Goal: Task Accomplishment & Management: Manage account settings

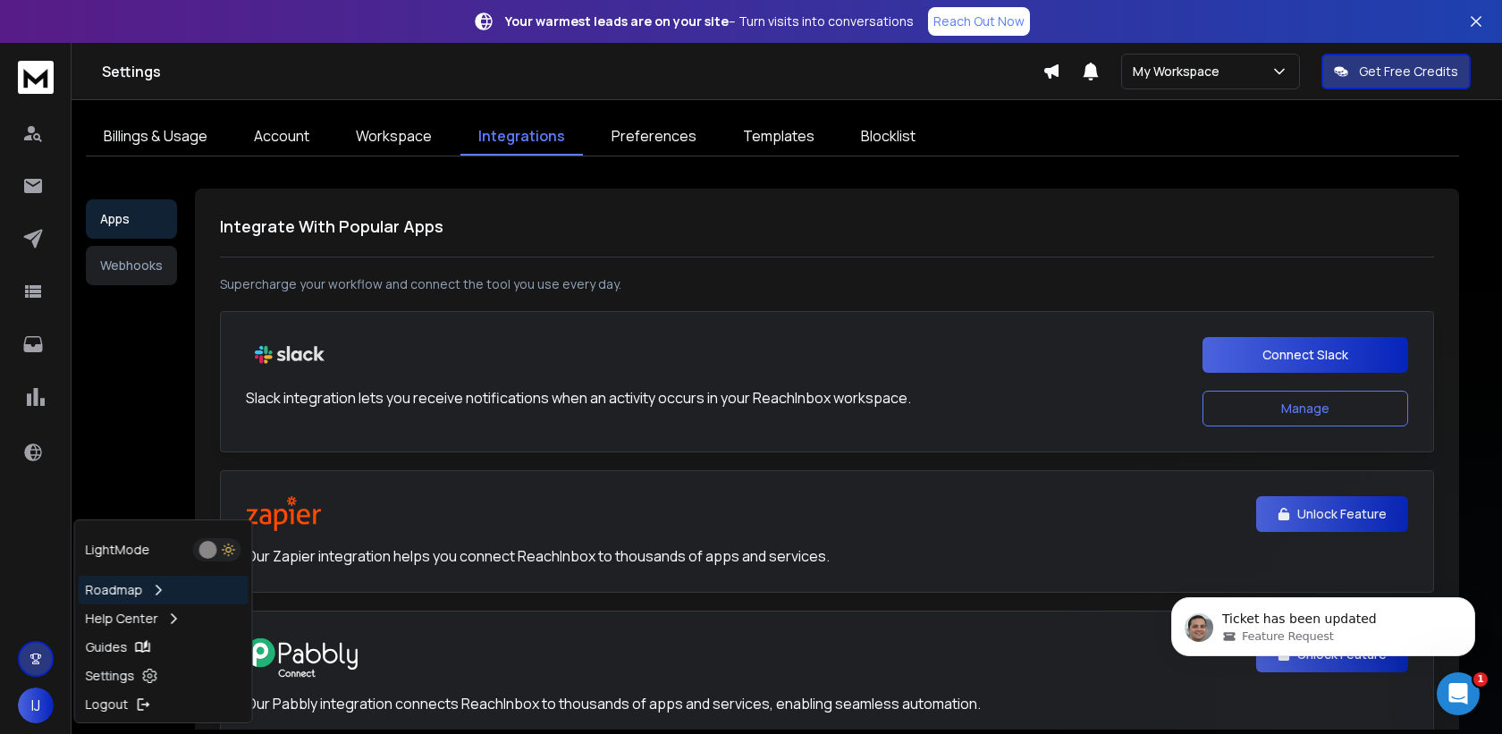
scroll to position [325, 0]
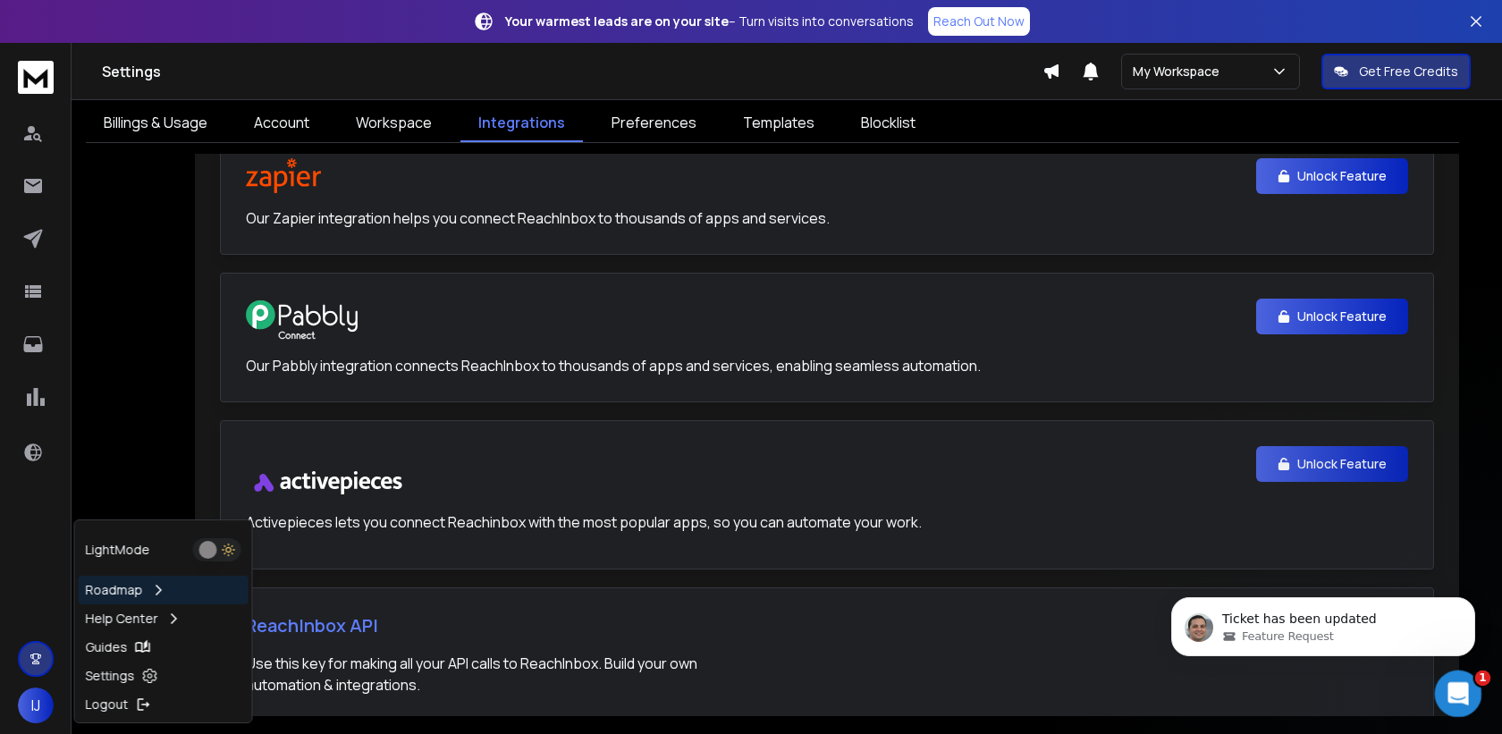
click at [1462, 682] on icon "Open Intercom Messenger" at bounding box center [1457, 692] width 30 height 30
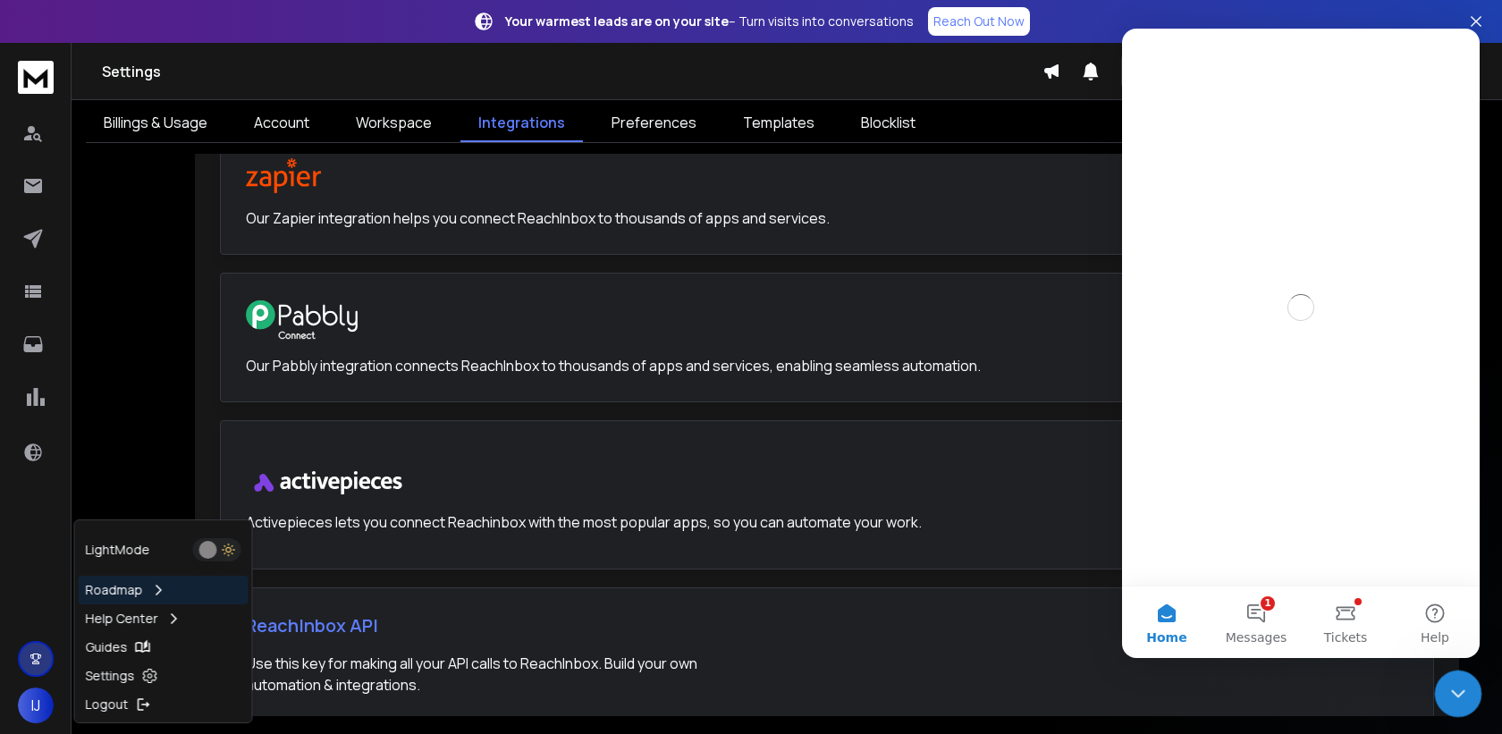
scroll to position [0, 0]
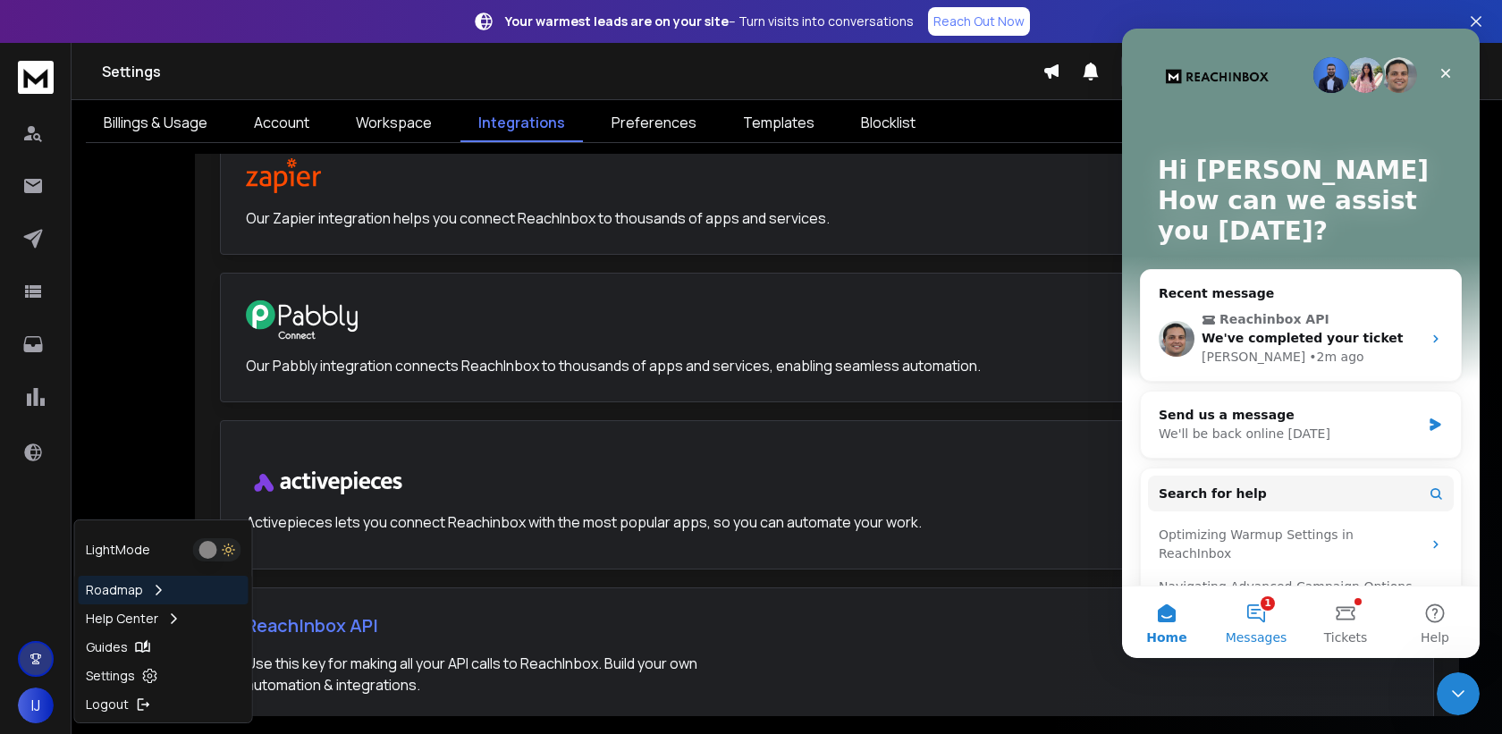
click at [1264, 636] on span "Messages" at bounding box center [1257, 637] width 62 height 13
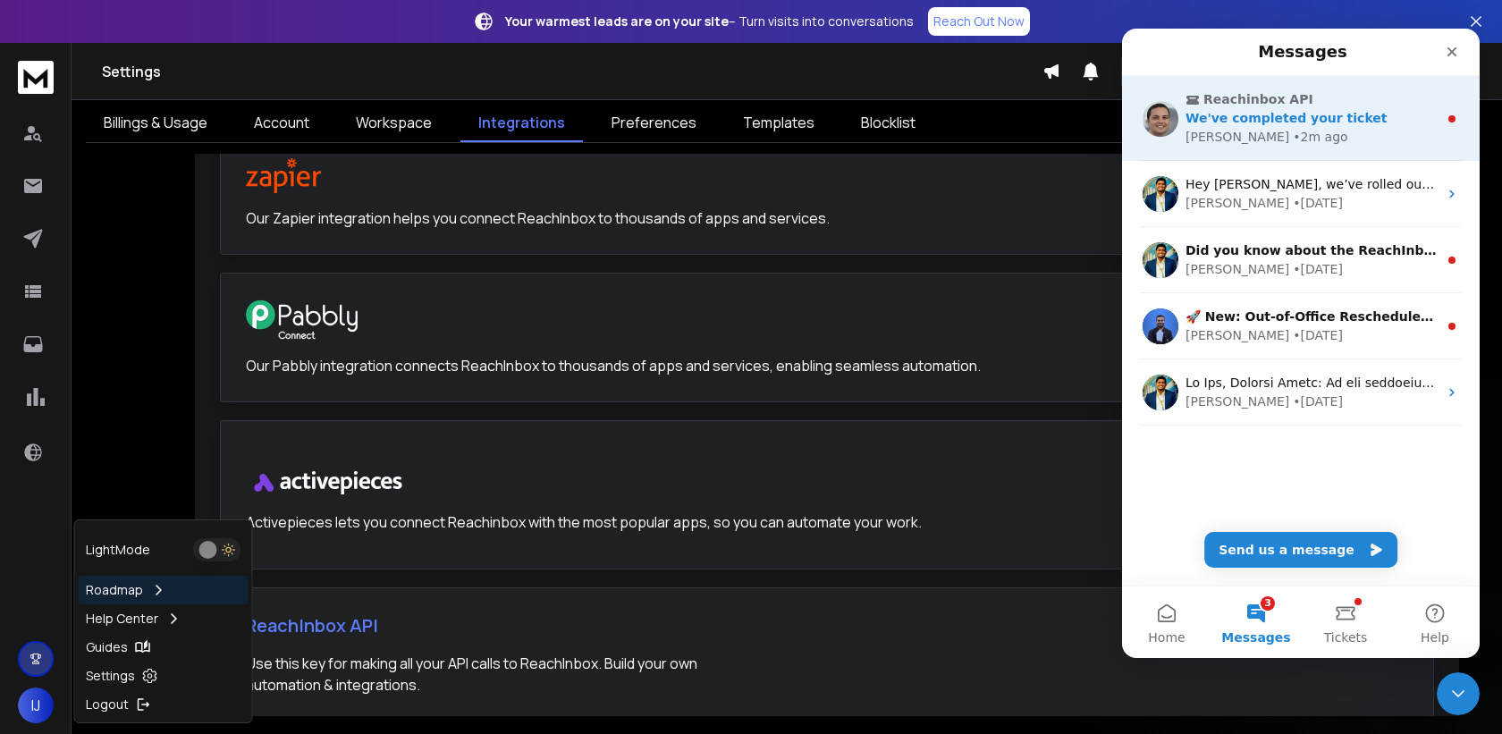
click at [1261, 125] on span "We've completed your ticket" at bounding box center [1287, 118] width 202 height 14
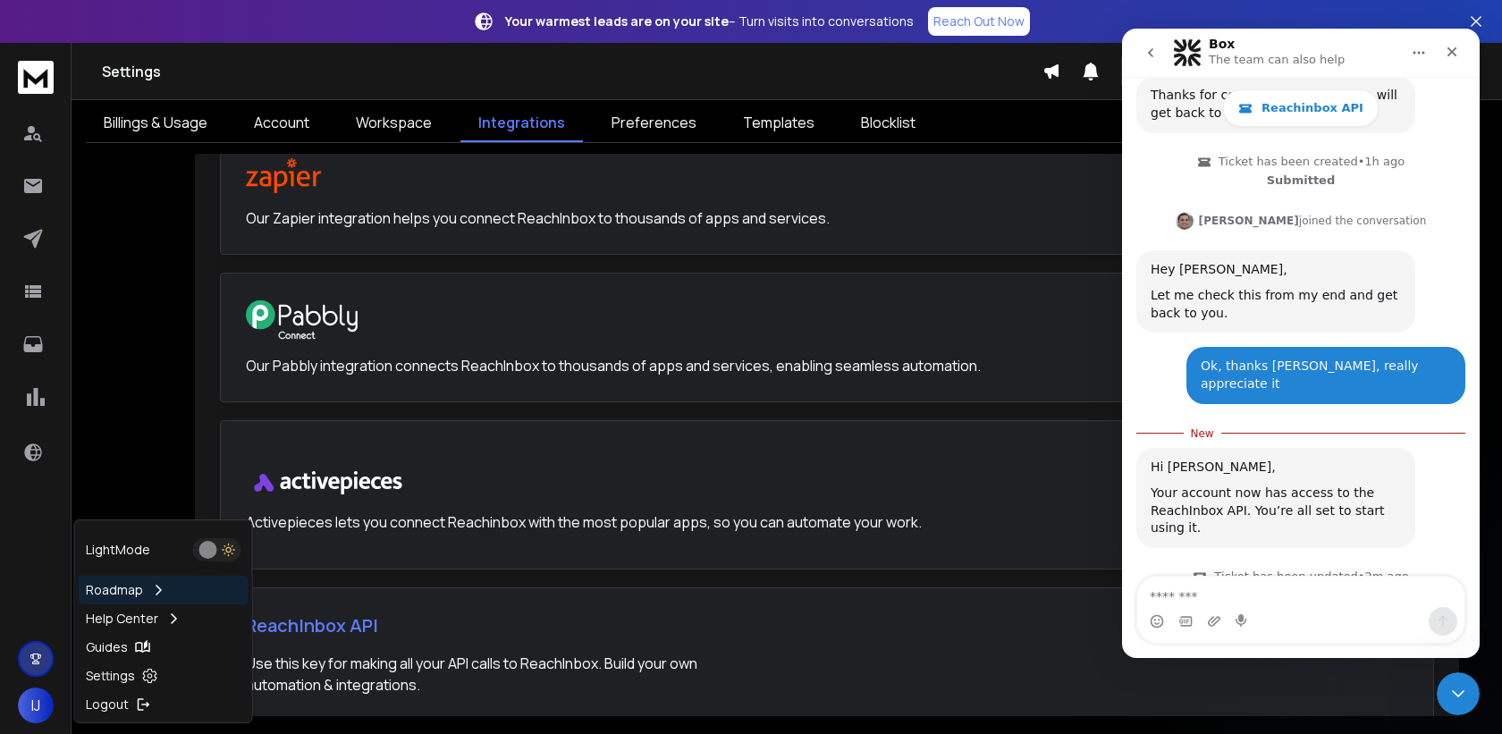
scroll to position [228, 0]
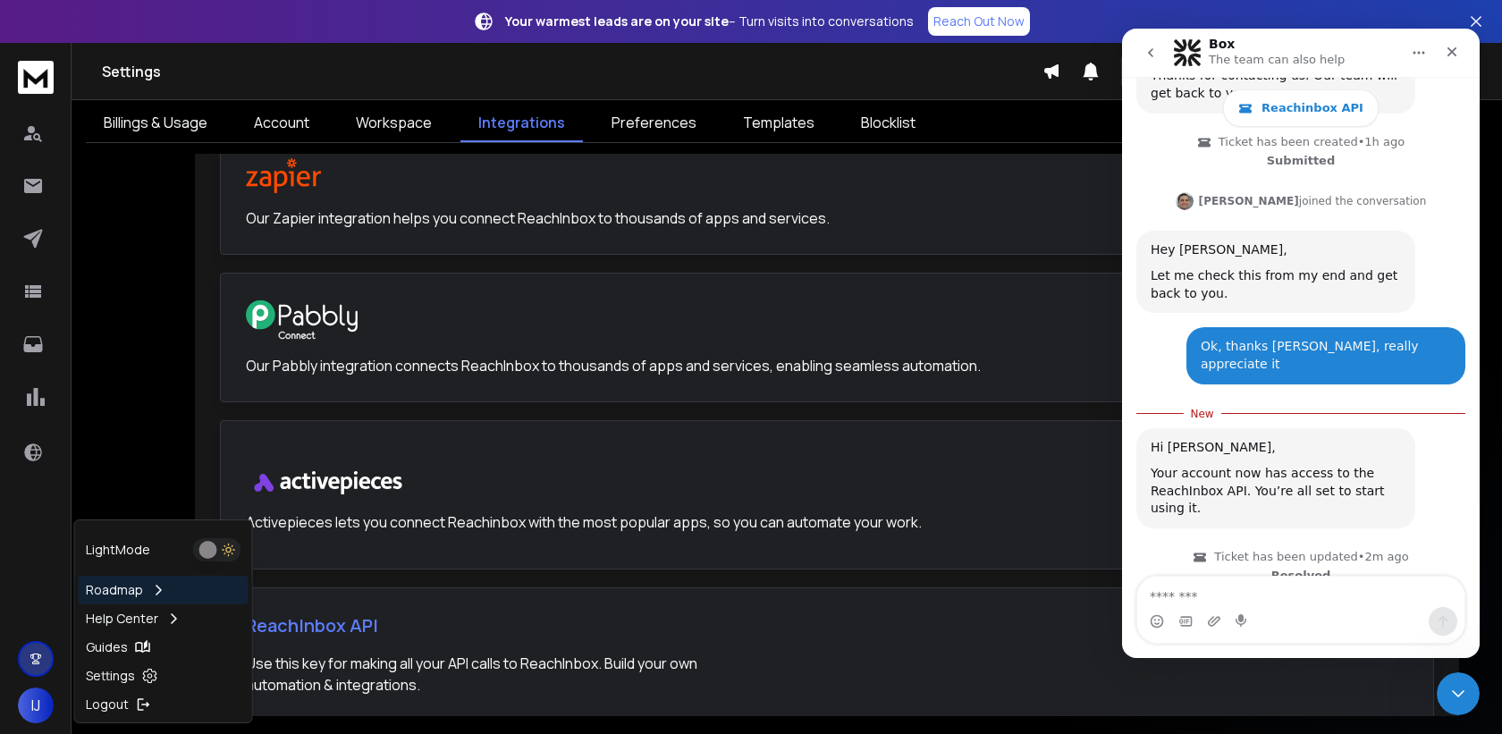
click at [1270, 595] on textarea "Message…" at bounding box center [1301, 592] width 327 height 30
type textarea "**********"
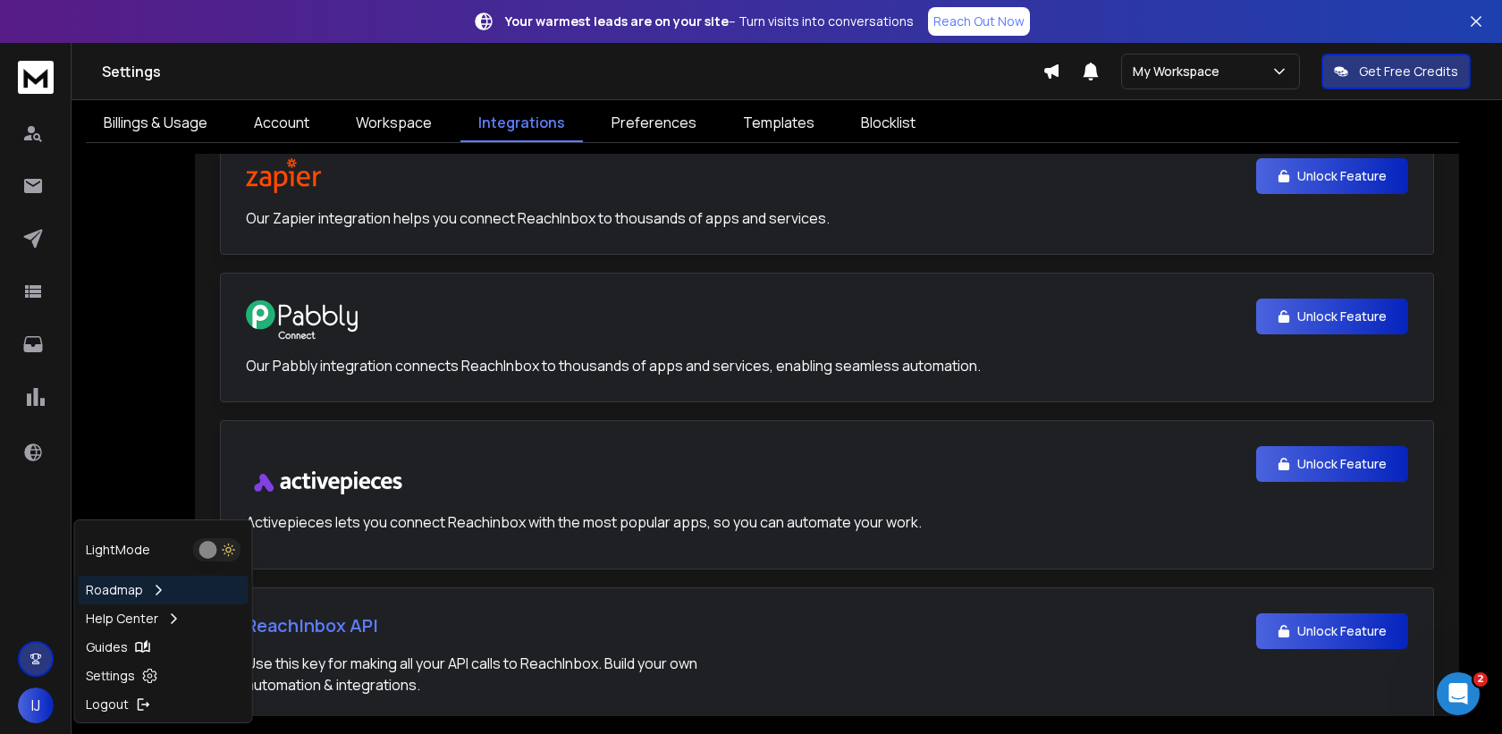
scroll to position [355, 0]
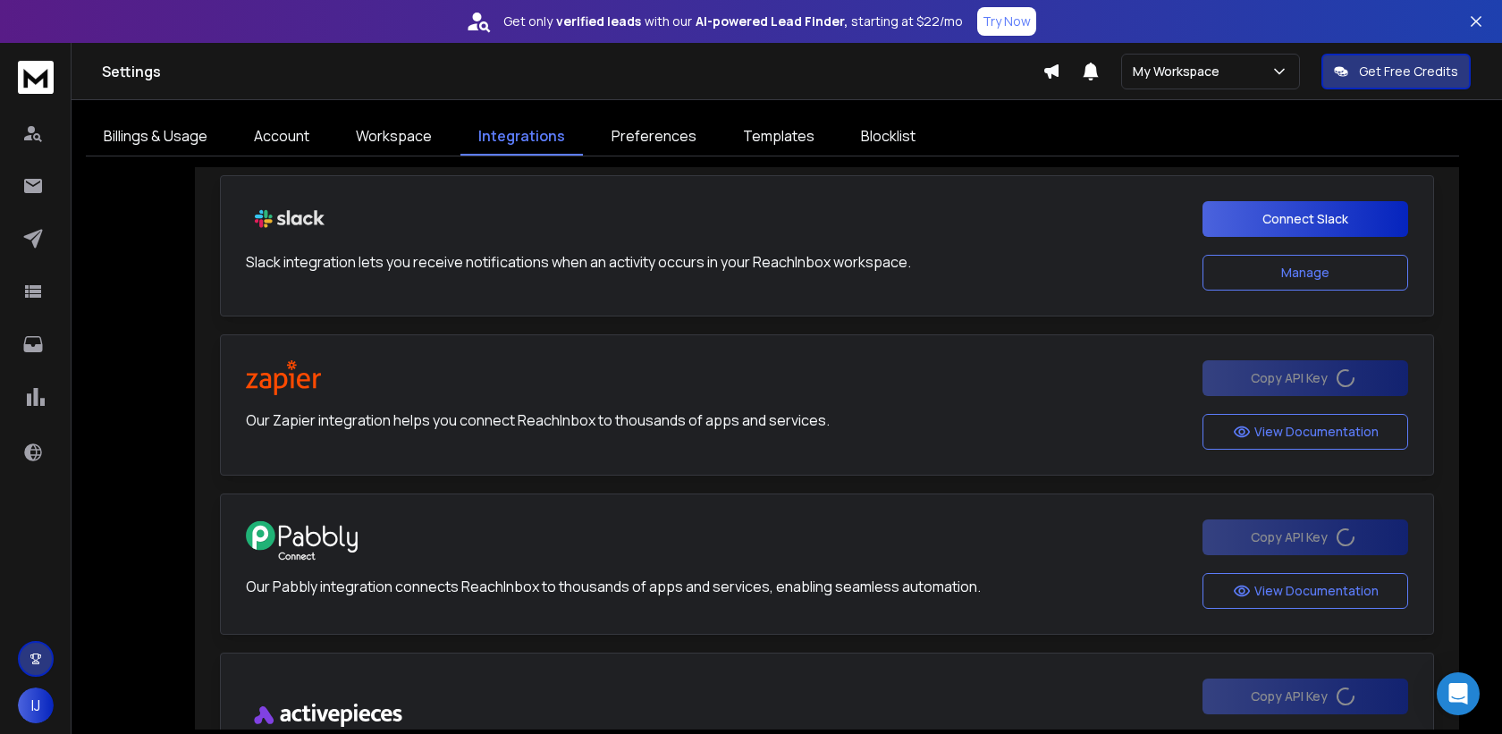
scroll to position [393, 0]
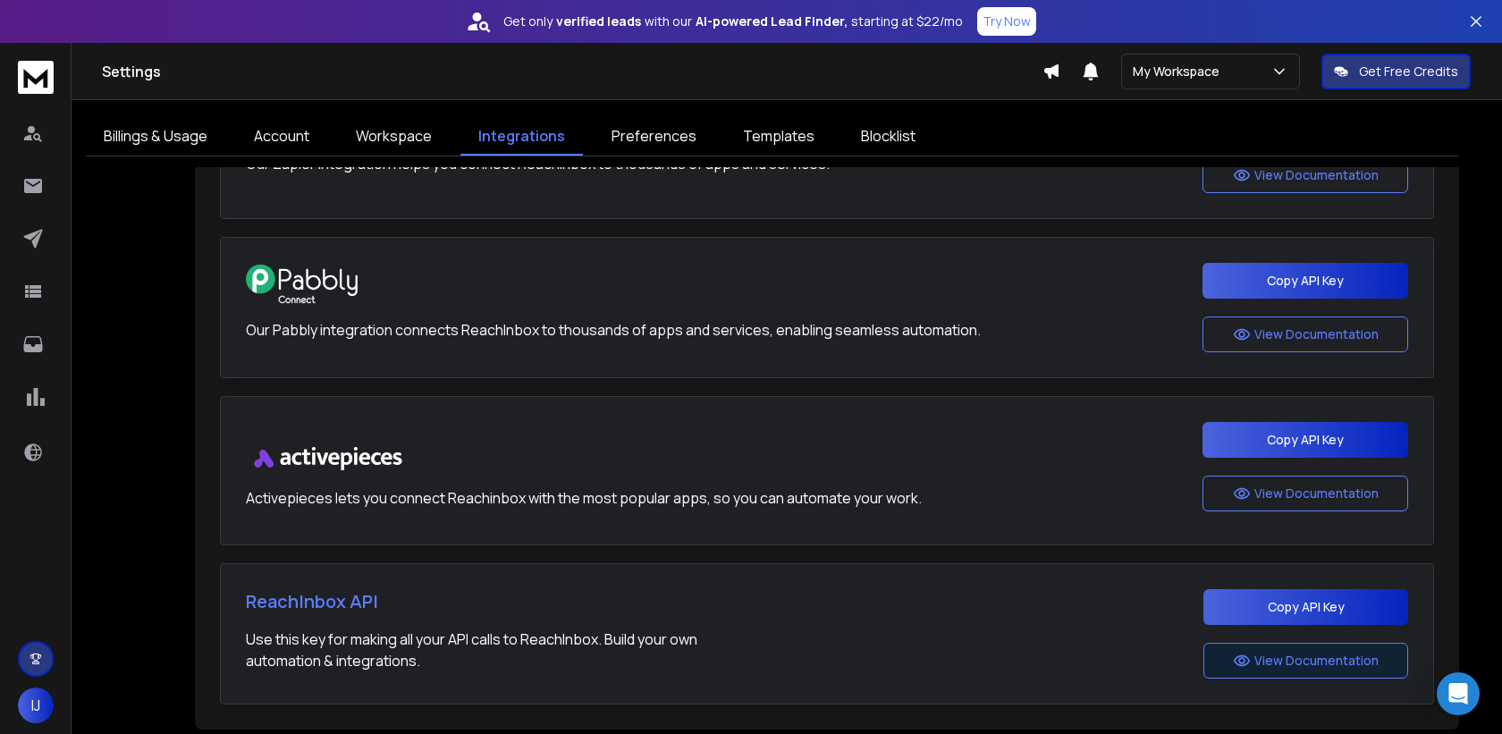
click at [1261, 659] on button "View Documentation" at bounding box center [1306, 661] width 205 height 36
click at [26, 173] on link at bounding box center [33, 186] width 36 height 36
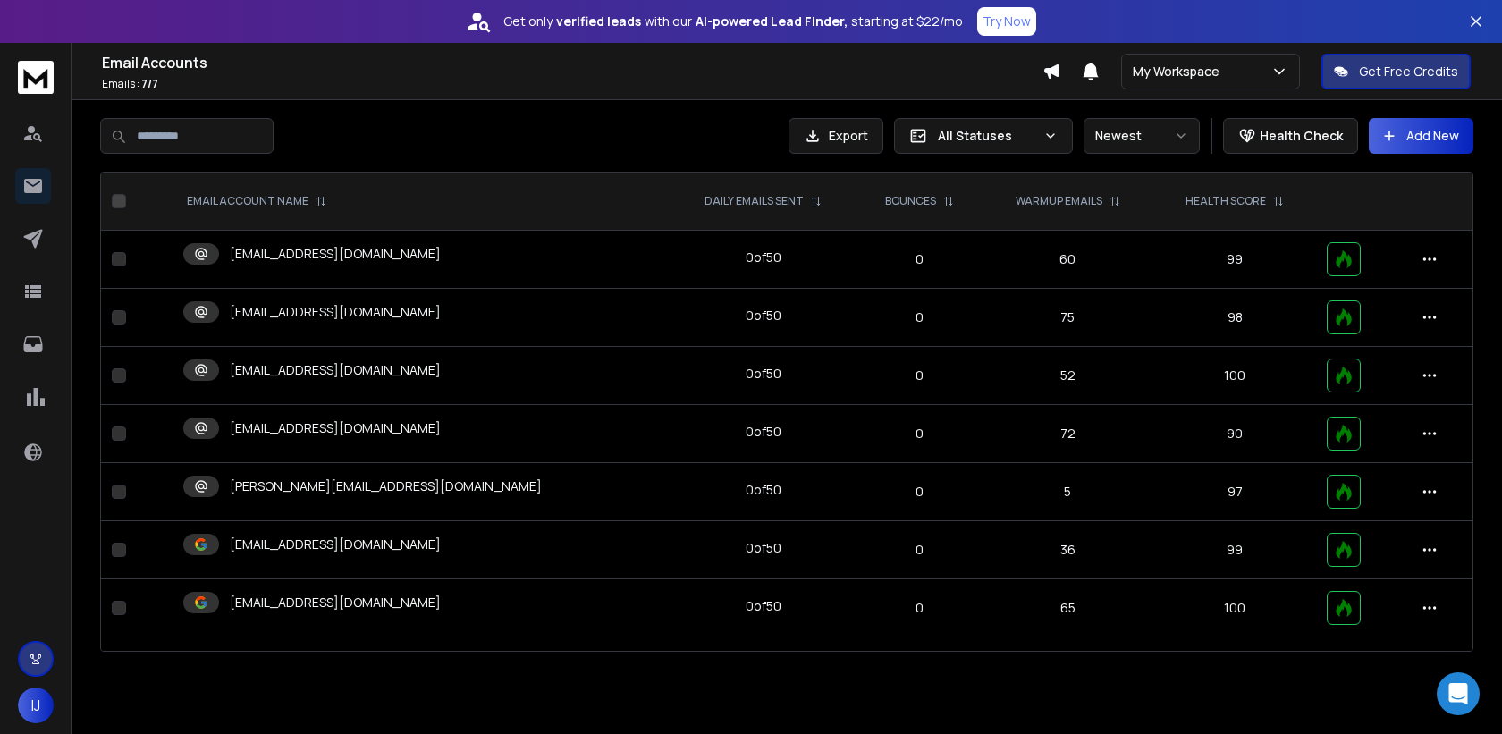
click at [1007, 30] on p "Try Now" at bounding box center [1007, 22] width 48 height 18
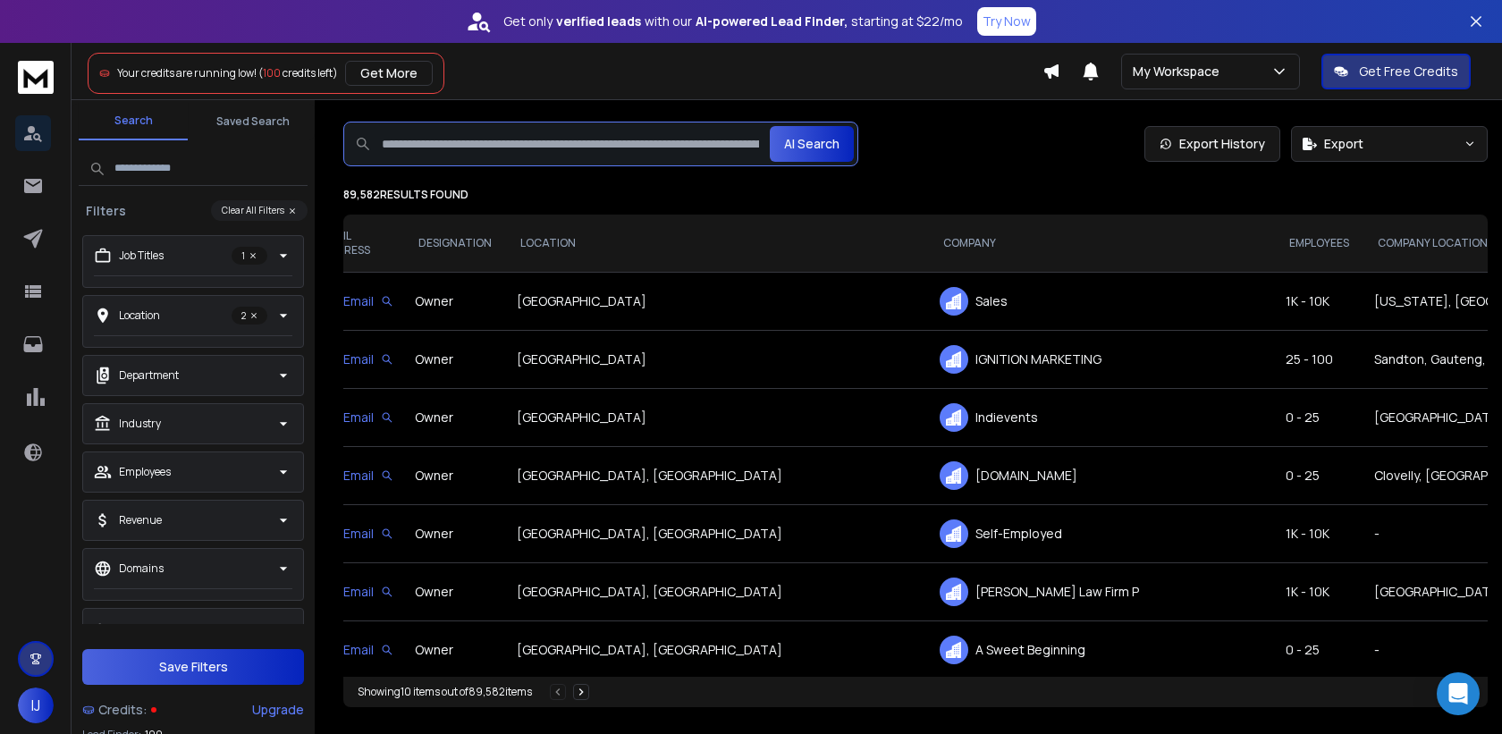
scroll to position [0, 496]
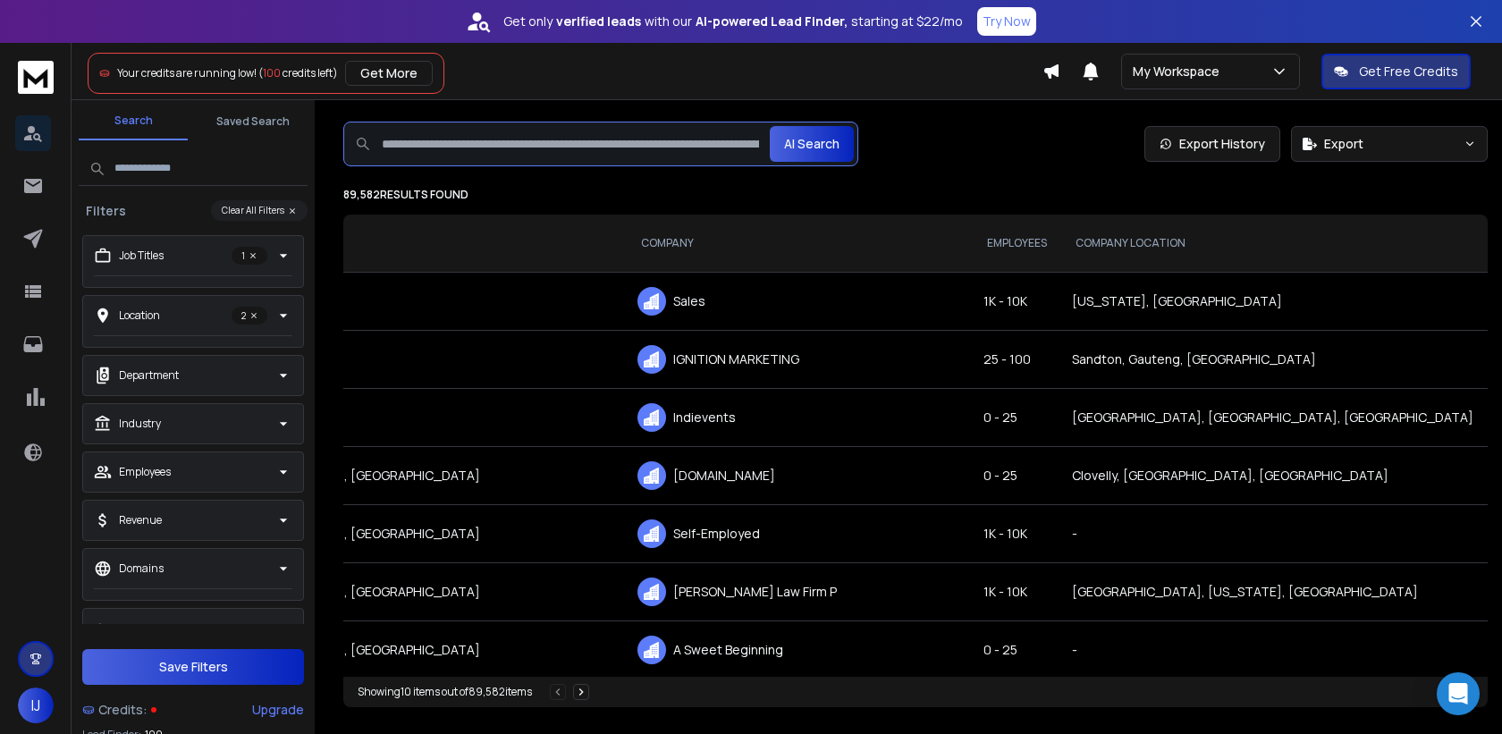
click at [1232, 690] on div "Showing 10 items out of 89,582 items" at bounding box center [915, 692] width 1145 height 30
click at [1003, 24] on p "Try Now" at bounding box center [1007, 22] width 48 height 18
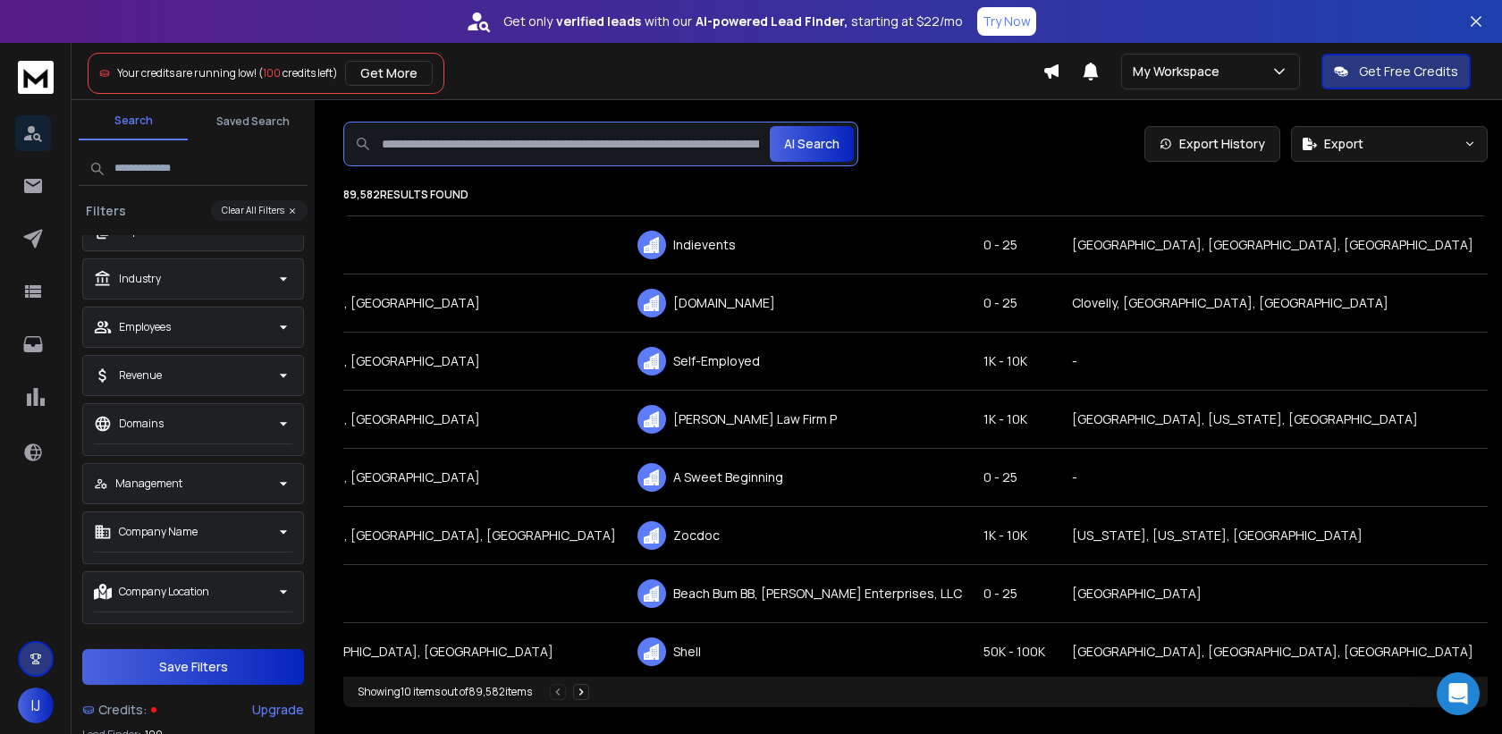
scroll to position [19, 0]
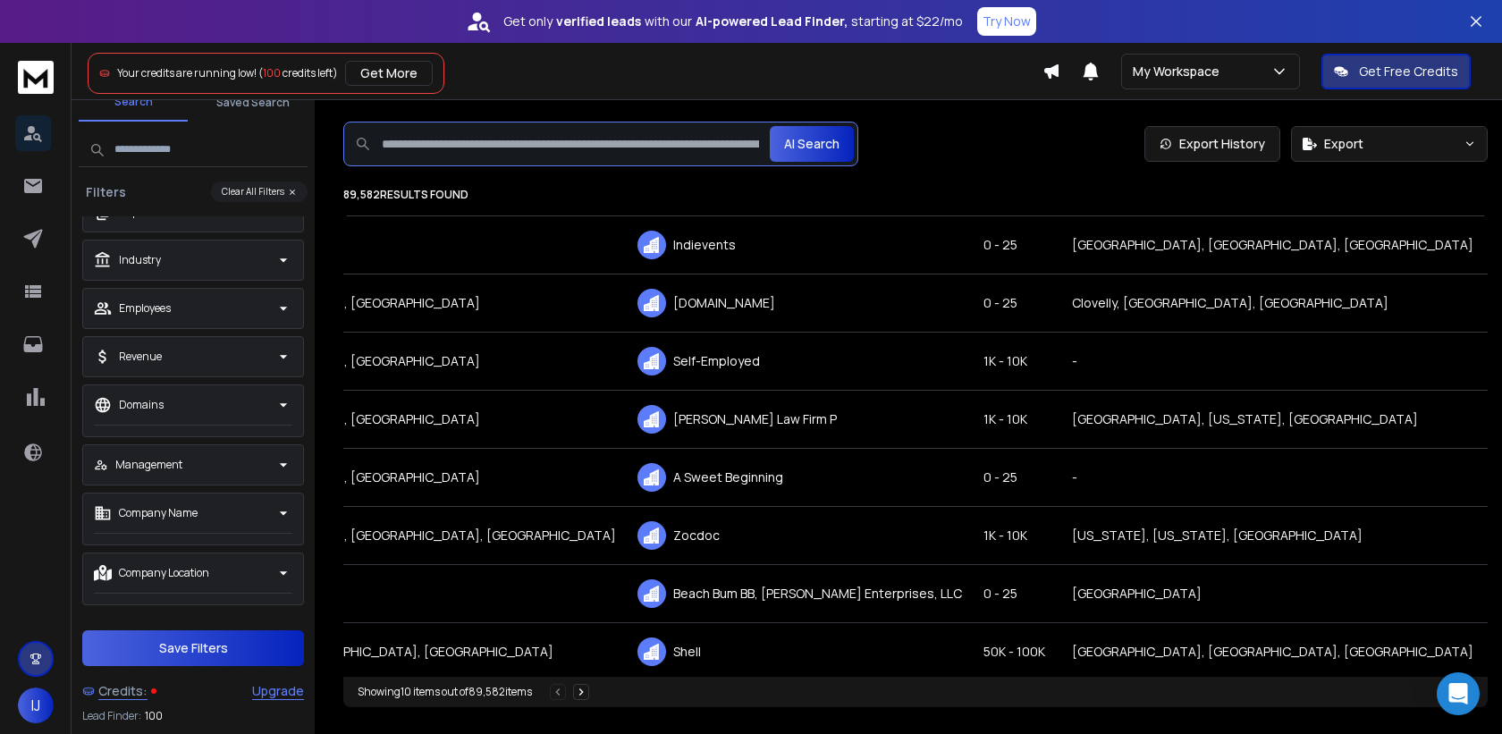
click at [263, 695] on div "Upgrade" at bounding box center [278, 691] width 52 height 18
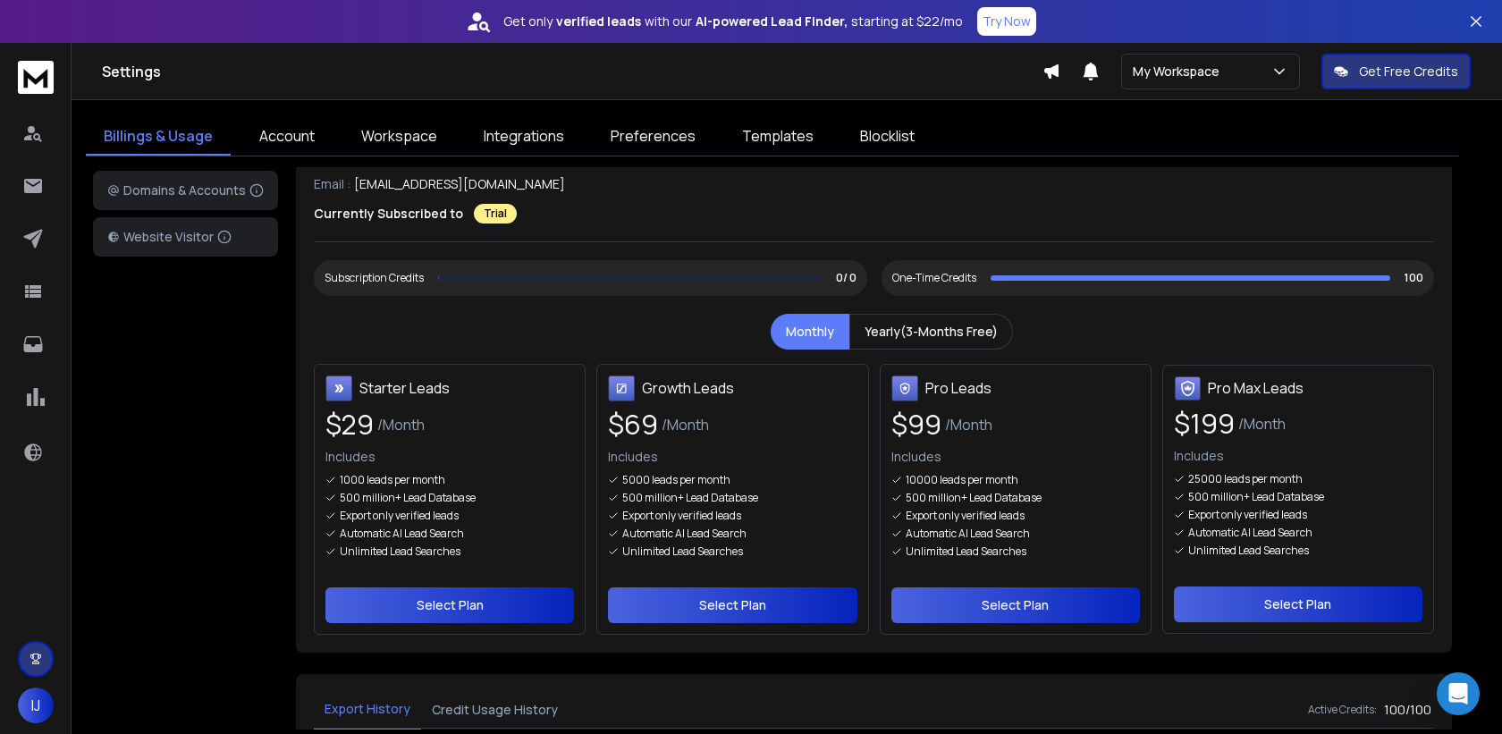
scroll to position [97, 0]
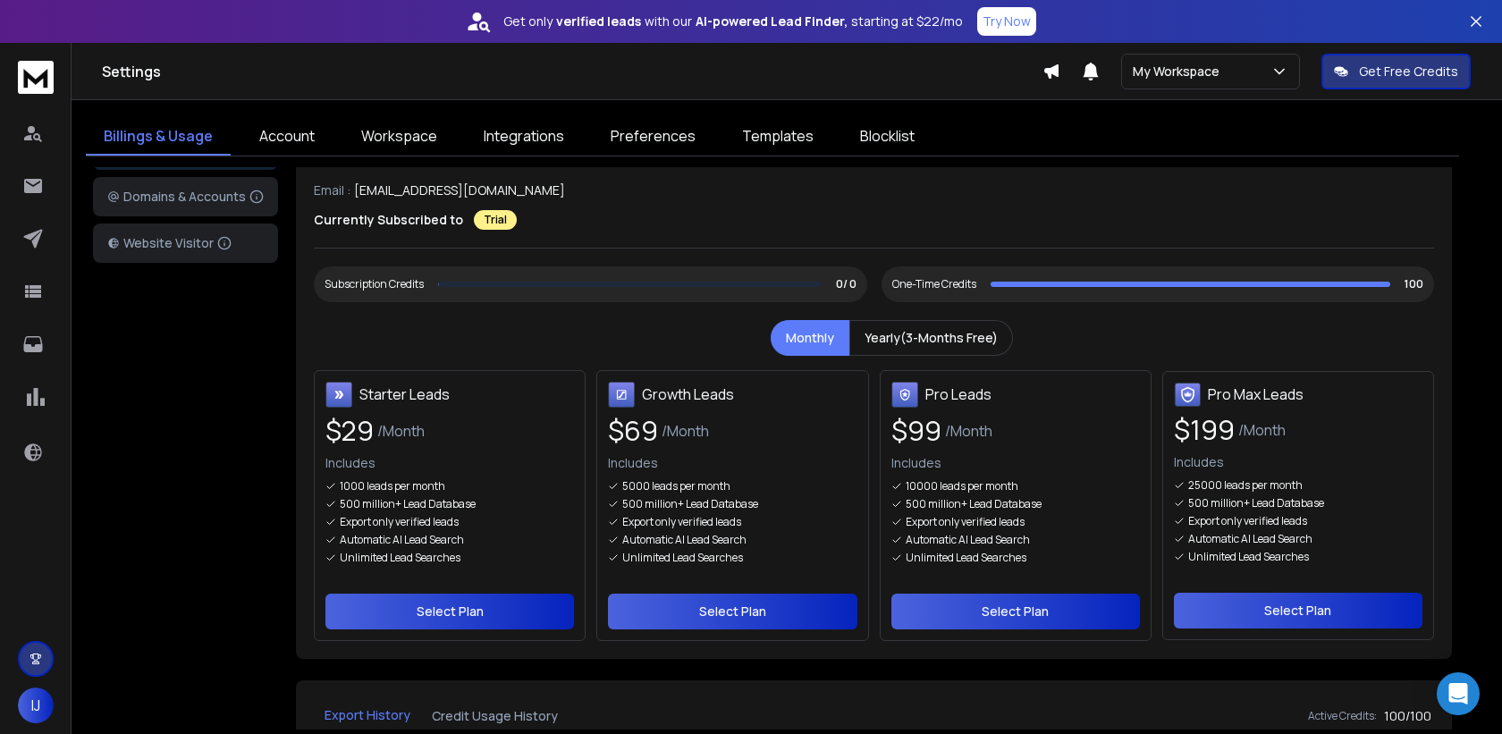
click at [1071, 292] on div "One-Time Credits 100" at bounding box center [1159, 285] width 554 height 36
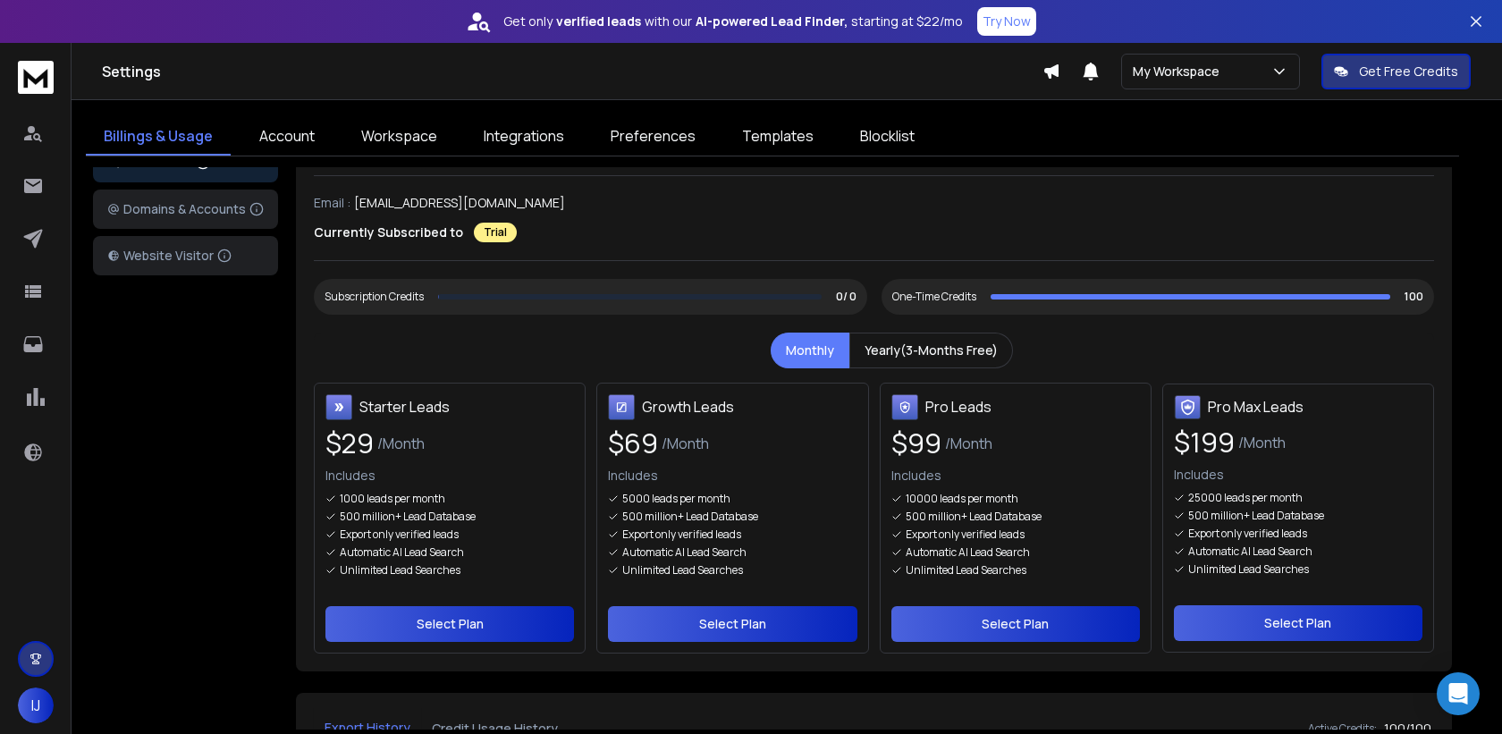
scroll to position [0, 0]
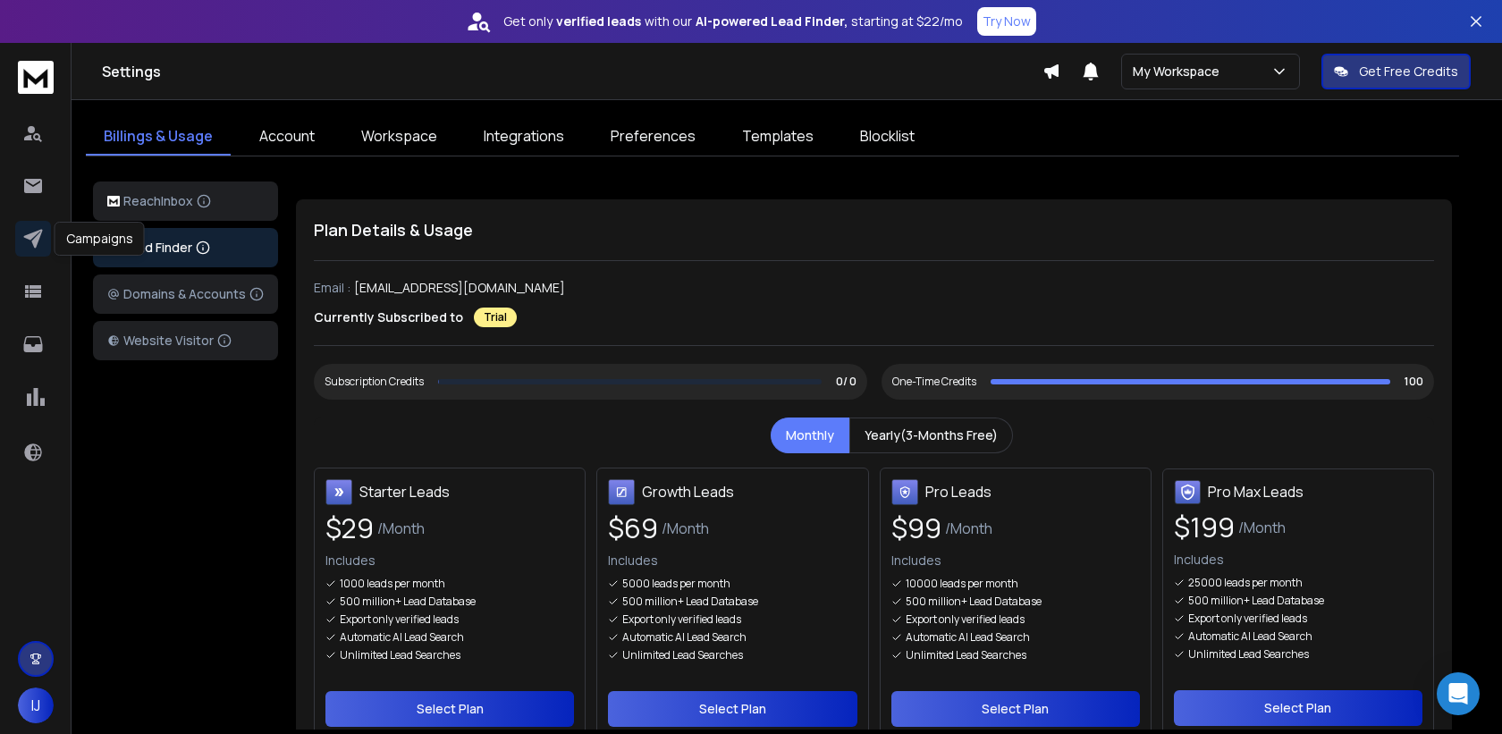
click at [35, 224] on link at bounding box center [33, 239] width 36 height 36
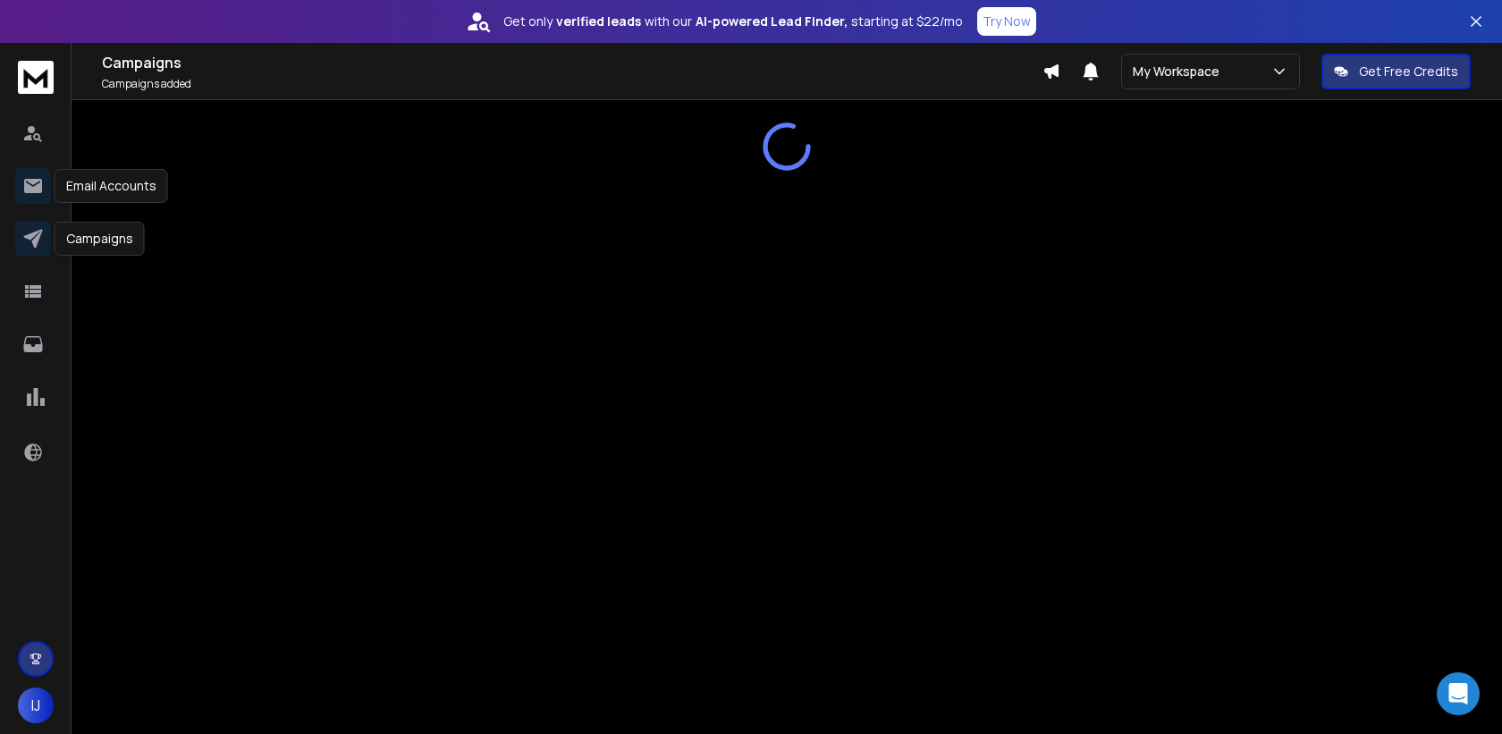
click at [40, 190] on icon at bounding box center [33, 186] width 18 height 14
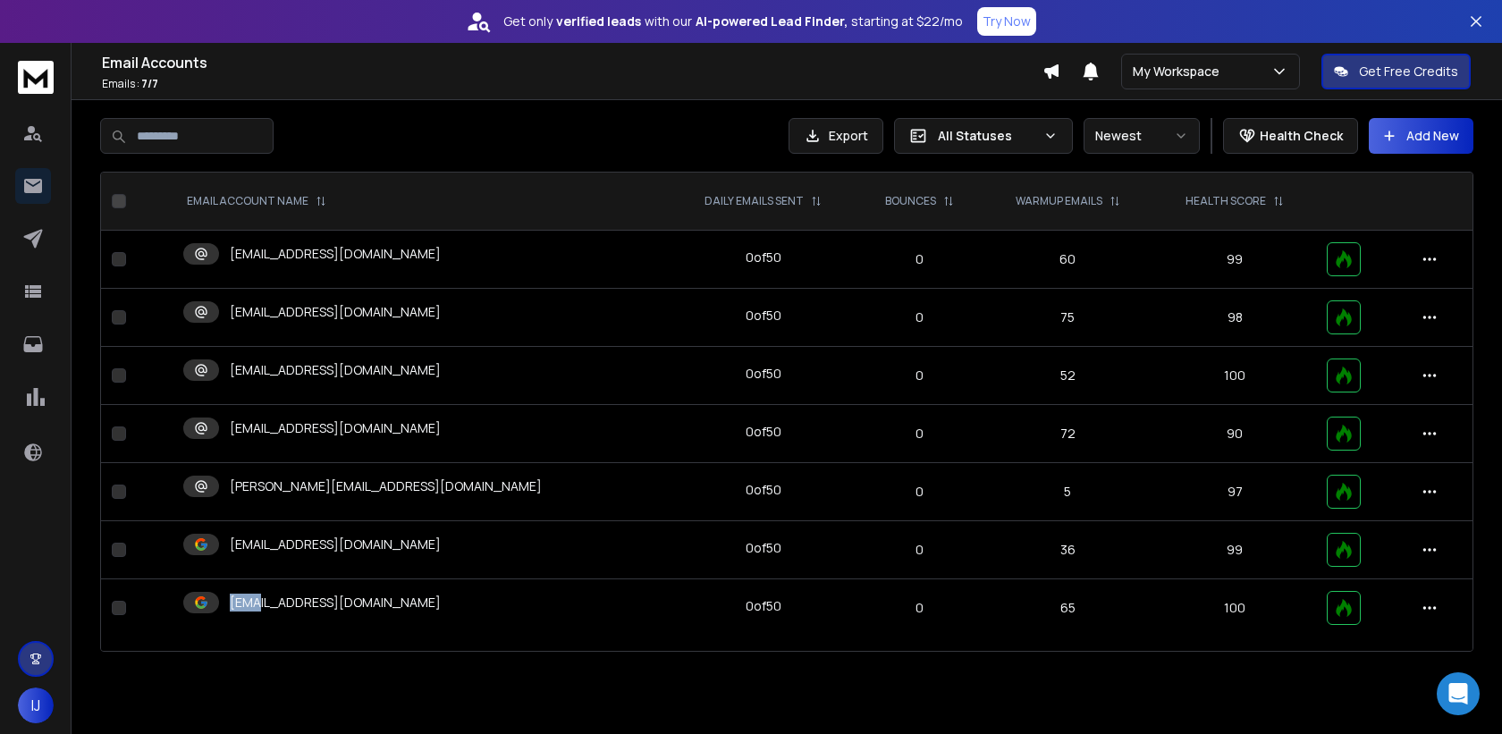
drag, startPoint x: 250, startPoint y: 588, endPoint x: 278, endPoint y: 656, distance: 74.6
click at [275, 647] on table "EMAIL ACCOUNT NAME DAILY EMAILS SENT BOUNCES WARMUP EMAILS HEALTH SCORE hello@m…" at bounding box center [787, 412] width 1372 height 478
click at [1197, 610] on td "100" at bounding box center [1235, 609] width 163 height 58
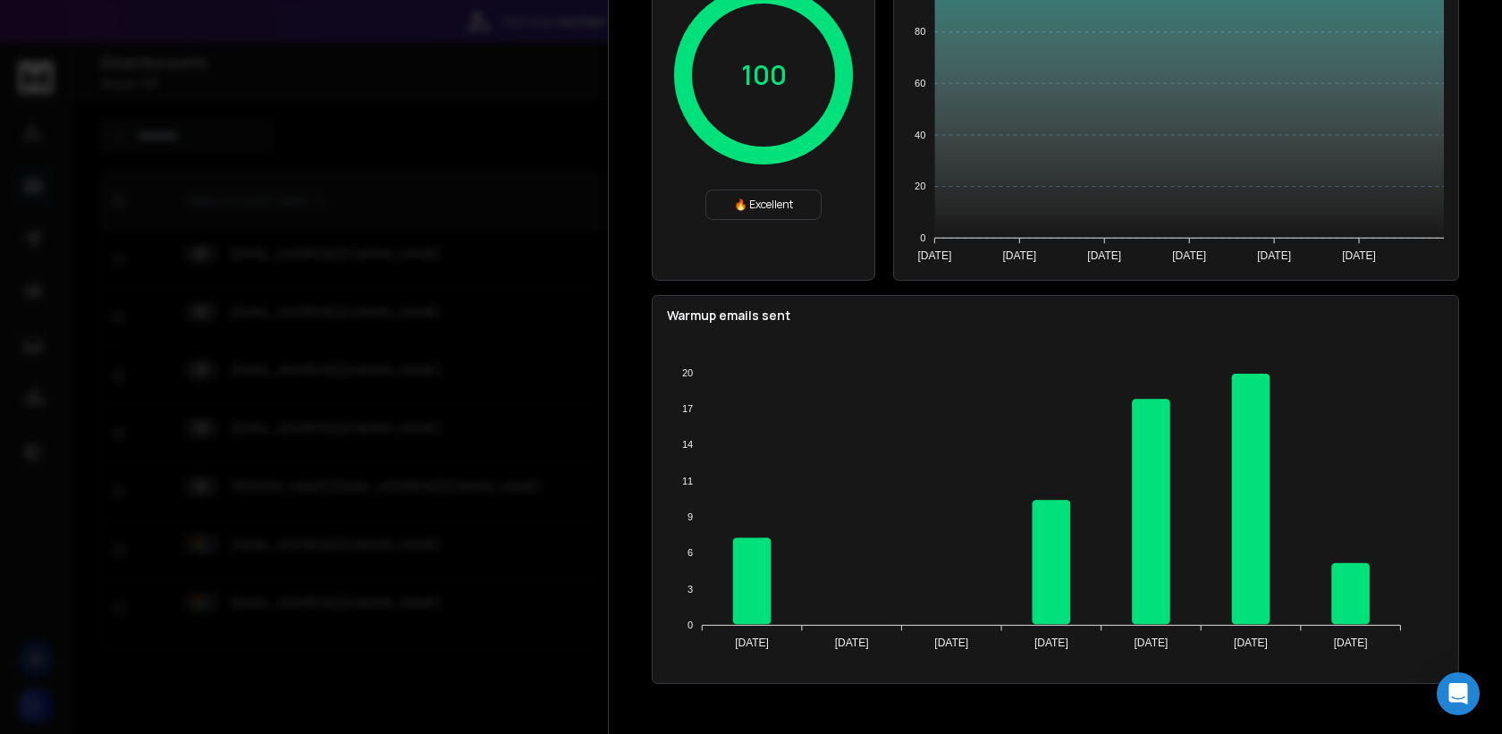
scroll to position [685, 0]
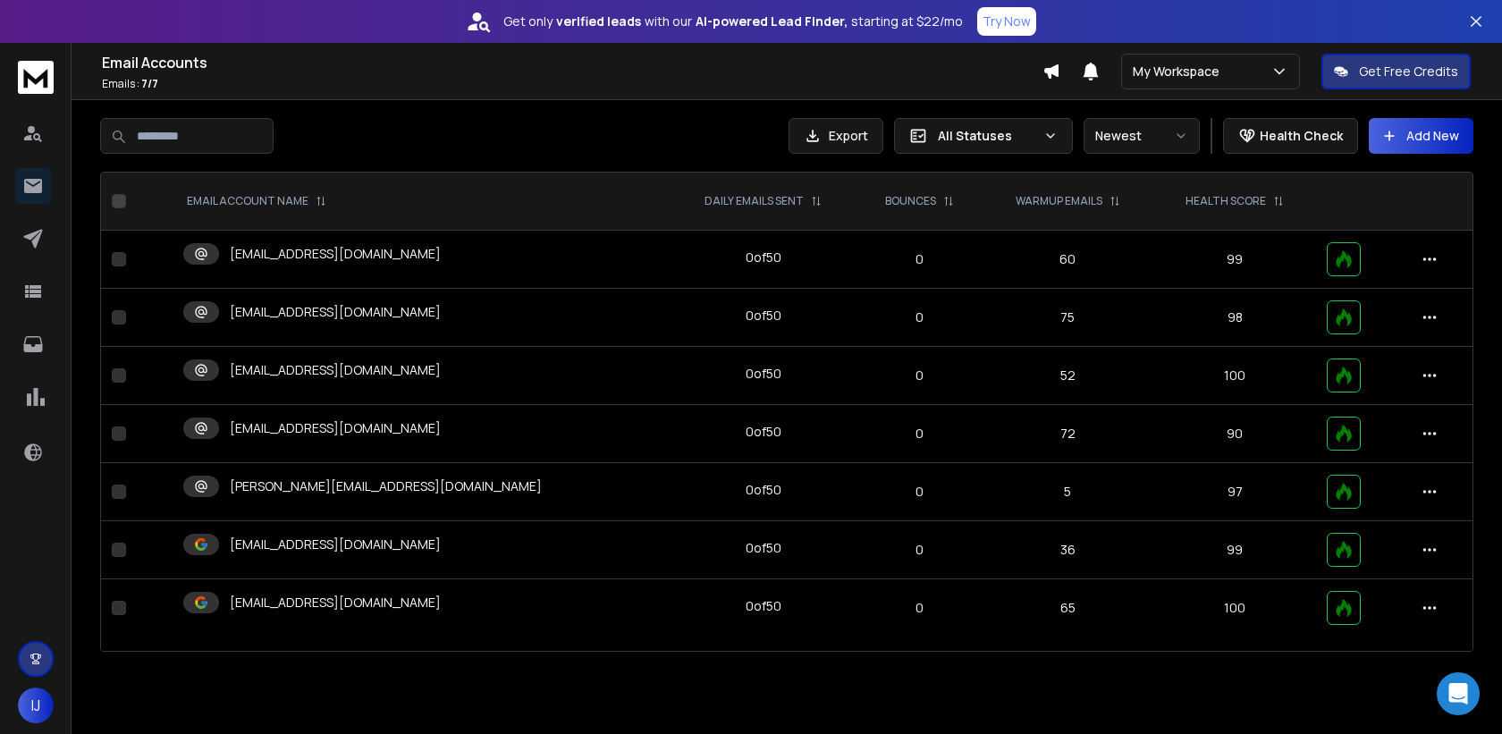
click at [262, 606] on p "[EMAIL_ADDRESS][DOMAIN_NAME]" at bounding box center [335, 603] width 211 height 18
click at [277, 554] on div "[EMAIL_ADDRESS][DOMAIN_NAME]" at bounding box center [312, 544] width 258 height 21
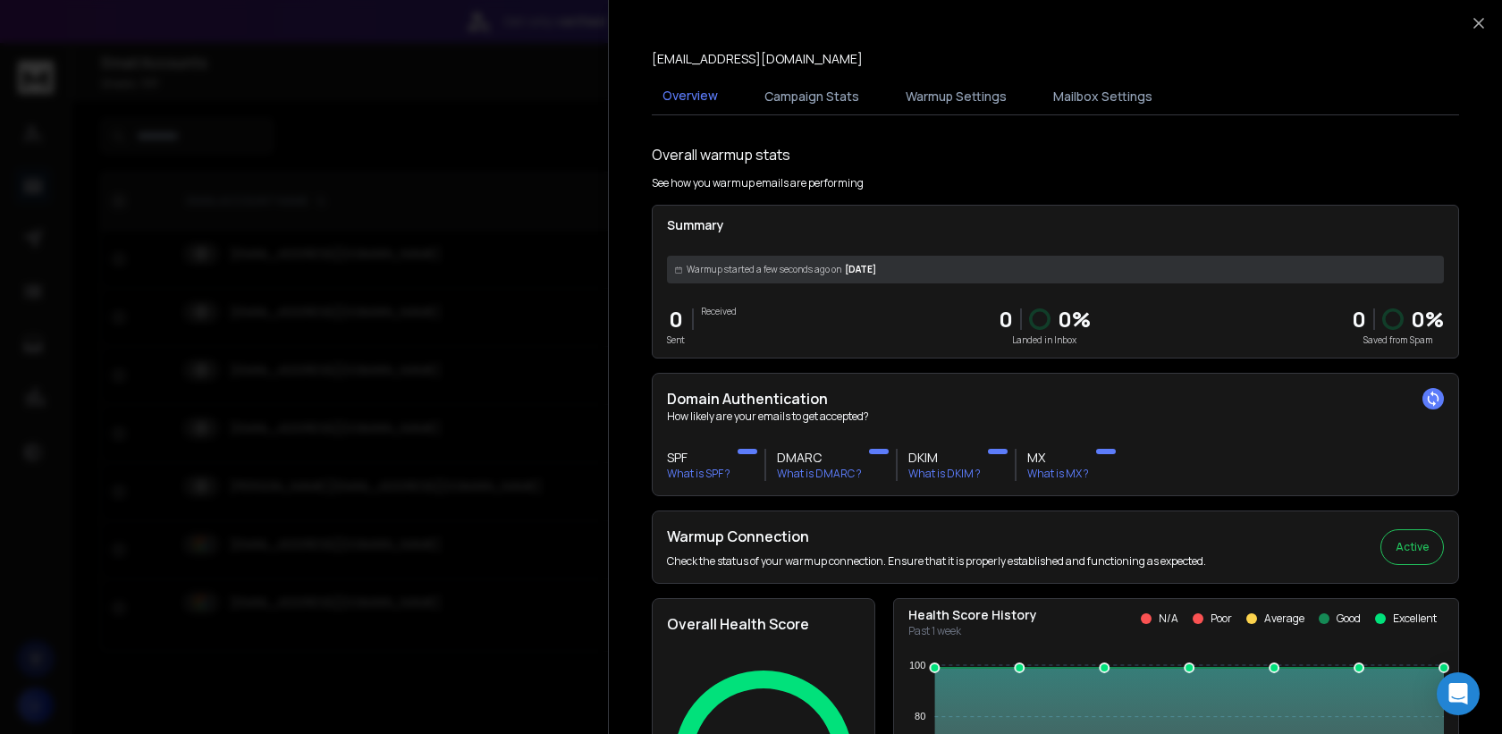
click at [277, 554] on div at bounding box center [751, 367] width 1502 height 734
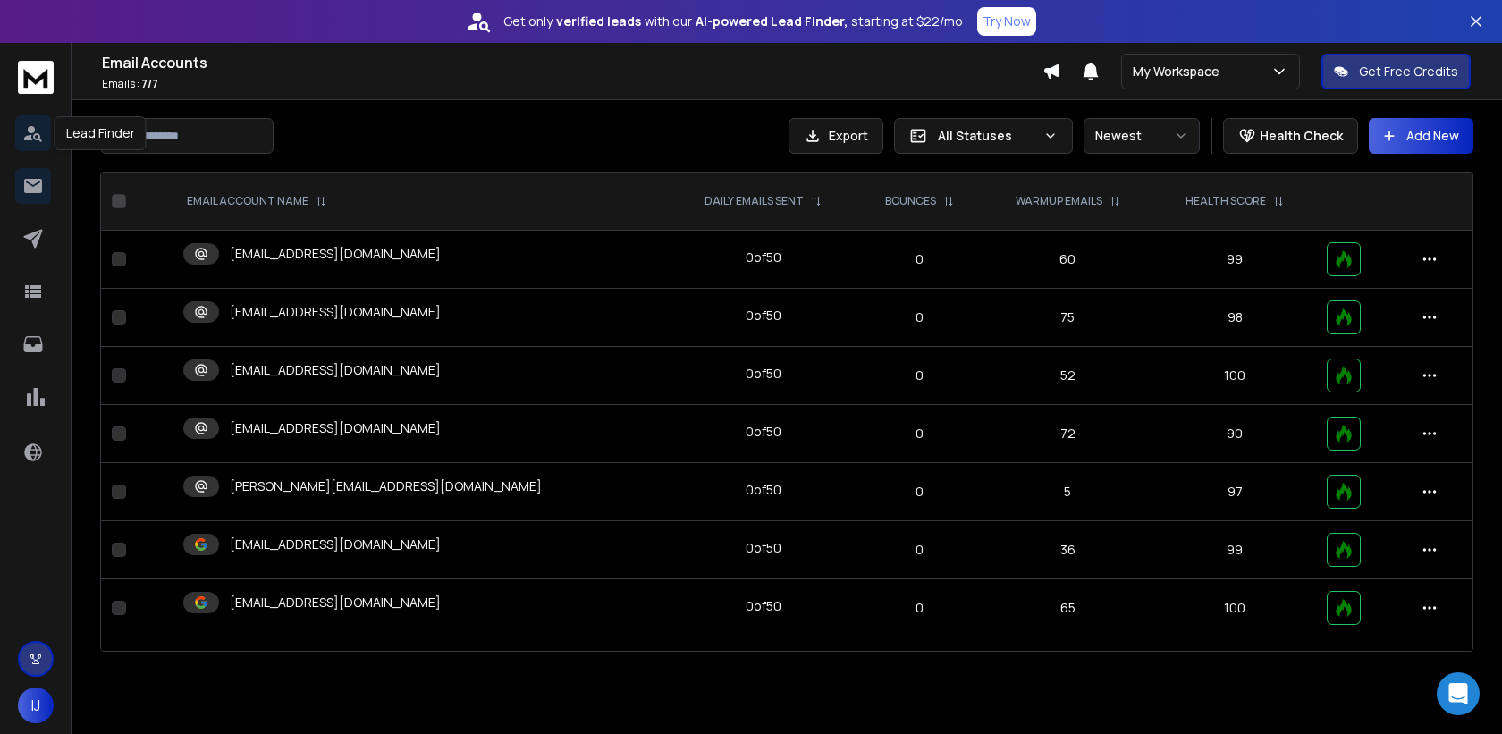
click at [24, 138] on icon at bounding box center [33, 137] width 18 height 9
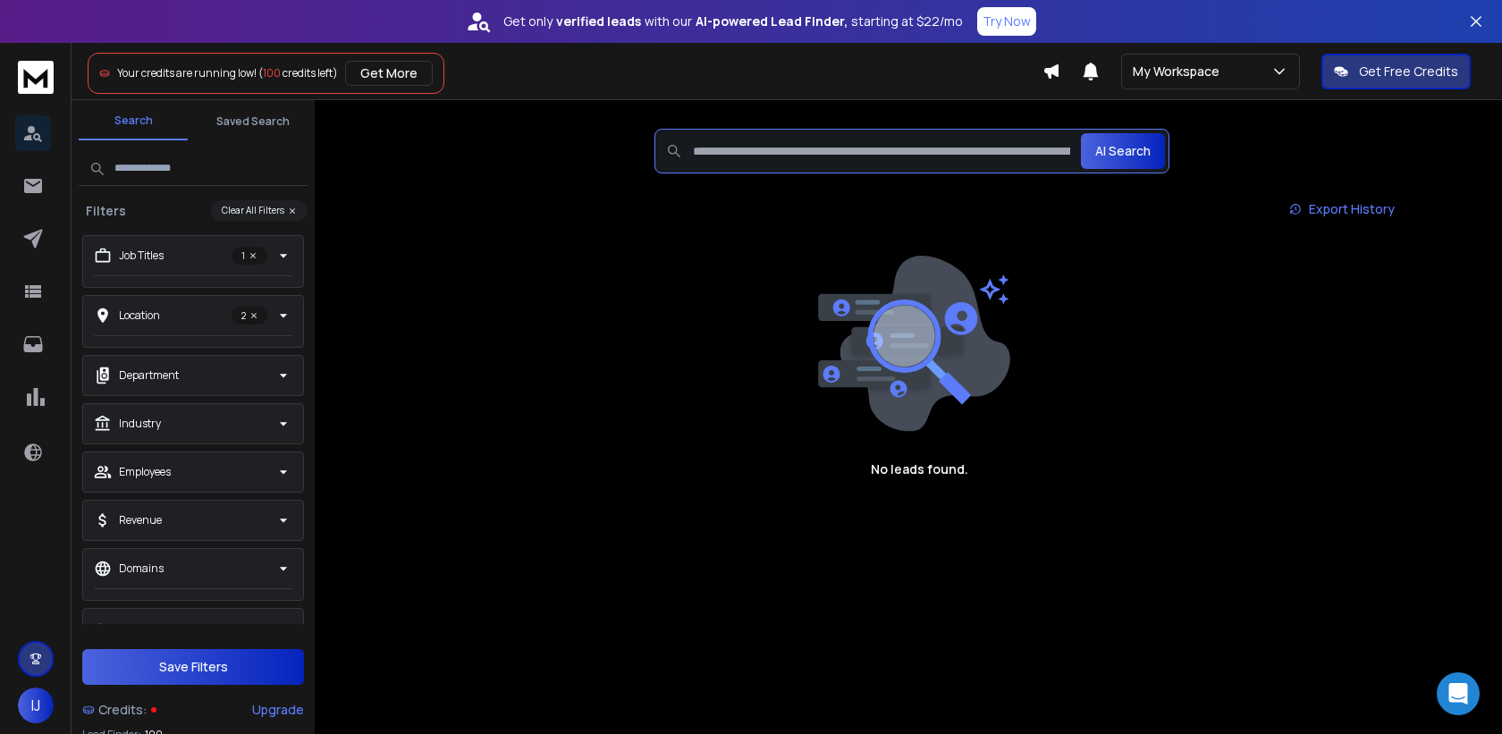
click at [275, 260] on icon at bounding box center [284, 256] width 18 height 18
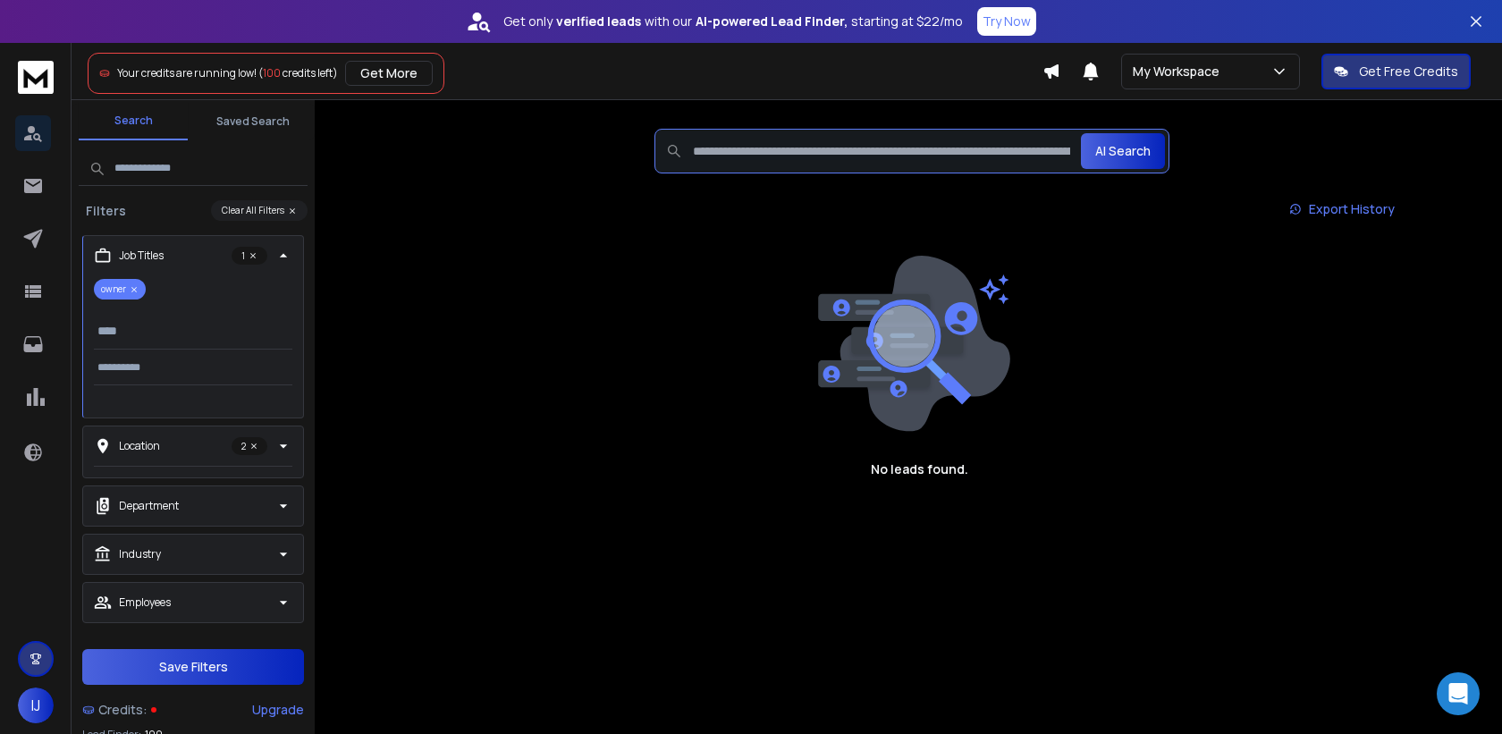
type input "*****"
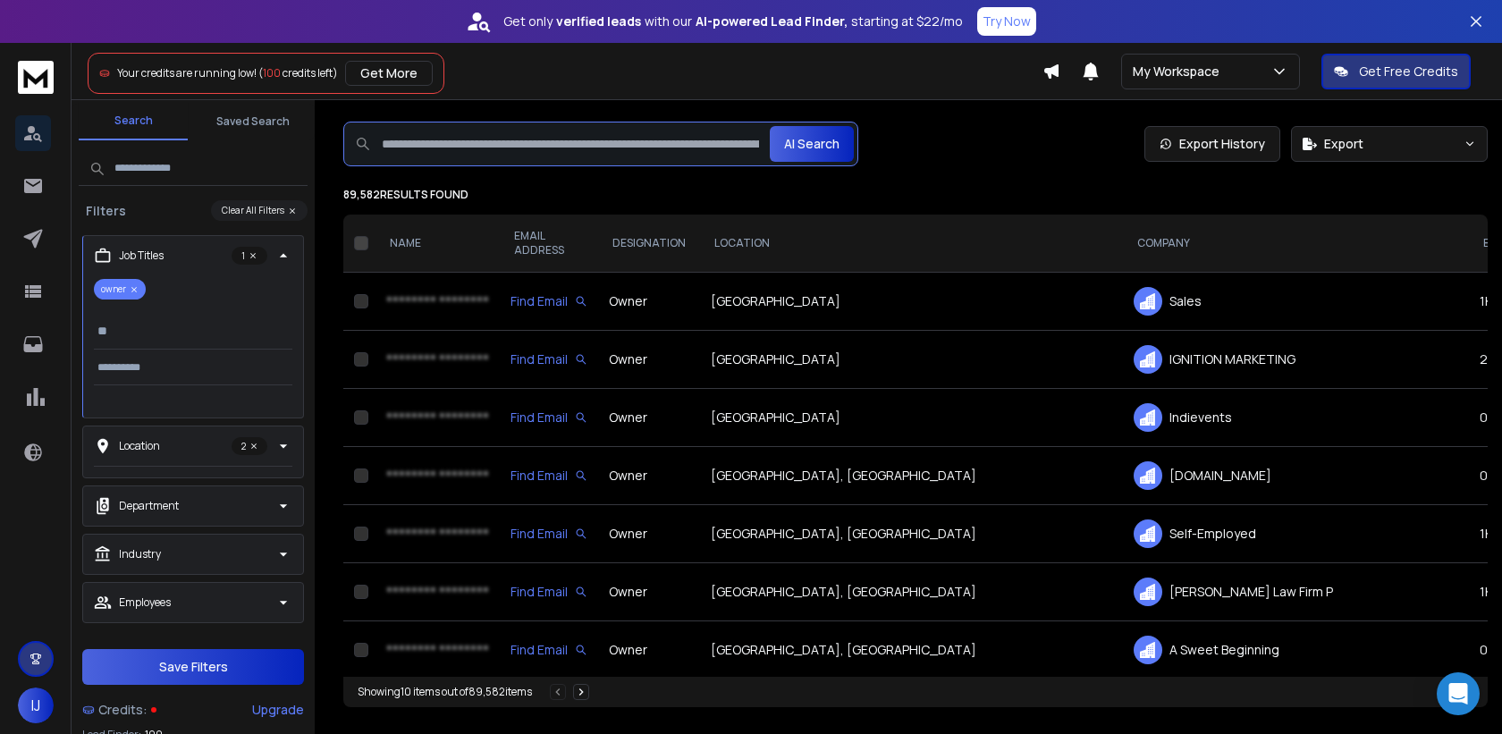
type input "***"
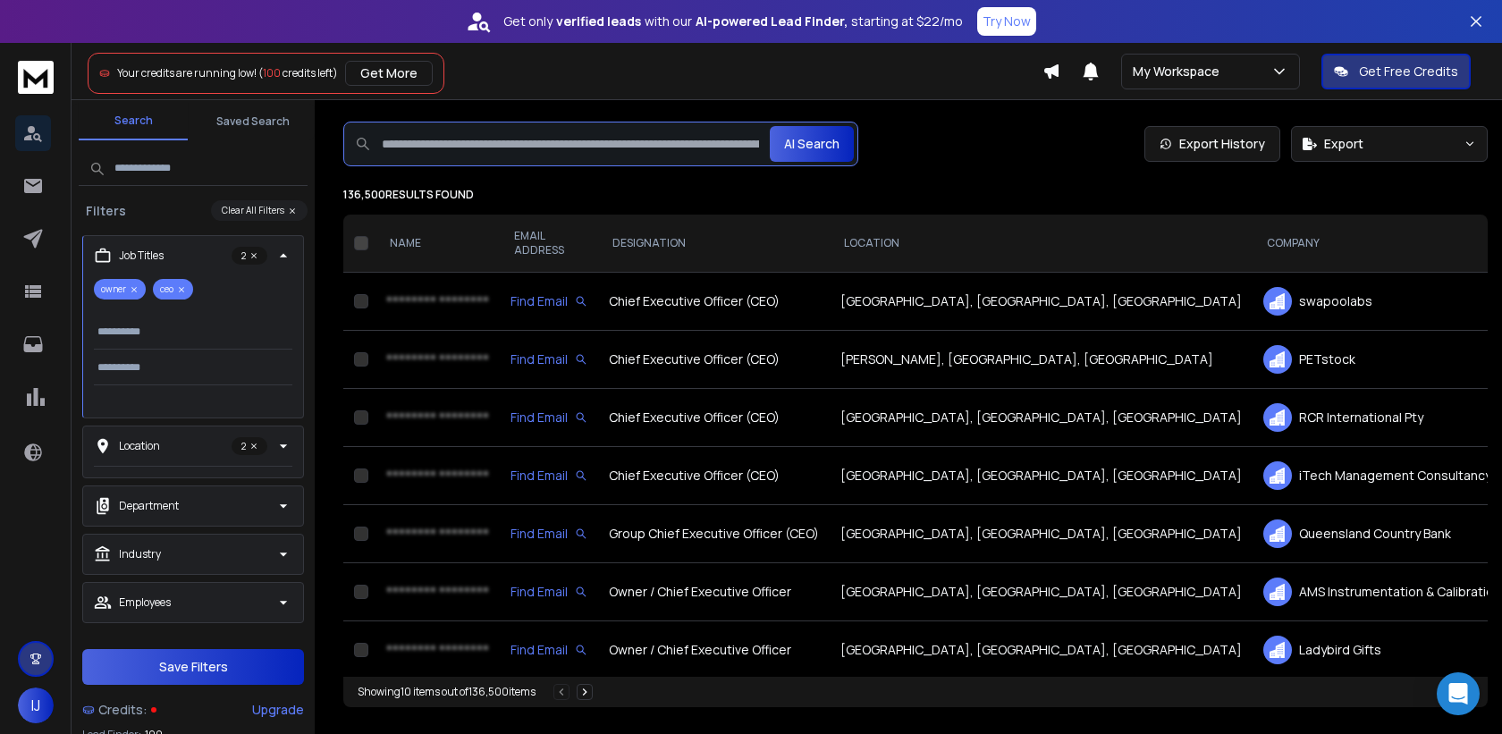
click at [276, 444] on icon at bounding box center [284, 446] width 18 height 18
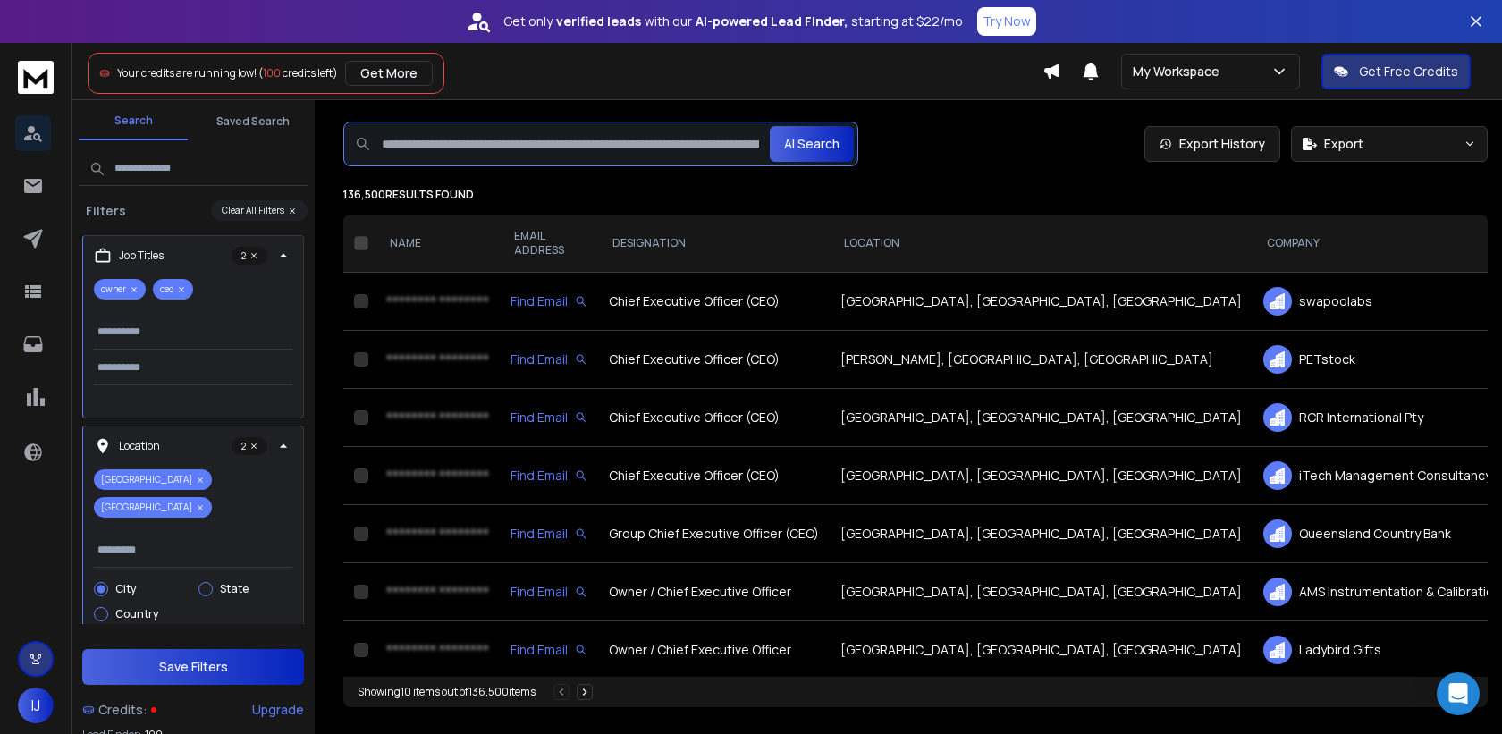
click at [203, 505] on icon at bounding box center [200, 507] width 5 height 5
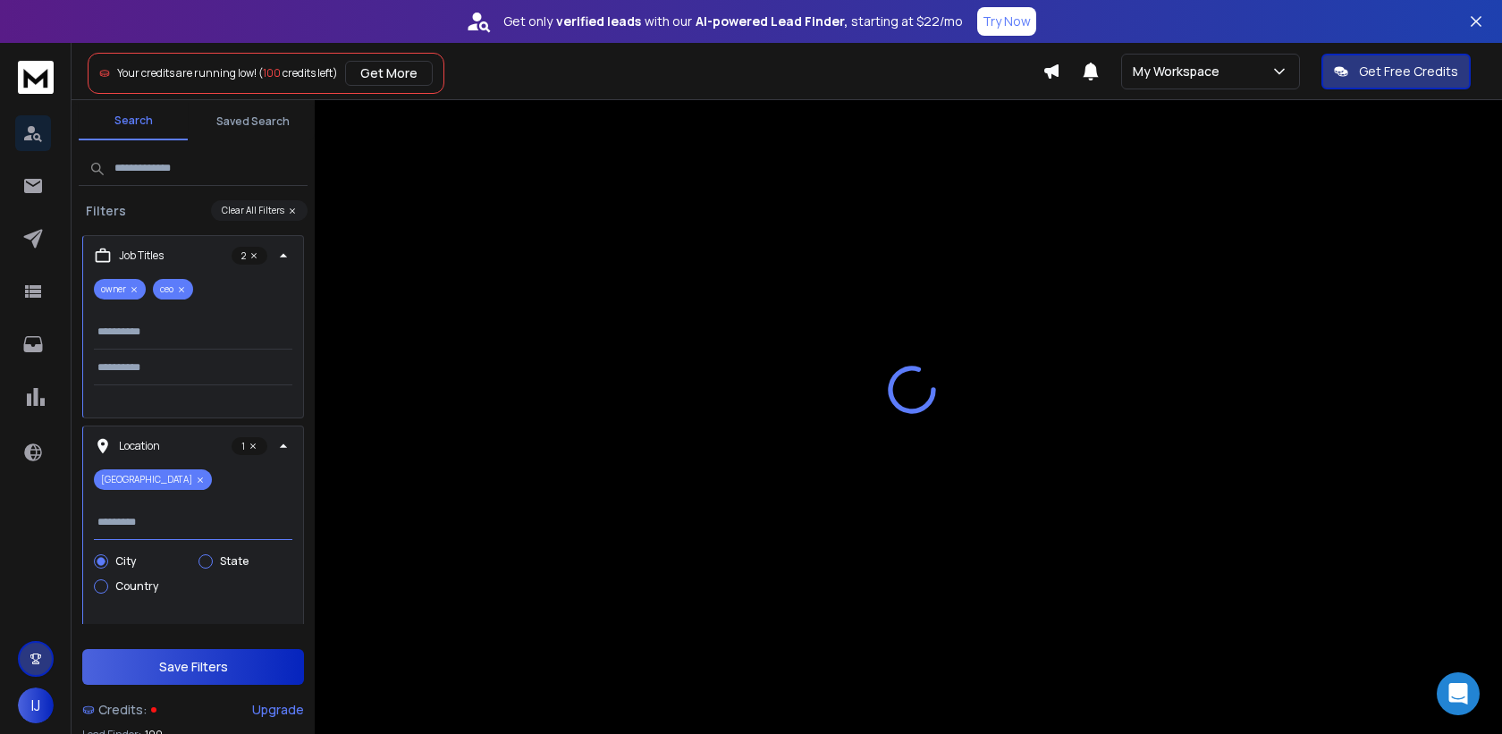
click at [197, 519] on input at bounding box center [193, 522] width 199 height 36
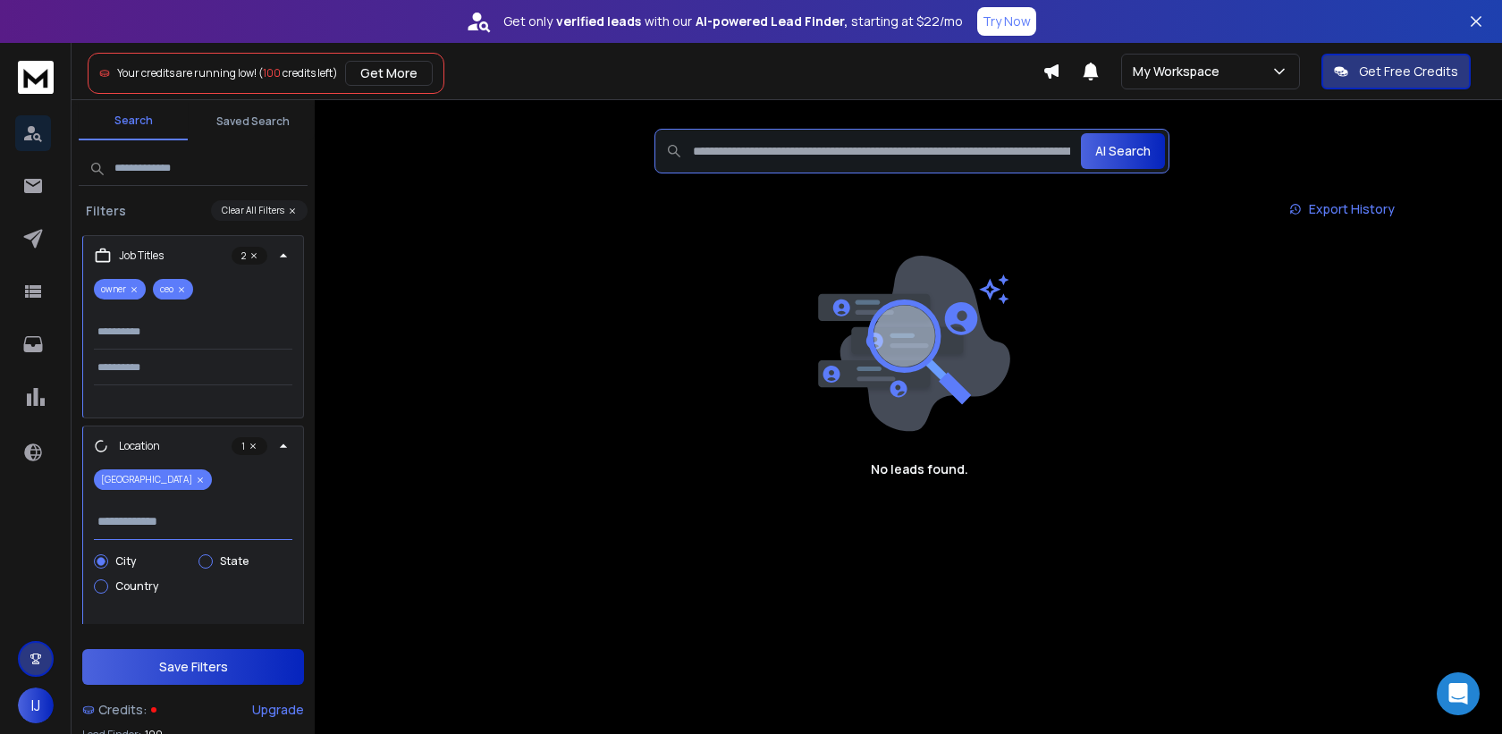
type input "**********"
click at [196, 480] on icon at bounding box center [200, 480] width 9 height 9
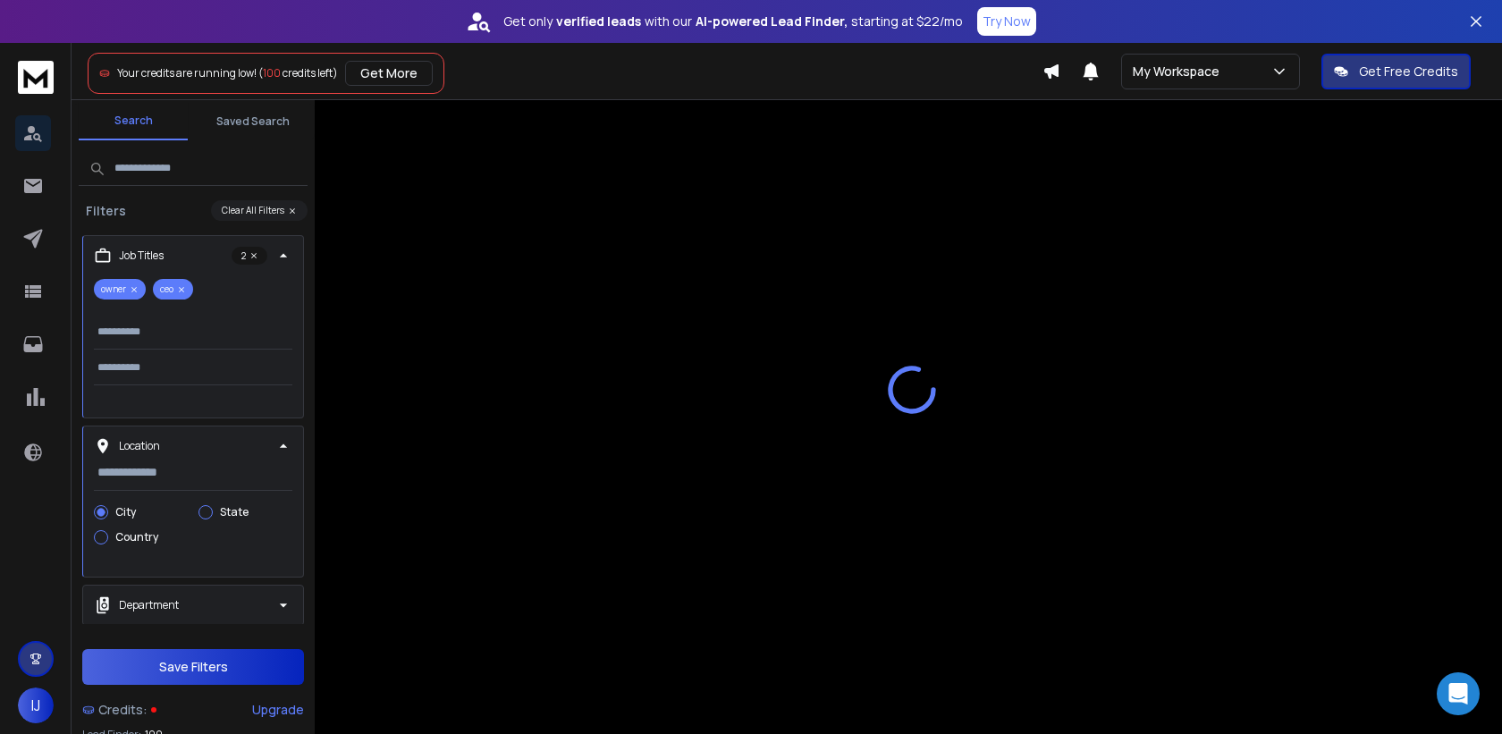
click at [148, 539] on label "Country" at bounding box center [136, 537] width 43 height 14
click at [108, 539] on button "Country" at bounding box center [101, 537] width 14 height 14
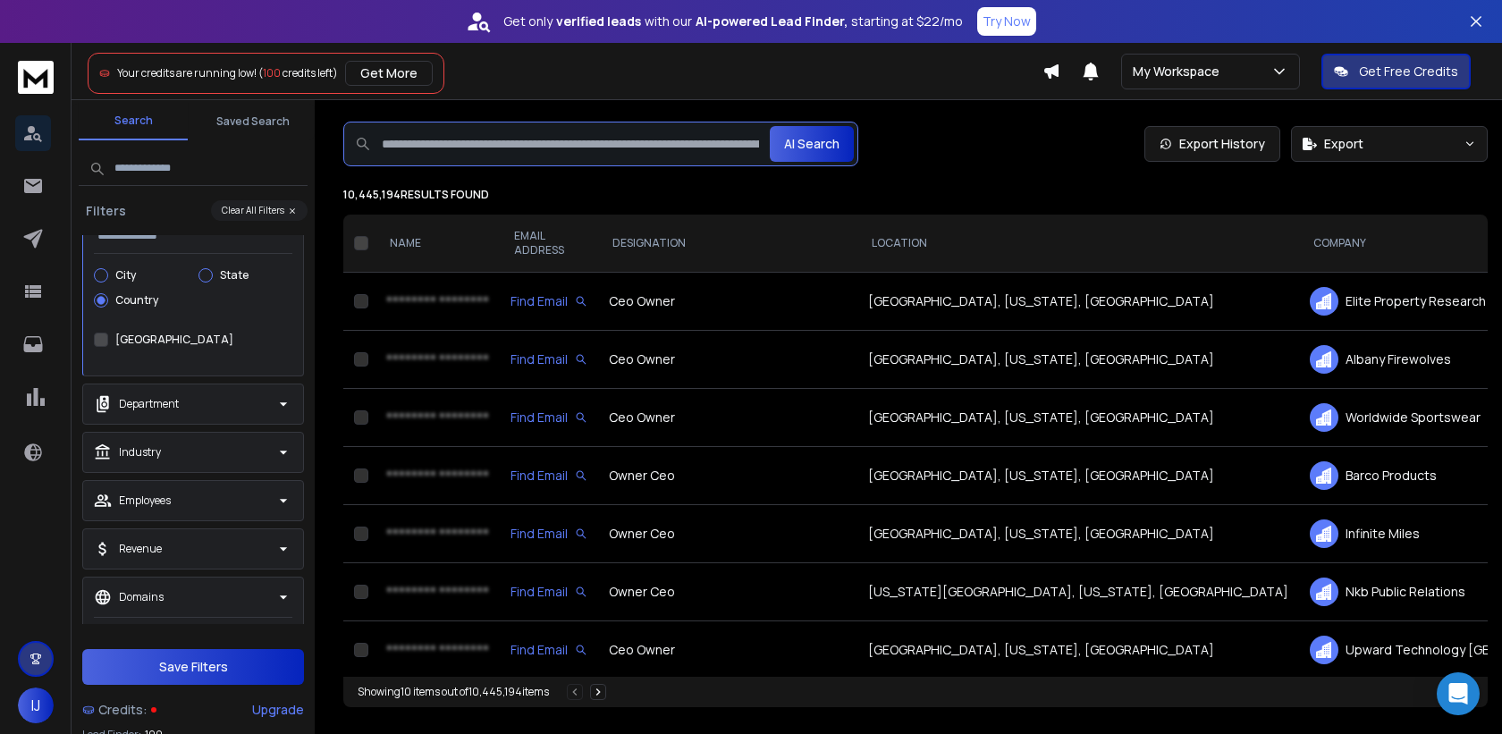
scroll to position [253, 0]
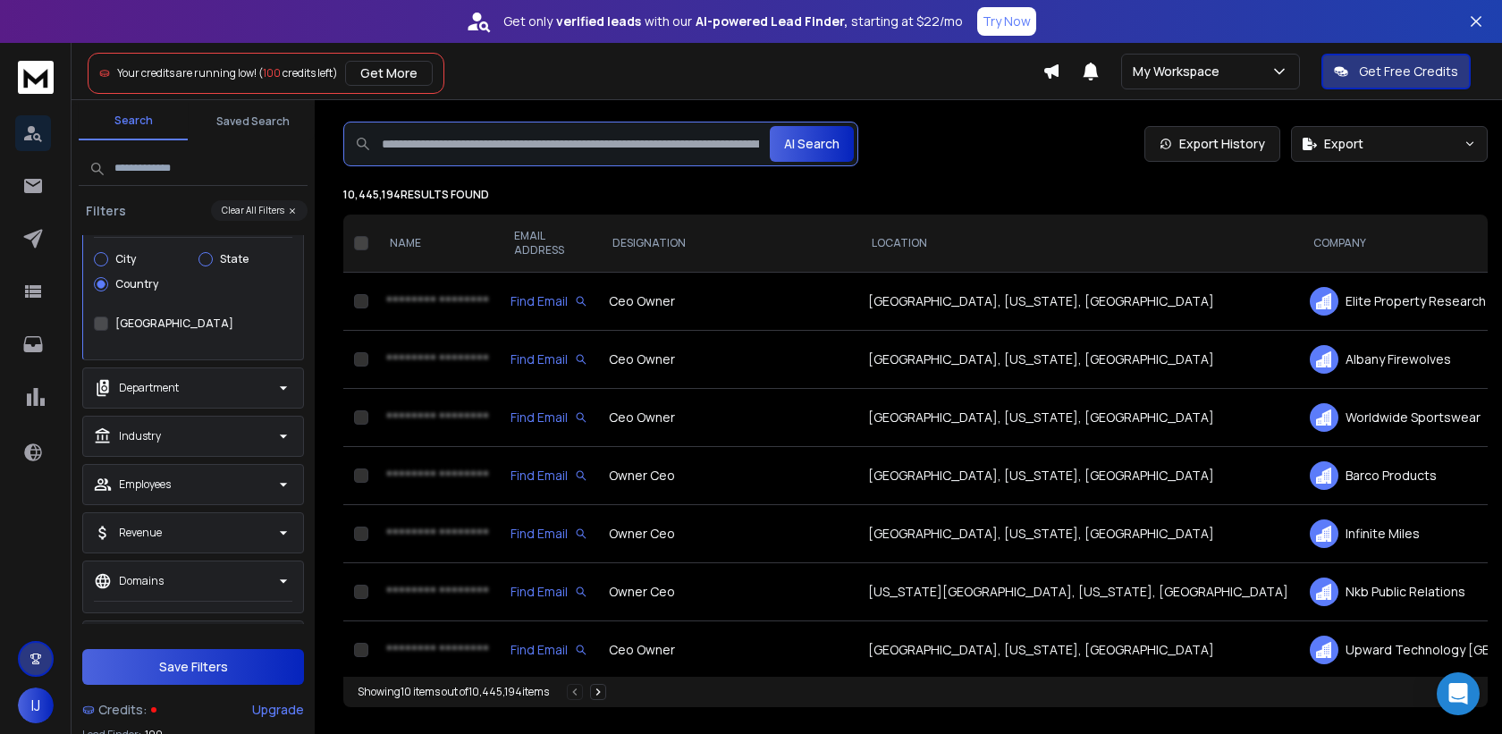
click at [218, 431] on div "Industry" at bounding box center [193, 436] width 199 height 18
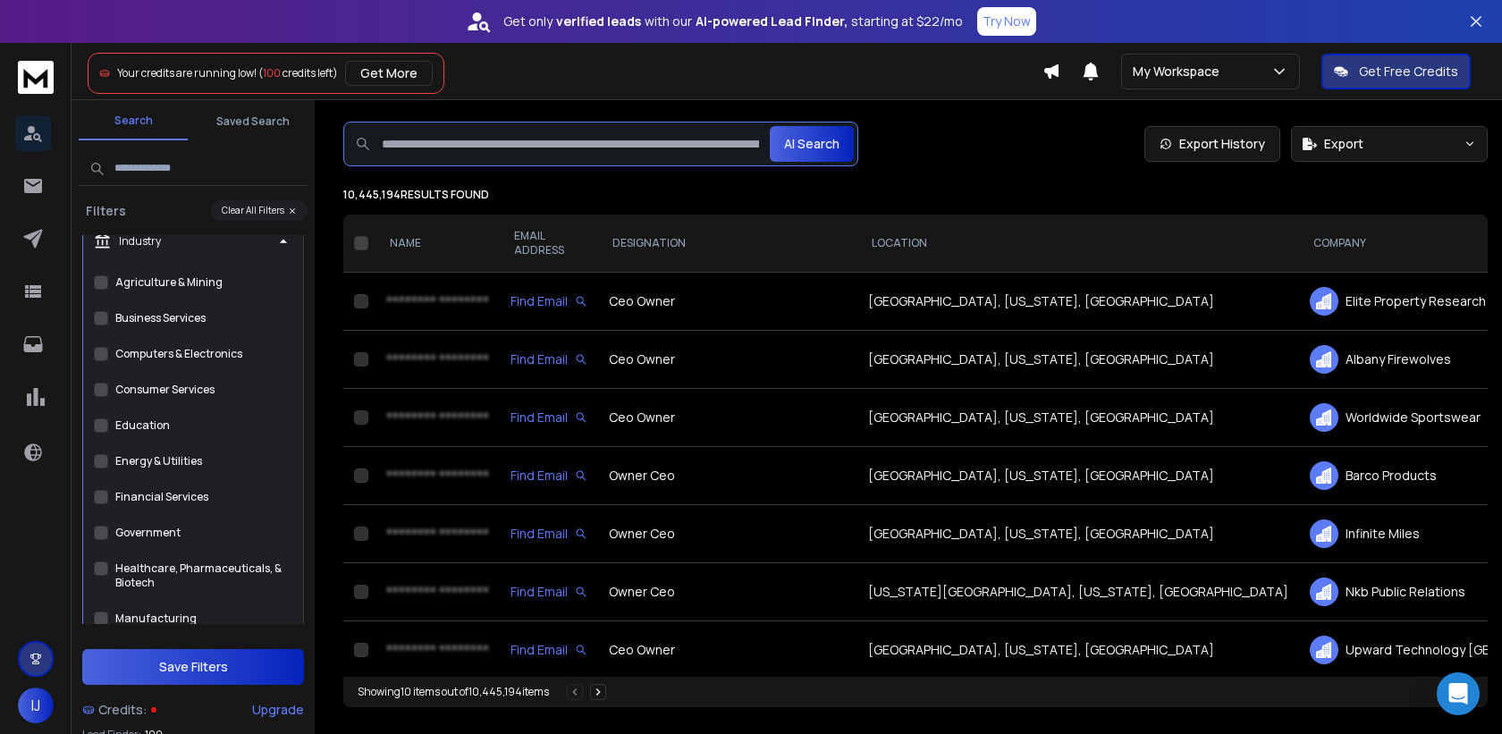
scroll to position [403, 0]
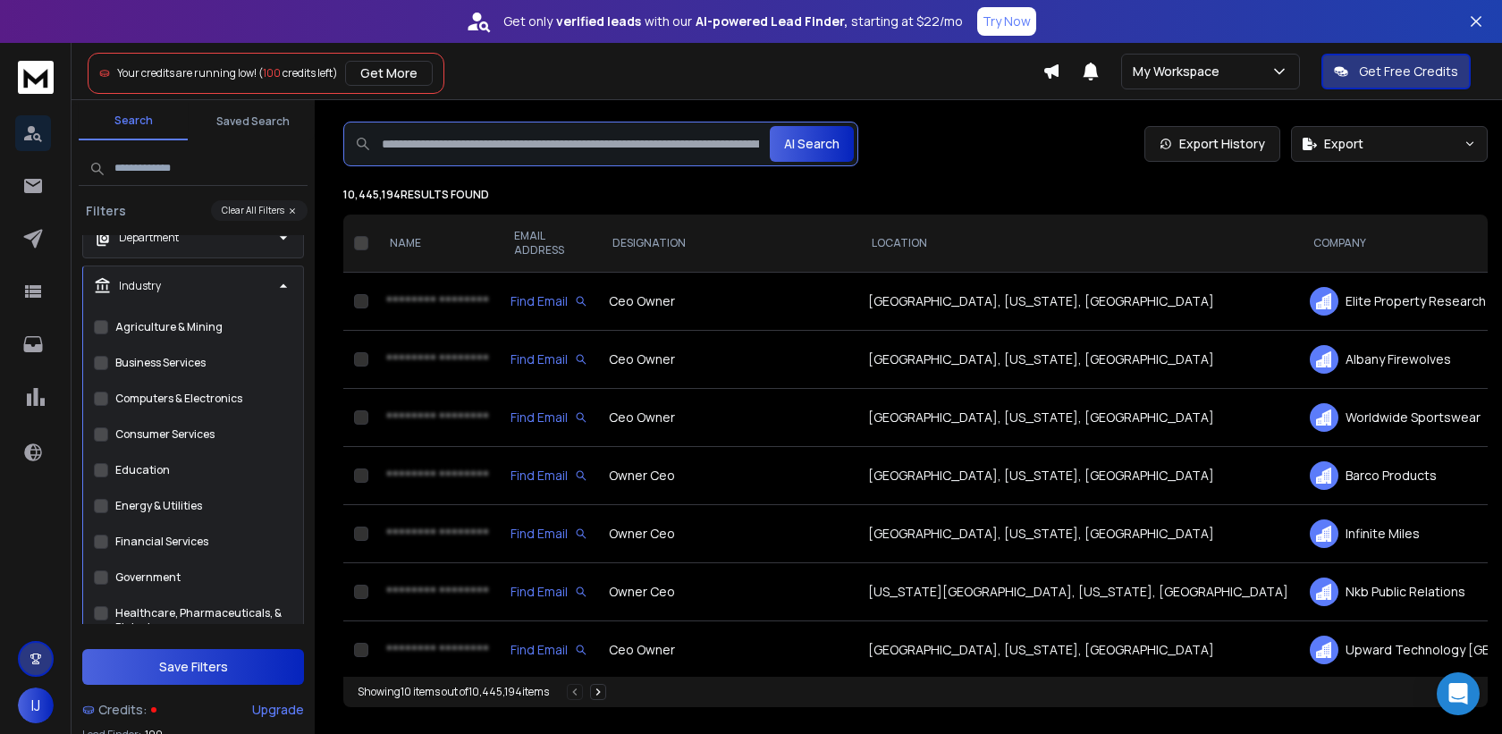
click at [181, 369] on label "Business Services" at bounding box center [160, 363] width 90 height 14
click at [108, 369] on Services "Business Services" at bounding box center [101, 363] width 14 height 14
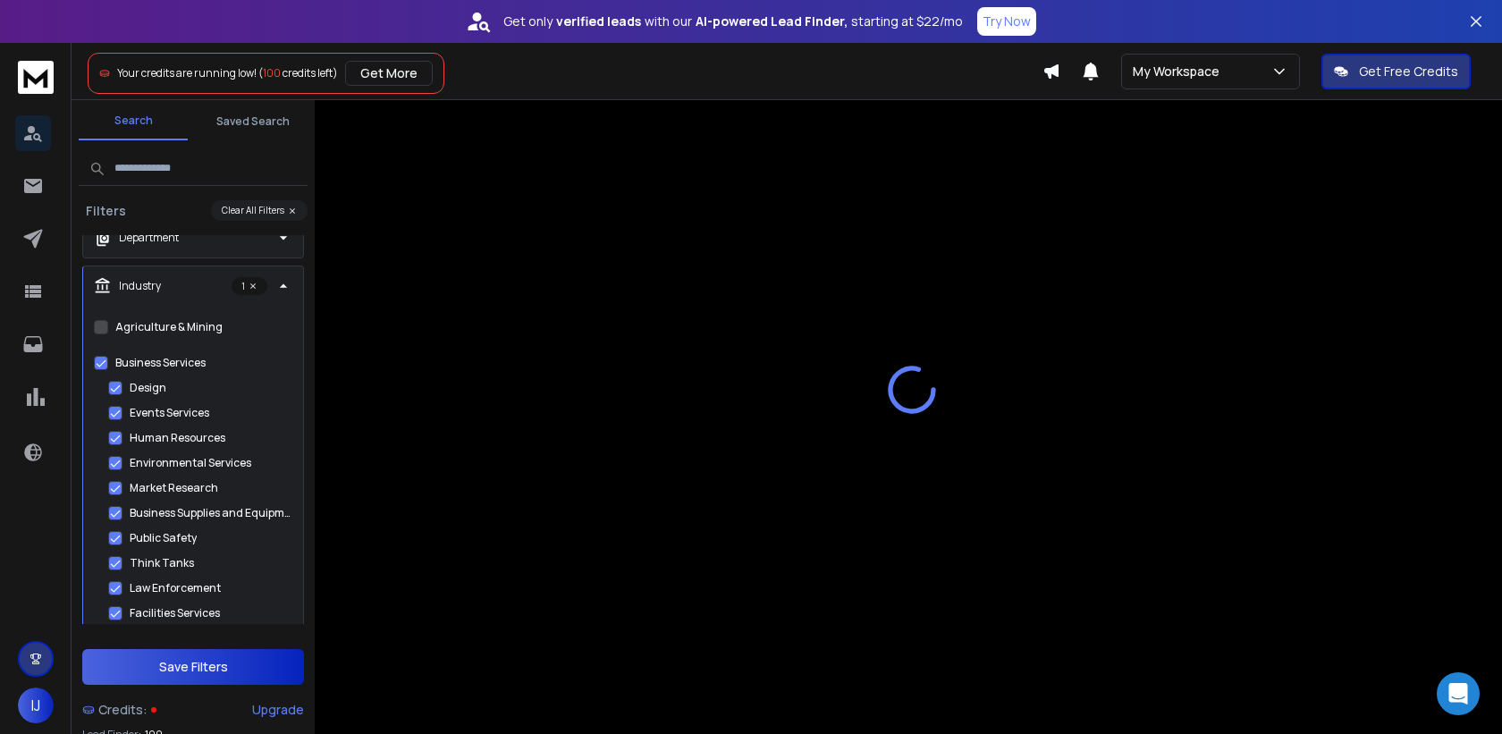
click at [181, 369] on label "Business Services" at bounding box center [160, 363] width 90 height 14
click at [108, 369] on Services "Business Services" at bounding box center [101, 363] width 14 height 14
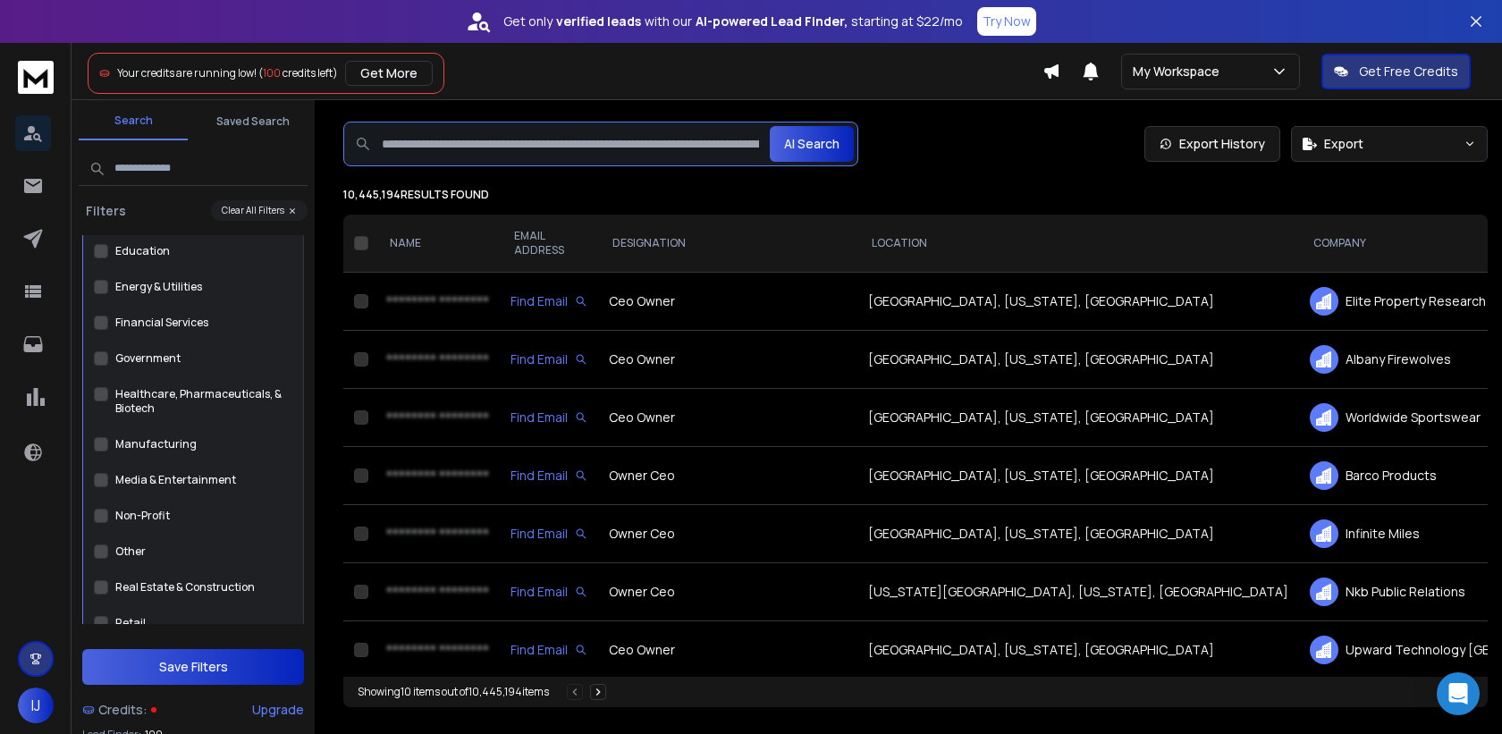
scroll to position [701, 0]
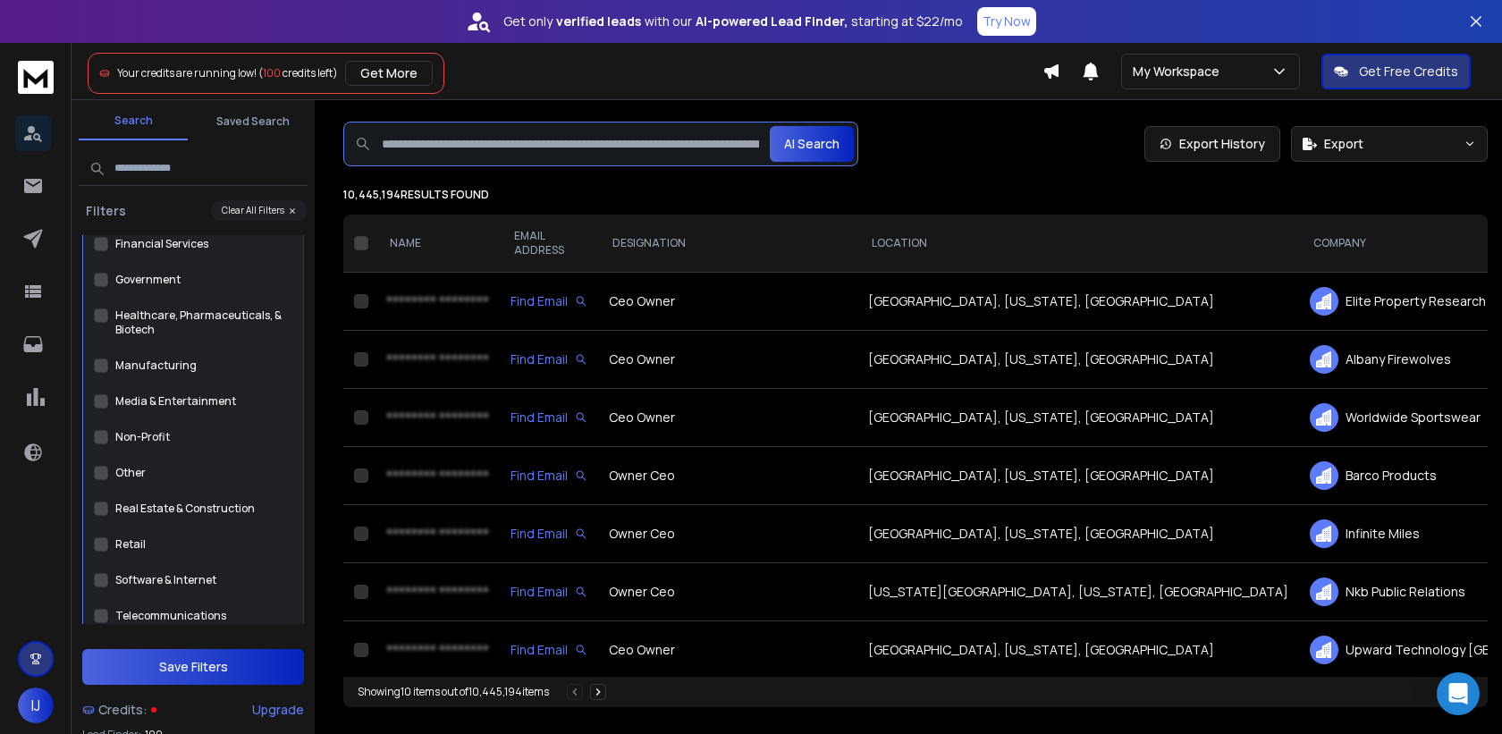
click at [174, 502] on label "Real Estate & Construction" at bounding box center [185, 509] width 140 height 14
click at [108, 502] on Construction "Real Estate & Construction" at bounding box center [101, 509] width 14 height 14
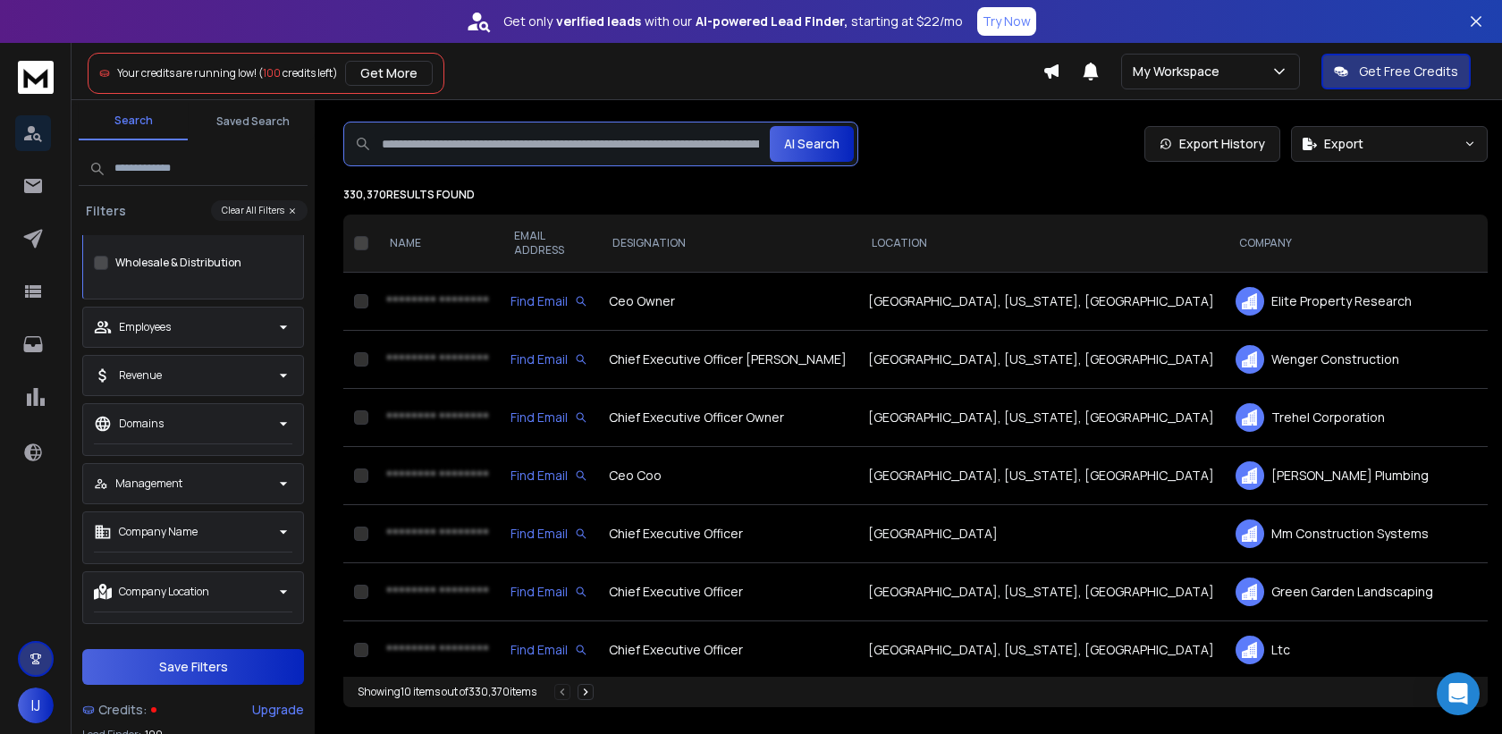
scroll to position [0, 0]
click at [216, 329] on div "Employees" at bounding box center [193, 327] width 199 height 18
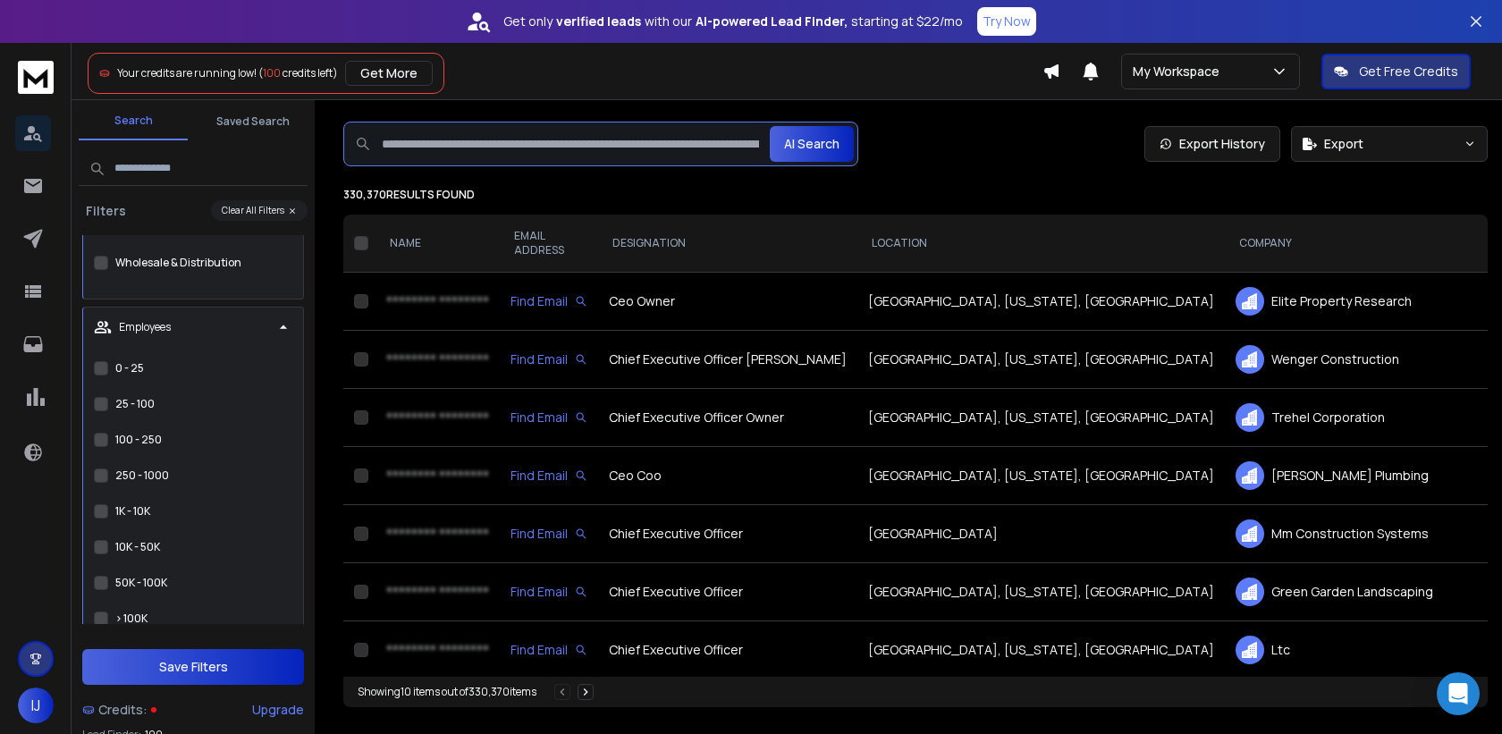
click at [131, 367] on label "0 - 25" at bounding box center [129, 368] width 29 height 14
click at [108, 367] on 25 "0 - 25" at bounding box center [101, 368] width 14 height 14
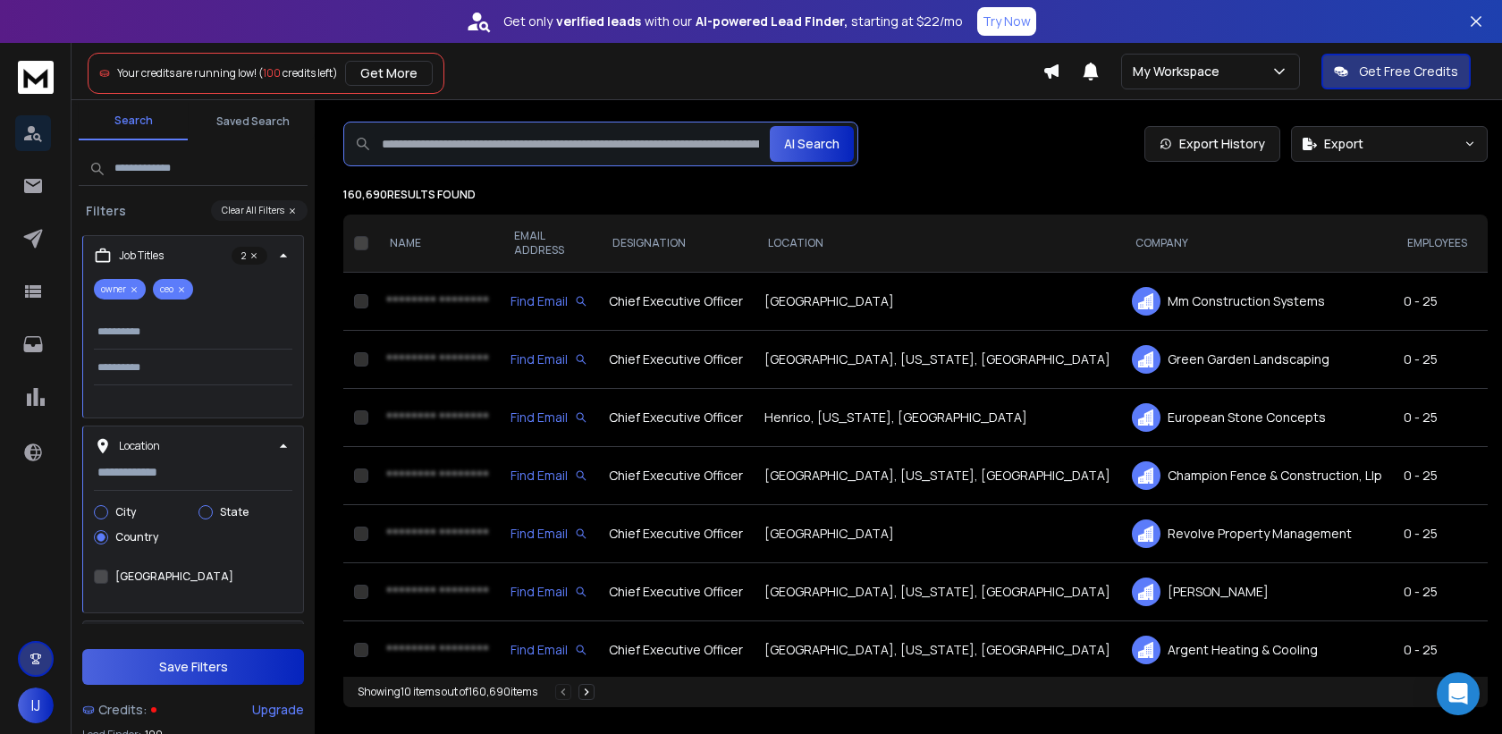
click at [183, 280] on p "ceo" at bounding box center [173, 289] width 40 height 21
click at [183, 288] on icon at bounding box center [181, 289] width 9 height 9
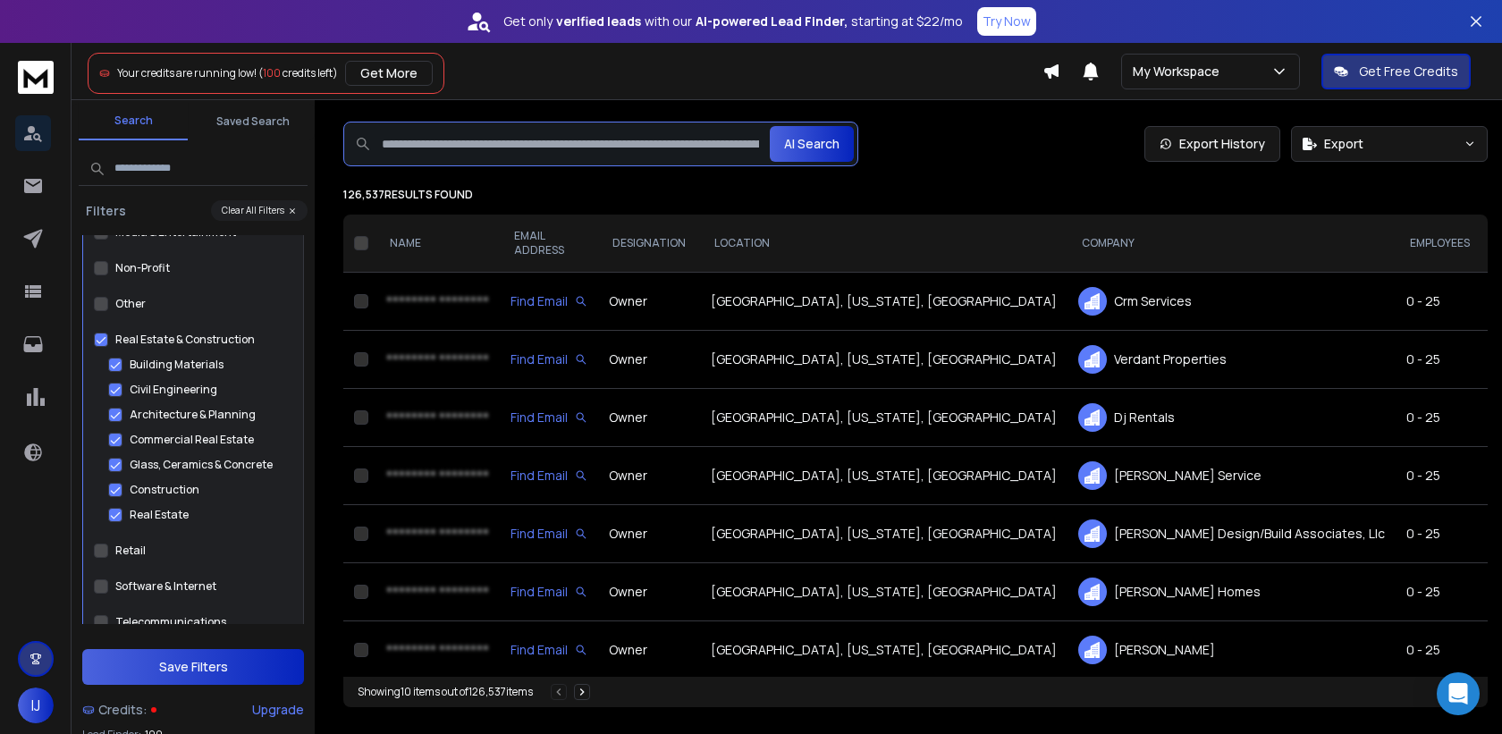
scroll to position [873, 0]
click at [148, 459] on label "Glass, Ceramics & Concrete" at bounding box center [201, 462] width 143 height 14
click at [123, 459] on Concrete "Glass, Ceramics & Concrete" at bounding box center [115, 462] width 14 height 14
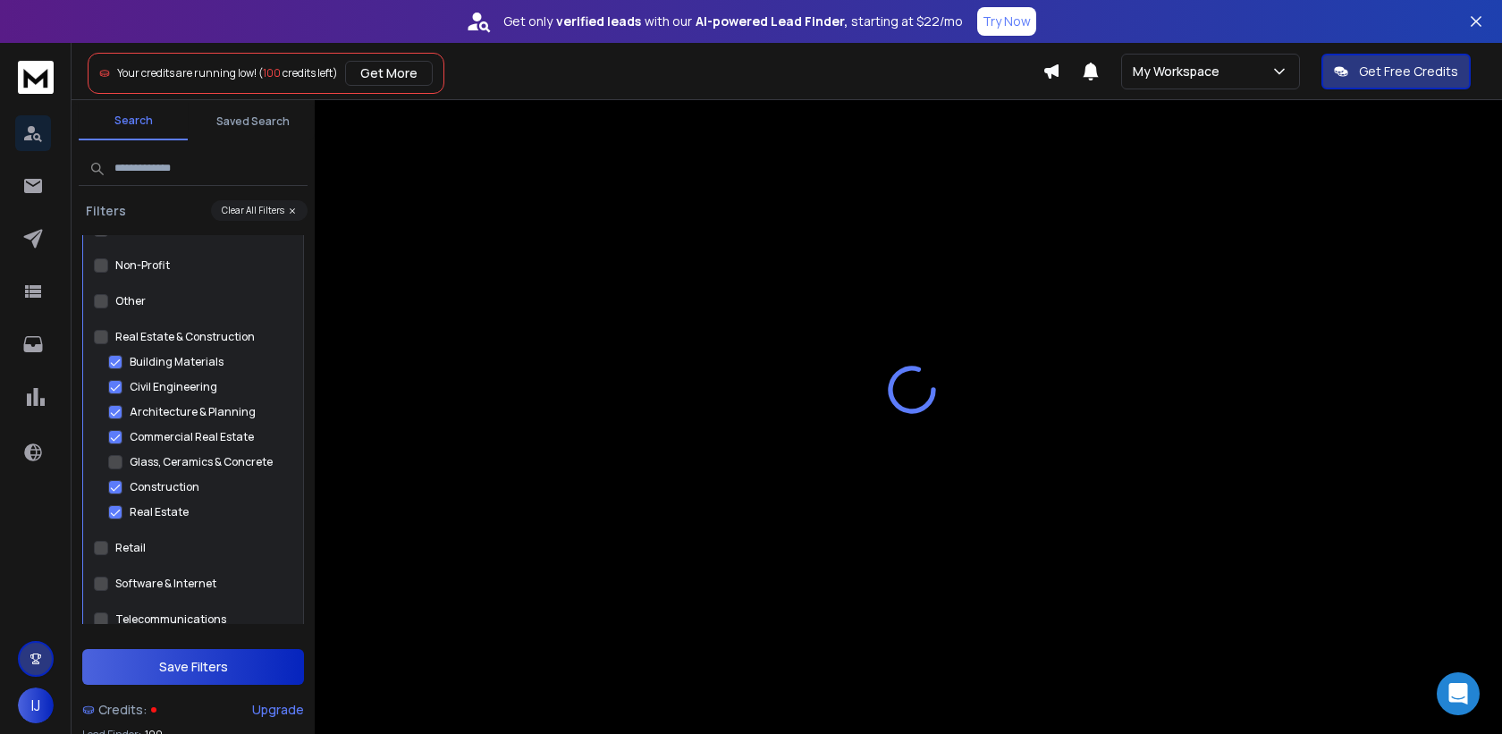
click at [150, 440] on label "Commercial Real Estate" at bounding box center [192, 437] width 124 height 14
click at [123, 440] on Estate "Commercial Real Estate" at bounding box center [115, 437] width 14 height 14
click at [152, 417] on label "Architecture & Planning" at bounding box center [193, 412] width 126 height 14
click at [123, 417] on Planning "Architecture & Planning" at bounding box center [115, 412] width 14 height 14
click at [152, 391] on label "Civil Engineering" at bounding box center [174, 387] width 88 height 14
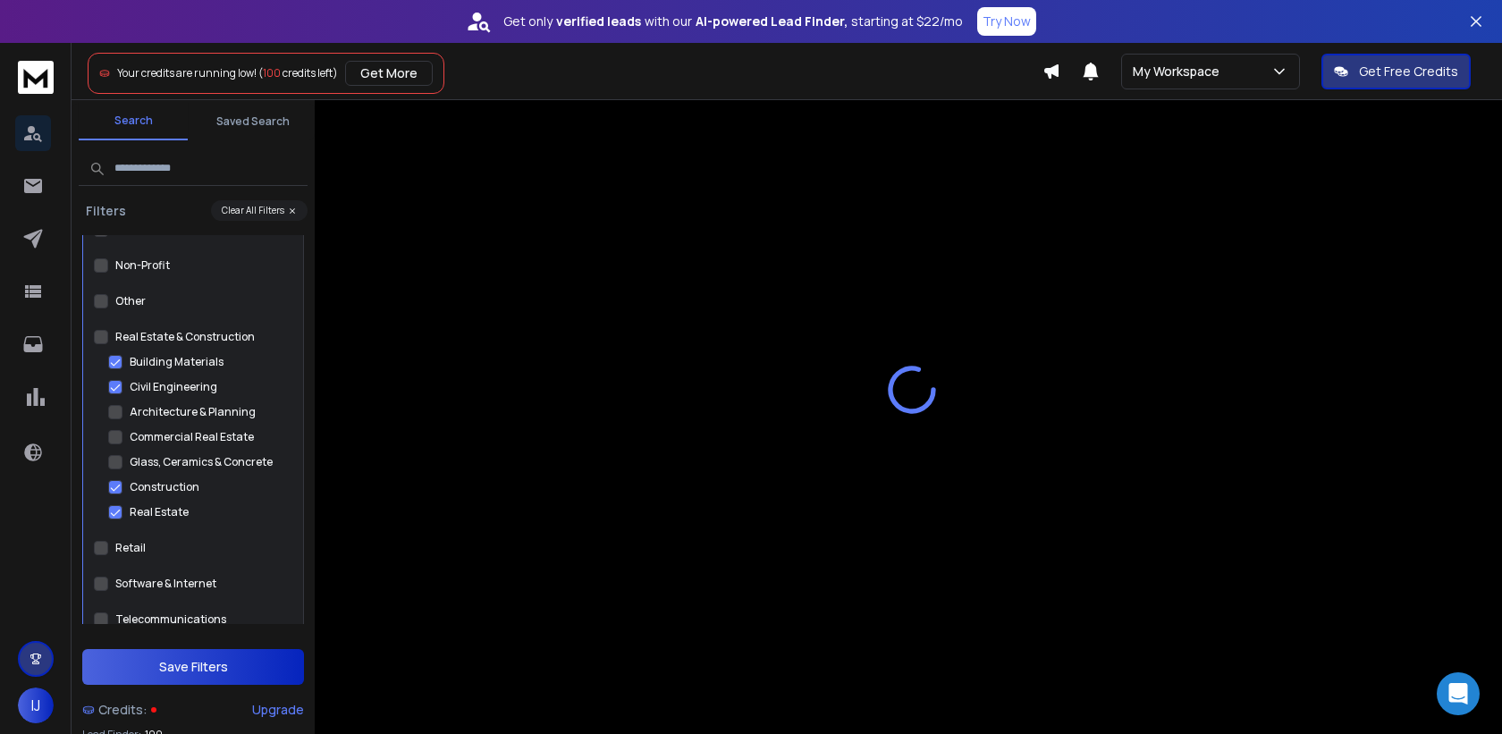
click at [123, 391] on Engineering "Civil Engineering" at bounding box center [115, 387] width 14 height 14
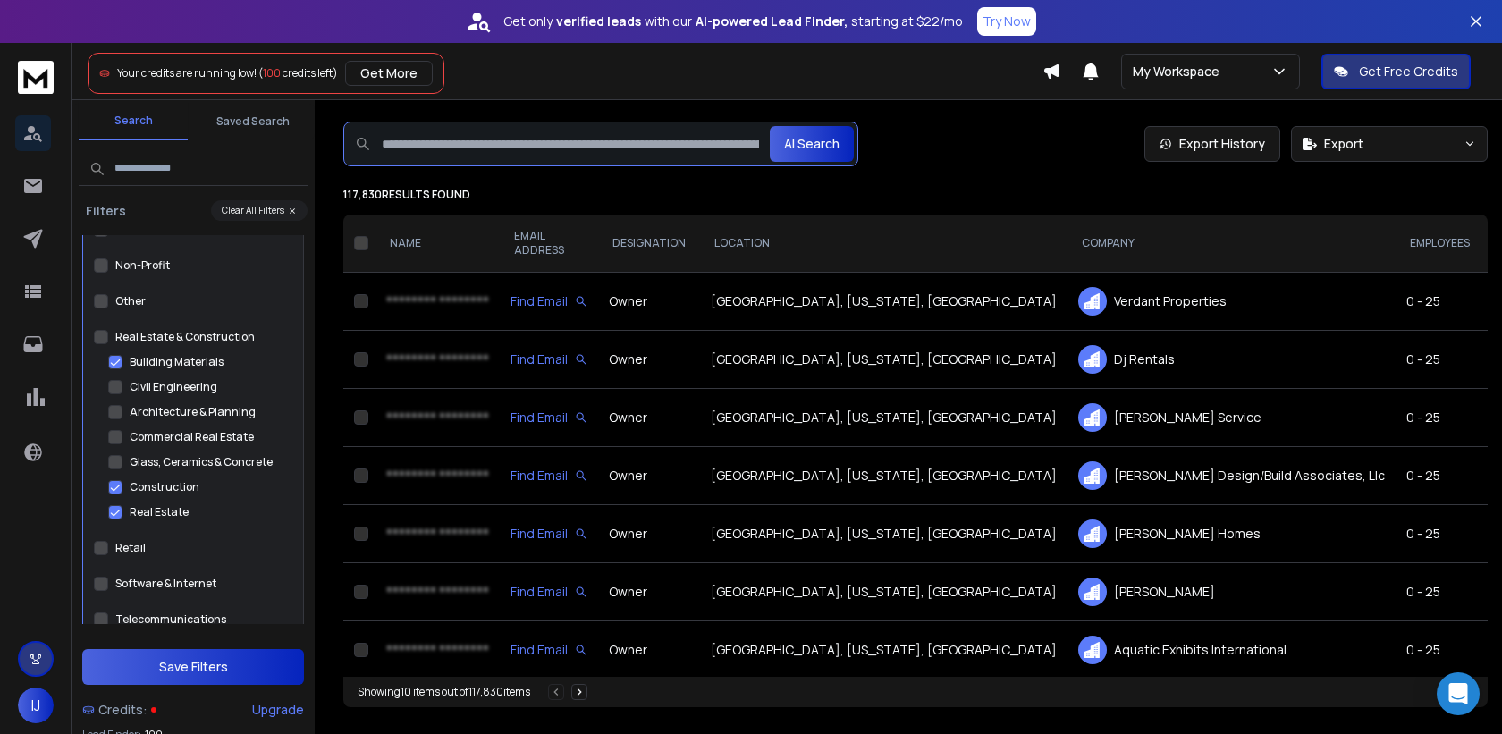
click at [153, 359] on label "Building Materials" at bounding box center [177, 362] width 94 height 14
click at [123, 359] on Materials "Building Materials" at bounding box center [115, 362] width 14 height 14
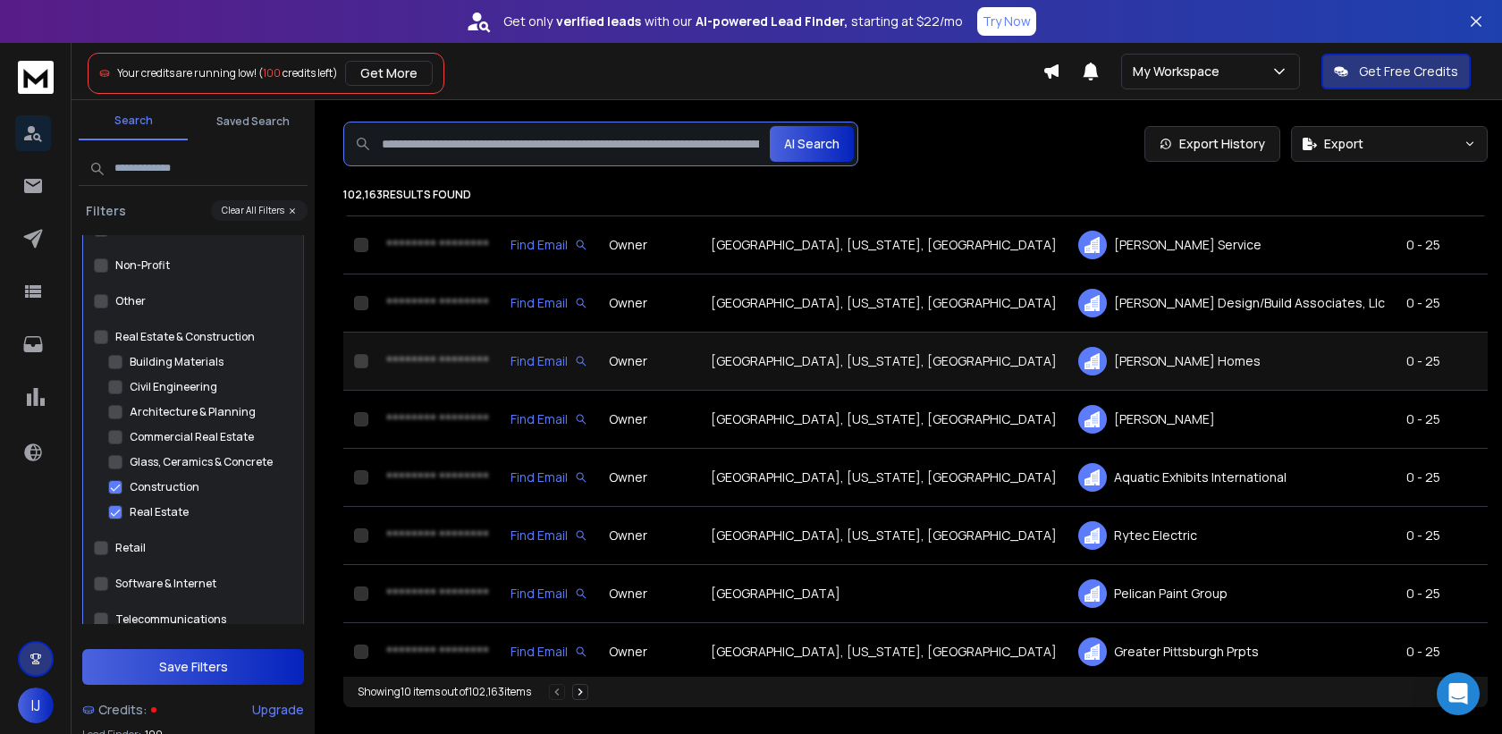
scroll to position [0, 0]
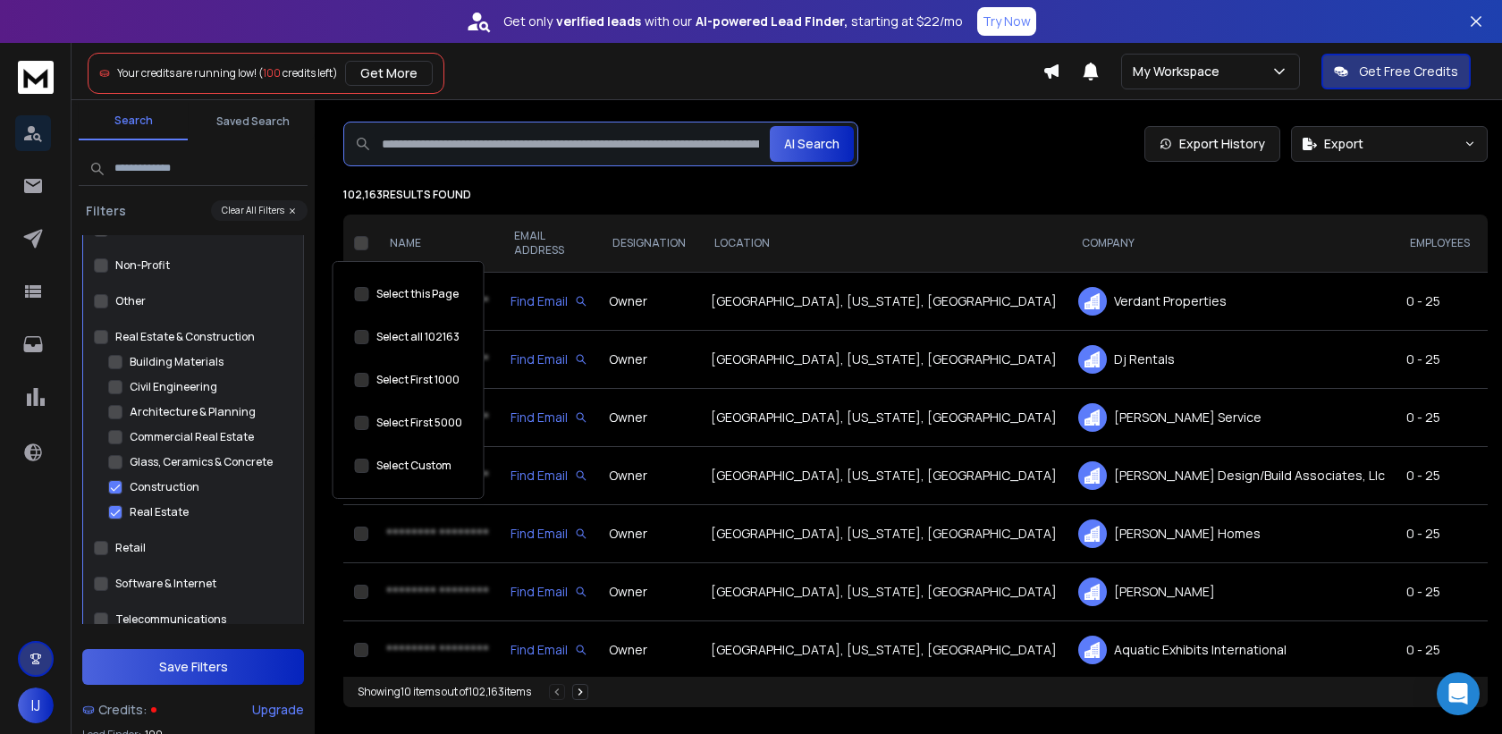
click at [363, 244] on button "Select this Page" at bounding box center [361, 243] width 14 height 14
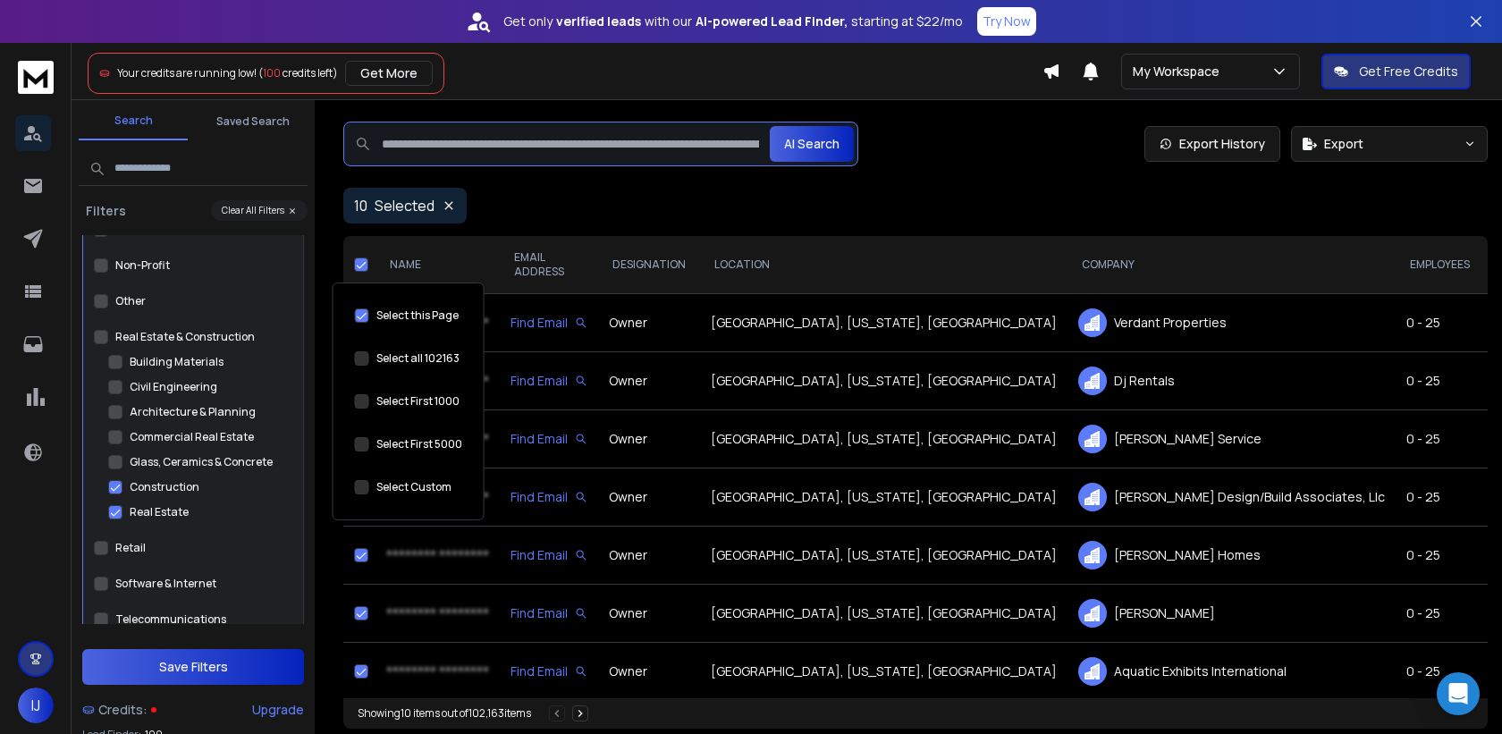
click at [412, 487] on label "Select Custom" at bounding box center [414, 487] width 75 height 14
click at [372, 485] on div "Select Custom" at bounding box center [408, 487] width 107 height 14
click at [371, 486] on div "Select Custom" at bounding box center [408, 487] width 107 height 14
click at [362, 489] on button "Select this Page" at bounding box center [362, 487] width 14 height 14
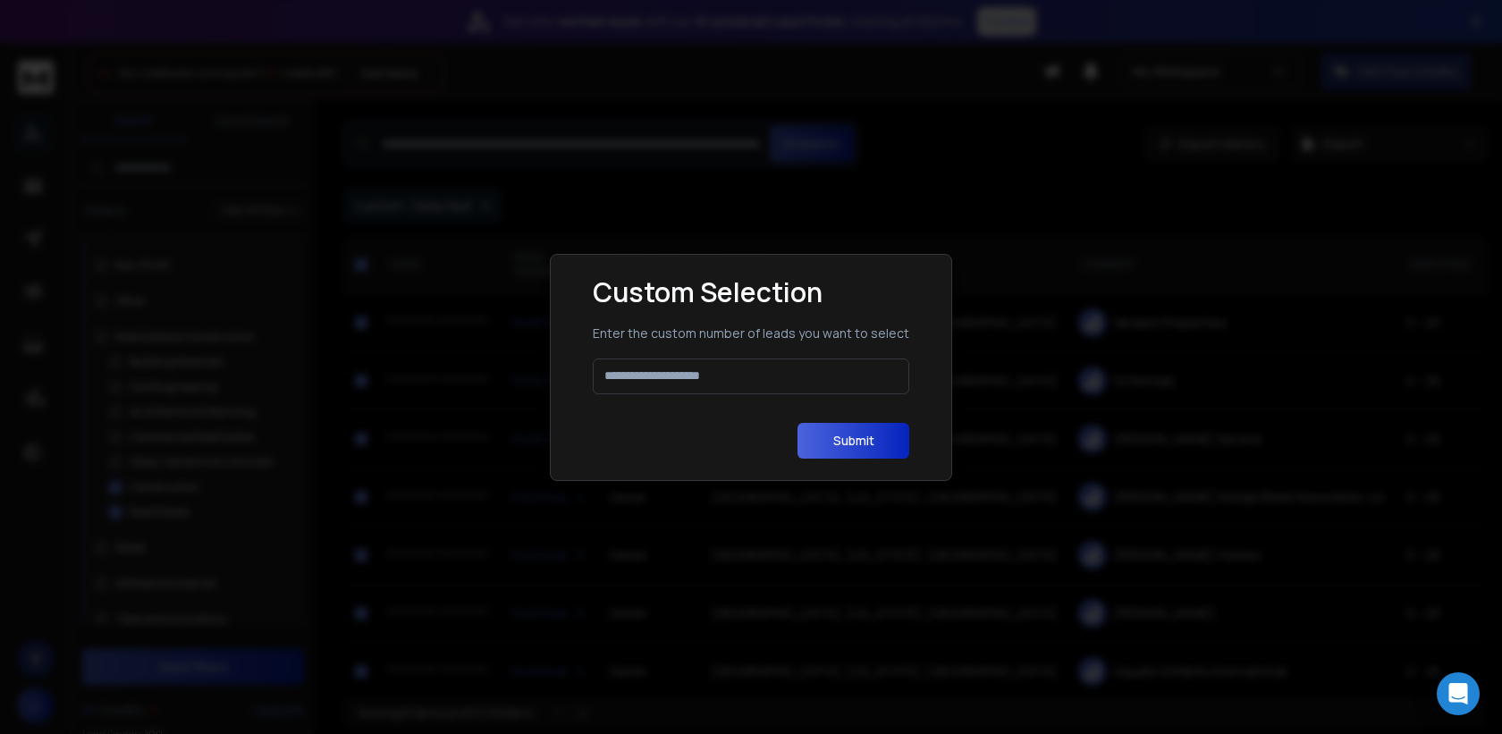
type input "**"
click at [843, 430] on button "Submit" at bounding box center [854, 441] width 112 height 36
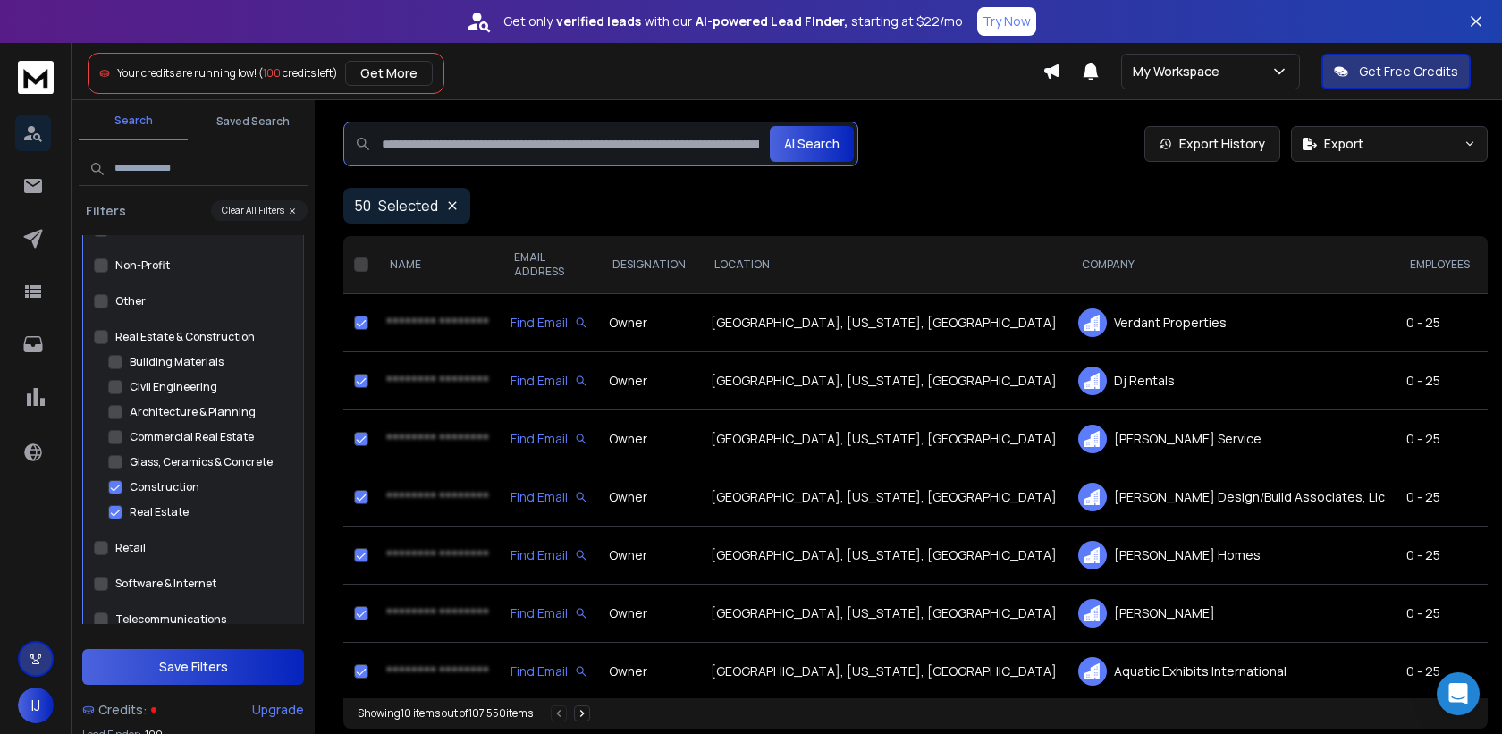
click at [655, 145] on textarea at bounding box center [570, 144] width 377 height 36
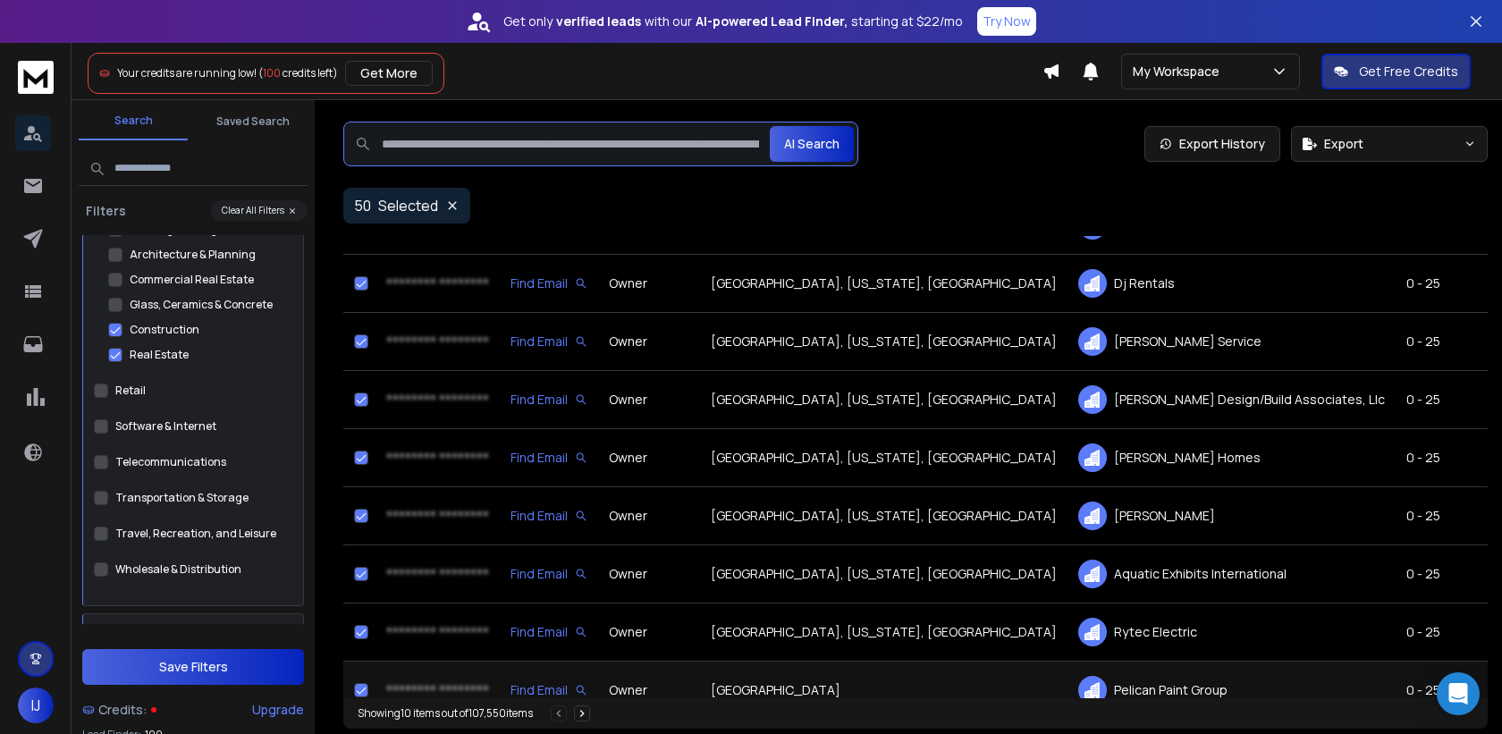
scroll to position [186, 0]
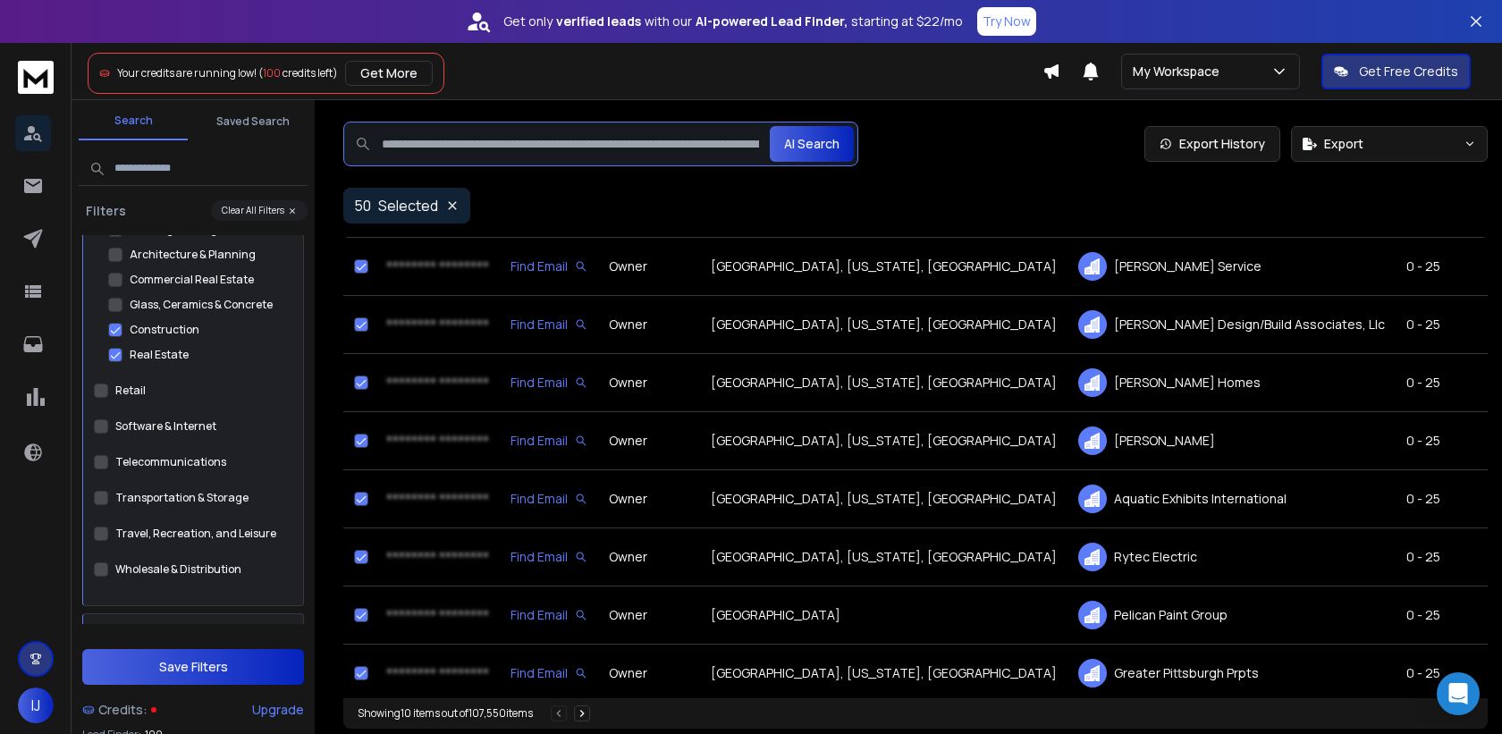
drag, startPoint x: 938, startPoint y: 699, endPoint x: 962, endPoint y: 698, distance: 24.2
click at [962, 699] on div "Showing 10 items out of 107,550 items" at bounding box center [915, 713] width 1145 height 30
click at [680, 149] on textarea at bounding box center [570, 144] width 377 height 36
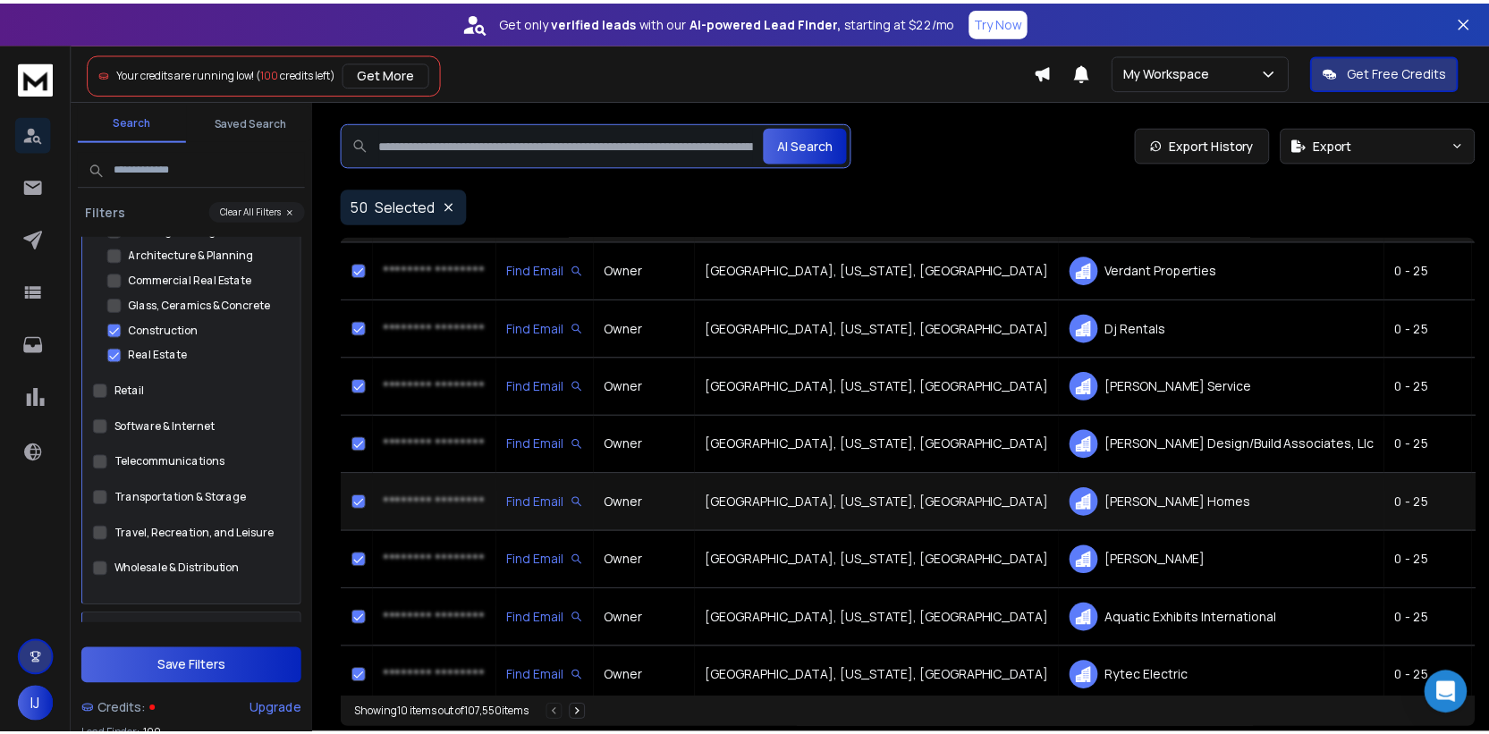
scroll to position [0, 0]
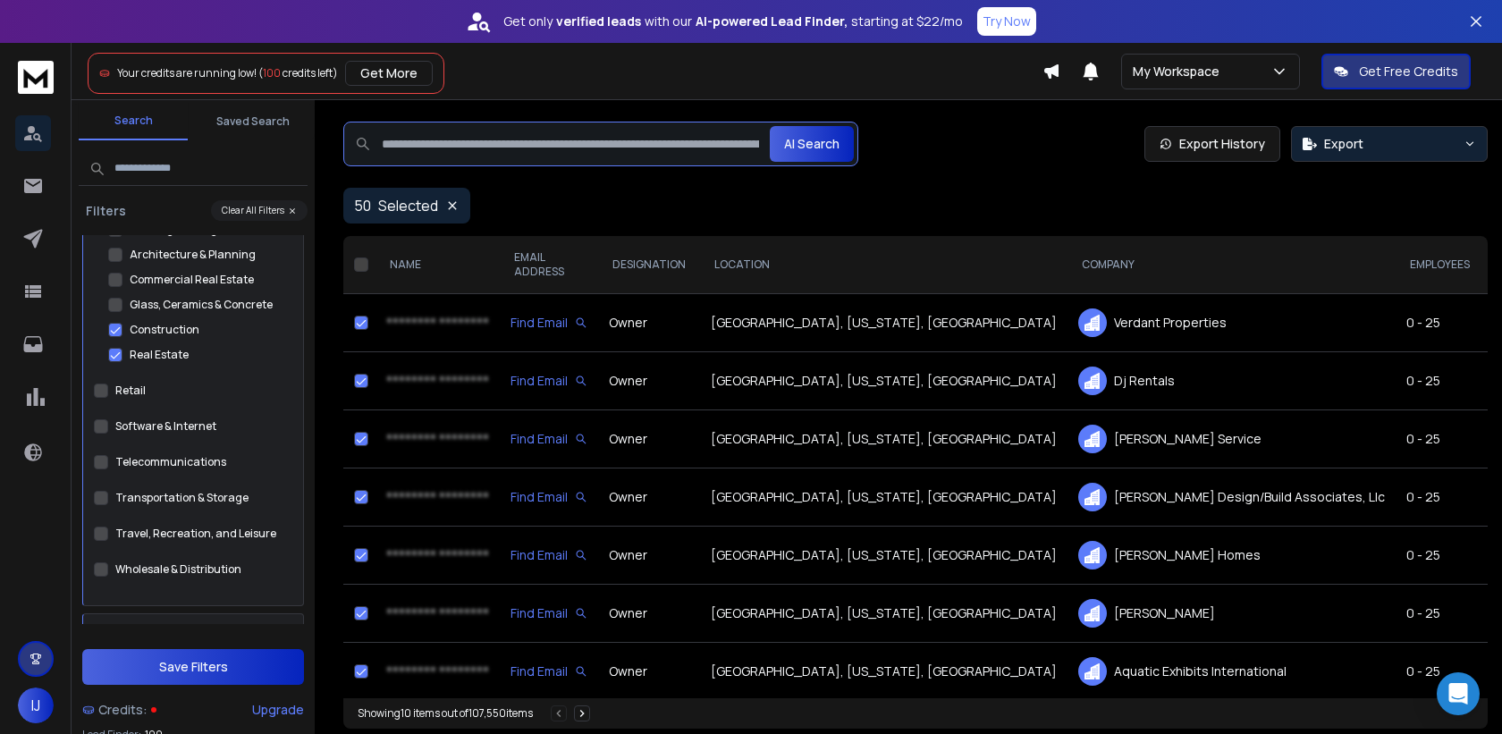
click at [1358, 145] on span "Export" at bounding box center [1343, 144] width 39 height 18
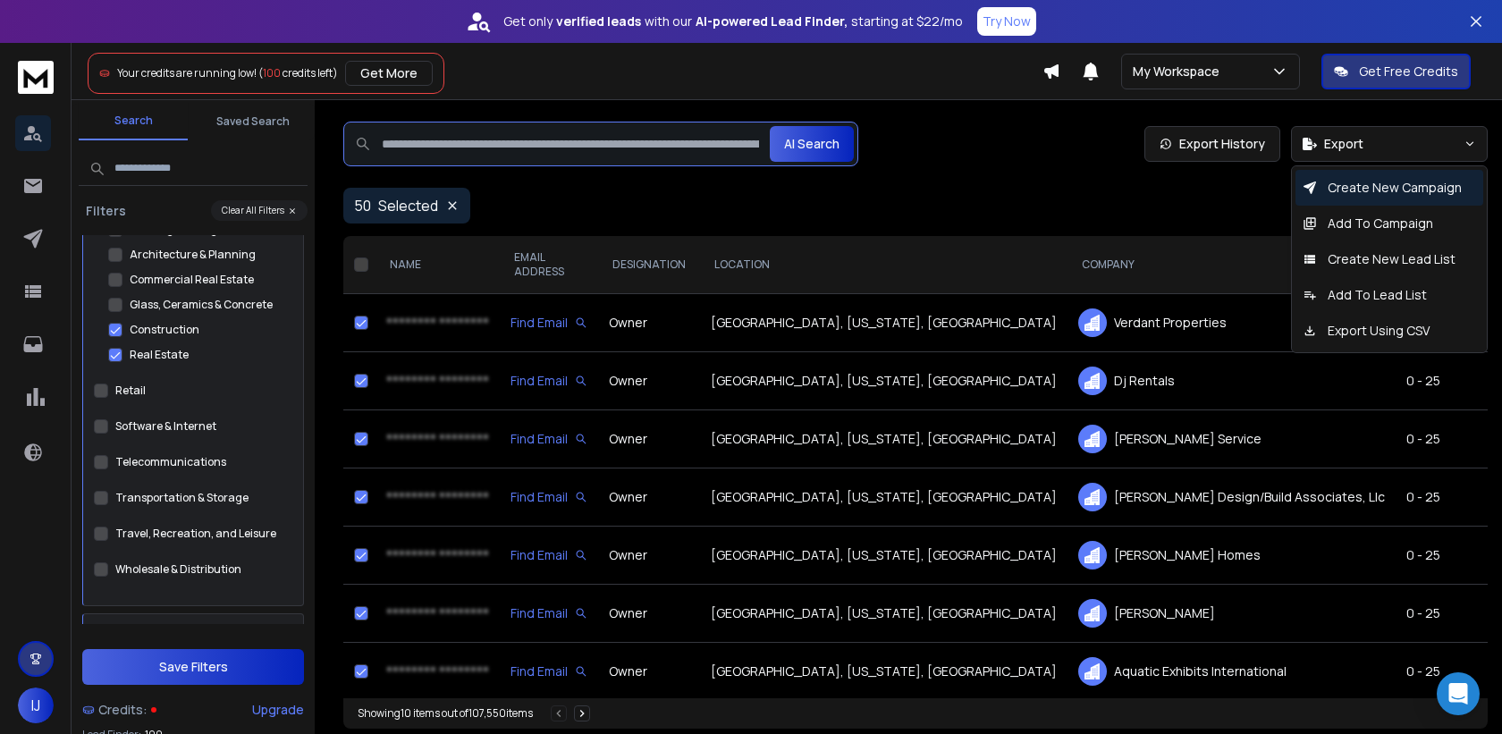
click at [1350, 190] on p "Create New Campaign" at bounding box center [1394, 187] width 141 height 25
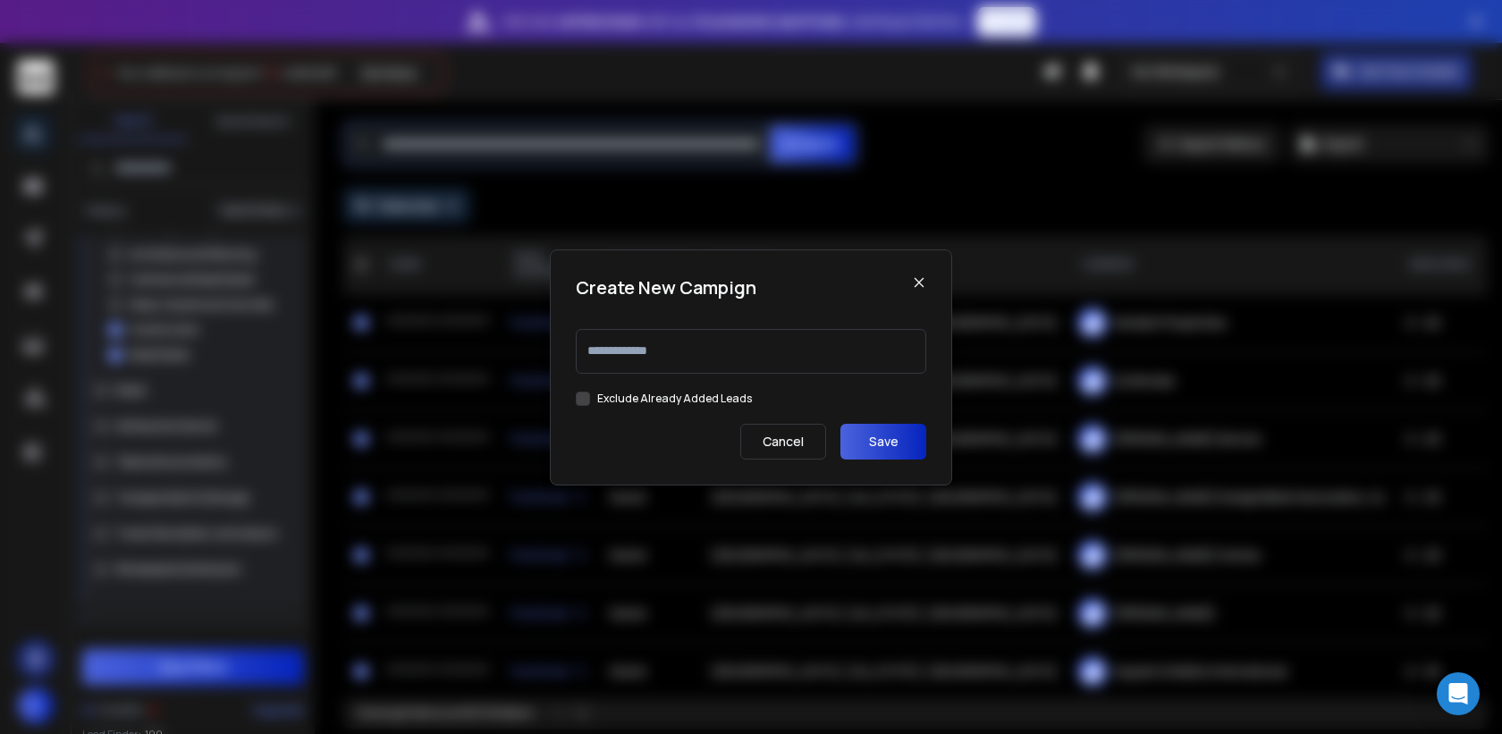
click at [740, 334] on input at bounding box center [751, 351] width 351 height 45
type input "**********"
click at [883, 442] on button "Save" at bounding box center [884, 442] width 86 height 36
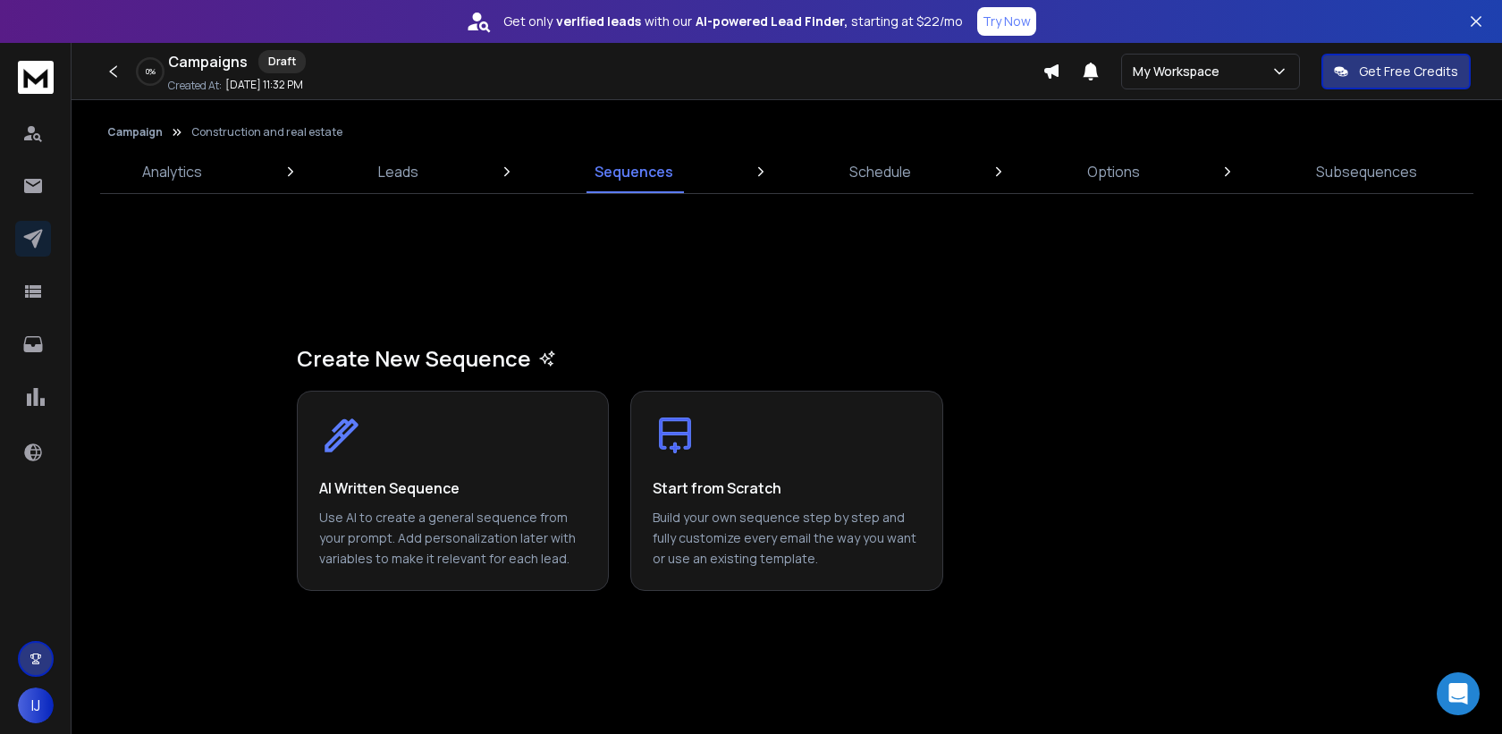
click at [702, 462] on div "Start from Scratch Build your own sequence step by step and fully customize eve…" at bounding box center [786, 491] width 310 height 199
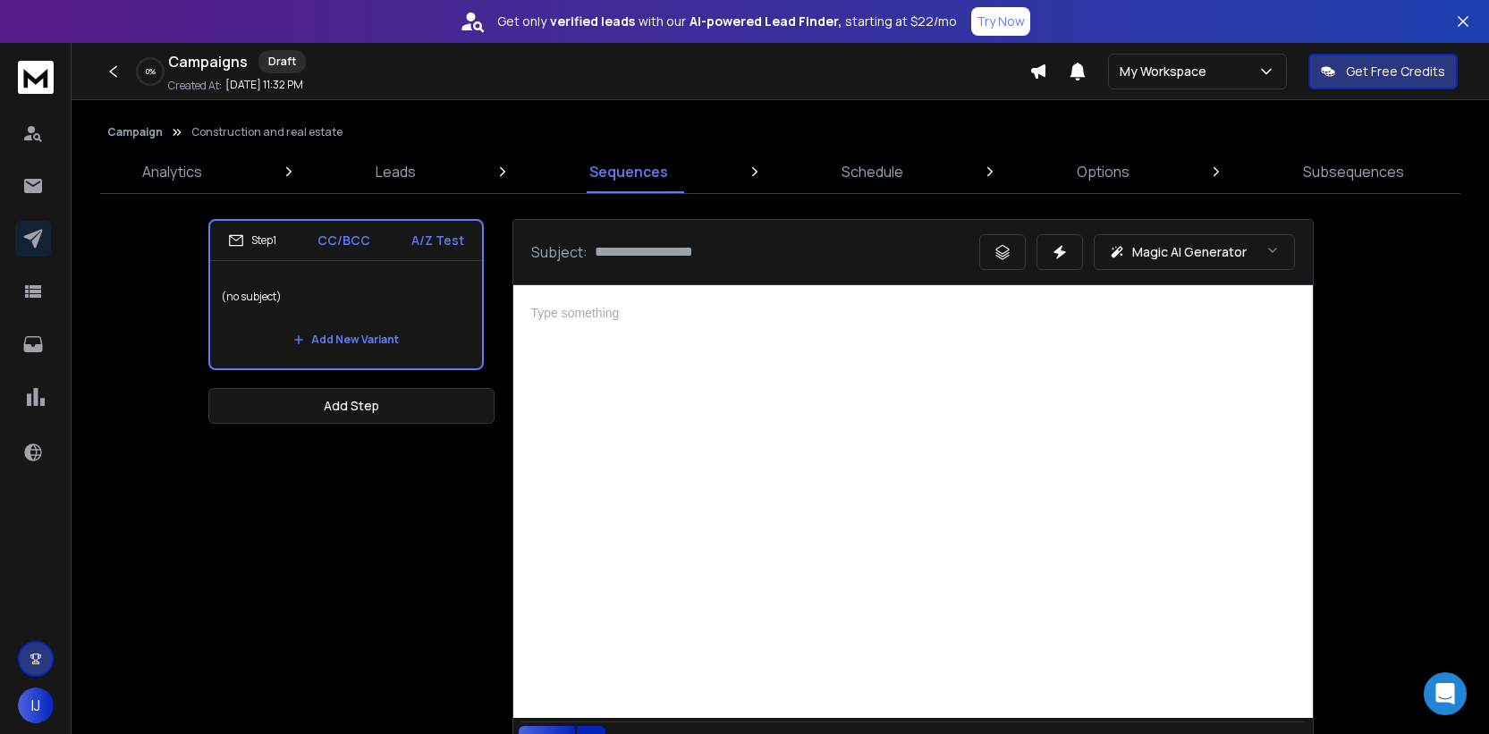
click at [715, 338] on div at bounding box center [913, 501] width 800 height 433
click at [693, 327] on div at bounding box center [913, 501] width 800 height 433
click at [571, 341] on div at bounding box center [913, 501] width 800 height 433
click at [701, 257] on input at bounding box center [778, 251] width 367 height 21
paste input "**********"
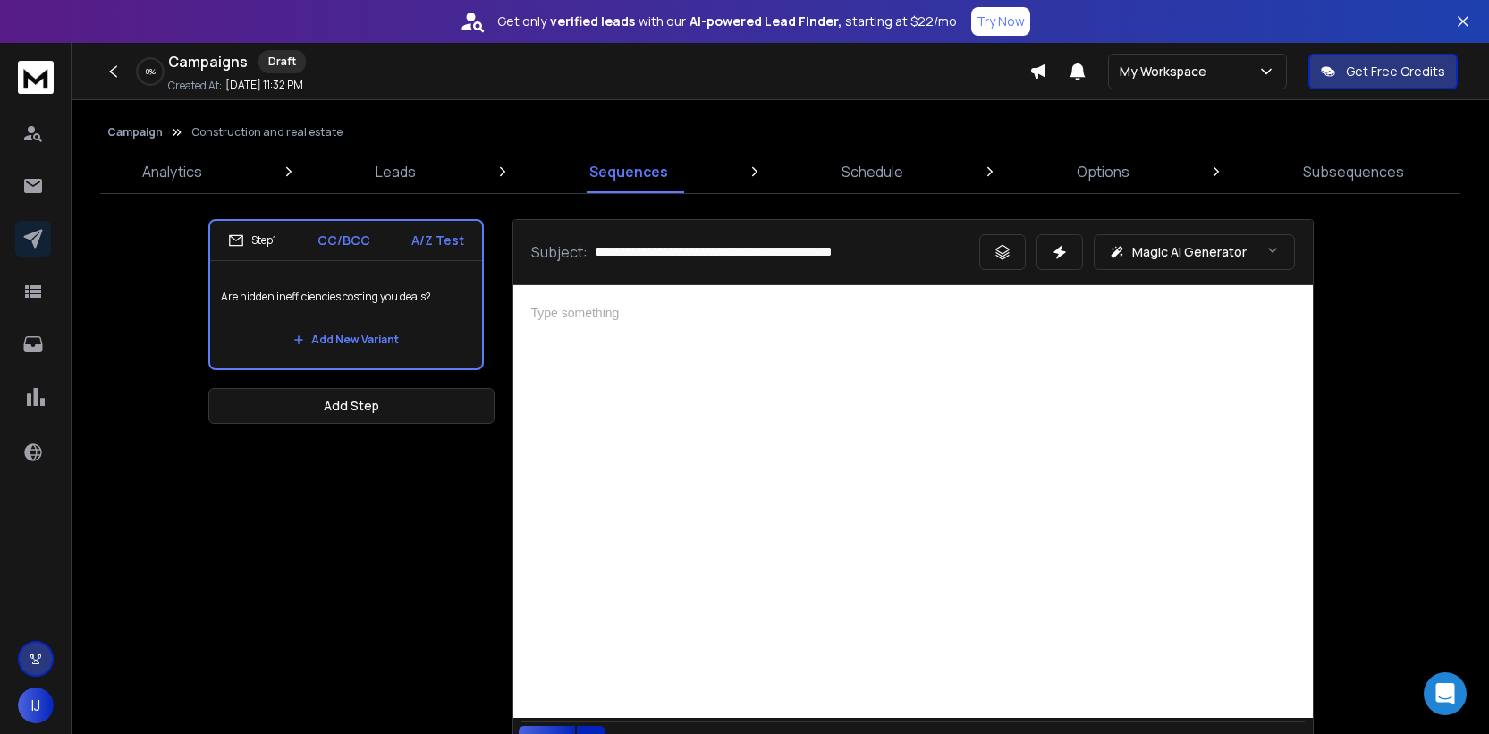
click at [702, 398] on div at bounding box center [913, 501] width 800 height 433
click at [707, 488] on div at bounding box center [913, 501] width 800 height 433
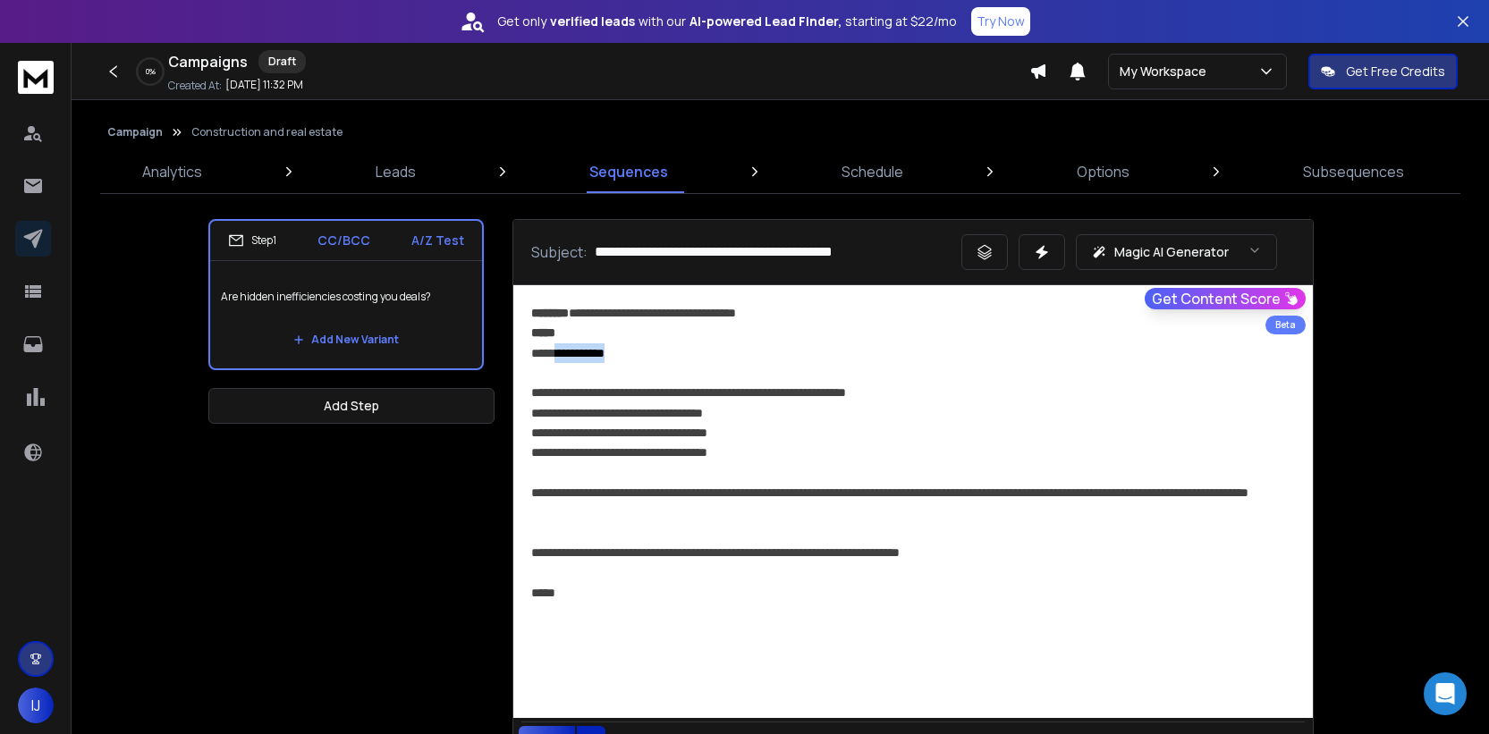
drag, startPoint x: 639, startPoint y: 353, endPoint x: 562, endPoint y: 347, distance: 78.1
click at [557, 351] on div "**********" at bounding box center [913, 353] width 764 height 20
drag, startPoint x: 814, startPoint y: 316, endPoint x: 583, endPoint y: 309, distance: 230.8
click at [581, 310] on div "**********" at bounding box center [913, 313] width 764 height 20
click at [624, 275] on div "**********" at bounding box center [913, 252] width 800 height 65
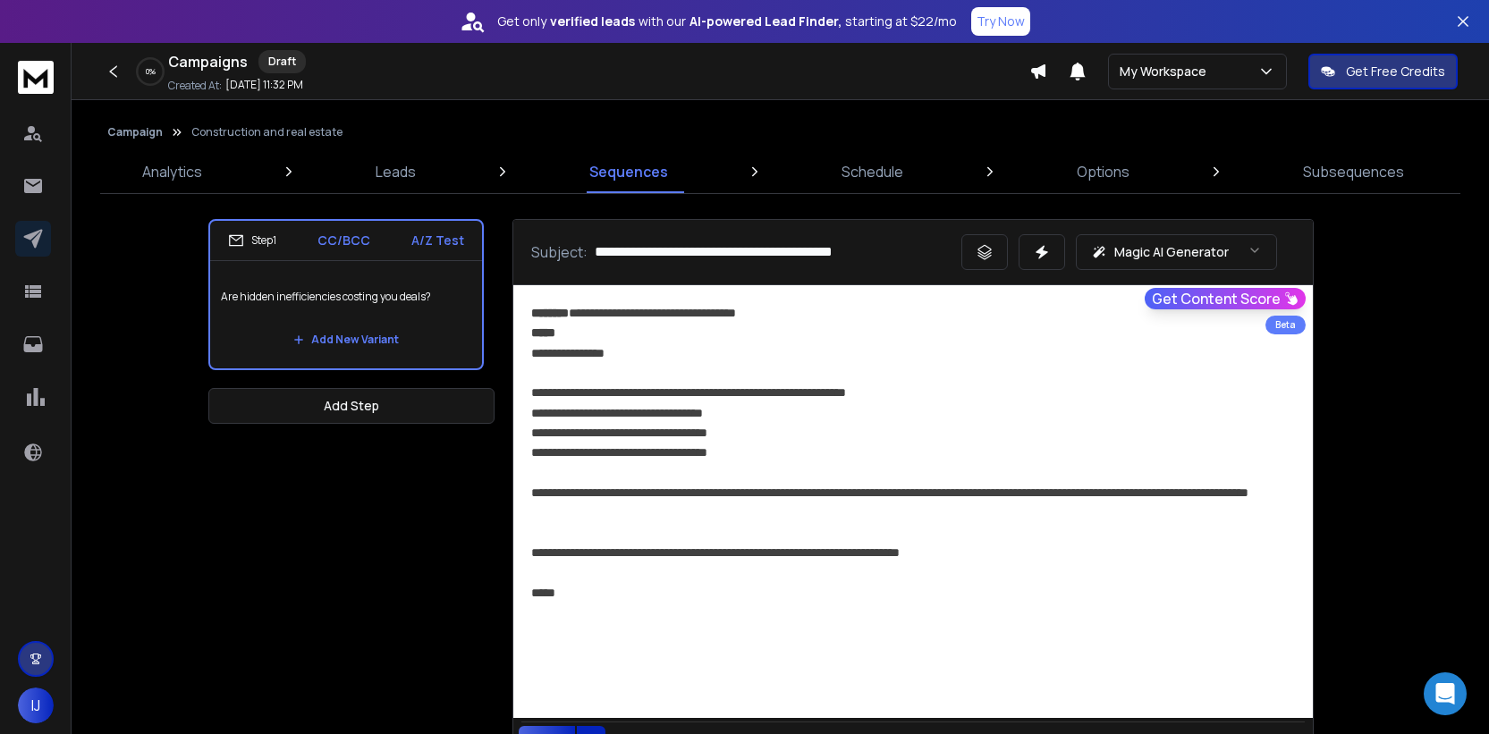
click at [638, 259] on input "**********" at bounding box center [769, 251] width 349 height 21
paste input
click at [1050, 259] on button "button" at bounding box center [1042, 252] width 47 height 36
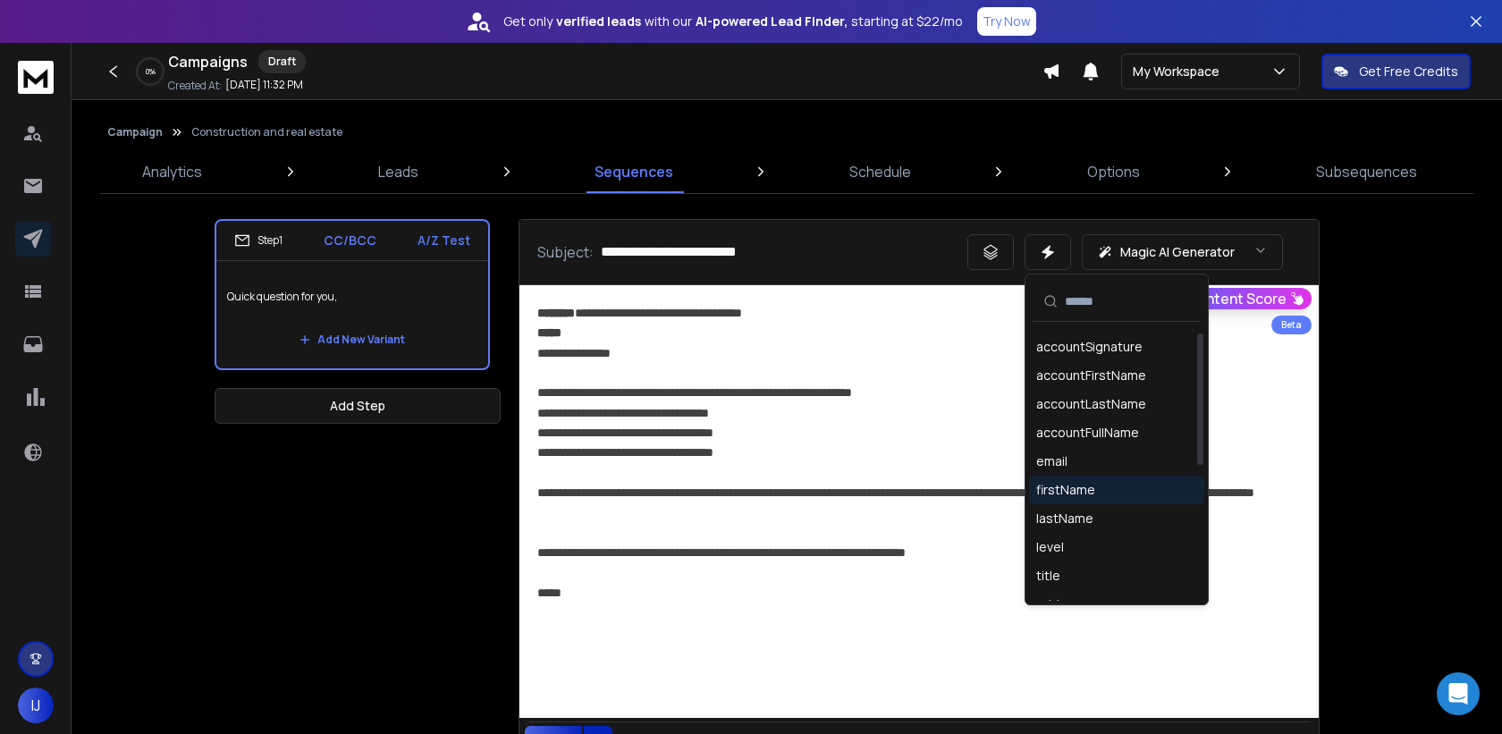
click at [1070, 489] on div "firstName" at bounding box center [1066, 490] width 59 height 18
type input "**********"
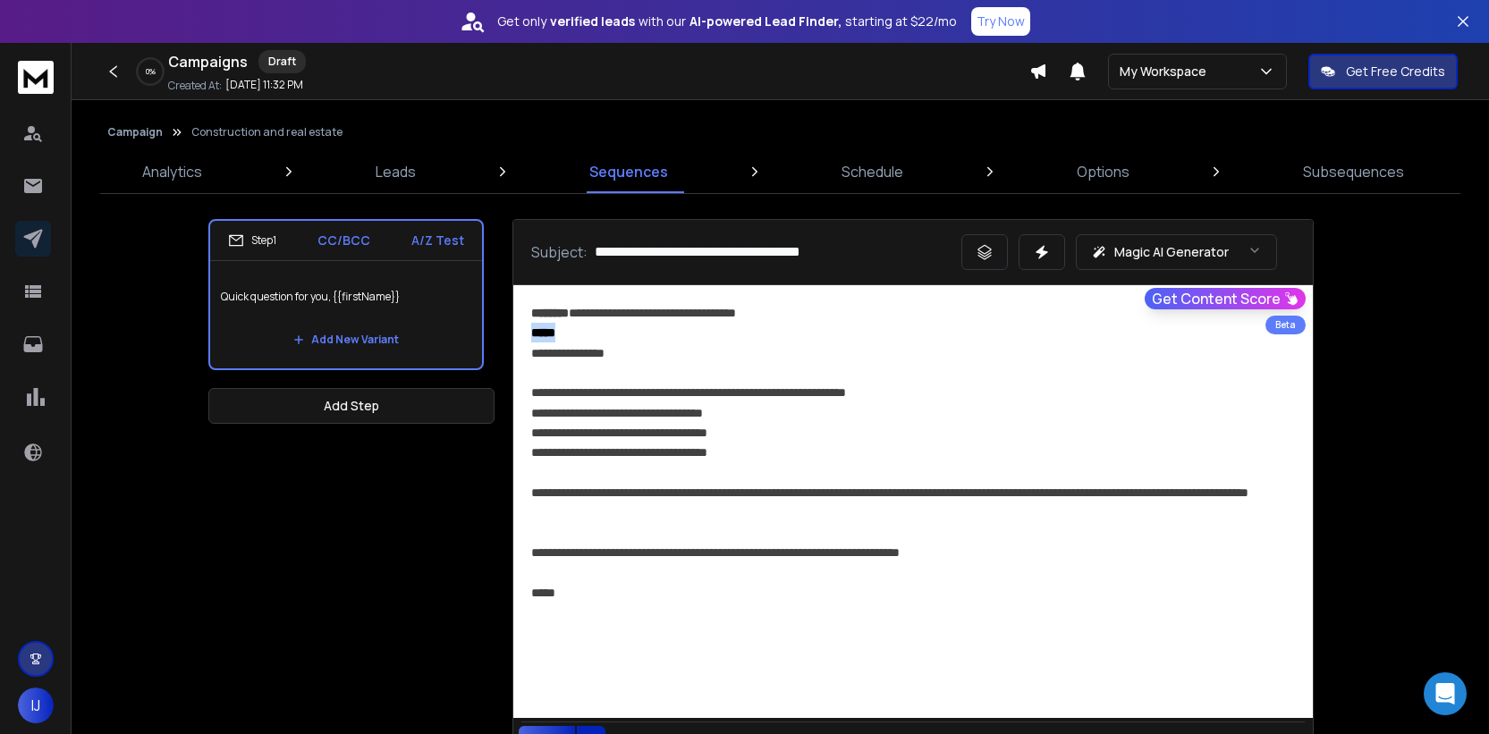
drag, startPoint x: 804, startPoint y: 314, endPoint x: 609, endPoint y: 326, distance: 195.4
click at [608, 326] on div "**********" at bounding box center [913, 501] width 800 height 433
drag, startPoint x: 638, startPoint y: 372, endPoint x: 488, endPoint y: 302, distance: 164.8
click at [485, 309] on div "**********" at bounding box center [780, 494] width 1145 height 551
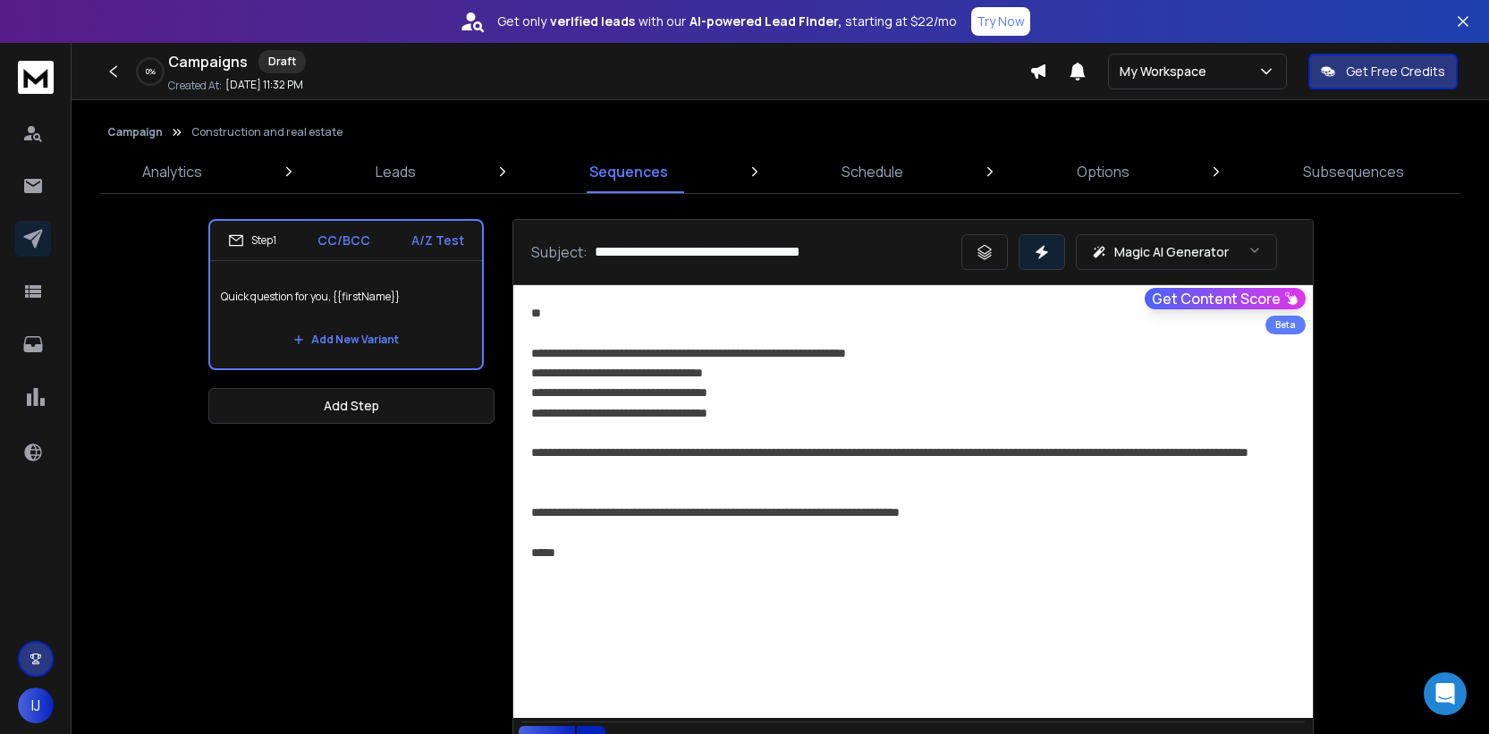
click at [1042, 241] on button "button" at bounding box center [1042, 252] width 47 height 36
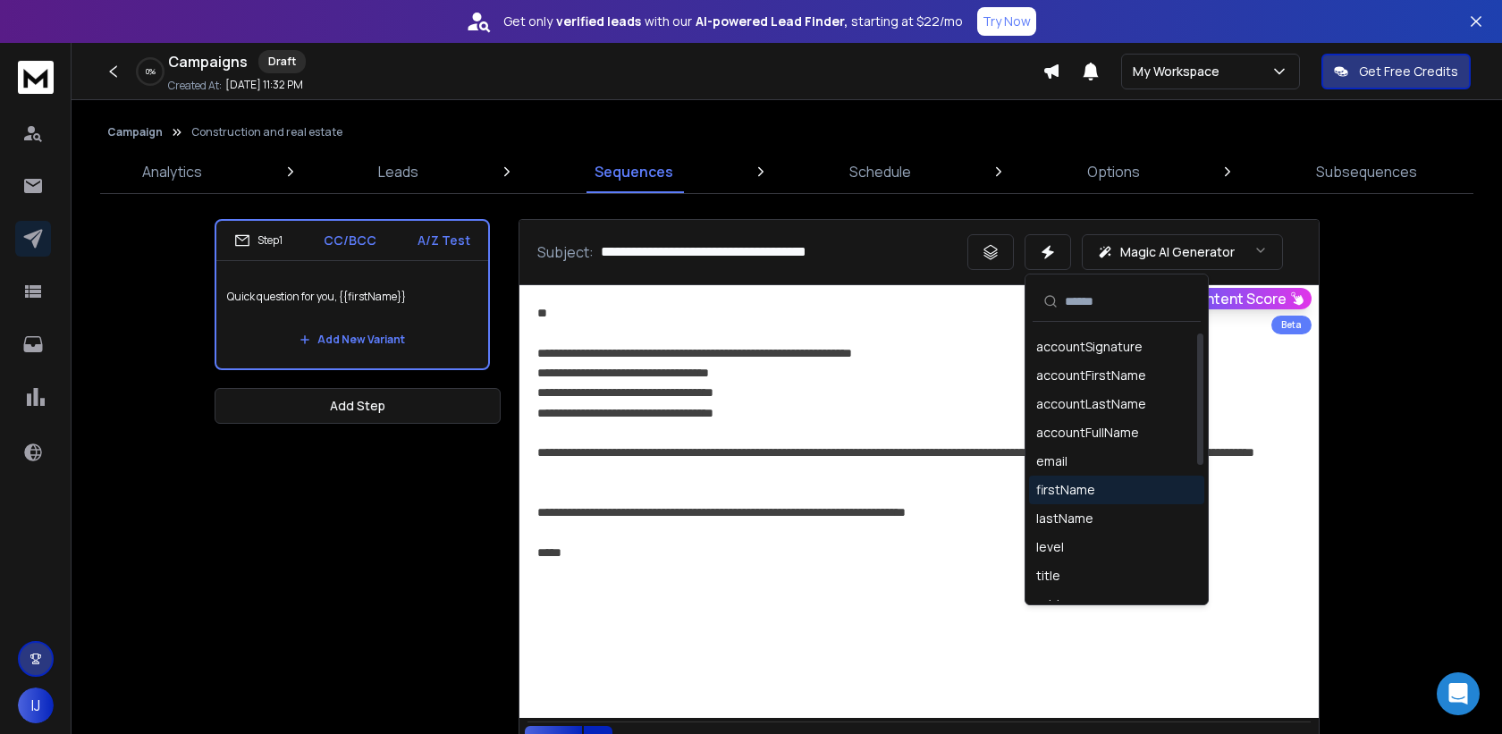
click at [1081, 494] on div "firstName" at bounding box center [1066, 490] width 59 height 18
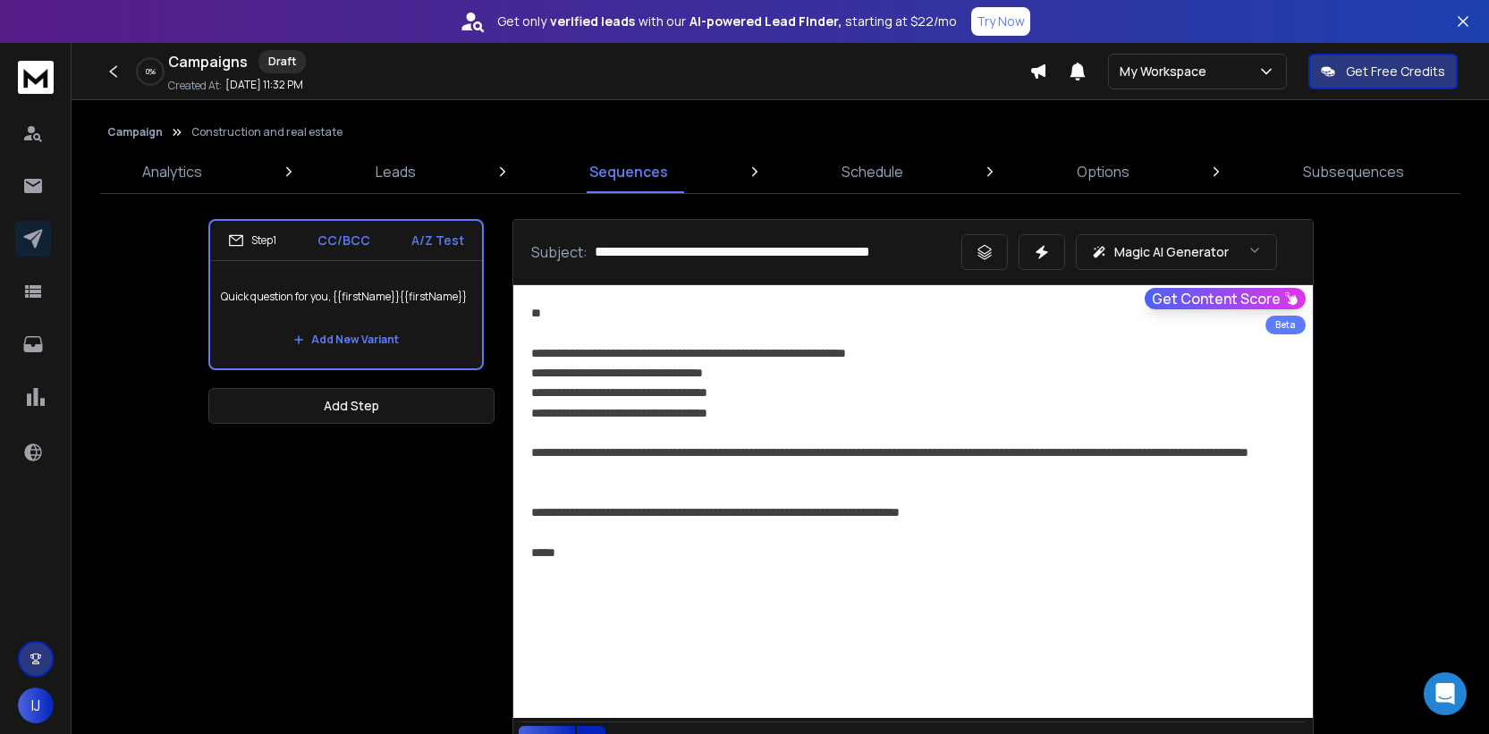
click at [847, 250] on input "**********" at bounding box center [769, 251] width 349 height 21
click at [844, 250] on input "**********" at bounding box center [769, 251] width 349 height 21
click at [812, 298] on div "**********" at bounding box center [913, 501] width 800 height 433
click at [895, 264] on div "**********" at bounding box center [913, 252] width 800 height 65
click at [895, 252] on input "**********" at bounding box center [769, 251] width 349 height 21
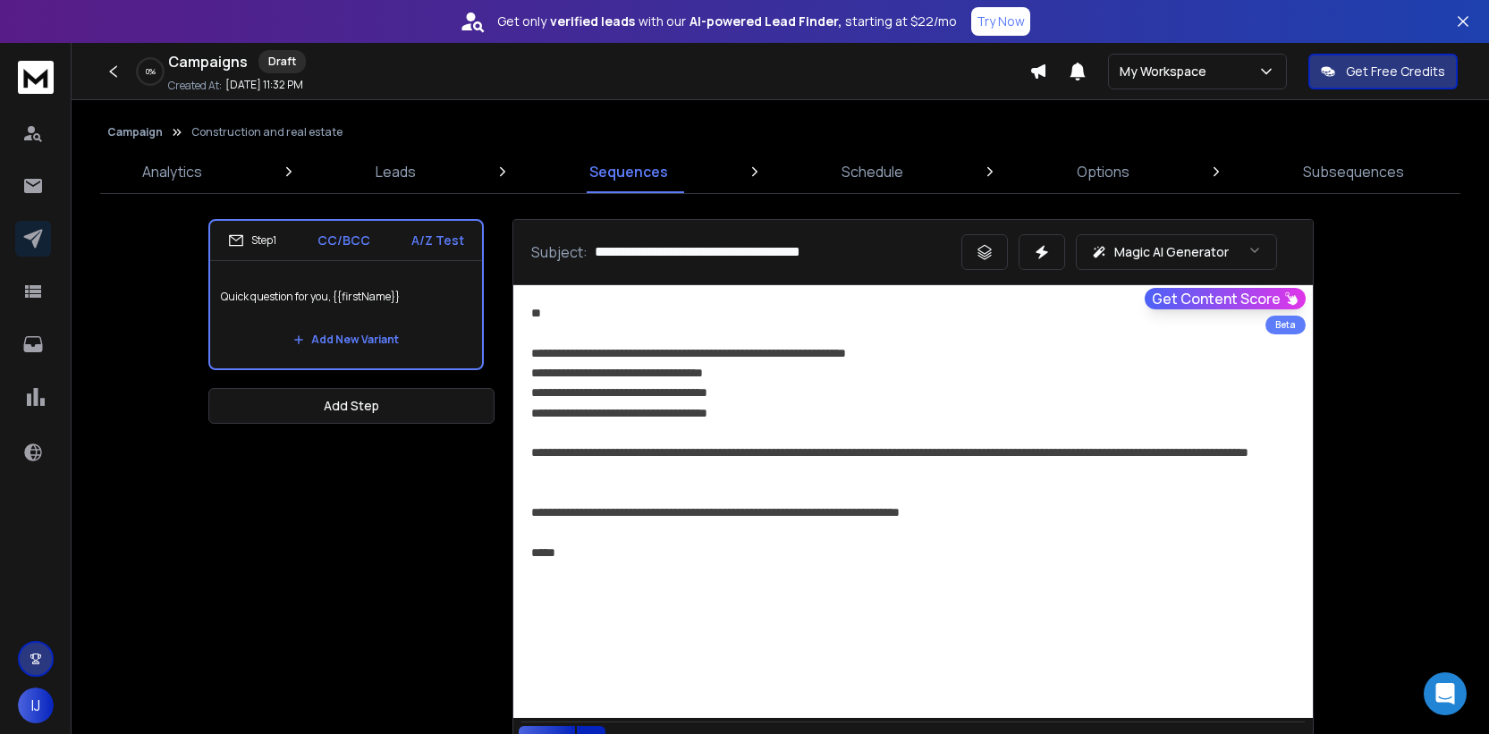
type input "**********"
click at [766, 318] on div "**" at bounding box center [913, 313] width 764 height 20
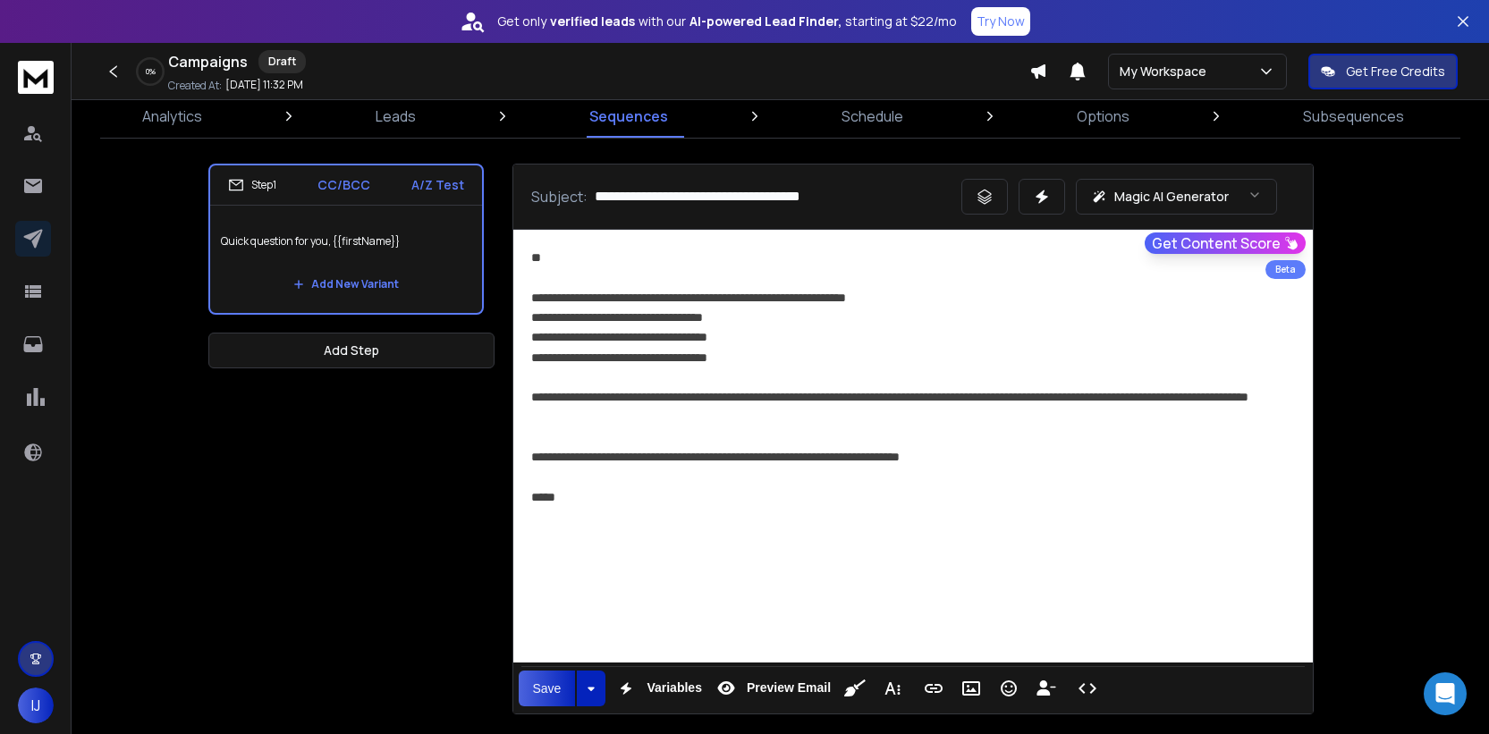
scroll to position [61, 0]
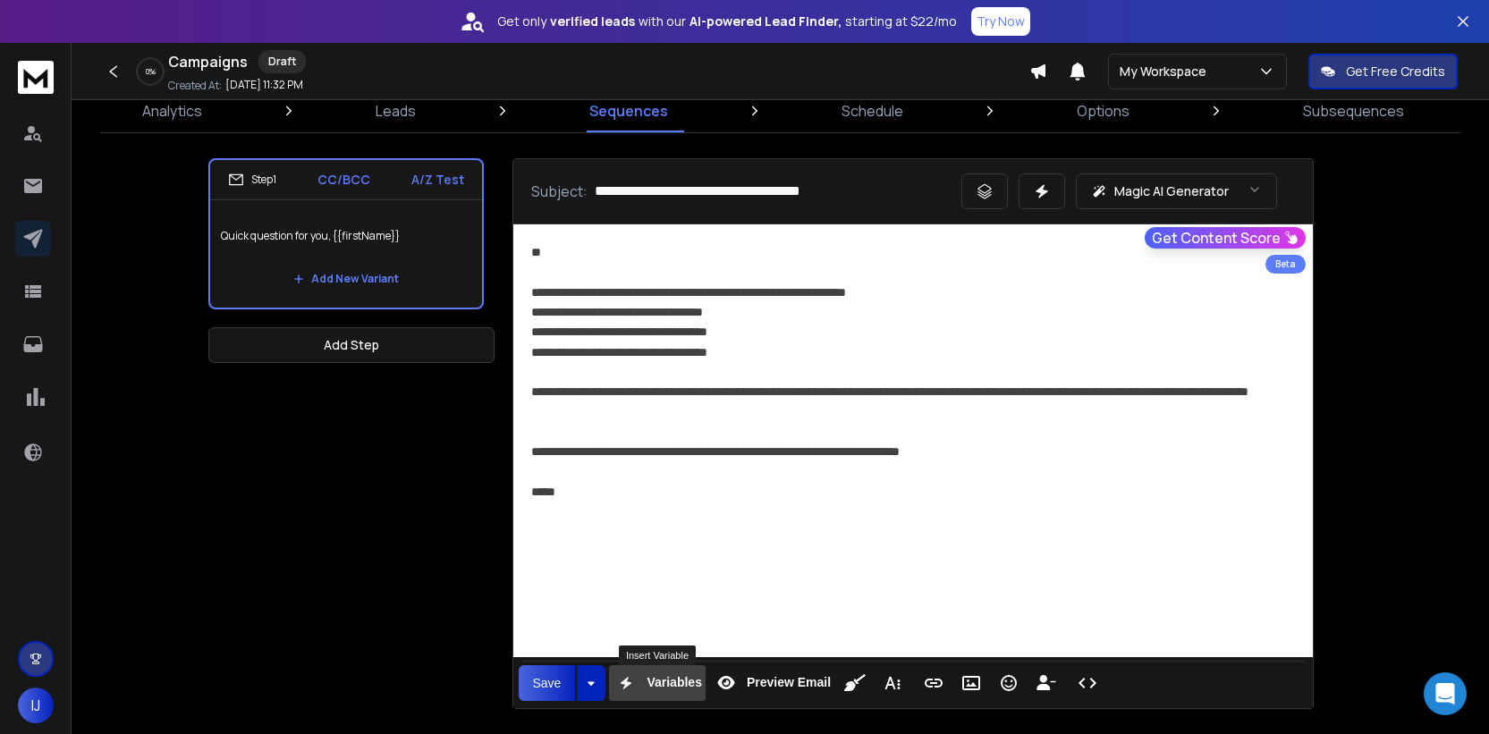
click at [673, 682] on span "Variables" at bounding box center [674, 682] width 63 height 15
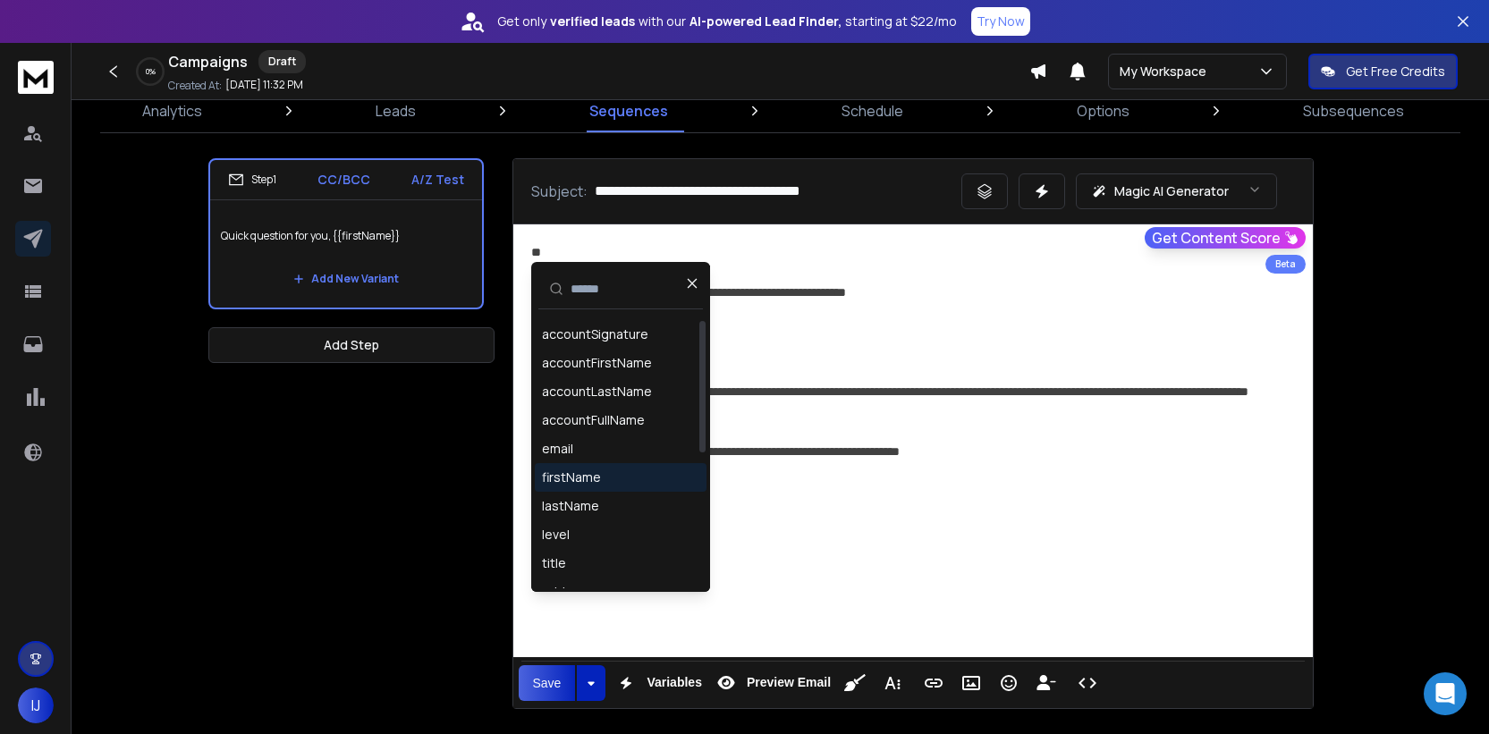
click at [614, 471] on div "firstName" at bounding box center [621, 477] width 172 height 29
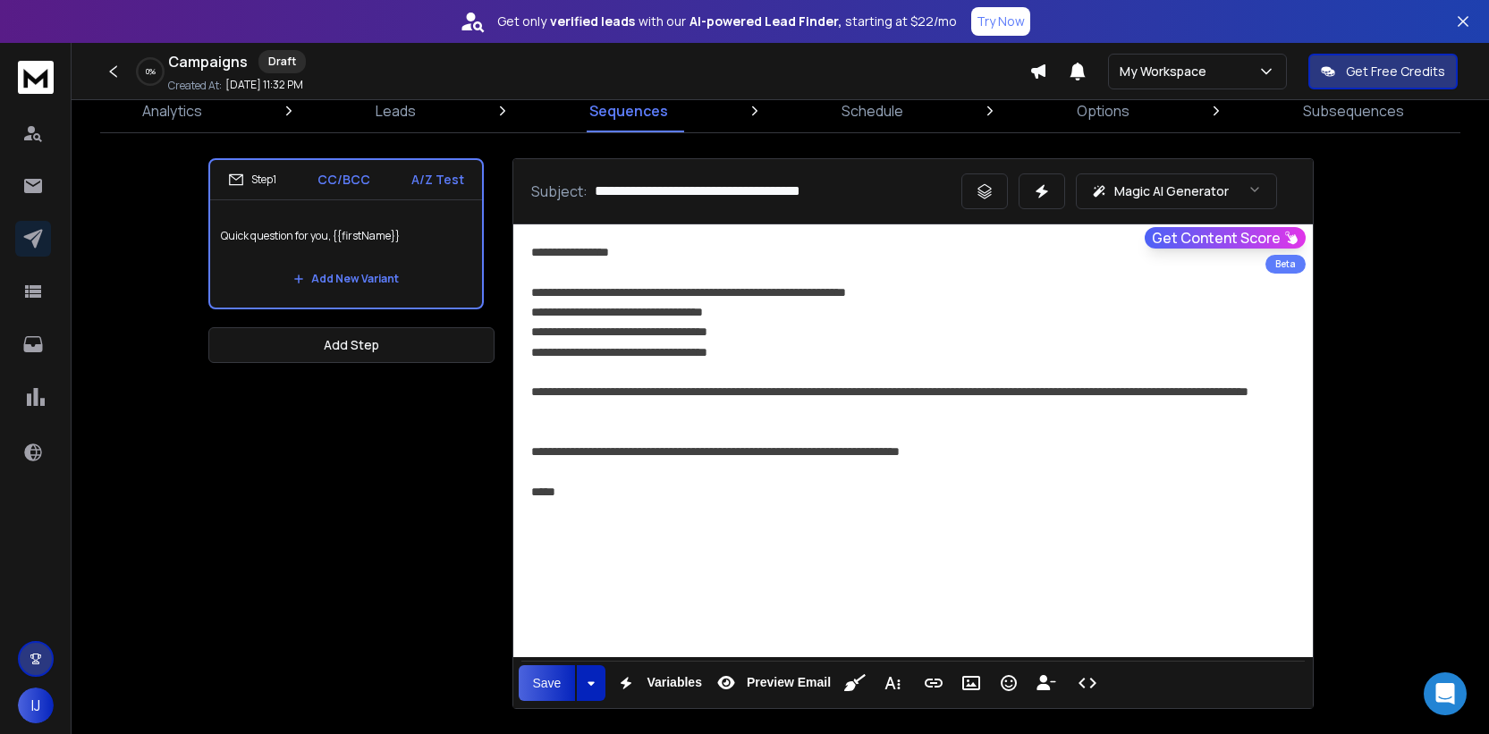
click at [1079, 293] on div "**********" at bounding box center [913, 293] width 764 height 20
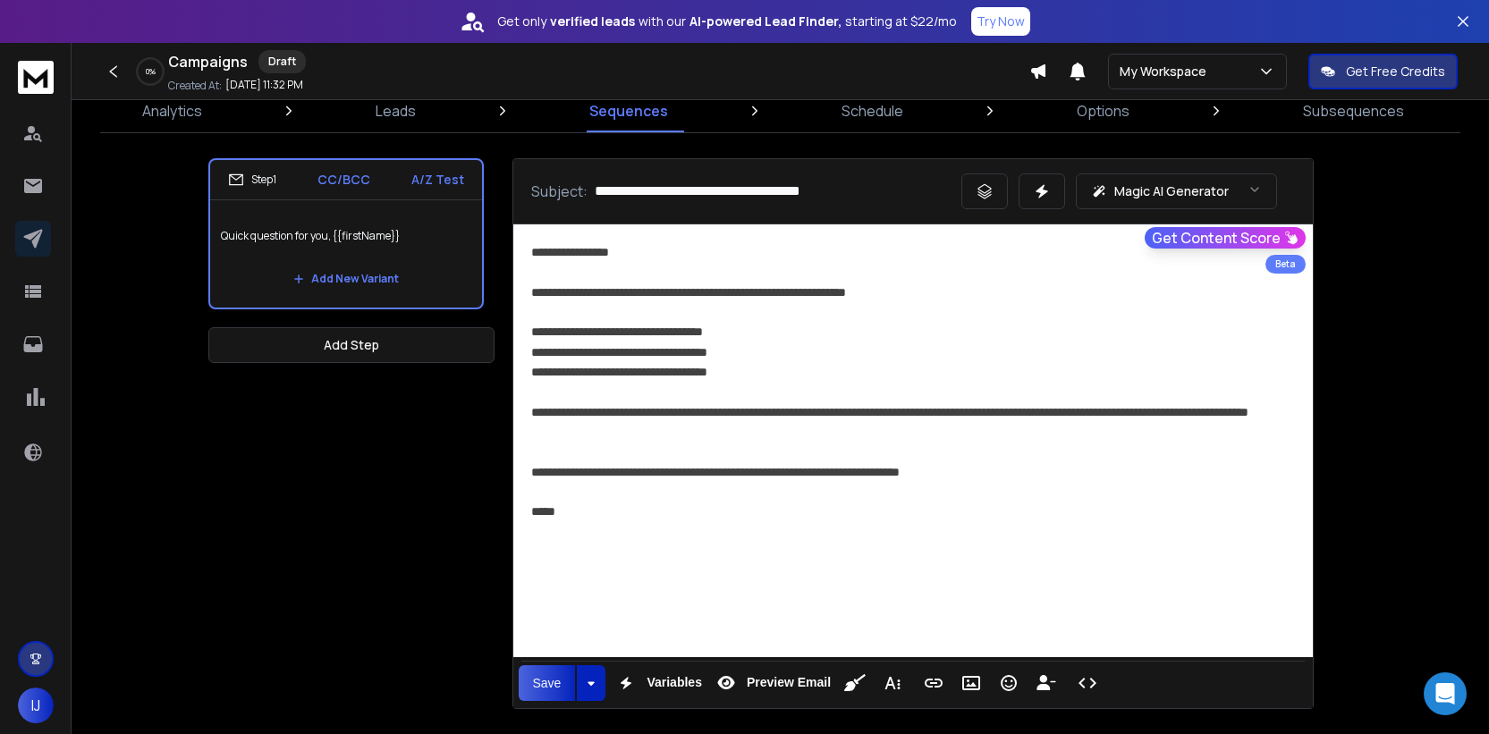
click at [969, 402] on div "**********" at bounding box center [913, 422] width 764 height 40
click at [780, 524] on div "**********" at bounding box center [913, 440] width 800 height 433
click at [717, 529] on div "**********" at bounding box center [913, 440] width 800 height 433
click at [730, 532] on div "**********" at bounding box center [913, 440] width 800 height 433
click at [592, 514] on div "**********" at bounding box center [913, 512] width 764 height 20
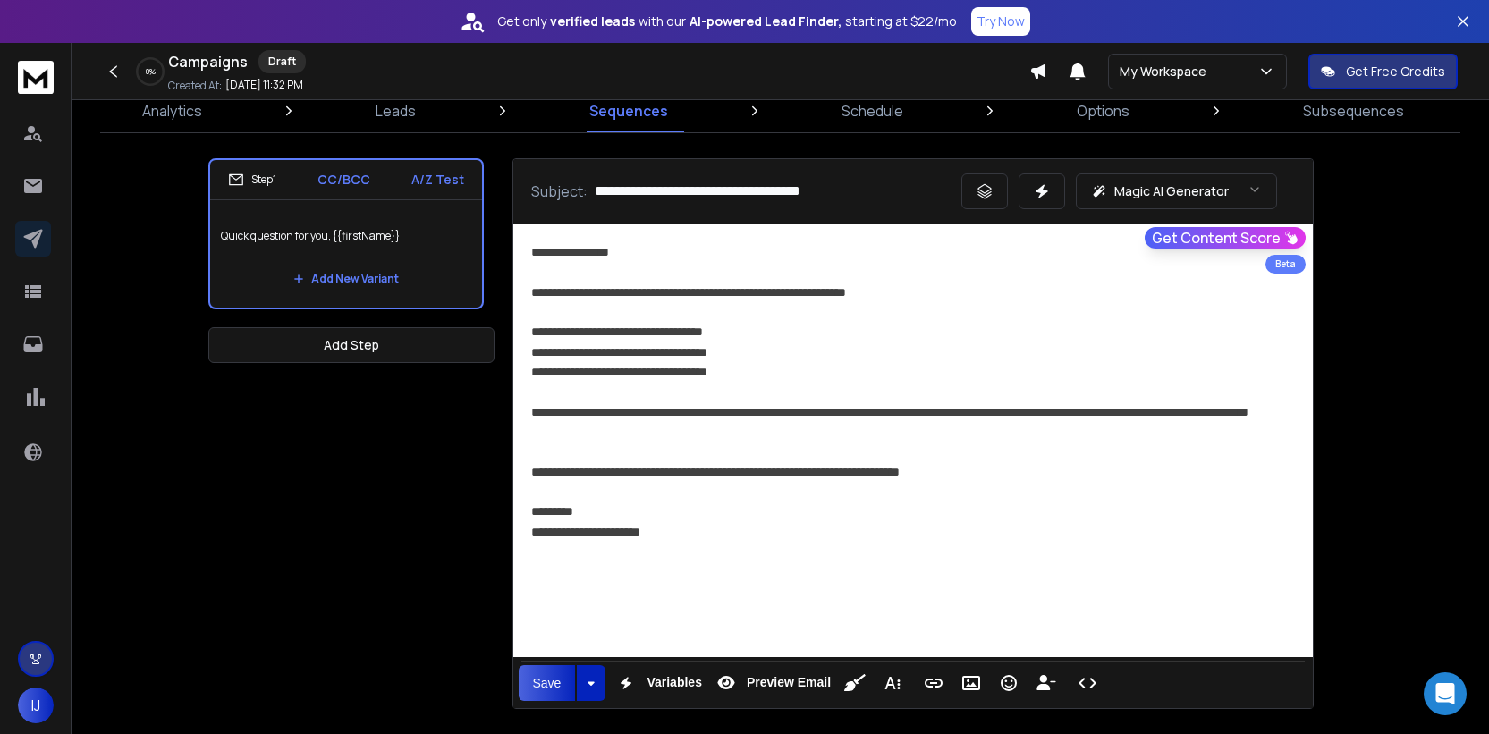
click at [765, 499] on div at bounding box center [913, 492] width 764 height 20
click at [577, 509] on div "**********" at bounding box center [913, 522] width 764 height 40
click at [625, 535] on div "**********" at bounding box center [913, 522] width 764 height 40
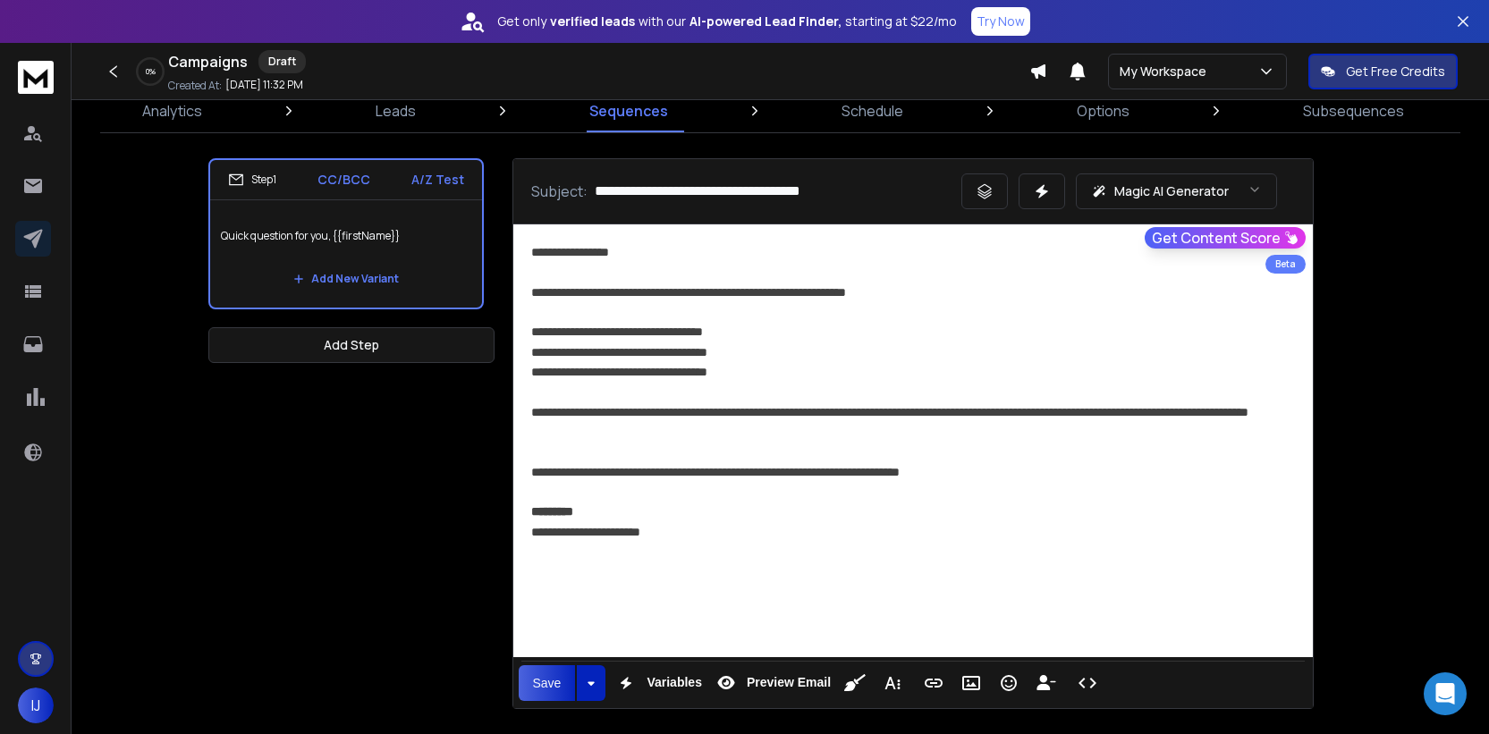
click at [832, 560] on div "**********" at bounding box center [913, 440] width 800 height 433
click at [774, 498] on div at bounding box center [913, 492] width 764 height 20
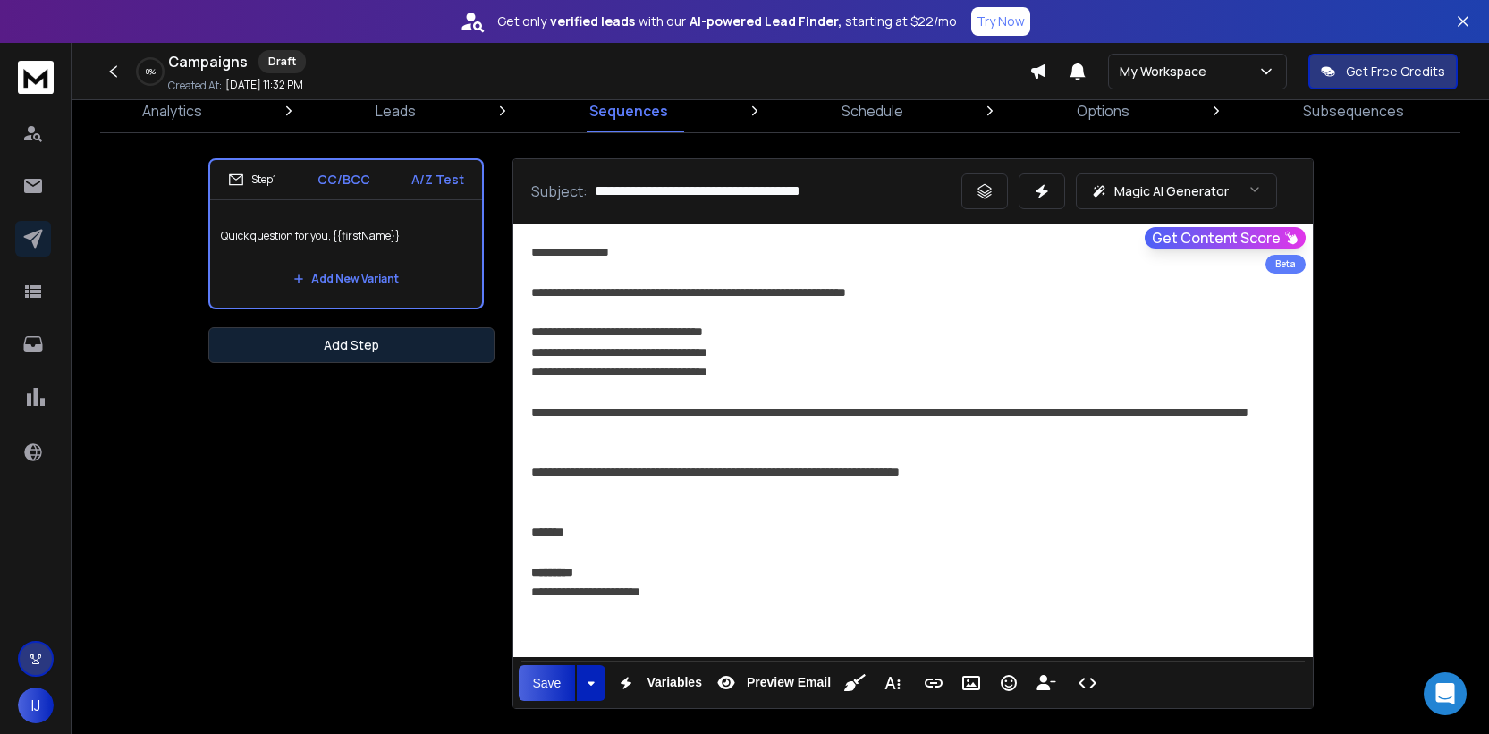
click at [379, 331] on button "Add Step" at bounding box center [351, 345] width 286 height 36
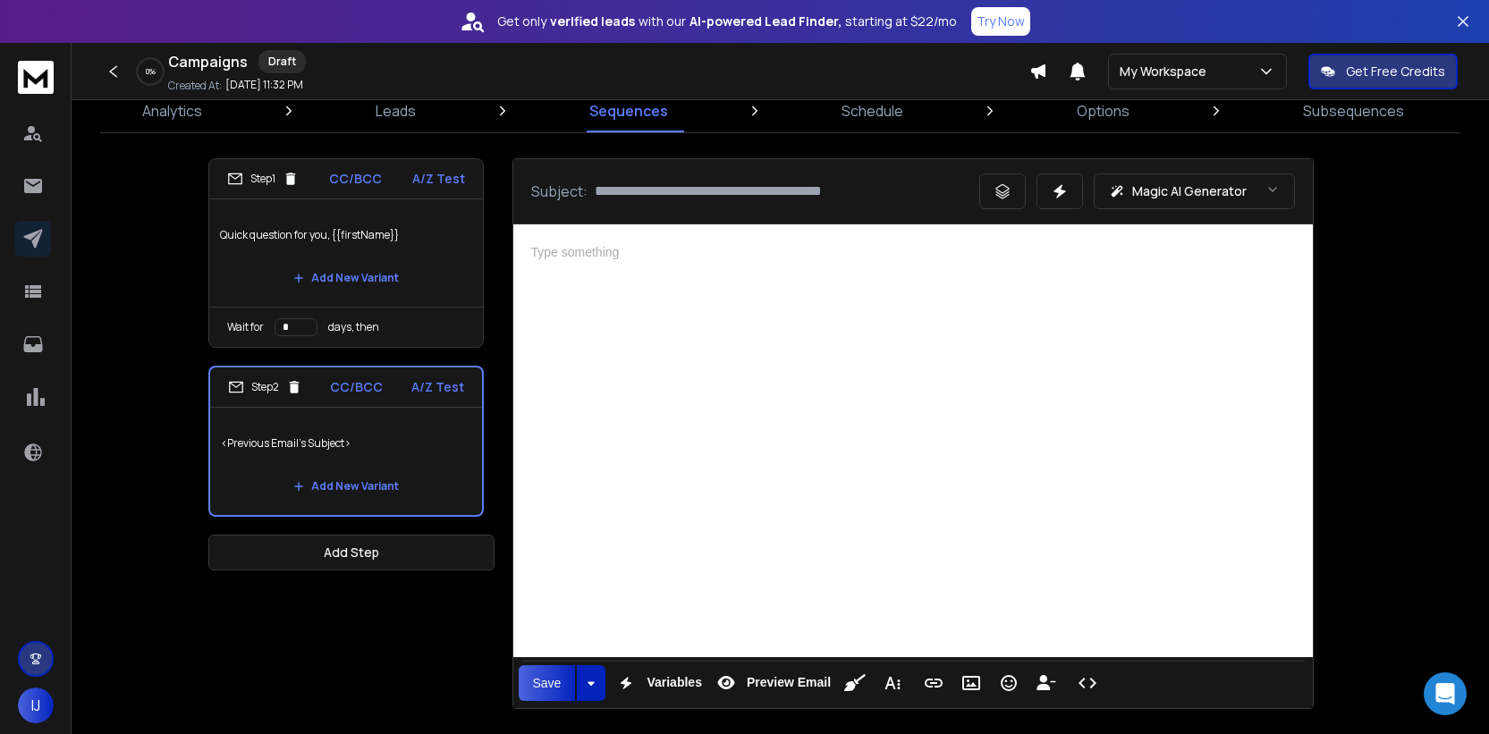
click at [670, 209] on div "Subject: Magic AI Generator" at bounding box center [913, 191] width 800 height 65
click at [670, 205] on div "Subject: Magic AI Generator" at bounding box center [913, 191] width 800 height 65
click at [661, 190] on input at bounding box center [778, 191] width 367 height 21
paste input "**********"
type input "**********"
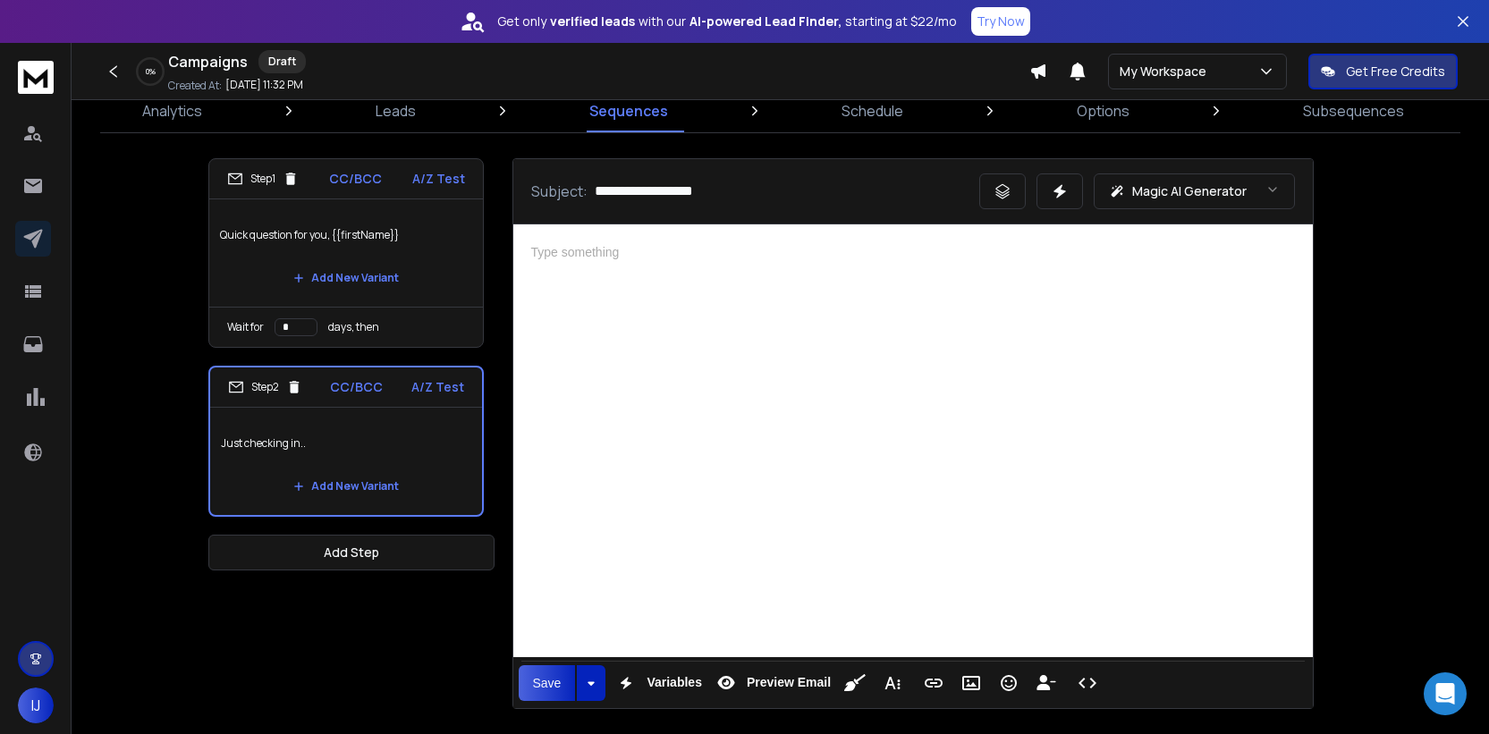
click at [647, 317] on div at bounding box center [913, 440] width 800 height 433
click at [626, 485] on div at bounding box center [913, 440] width 800 height 433
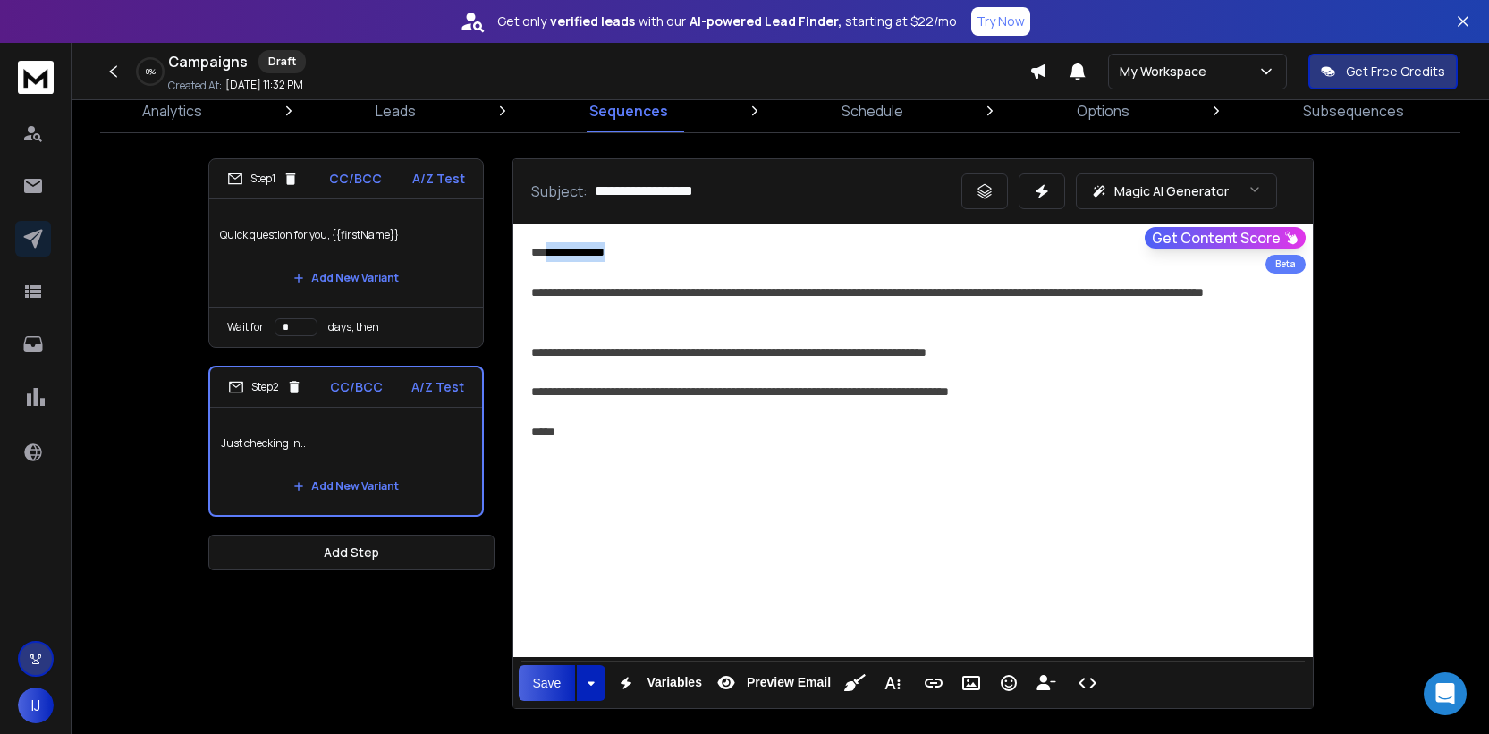
drag, startPoint x: 641, startPoint y: 257, endPoint x: 548, endPoint y: 258, distance: 93.0
click at [546, 257] on div "**********" at bounding box center [913, 252] width 764 height 20
click at [664, 681] on span "Variables" at bounding box center [674, 682] width 63 height 15
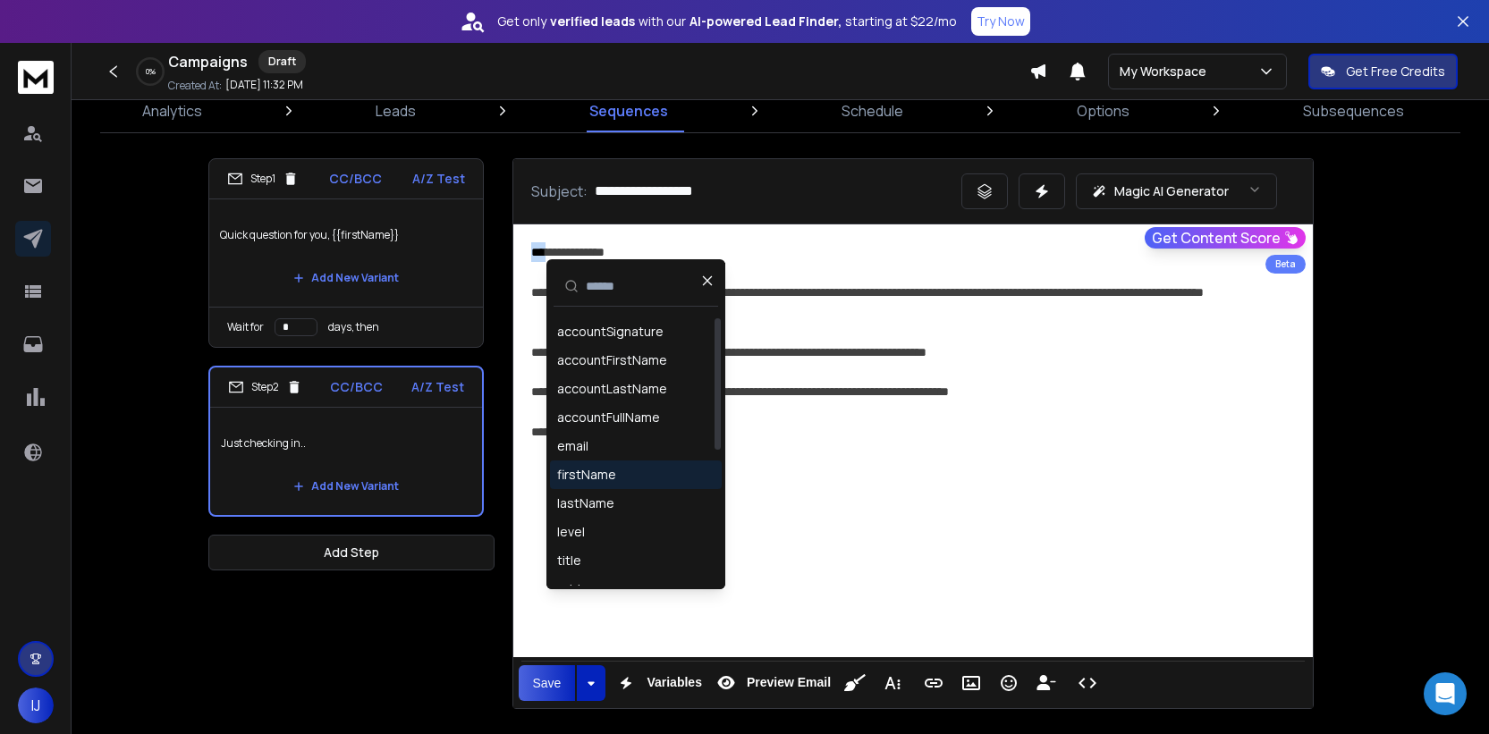
click at [618, 471] on div "firstName" at bounding box center [636, 475] width 172 height 29
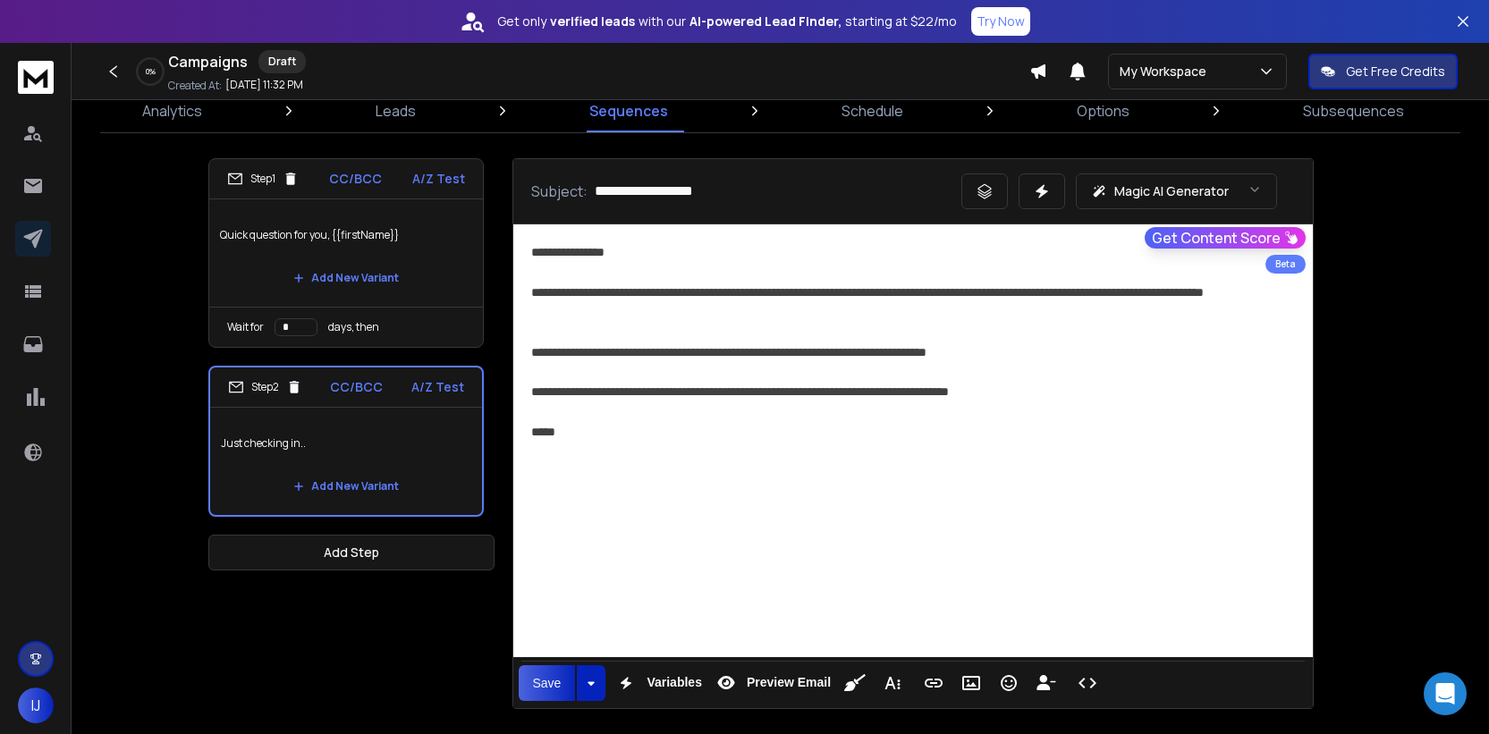
click at [561, 289] on div "**********" at bounding box center [913, 303] width 764 height 40
click at [541, 437] on div "*****" at bounding box center [913, 432] width 764 height 20
click at [392, 275] on button "Add New Variant" at bounding box center [346, 278] width 134 height 36
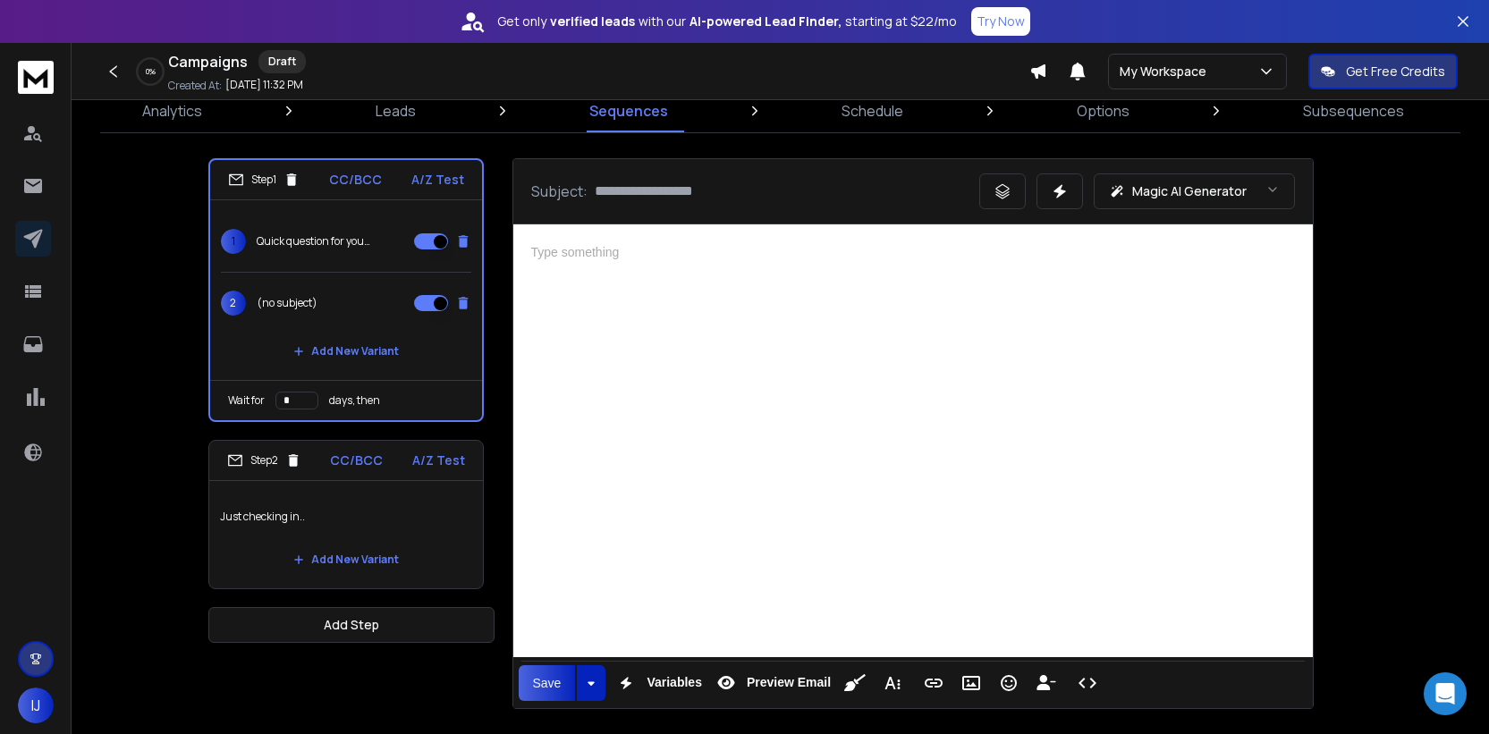
click at [467, 300] on icon at bounding box center [463, 303] width 16 height 16
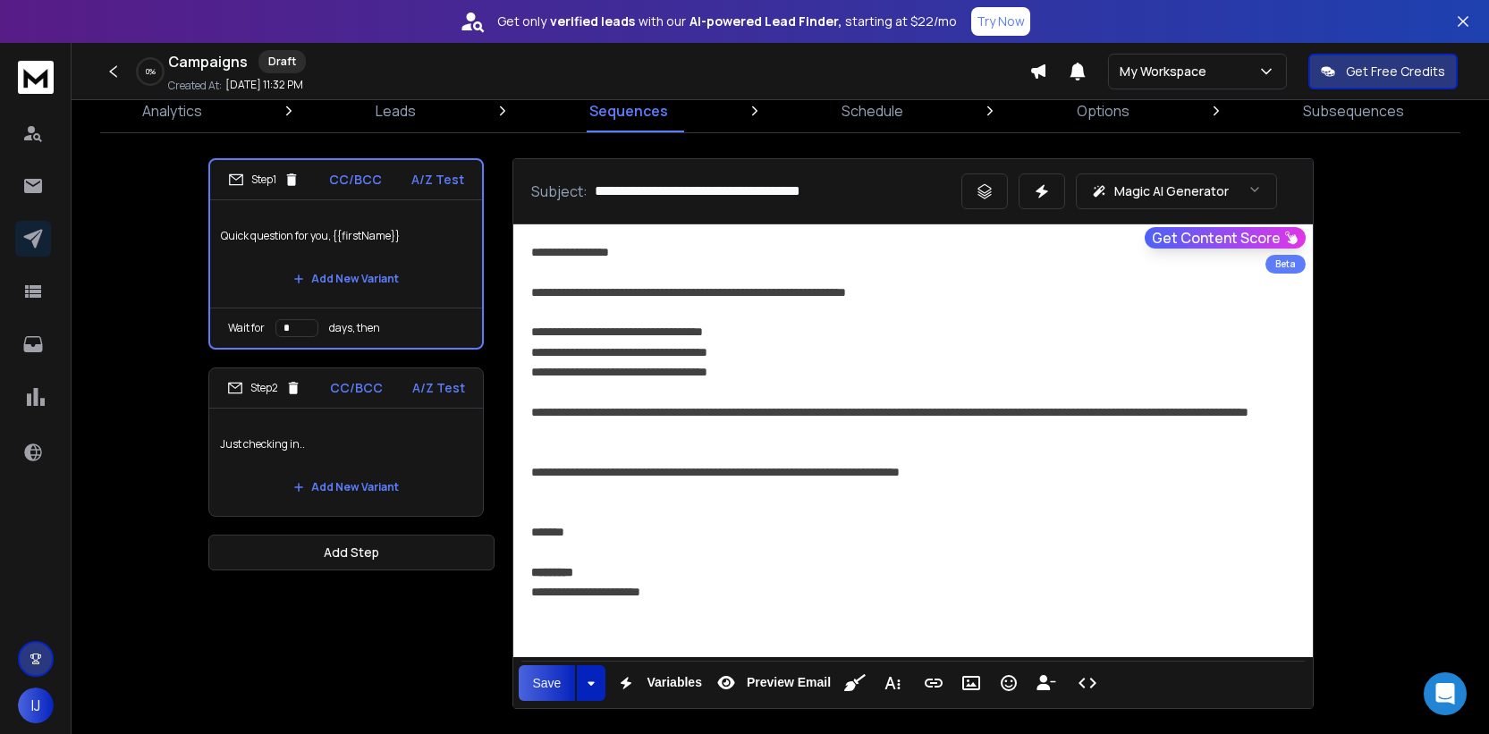
click at [362, 235] on p "Quick question for you, {{firstName}}" at bounding box center [346, 236] width 250 height 50
copy div "**********"
drag, startPoint x: 691, startPoint y: 597, endPoint x: 517, endPoint y: 575, distance: 175.8
click at [517, 575] on div "**********" at bounding box center [913, 440] width 800 height 433
click at [400, 436] on p "Just checking in.." at bounding box center [346, 444] width 252 height 50
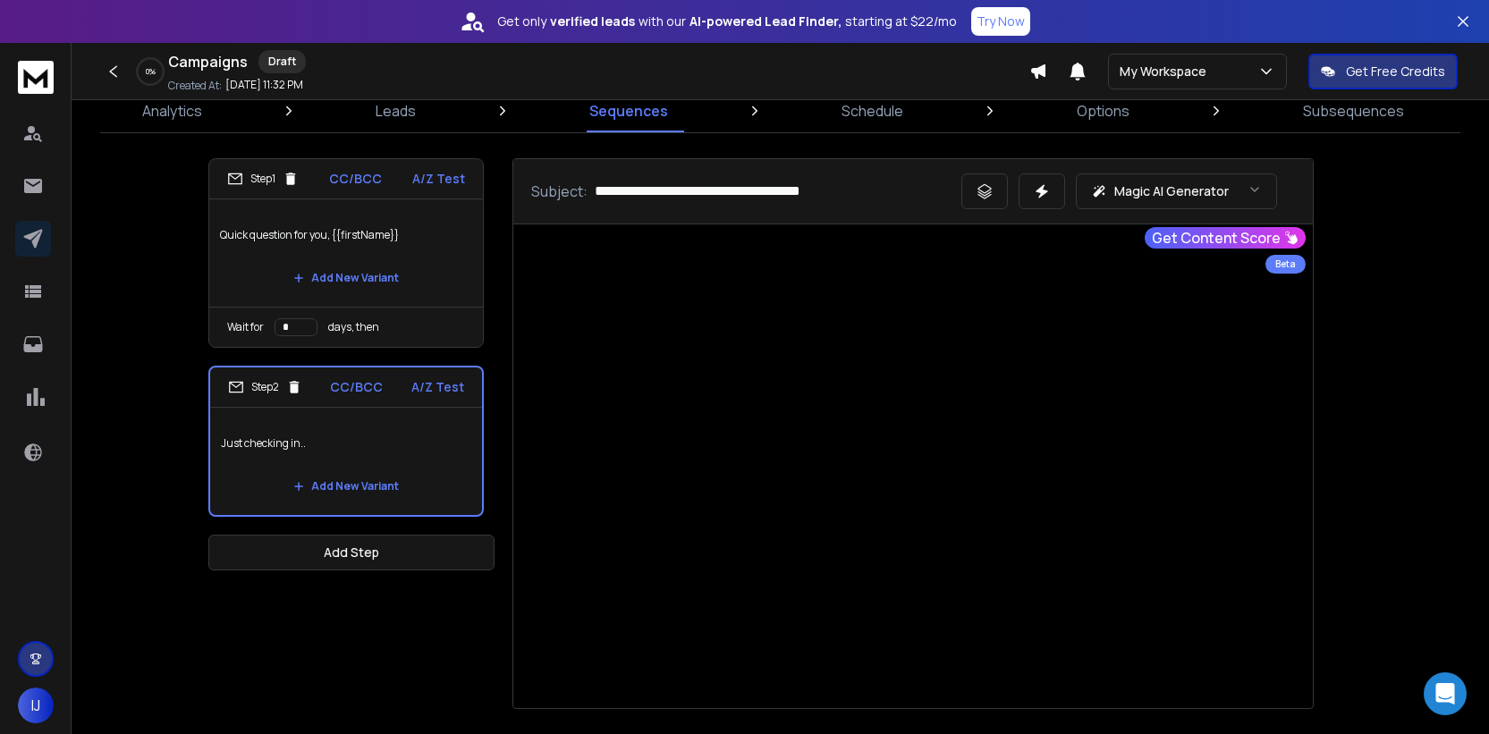
type input "**********"
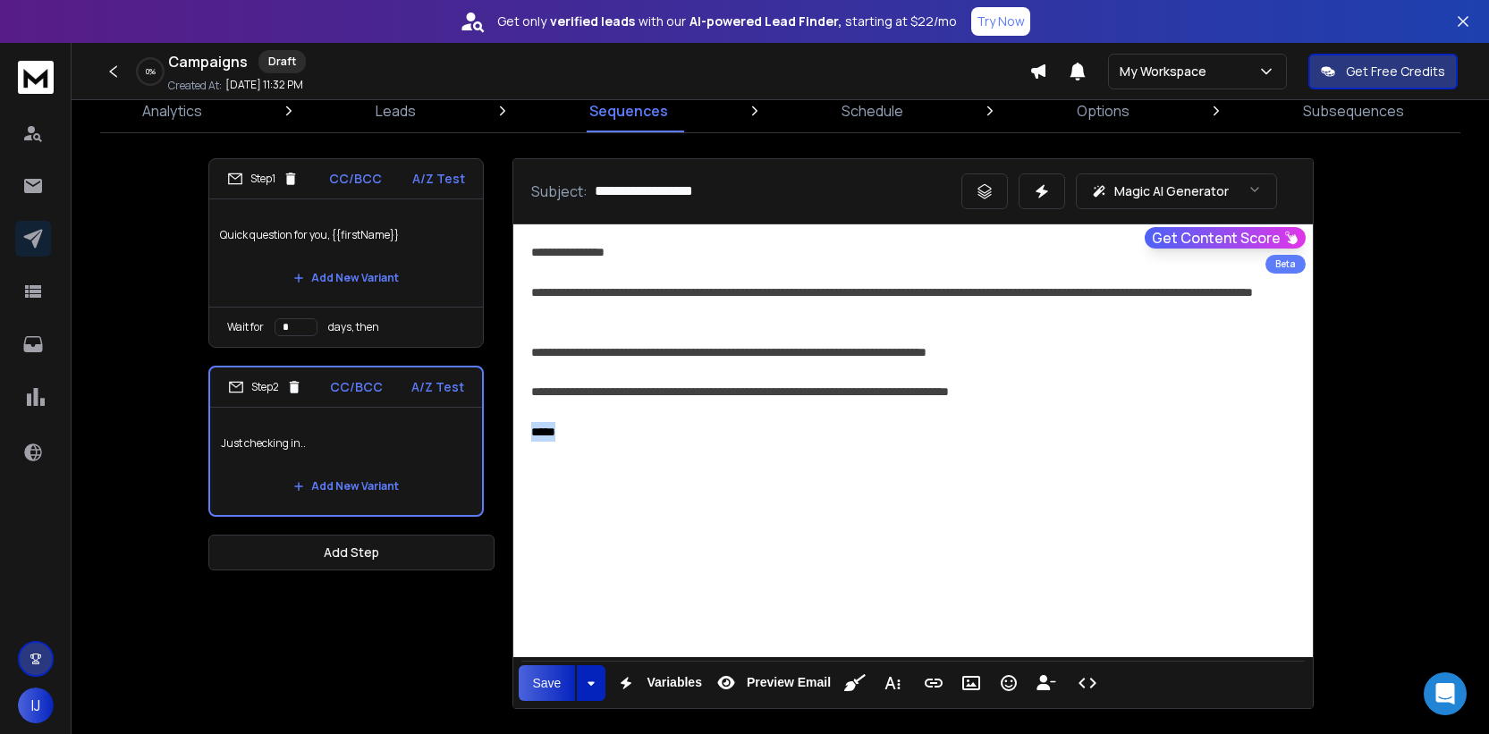
drag, startPoint x: 573, startPoint y: 443, endPoint x: 513, endPoint y: 441, distance: 59.9
click at [513, 440] on div "**********" at bounding box center [913, 440] width 800 height 433
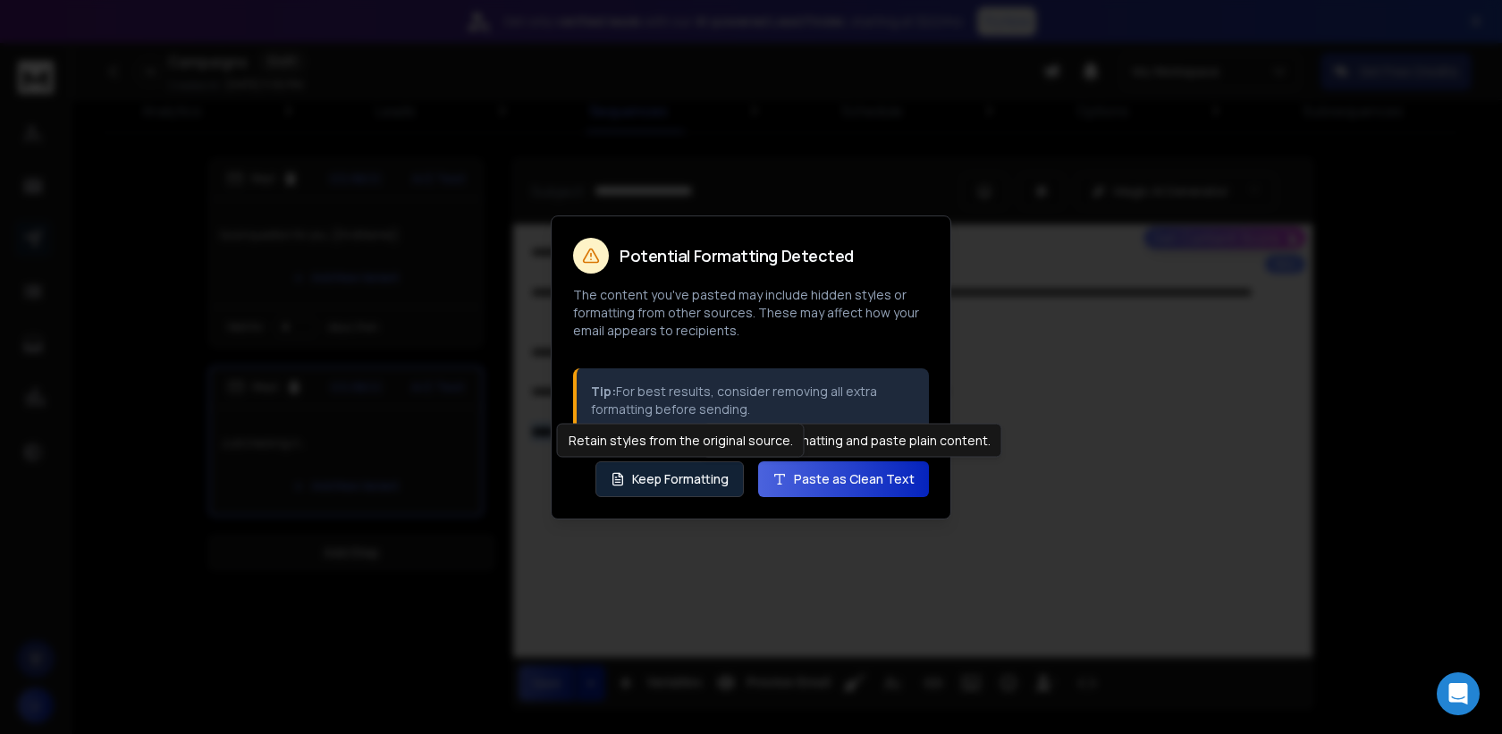
click at [704, 481] on button "Keep Formatting" at bounding box center [670, 479] width 148 height 36
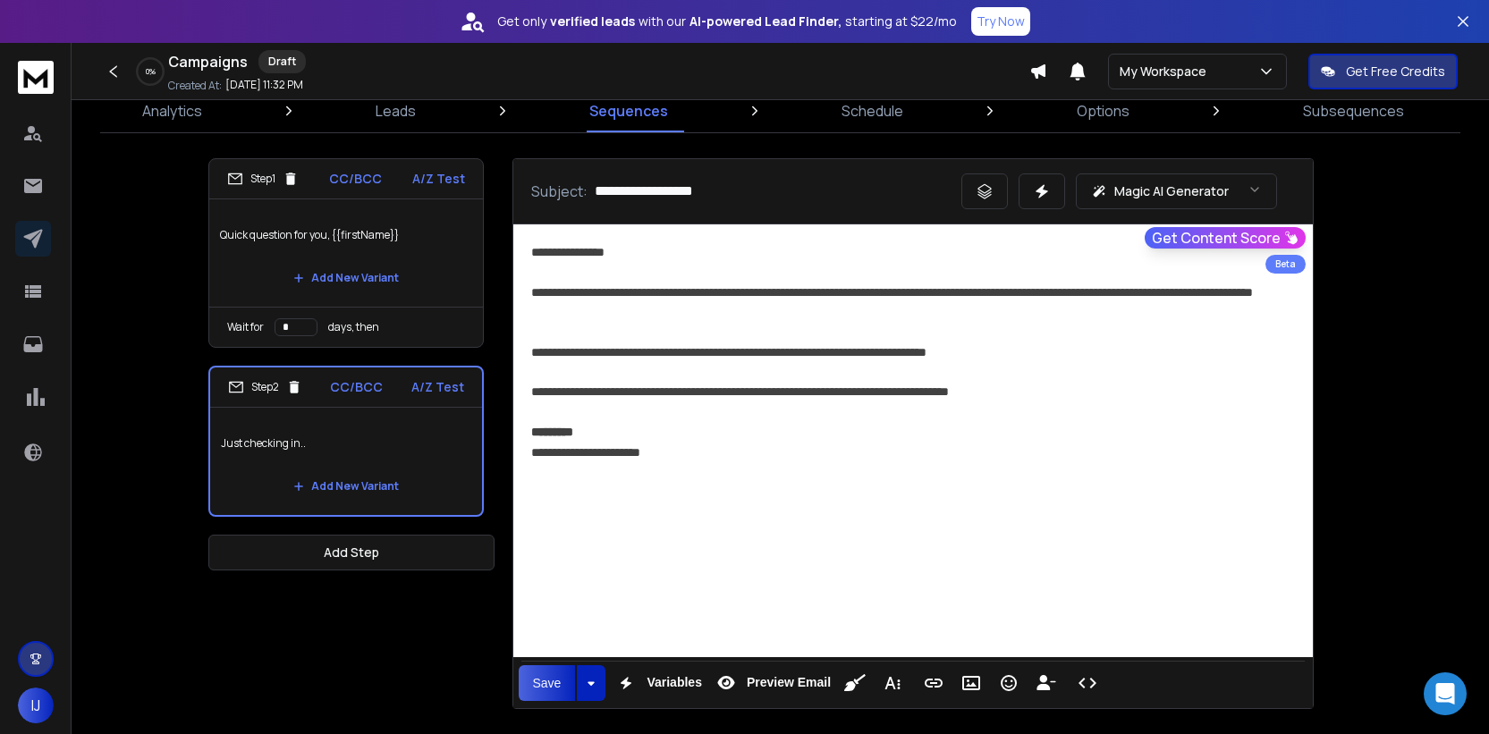
click at [605, 408] on div at bounding box center [913, 412] width 764 height 20
click at [633, 410] on div "*******" at bounding box center [913, 442] width 764 height 80
click at [295, 334] on input "*" at bounding box center [296, 327] width 43 height 18
type input "**********"
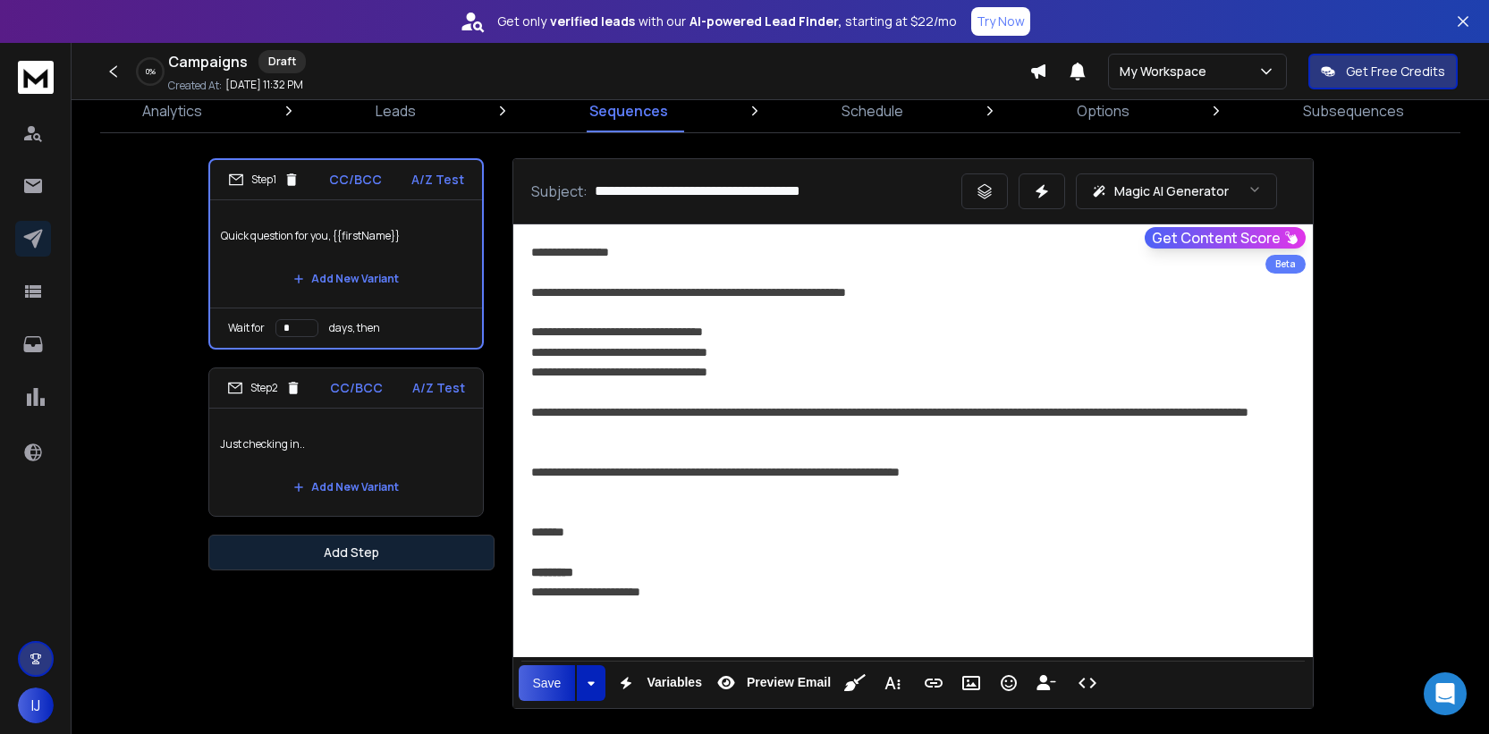
type input "*"
click at [339, 554] on button "Add Step" at bounding box center [351, 553] width 286 height 36
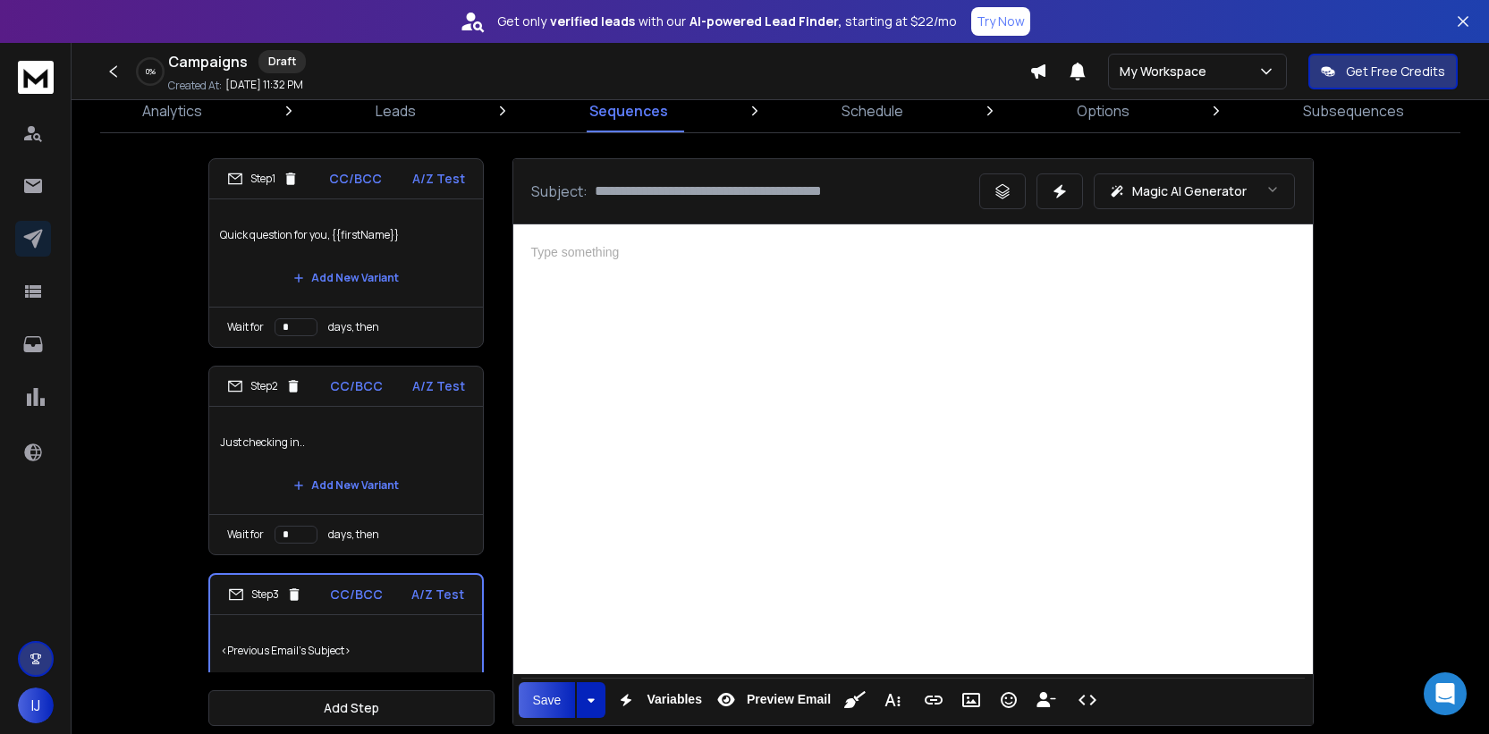
click at [649, 197] on input at bounding box center [778, 191] width 367 height 21
paste input "**********"
click at [1052, 193] on icon "button" at bounding box center [1060, 191] width 16 height 16
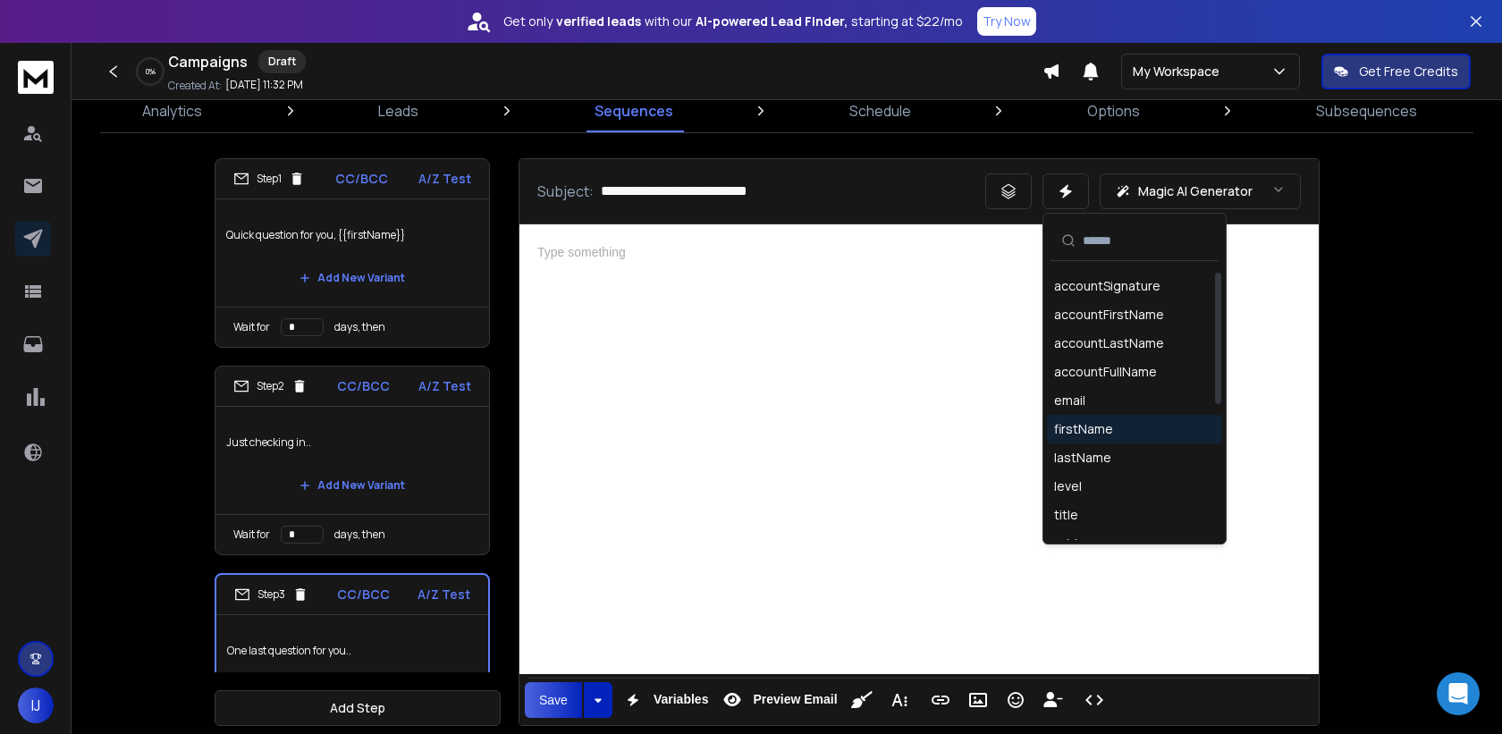
click at [1111, 436] on div "firstName" at bounding box center [1083, 429] width 59 height 18
type input "**********"
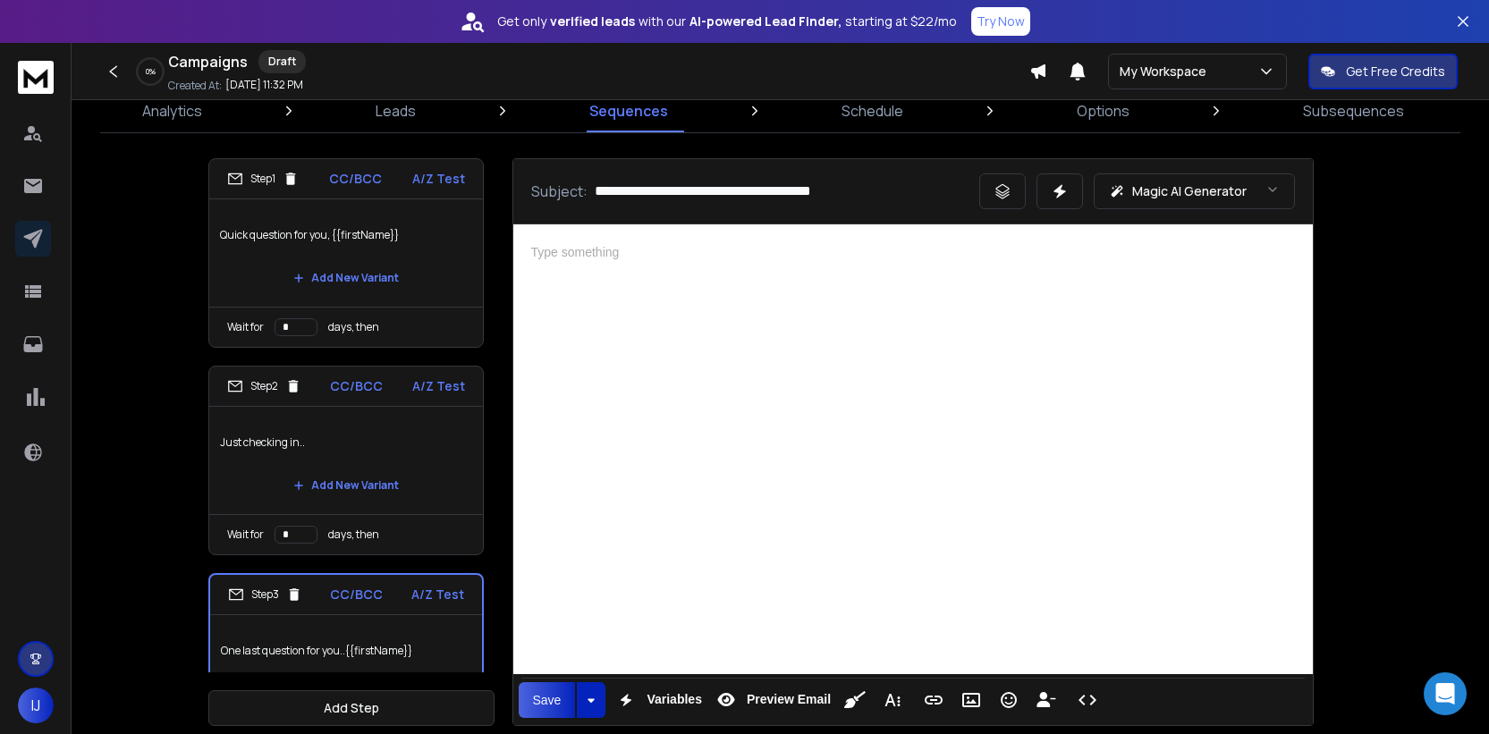
scroll to position [52, 0]
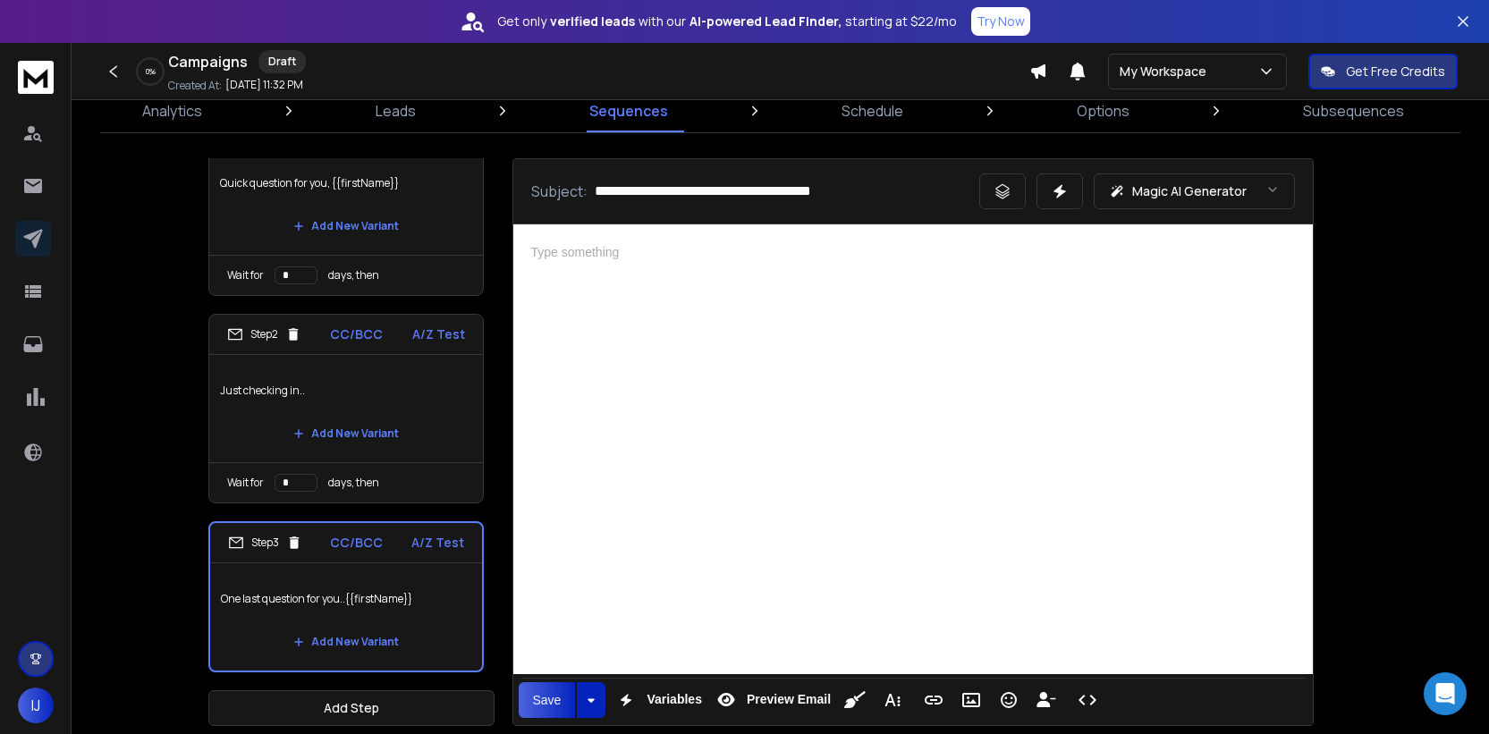
click at [695, 438] on div at bounding box center [913, 444] width 800 height 441
click at [704, 494] on div at bounding box center [913, 444] width 800 height 441
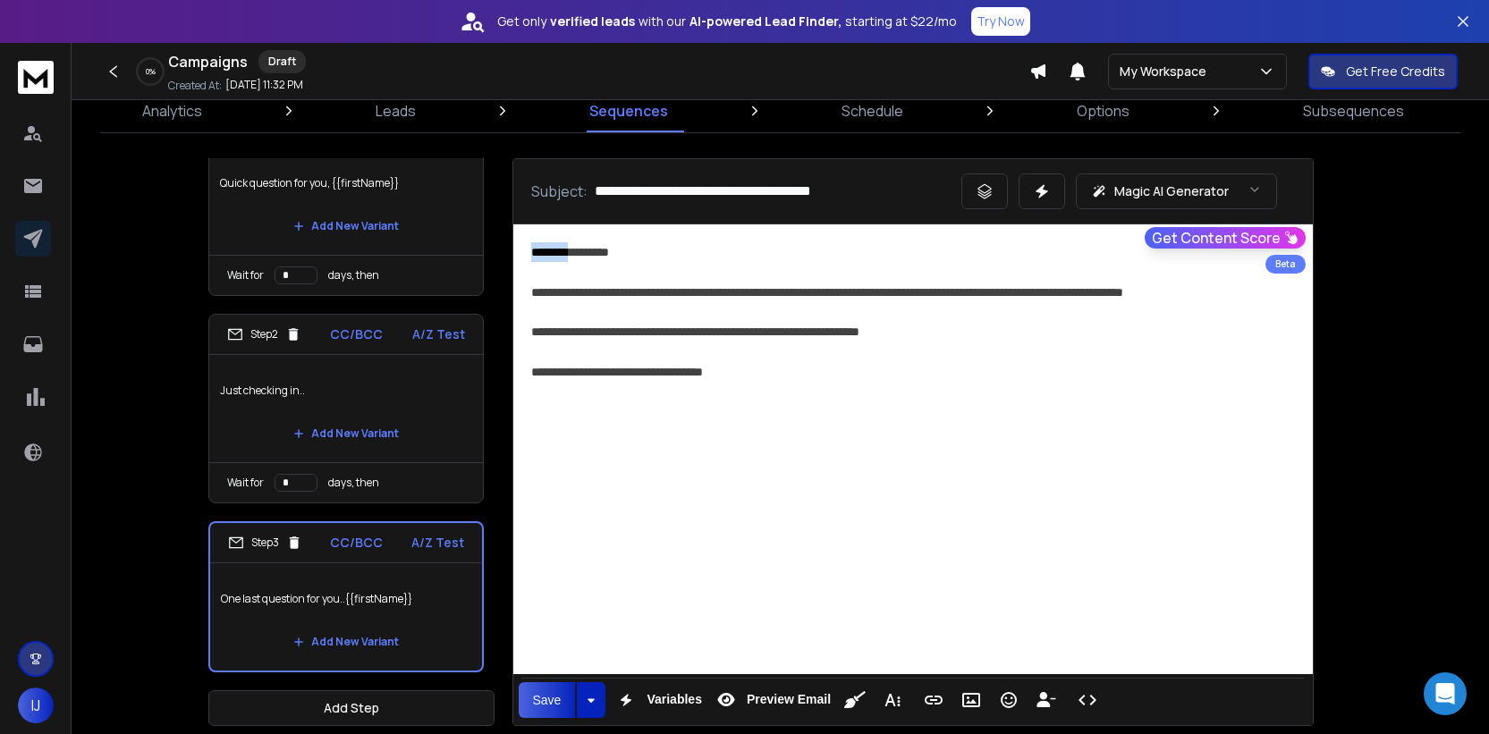
drag, startPoint x: 660, startPoint y: 241, endPoint x: 575, endPoint y: 257, distance: 86.5
click at [575, 256] on div "**********" at bounding box center [913, 444] width 800 height 441
click at [575, 257] on div "**********" at bounding box center [913, 252] width 764 height 20
click at [549, 253] on div "**********" at bounding box center [913, 252] width 764 height 20
click at [565, 252] on div "**********" at bounding box center [913, 252] width 764 height 20
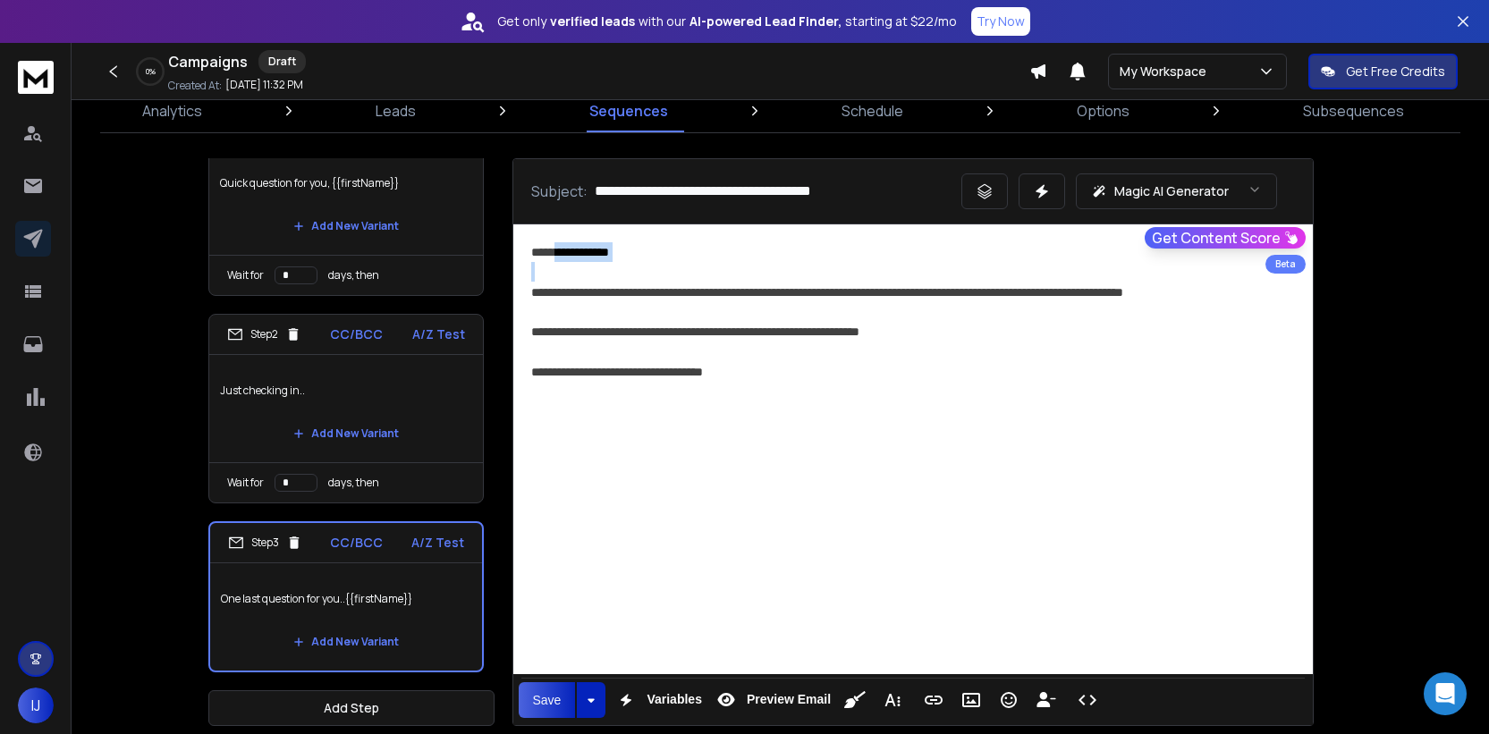
drag, startPoint x: 565, startPoint y: 252, endPoint x: 672, endPoint y: 253, distance: 106.4
click at [672, 253] on div "**********" at bounding box center [913, 252] width 764 height 20
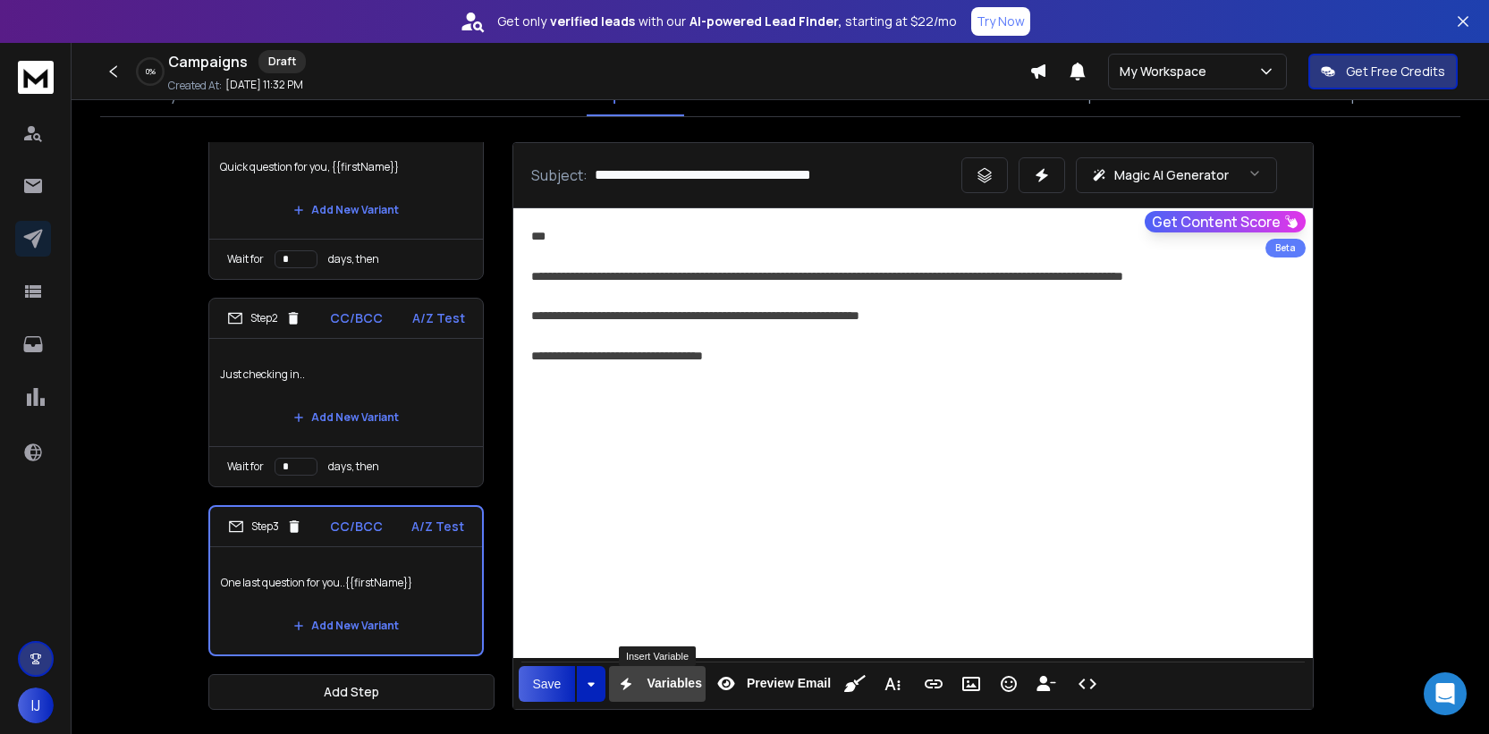
click at [680, 678] on span "Variables" at bounding box center [674, 683] width 63 height 15
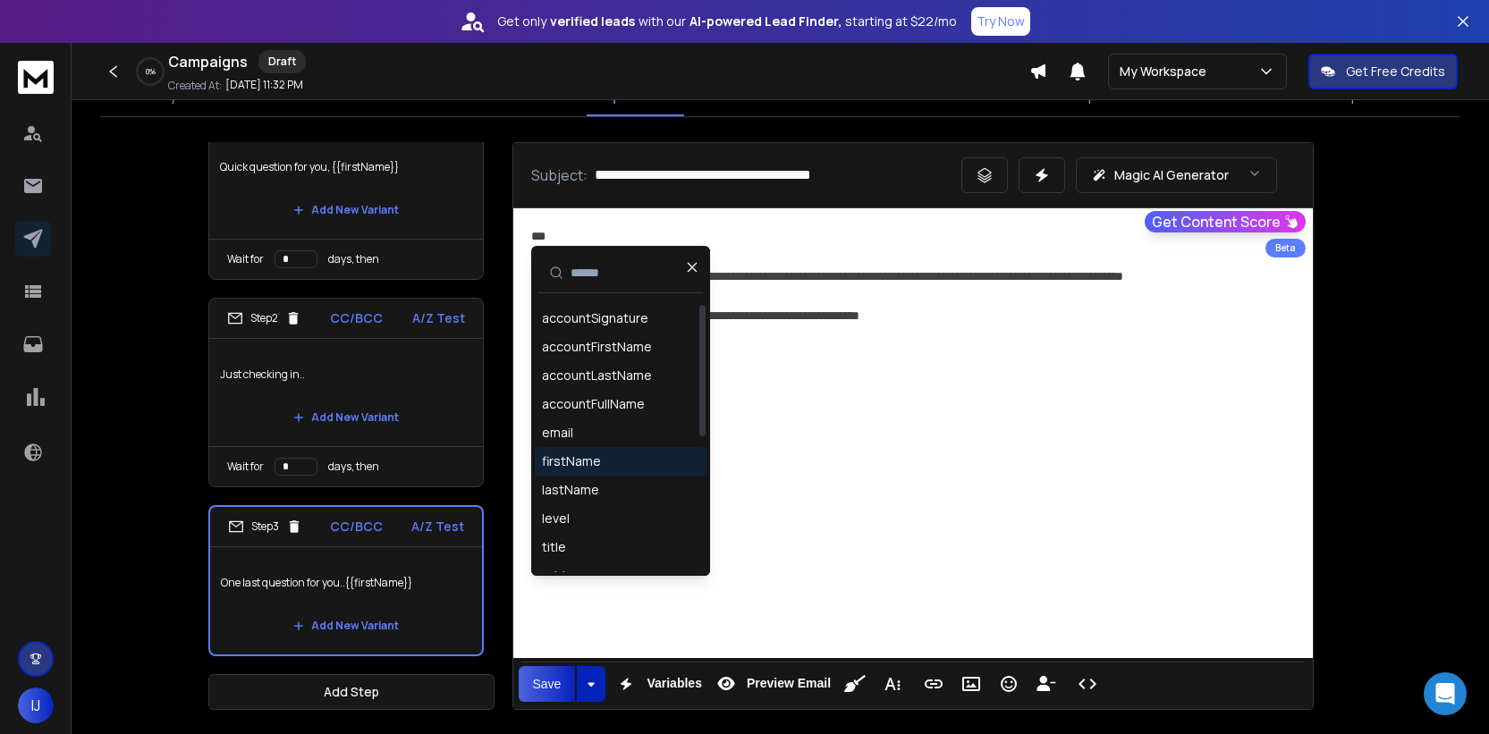
click at [605, 463] on div "firstName" at bounding box center [621, 461] width 172 height 29
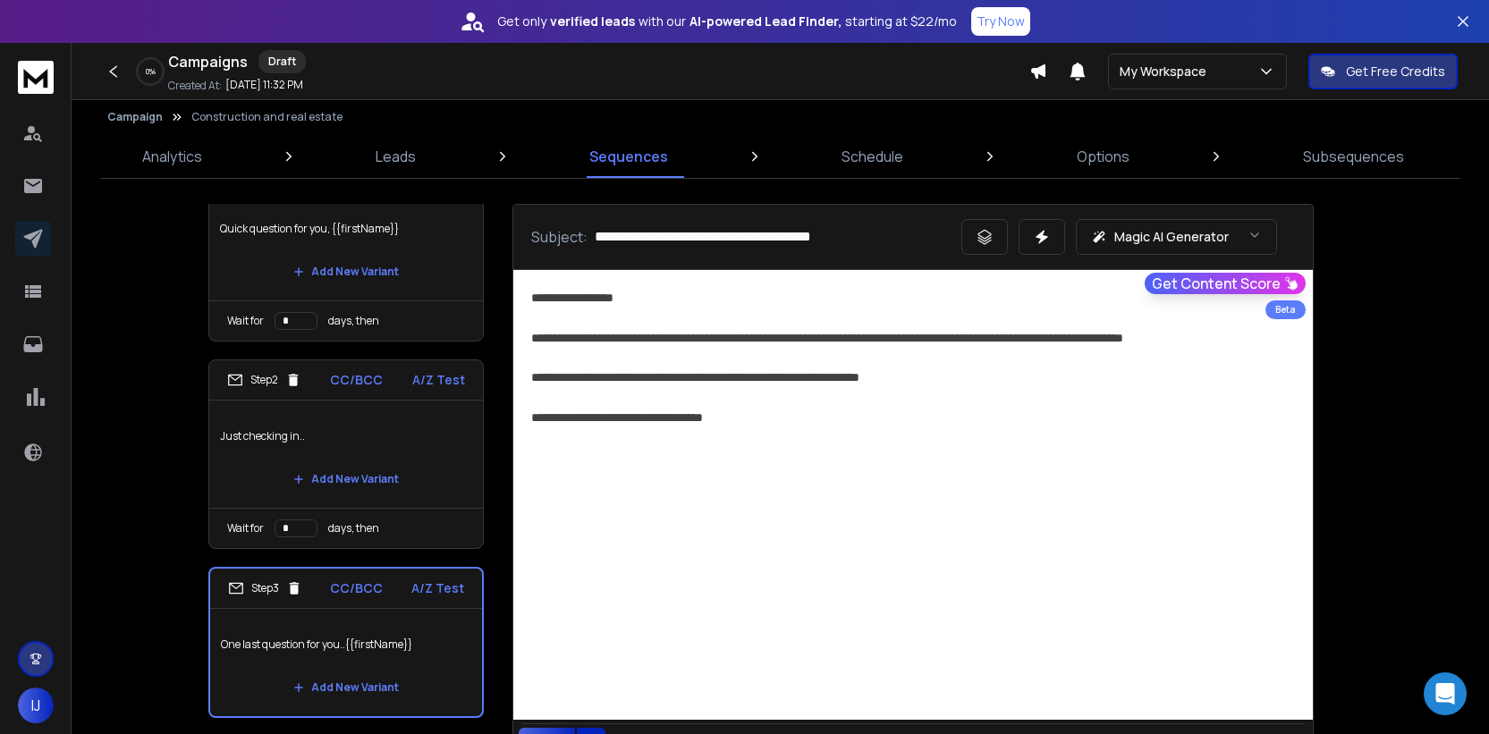
scroll to position [0, 0]
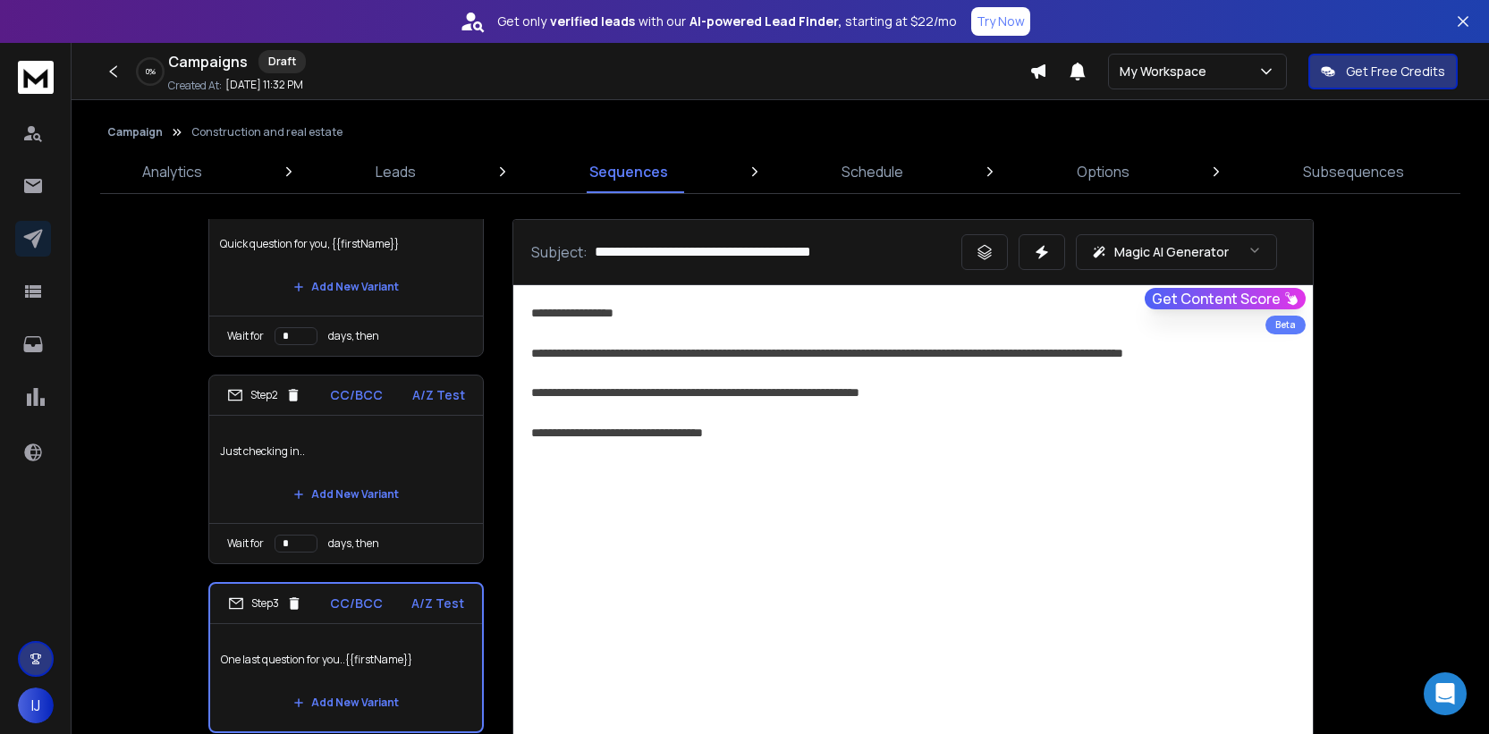
click at [1258, 306] on button "Get Content Score" at bounding box center [1225, 298] width 161 height 21
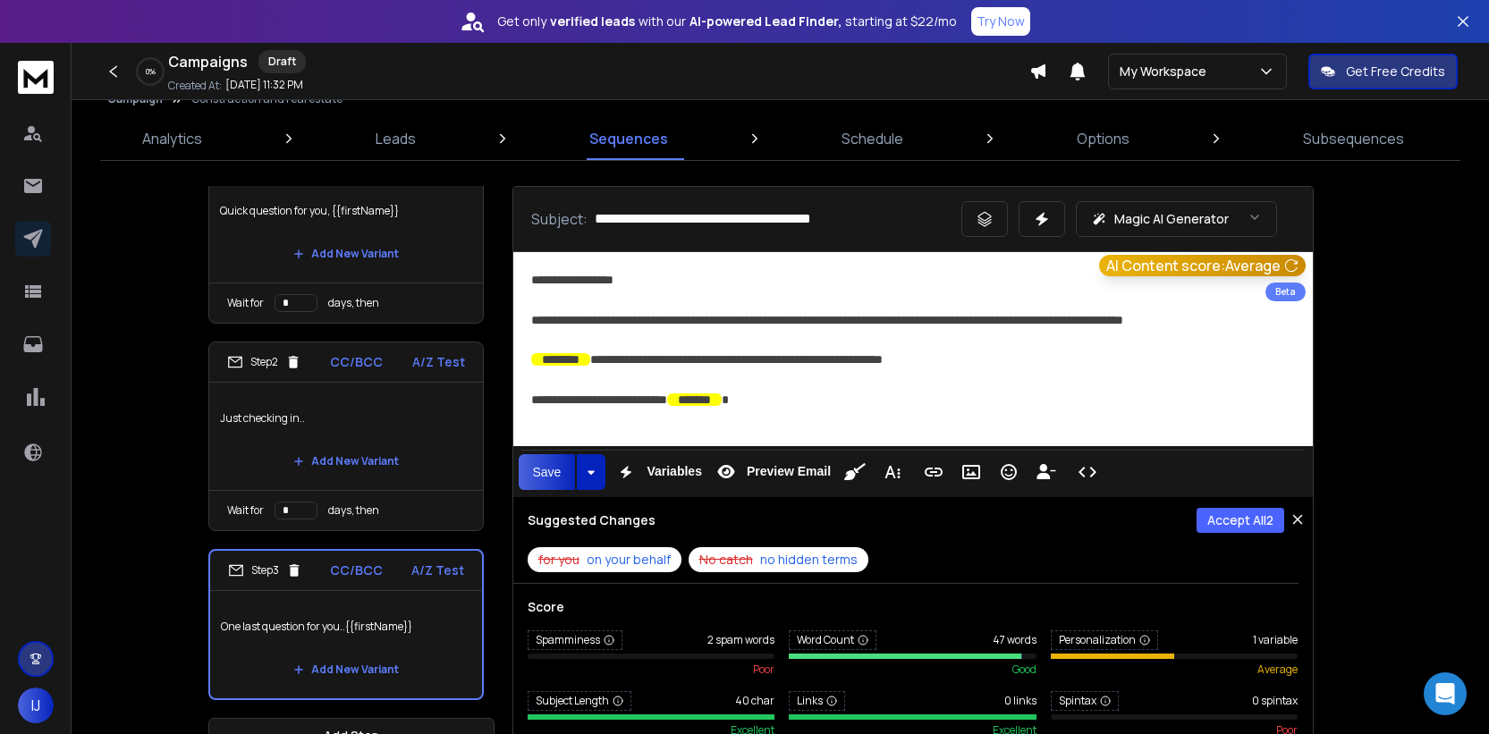
scroll to position [77, 0]
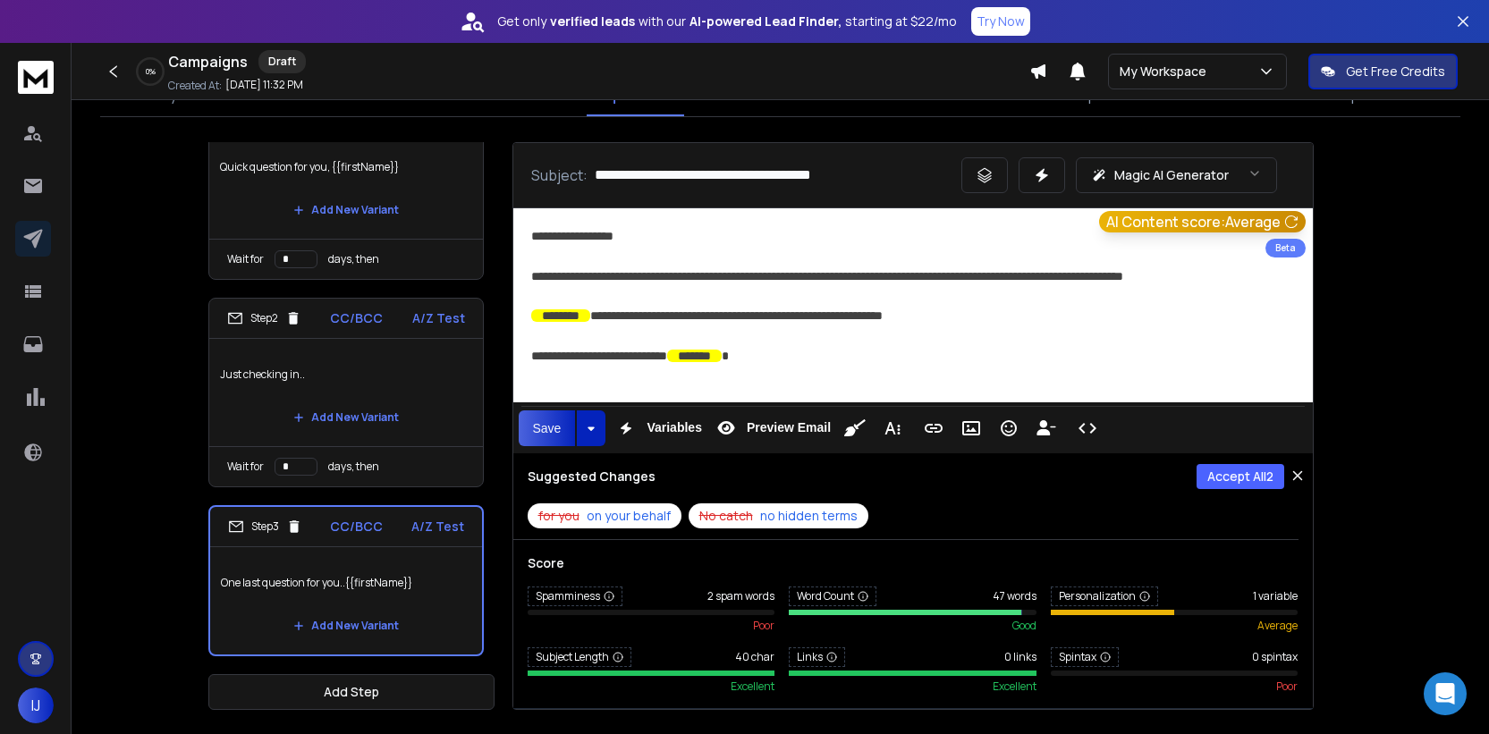
click at [722, 360] on span "*******" at bounding box center [694, 356] width 55 height 13
click at [629, 519] on span "on your behalf" at bounding box center [629, 516] width 84 height 18
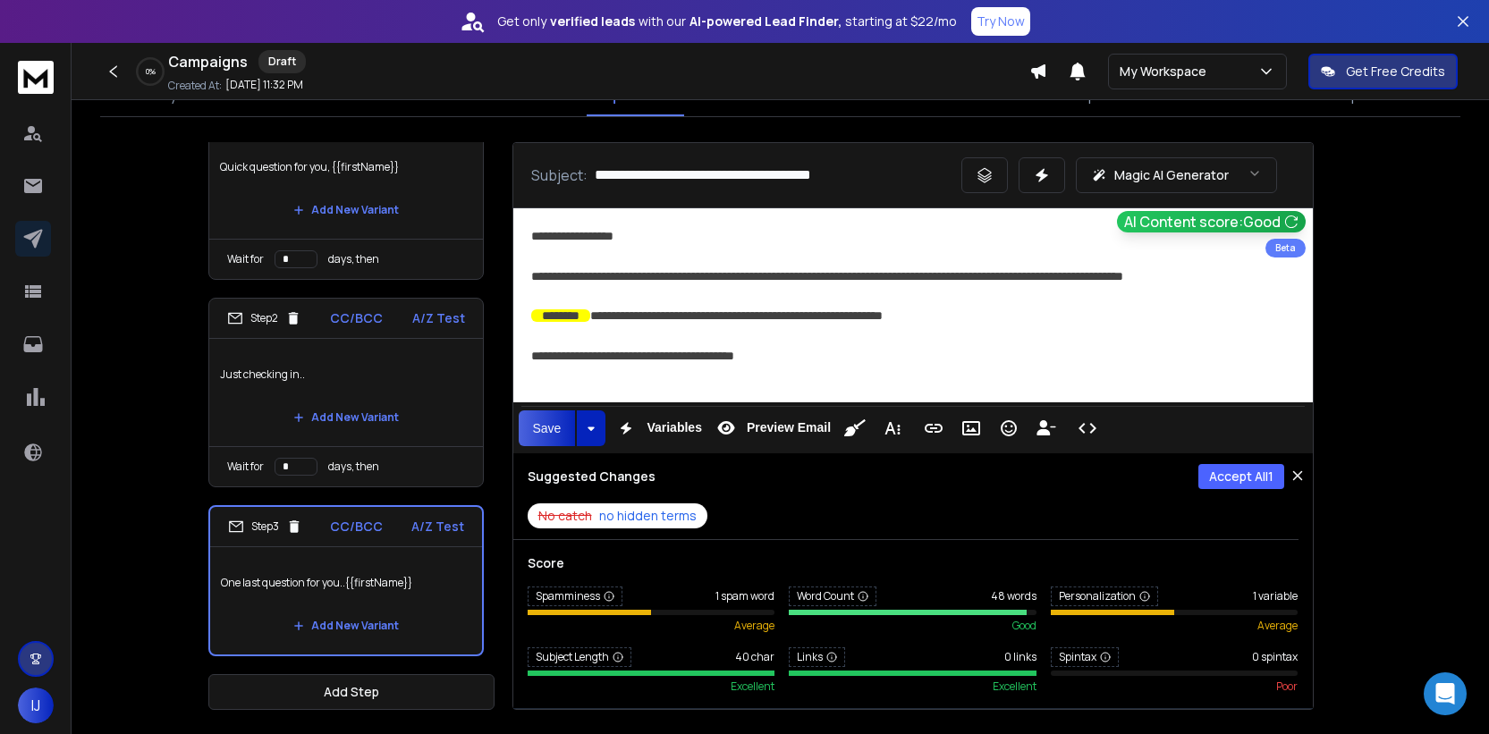
click at [651, 521] on span "no hidden terms" at bounding box center [647, 516] width 97 height 18
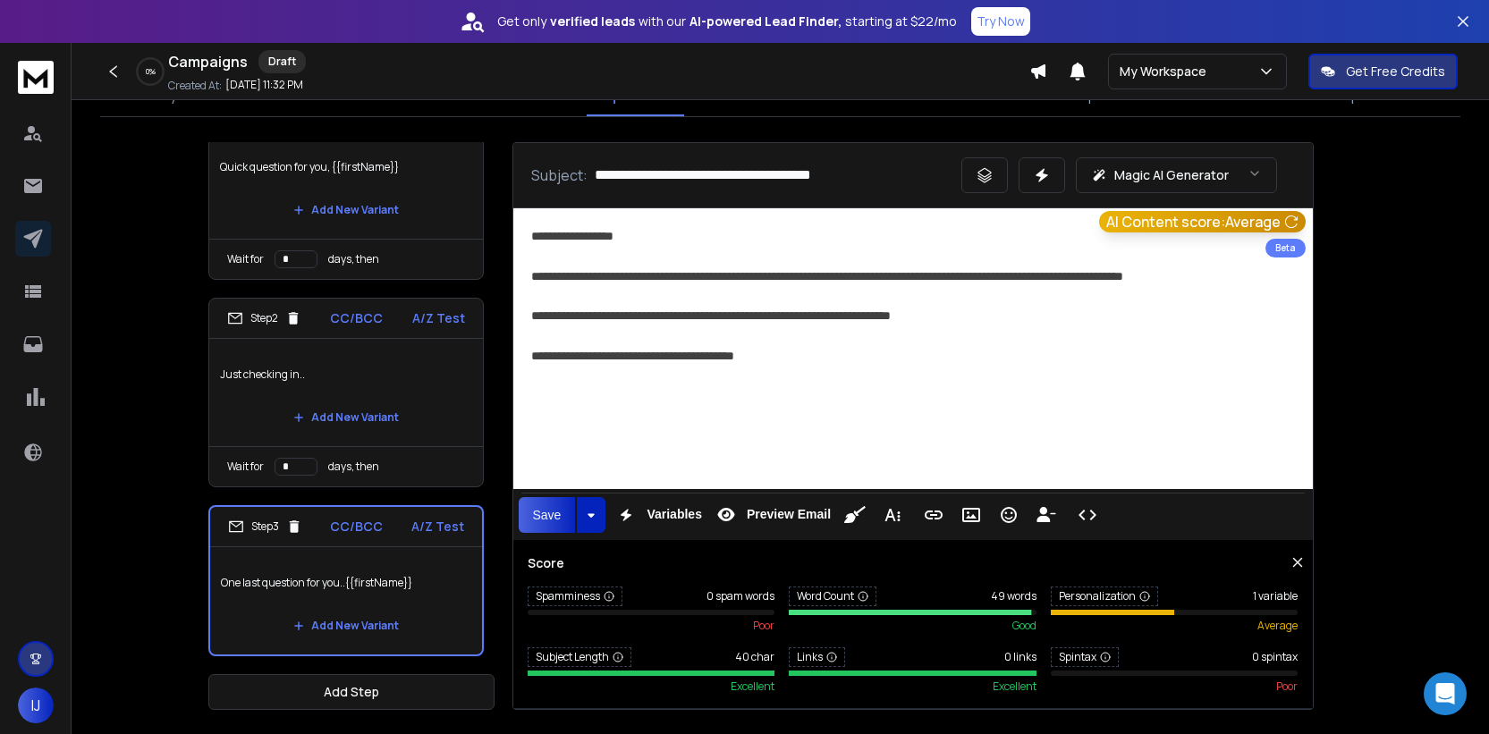
click at [884, 334] on div at bounding box center [913, 336] width 764 height 20
click at [402, 415] on button "Add New Variant" at bounding box center [346, 418] width 134 height 36
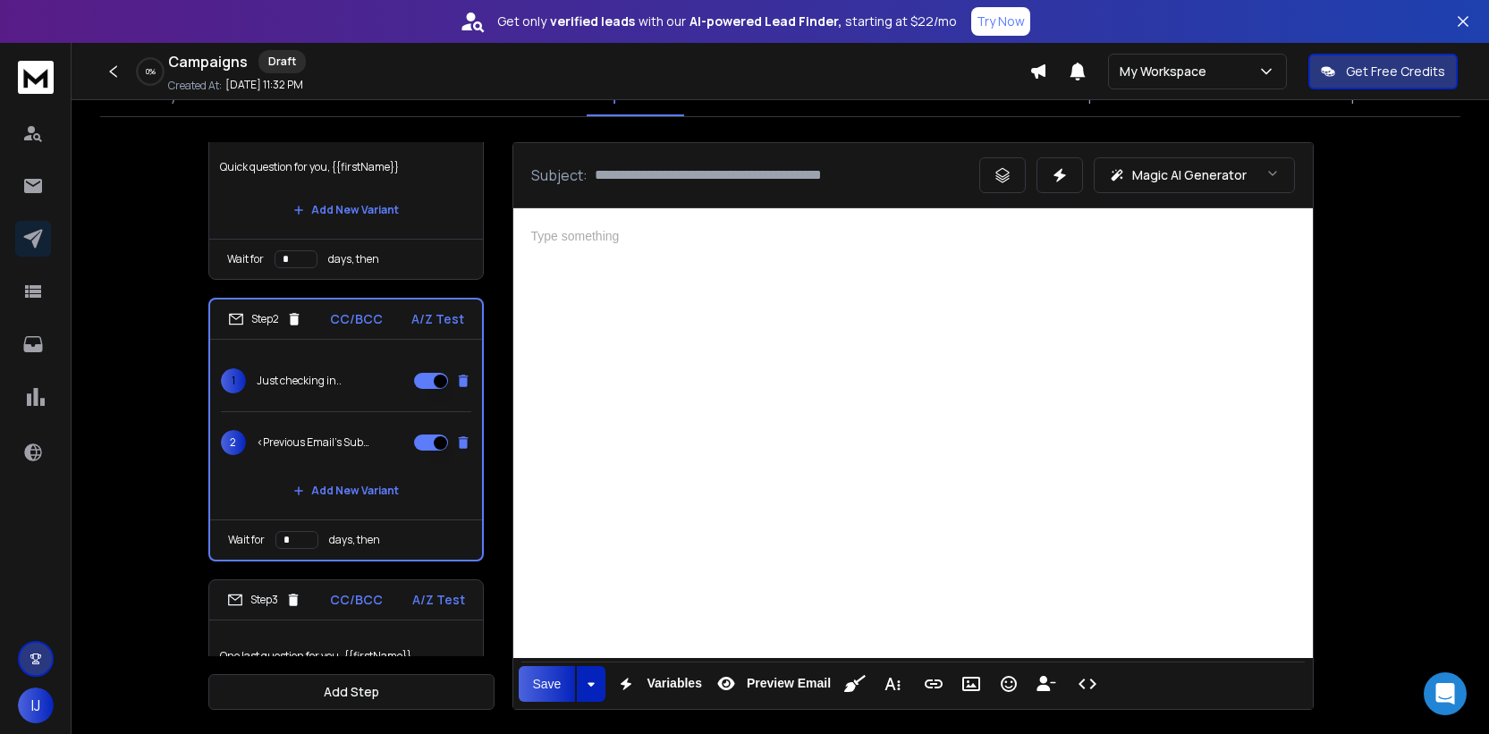
click at [460, 443] on icon at bounding box center [463, 442] width 10 height 13
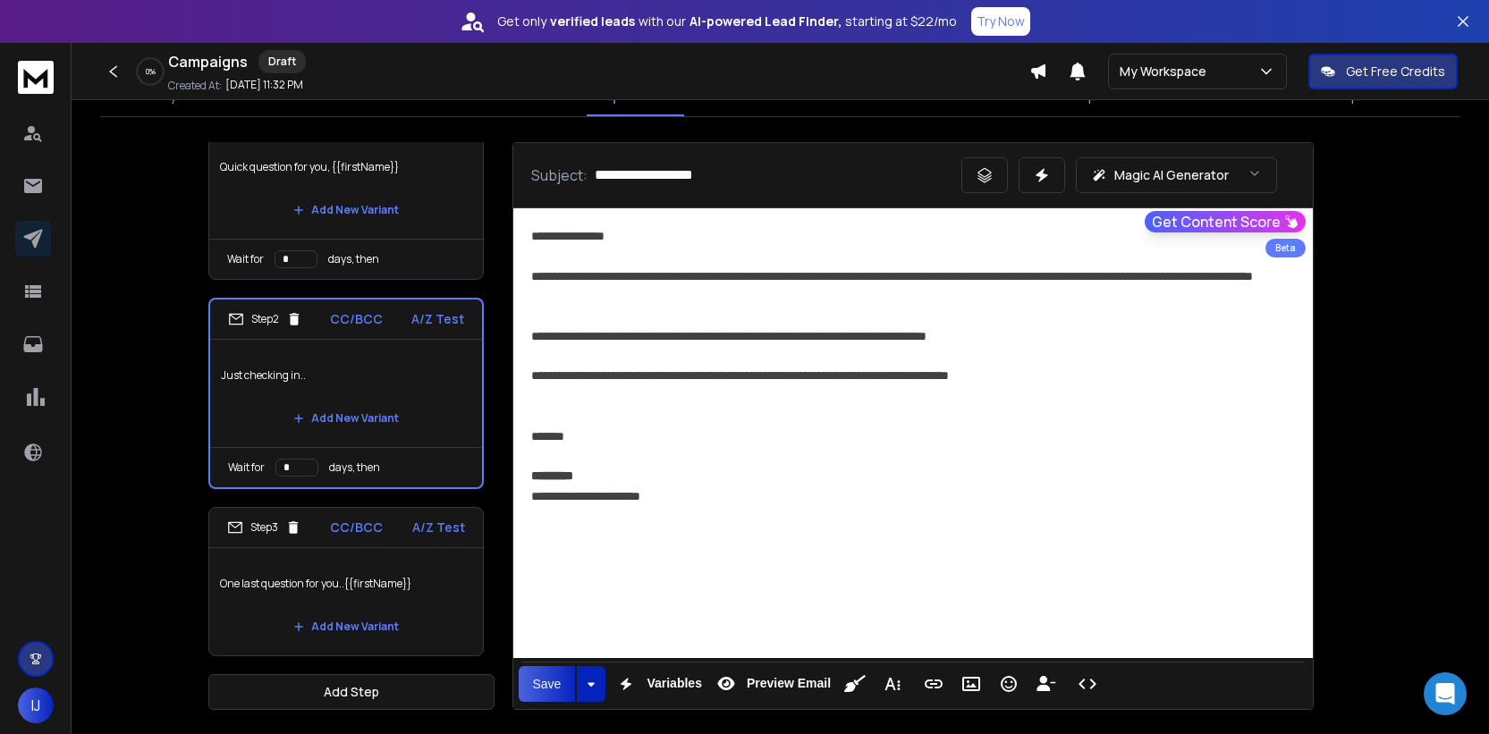
click at [335, 373] on p "Just checking in.." at bounding box center [346, 376] width 250 height 50
click at [1220, 239] on div "**********" at bounding box center [913, 236] width 764 height 20
click at [1217, 227] on button "Get Content Score" at bounding box center [1225, 221] width 161 height 21
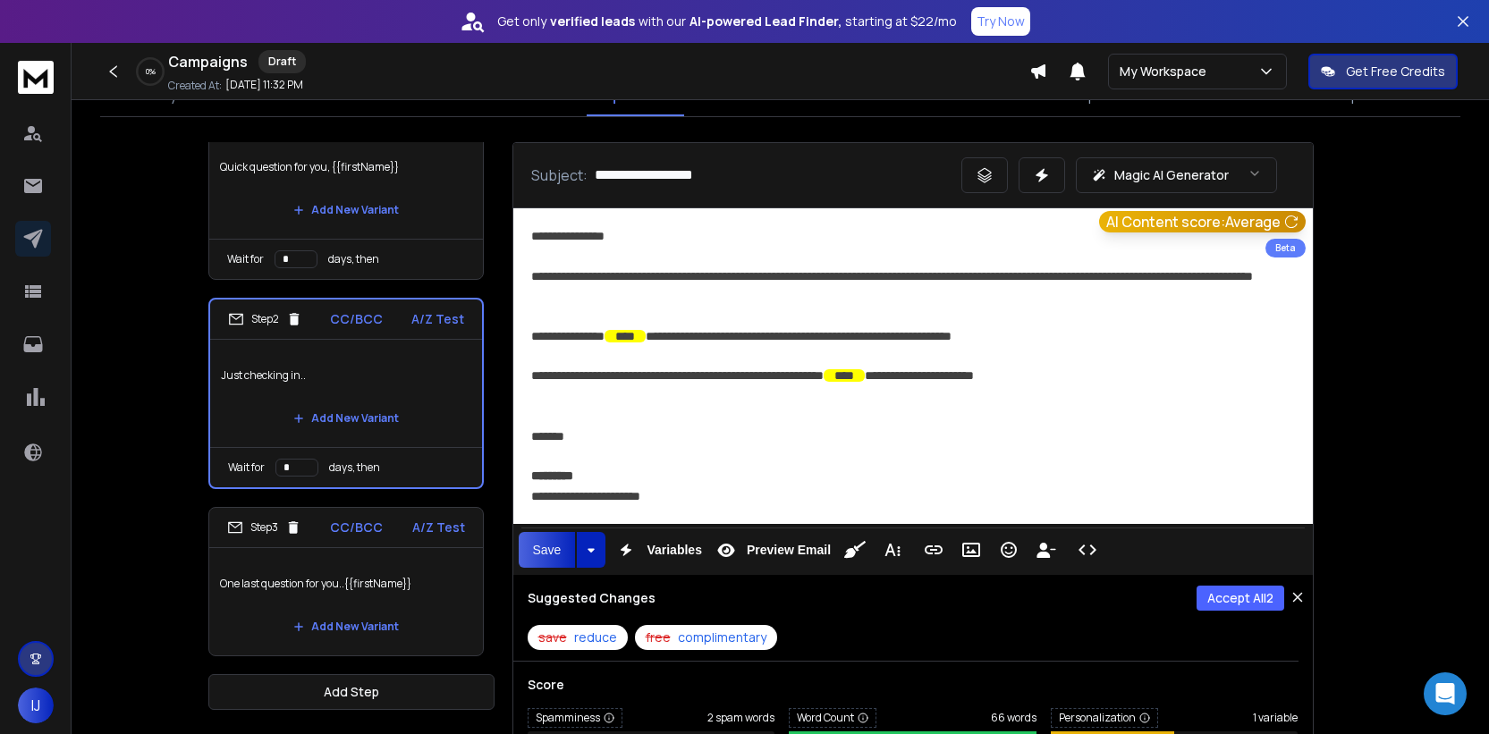
click at [1237, 599] on button "Accept All 2" at bounding box center [1241, 598] width 88 height 25
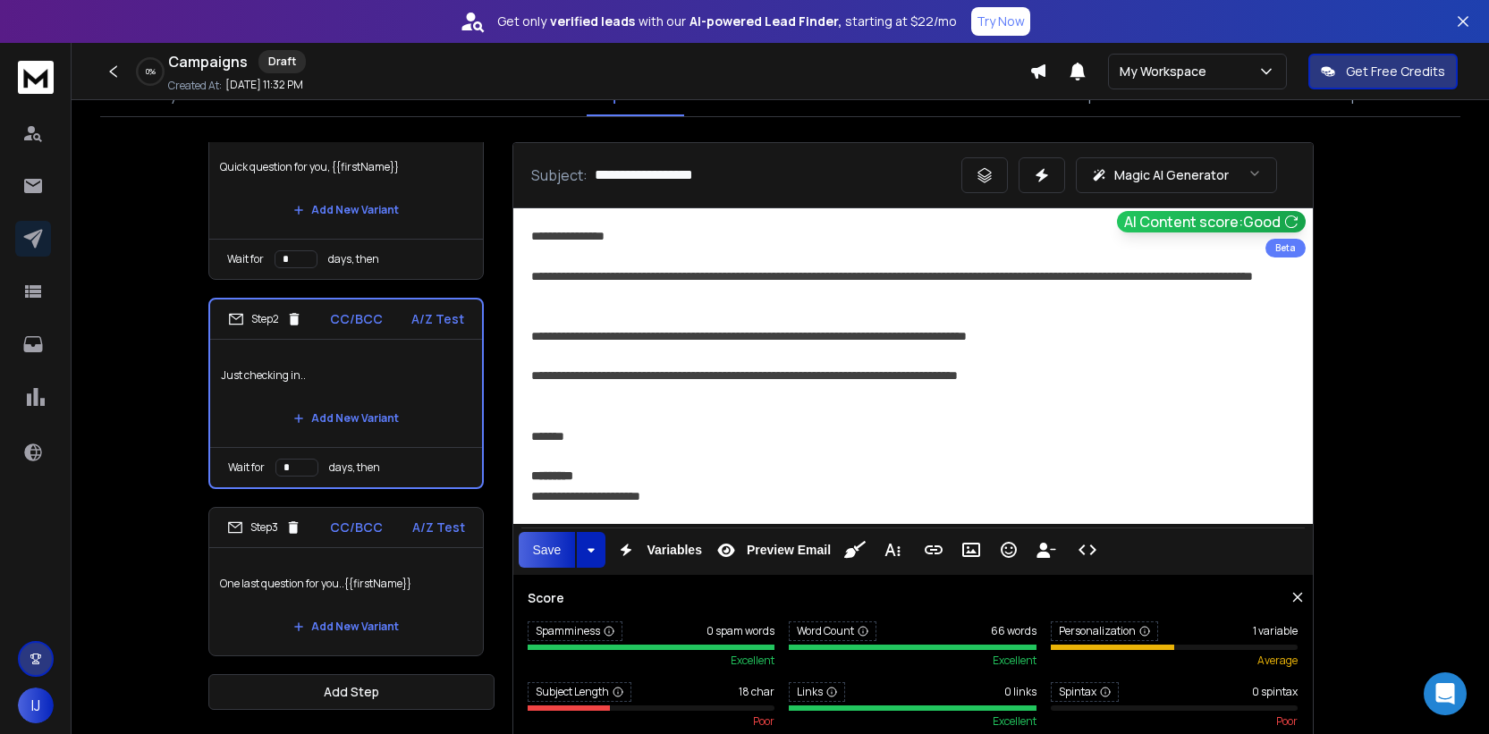
click at [420, 241] on div "Wait for * days, then" at bounding box center [346, 259] width 274 height 40
type input "**********"
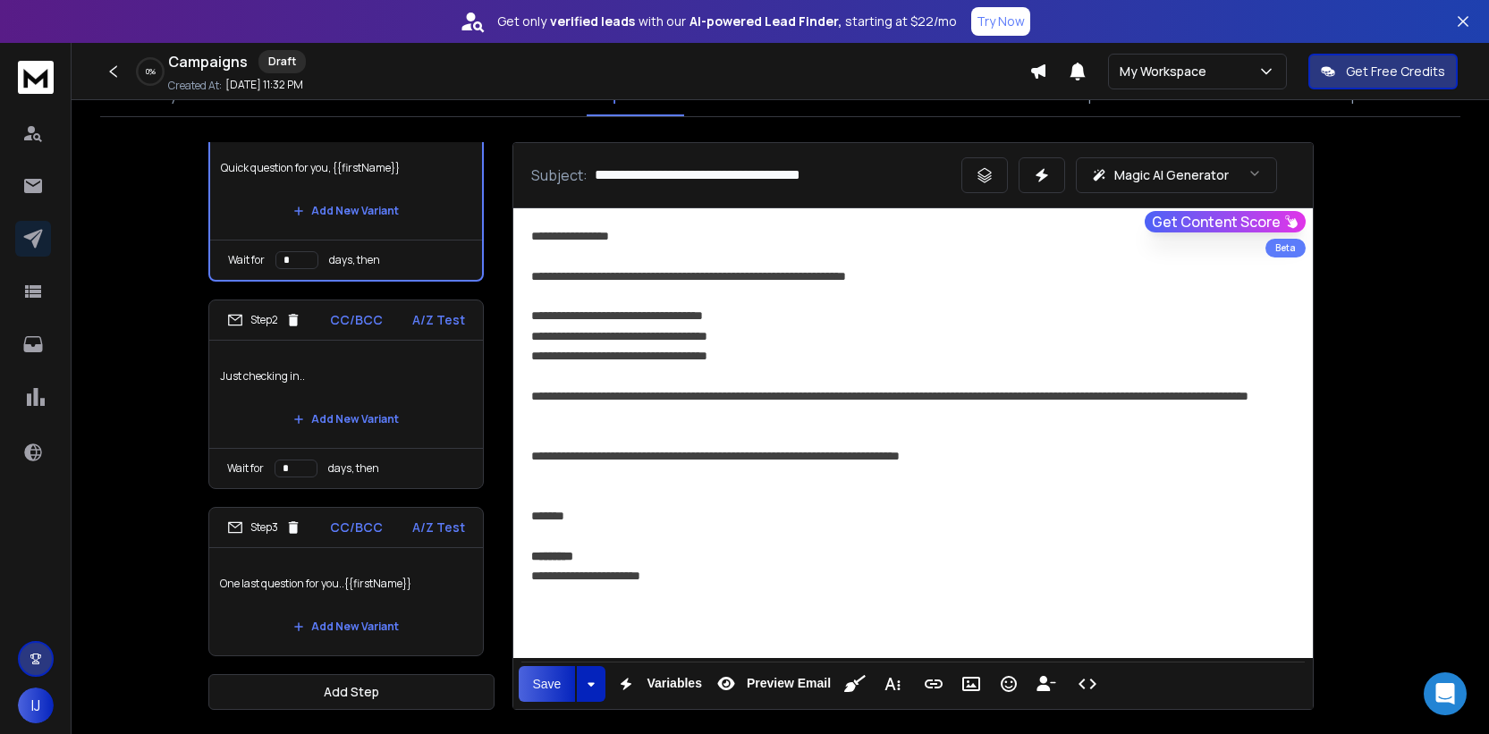
click at [1224, 222] on button "Get Content Score" at bounding box center [1225, 221] width 161 height 21
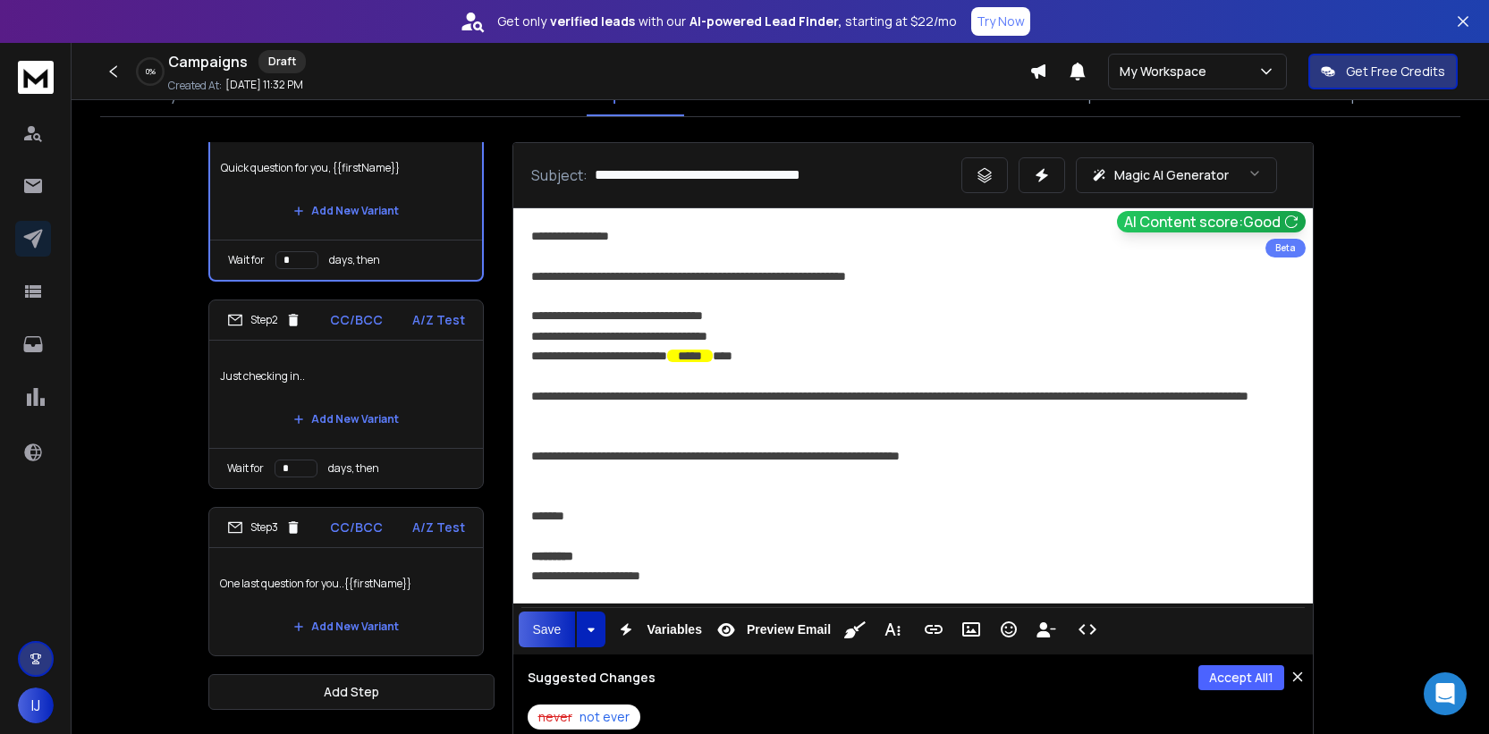
click at [605, 724] on span "not ever" at bounding box center [605, 717] width 50 height 18
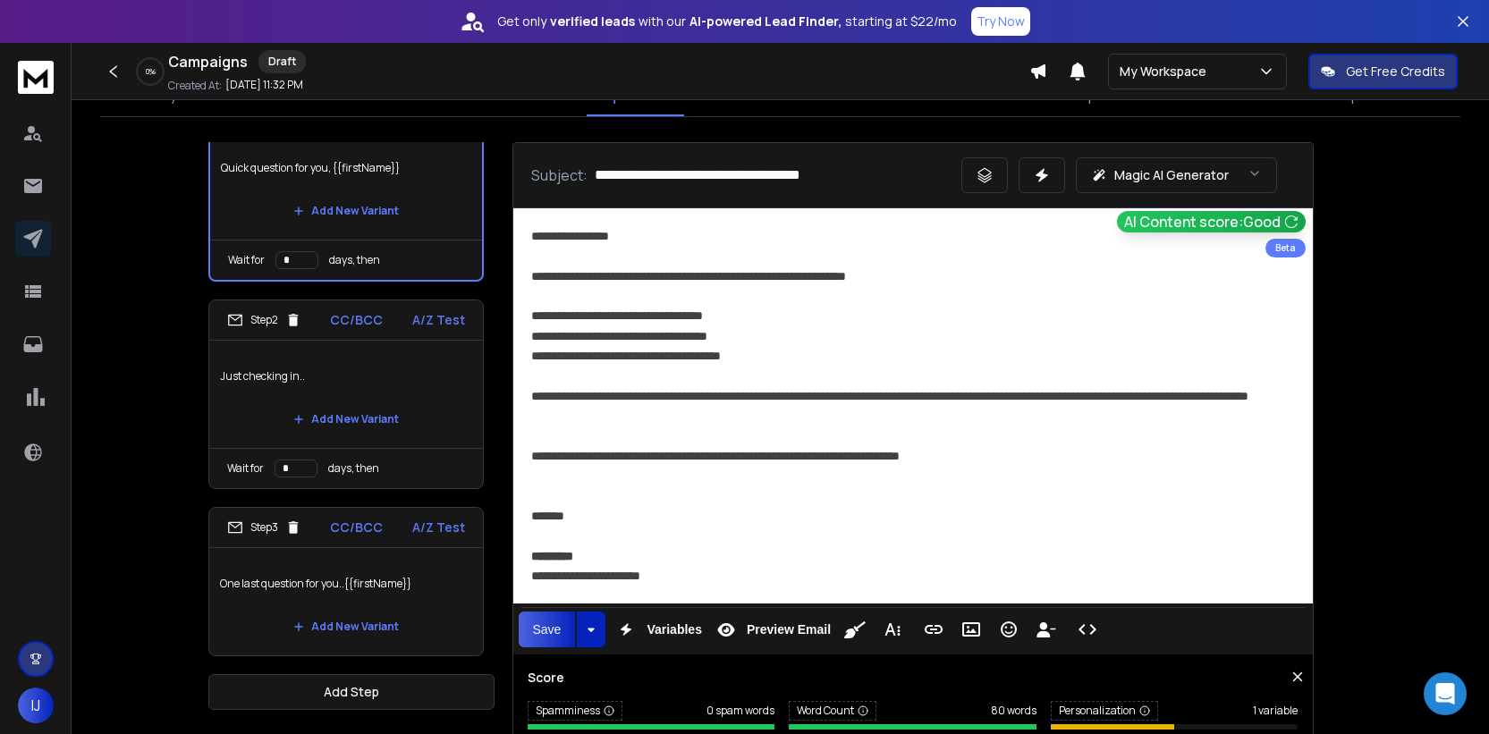
click at [706, 356] on div "**********" at bounding box center [913, 356] width 764 height 20
drag, startPoint x: 749, startPoint y: 360, endPoint x: 707, endPoint y: 358, distance: 43.0
click at [707, 358] on div "**********" at bounding box center [913, 356] width 764 height 20
click at [1005, 350] on div "**********" at bounding box center [913, 356] width 764 height 20
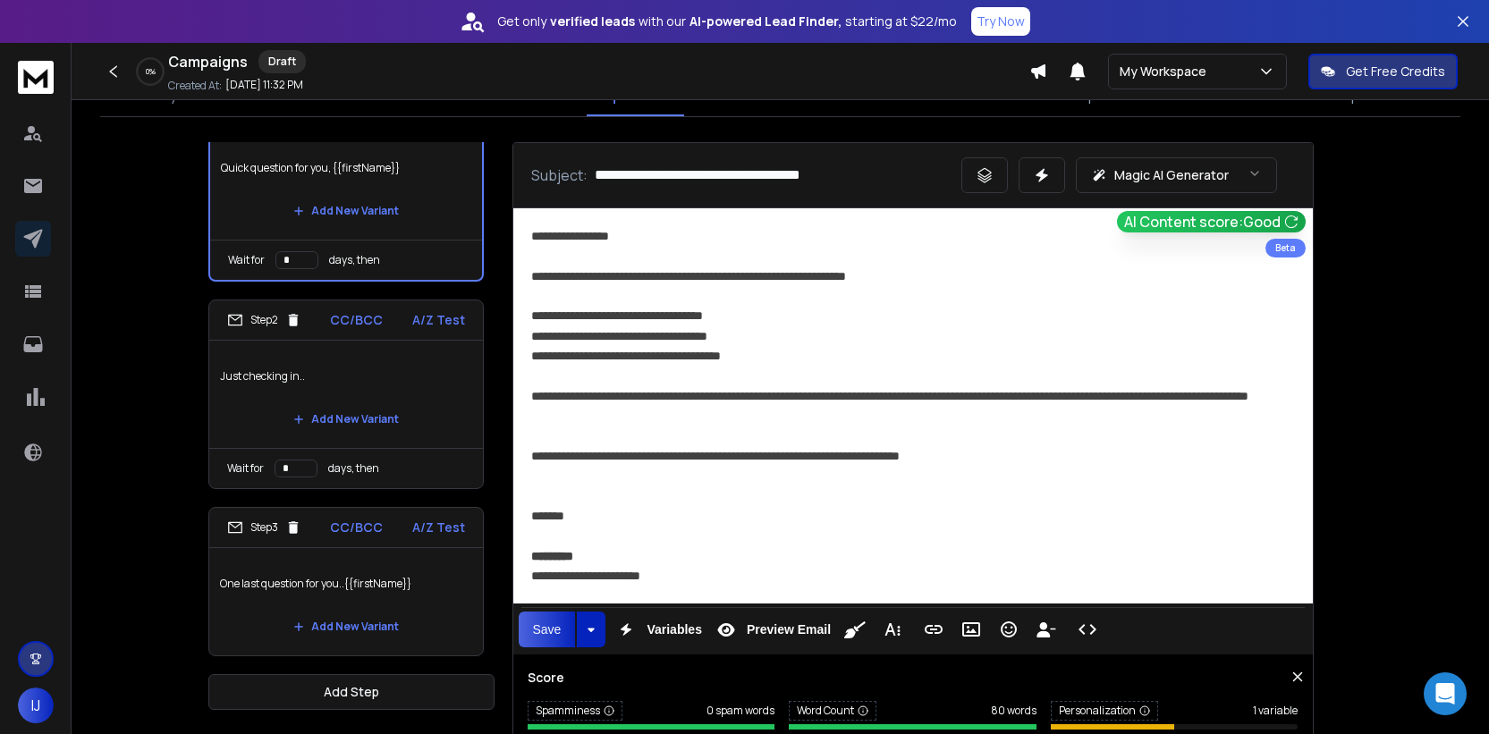
click at [1291, 224] on icon at bounding box center [1291, 222] width 14 height 14
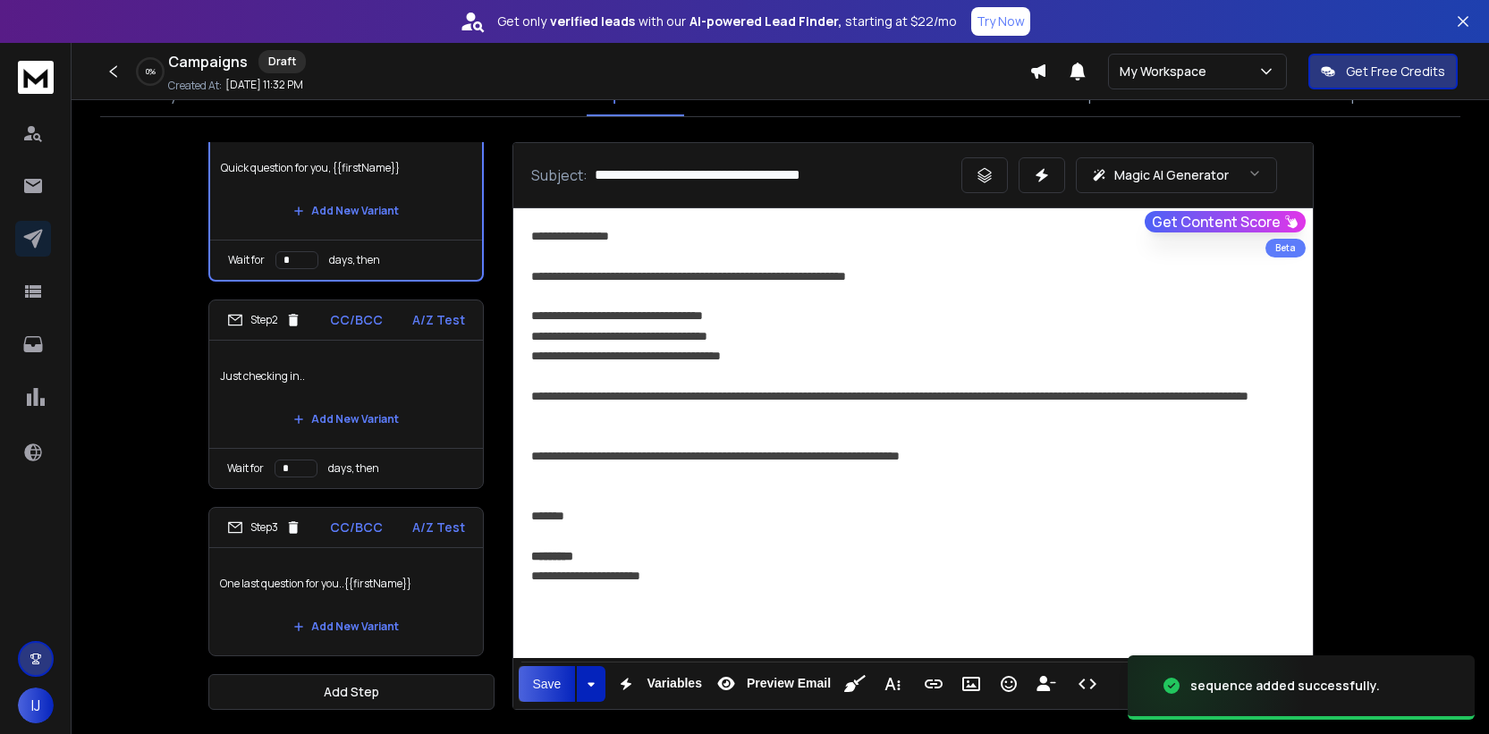
click at [429, 386] on p "Just checking in.." at bounding box center [346, 376] width 252 height 50
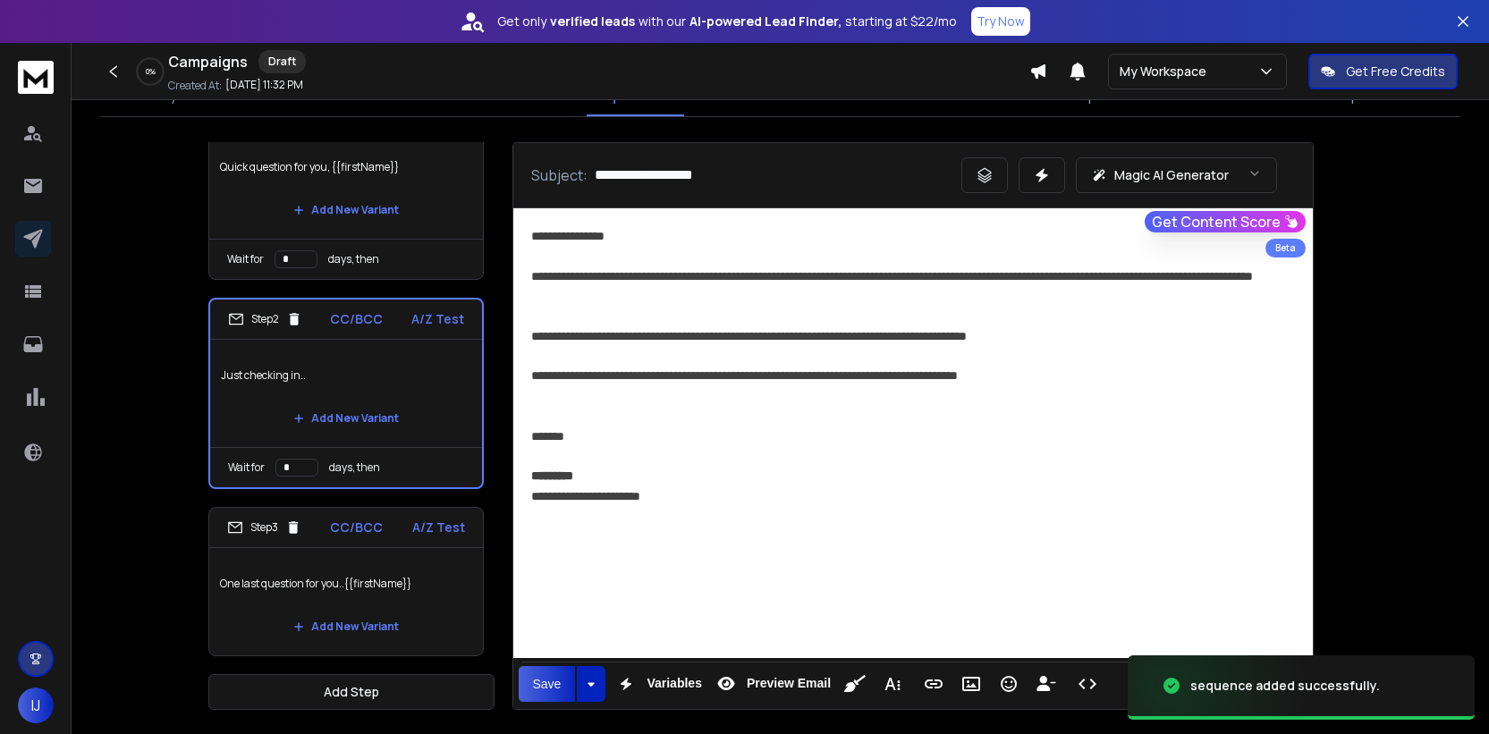
click at [409, 585] on p "One last question for you..{{firstName}}" at bounding box center [346, 584] width 252 height 50
type input "**********"
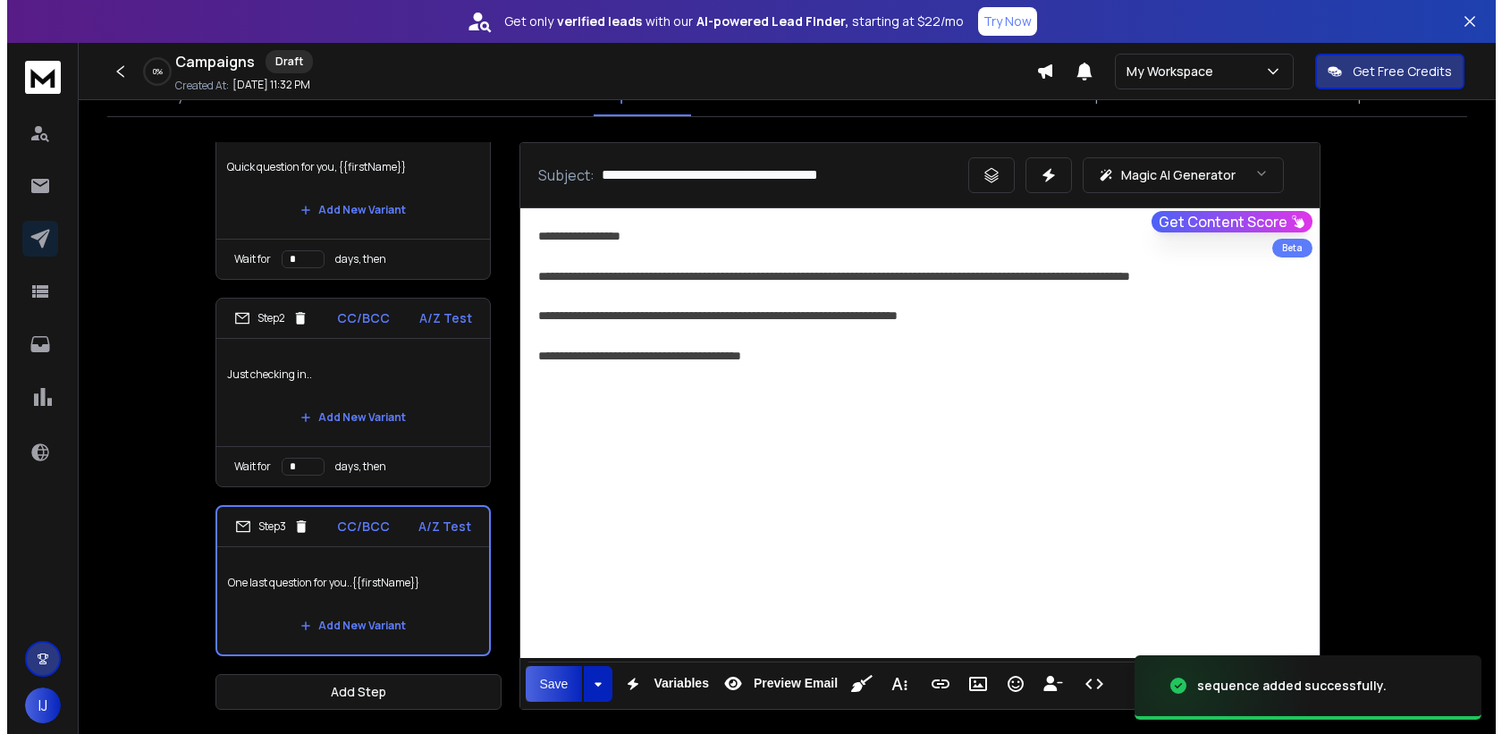
scroll to position [0, 0]
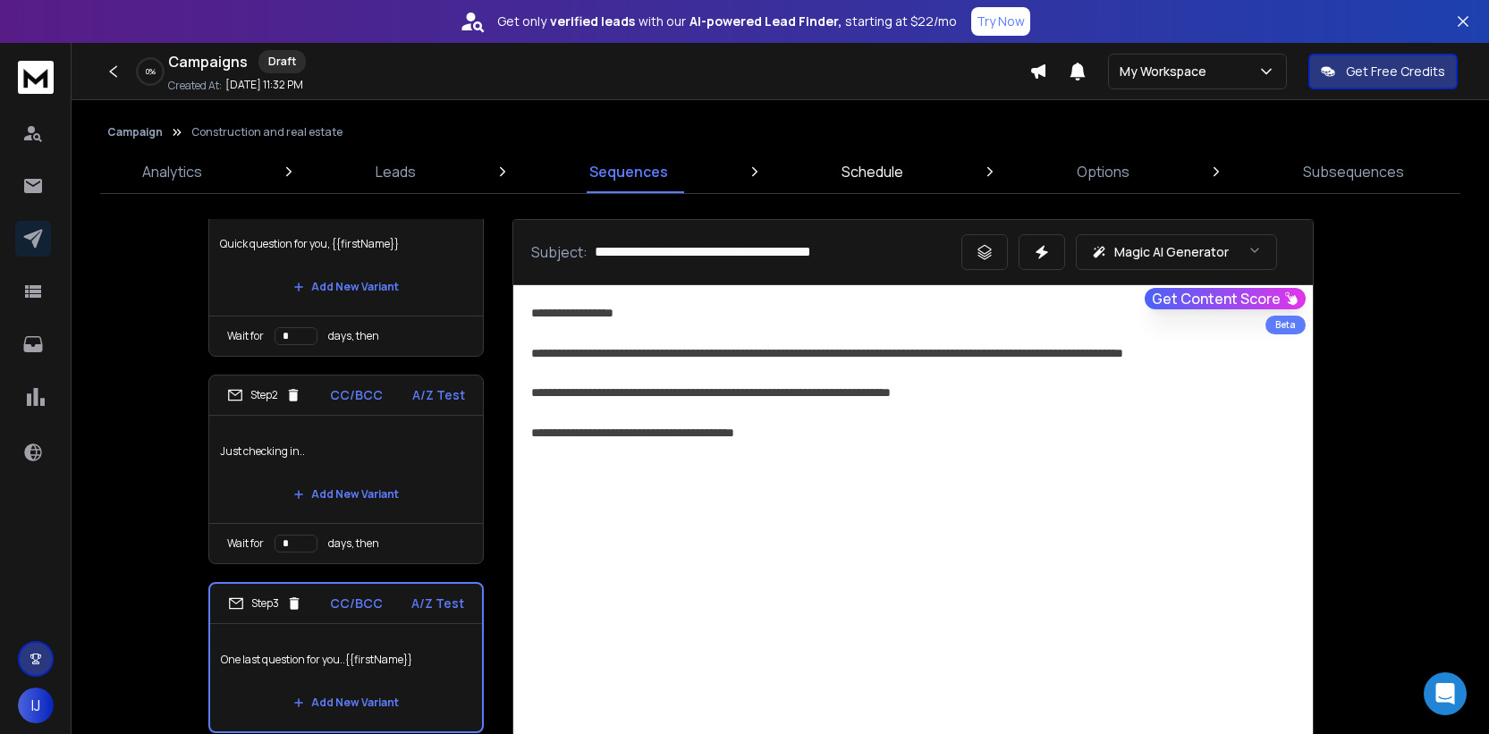
click at [863, 162] on p "Schedule" at bounding box center [873, 171] width 62 height 21
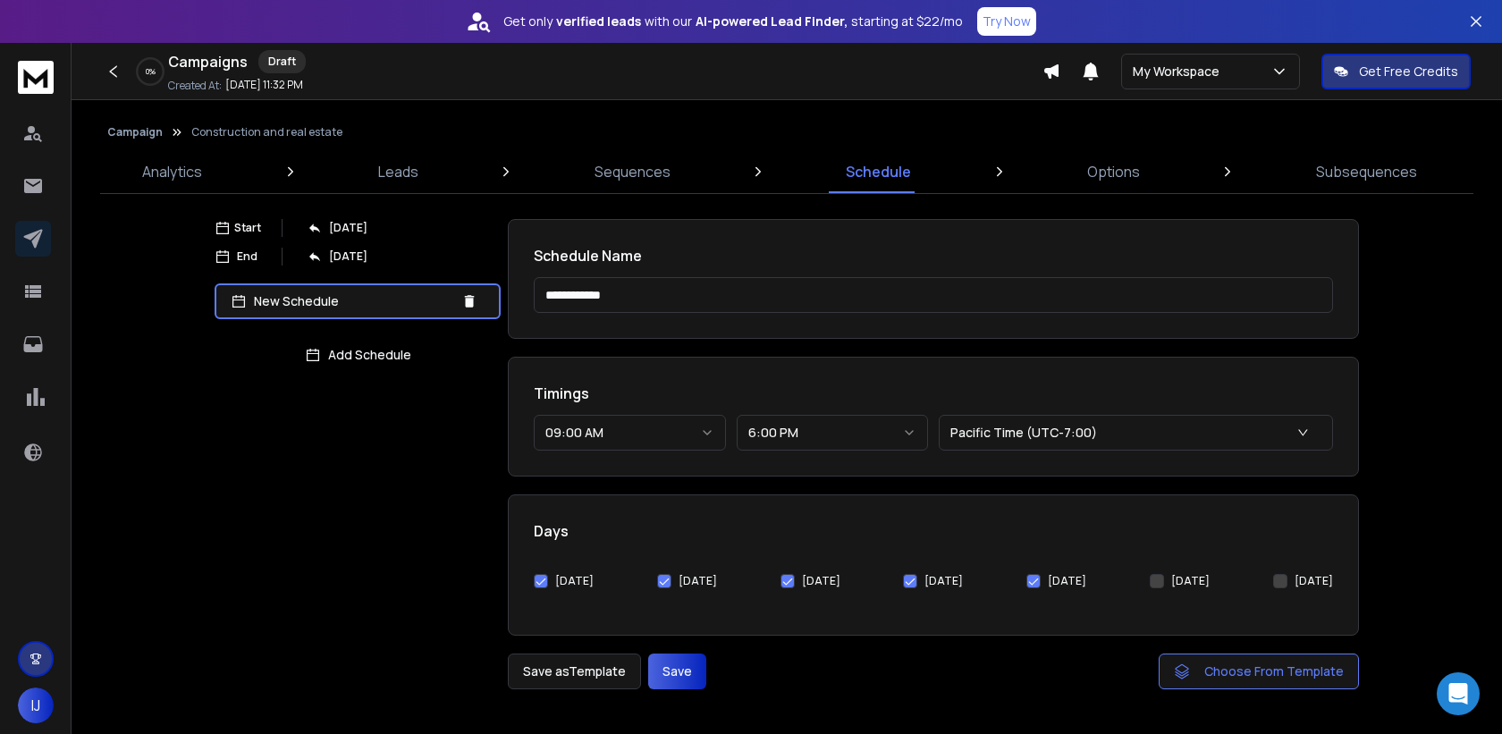
click at [1177, 585] on label "[DATE]" at bounding box center [1191, 581] width 38 height 14
click at [1164, 585] on button "[DATE]" at bounding box center [1157, 581] width 14 height 14
click at [1315, 593] on div "[DATE]" at bounding box center [1304, 581] width 60 height 36
click at [1314, 590] on div "[DATE]" at bounding box center [1304, 581] width 60 height 36
click at [684, 677] on button "Save" at bounding box center [677, 672] width 58 height 36
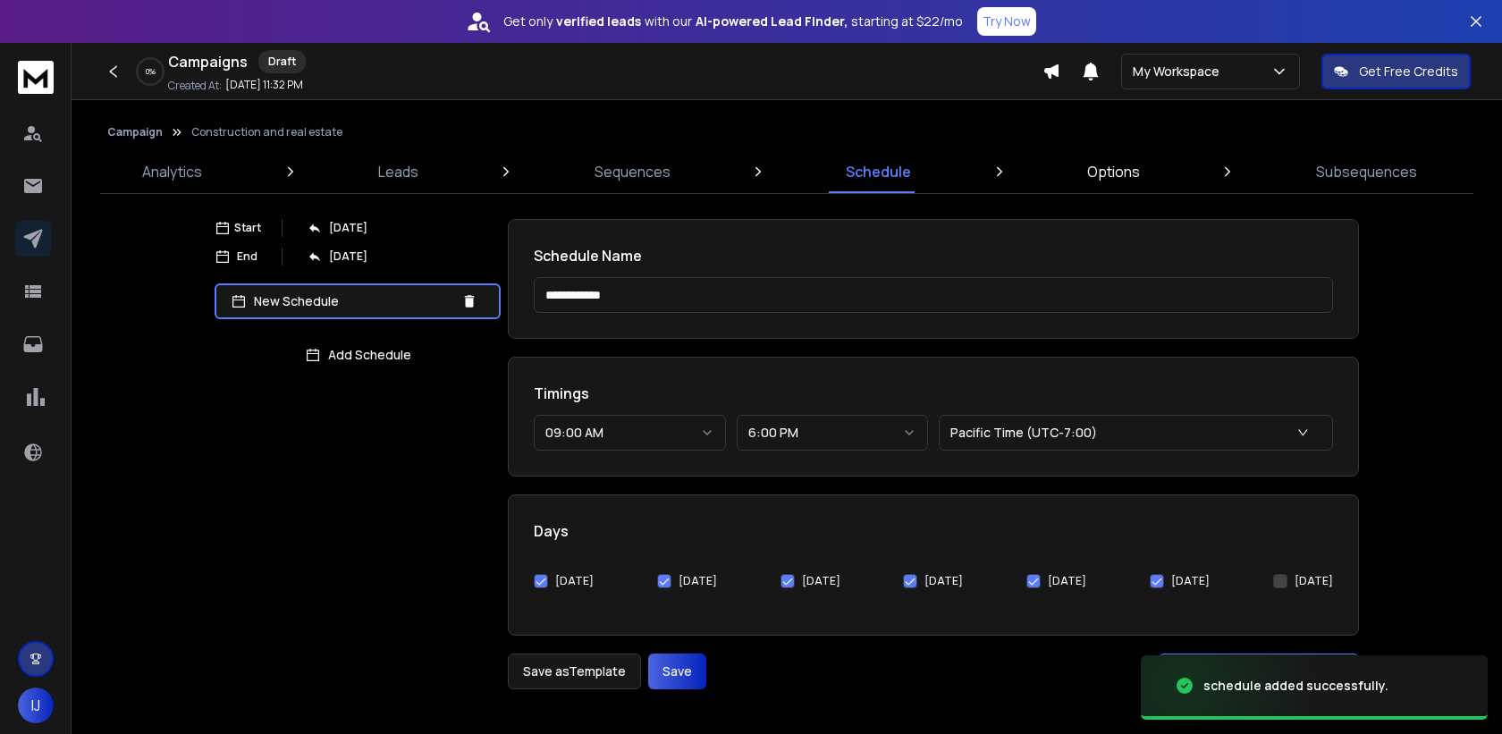
click at [1118, 186] on link "Options" at bounding box center [1114, 171] width 74 height 43
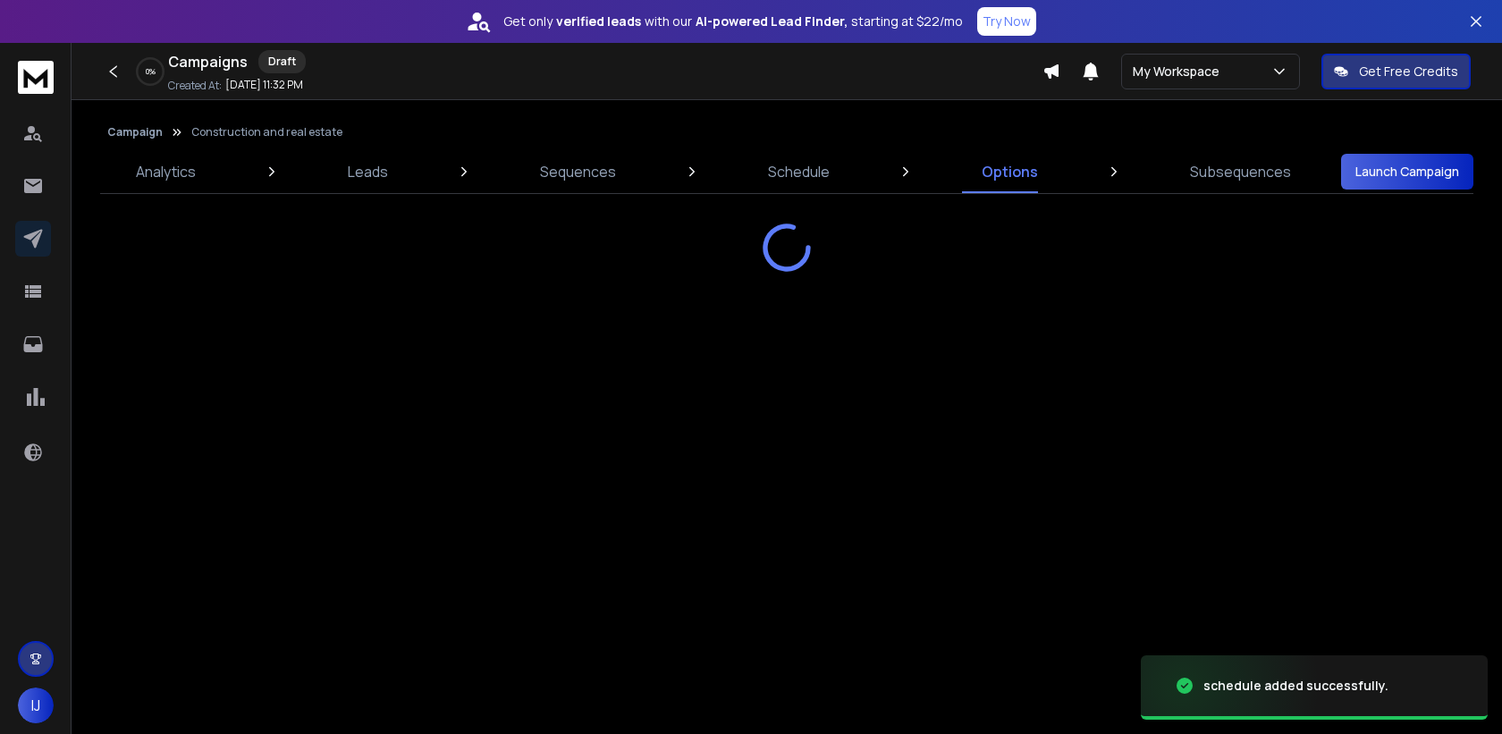
click at [1101, 175] on div "Analytics Leads Sequences Schedule Options Subsequences" at bounding box center [713, 171] width 1227 height 43
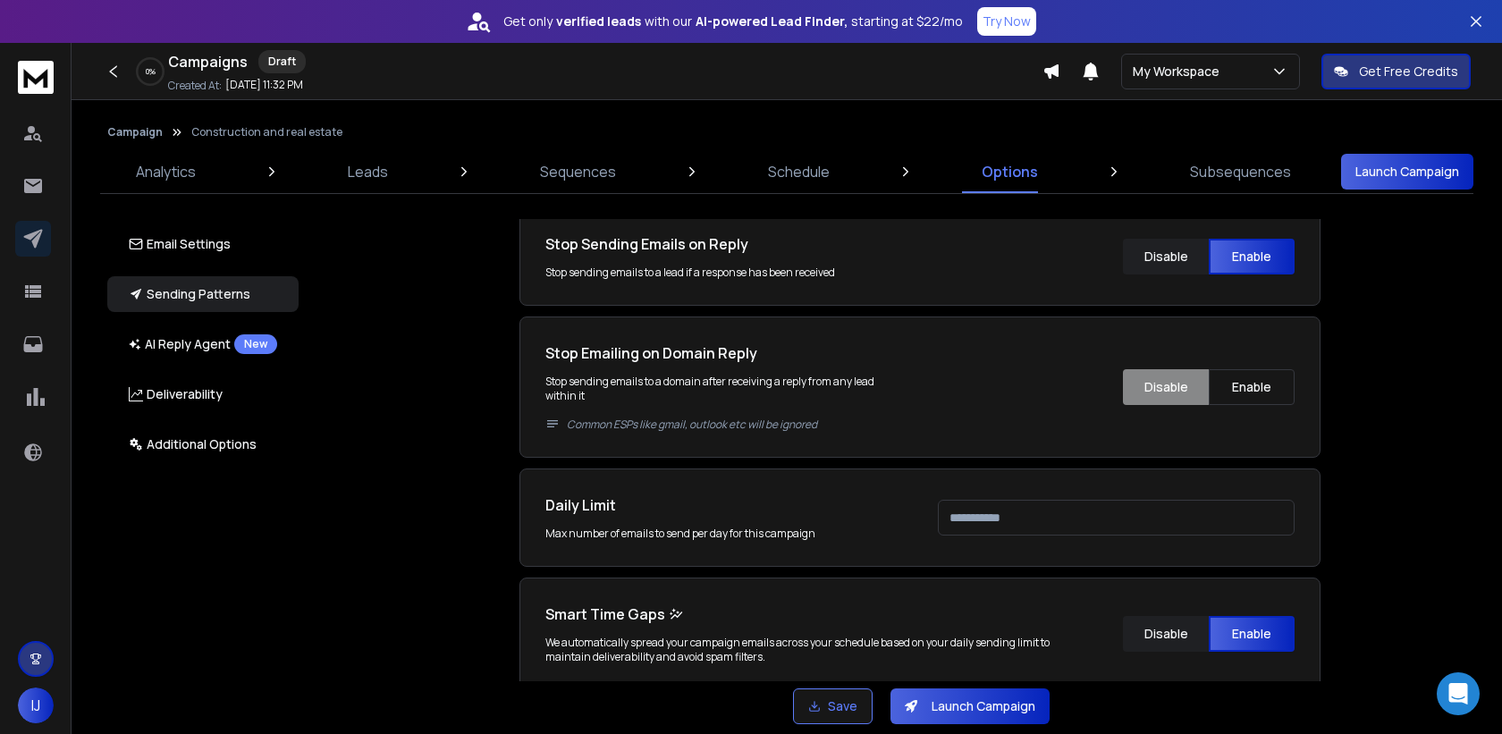
scroll to position [197, 0]
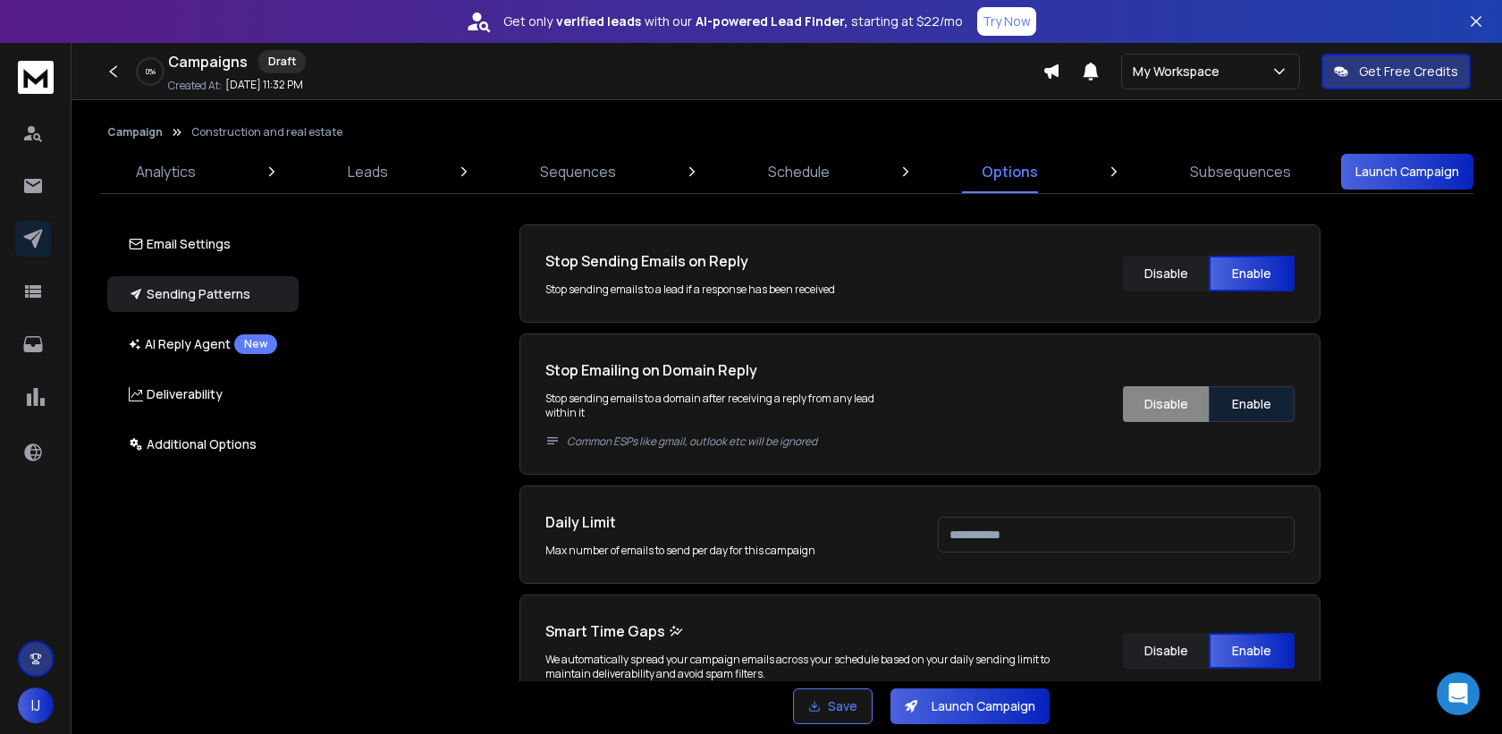
click at [1245, 410] on button "Enable" at bounding box center [1252, 404] width 86 height 36
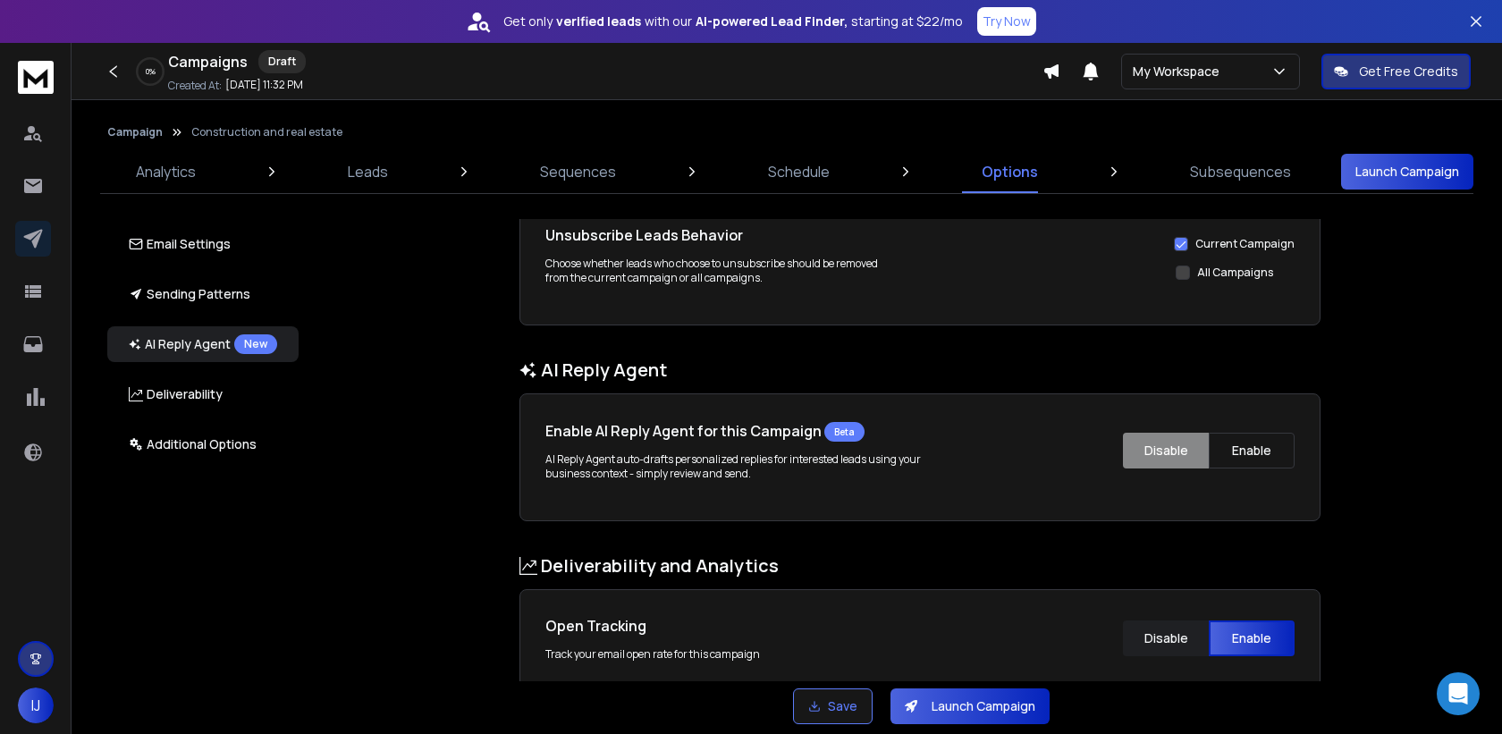
scroll to position [1248, 0]
click at [1223, 454] on button "Enable" at bounding box center [1252, 450] width 86 height 36
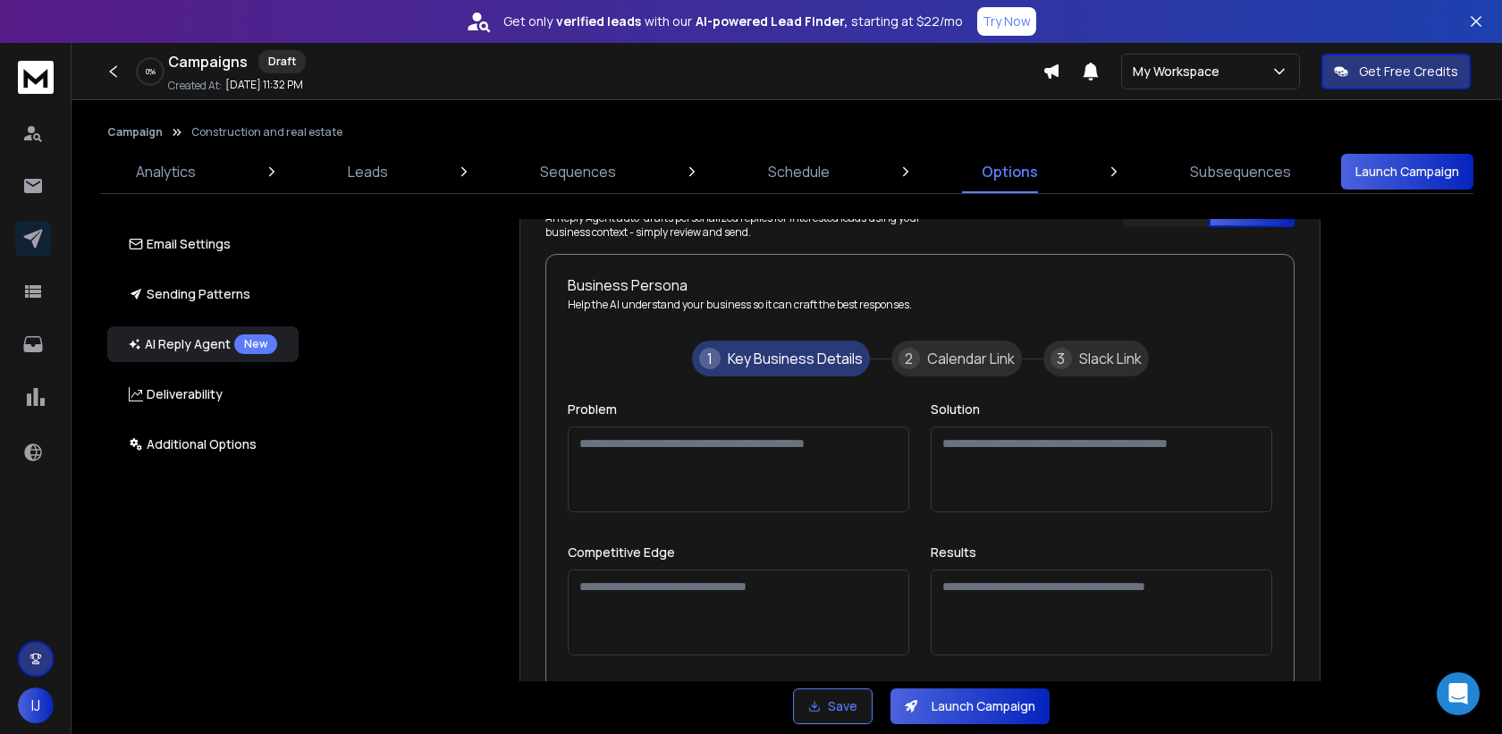
scroll to position [1485, 0]
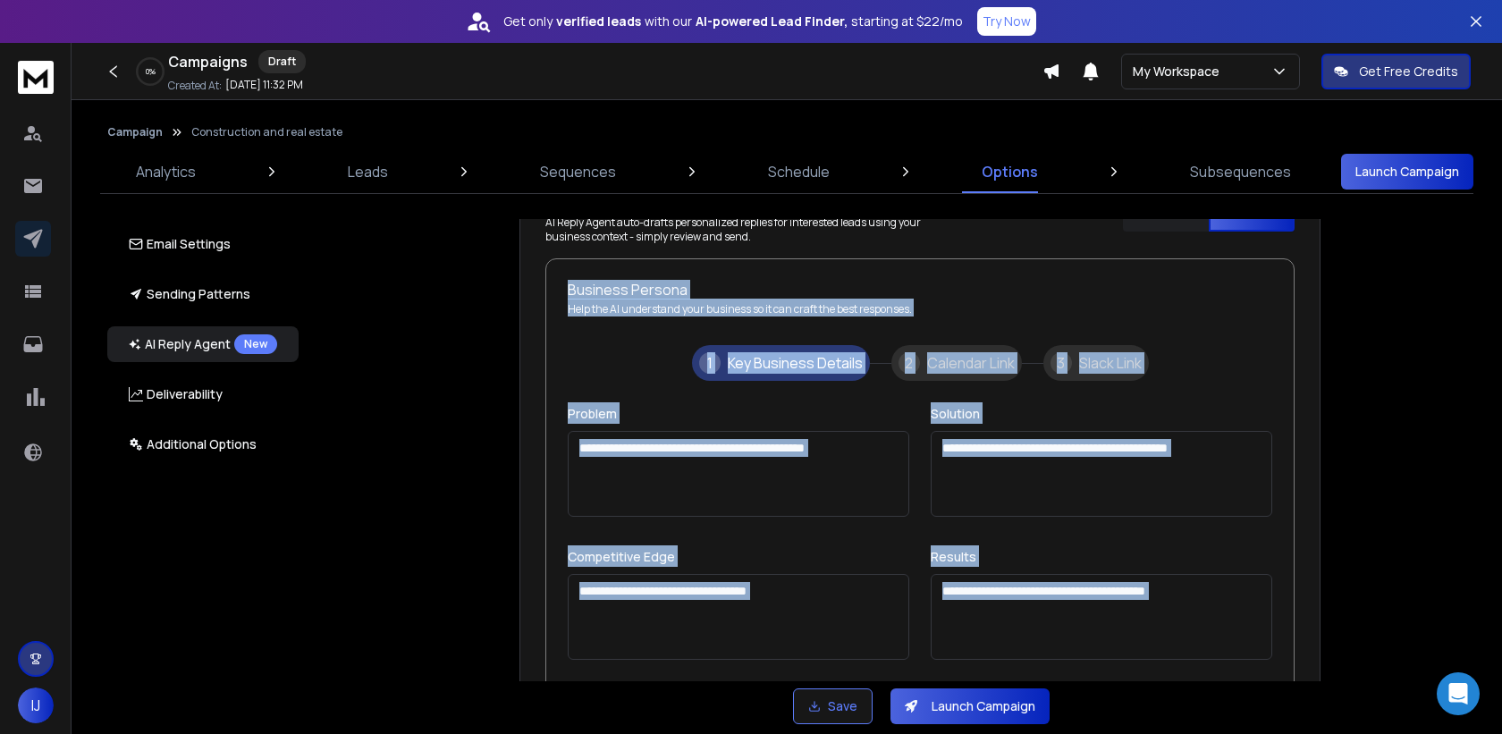
copy div "Business Persona Help the AI understand your business so it can craft the best …"
drag, startPoint x: 563, startPoint y: 285, endPoint x: 1113, endPoint y: 668, distance: 669.4
click at [1113, 668] on div "Business Persona Help the AI understand your business so it can craft the best …" at bounding box center [920, 502] width 749 height 488
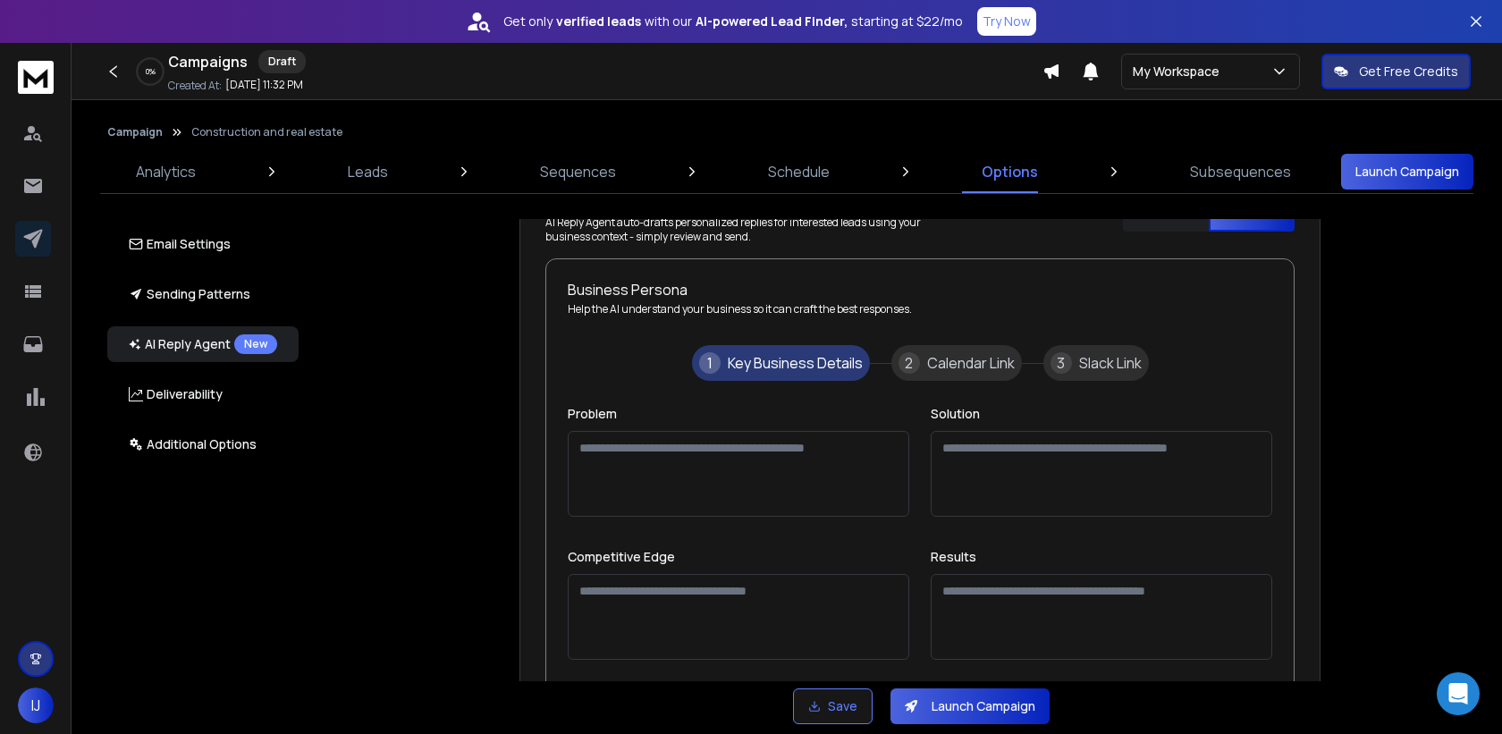
click at [1019, 422] on div "Solution" at bounding box center [1102, 459] width 342 height 114
click at [989, 359] on span "Calendar Link" at bounding box center [971, 362] width 88 height 21
click at [1109, 358] on span "Slack Link" at bounding box center [1110, 362] width 63 height 21
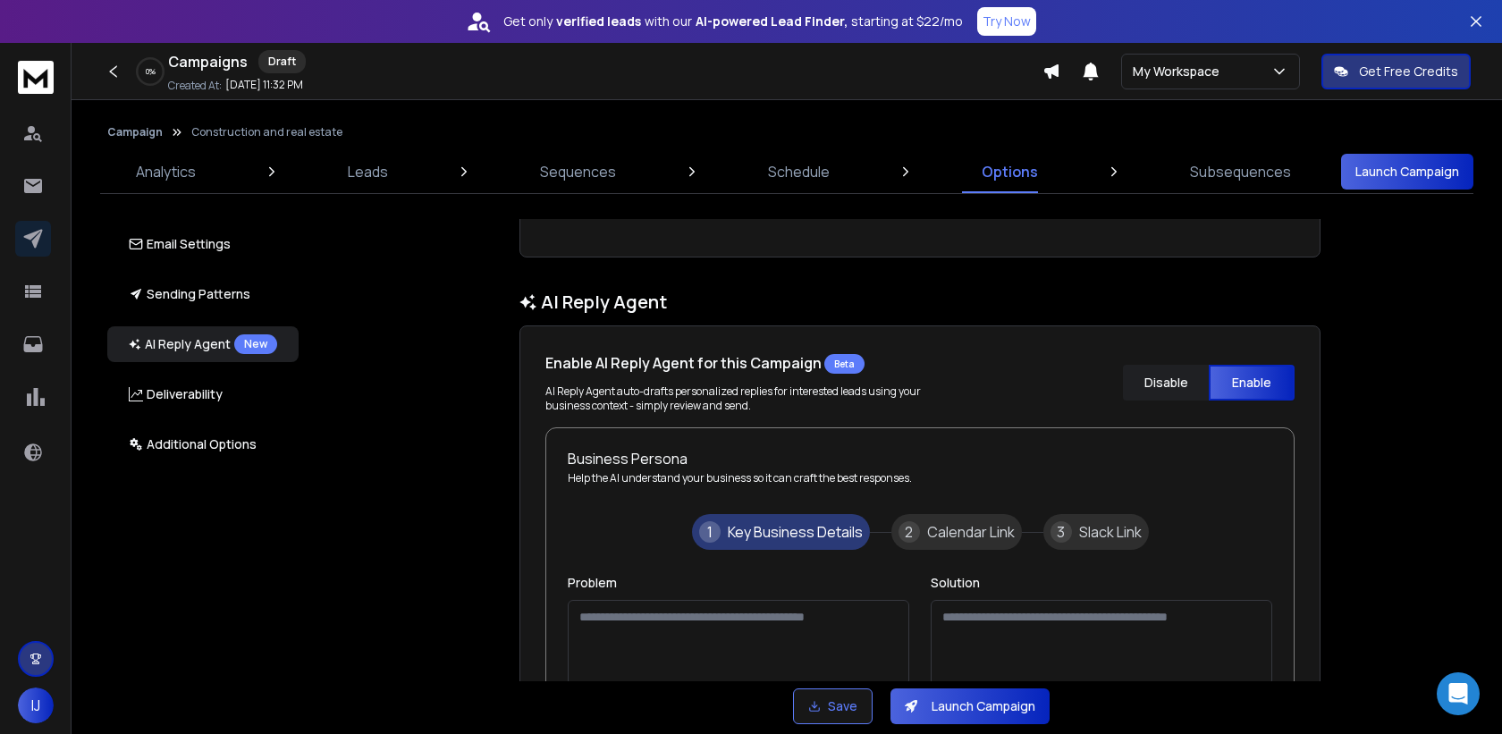
scroll to position [1313, 0]
click at [1163, 383] on button "Disable" at bounding box center [1166, 386] width 86 height 36
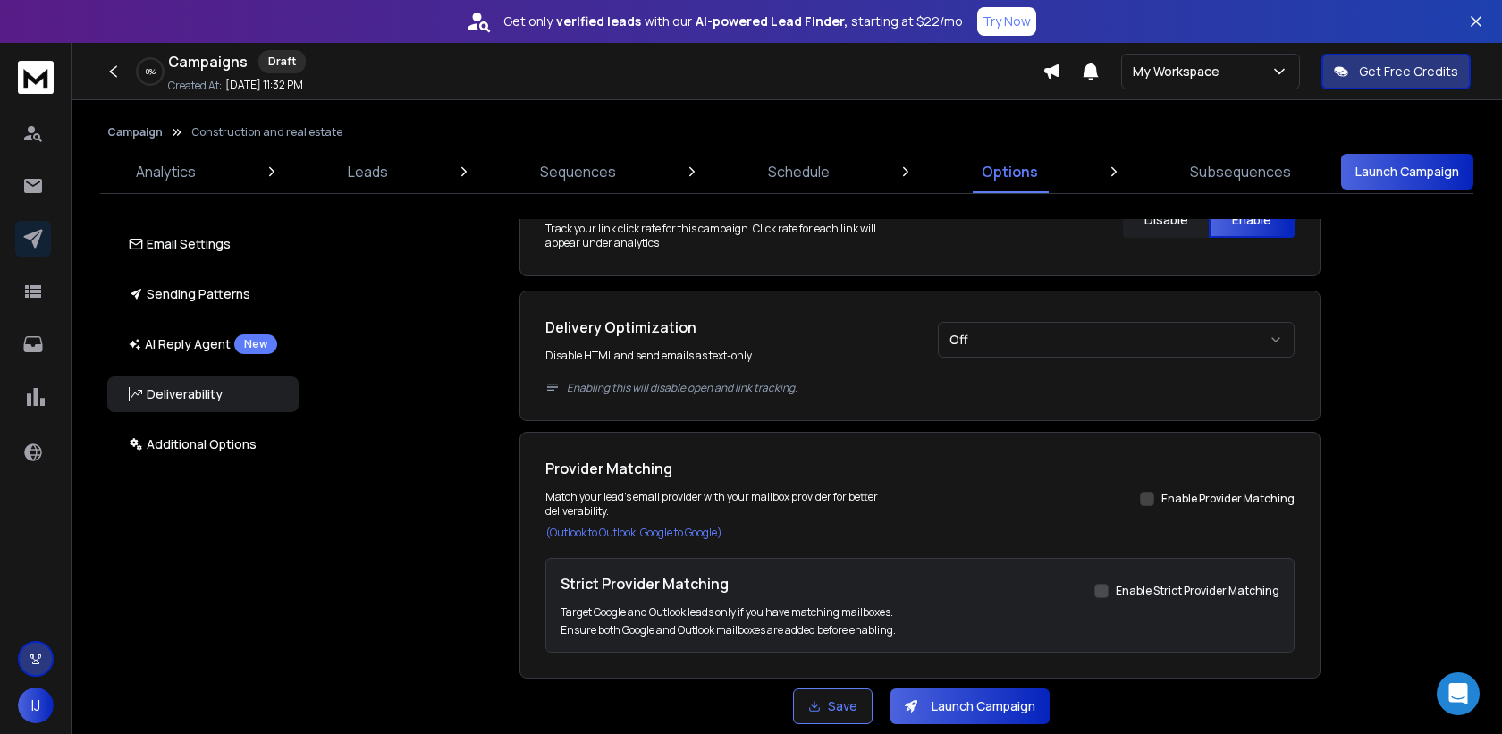
scroll to position [1783, 0]
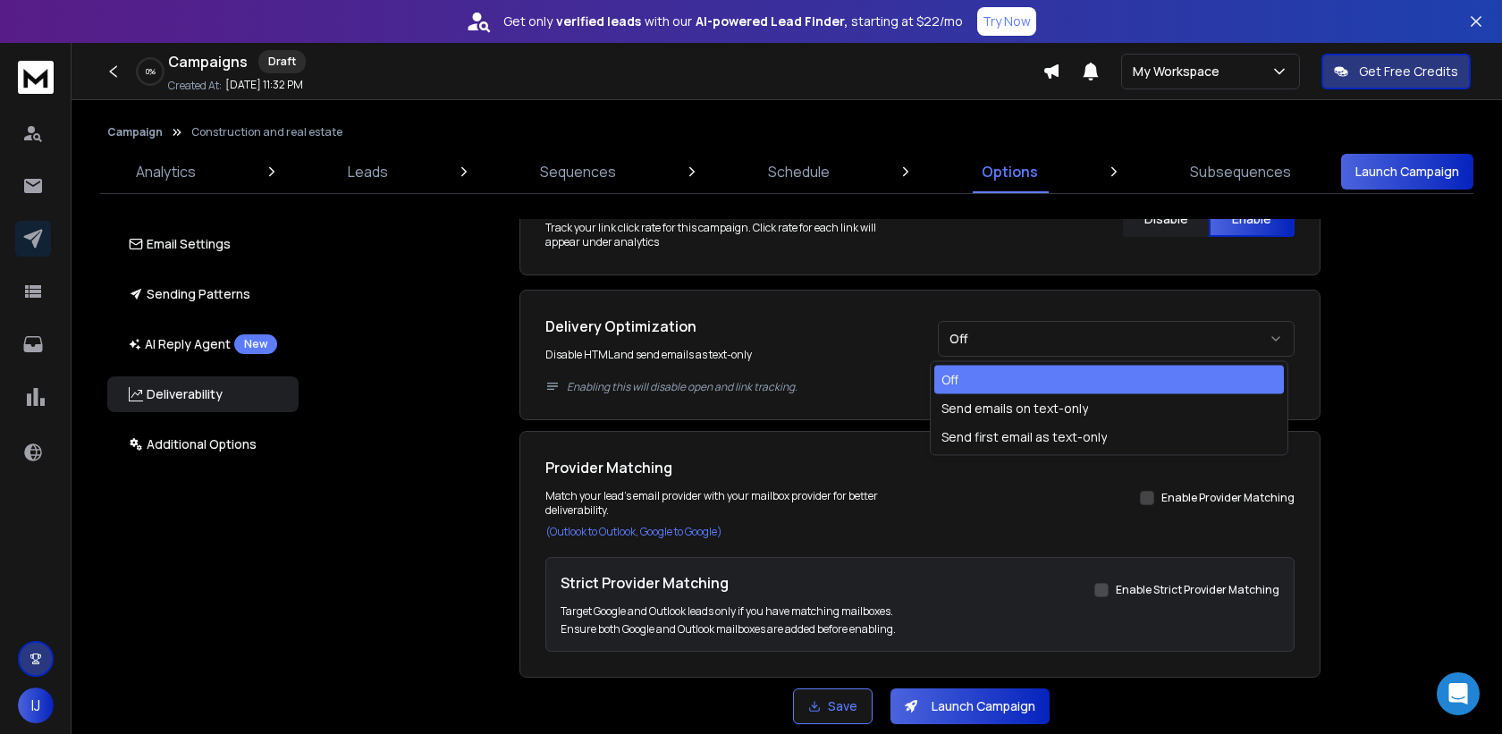
click at [1150, 336] on button "Off" at bounding box center [1116, 339] width 357 height 36
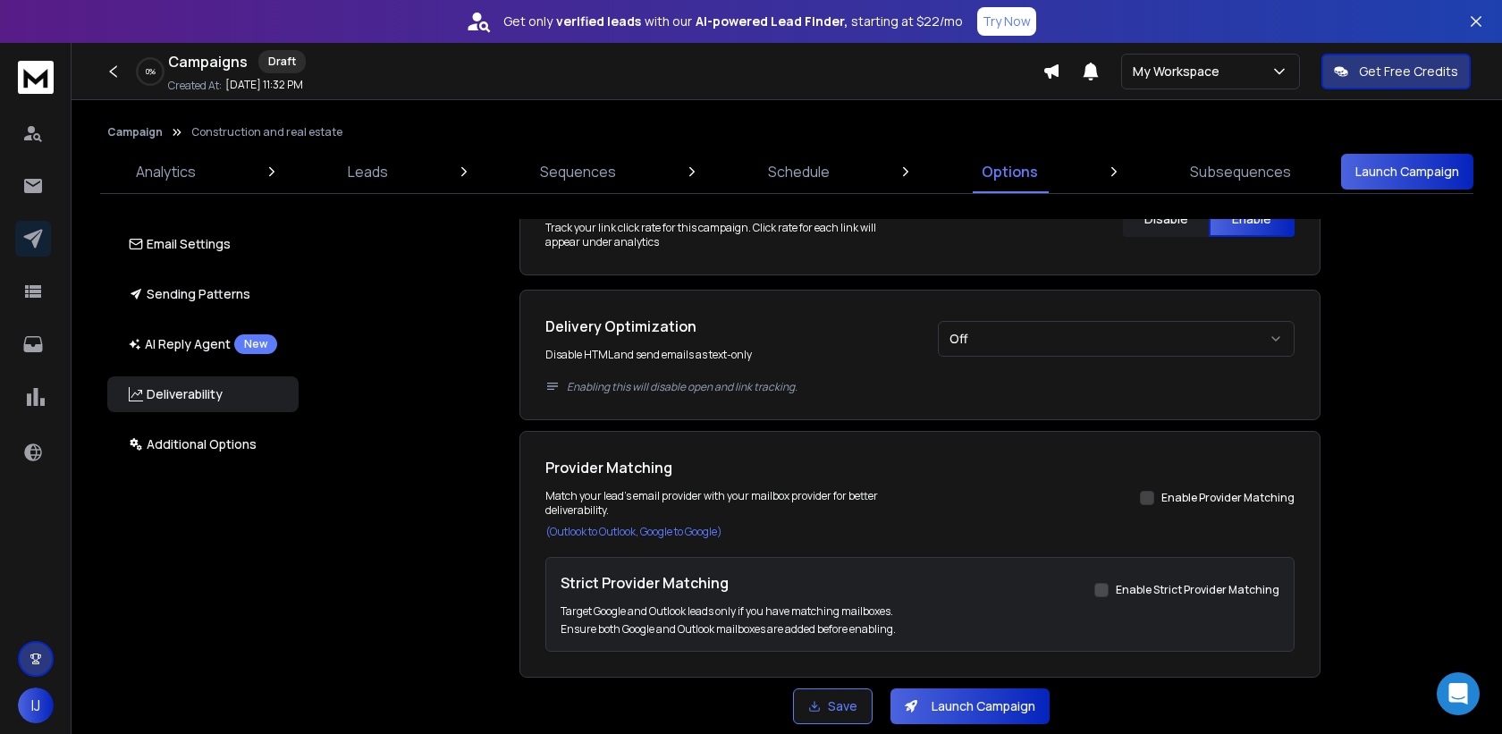
click at [1370, 374] on div "Email Accounts Accounts to Use Select one or more accounts to send emails from …" at bounding box center [930, 450] width 1207 height 462
click at [1230, 512] on div "Enable Provider Matching" at bounding box center [1116, 498] width 357 height 36
click at [1145, 506] on div "Enable Provider Matching" at bounding box center [1116, 498] width 357 height 36
click at [1146, 499] on button "Enable Provider Matching" at bounding box center [1147, 498] width 14 height 14
click at [1099, 584] on button "Enable Strict Provider Matching" at bounding box center [1102, 590] width 14 height 14
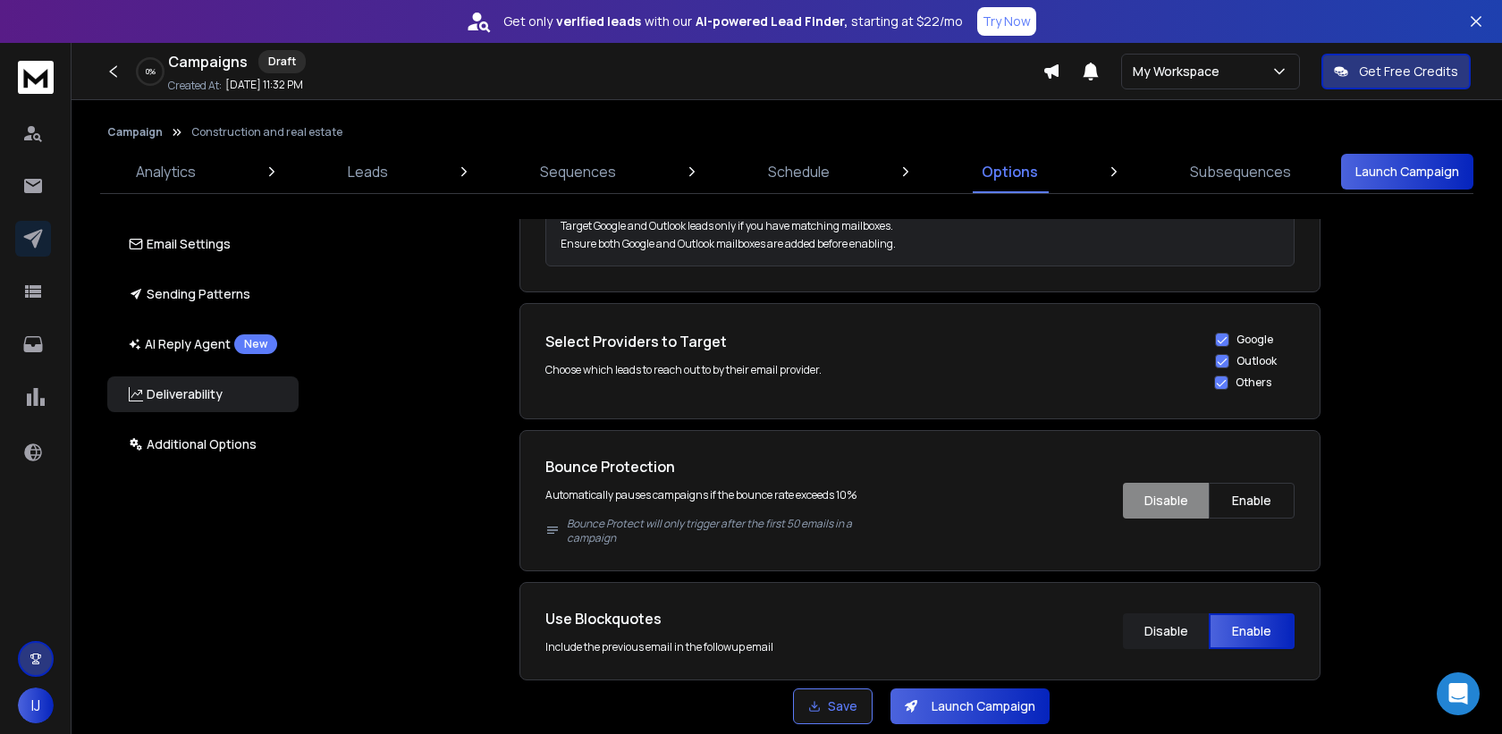
scroll to position [2175, 0]
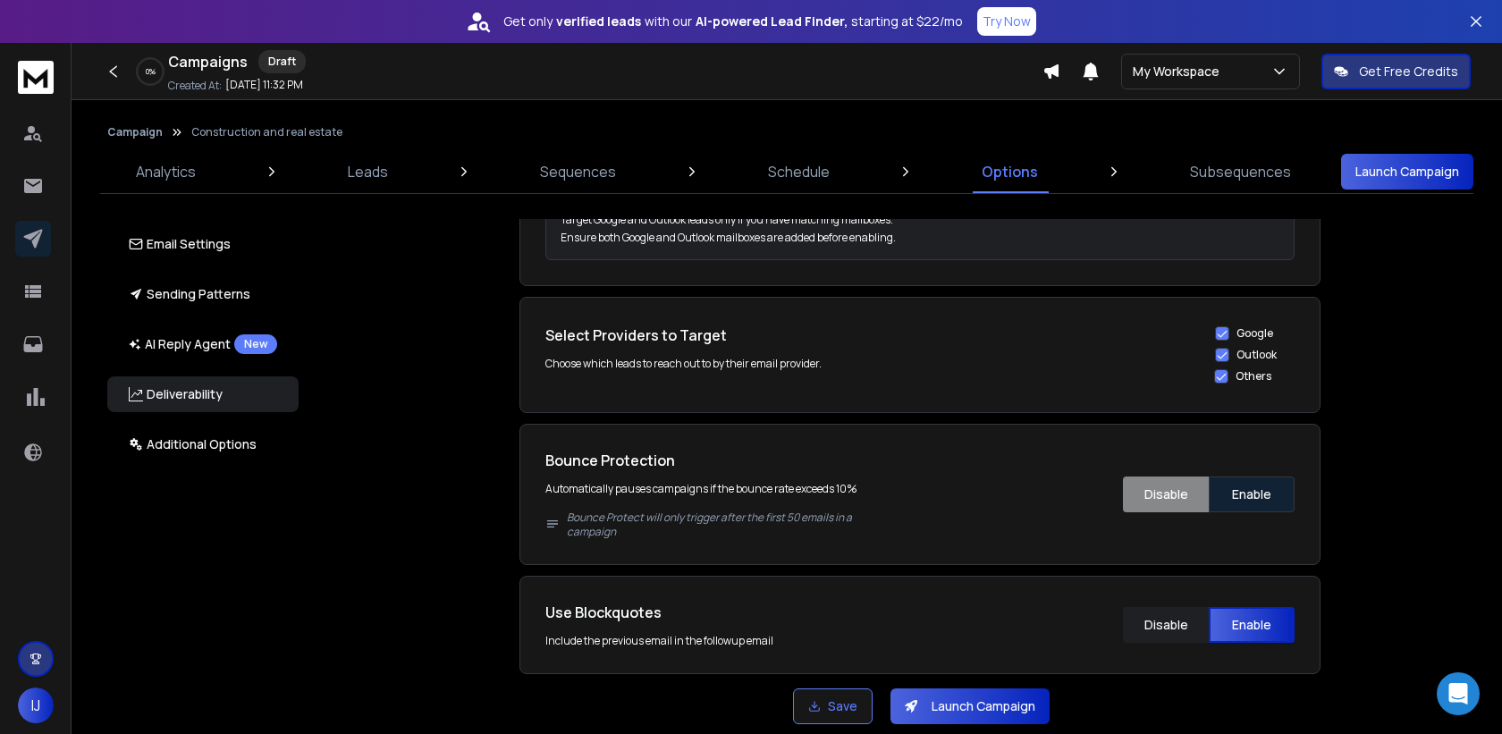
click at [1232, 495] on button "Enable" at bounding box center [1252, 495] width 86 height 36
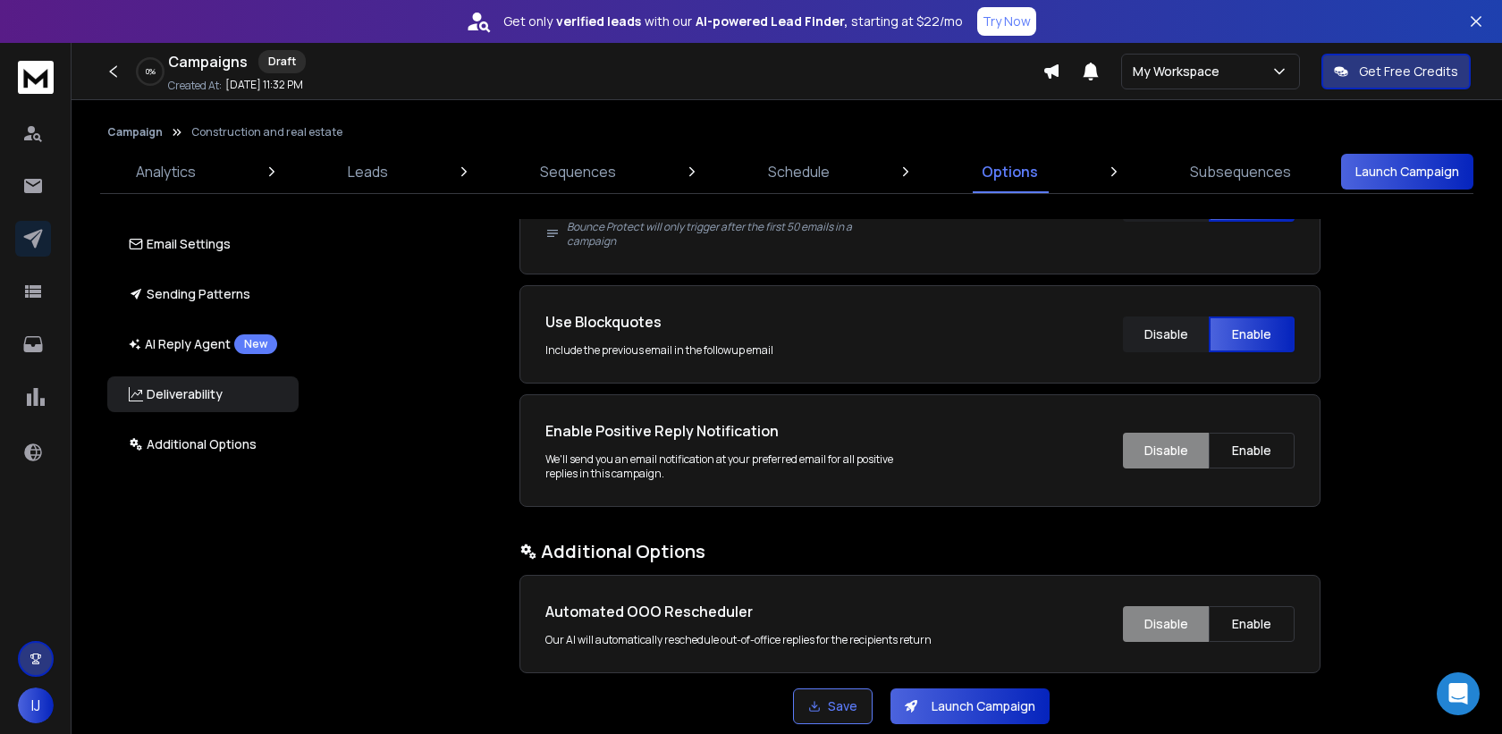
scroll to position [2468, 0]
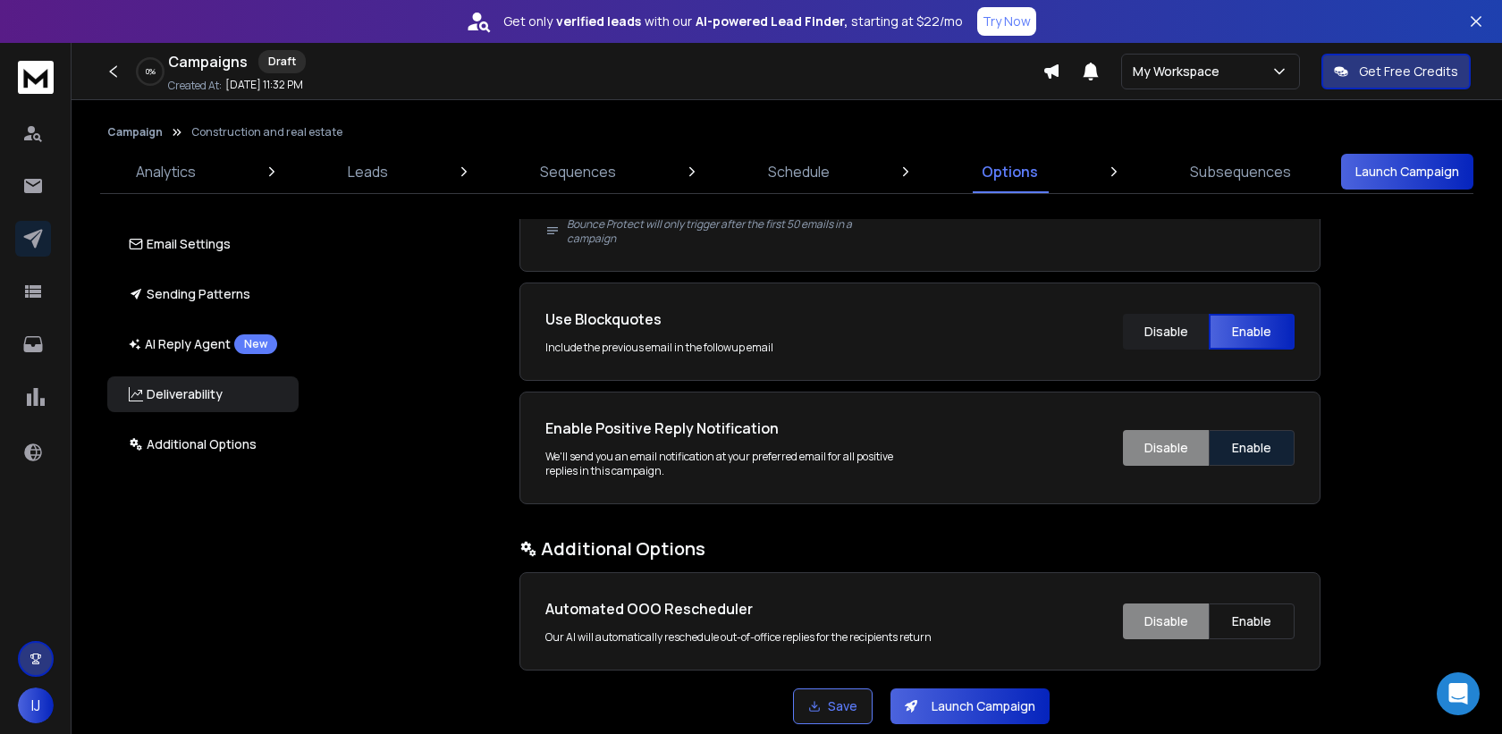
click at [1238, 450] on button "Enable" at bounding box center [1252, 448] width 86 height 36
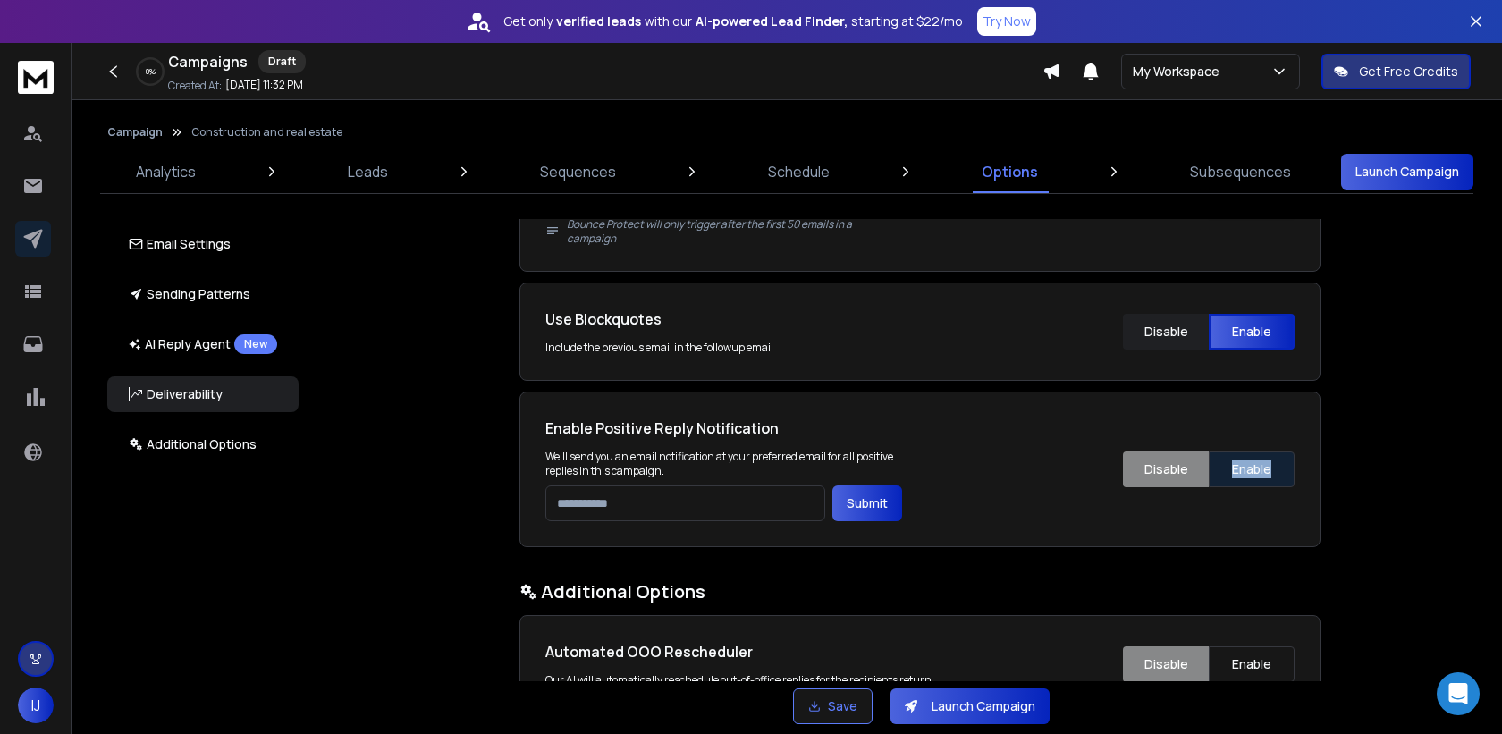
click at [1238, 450] on div "Enable Positive Reply Notification We'll send you an email notification at your…" at bounding box center [920, 470] width 749 height 104
click at [739, 504] on input "email" at bounding box center [686, 504] width 280 height 36
type input "**********"
click at [862, 494] on button "Submit" at bounding box center [868, 504] width 70 height 36
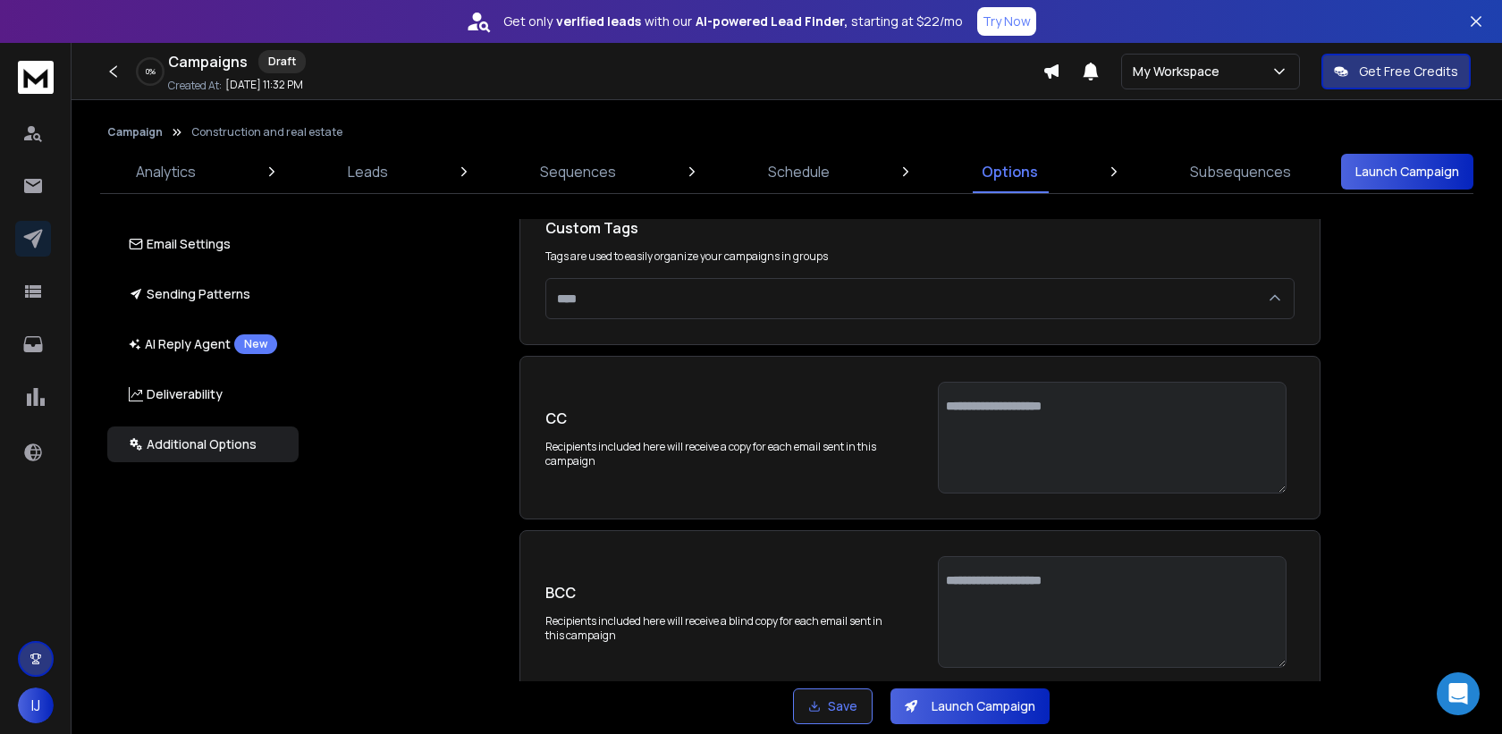
scroll to position [3134, 0]
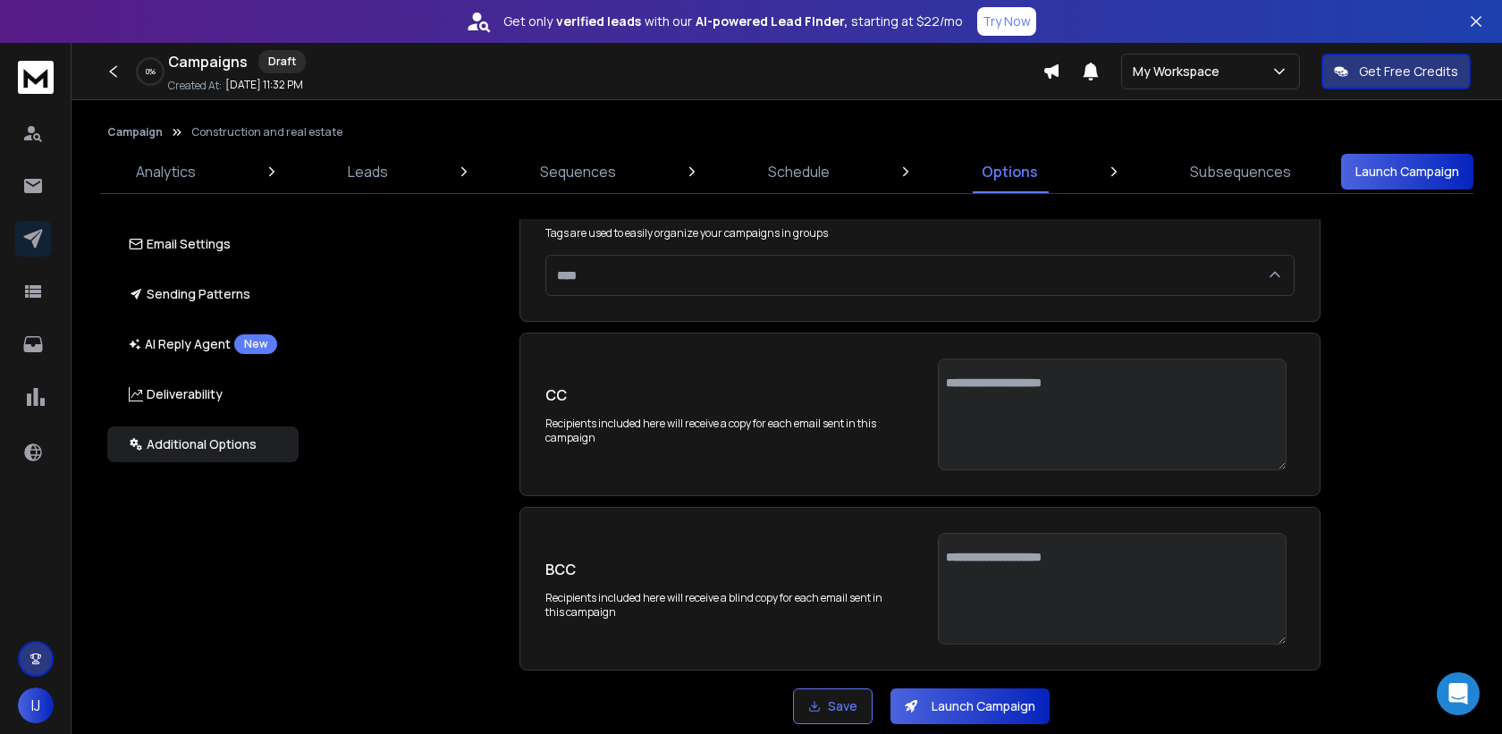
click at [992, 721] on button "Launch Campaign" at bounding box center [970, 707] width 159 height 36
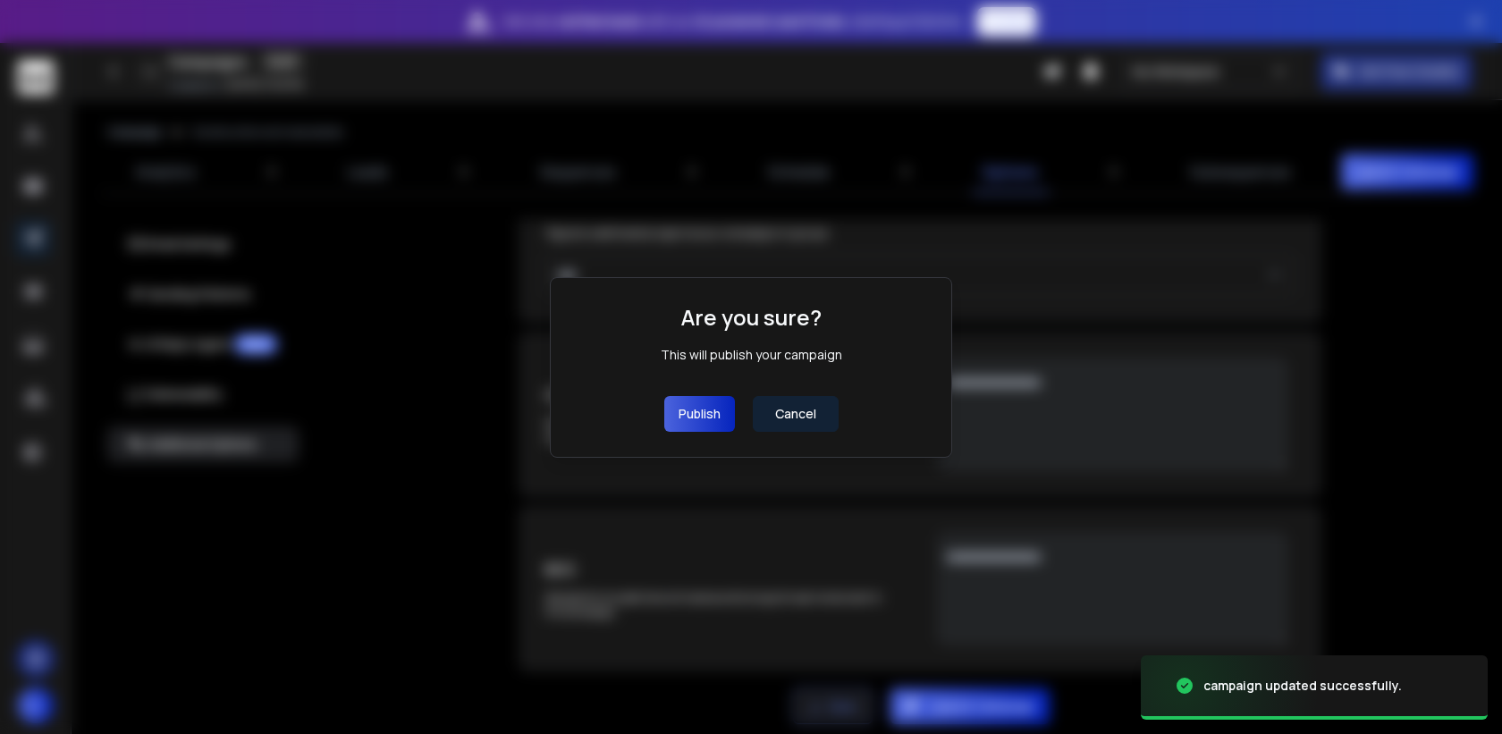
click at [791, 421] on button "Cancel" at bounding box center [796, 414] width 86 height 36
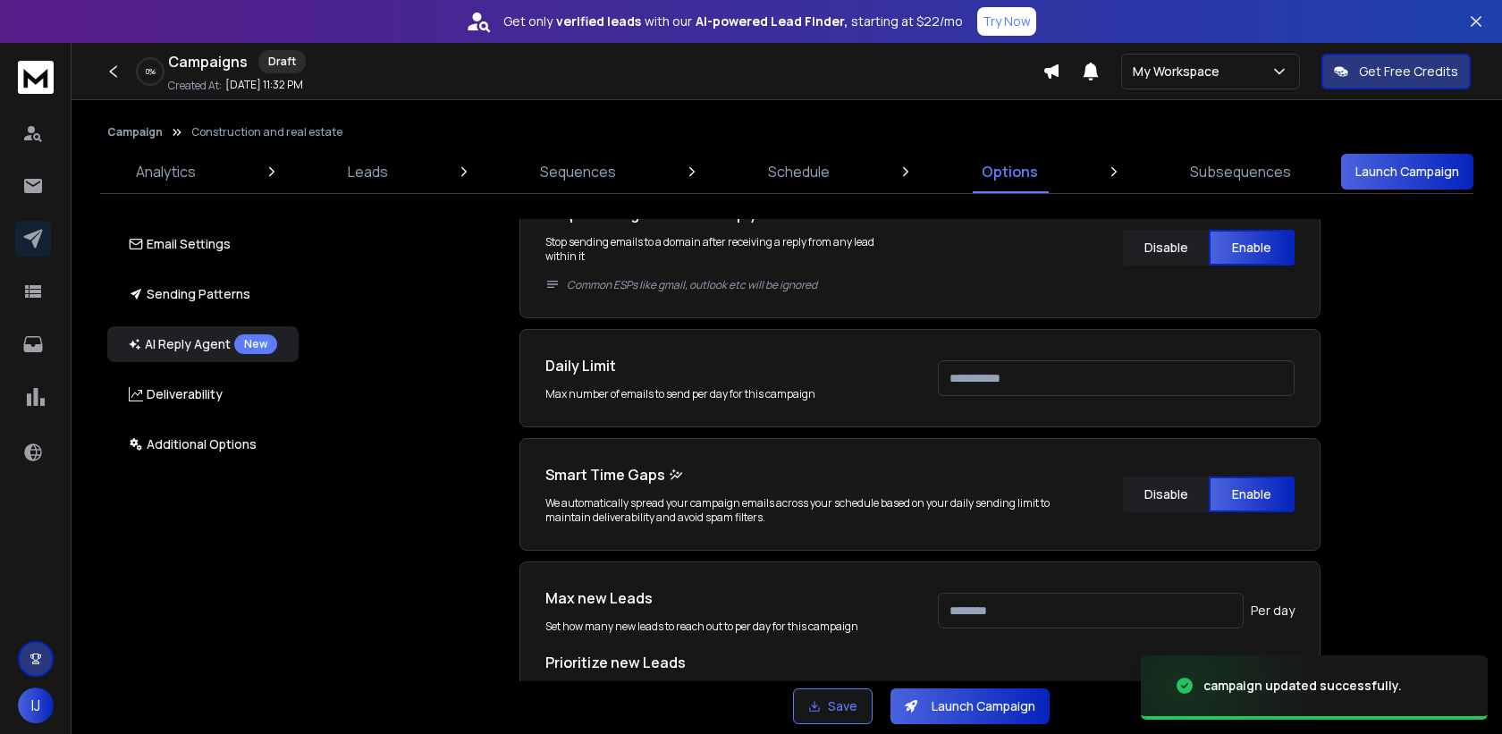
scroll to position [0, 0]
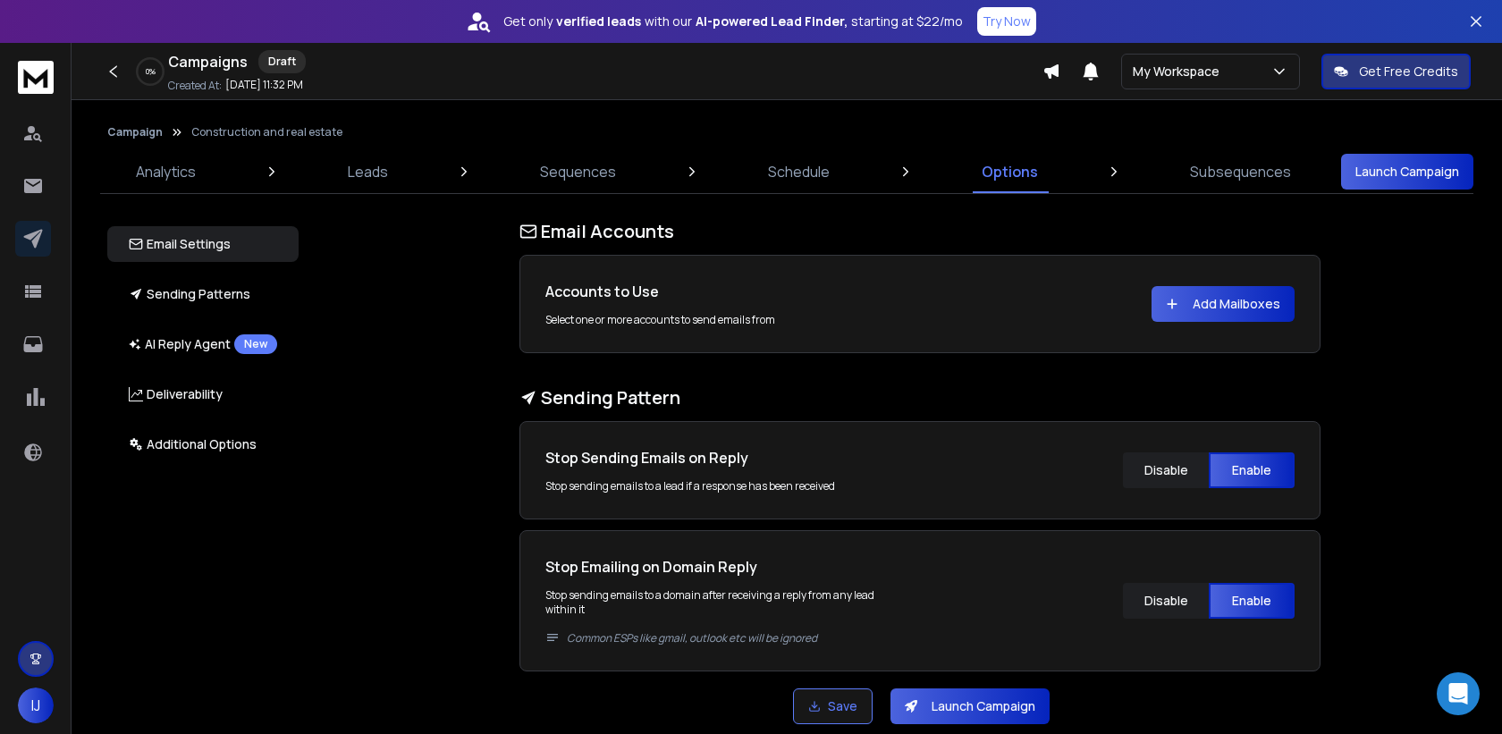
click at [1208, 308] on button "Add Mailboxes" at bounding box center [1223, 304] width 143 height 36
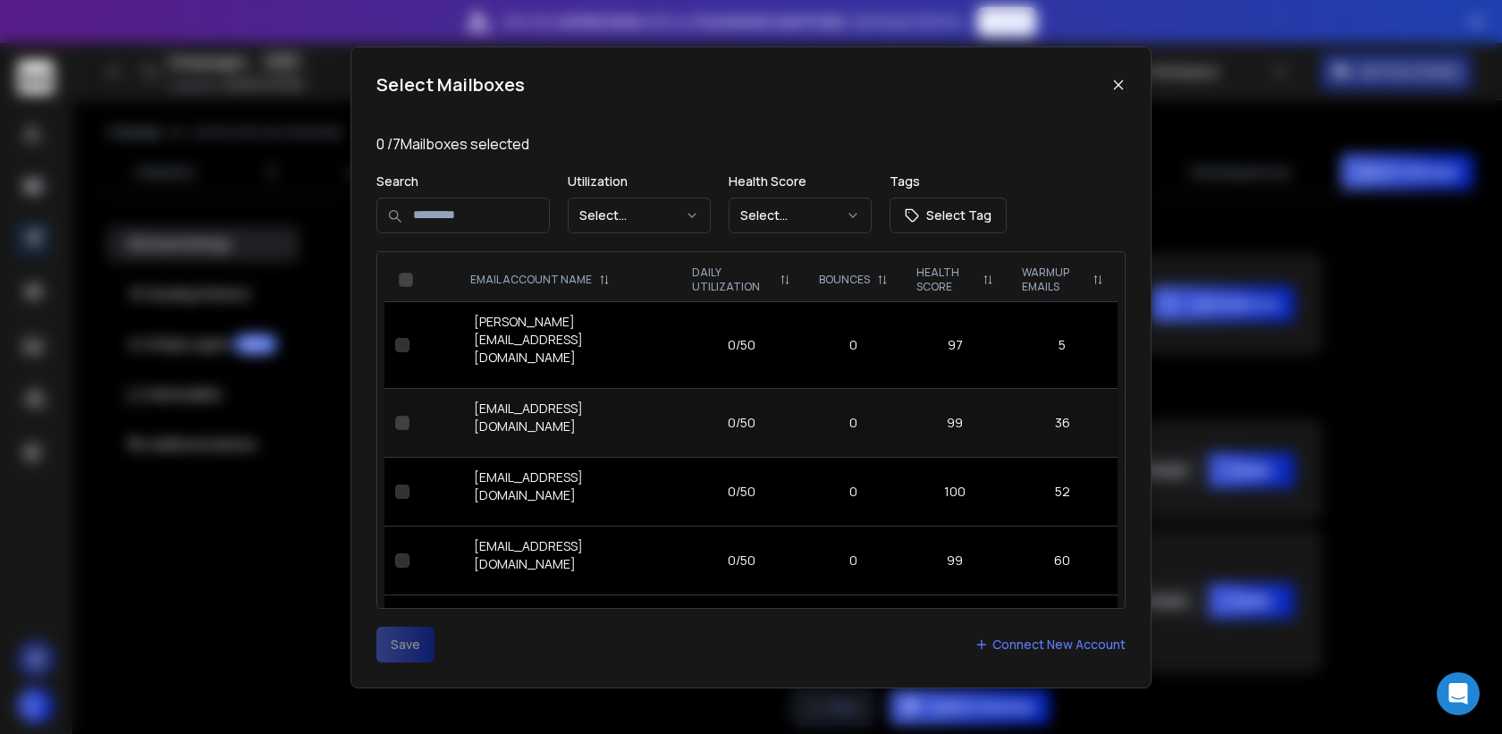
scroll to position [107, 0]
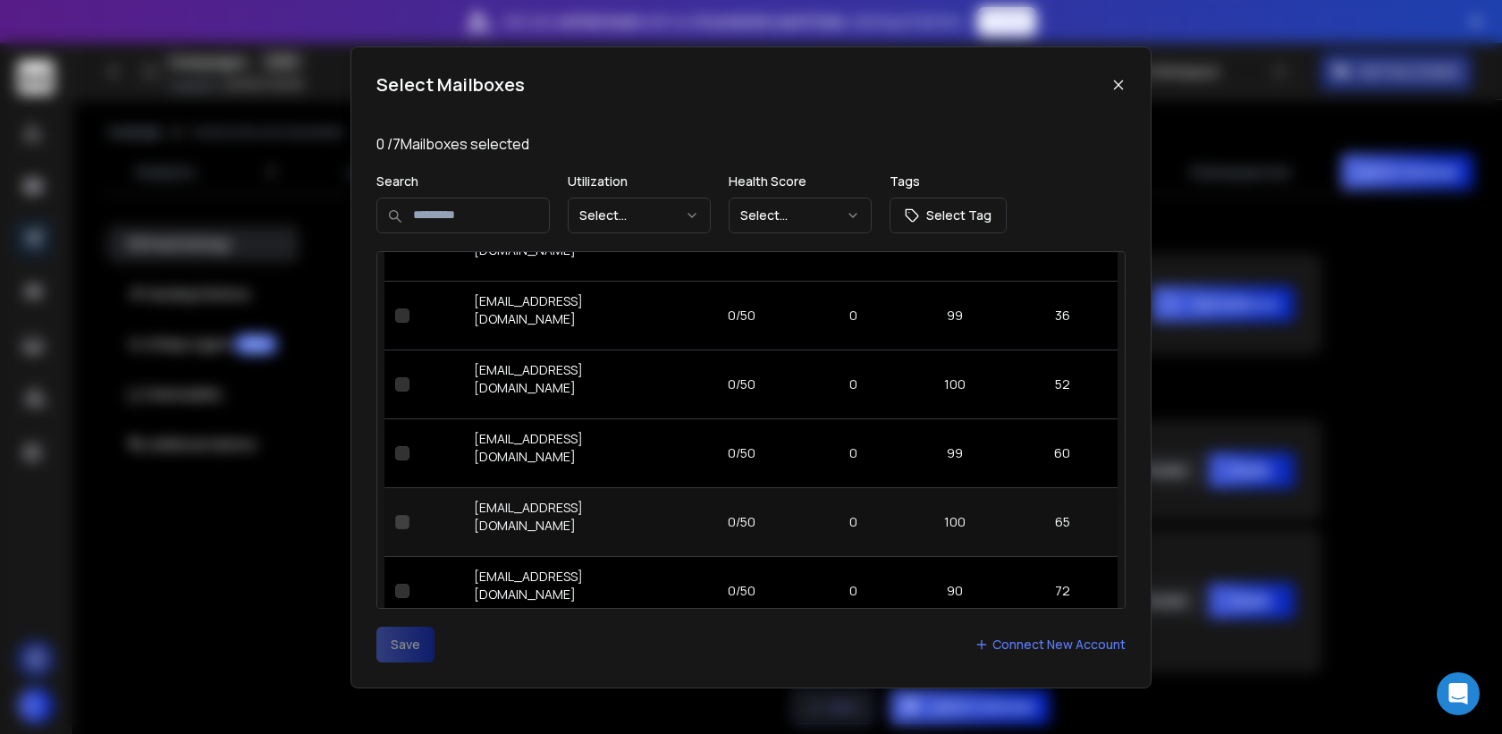
click at [395, 515] on button "button" at bounding box center [402, 522] width 14 height 14
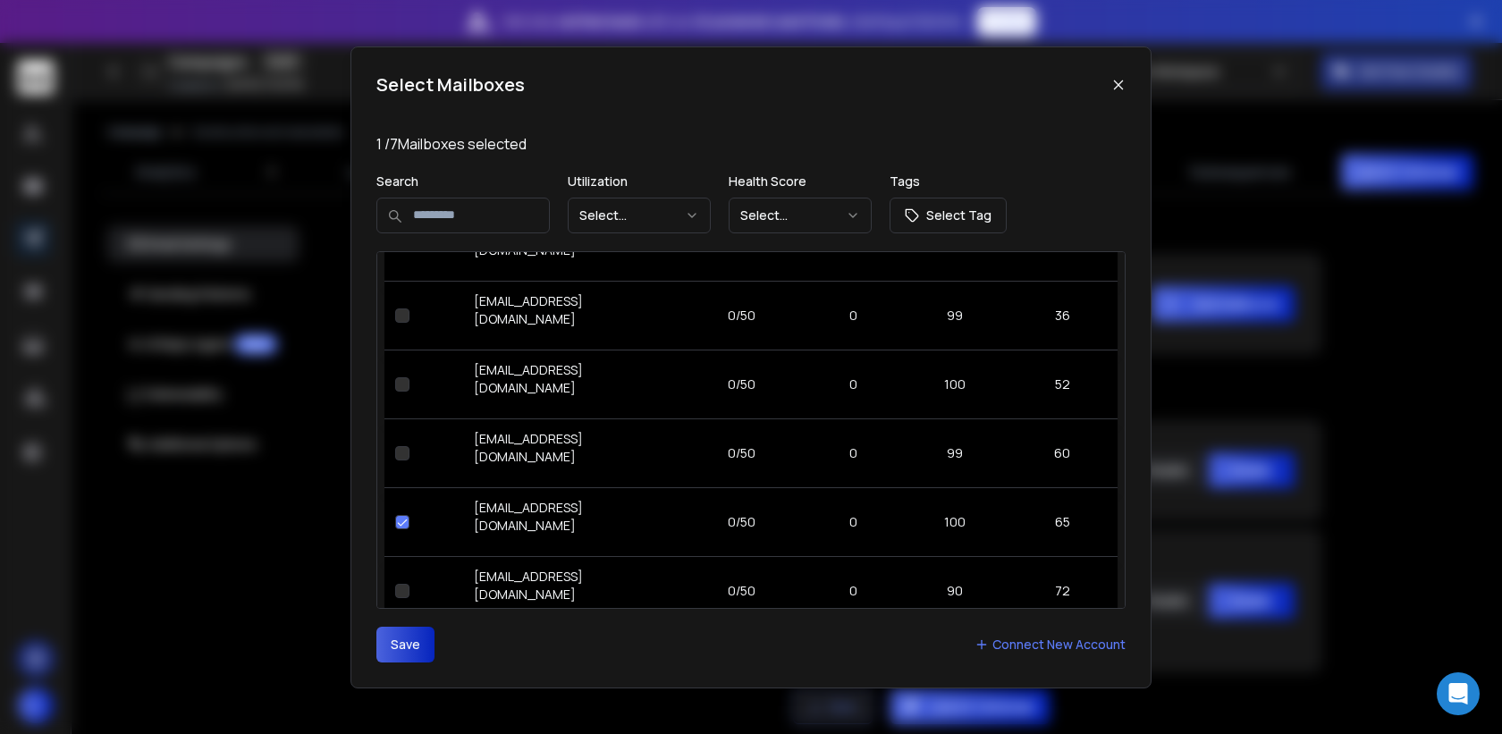
click at [407, 640] on button "Save" at bounding box center [406, 645] width 58 height 36
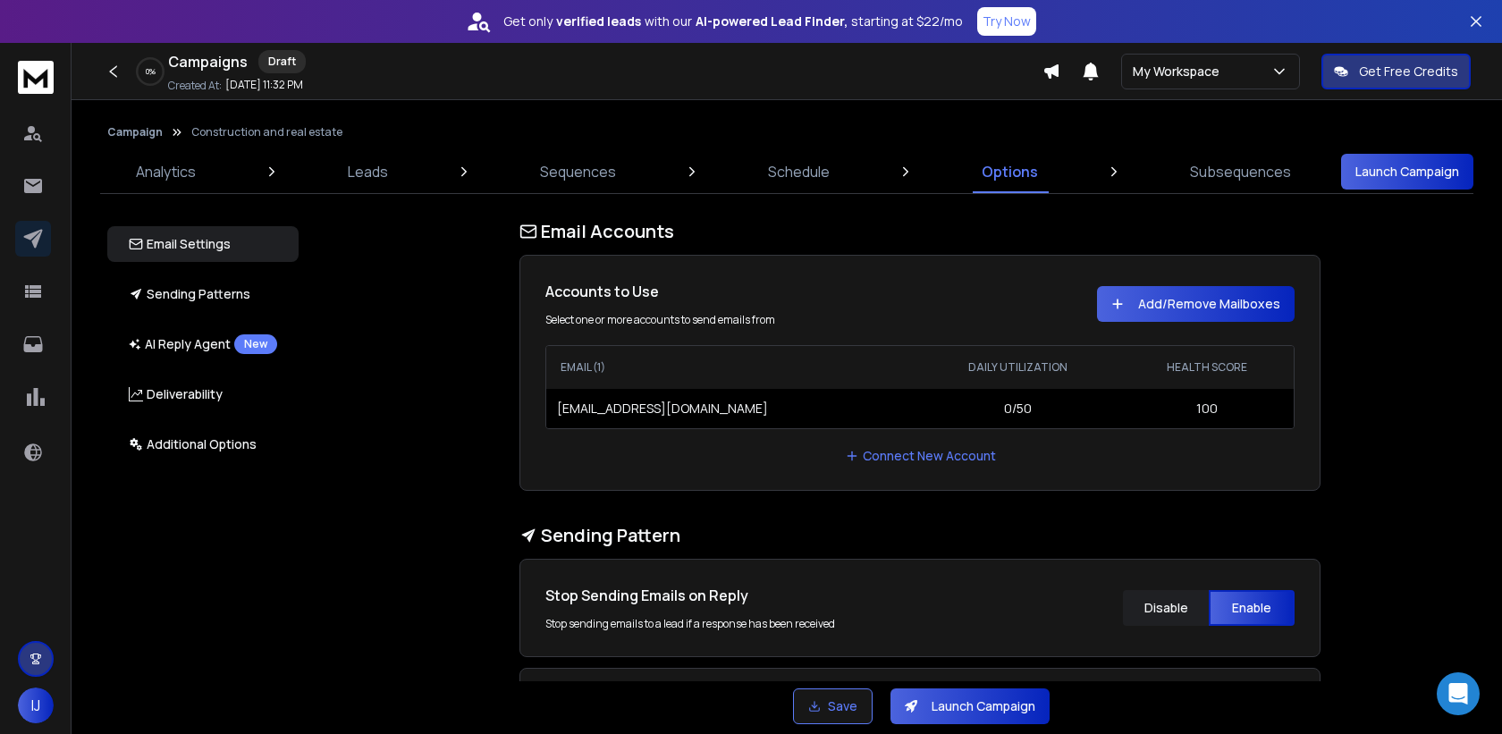
scroll to position [55, 0]
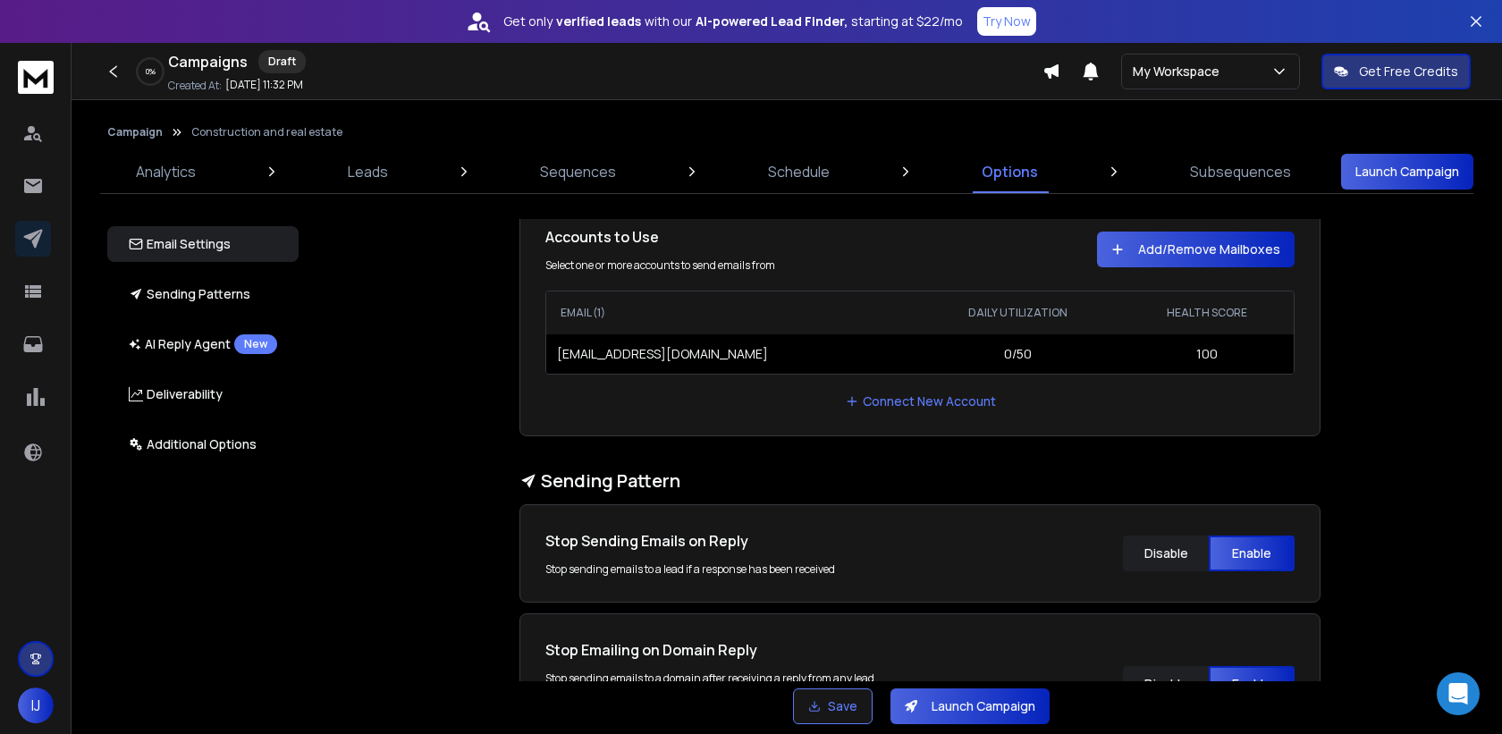
click at [965, 713] on button "Launch Campaign" at bounding box center [970, 707] width 159 height 36
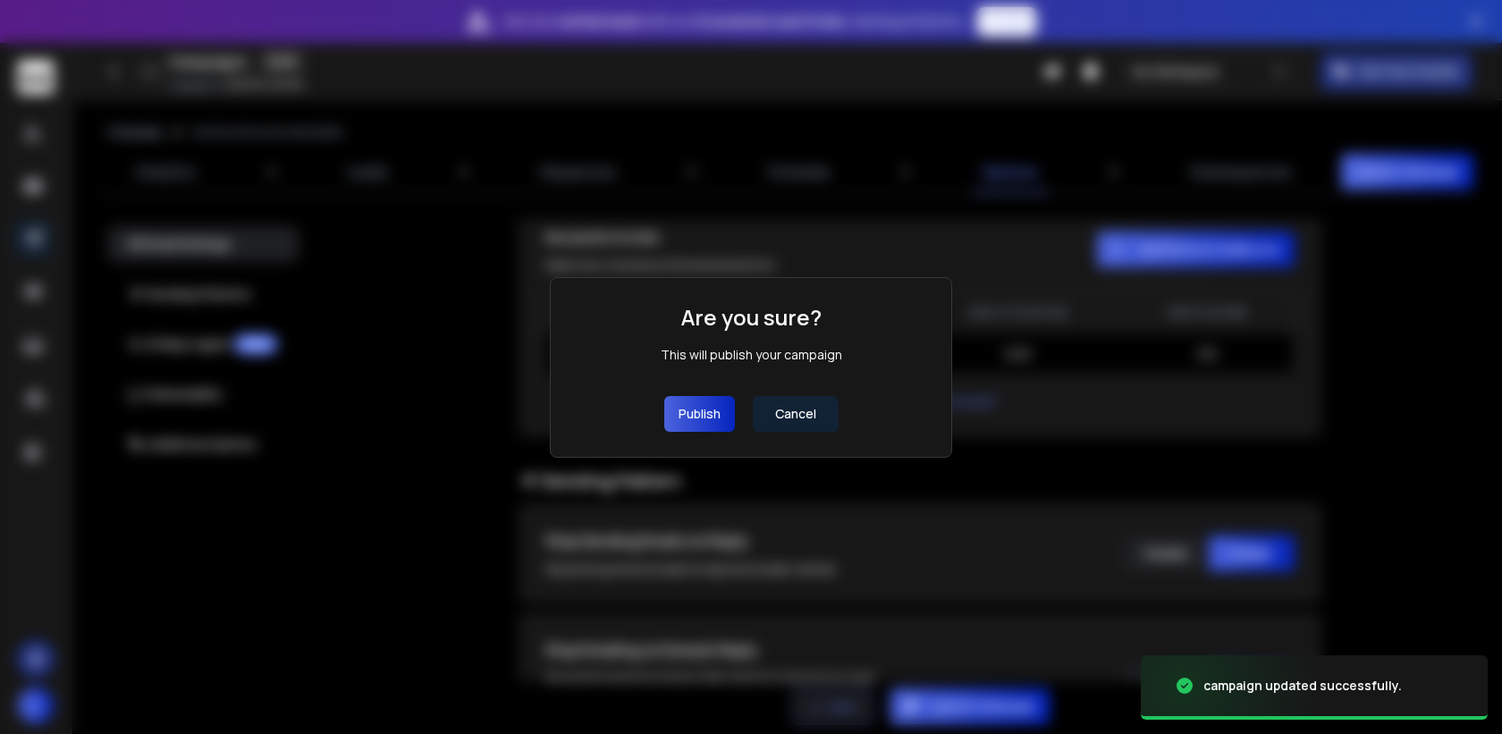
click at [723, 410] on button "Publish" at bounding box center [699, 414] width 71 height 36
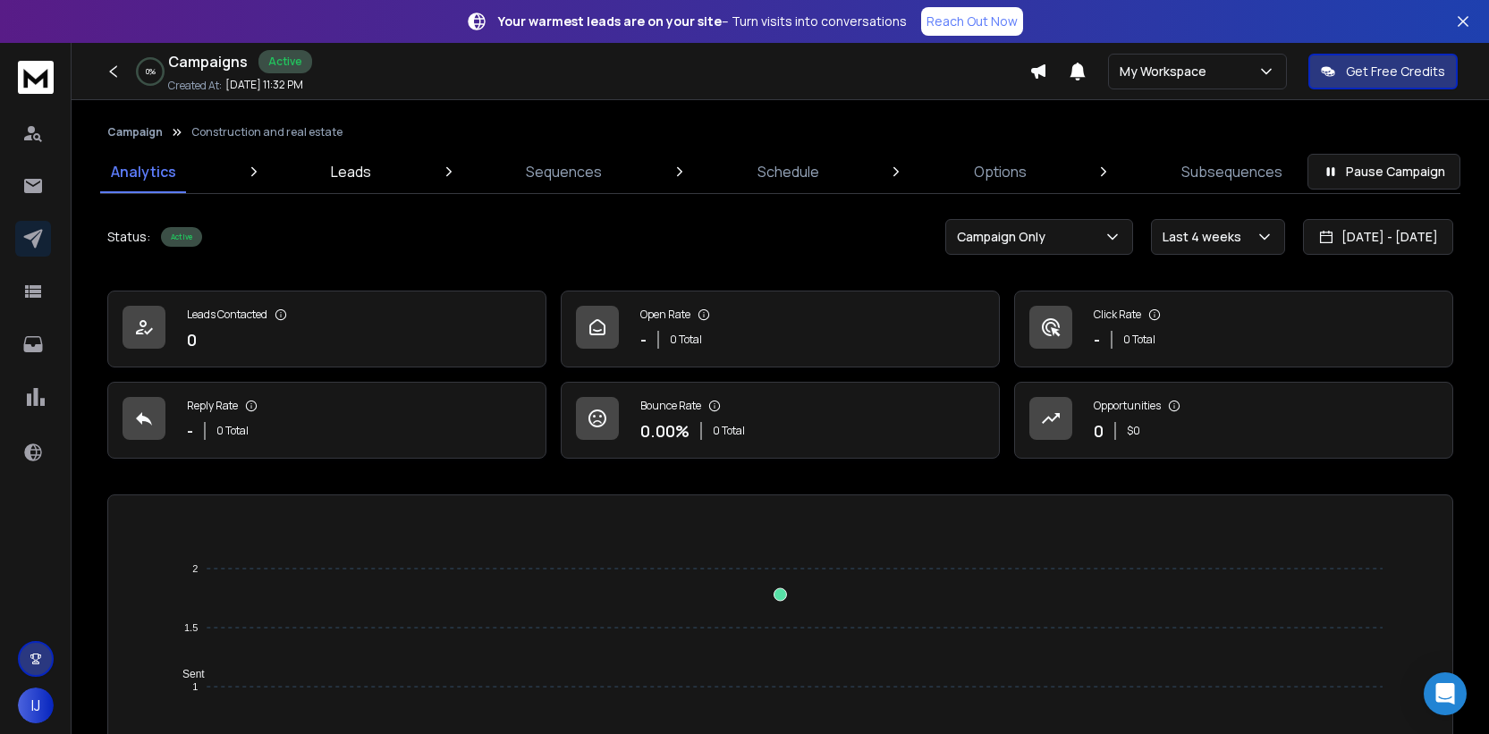
click at [354, 178] on p "Leads" at bounding box center [351, 171] width 40 height 21
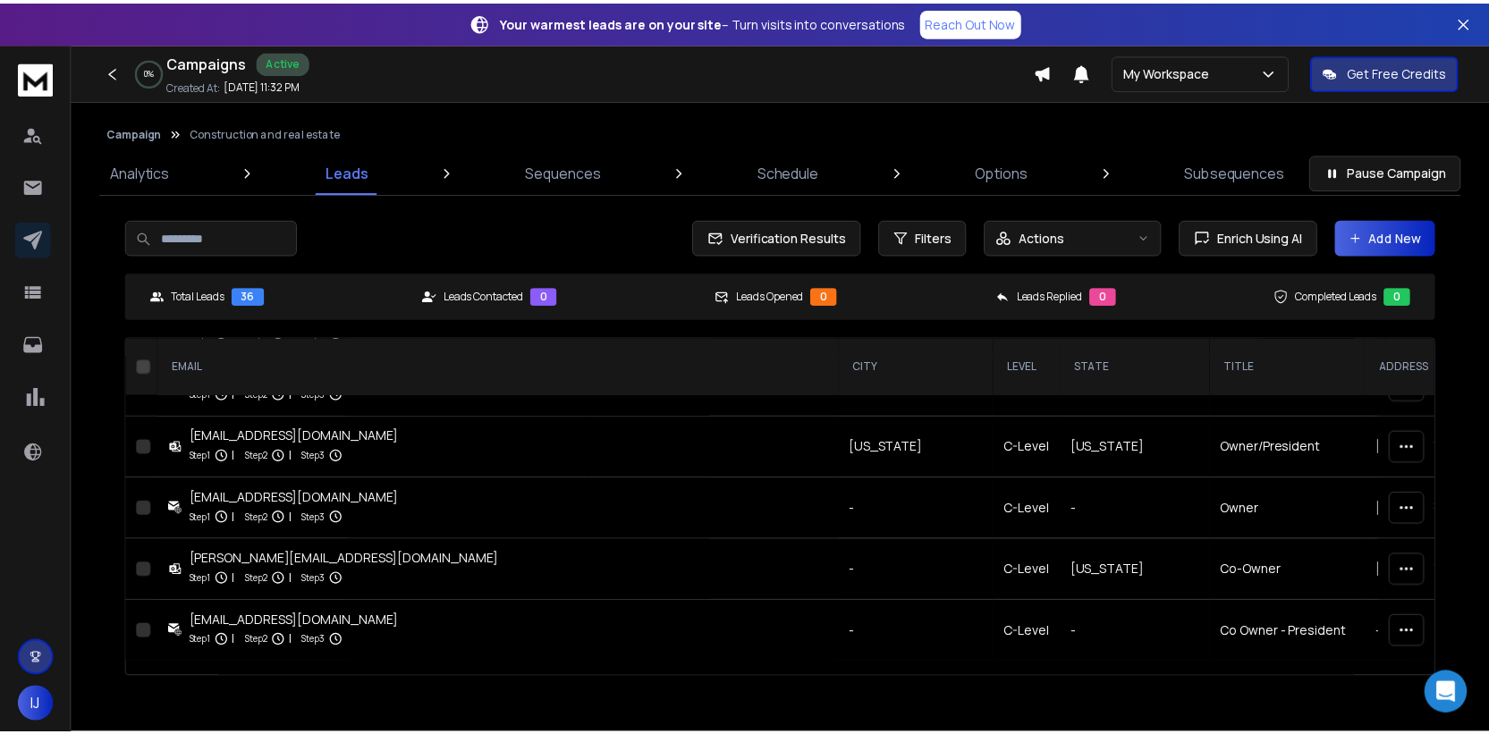
scroll to position [1838, 365]
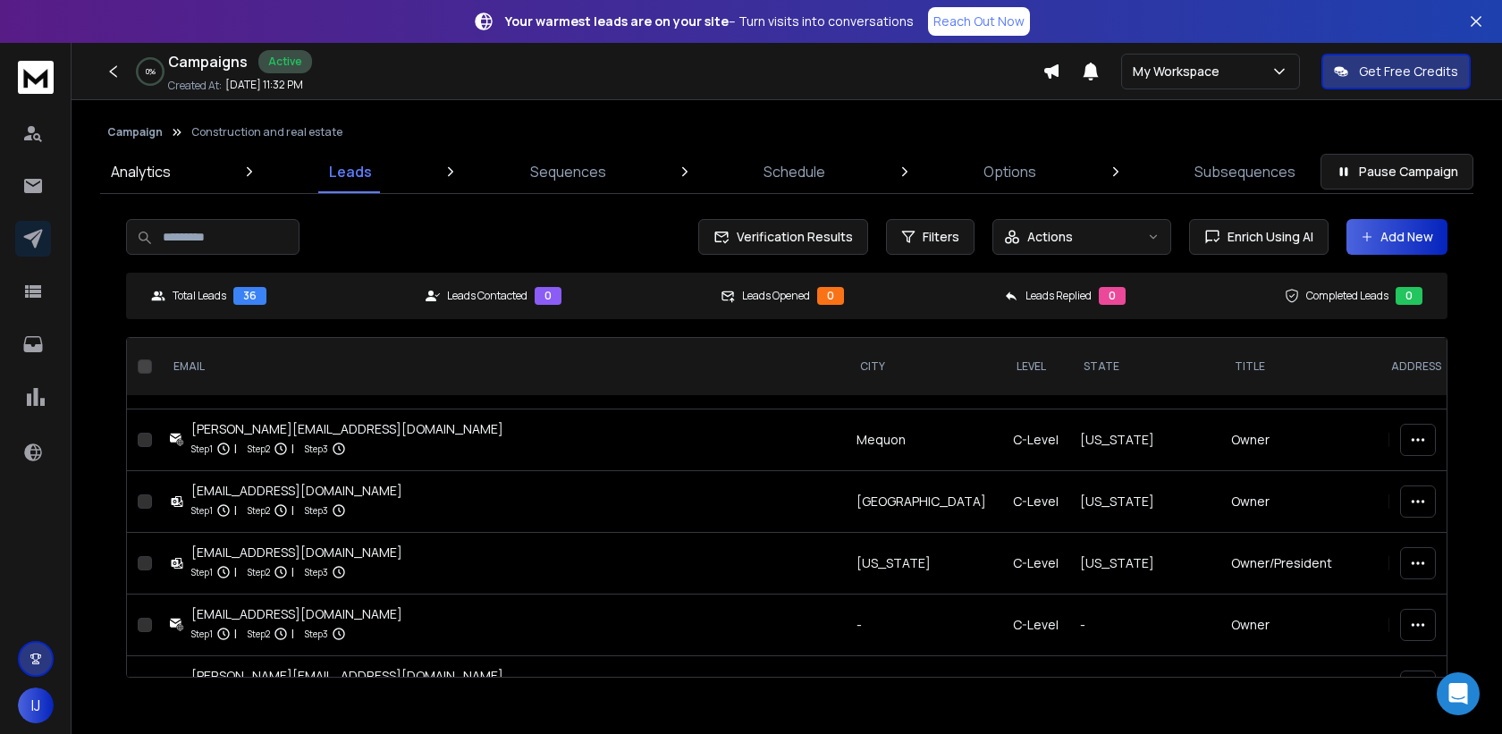
click at [143, 165] on p "Analytics" at bounding box center [141, 171] width 60 height 21
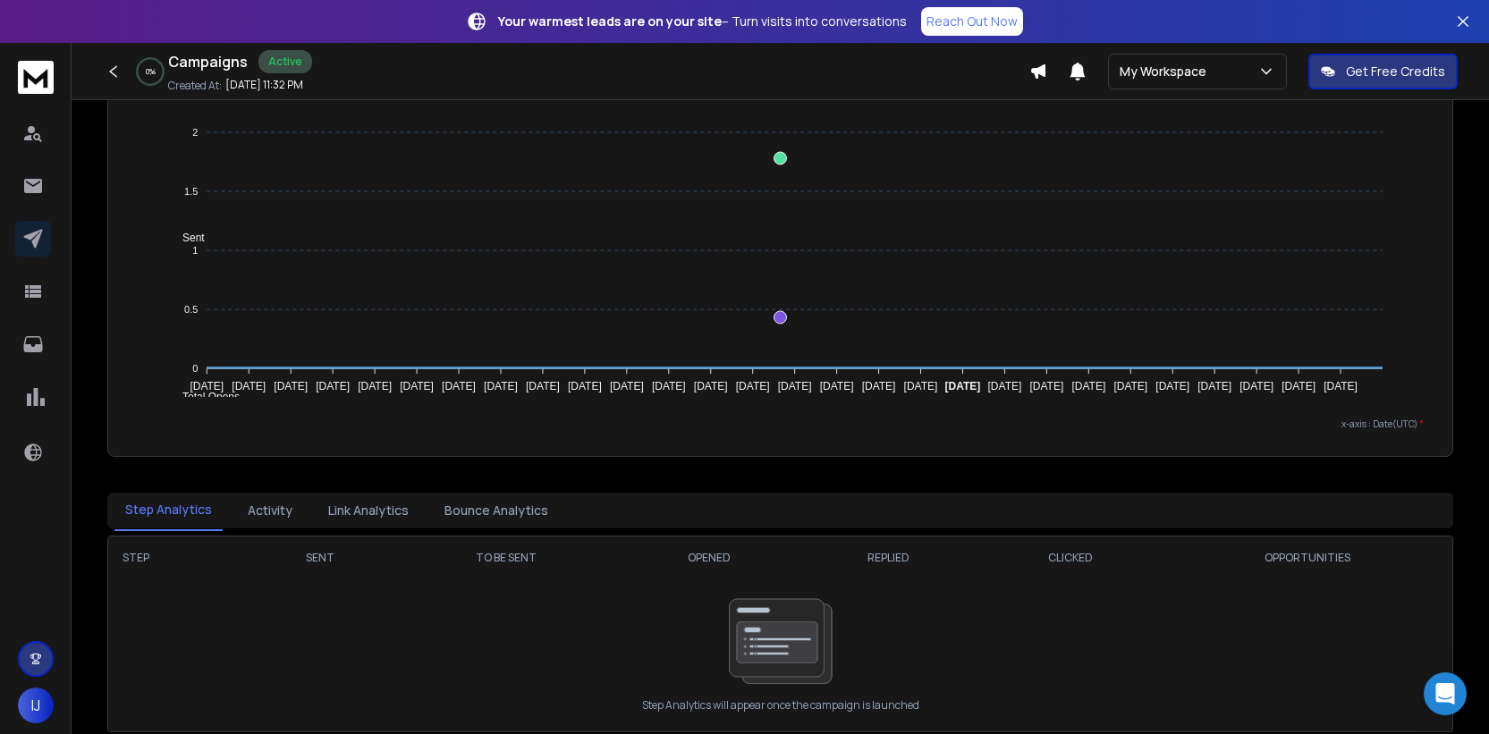
scroll to position [427, 0]
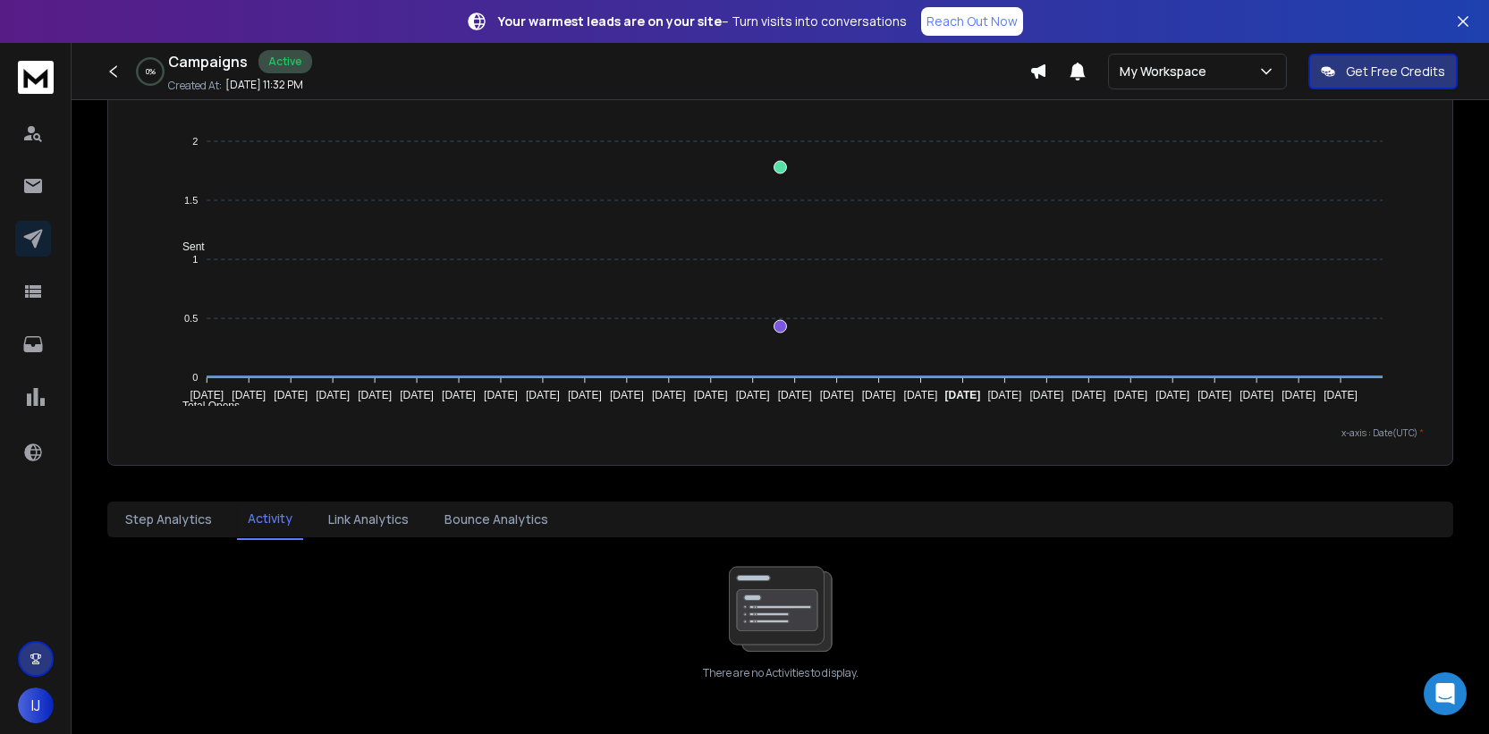
click at [280, 514] on button "Activity" at bounding box center [270, 519] width 66 height 41
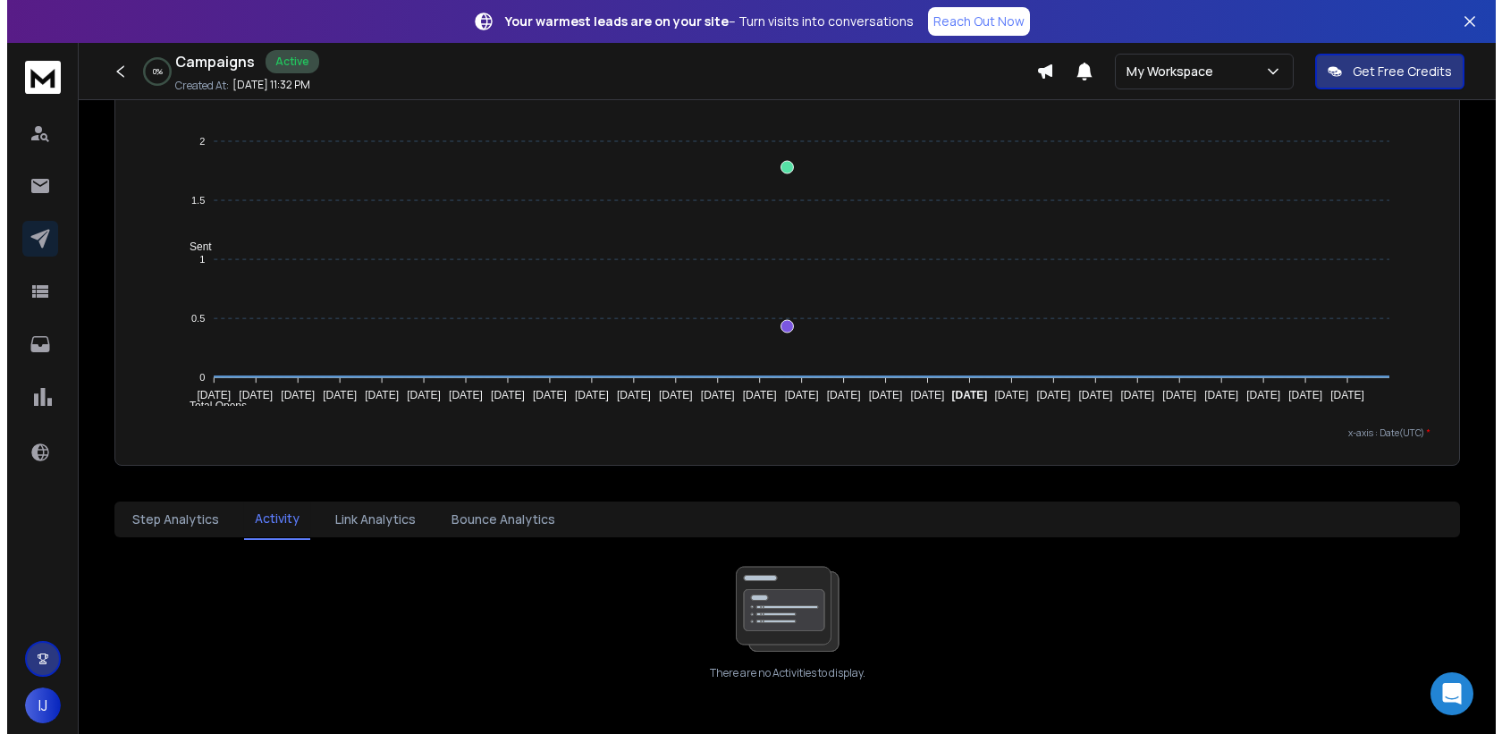
scroll to position [0, 0]
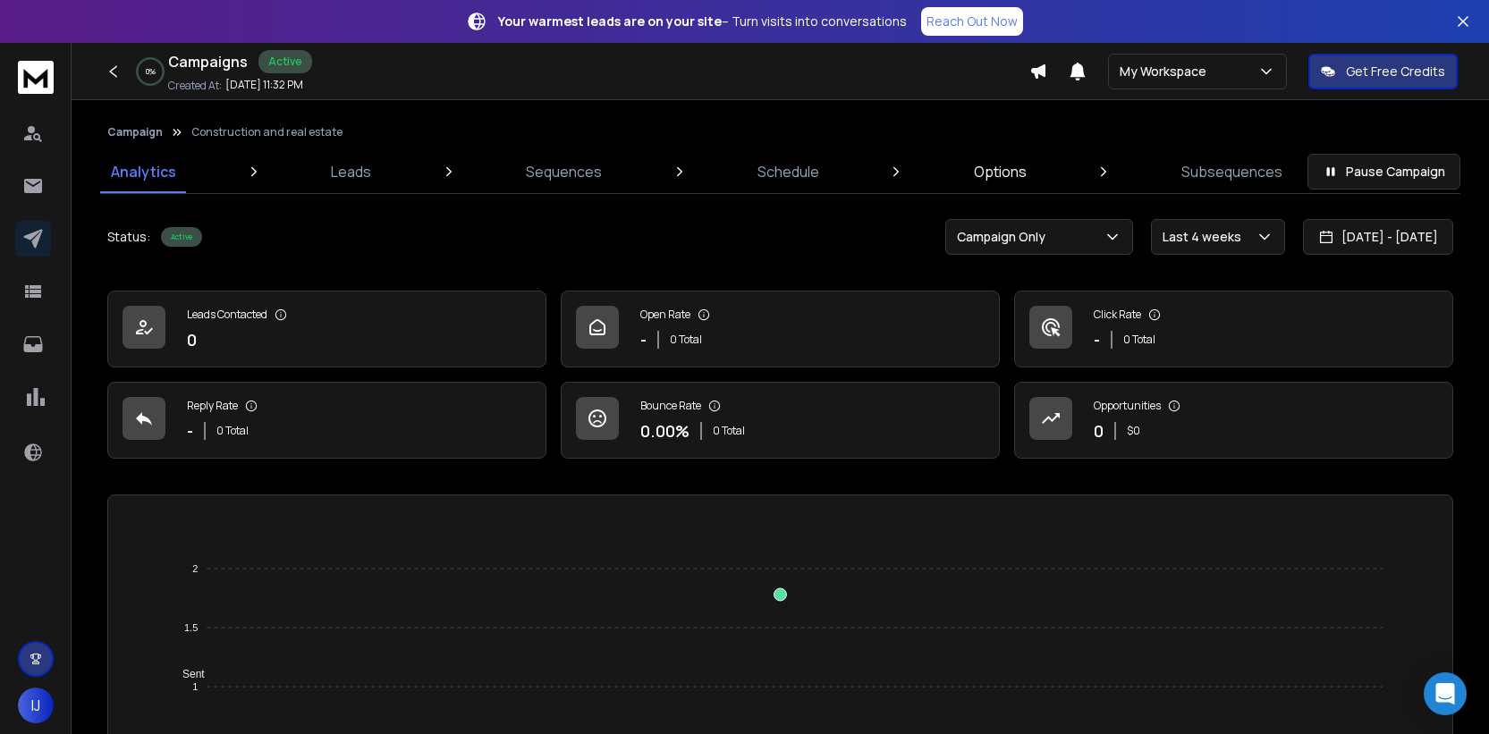
click at [1029, 179] on link "Options" at bounding box center [1000, 171] width 74 height 43
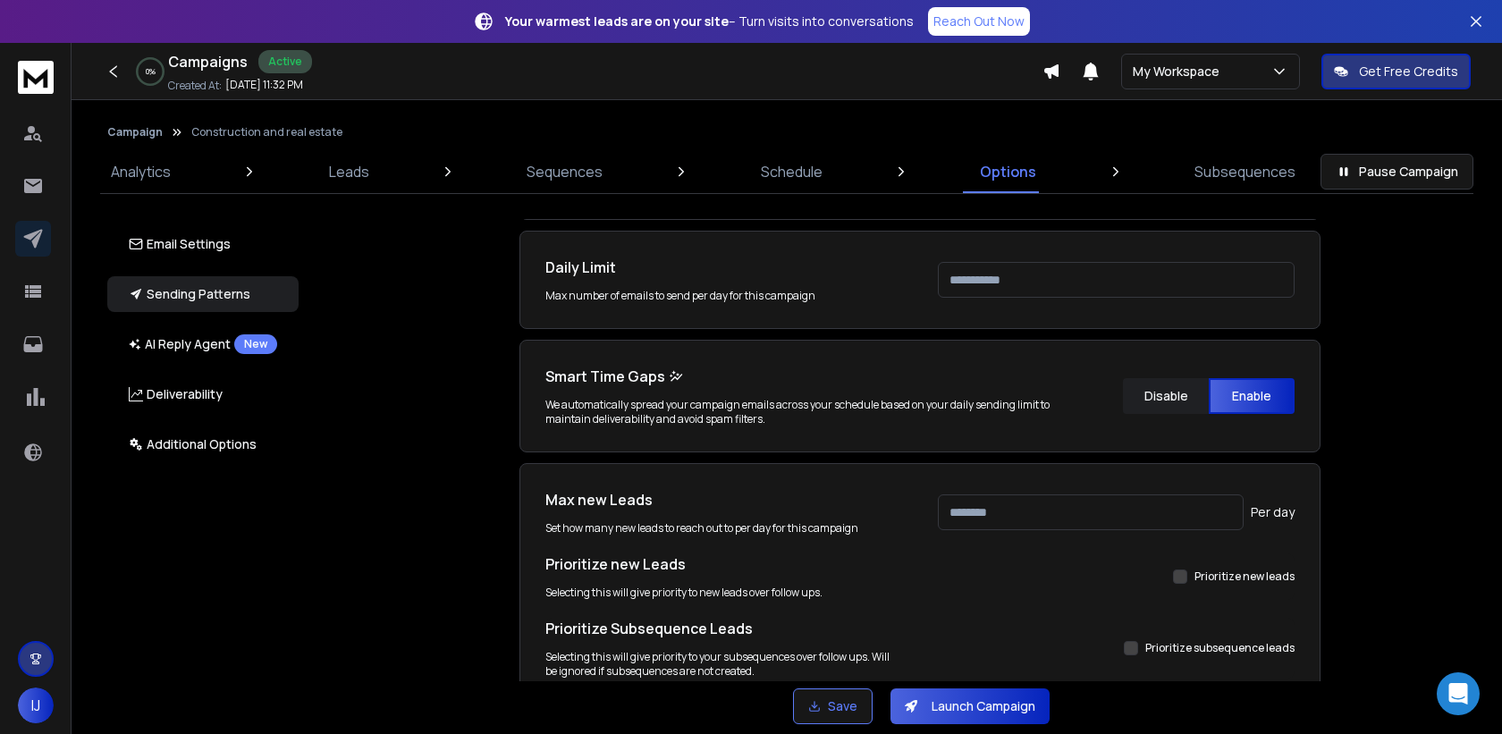
scroll to position [635, 0]
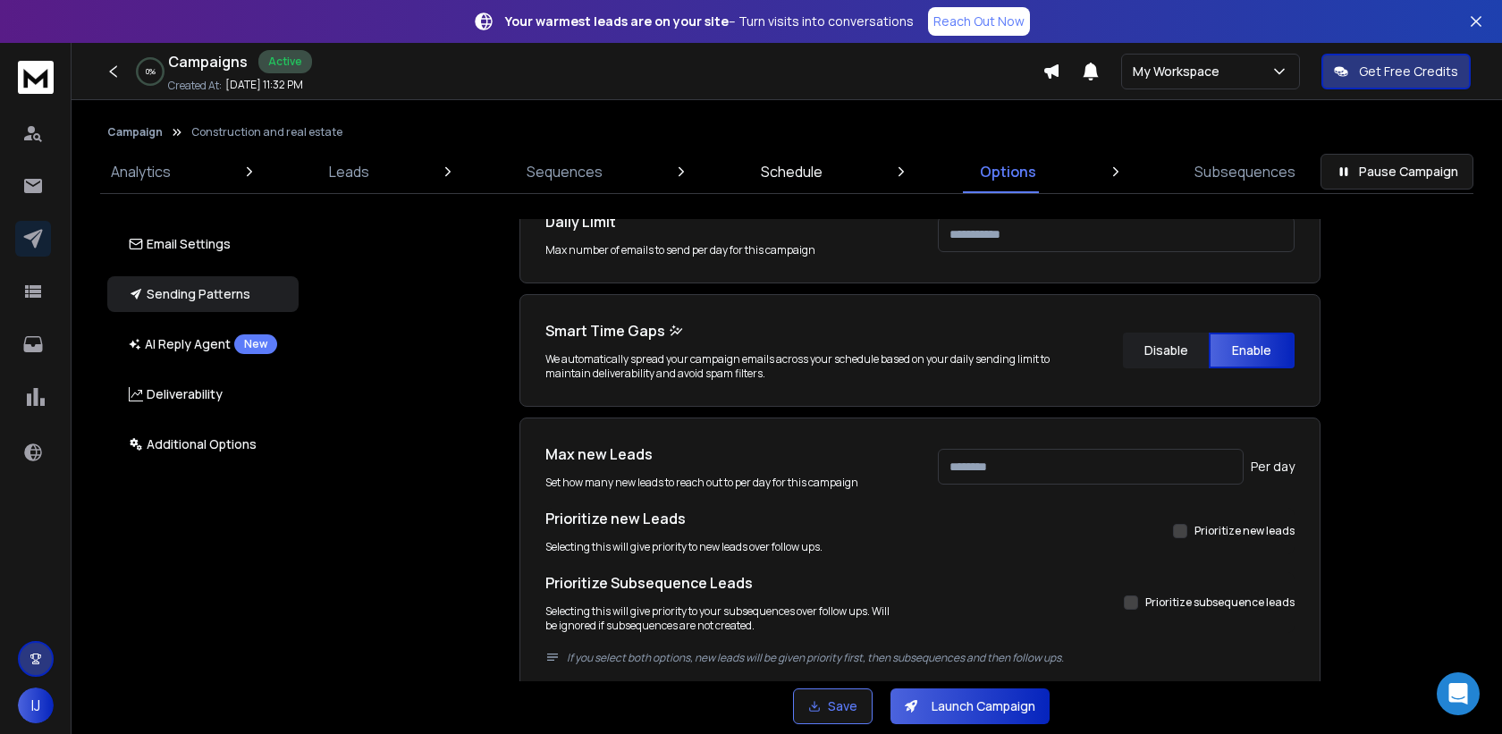
click at [807, 175] on p "Schedule" at bounding box center [792, 171] width 62 height 21
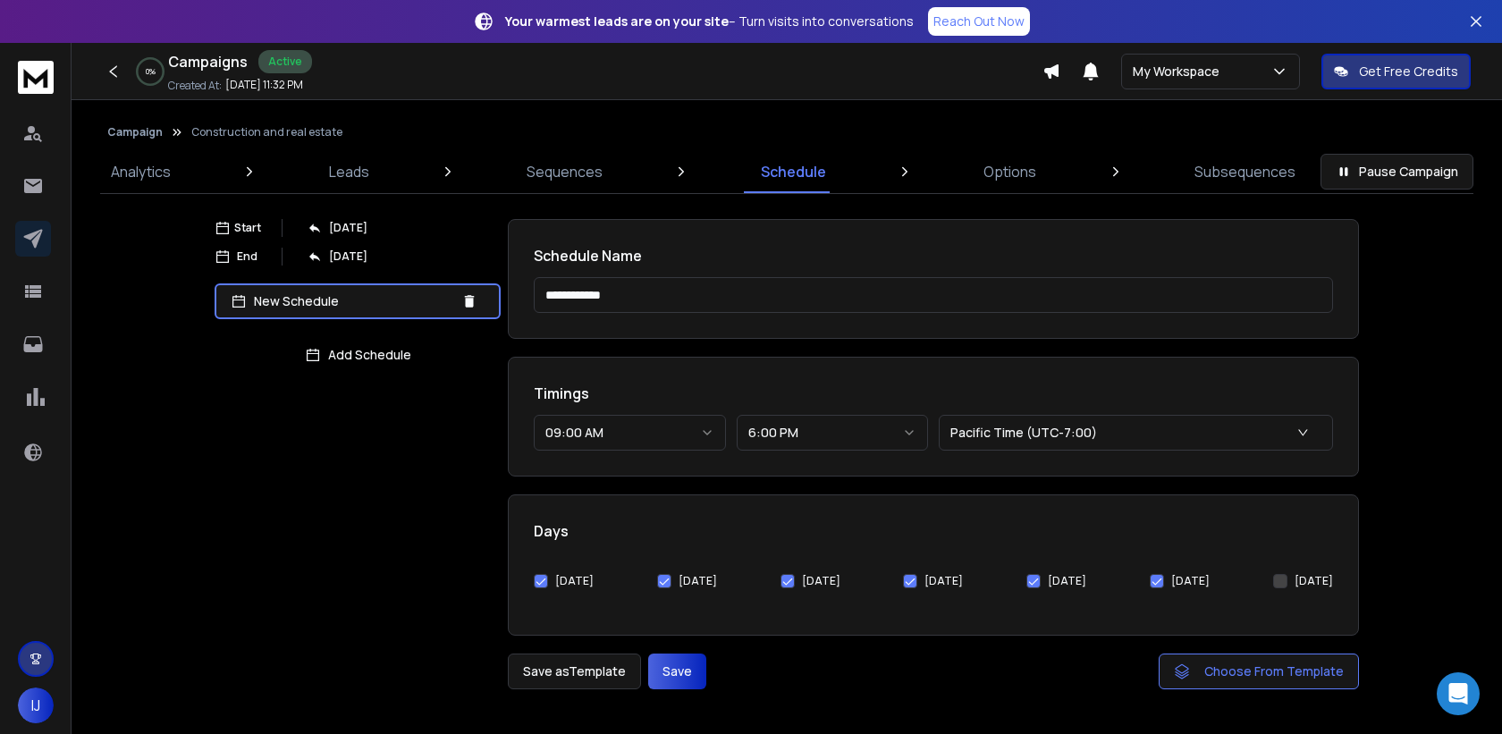
click at [368, 229] on p "Thu Sep 11 2025" at bounding box center [348, 228] width 38 height 14
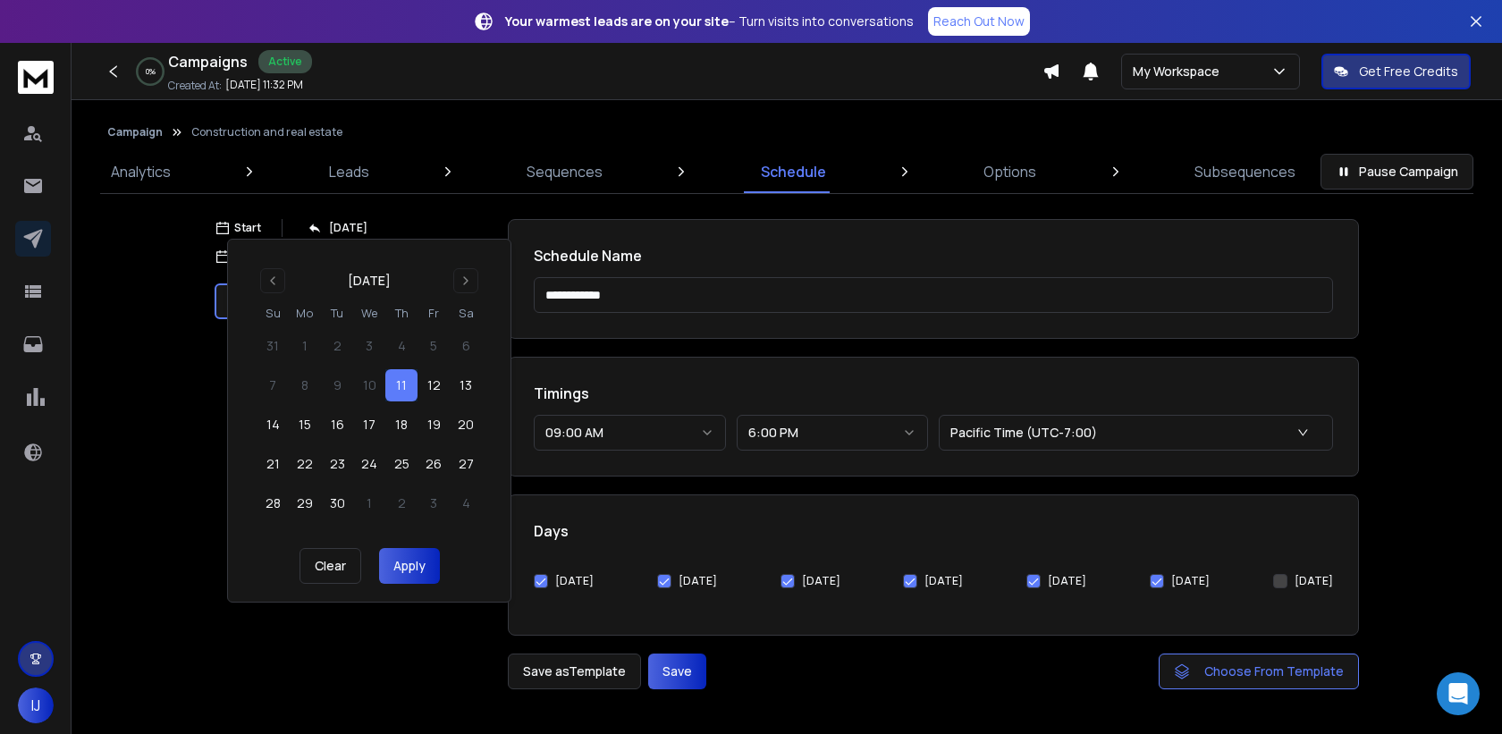
click at [399, 389] on button "11" at bounding box center [401, 385] width 32 height 32
click at [644, 368] on div "Timings 09:00 AM ******** ******** ******** ******** ******** ******** ********…" at bounding box center [933, 417] width 851 height 120
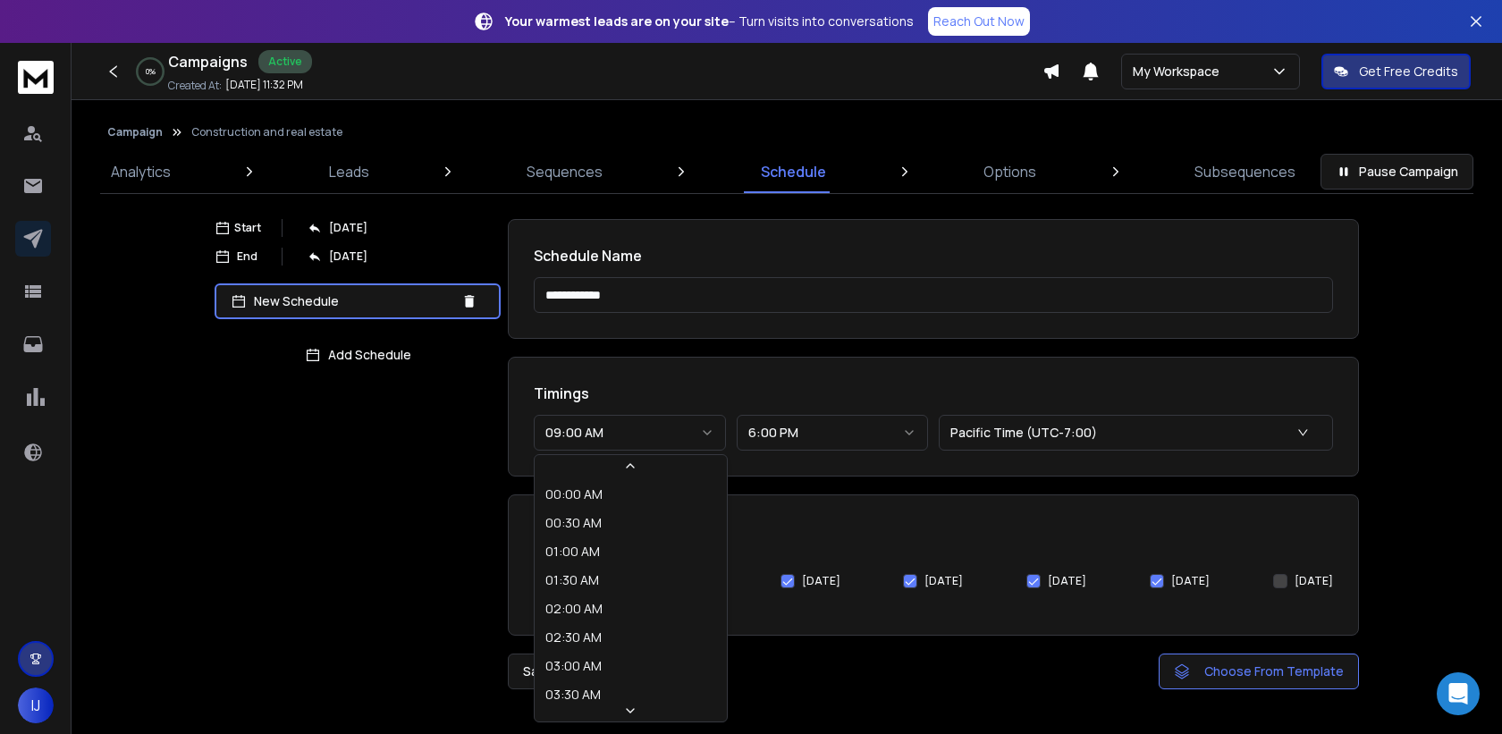
click at [652, 426] on button "09:00 AM" at bounding box center [630, 433] width 192 height 36
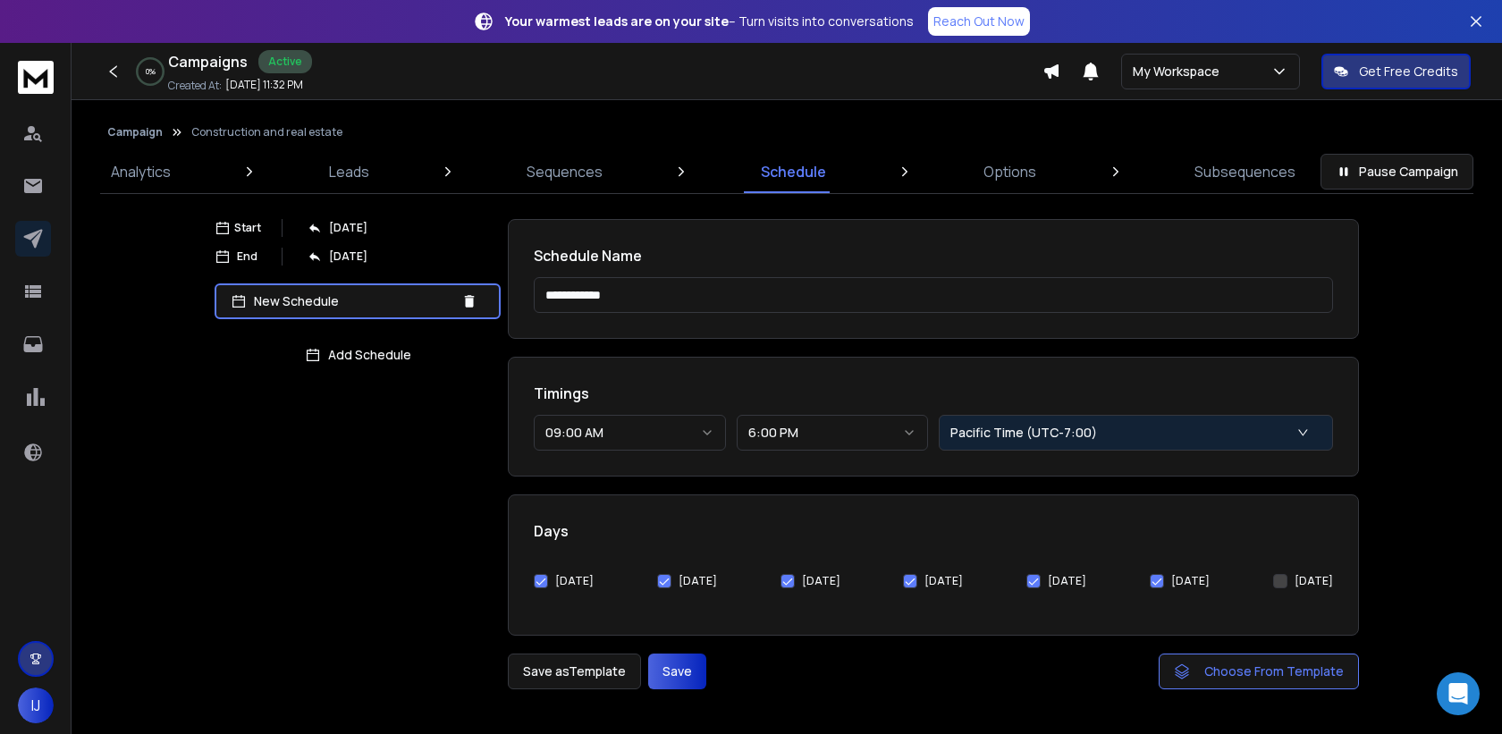
click at [1011, 434] on p "Pacific Time (UTC-7:00)" at bounding box center [1028, 433] width 154 height 18
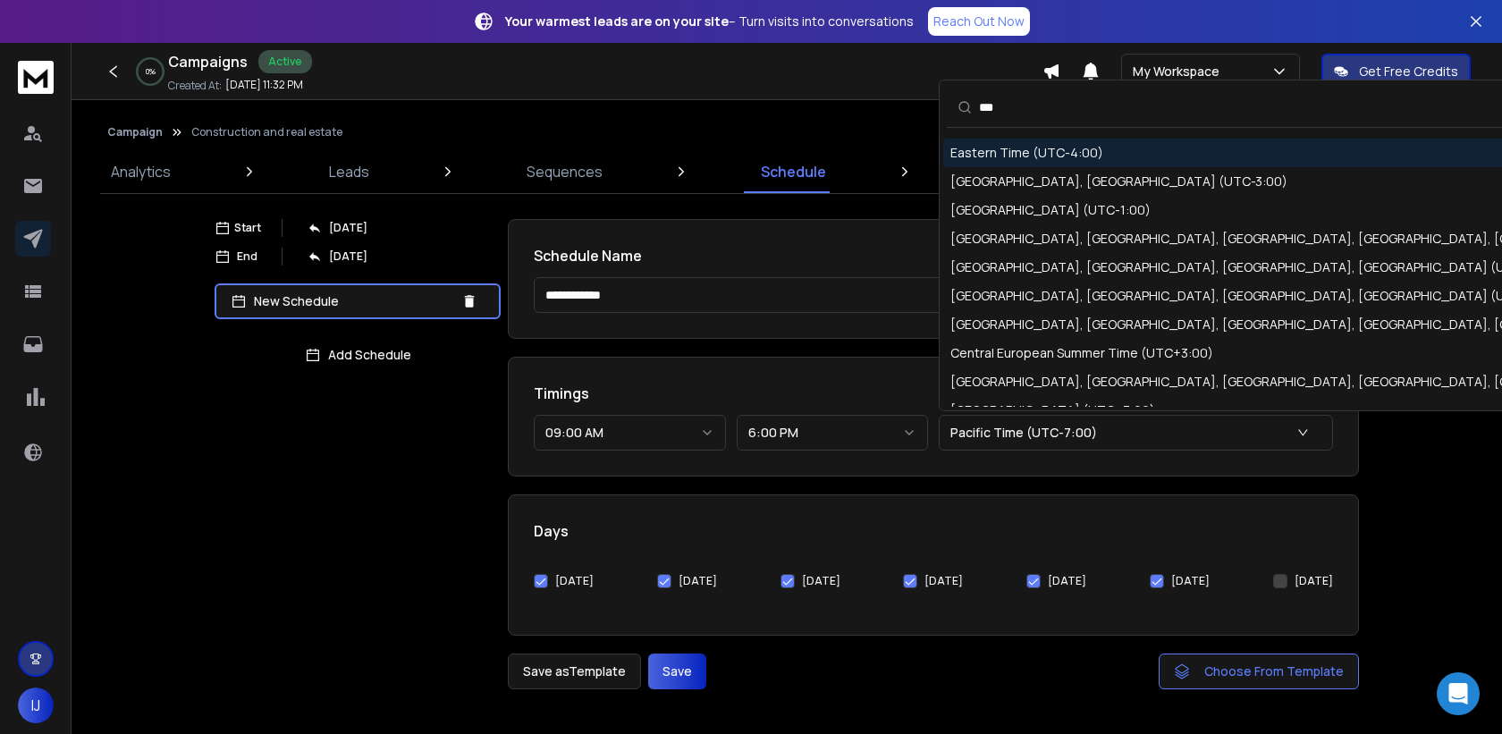
type input "***"
click at [1053, 157] on div "Eastern Time (UTC-4:00)" at bounding box center [1027, 153] width 153 height 18
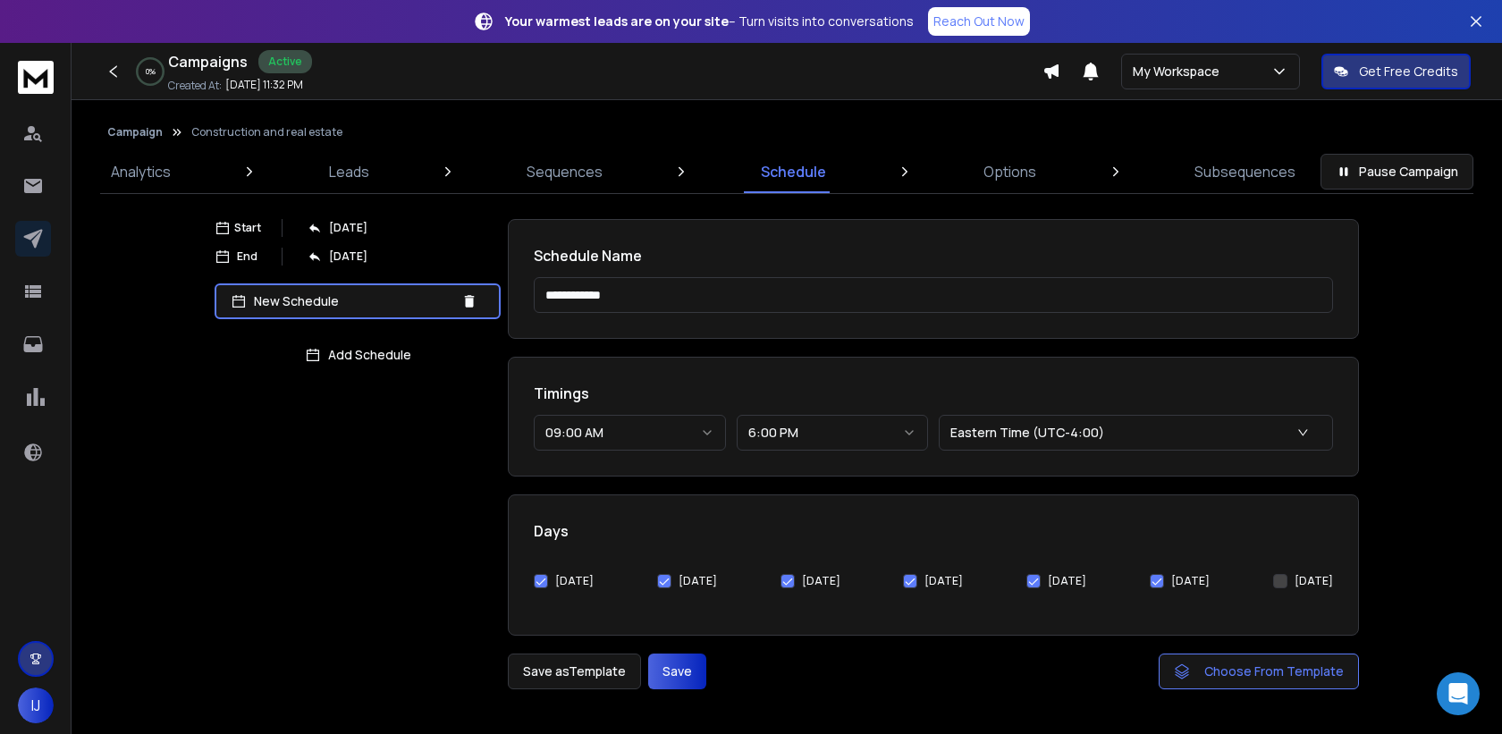
click at [664, 674] on button "Save" at bounding box center [677, 672] width 58 height 36
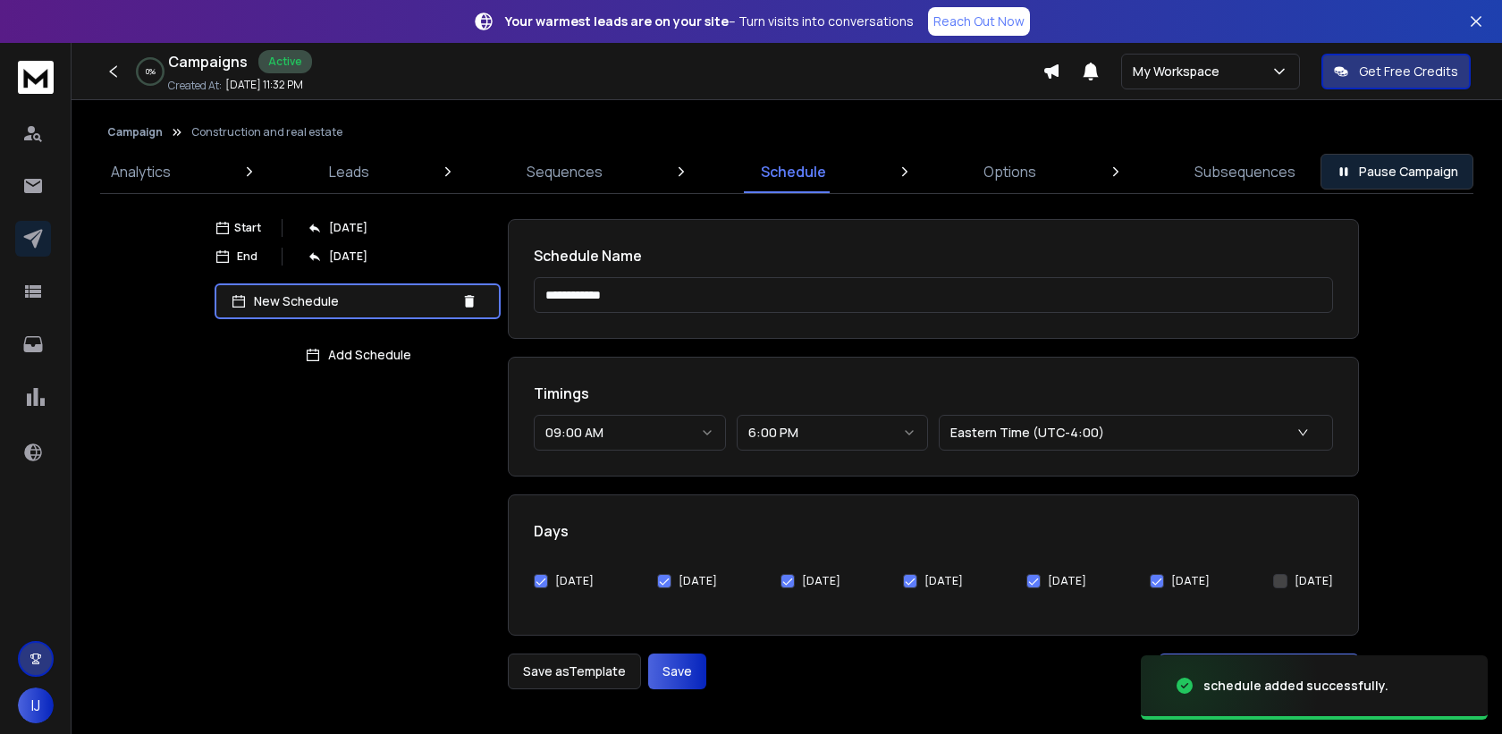
click at [1389, 175] on button "Pause Campaign" at bounding box center [1397, 172] width 153 height 36
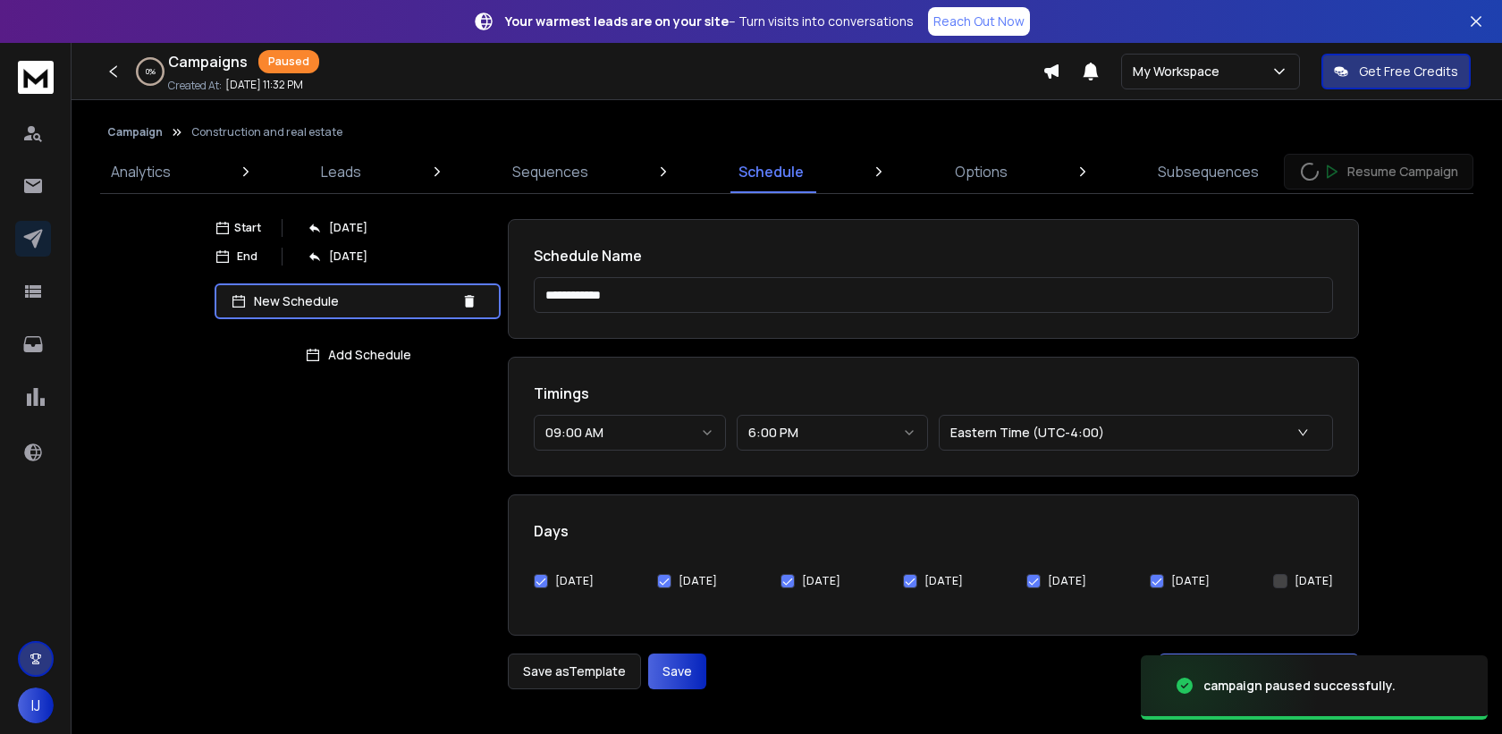
click at [1409, 274] on div "**********" at bounding box center [787, 454] width 1374 height 485
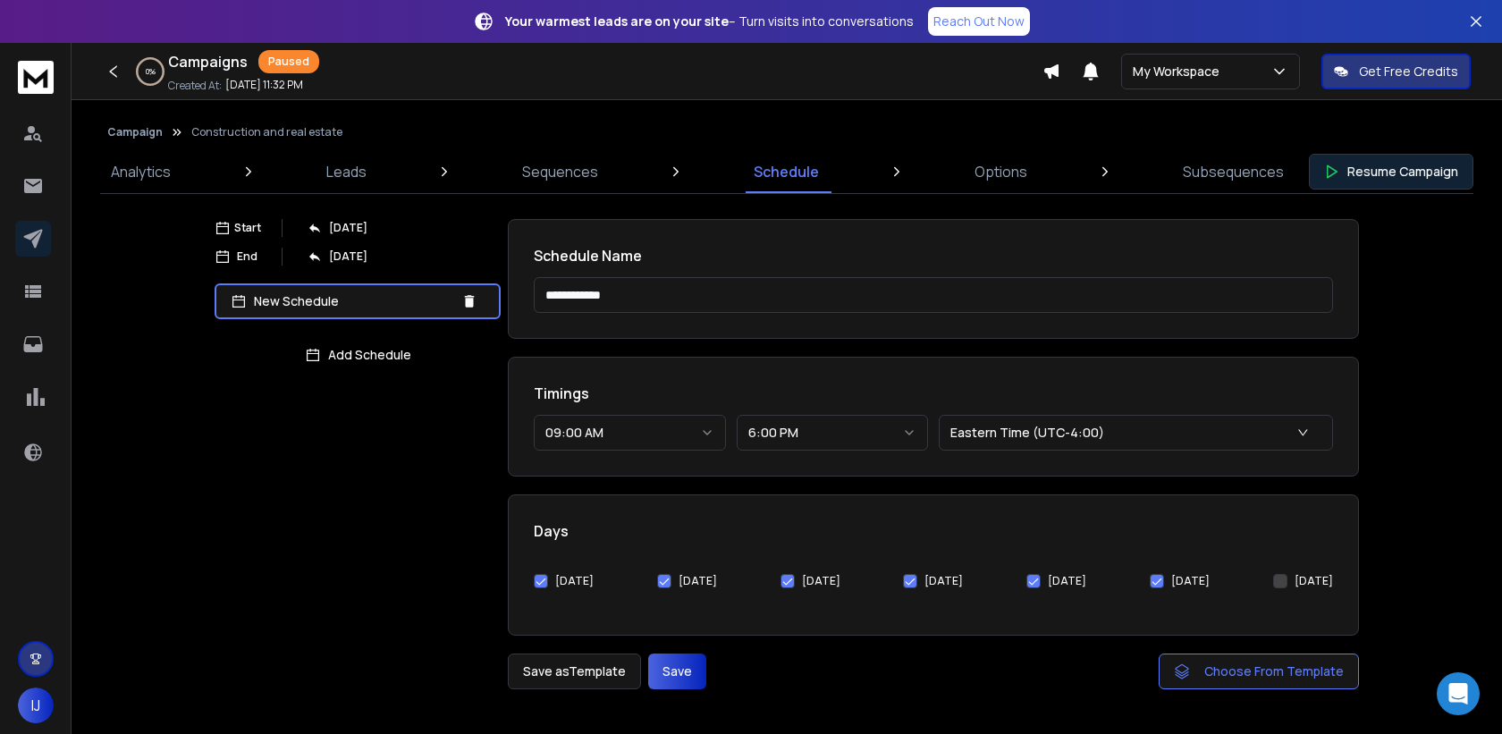
click at [1383, 183] on button "Resume Campaign" at bounding box center [1391, 172] width 165 height 36
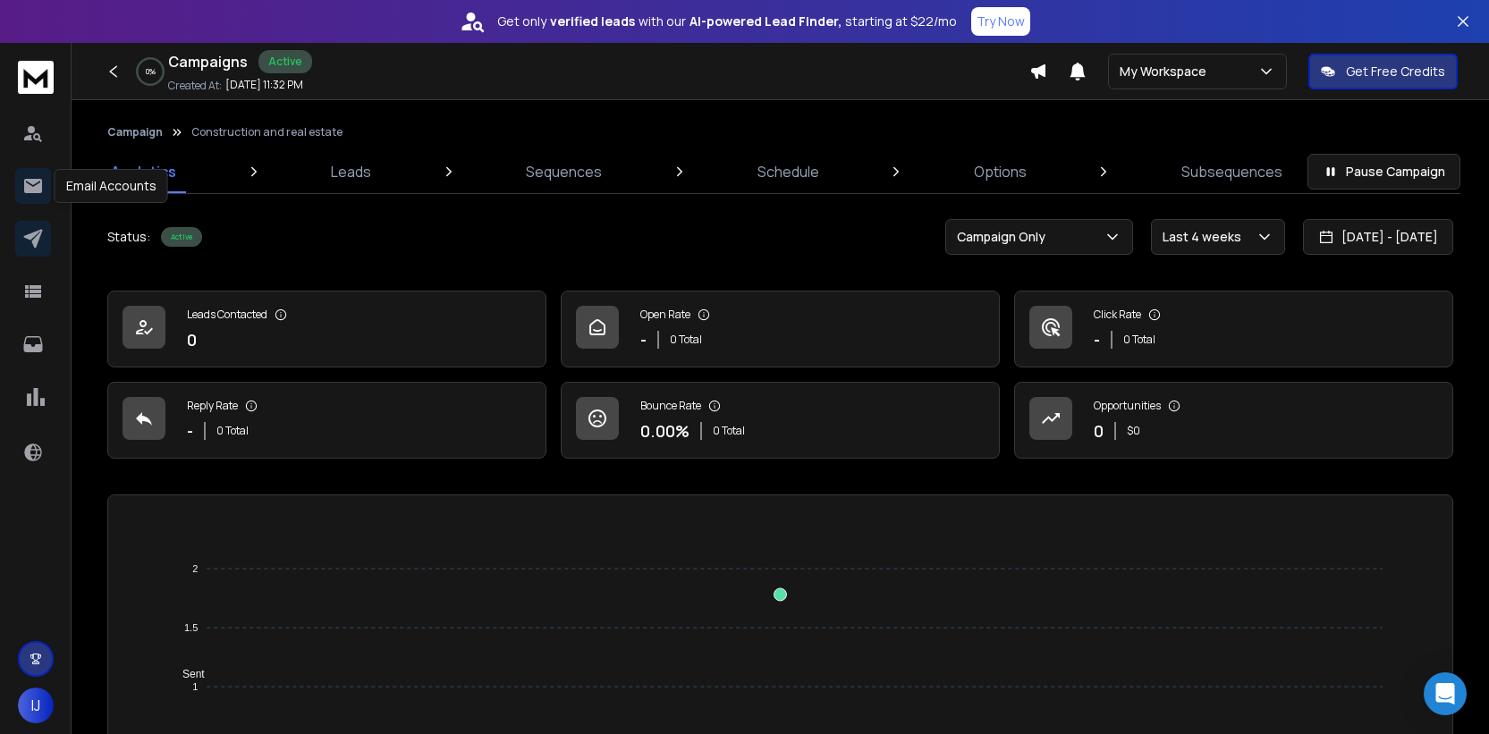
click at [33, 195] on icon at bounding box center [32, 185] width 21 height 21
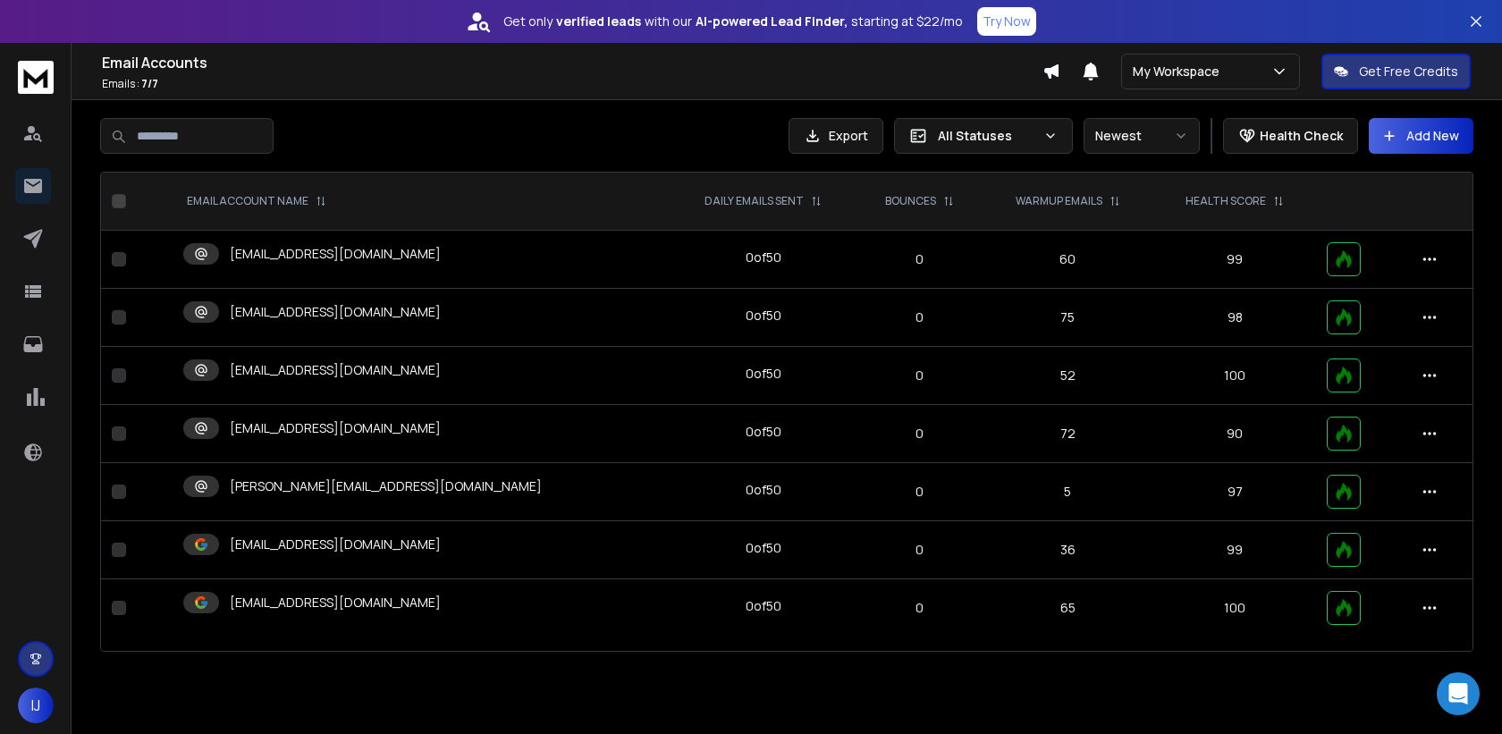
click at [261, 245] on p "[EMAIL_ADDRESS][DOMAIN_NAME]" at bounding box center [335, 254] width 211 height 18
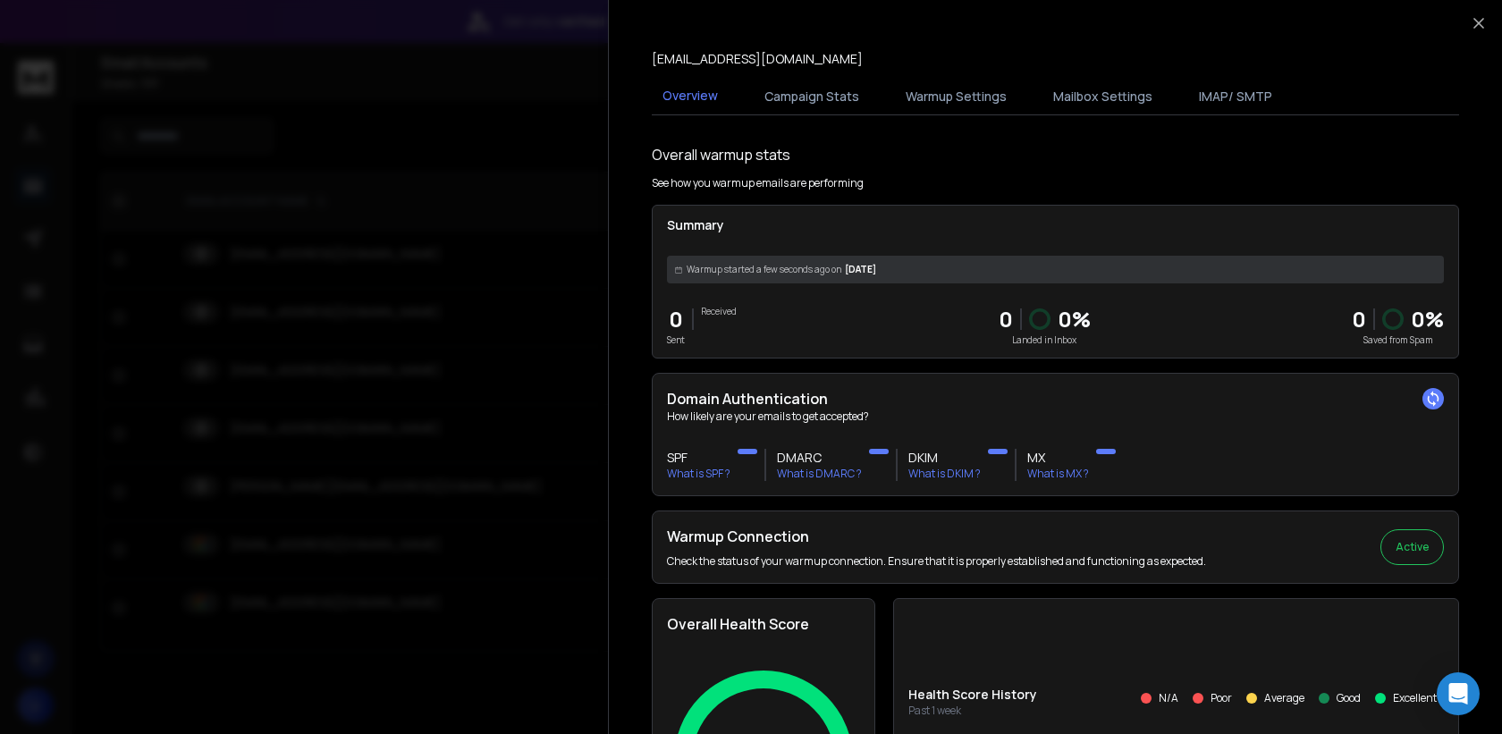
click at [219, 161] on div at bounding box center [751, 367] width 1502 height 734
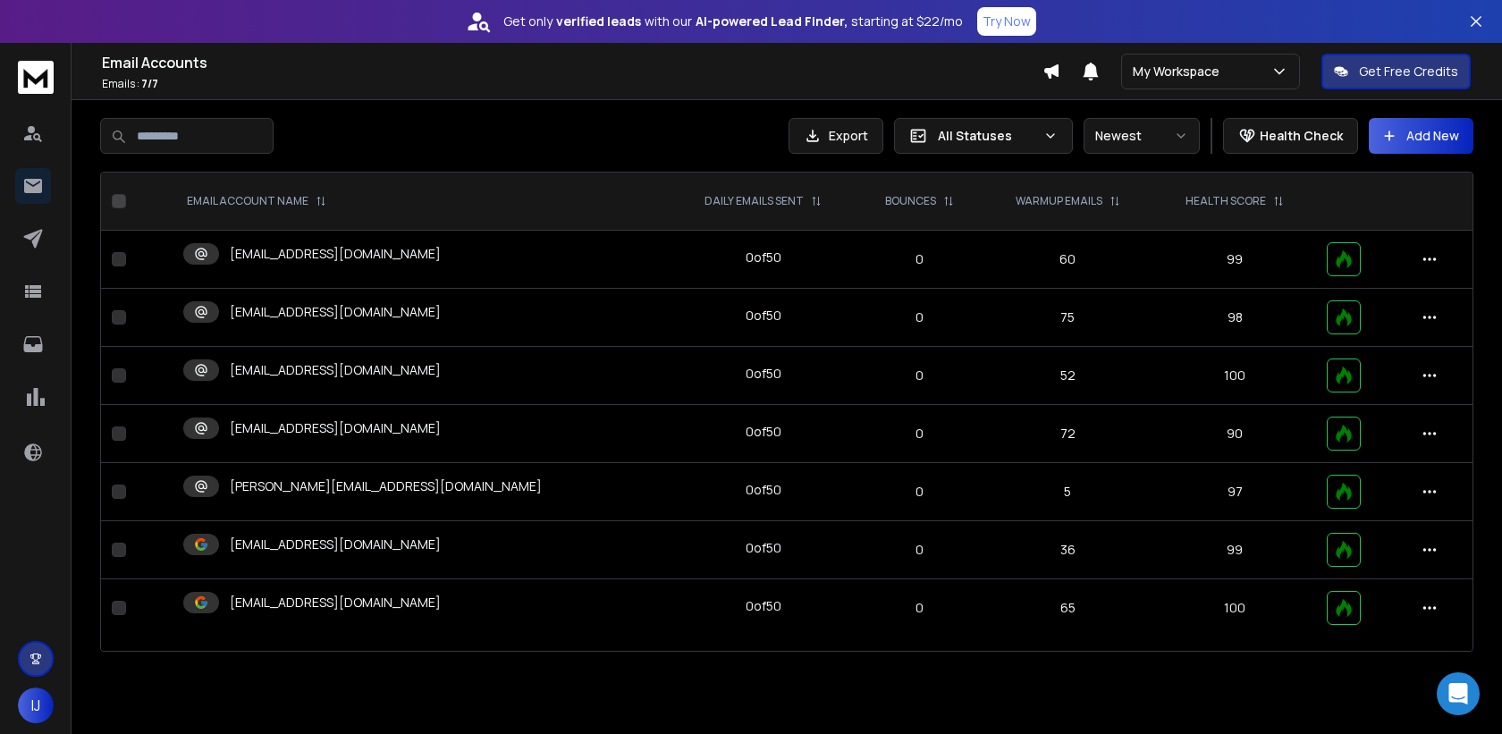
click at [271, 605] on p "[EMAIL_ADDRESS][DOMAIN_NAME]" at bounding box center [335, 603] width 211 height 18
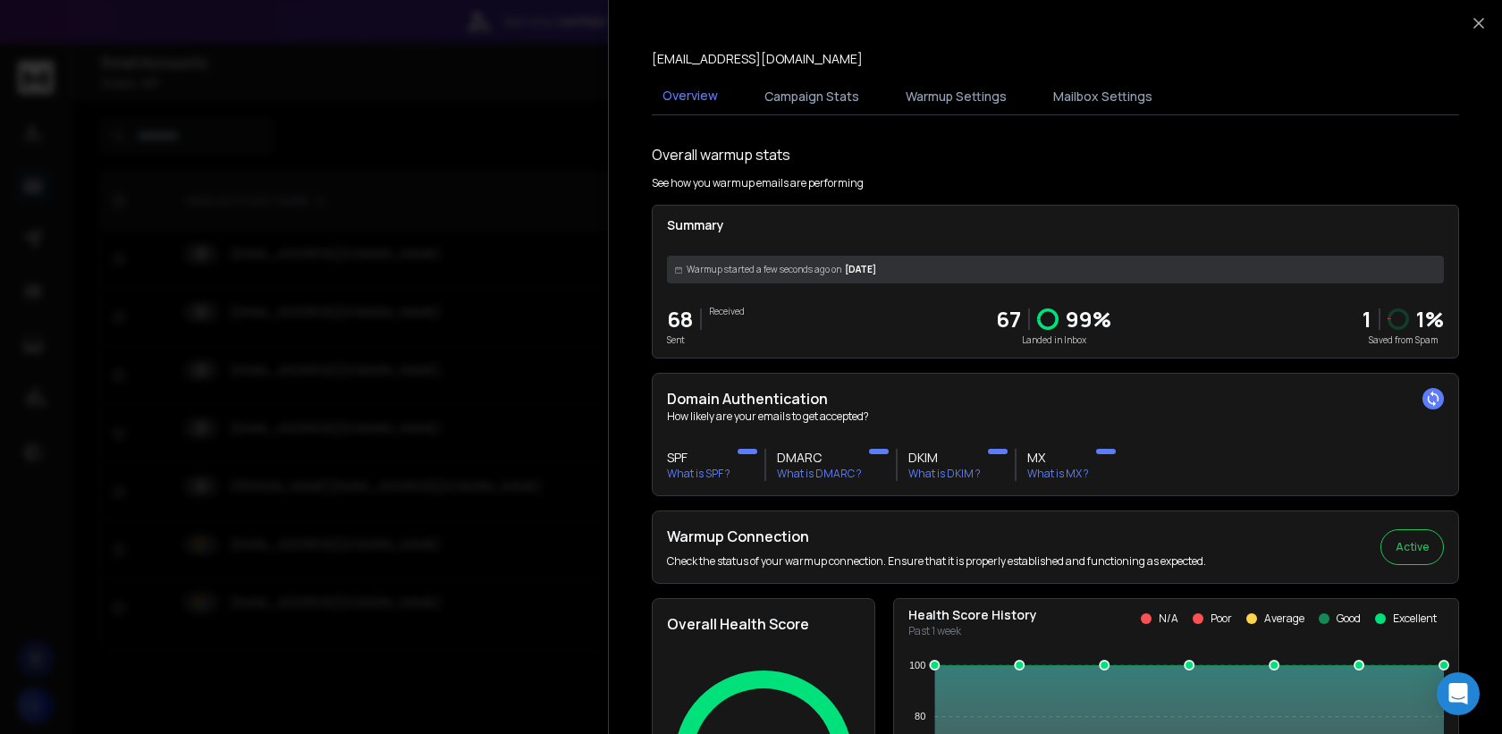
click at [290, 534] on div at bounding box center [751, 367] width 1502 height 734
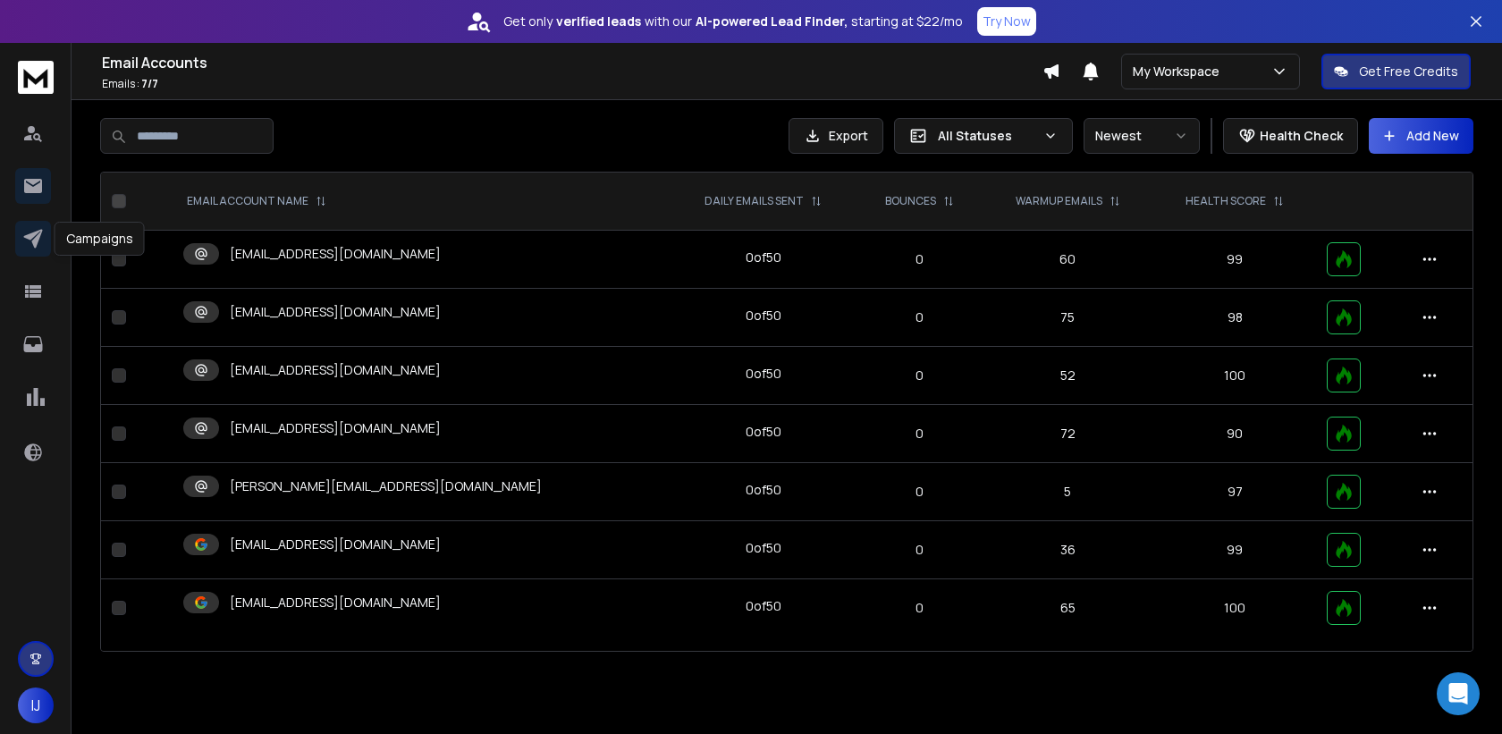
click at [34, 241] on icon at bounding box center [32, 238] width 19 height 19
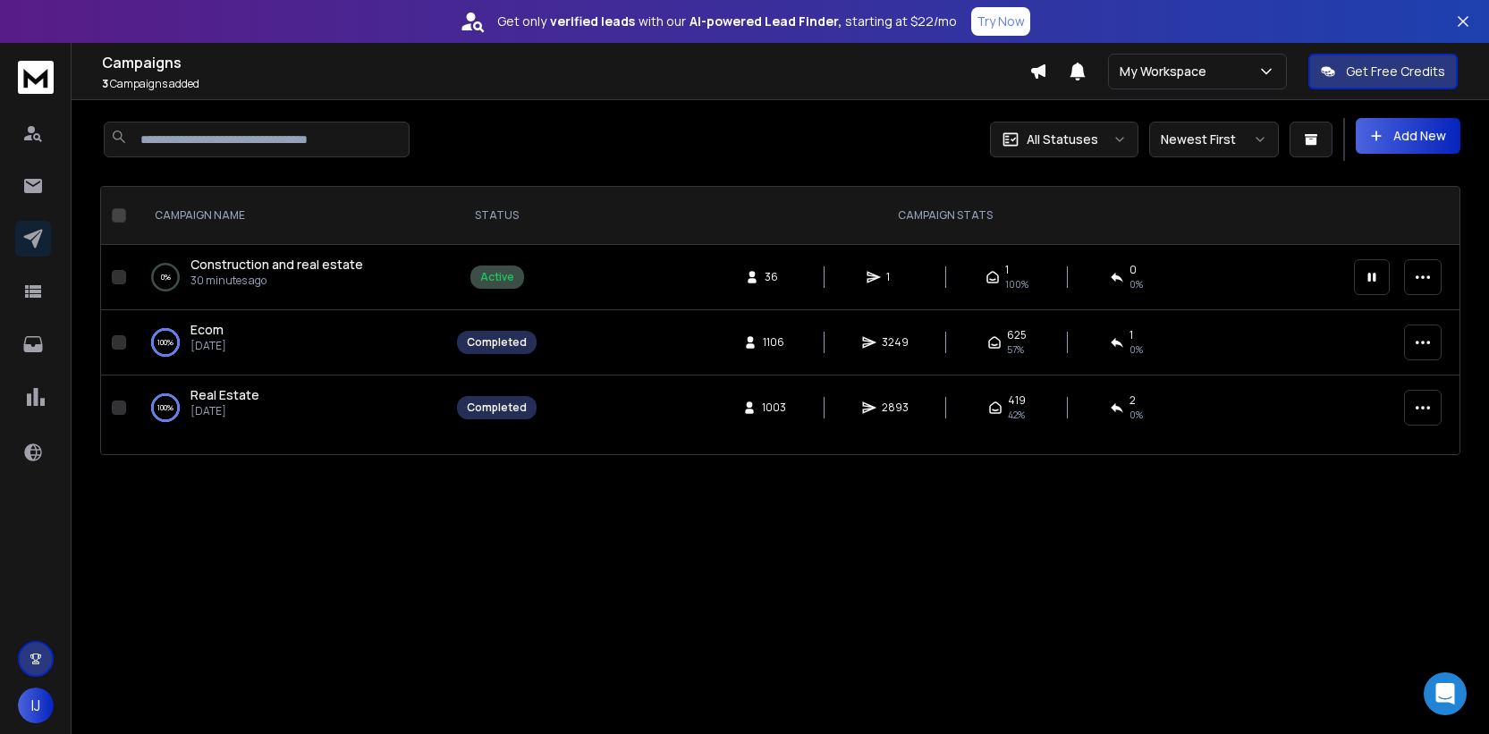
click at [274, 271] on span "Construction and real estate" at bounding box center [276, 264] width 173 height 17
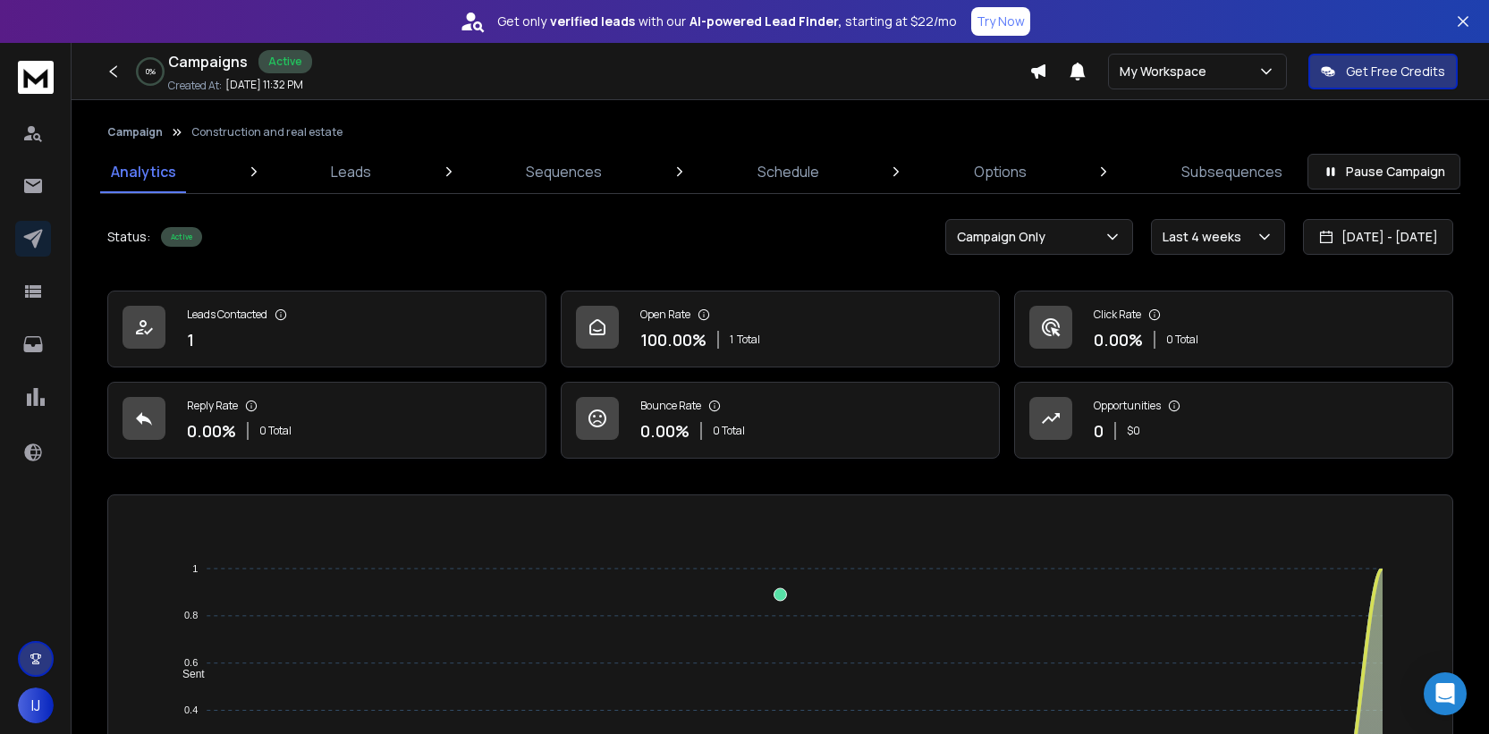
click at [237, 356] on link "Leads Contacted 1" at bounding box center [326, 329] width 439 height 77
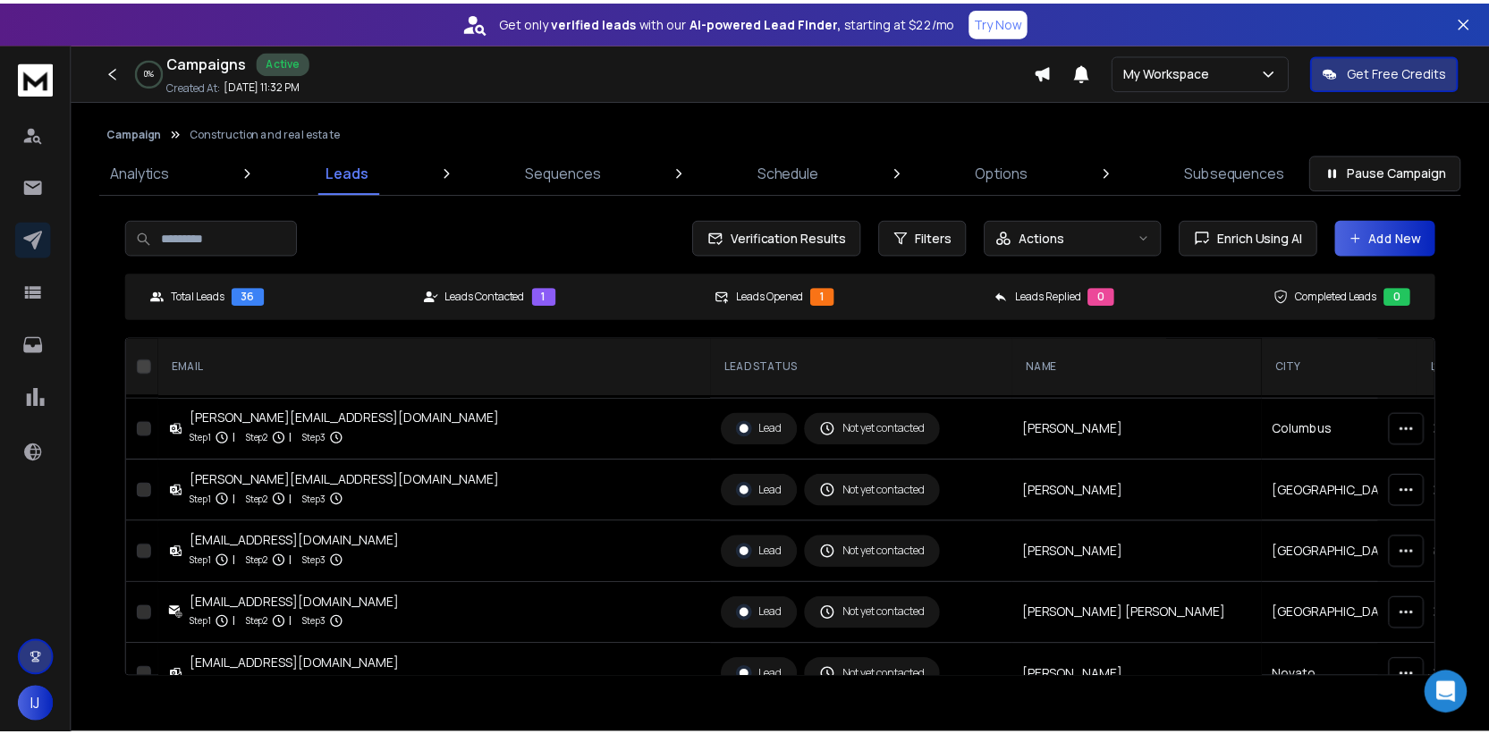
scroll to position [1501, 0]
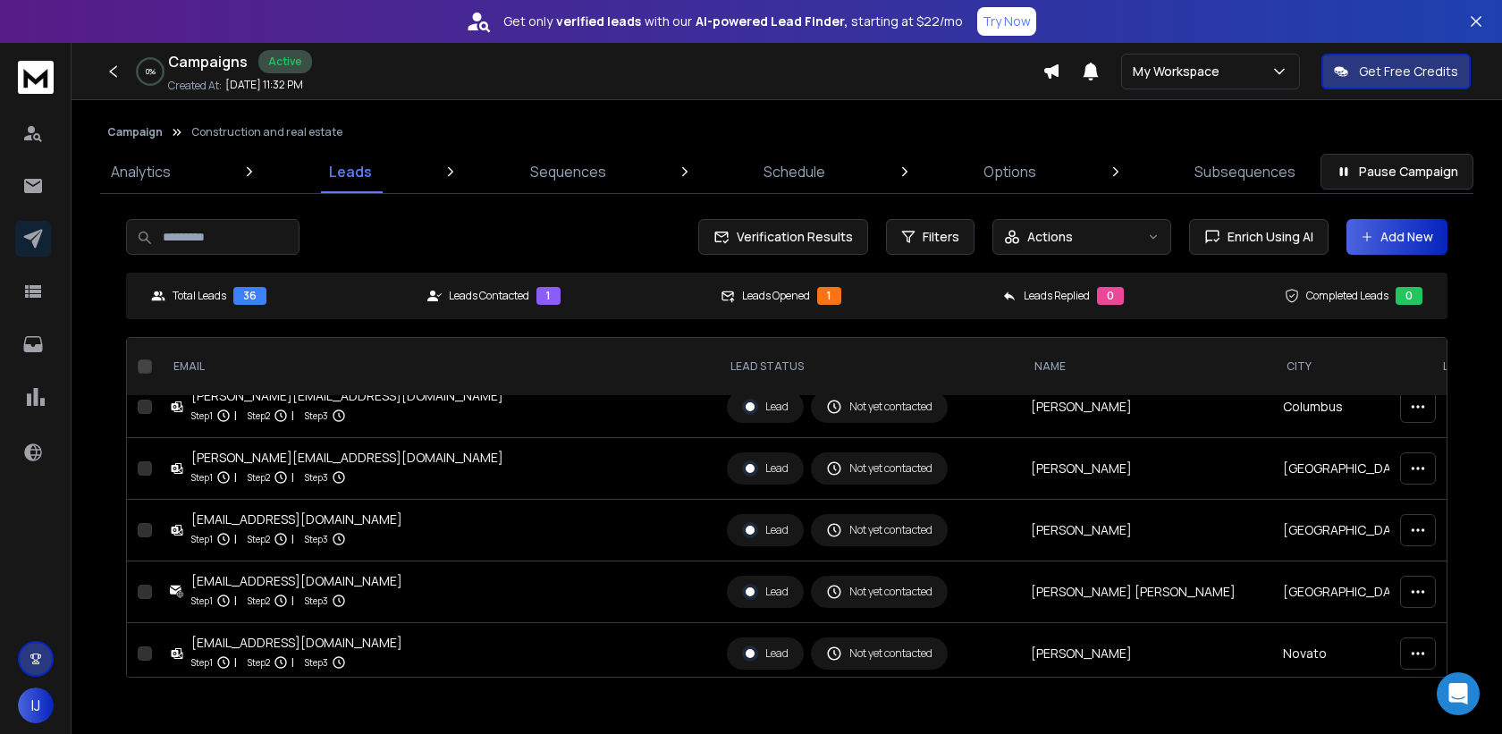
click at [792, 292] on p "Leads Opened" at bounding box center [776, 296] width 68 height 14
click at [352, 175] on p "Leads" at bounding box center [350, 171] width 43 height 21
click at [173, 170] on link "Analytics" at bounding box center [140, 171] width 81 height 43
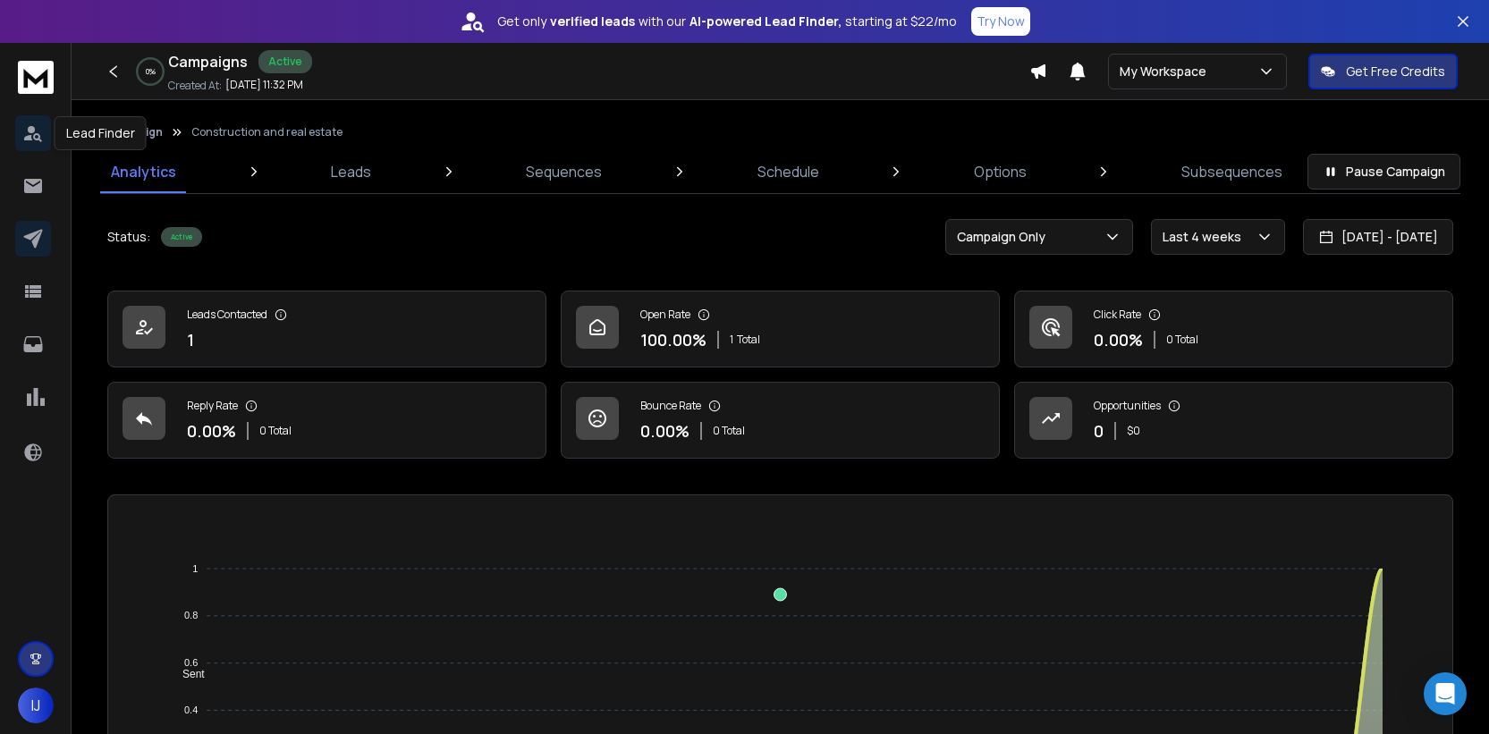
click at [28, 131] on circle at bounding box center [31, 129] width 7 height 7
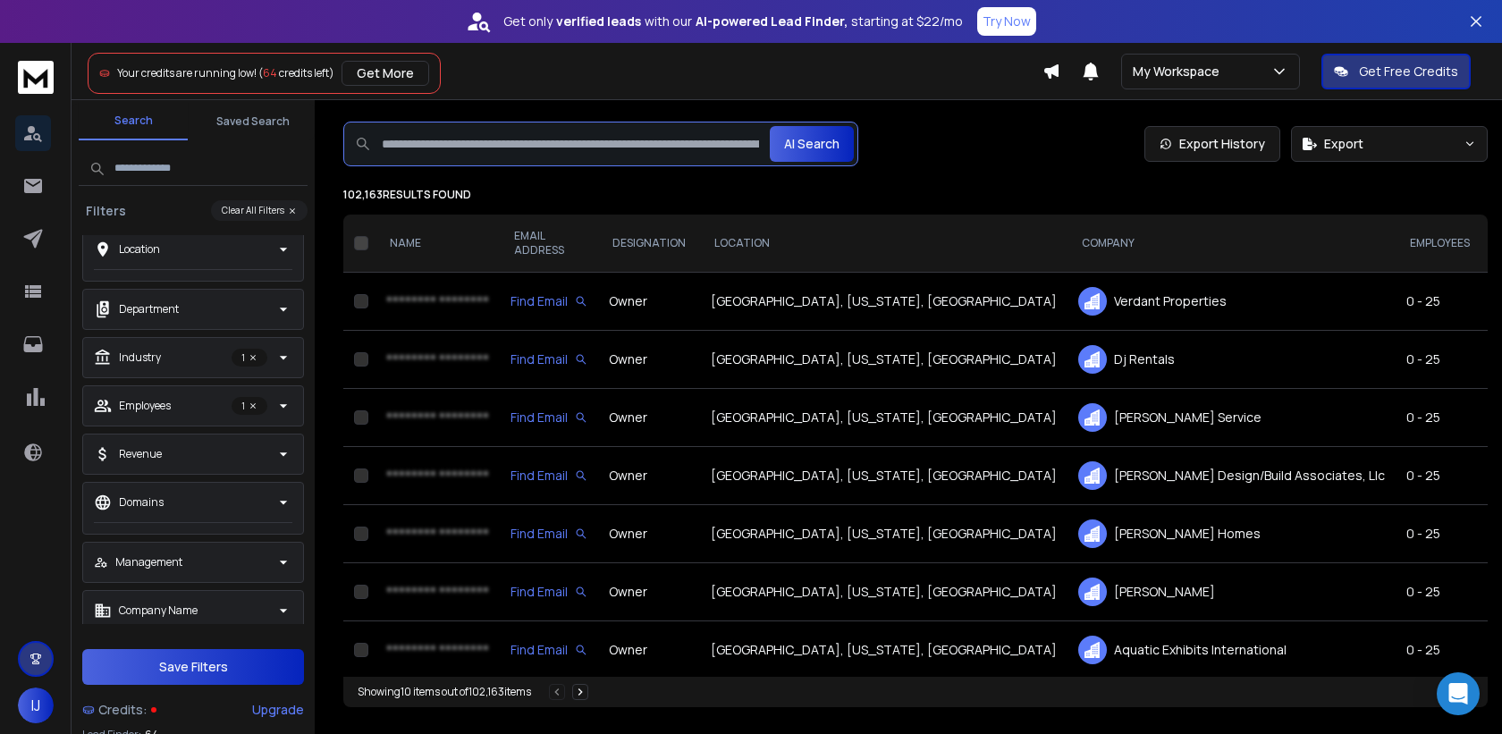
scroll to position [66, 0]
click at [244, 450] on div "Revenue" at bounding box center [193, 454] width 199 height 18
click at [192, 512] on div "$0 - 1M" at bounding box center [193, 496] width 199 height 36
click at [160, 533] on label "$1M - 10M" at bounding box center [138, 531] width 47 height 14
click at [108, 533] on 10M "$1M - 10M" at bounding box center [101, 531] width 14 height 14
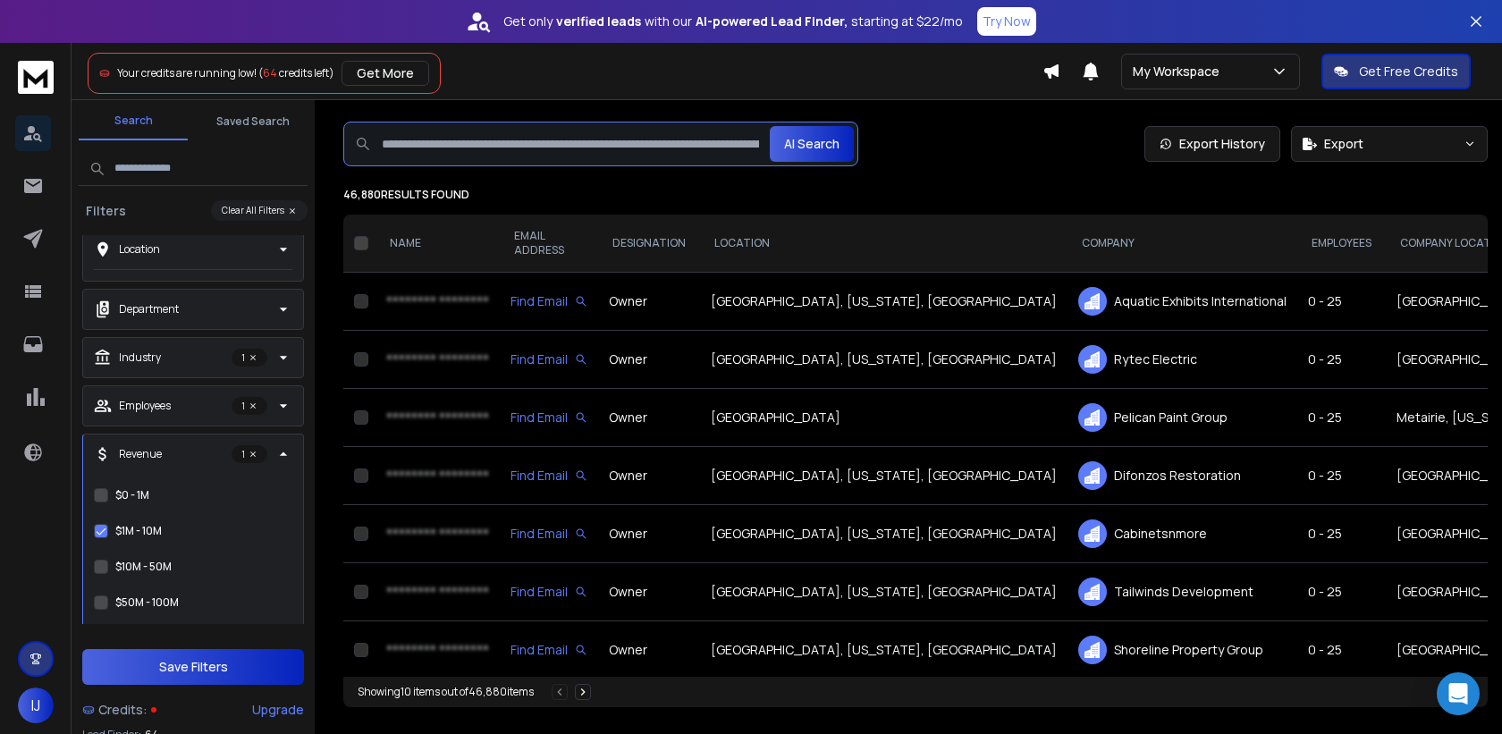
click at [280, 357] on icon at bounding box center [283, 358] width 7 height 4
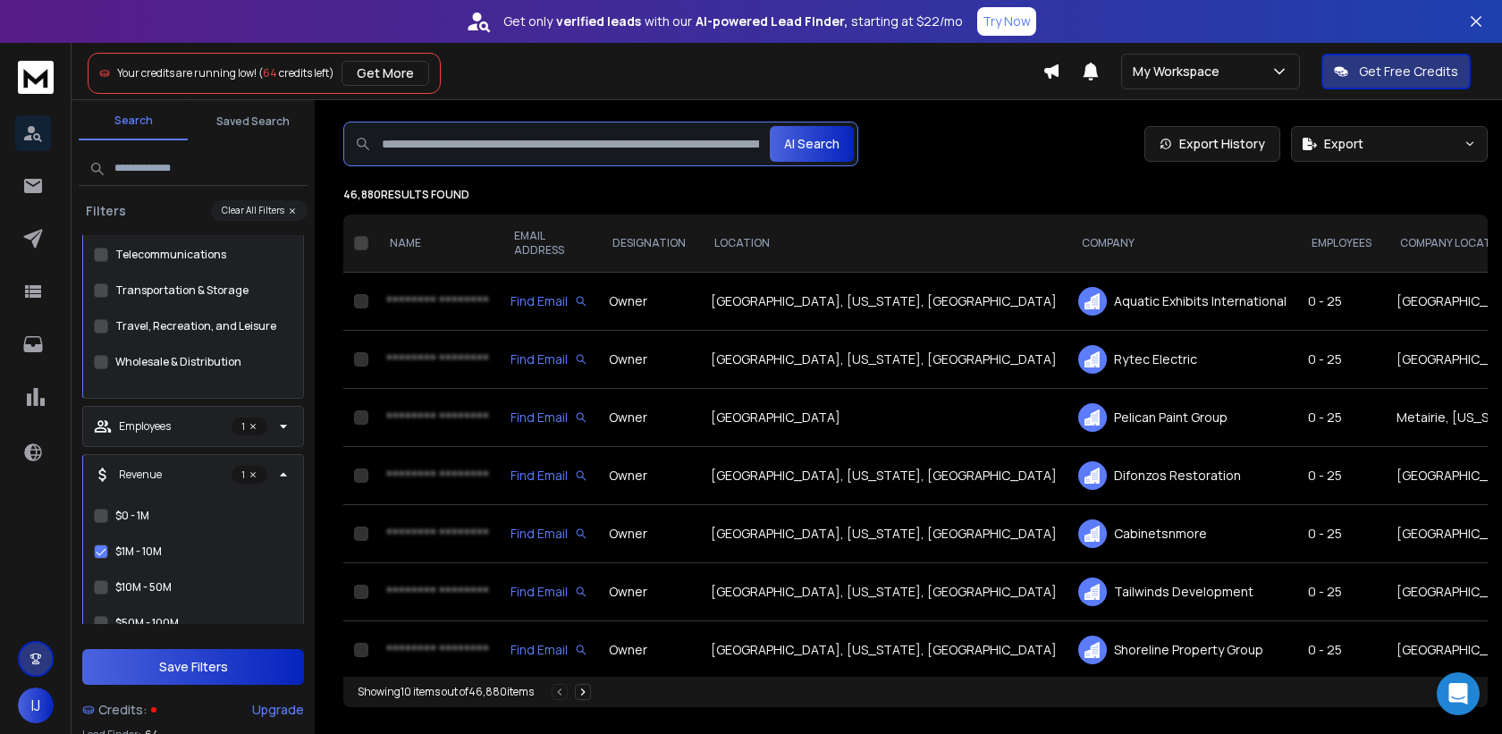
scroll to position [973, 0]
click at [275, 429] on icon at bounding box center [284, 426] width 18 height 18
click at [146, 504] on label "25 - 100" at bounding box center [134, 502] width 39 height 14
click at [108, 504] on 100 "25 - 100" at bounding box center [101, 502] width 14 height 14
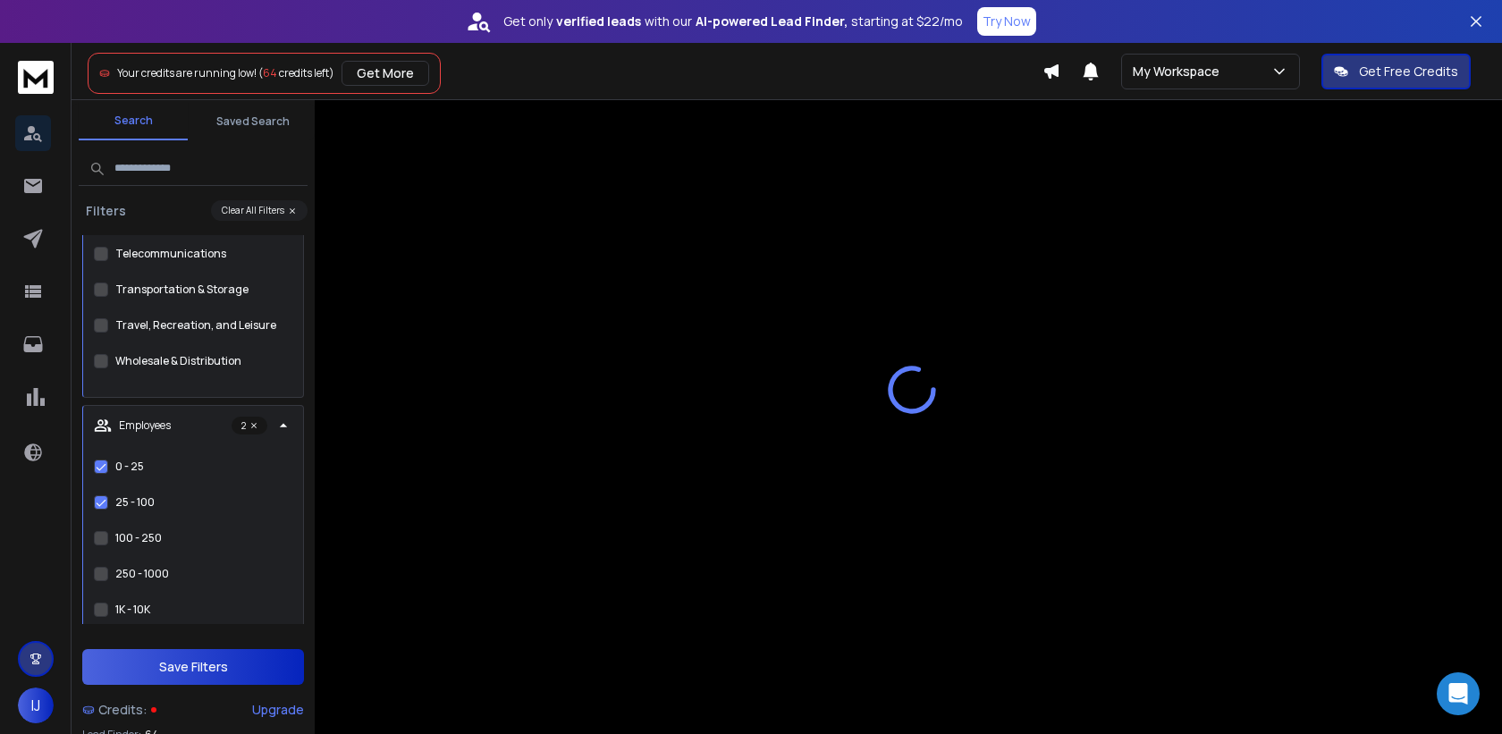
click at [146, 504] on label "25 - 100" at bounding box center [134, 502] width 39 height 14
click at [108, 504] on 100 "25 - 100" at bounding box center [101, 502] width 14 height 14
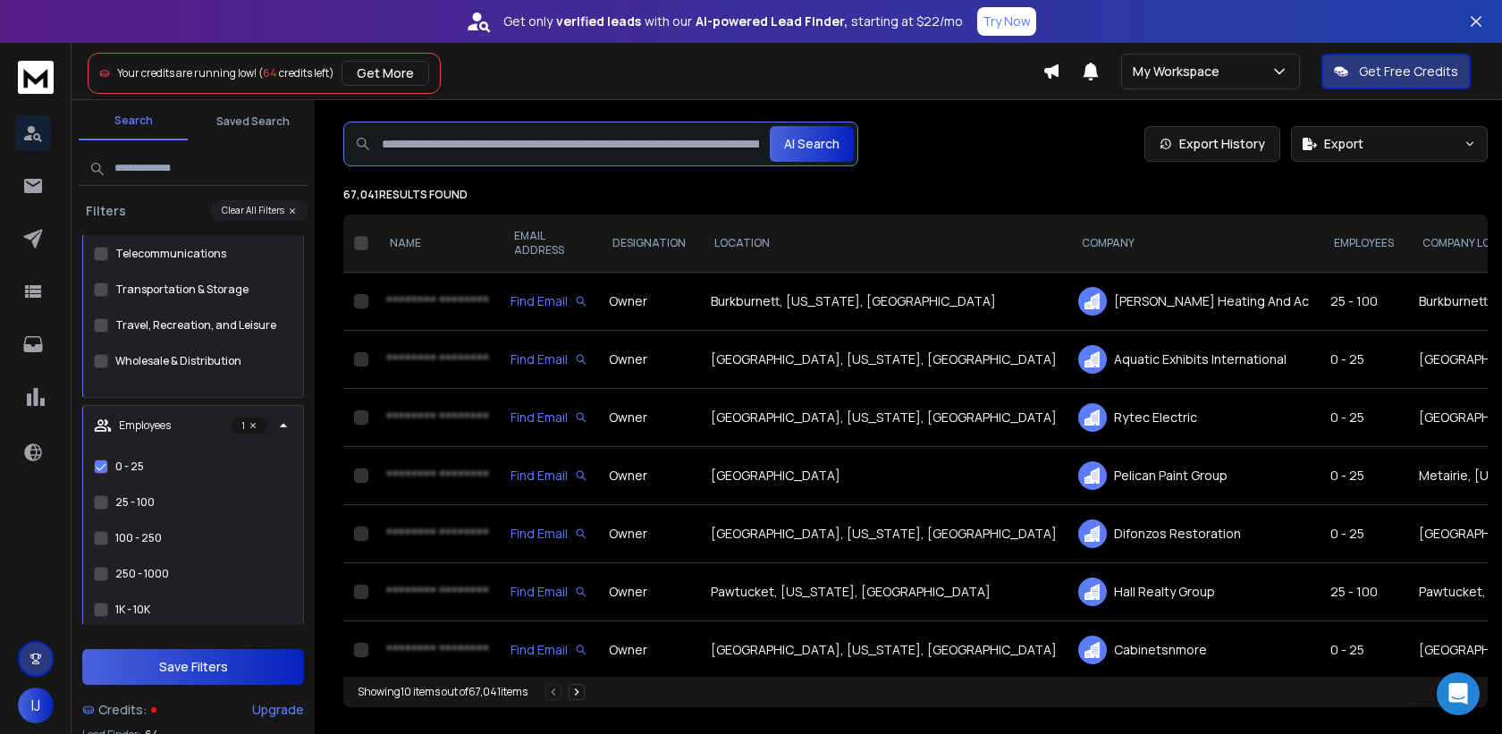
click at [165, 667] on button "Save Filters" at bounding box center [193, 667] width 222 height 36
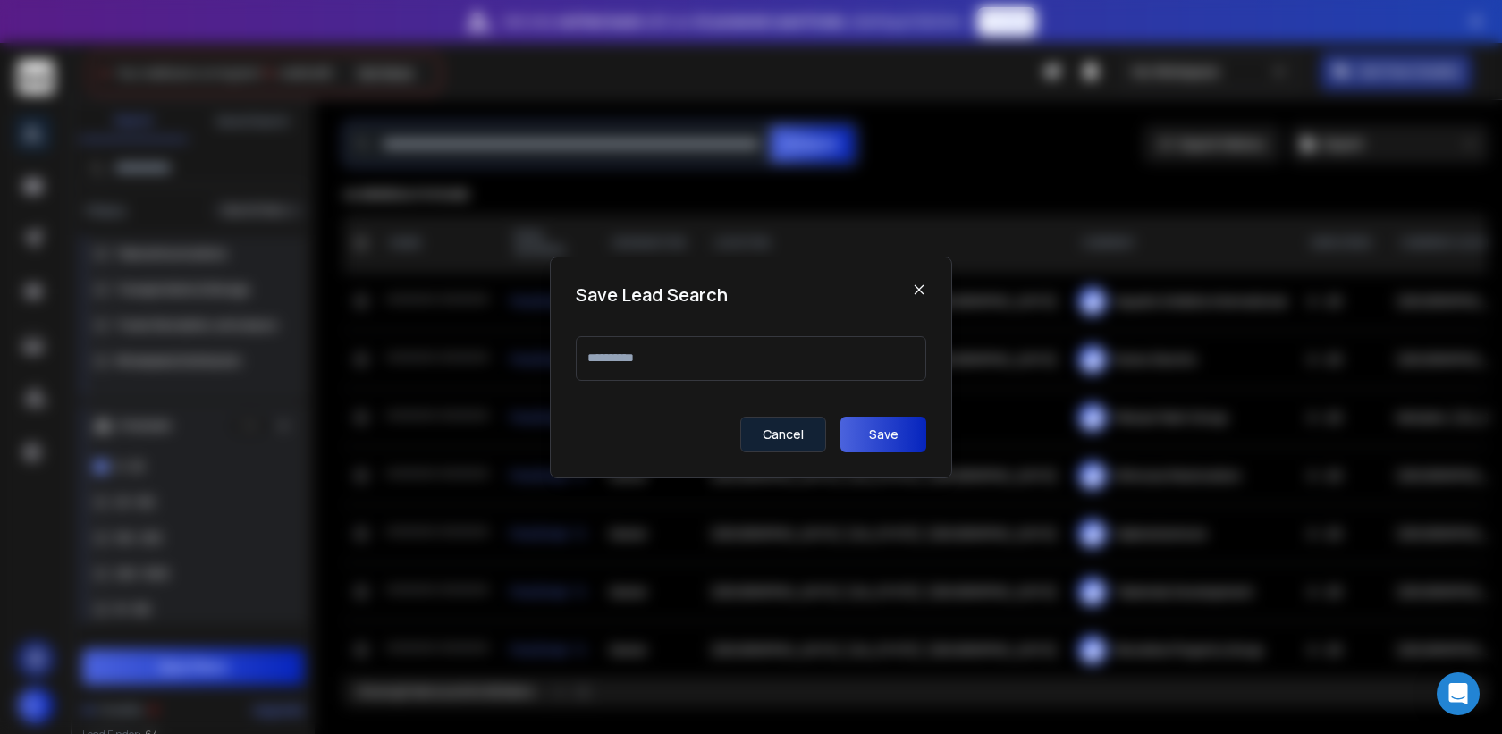
click at [771, 430] on button "Cancel" at bounding box center [783, 435] width 86 height 36
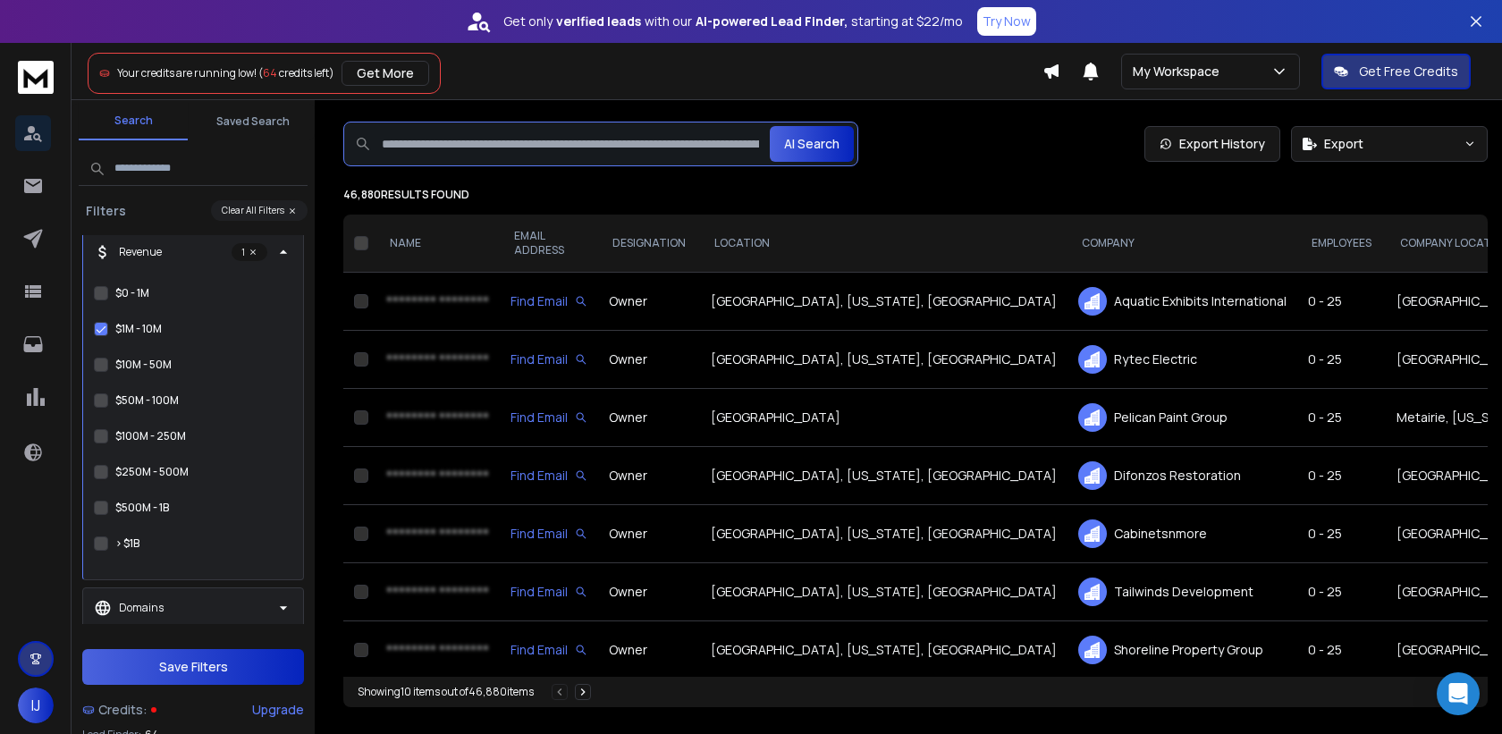
scroll to position [1687, 0]
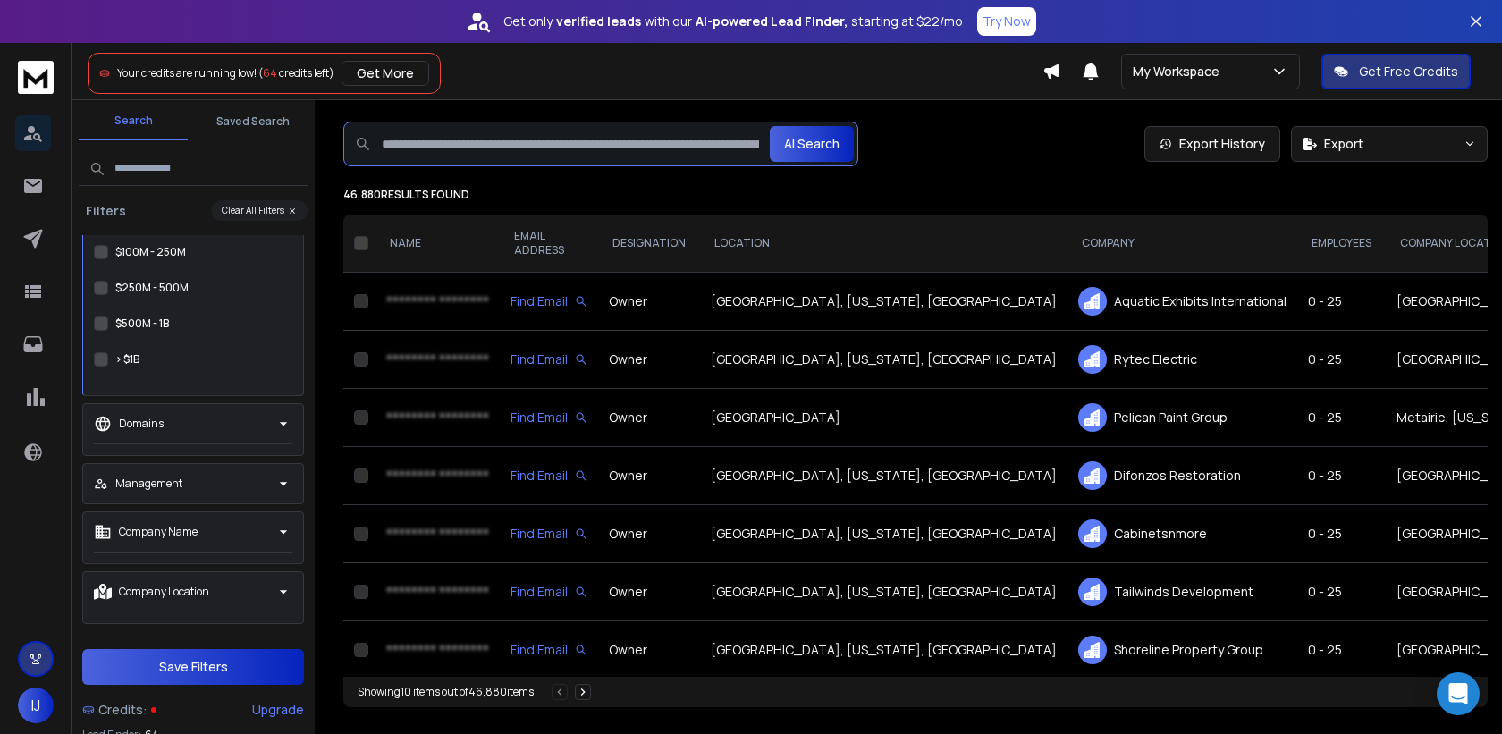
click at [238, 411] on div "Domains" at bounding box center [193, 429] width 222 height 53
click at [251, 420] on div "Domains" at bounding box center [193, 424] width 199 height 18
click at [254, 430] on div "Domains" at bounding box center [193, 424] width 199 height 18
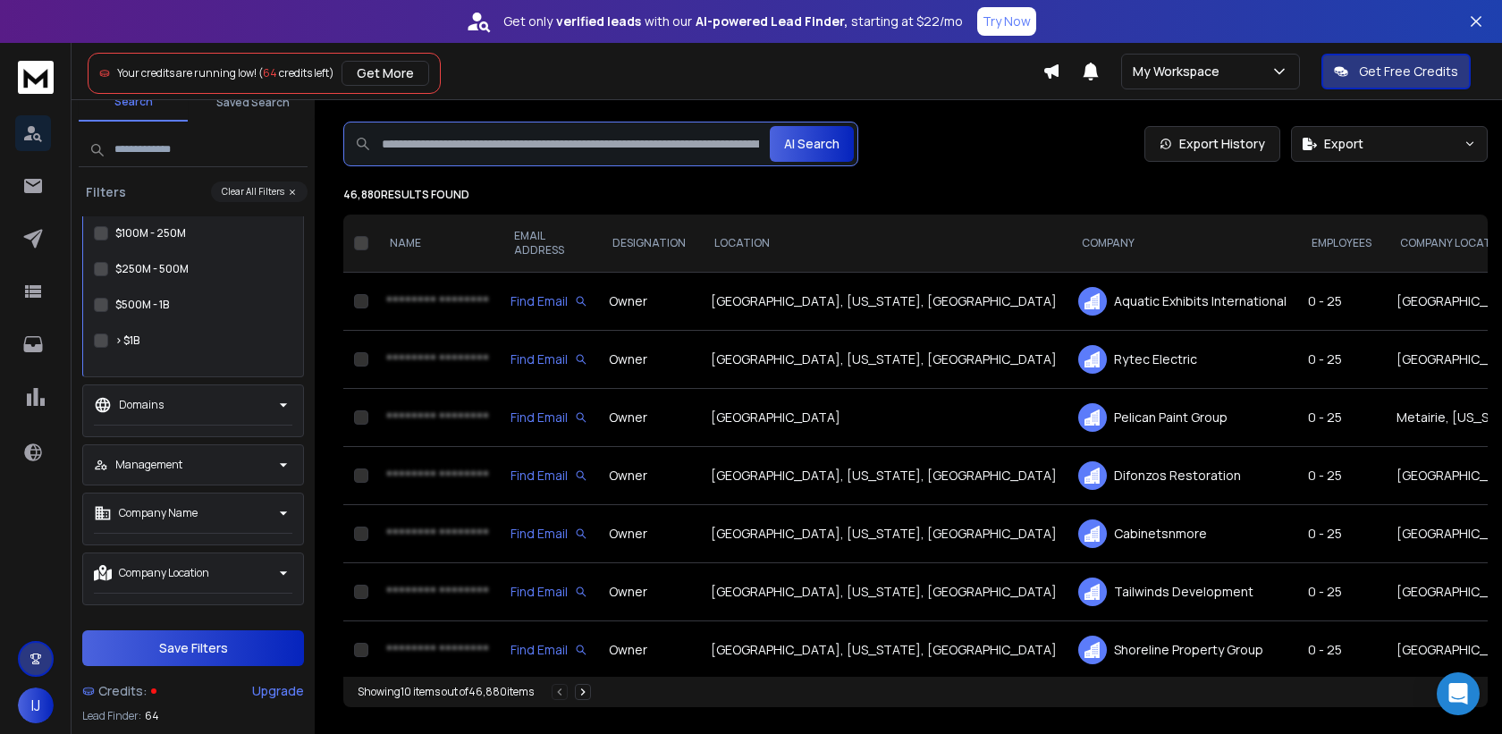
click at [253, 579] on div "Company Location" at bounding box center [193, 573] width 199 height 18
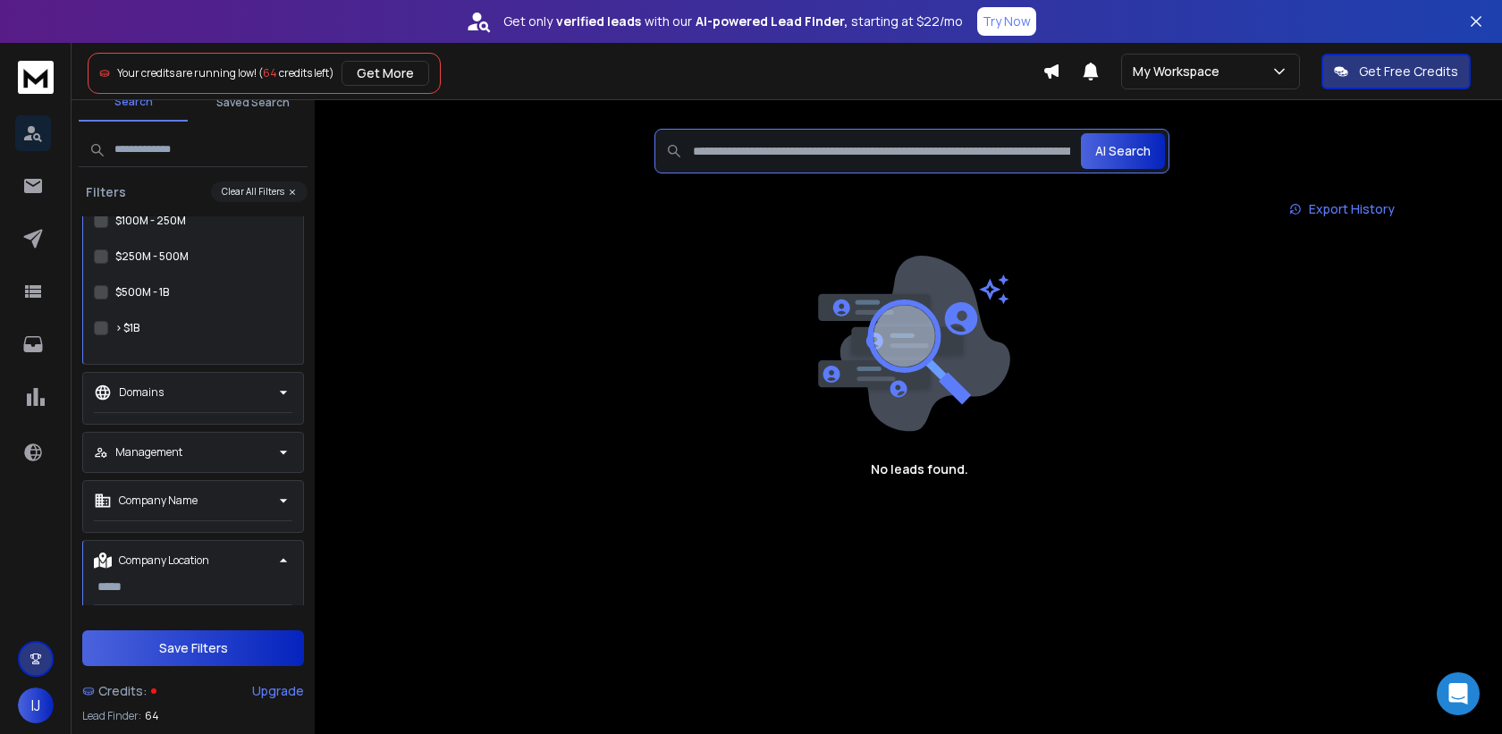
type input "******"
click at [275, 564] on icon at bounding box center [284, 561] width 18 height 18
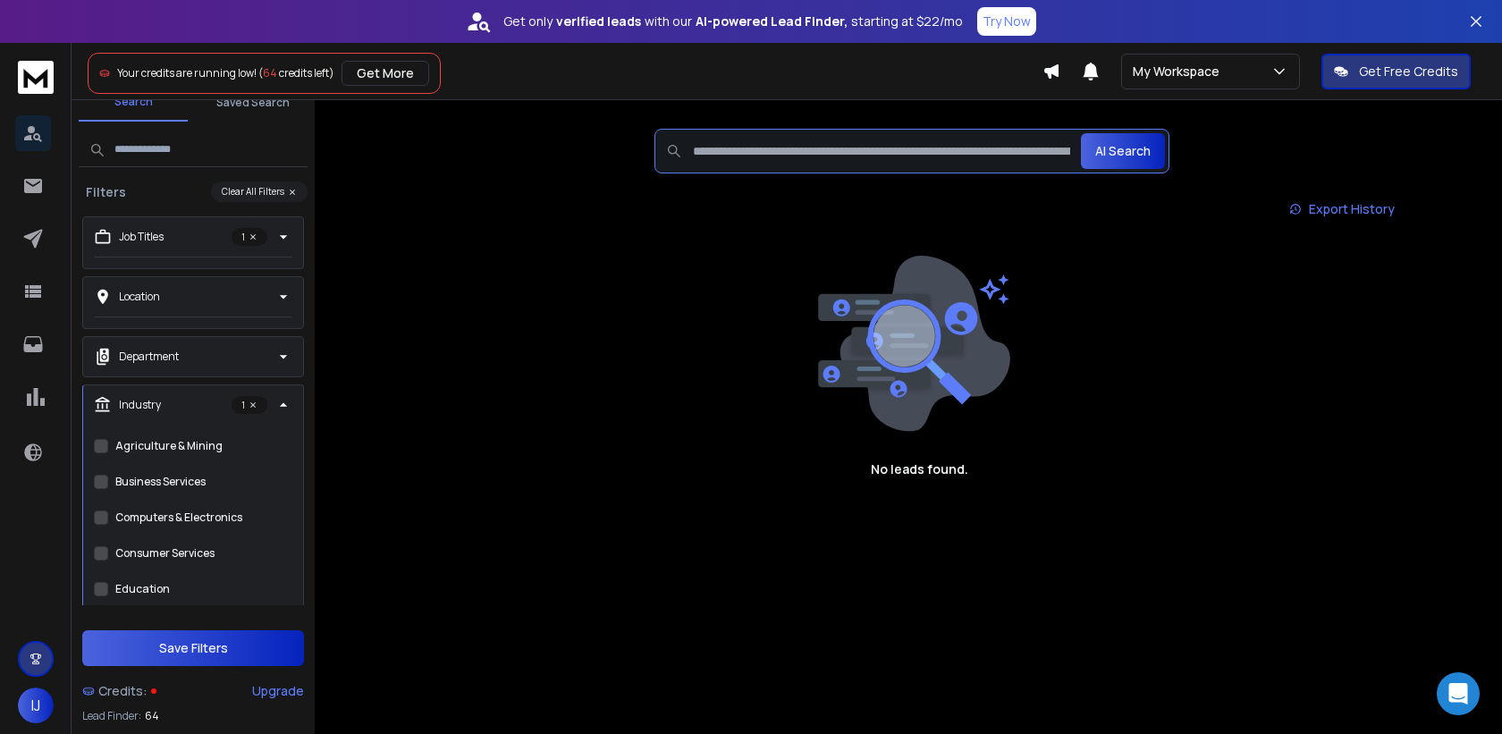
scroll to position [0, 0]
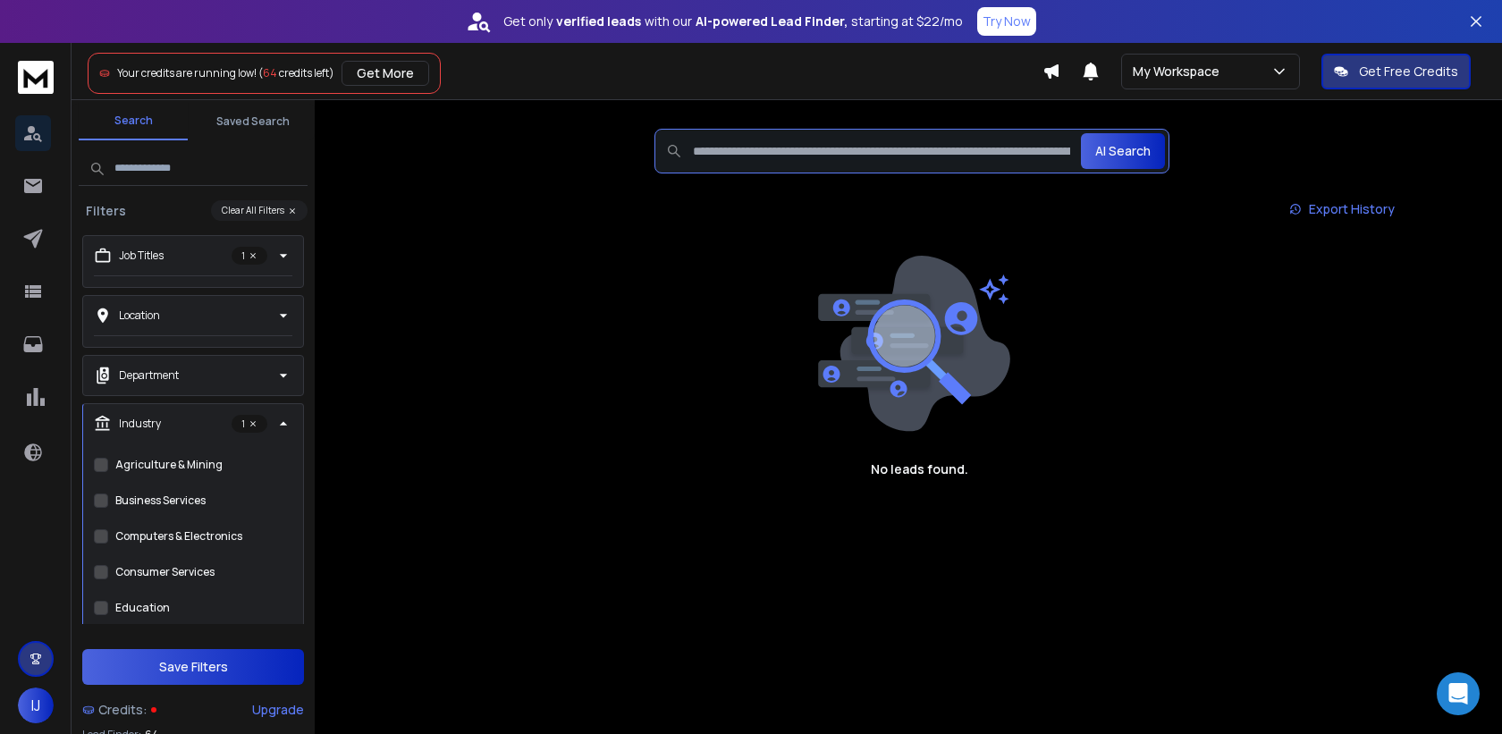
click at [615, 451] on div "Export History No leads found." at bounding box center [912, 334] width 1138 height 287
click at [824, 146] on textarea at bounding box center [881, 151] width 377 height 36
click at [844, 141] on textarea at bounding box center [881, 151] width 377 height 36
click at [799, 310] on div "Export History No leads found." at bounding box center [912, 334] width 1138 height 287
click at [254, 200] on button "Clear All Filters" at bounding box center [259, 210] width 97 height 21
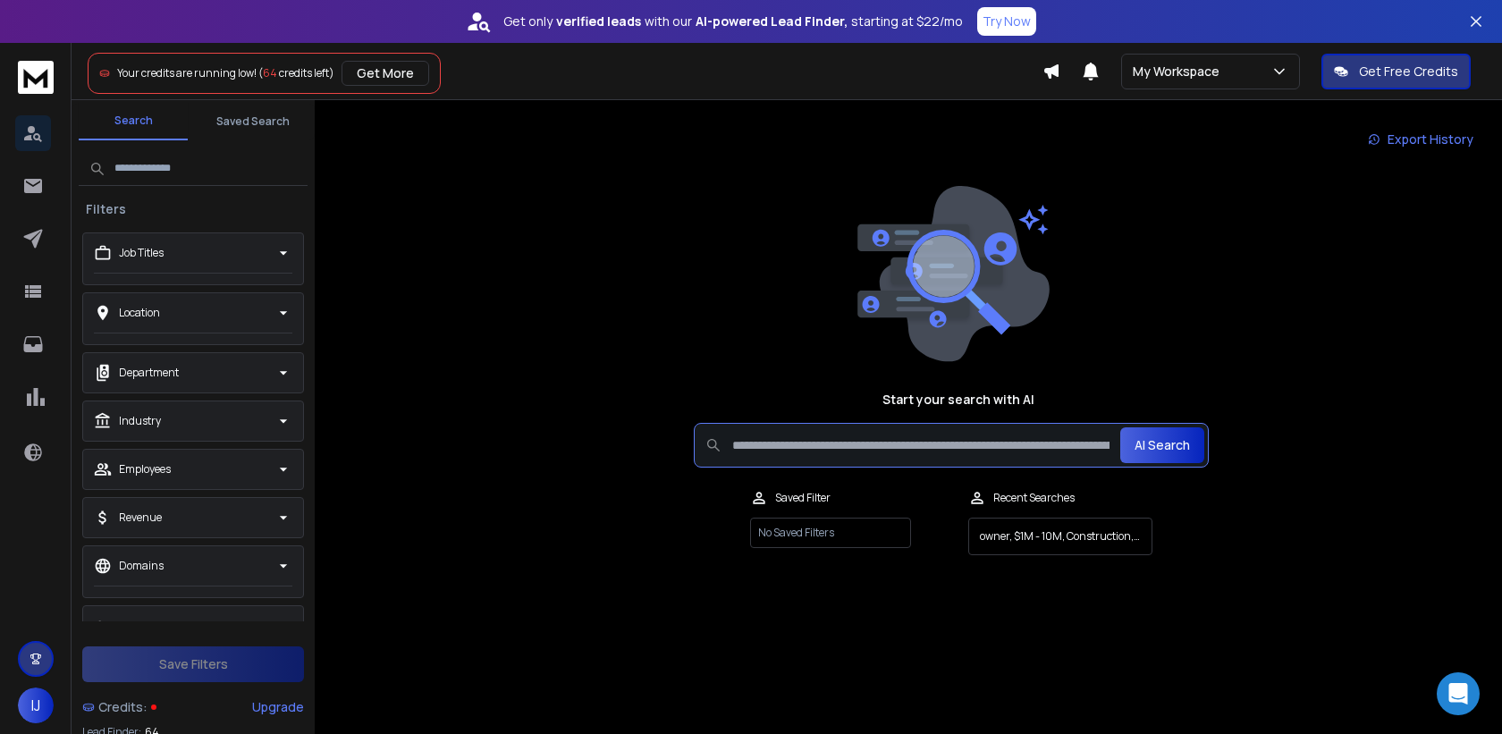
click at [230, 252] on div "Job Titles" at bounding box center [193, 253] width 199 height 18
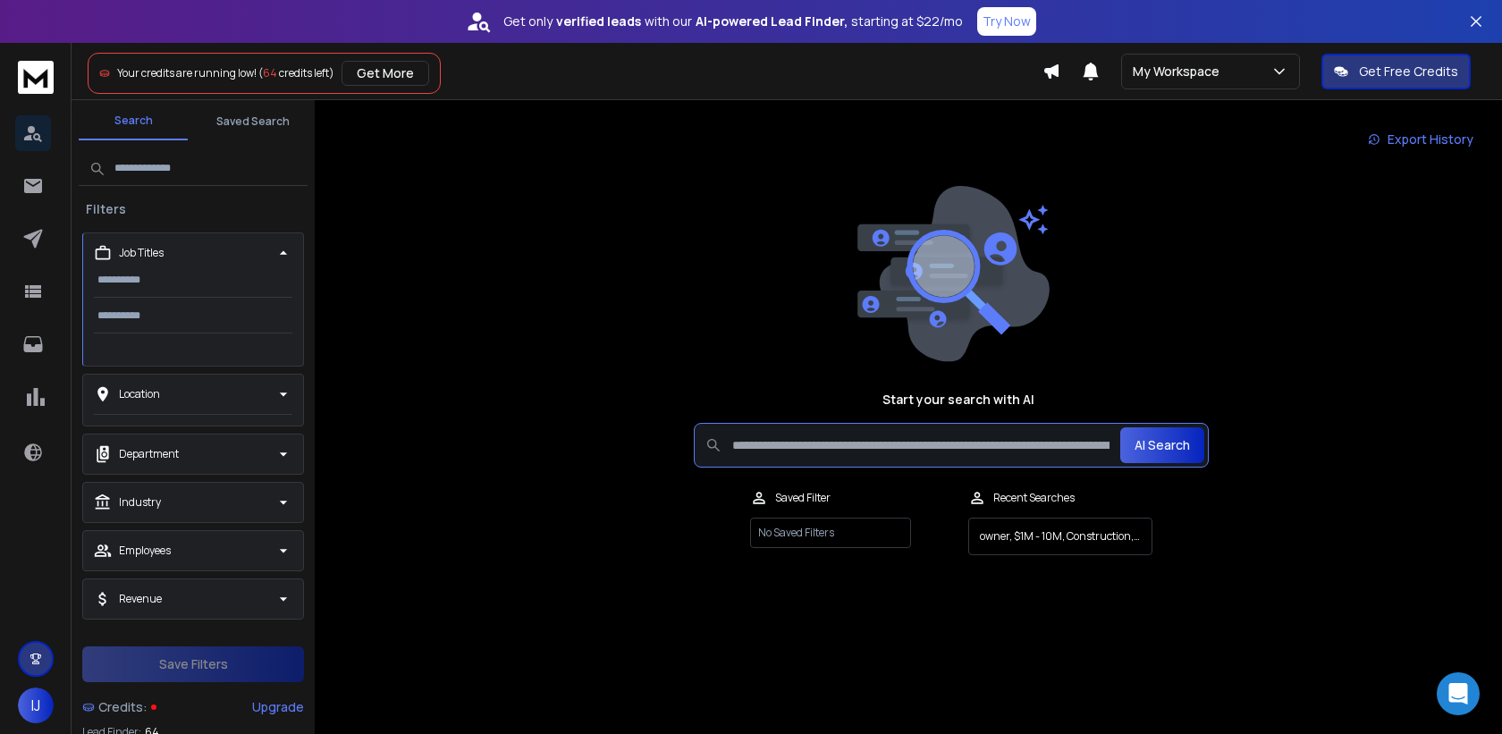
click at [1032, 530] on p "owner, $1M - 10M, Construction, Real Estate, 0 - 25" at bounding box center [1060, 536] width 161 height 14
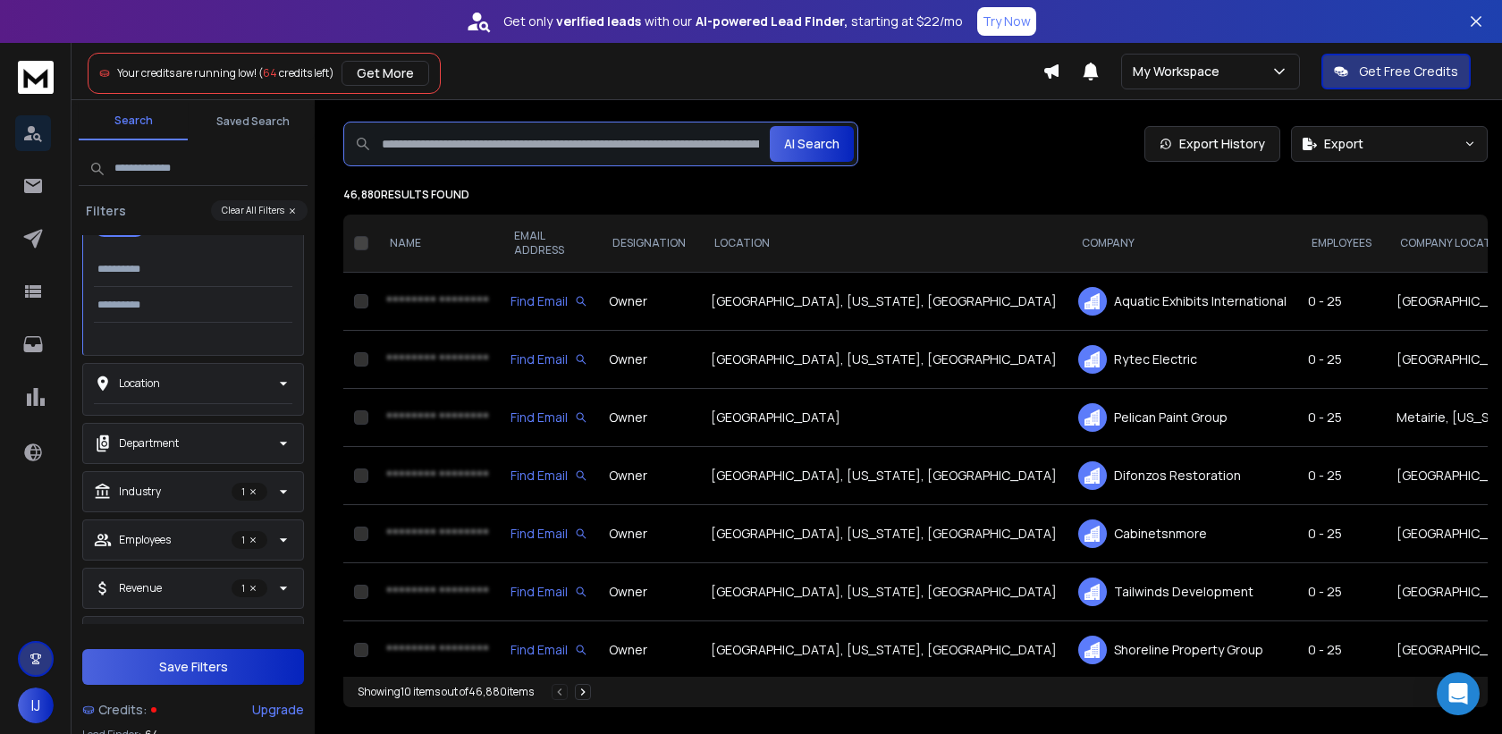
scroll to position [54, 0]
click at [231, 383] on div "Location" at bounding box center [193, 398] width 222 height 53
click at [245, 394] on div "Location" at bounding box center [193, 393] width 199 height 18
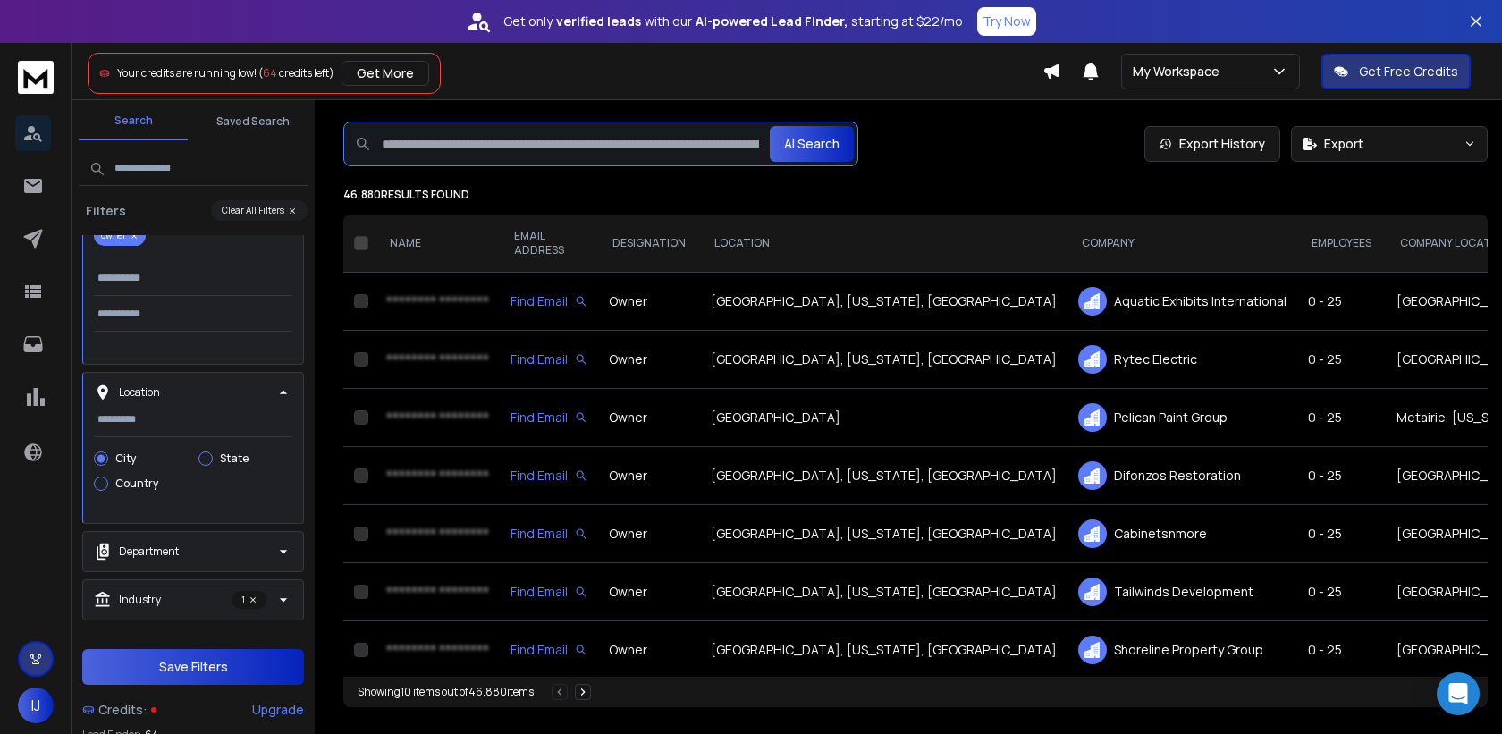
click at [136, 478] on label "Country" at bounding box center [136, 484] width 43 height 14
click at [108, 478] on button "Country" at bounding box center [101, 484] width 14 height 14
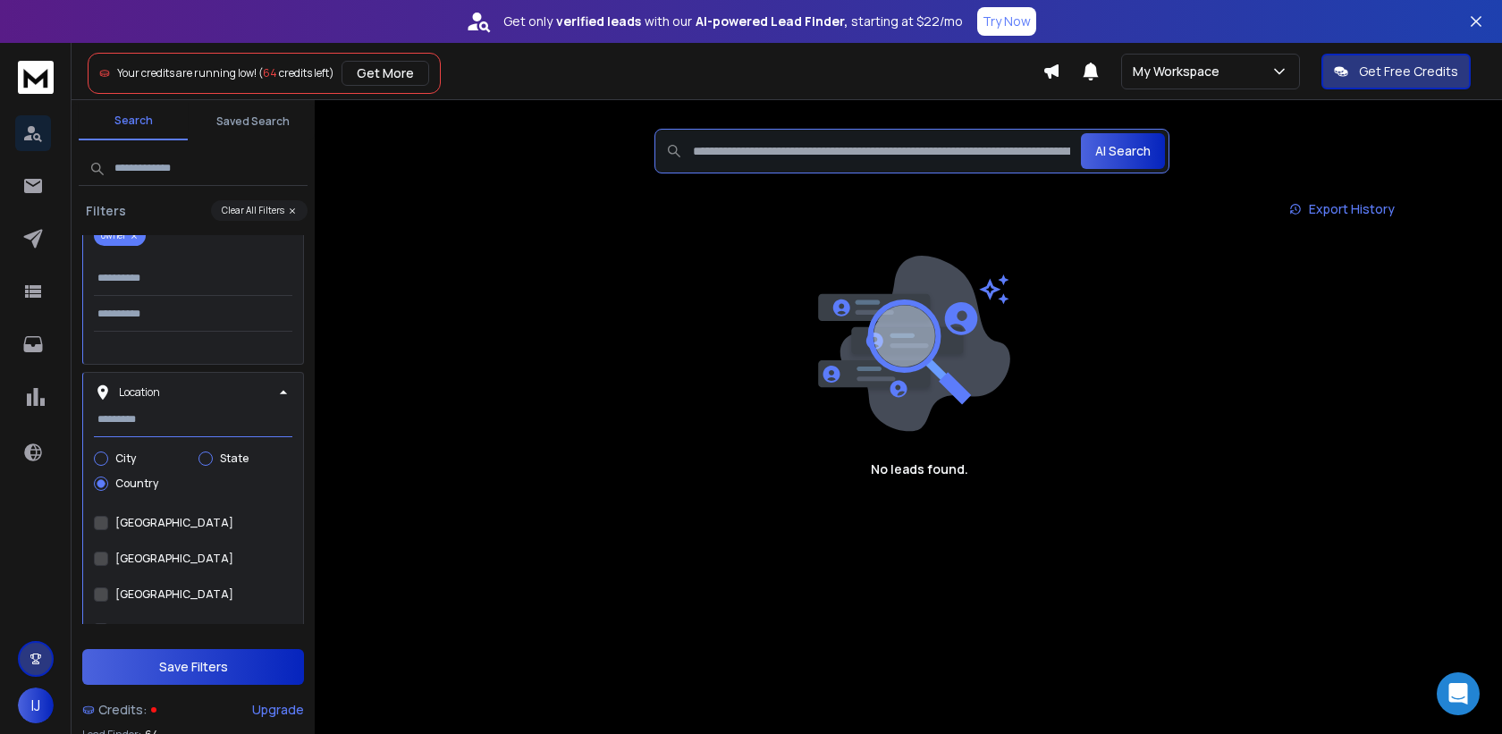
click at [149, 425] on input at bounding box center [193, 420] width 199 height 36
type input "***"
click at [127, 526] on label "[GEOGRAPHIC_DATA]" at bounding box center [174, 523] width 118 height 14
click at [108, 526] on States "[GEOGRAPHIC_DATA]" at bounding box center [101, 523] width 14 height 14
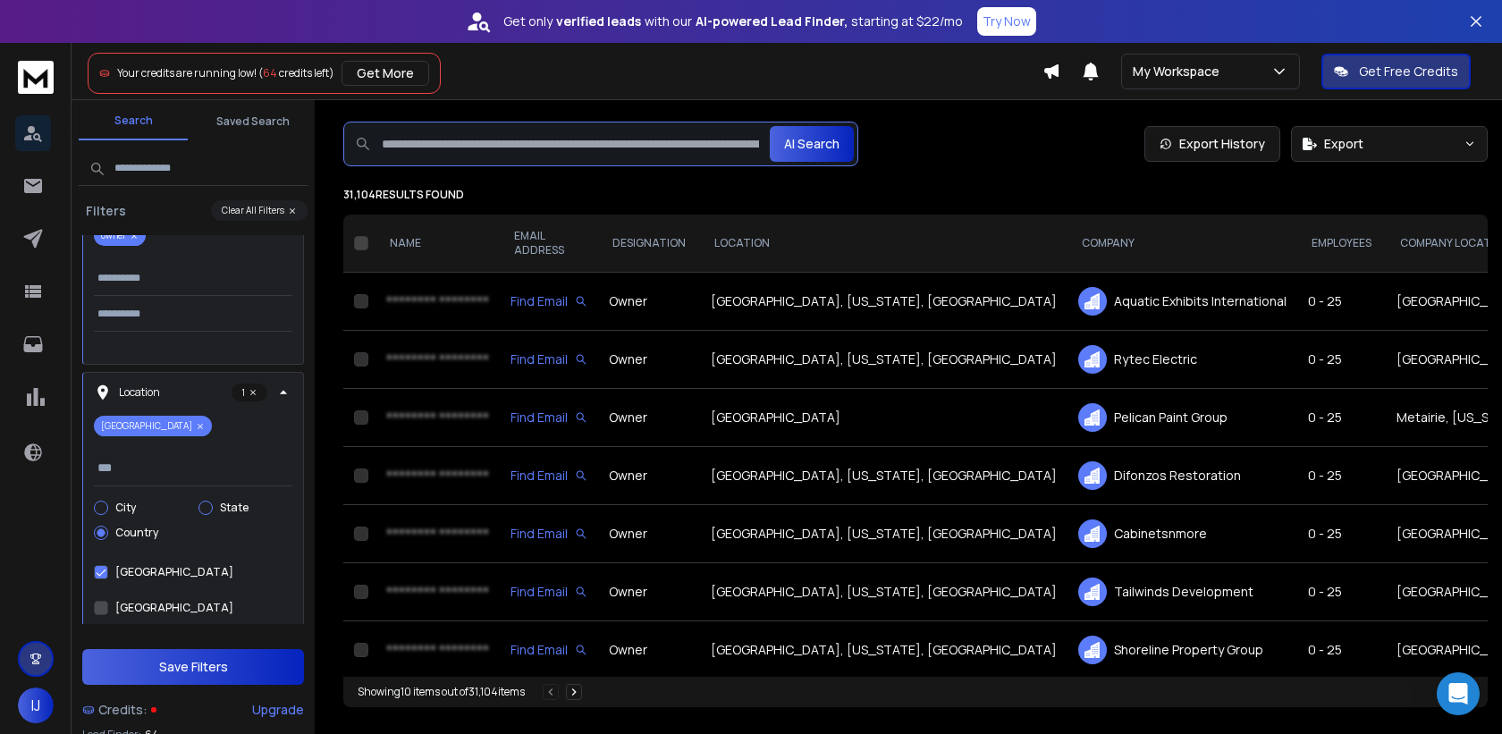
click at [190, 672] on button "Save Filters" at bounding box center [193, 667] width 222 height 36
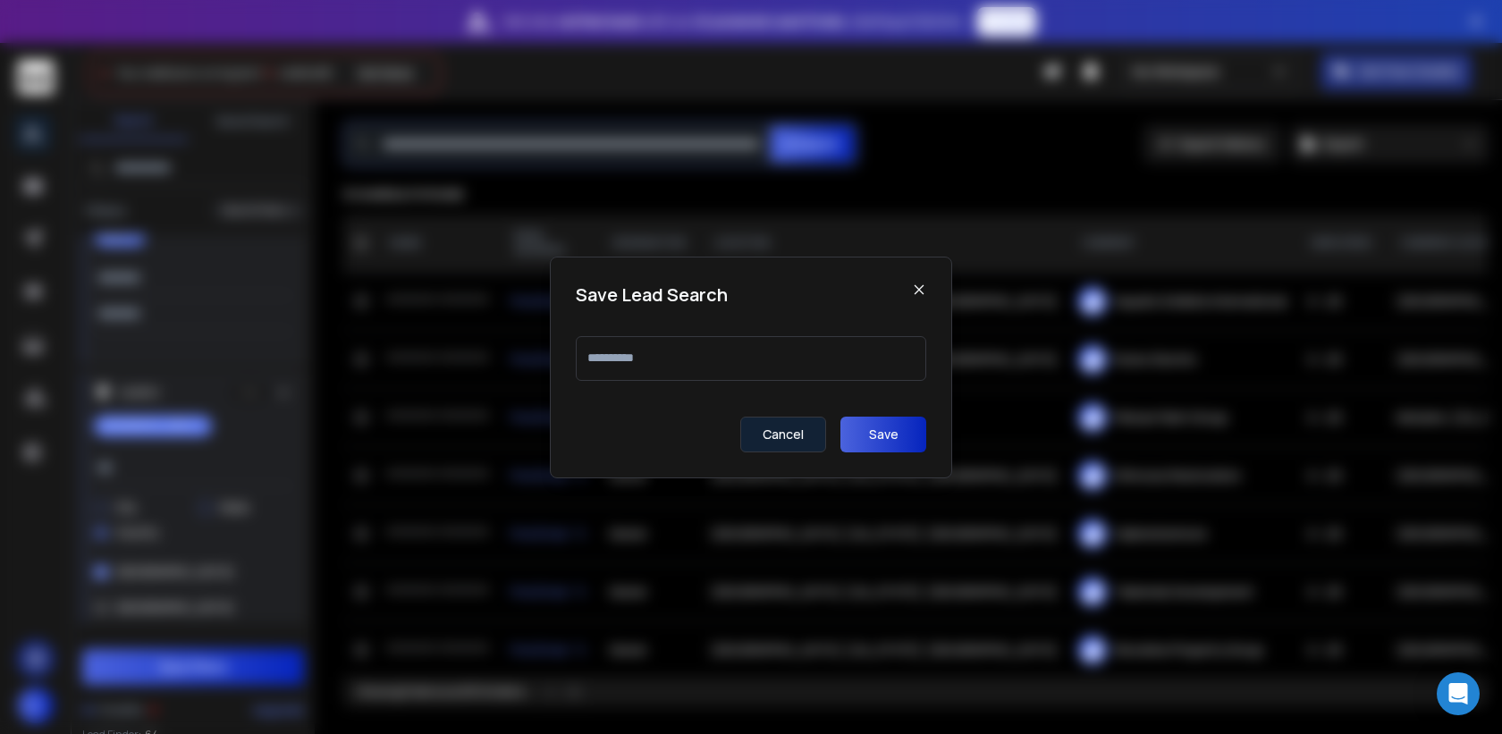
click at [772, 423] on button "Cancel" at bounding box center [783, 435] width 86 height 36
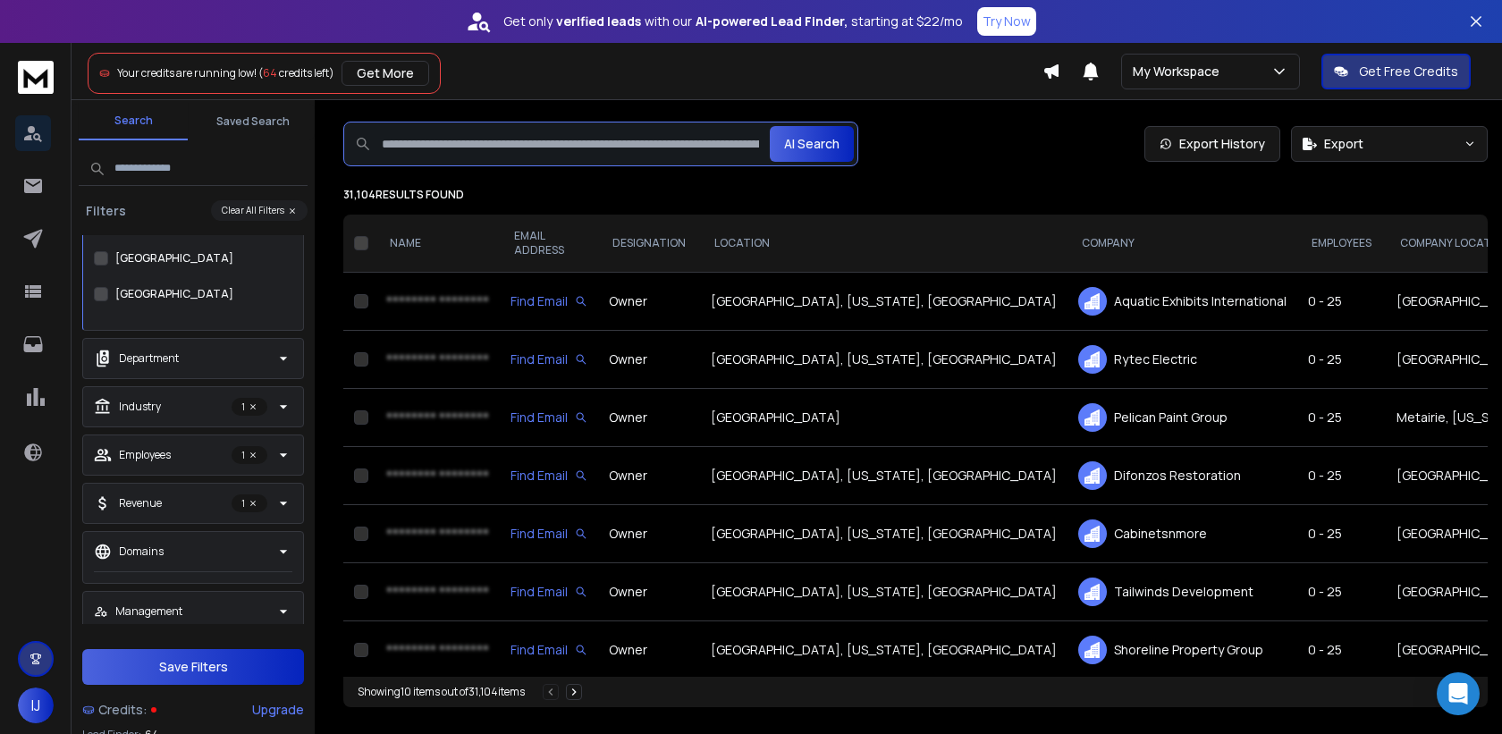
scroll to position [468, 0]
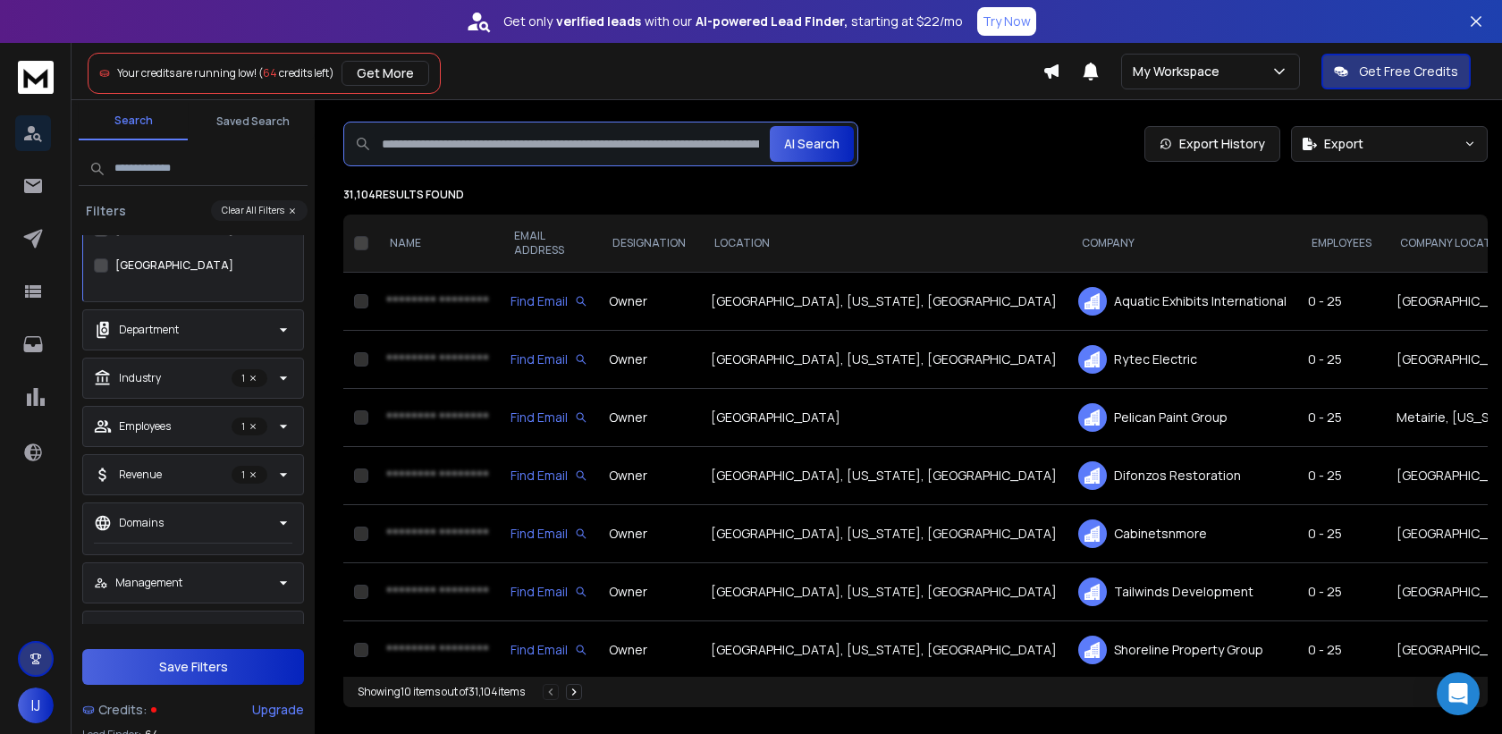
click at [263, 335] on div "Department" at bounding box center [193, 330] width 199 height 18
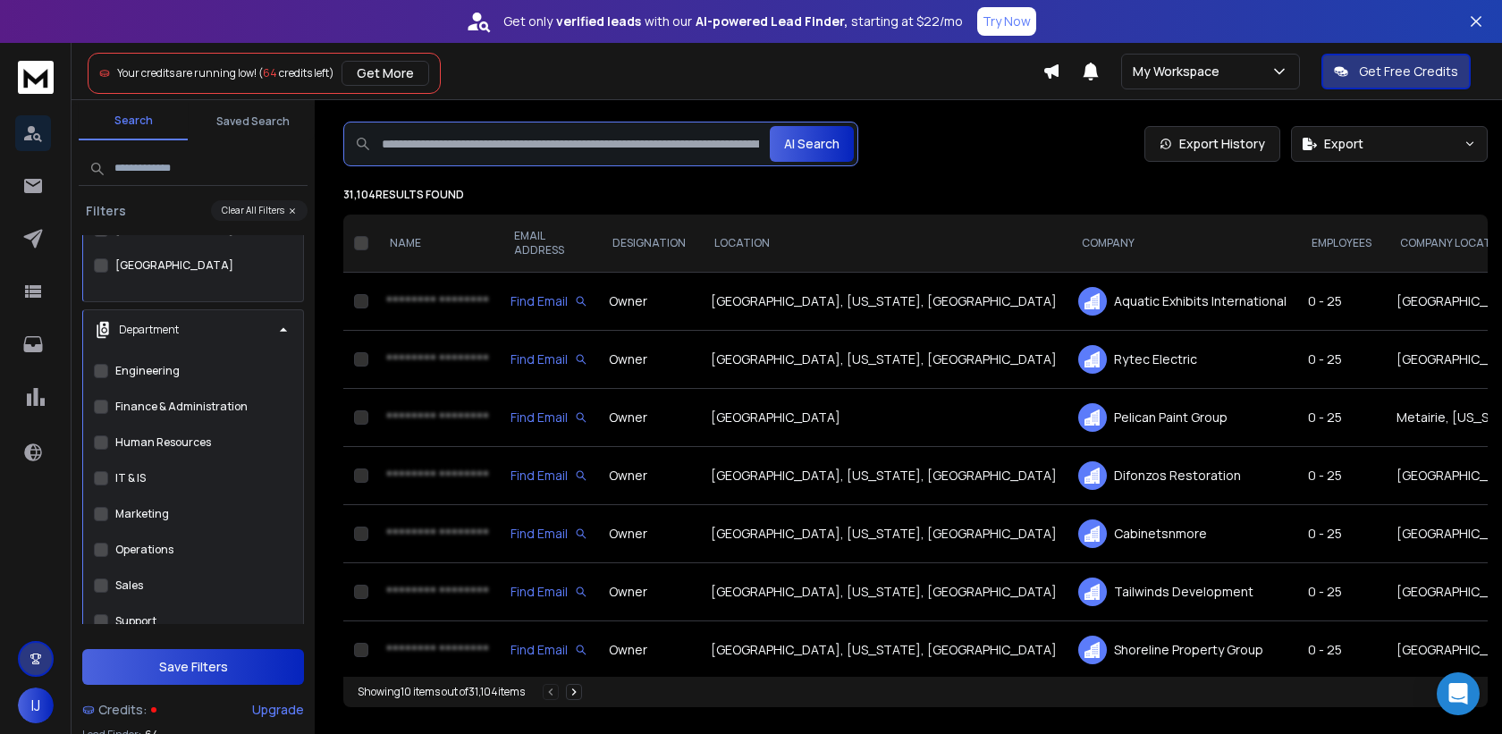
click at [263, 335] on div "Department" at bounding box center [193, 330] width 199 height 18
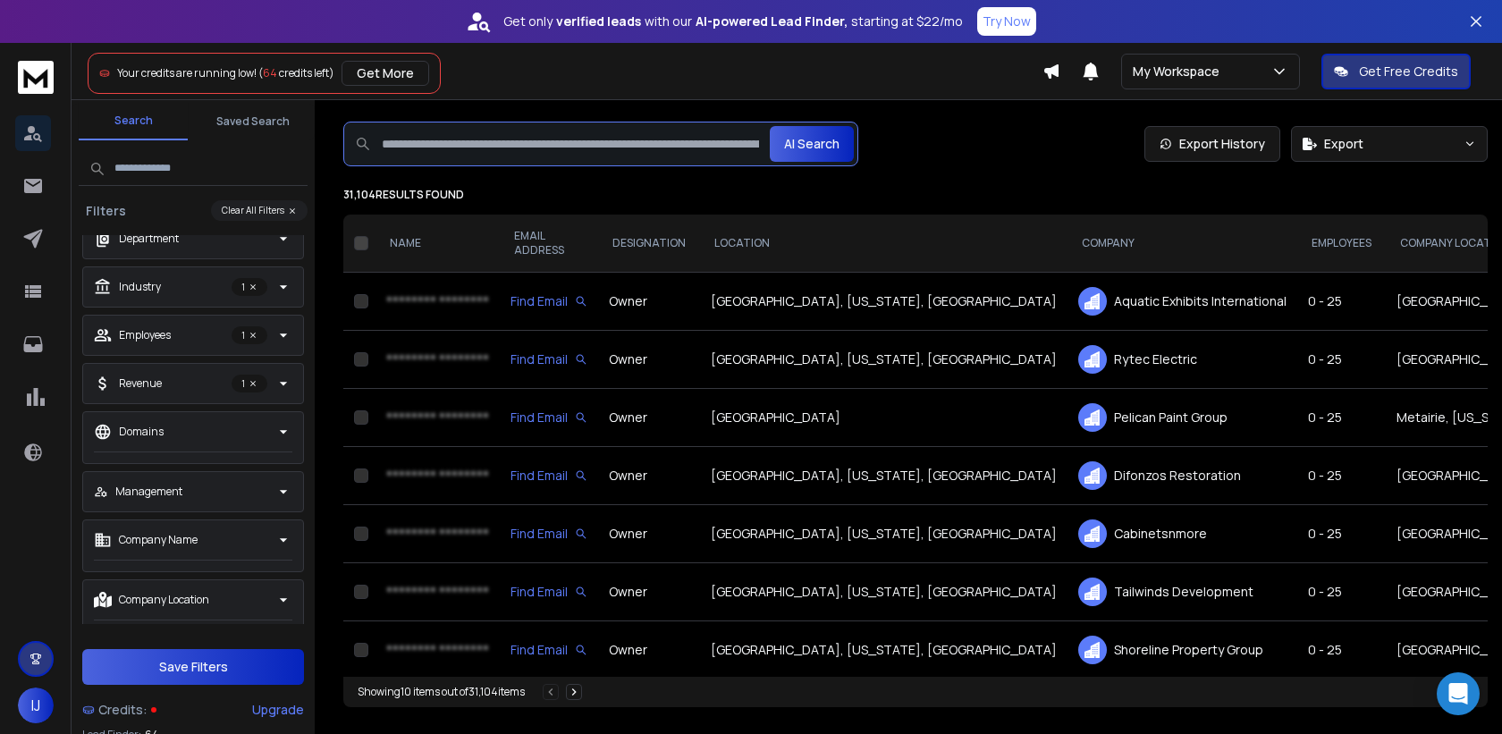
scroll to position [567, 0]
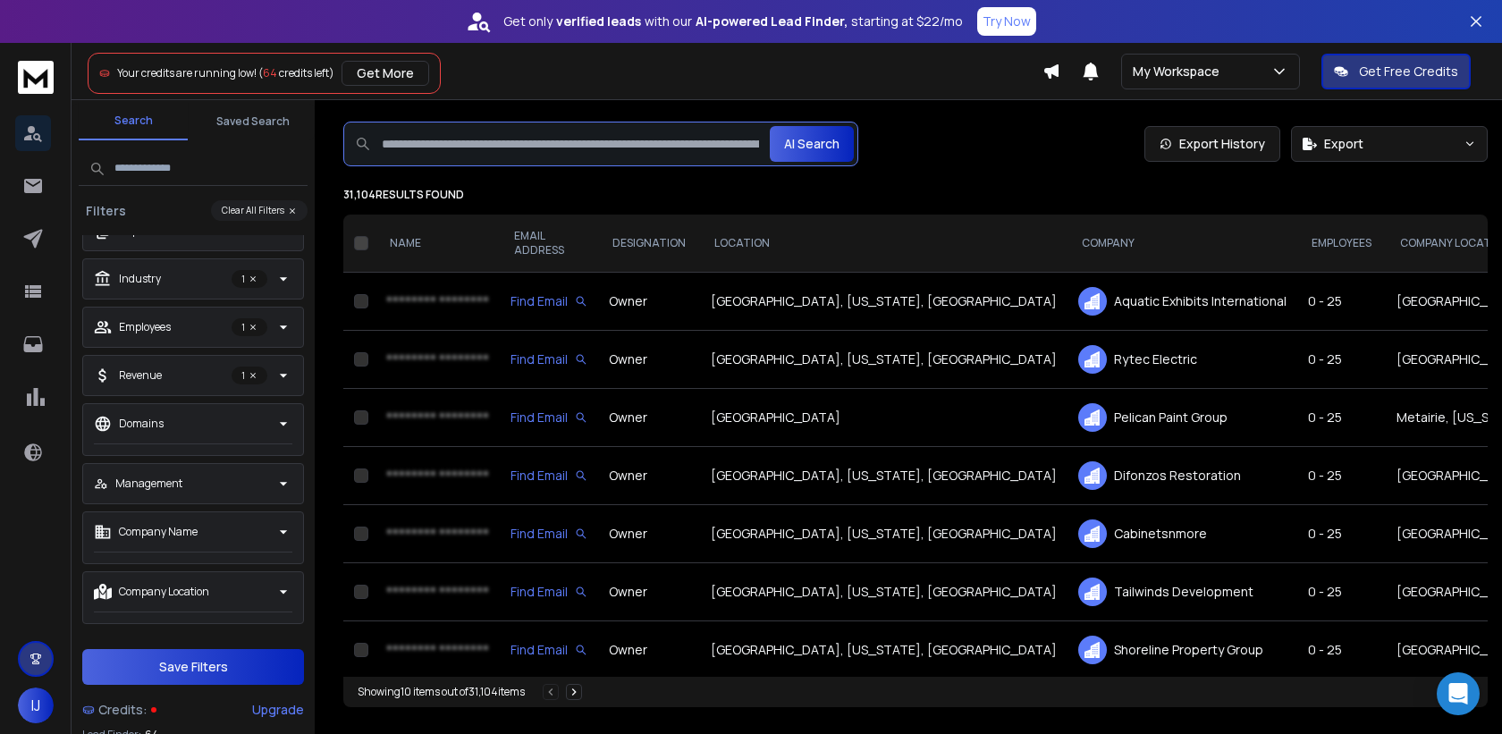
click at [263, 335] on div "1" at bounding box center [262, 327] width 61 height 18
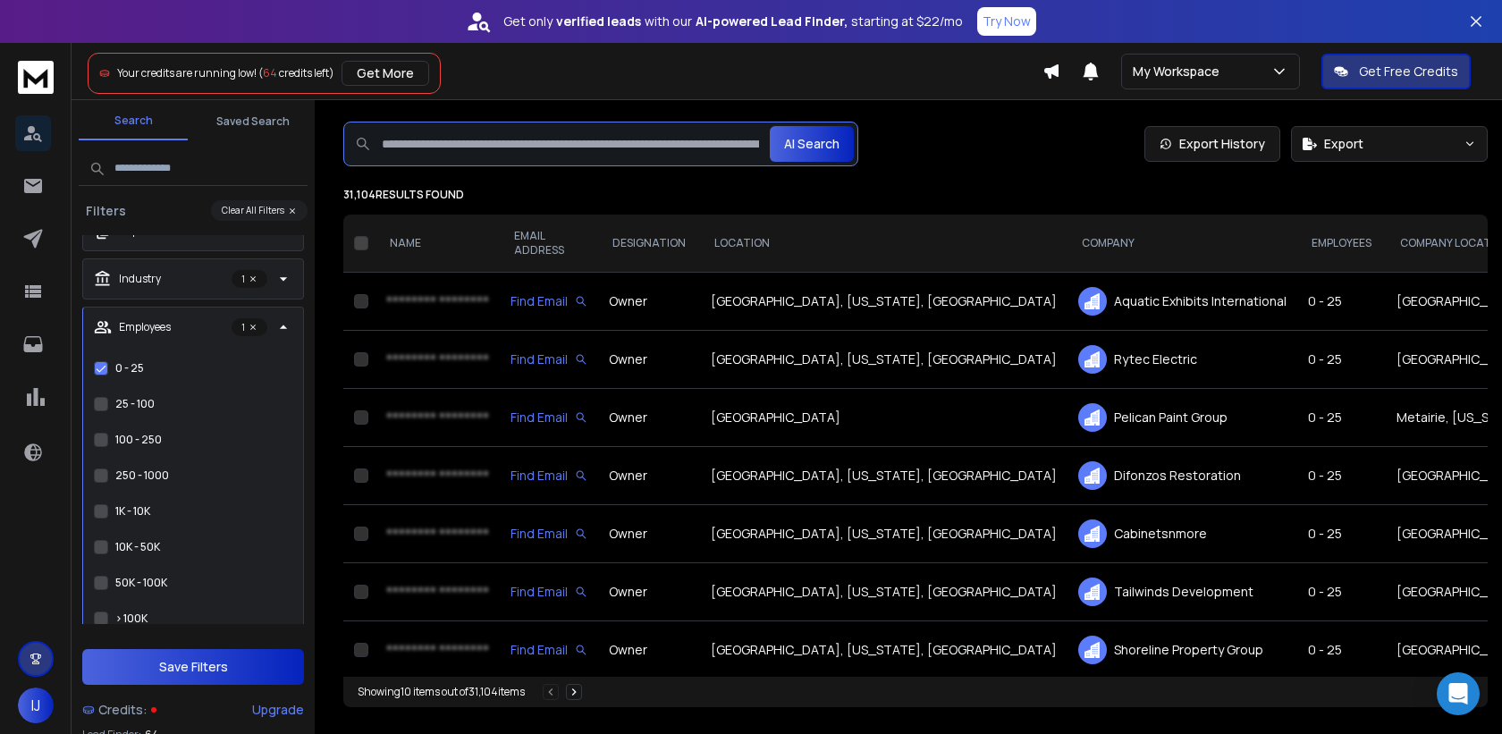
click at [263, 335] on div "1" at bounding box center [262, 327] width 61 height 18
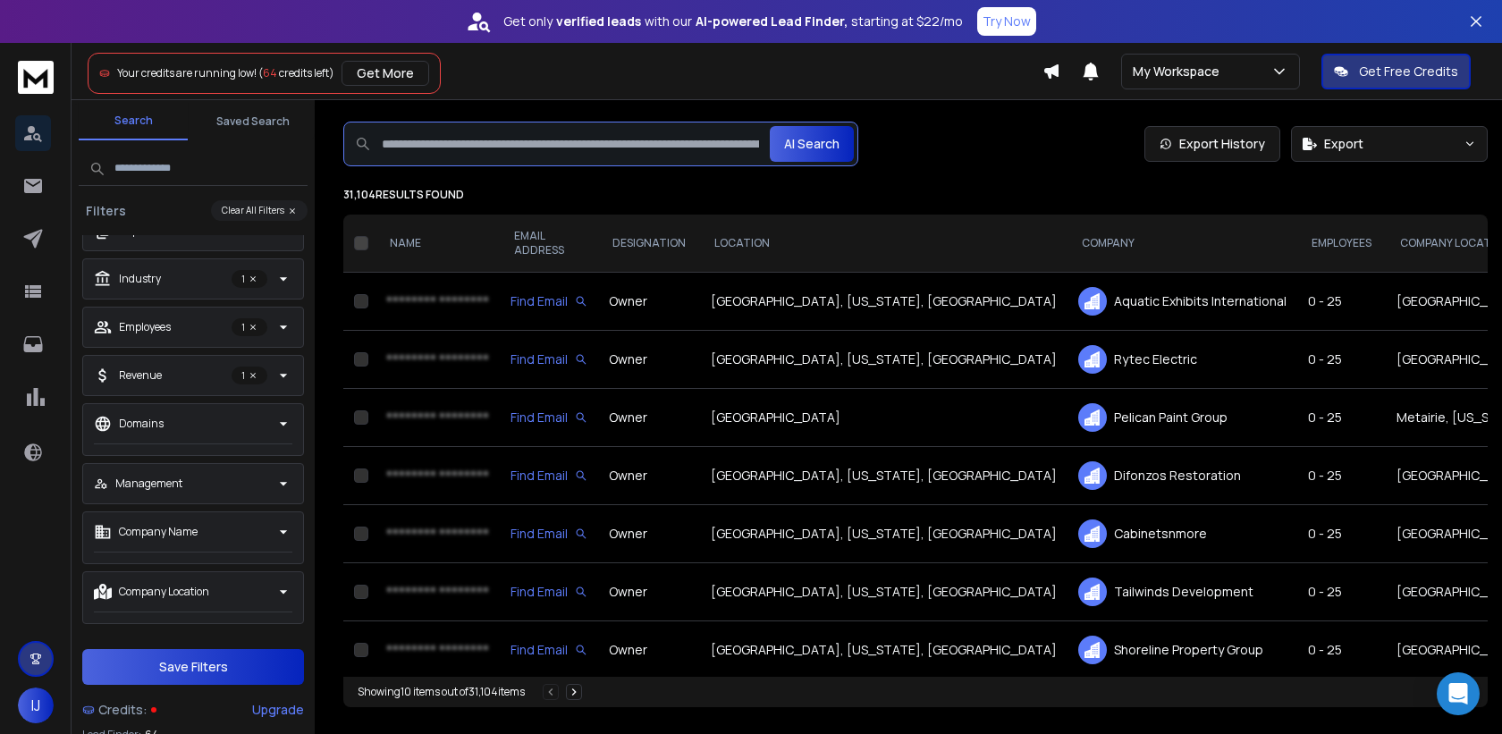
scroll to position [19, 0]
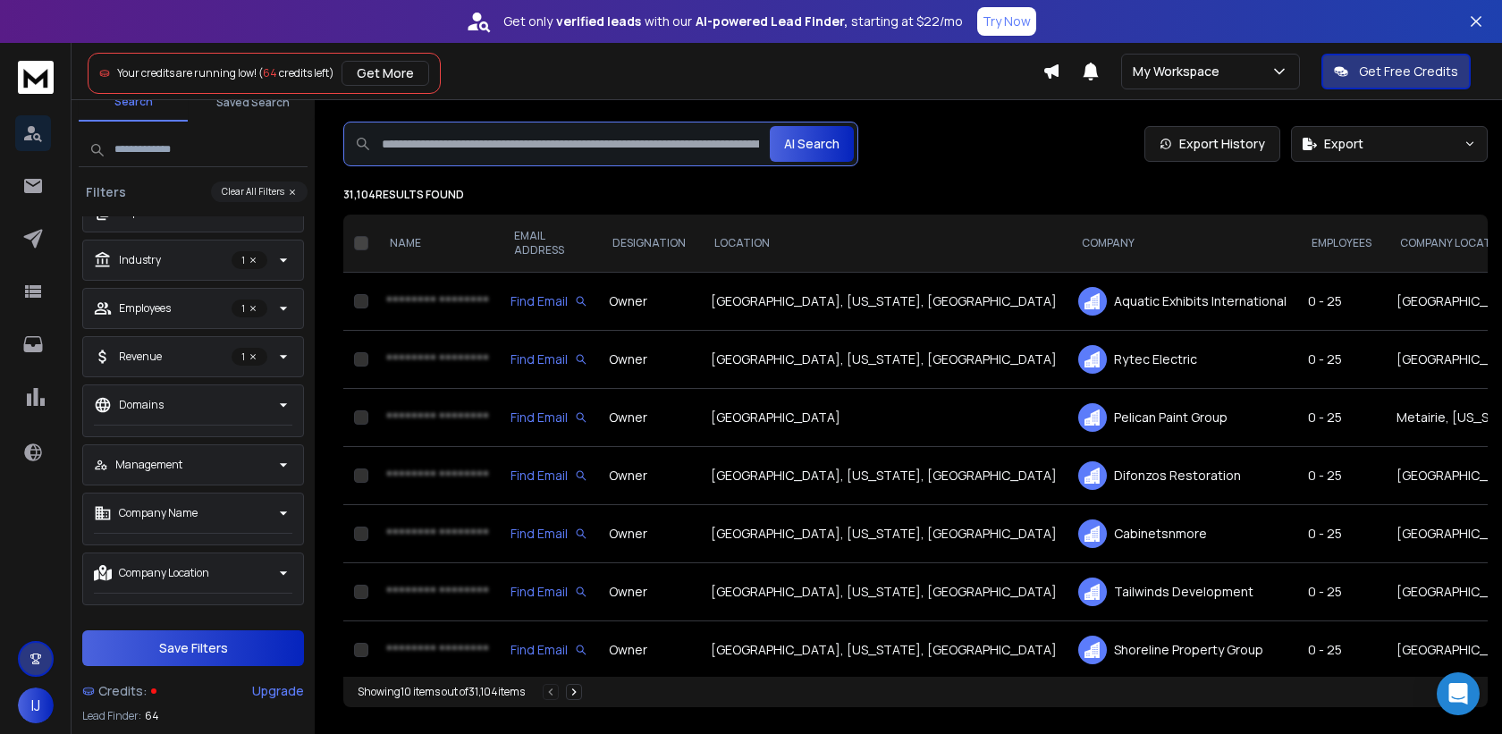
click at [280, 464] on icon at bounding box center [283, 465] width 7 height 4
click at [275, 581] on icon at bounding box center [284, 573] width 18 height 18
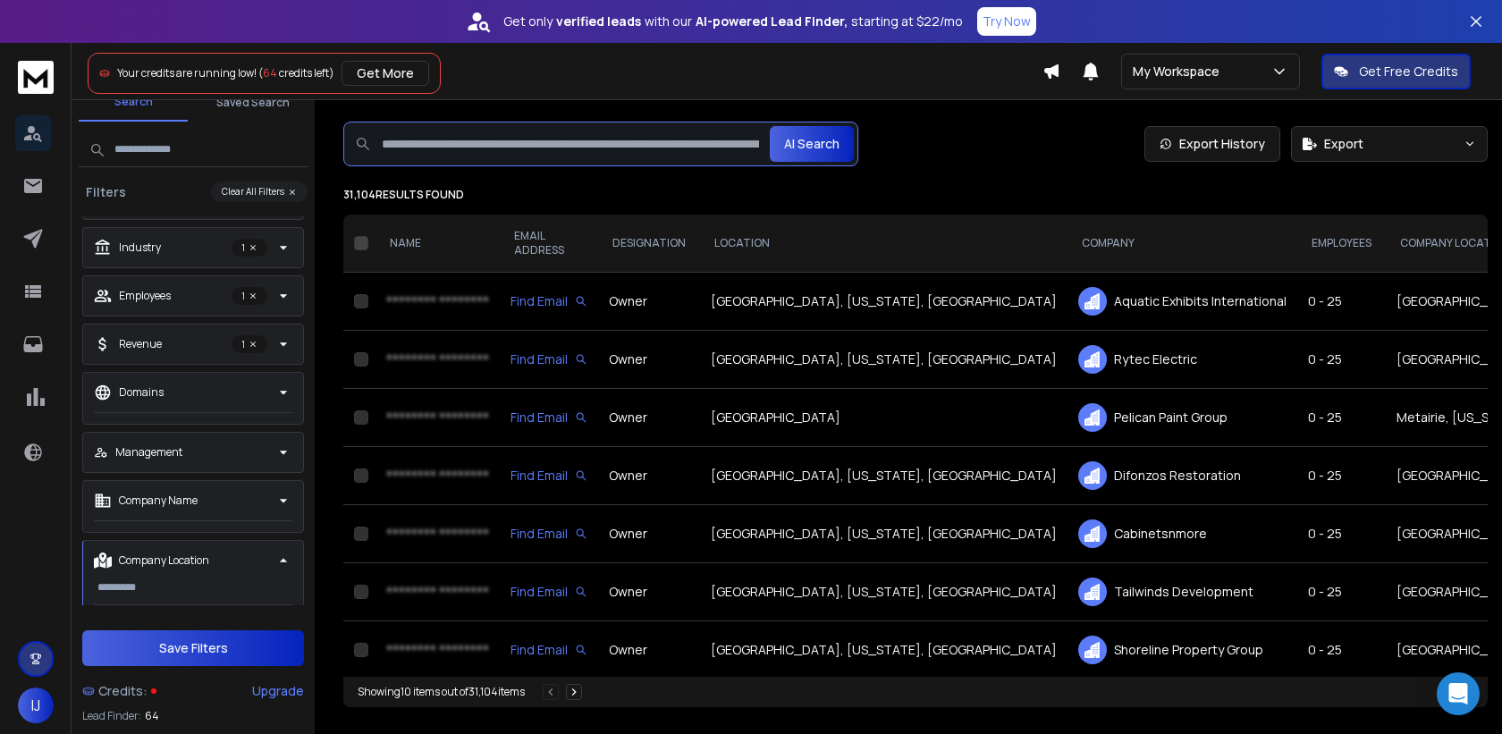
click at [275, 563] on icon at bounding box center [284, 561] width 18 height 18
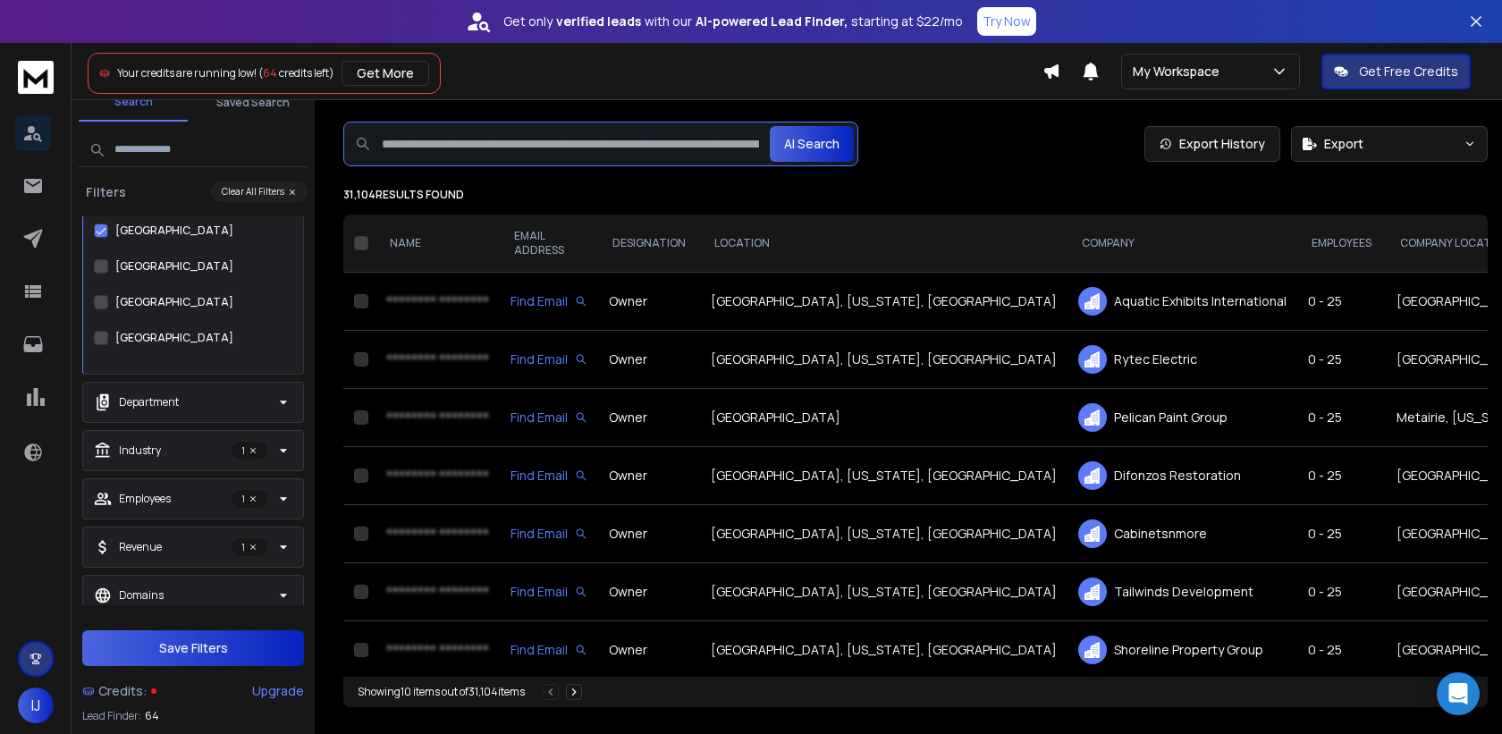
scroll to position [0, 0]
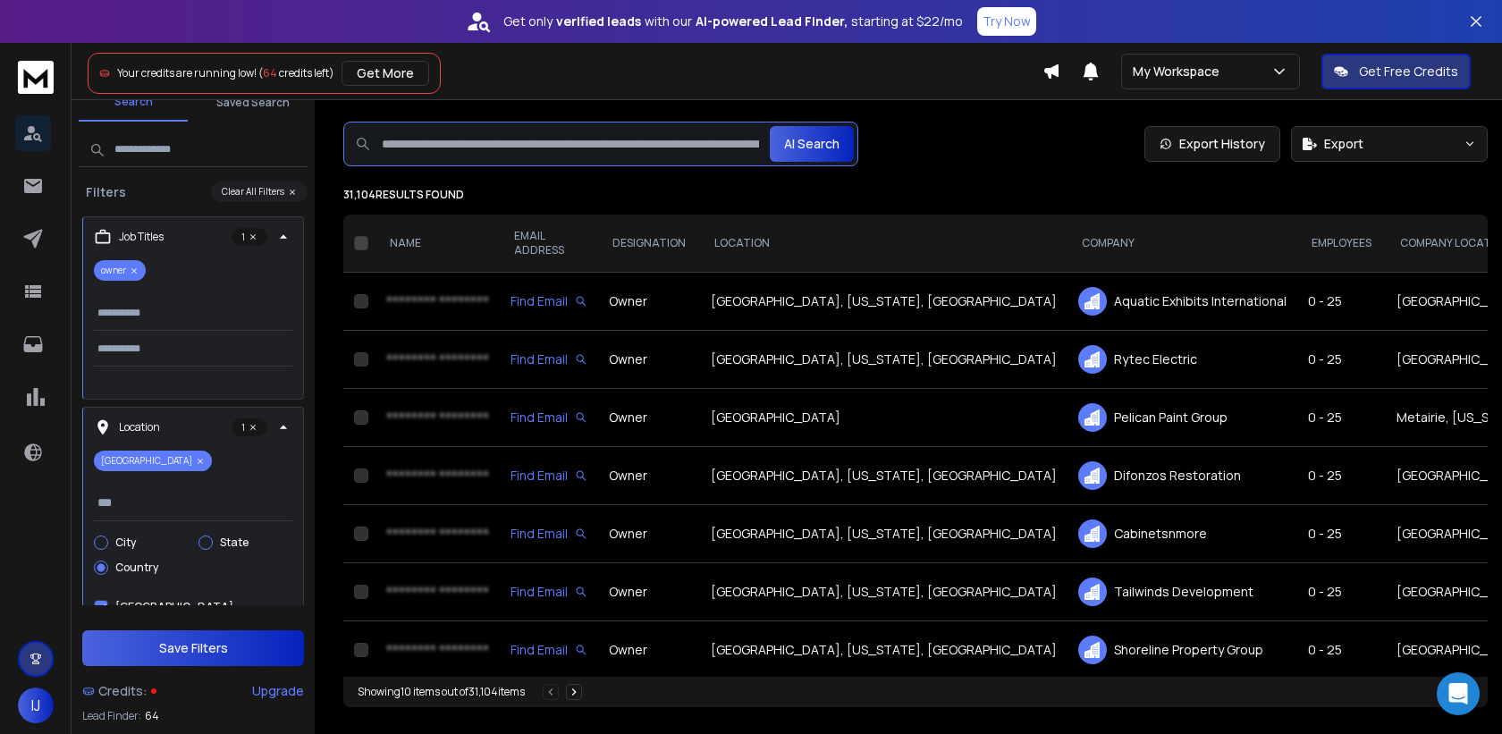
click at [237, 651] on button "Save Filters" at bounding box center [193, 648] width 222 height 36
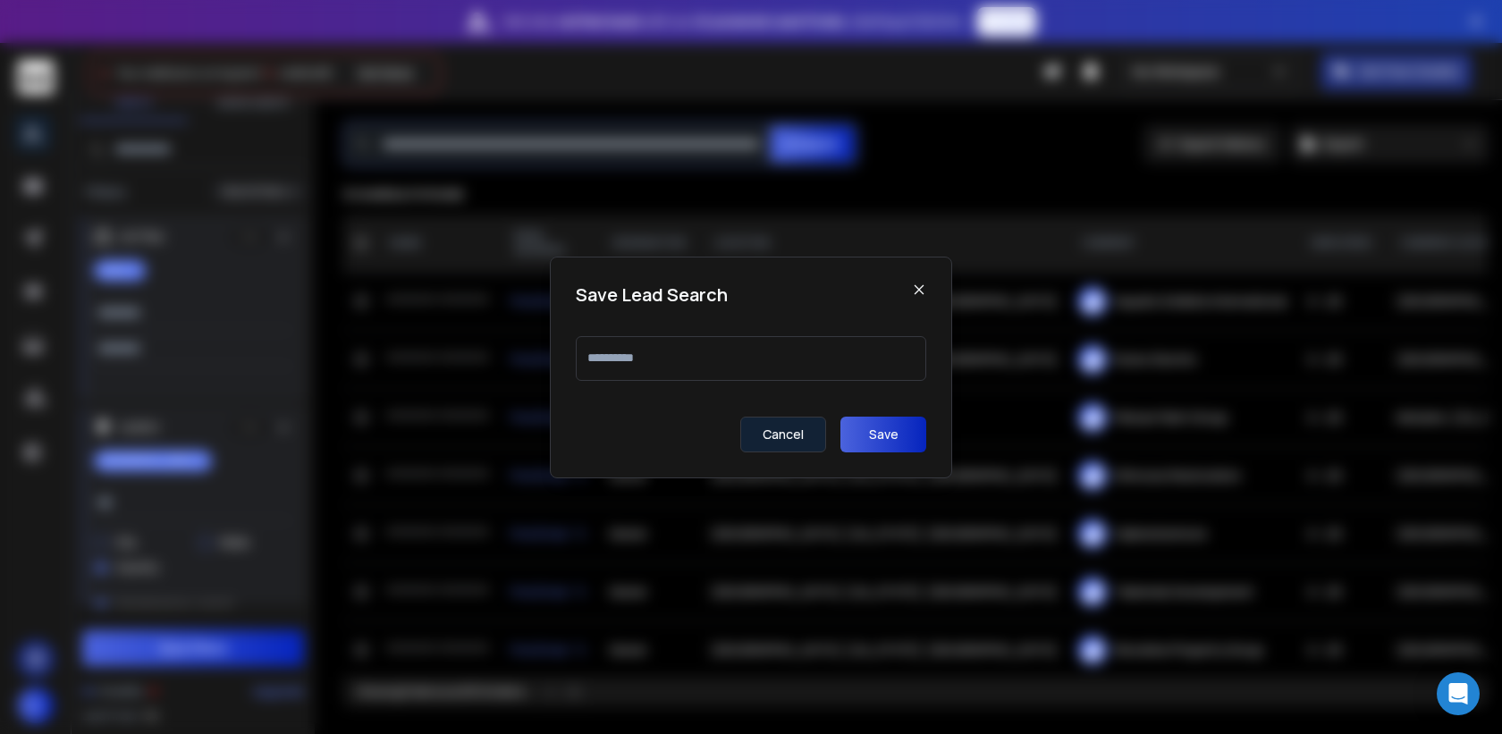
click at [775, 437] on button "Cancel" at bounding box center [783, 435] width 86 height 36
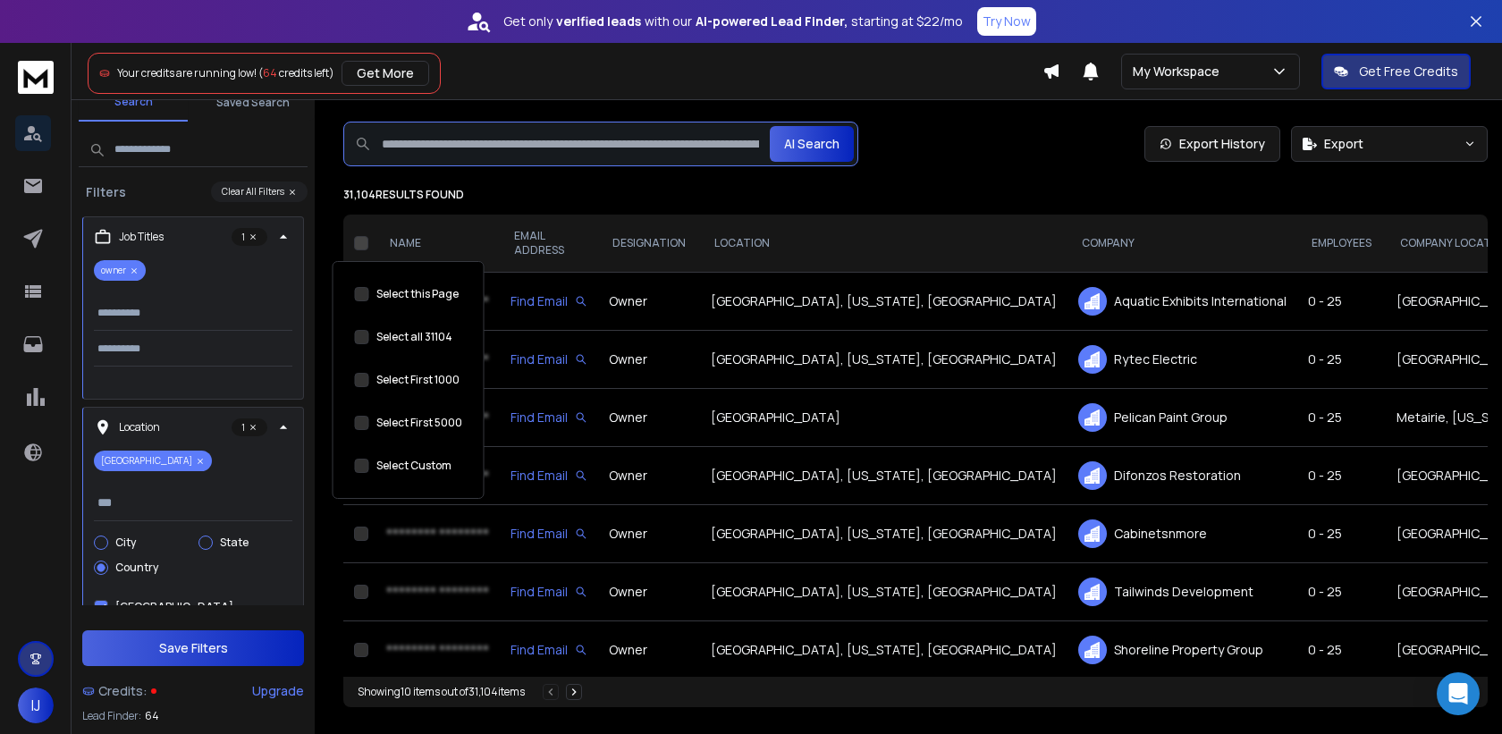
click at [364, 244] on button "Select this Page" at bounding box center [361, 243] width 14 height 14
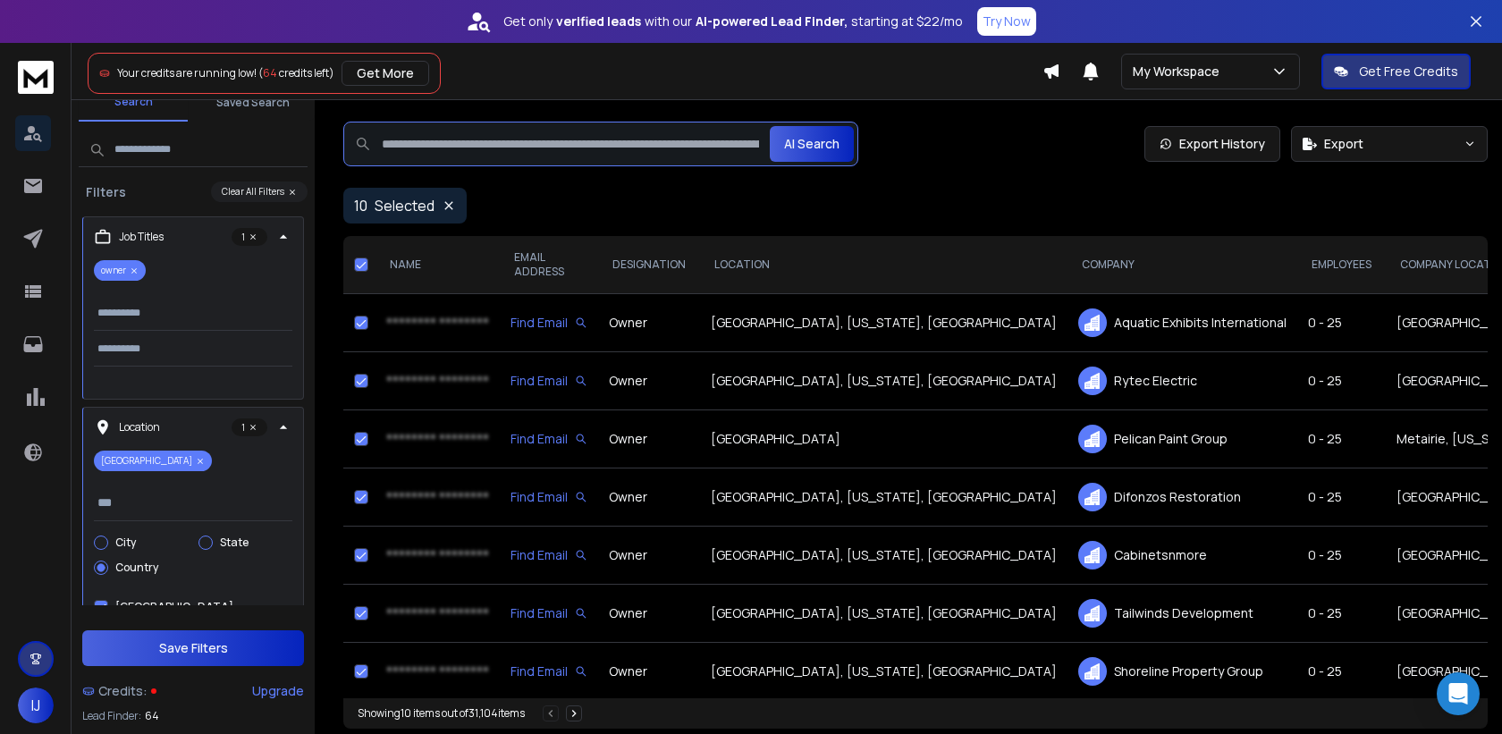
click at [402, 213] on p "Selected" at bounding box center [405, 205] width 60 height 21
click at [445, 207] on icon at bounding box center [449, 206] width 14 height 14
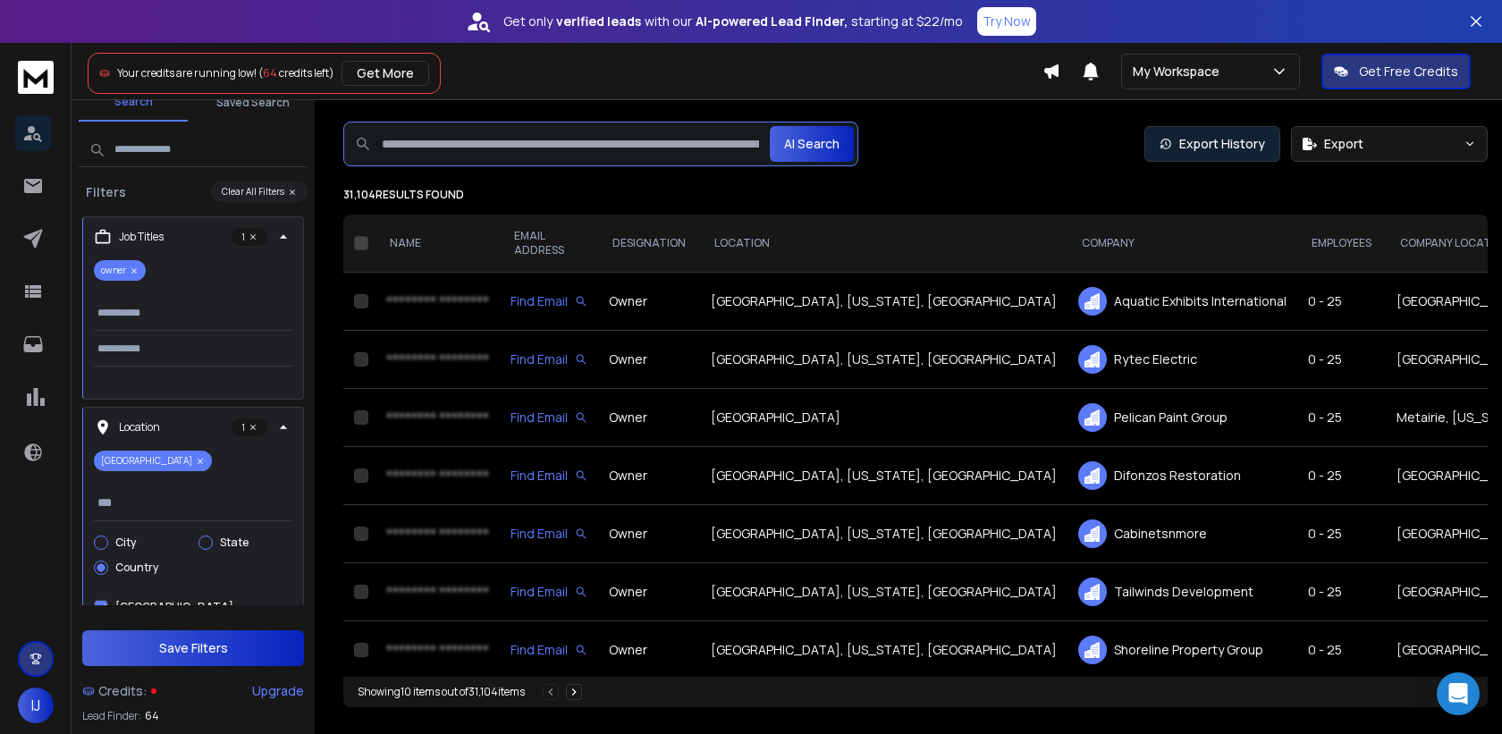
click at [1237, 147] on link "Export History" at bounding box center [1213, 144] width 136 height 36
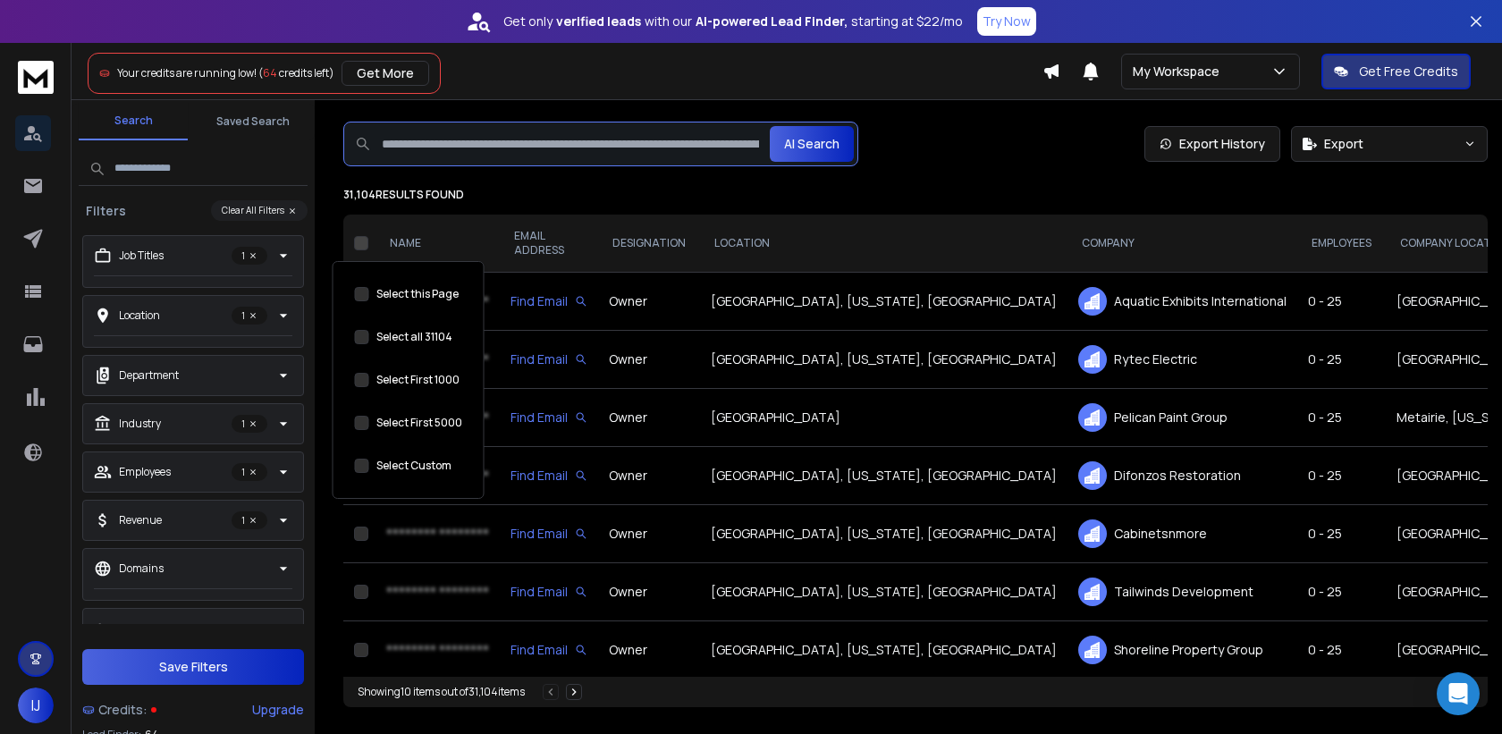
click at [360, 244] on button "Select this Page" at bounding box center [361, 243] width 14 height 14
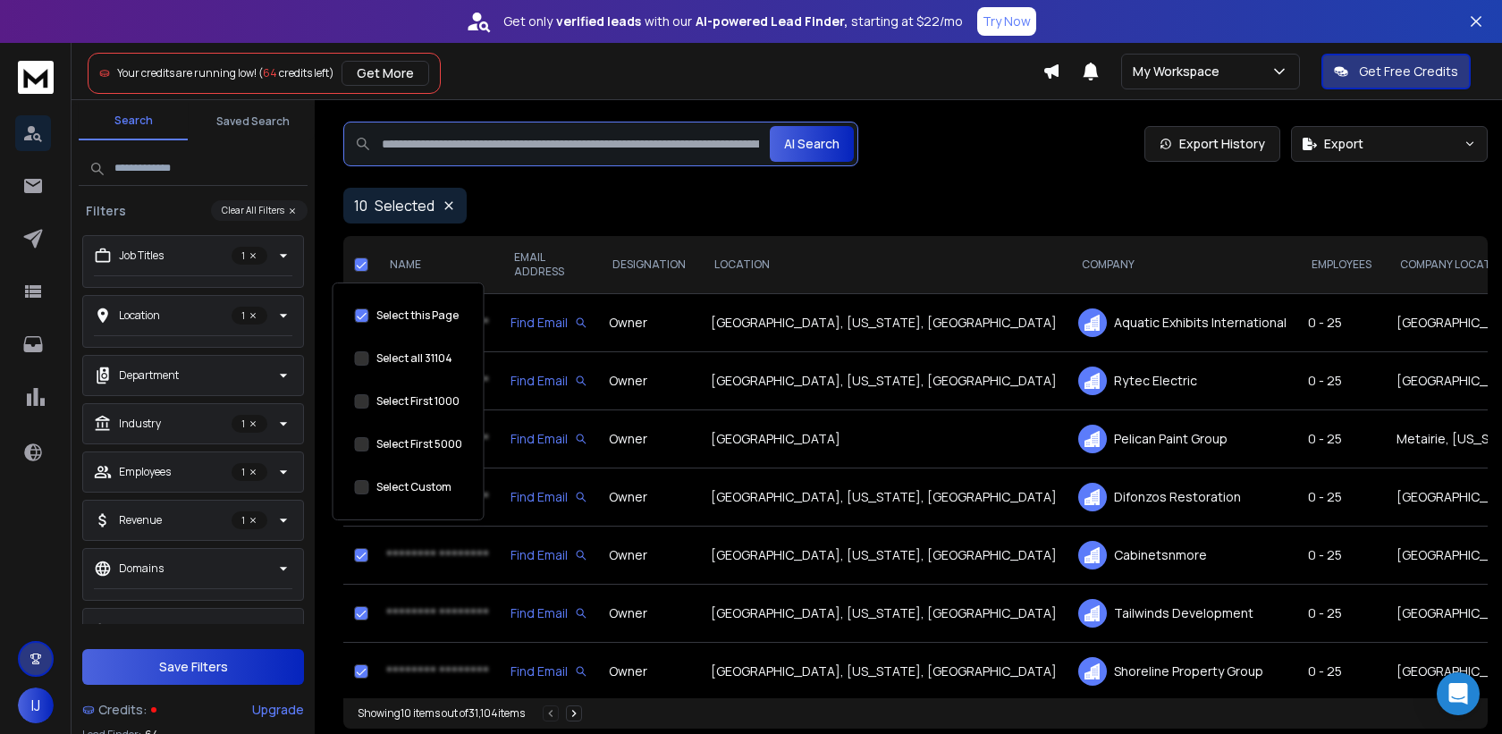
click at [410, 488] on label "Select Custom" at bounding box center [414, 487] width 75 height 14
click at [367, 485] on button "Select this Page" at bounding box center [362, 487] width 14 height 14
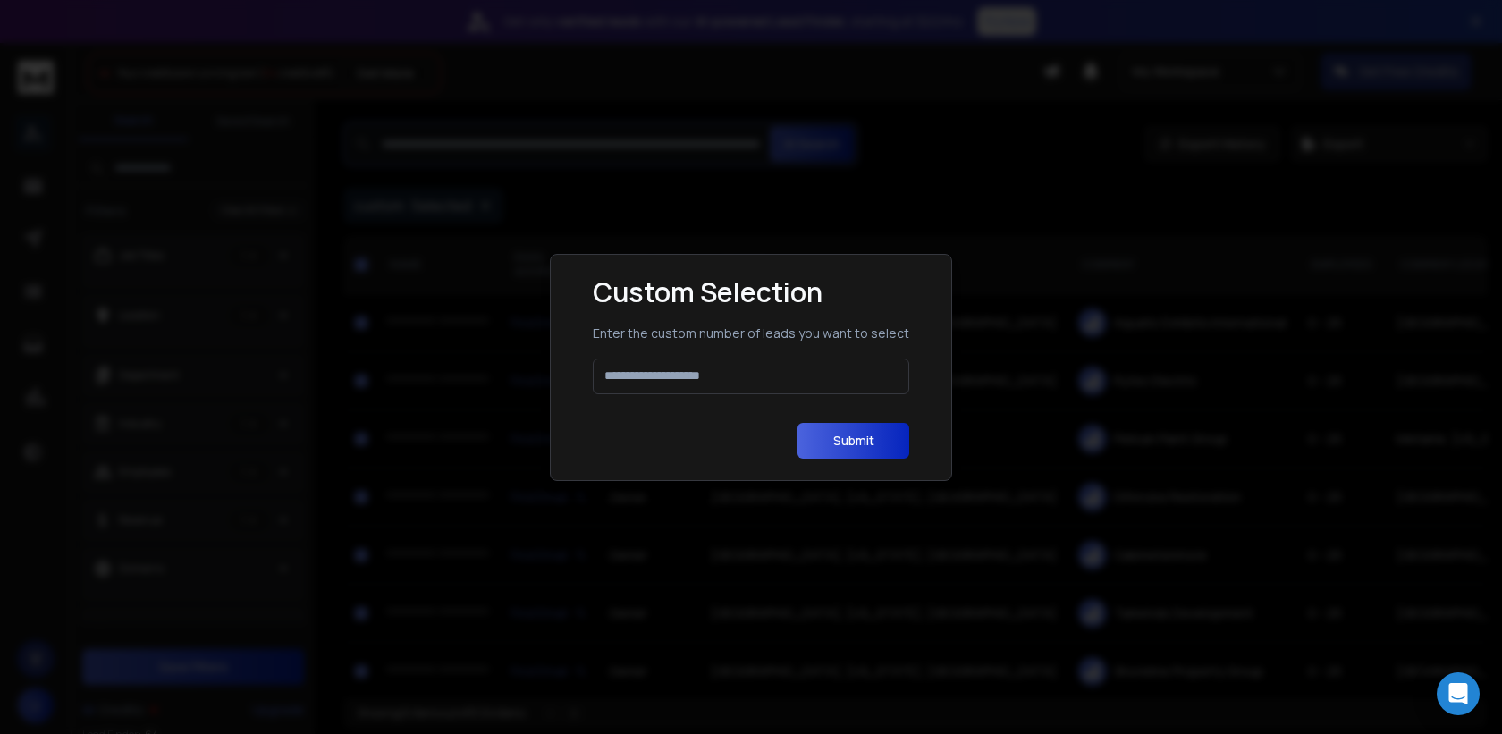
type input "**"
click at [817, 435] on button "Submit" at bounding box center [854, 441] width 112 height 36
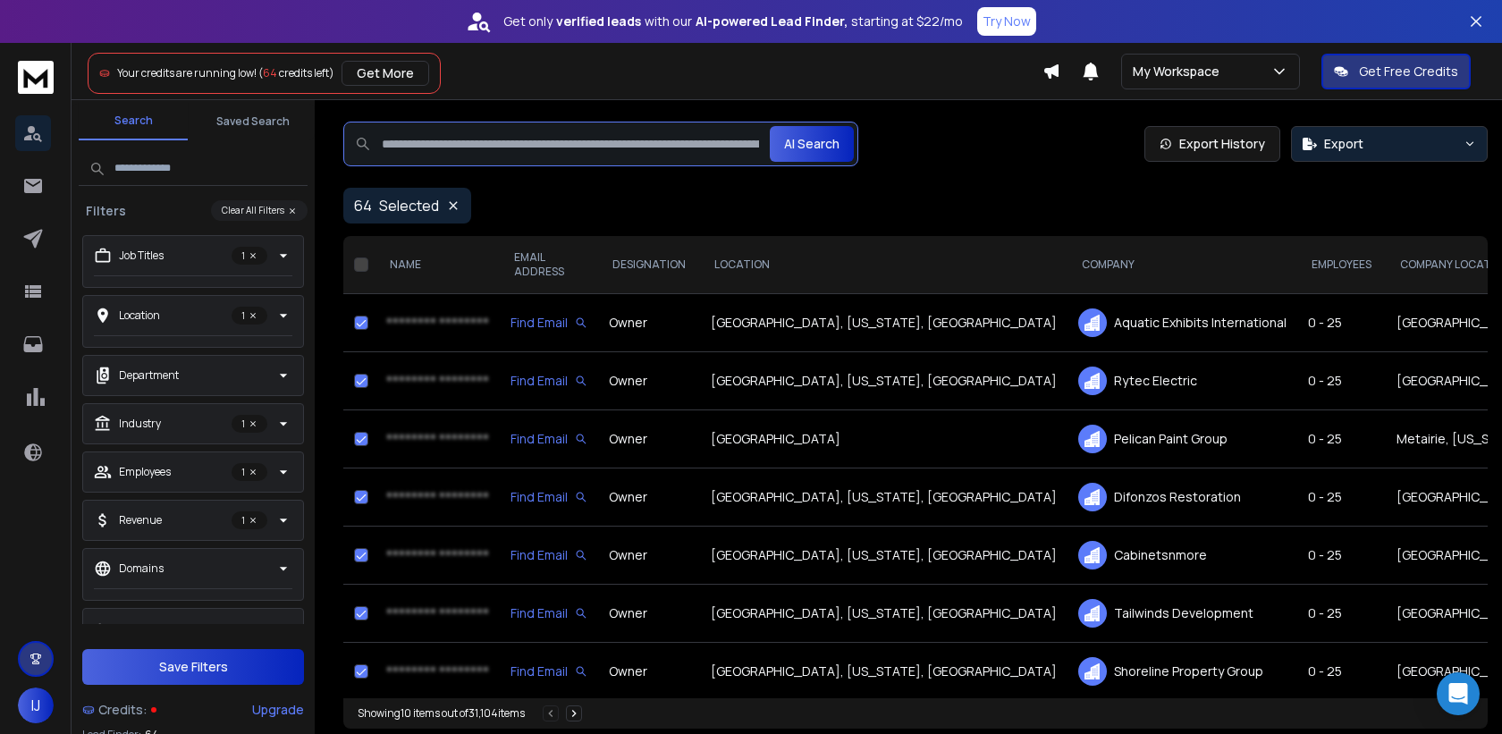
click at [1383, 148] on div "Export" at bounding box center [1380, 144] width 154 height 18
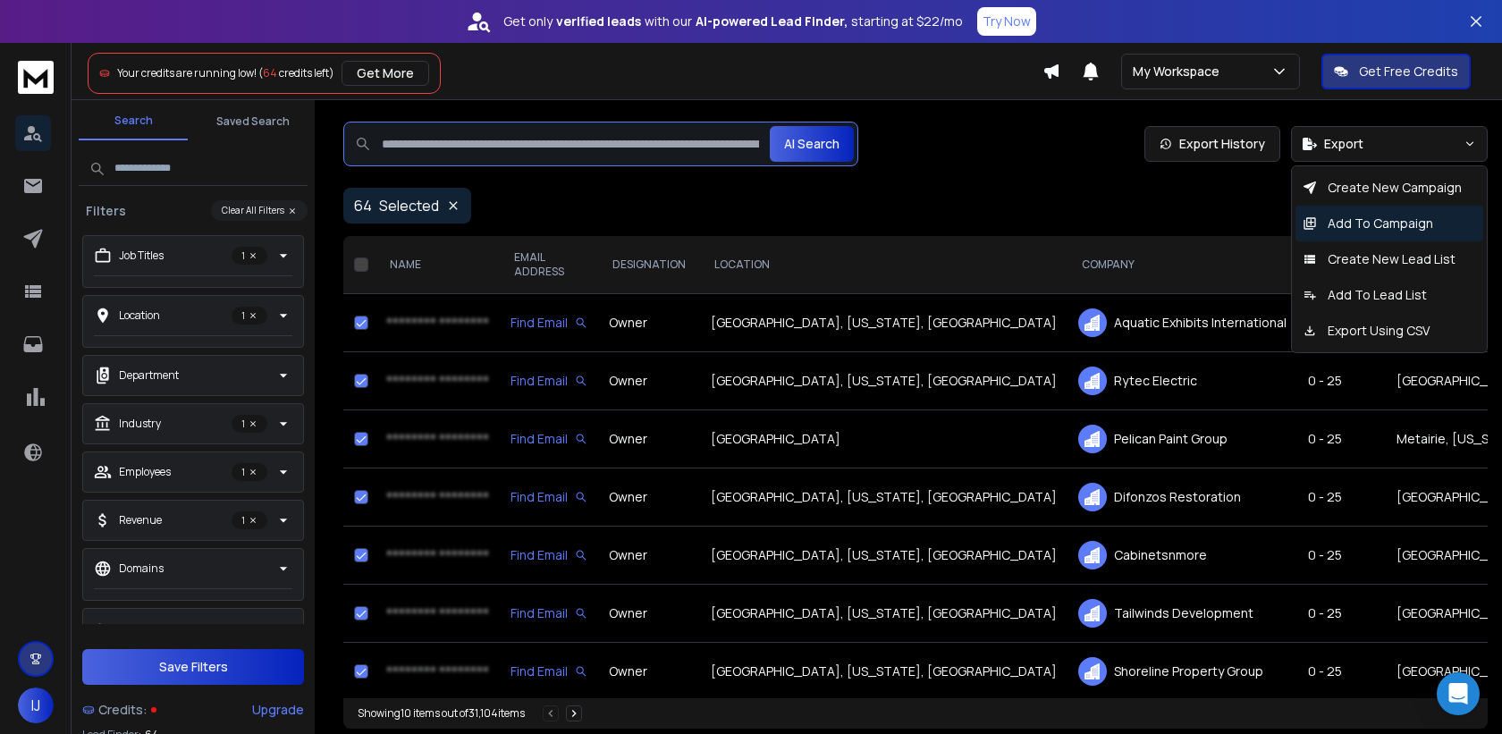
click at [1378, 221] on p "Add To Campaign" at bounding box center [1380, 223] width 113 height 25
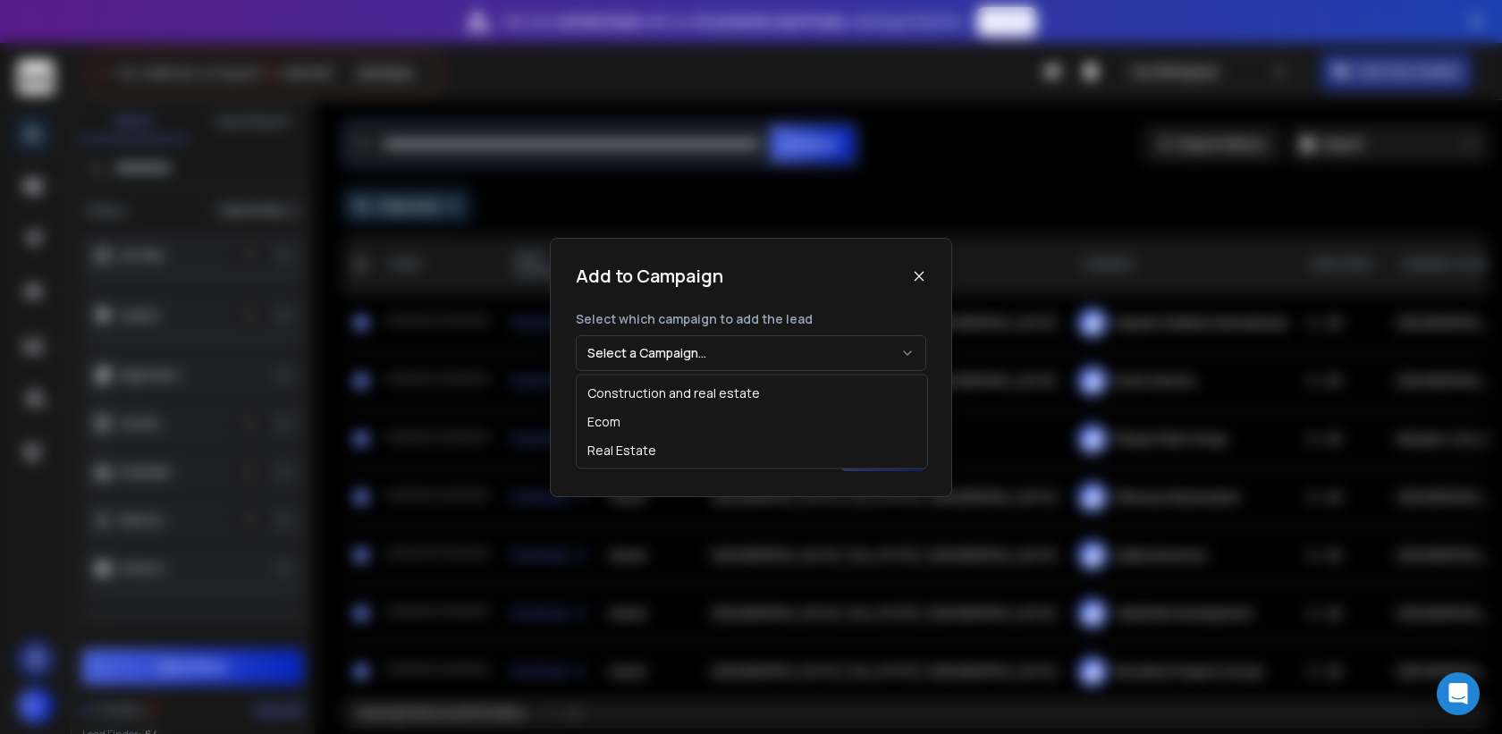
click at [876, 355] on button "Select a Campaign..." at bounding box center [751, 353] width 351 height 36
click at [897, 460] on button "Save" at bounding box center [884, 454] width 86 height 36
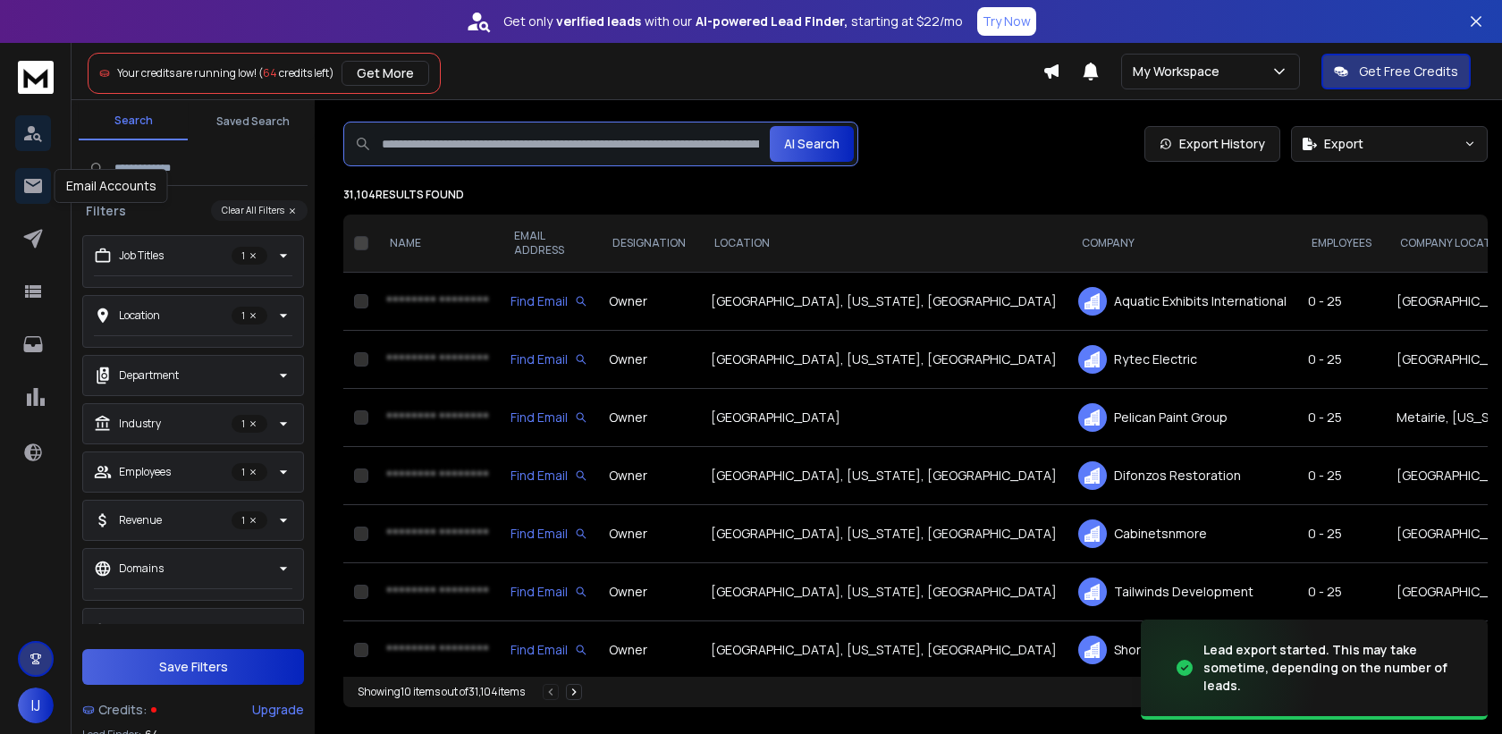
click at [33, 187] on icon at bounding box center [33, 186] width 18 height 14
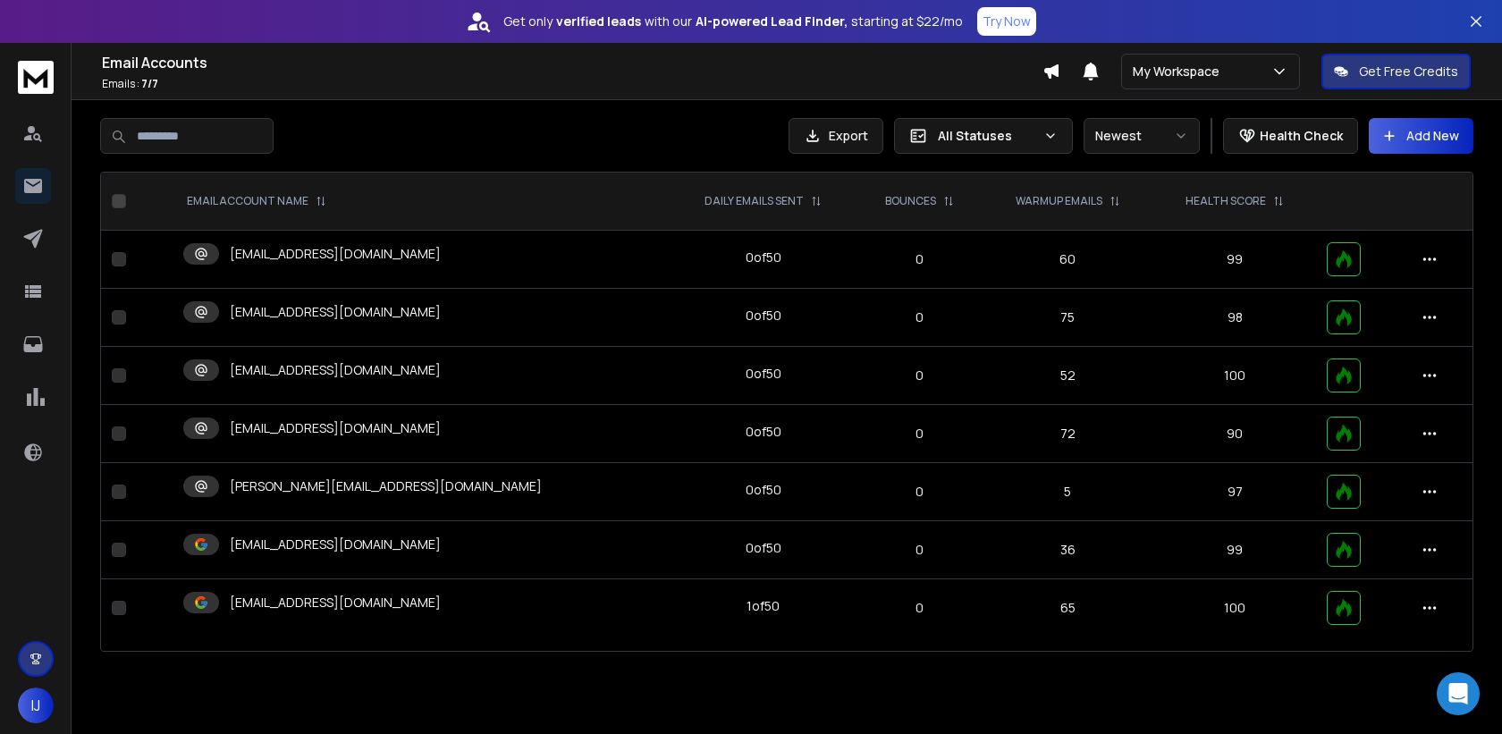
click at [278, 614] on td "[EMAIL_ADDRESS][DOMAIN_NAME]" at bounding box center [421, 609] width 497 height 58
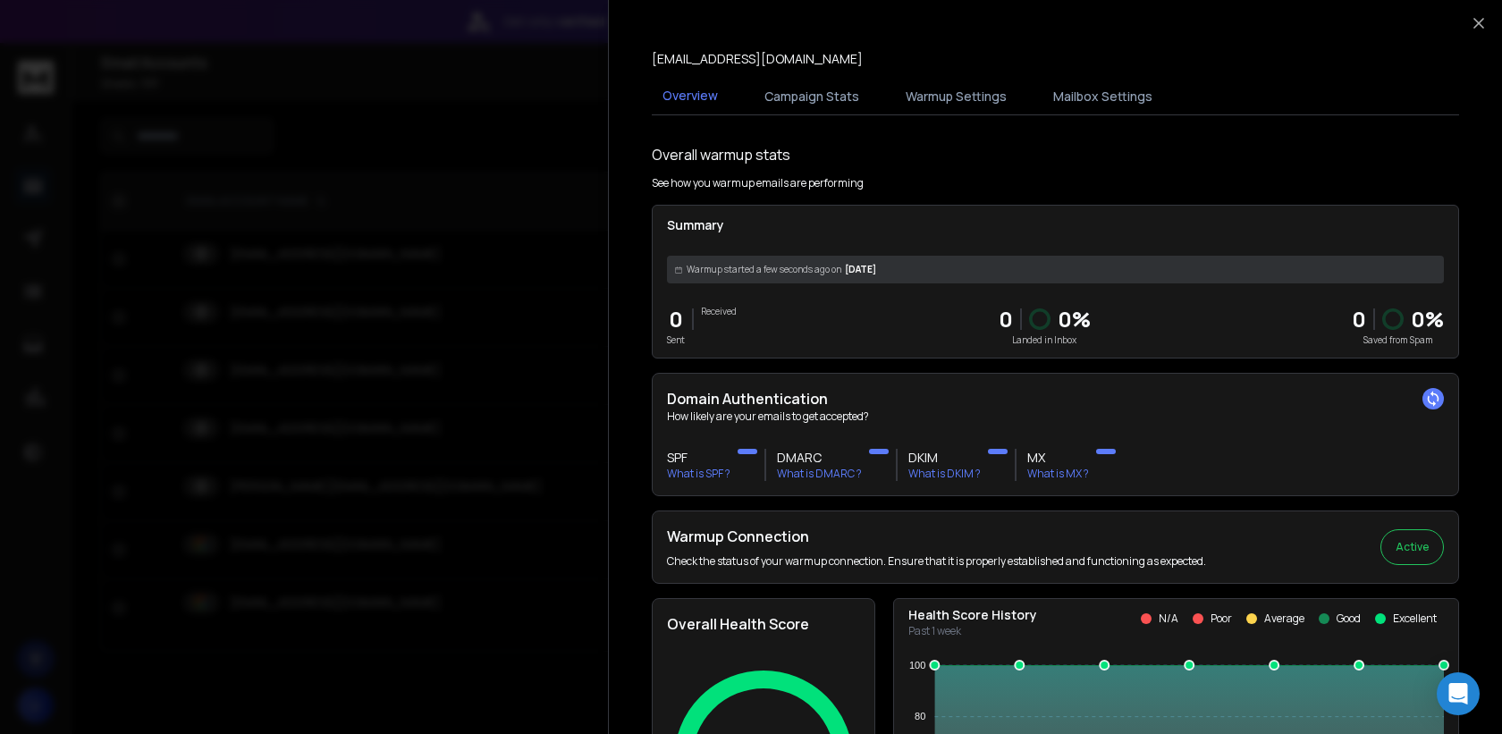
click at [247, 423] on div at bounding box center [751, 367] width 1502 height 734
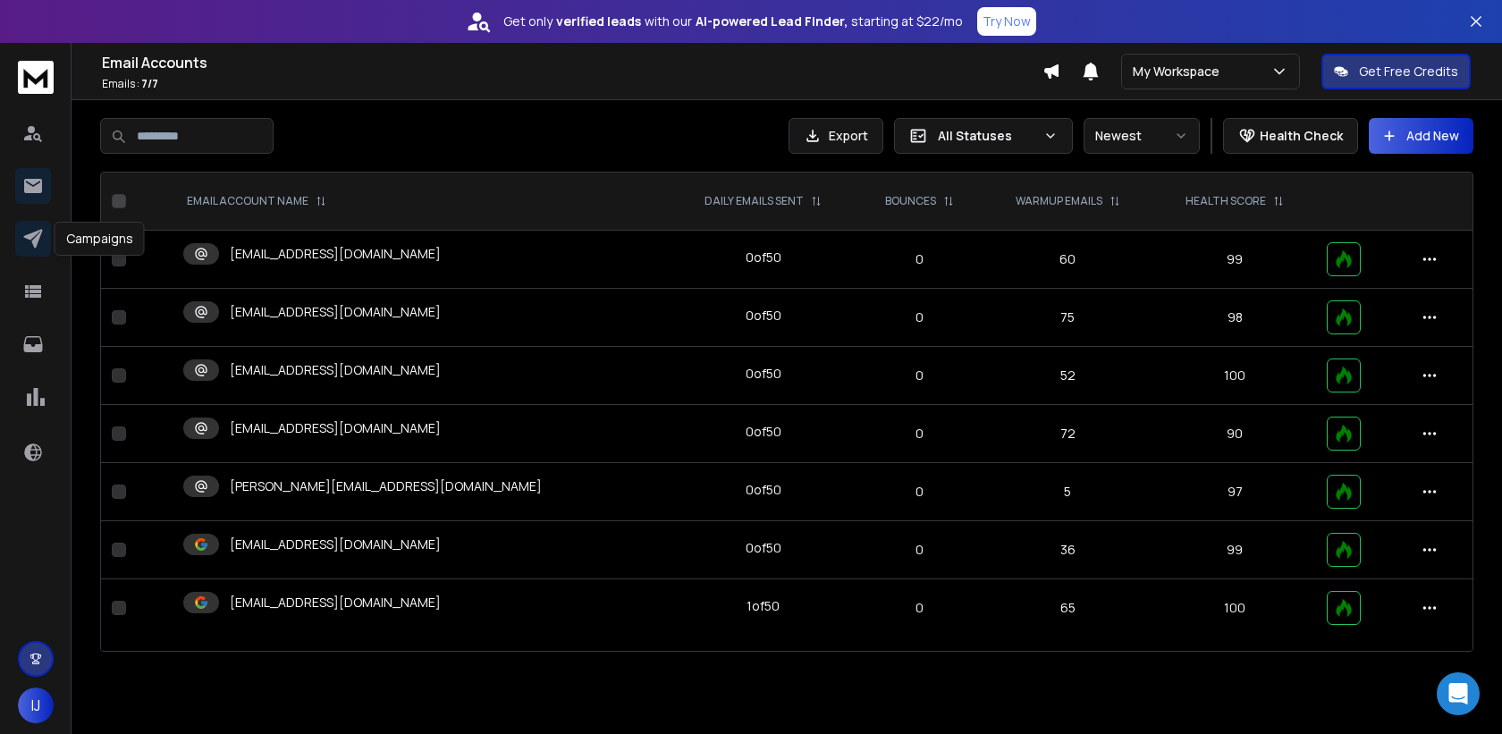
click at [35, 232] on icon at bounding box center [32, 238] width 19 height 19
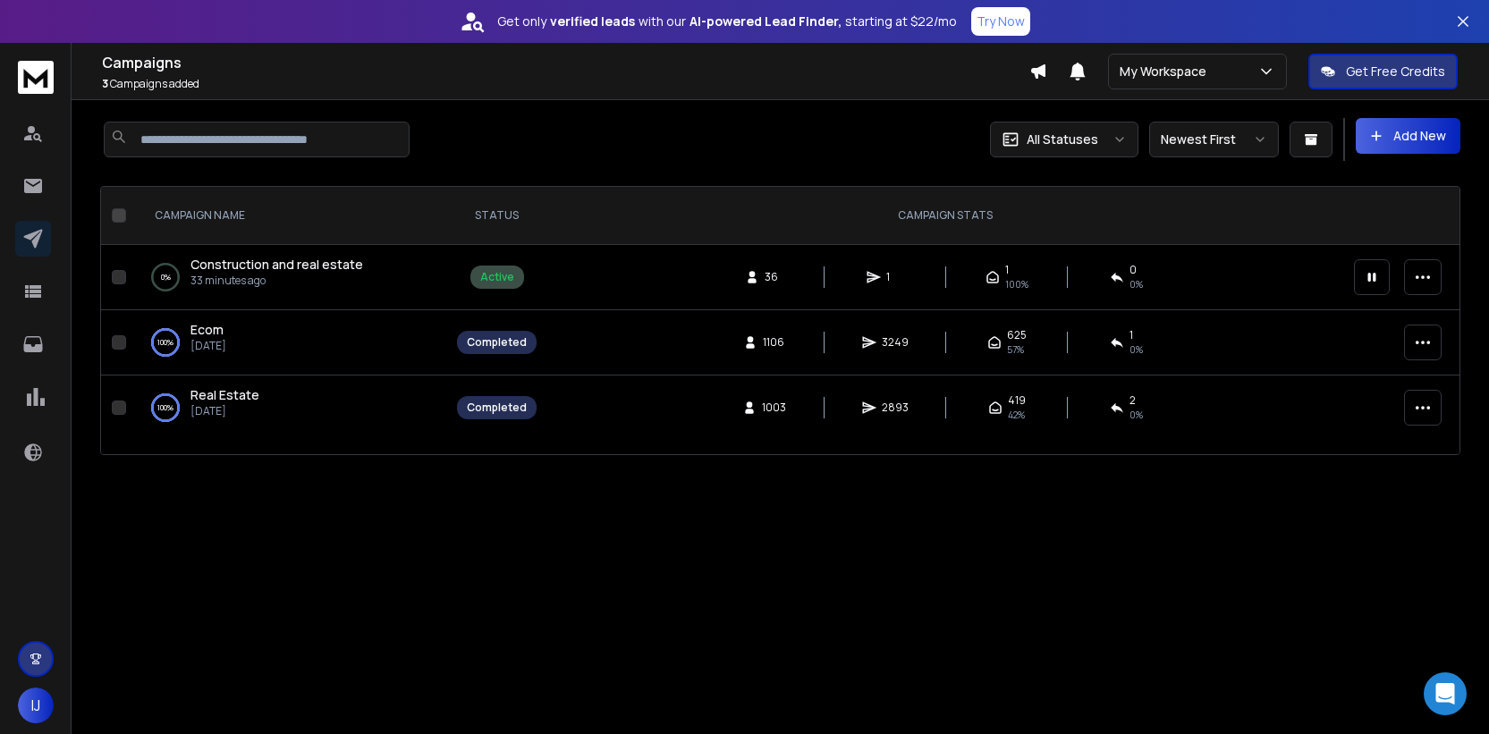
click at [281, 286] on p "33 minutes ago" at bounding box center [276, 281] width 173 height 14
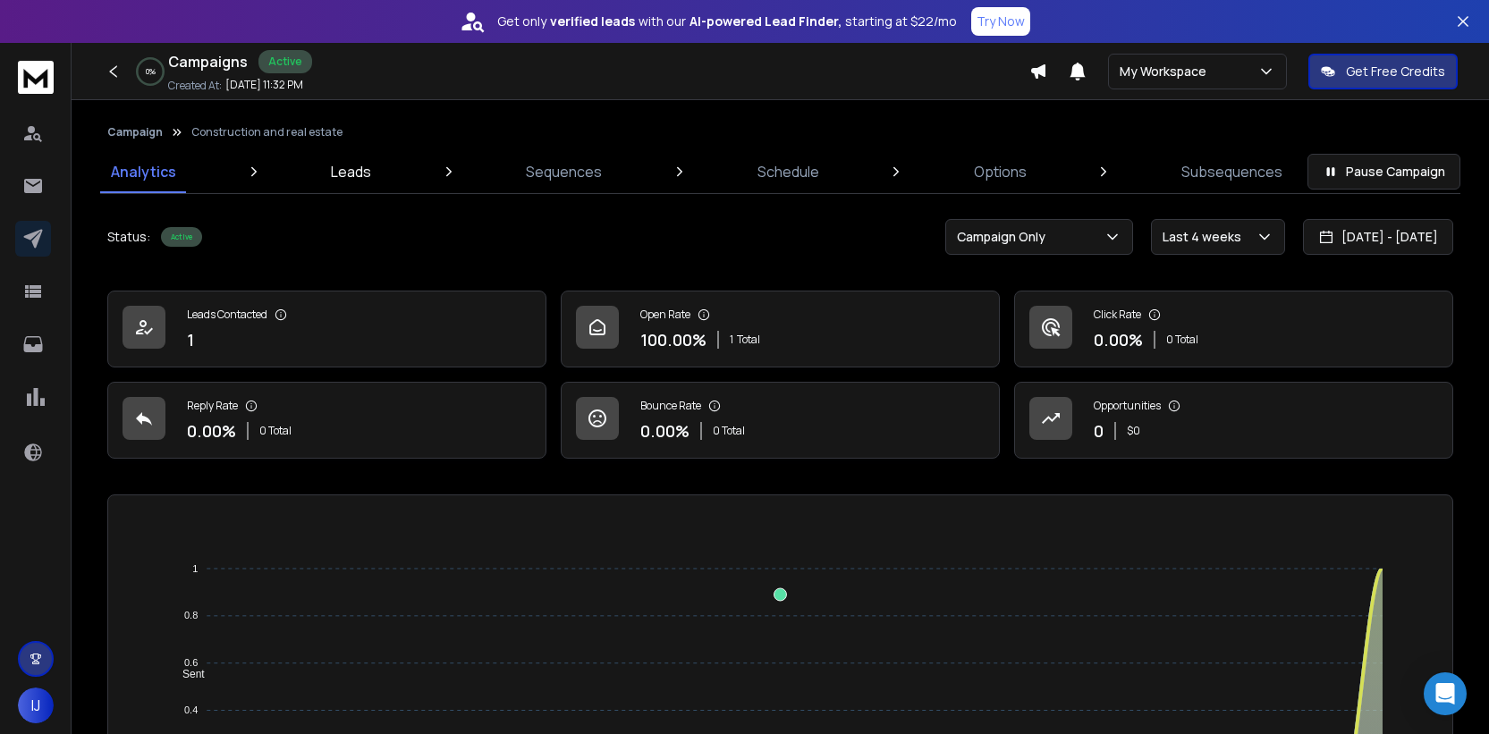
click at [357, 178] on p "Leads" at bounding box center [351, 171] width 40 height 21
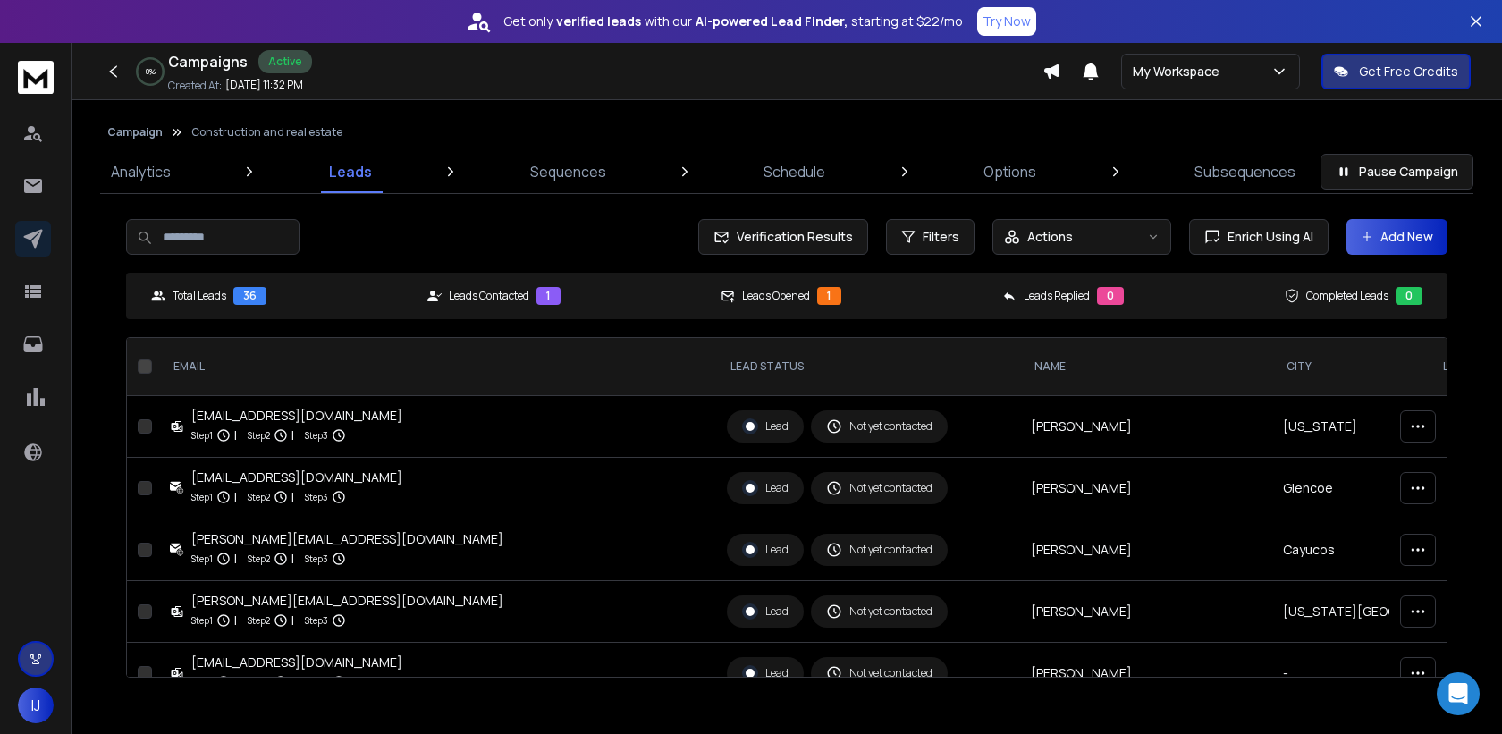
click at [209, 171] on div "Analytics Leads Sequences Schedule Options Subsequences" at bounding box center [703, 171] width 1206 height 43
click at [164, 178] on p "Analytics" at bounding box center [141, 171] width 60 height 21
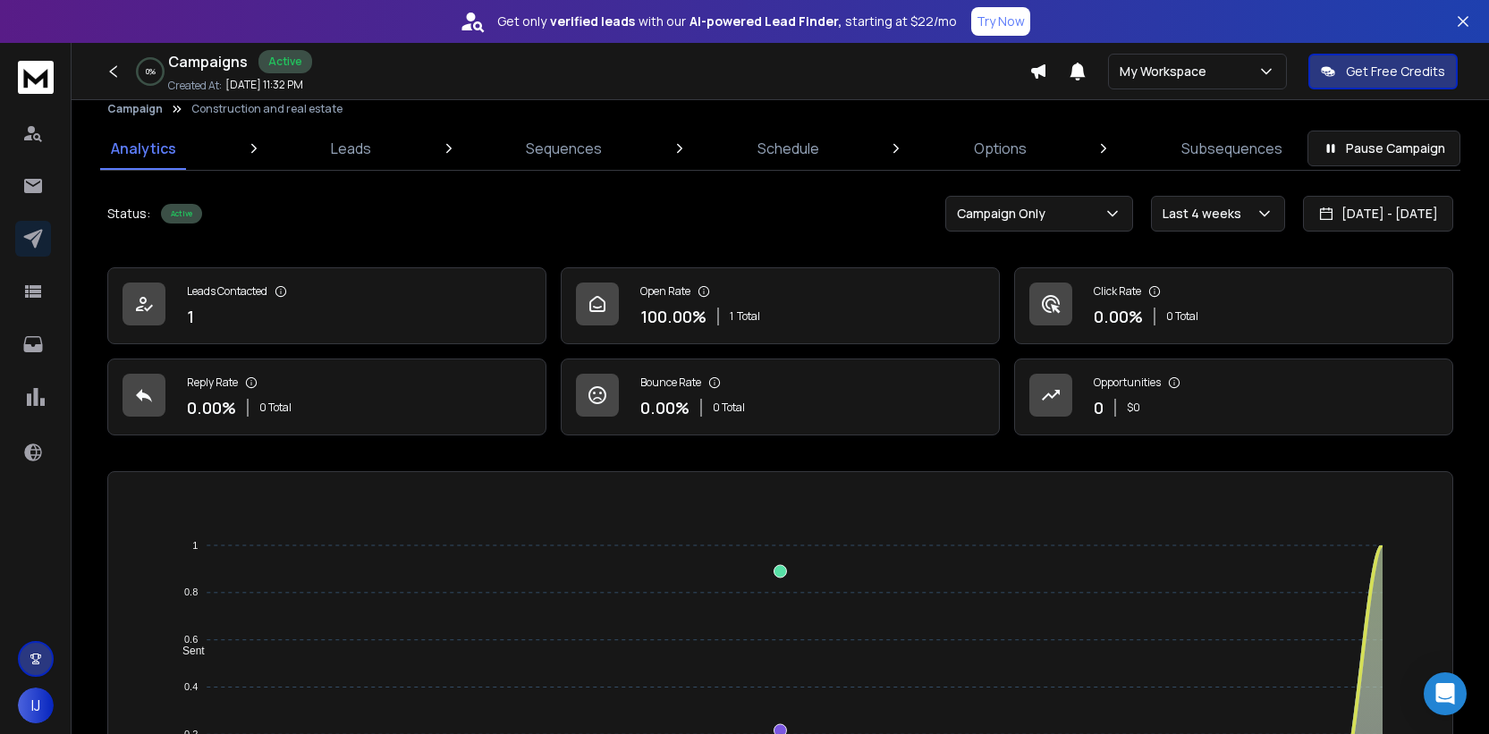
scroll to position [426, 0]
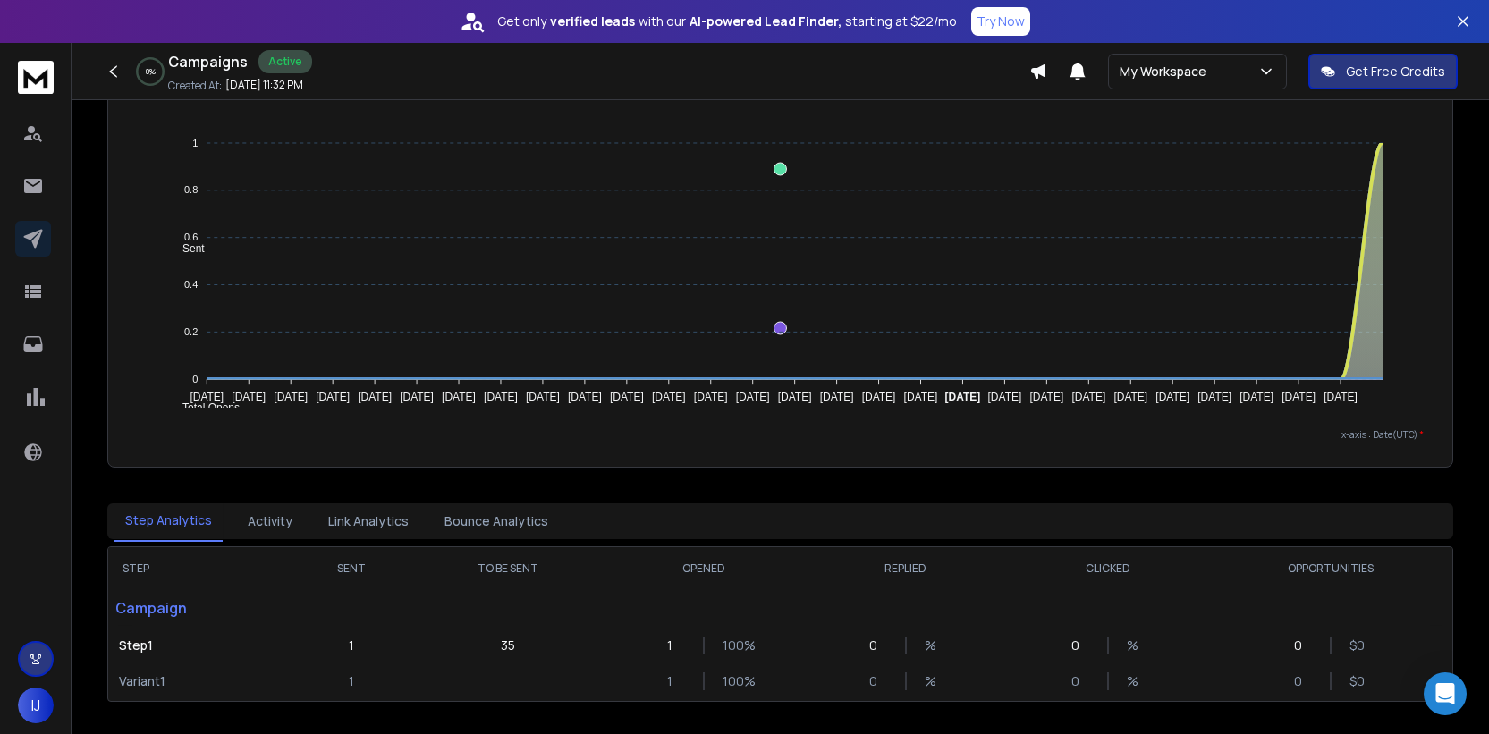
click at [272, 518] on button "Activity" at bounding box center [270, 521] width 66 height 39
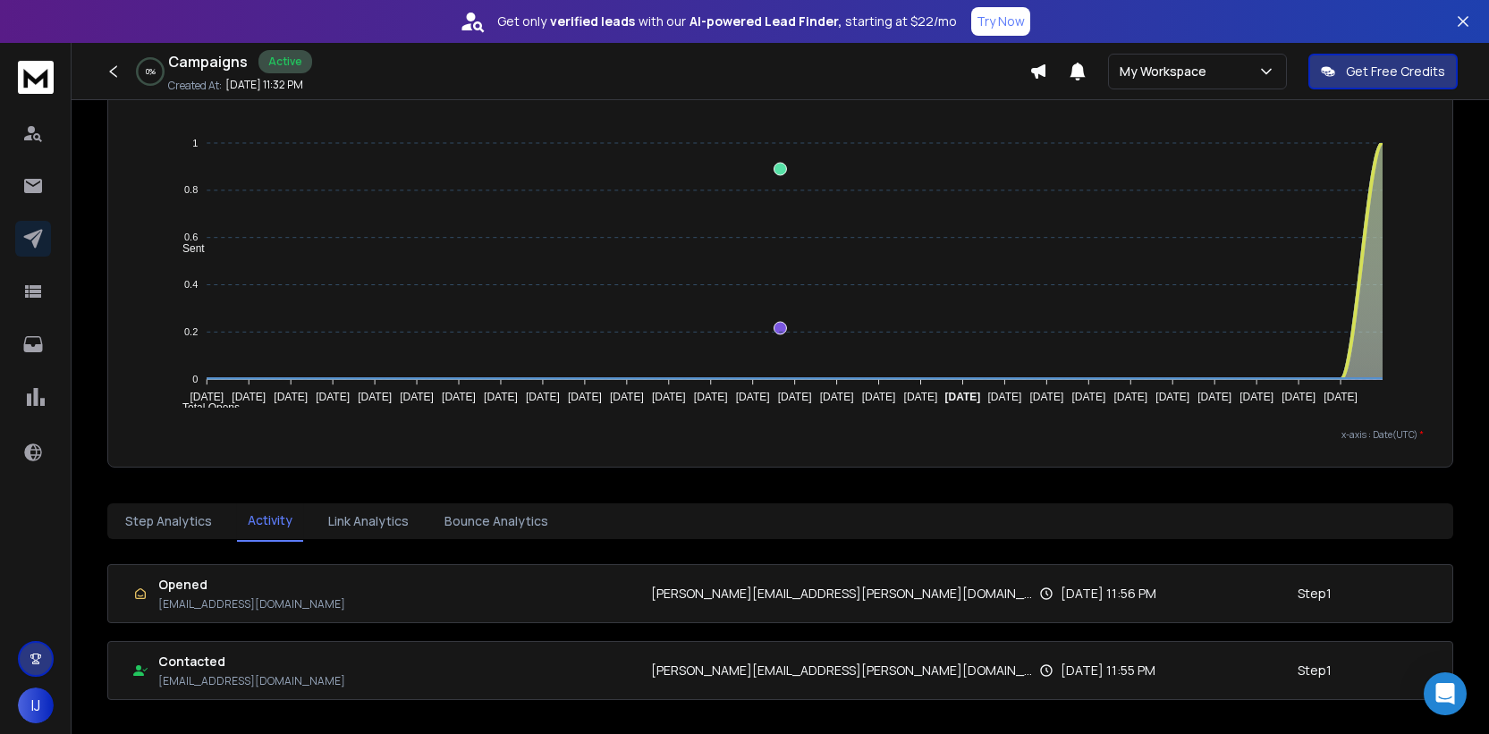
click at [291, 581] on div "Opened info@scaleplus.io" at bounding box center [392, 594] width 518 height 36
copy p "citylinemortgage.com"
drag, startPoint x: 859, startPoint y: 595, endPoint x: 721, endPoint y: 596, distance: 138.6
click at [721, 596] on div "adam.riley@citylinemortgage.com" at bounding box center [845, 594] width 388 height 18
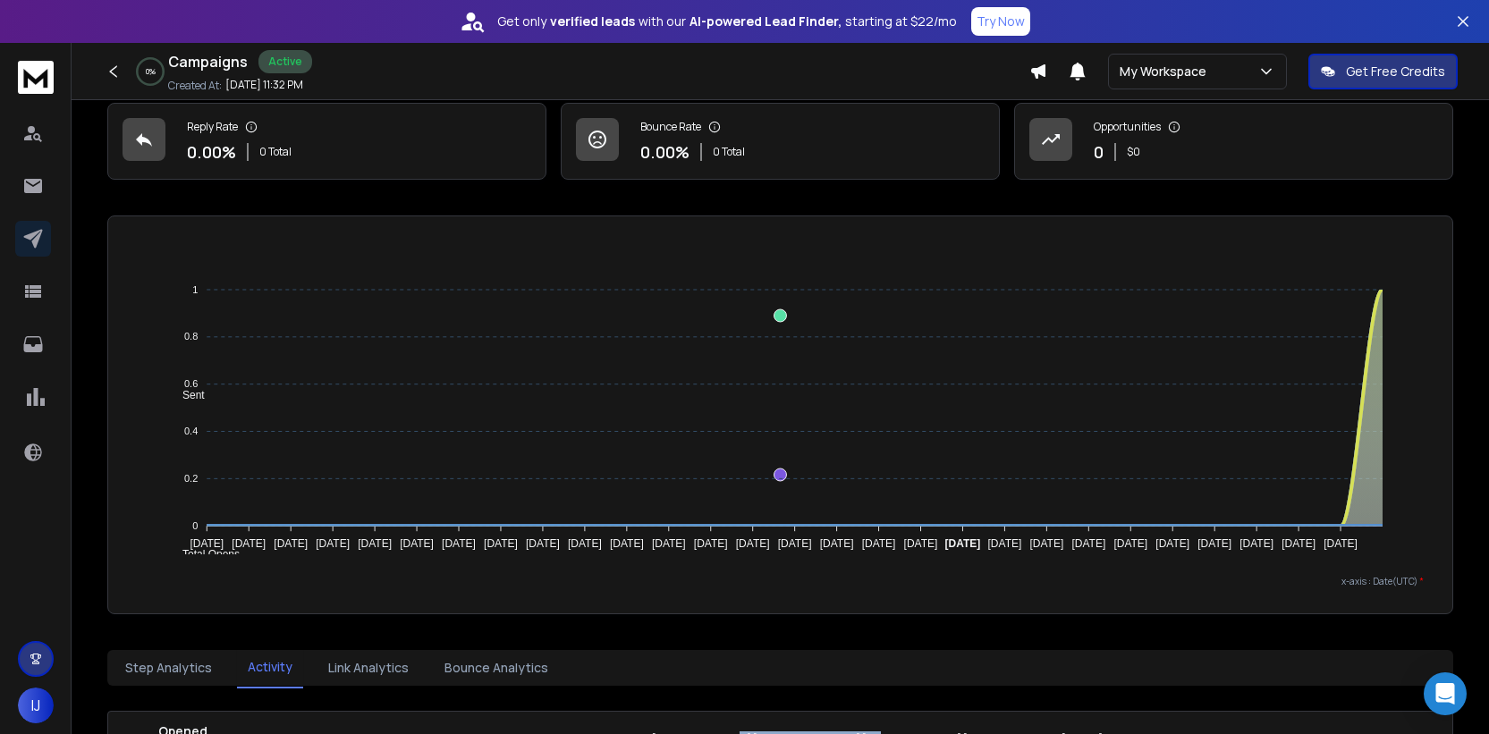
scroll to position [442, 0]
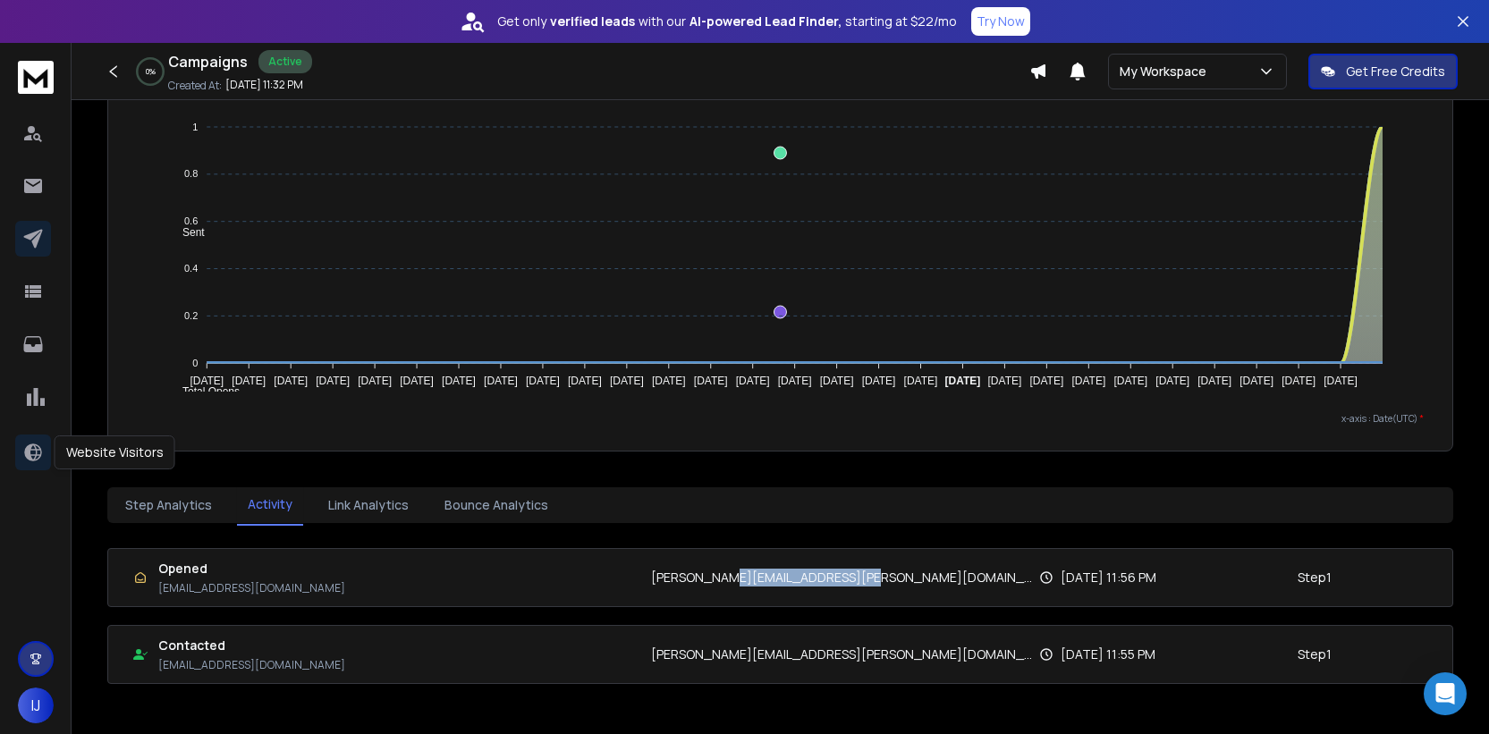
click at [29, 462] on icon at bounding box center [32, 452] width 21 height 21
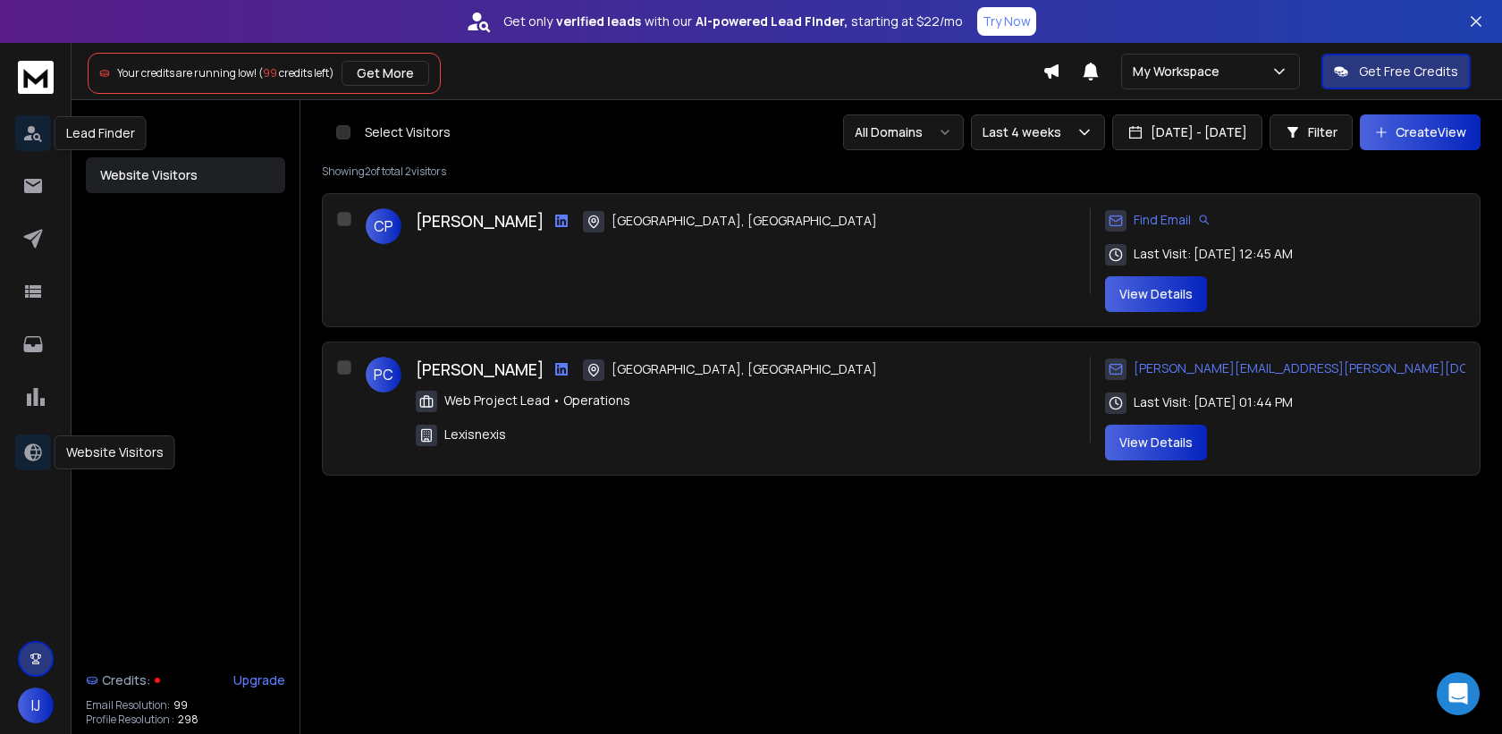
click at [33, 141] on icon at bounding box center [32, 133] width 21 height 21
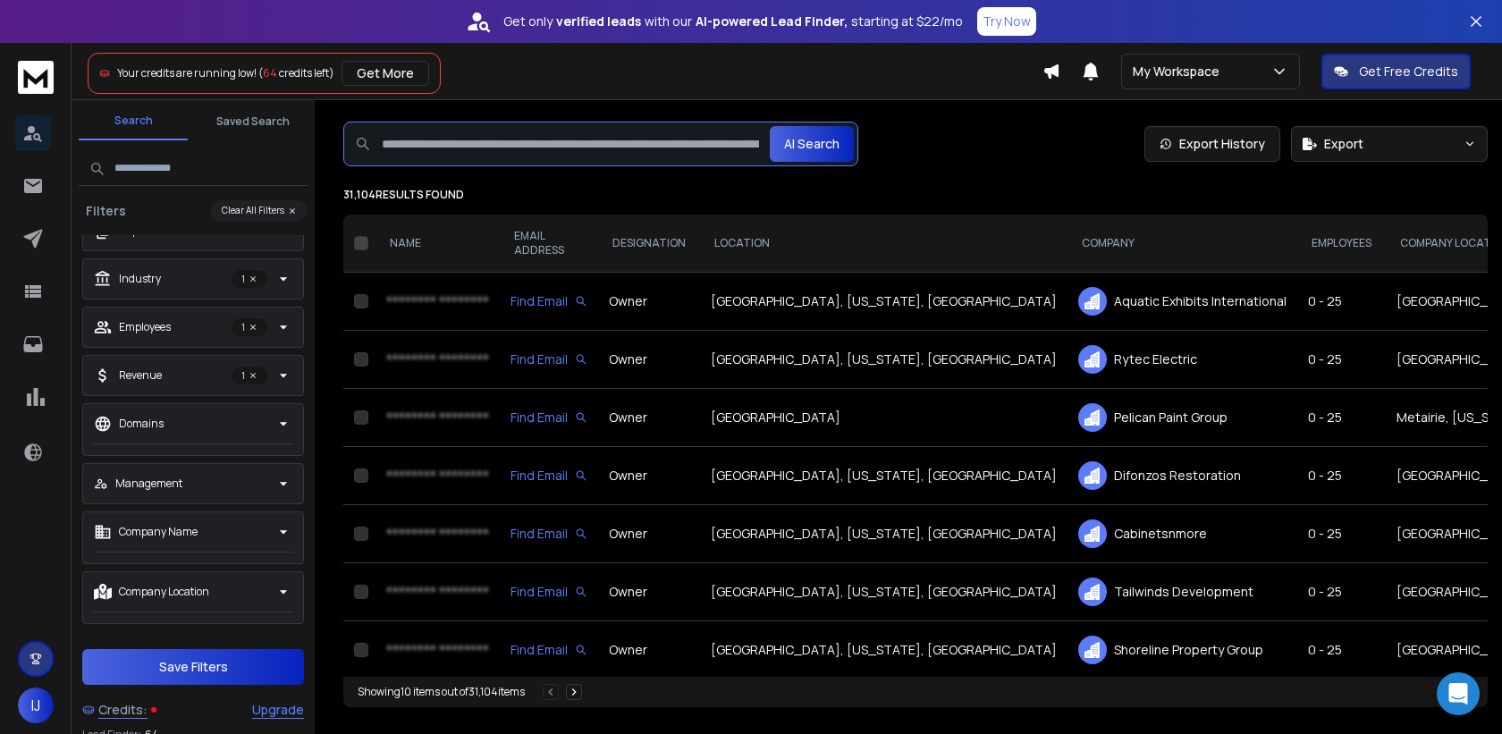
scroll to position [19, 0]
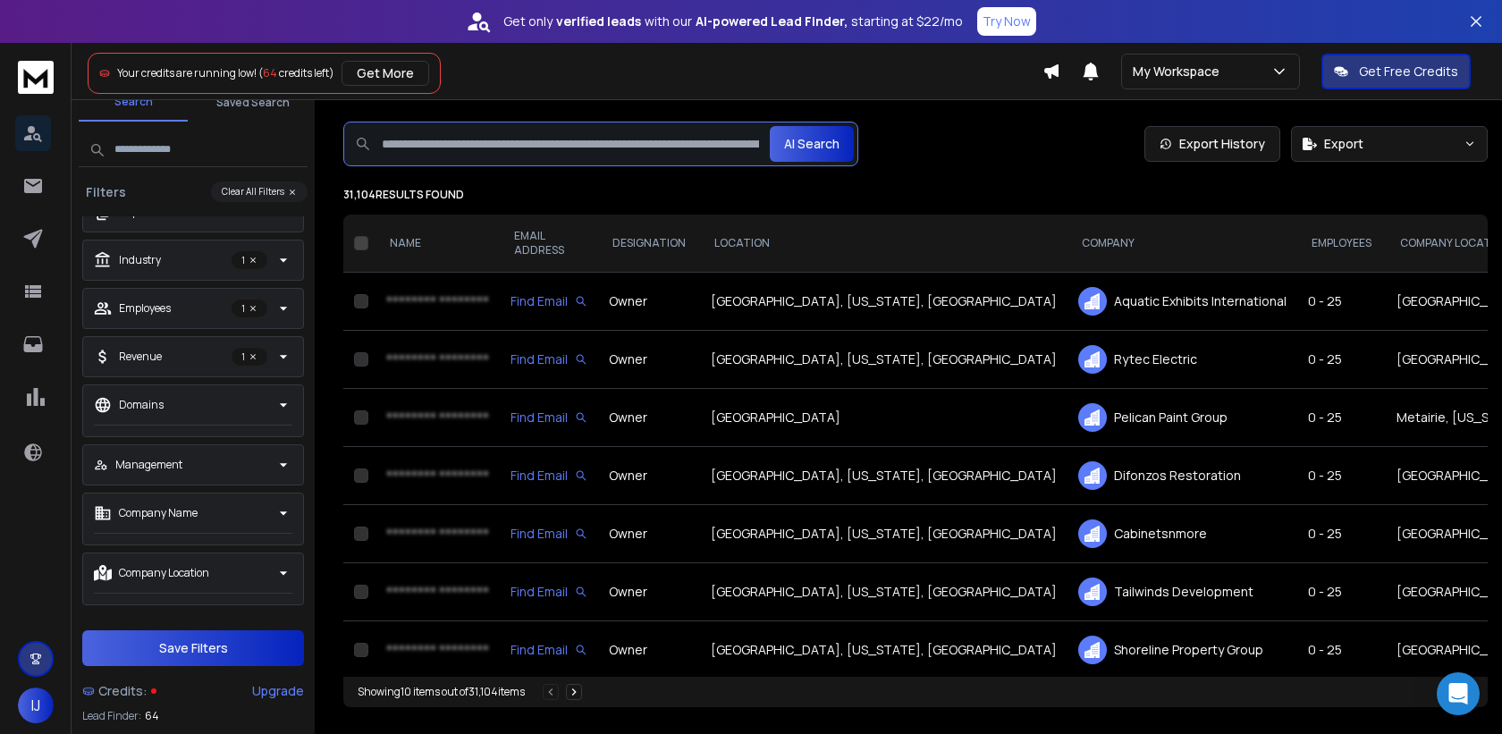
click at [368, 250] on th at bounding box center [359, 244] width 32 height 58
click at [366, 246] on button "Select this Page" at bounding box center [361, 243] width 14 height 14
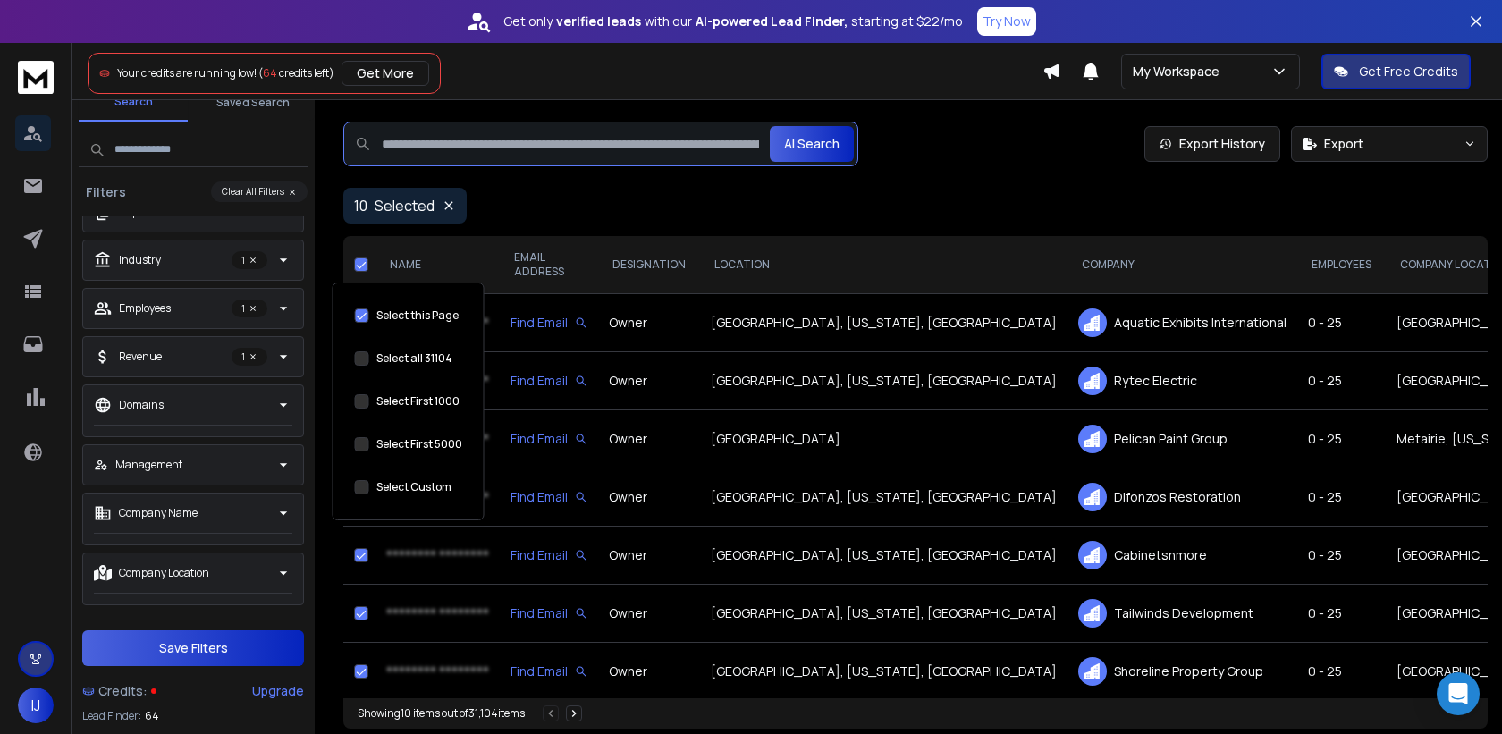
click at [363, 268] on button "Select this Page" at bounding box center [361, 265] width 14 height 14
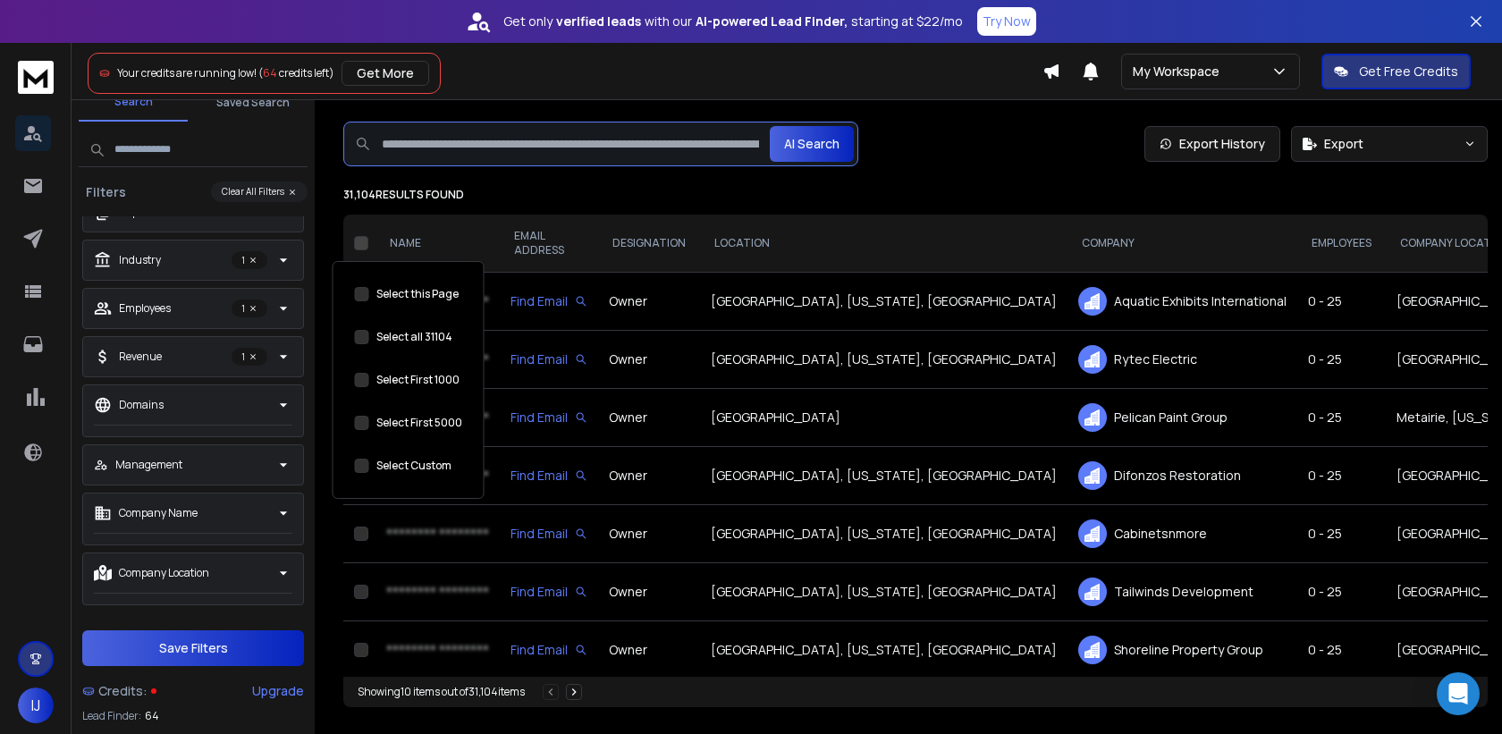
click at [360, 248] on button "Select this Page" at bounding box center [361, 243] width 14 height 14
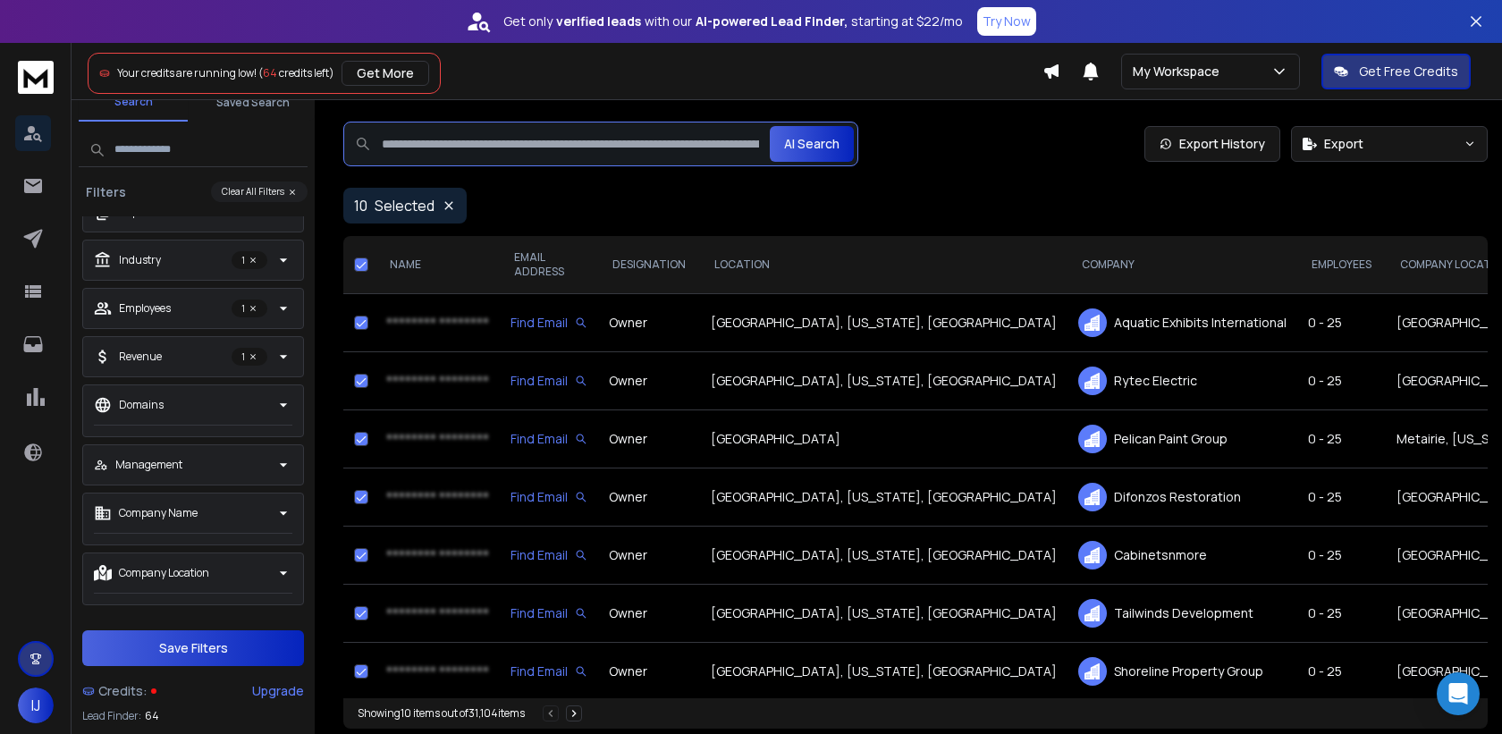
click at [394, 267] on th "NAME" at bounding box center [438, 265] width 124 height 58
click at [398, 208] on p "Selected" at bounding box center [405, 205] width 60 height 21
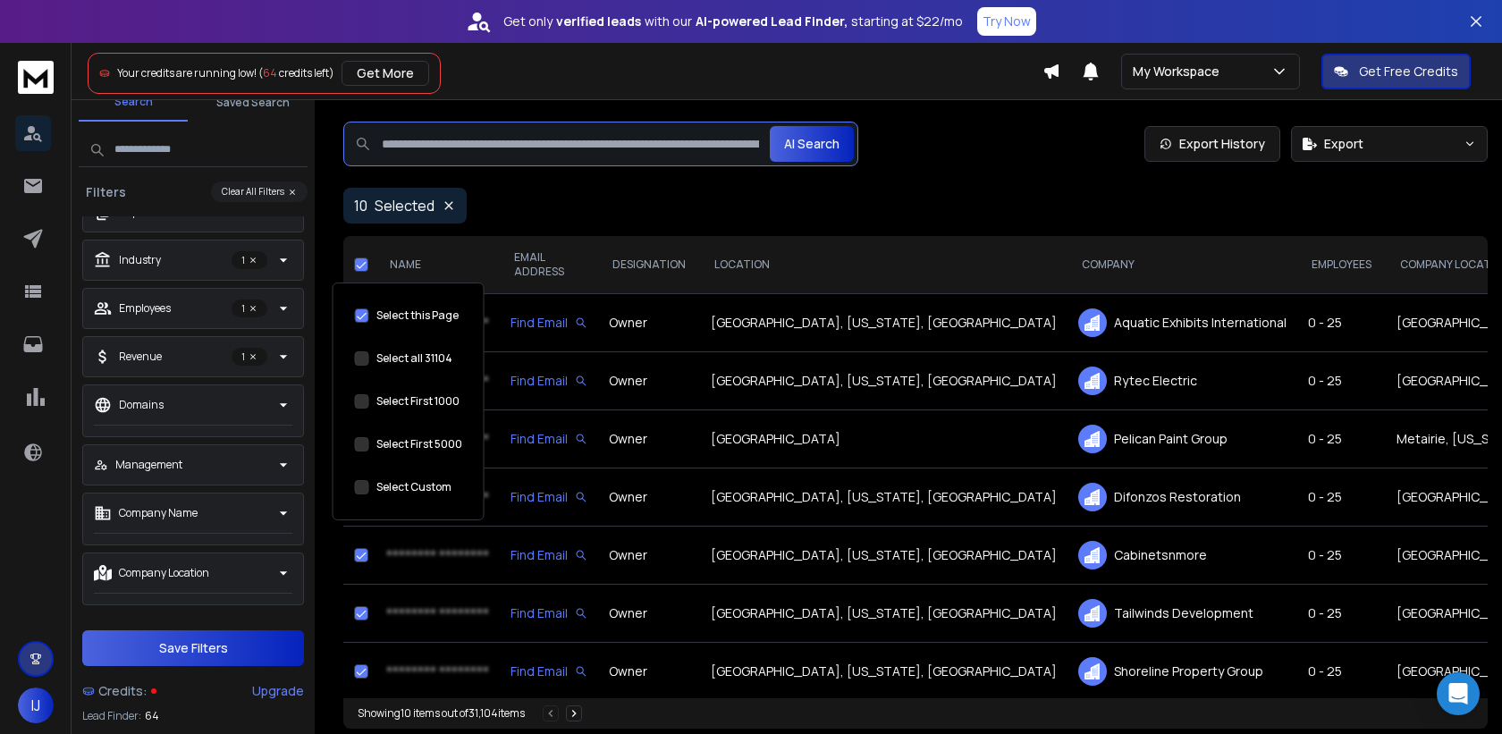
click at [358, 268] on button "Select this Page" at bounding box center [361, 265] width 14 height 14
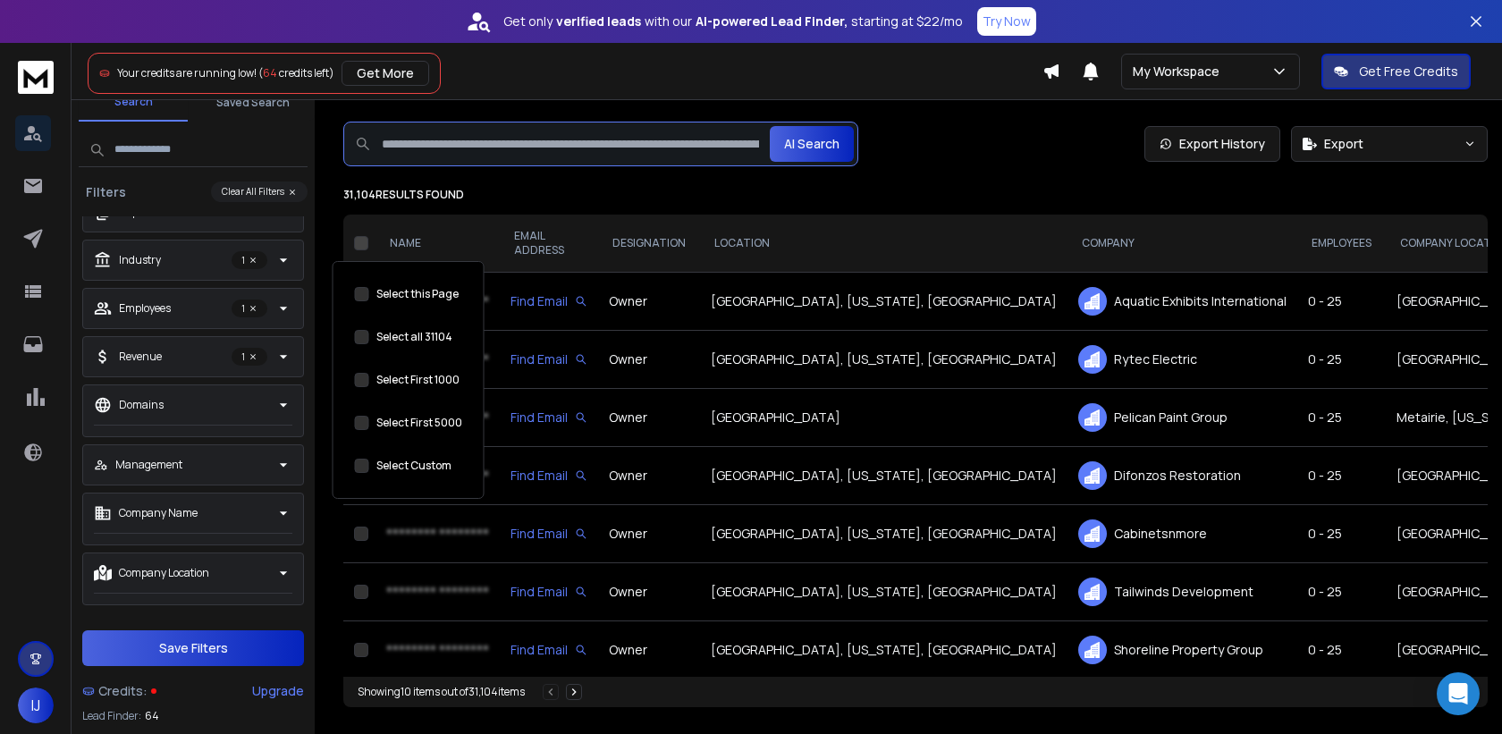
click at [411, 469] on label "Select Custom" at bounding box center [414, 466] width 75 height 14
click at [366, 465] on button "Select this Page" at bounding box center [362, 466] width 14 height 14
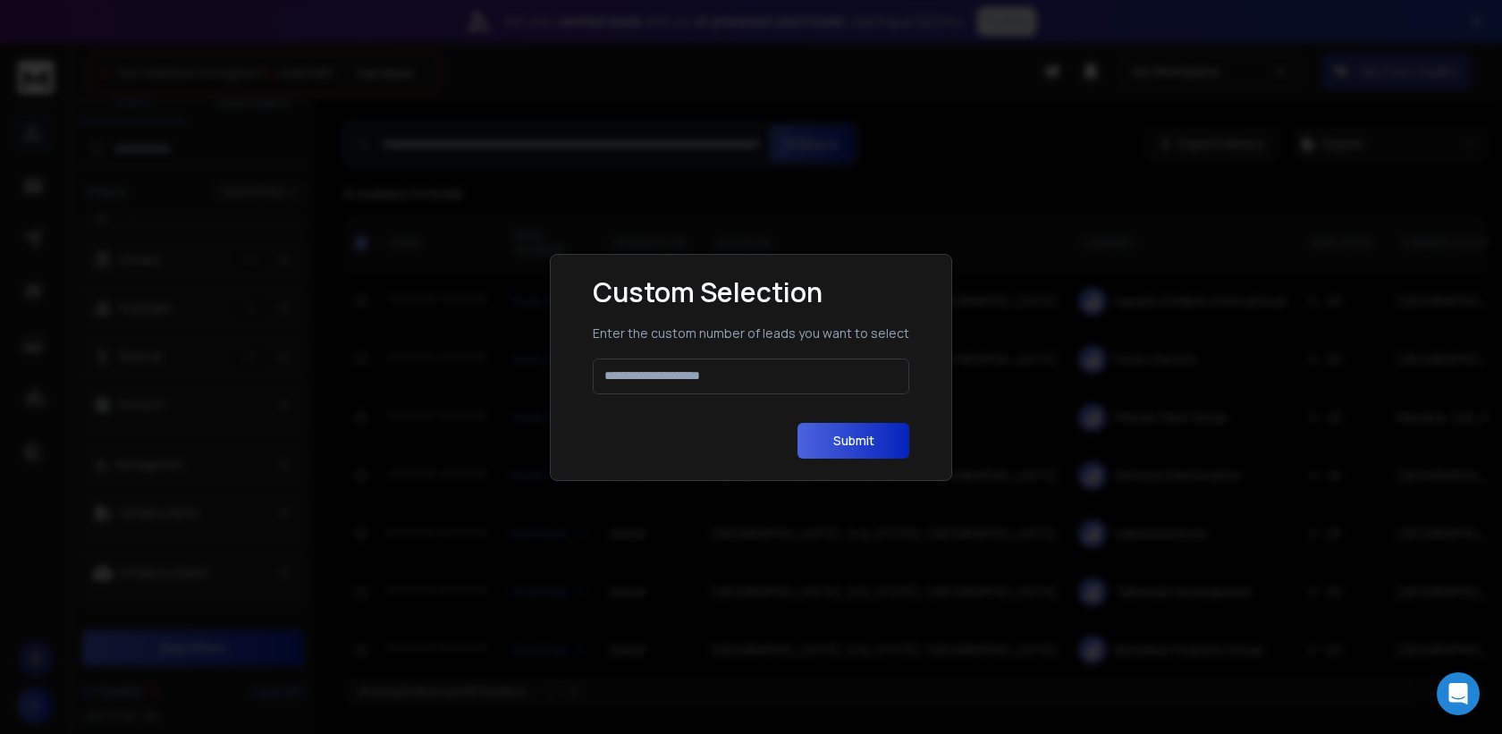
type input "**"
click at [875, 444] on button "Submit" at bounding box center [854, 441] width 112 height 36
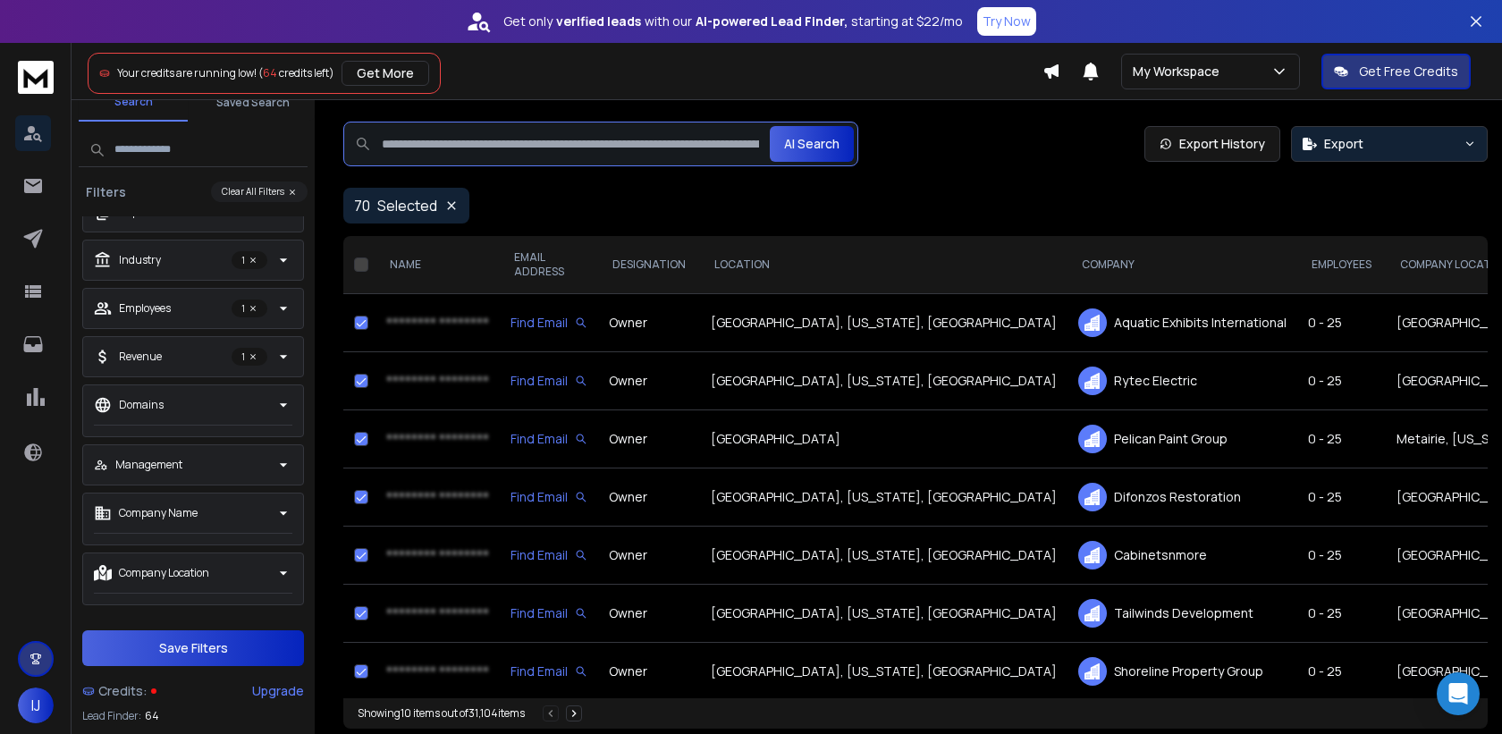
click at [1355, 148] on span "Export" at bounding box center [1343, 144] width 39 height 18
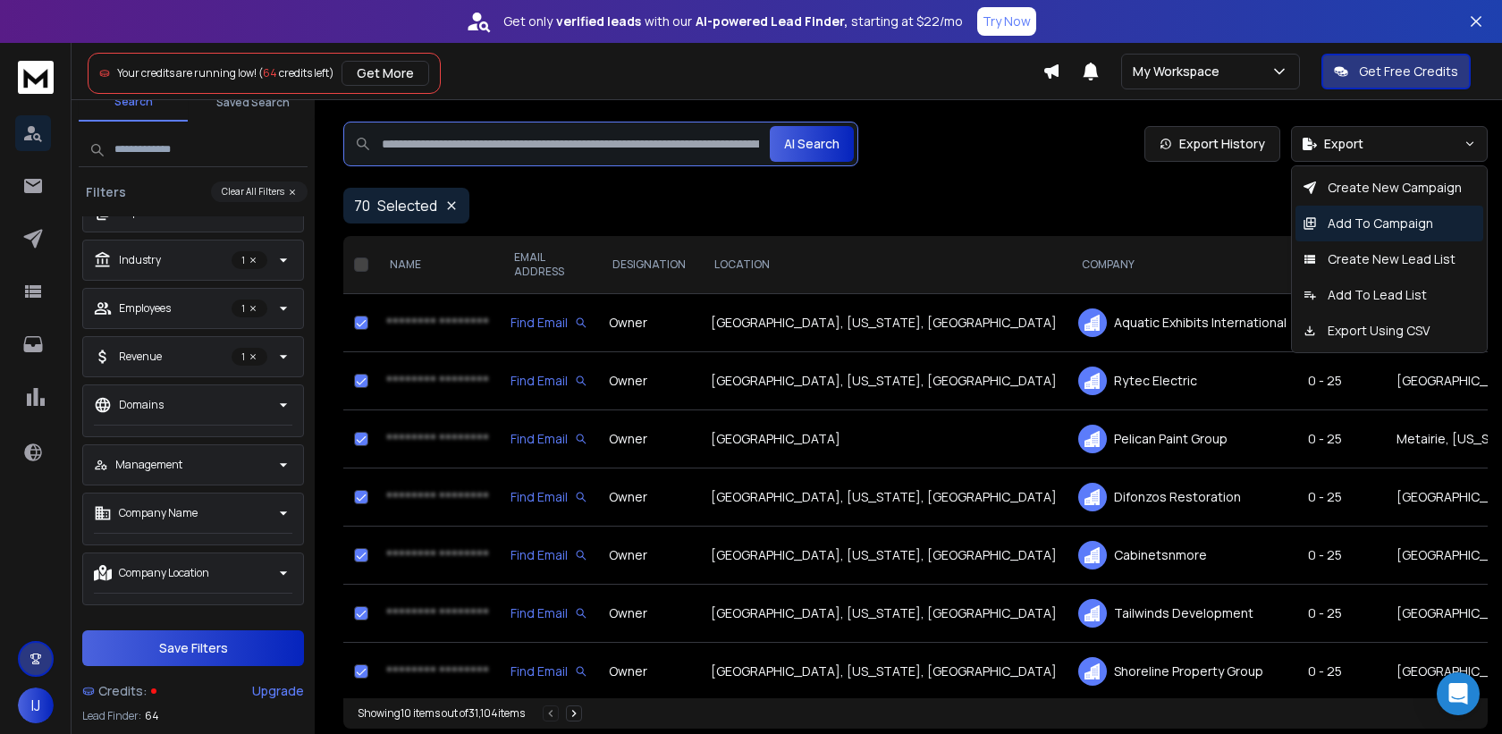
click at [1375, 237] on div "Add To Campaign" at bounding box center [1390, 224] width 188 height 36
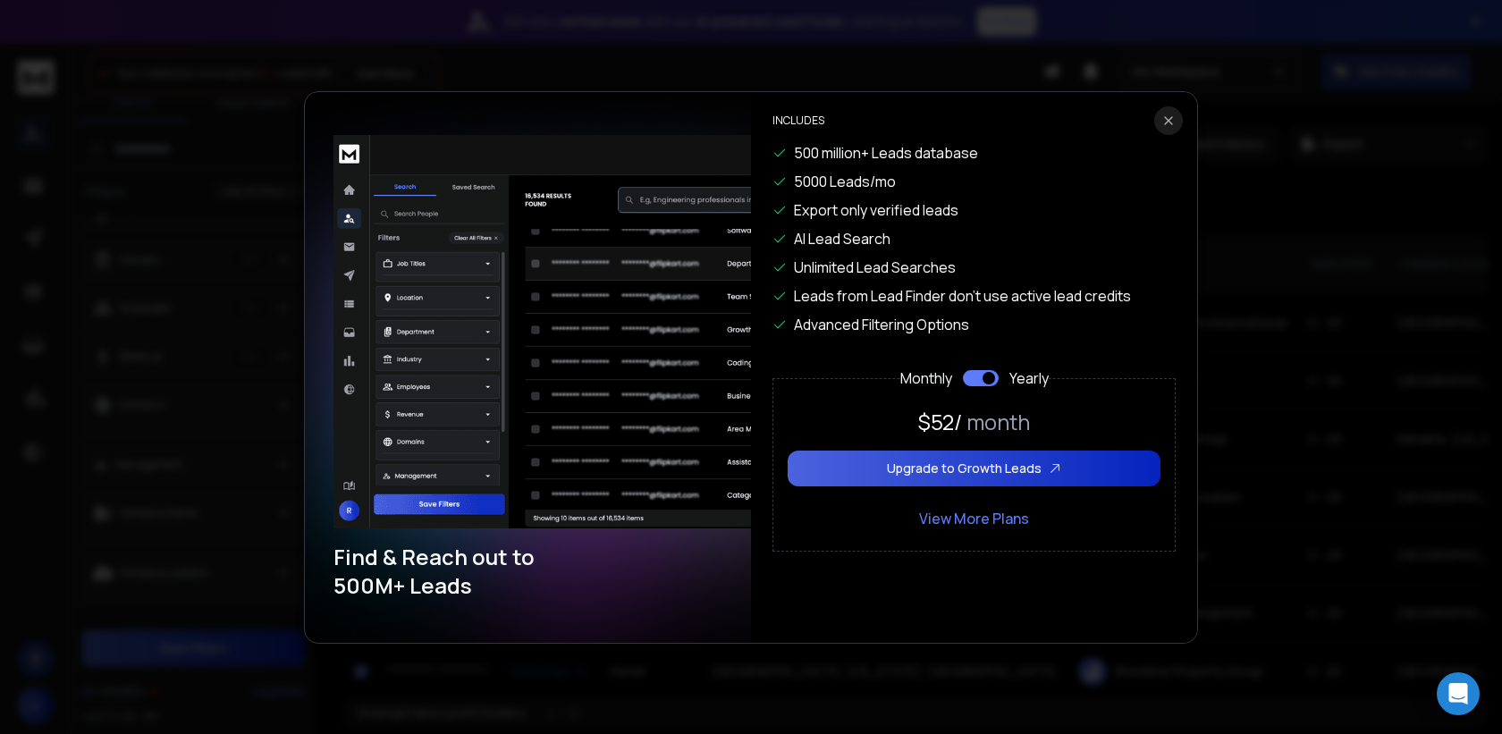
click at [981, 378] on button "button" at bounding box center [981, 378] width 36 height 16
click at [1176, 122] on button "Close" at bounding box center [1169, 120] width 29 height 29
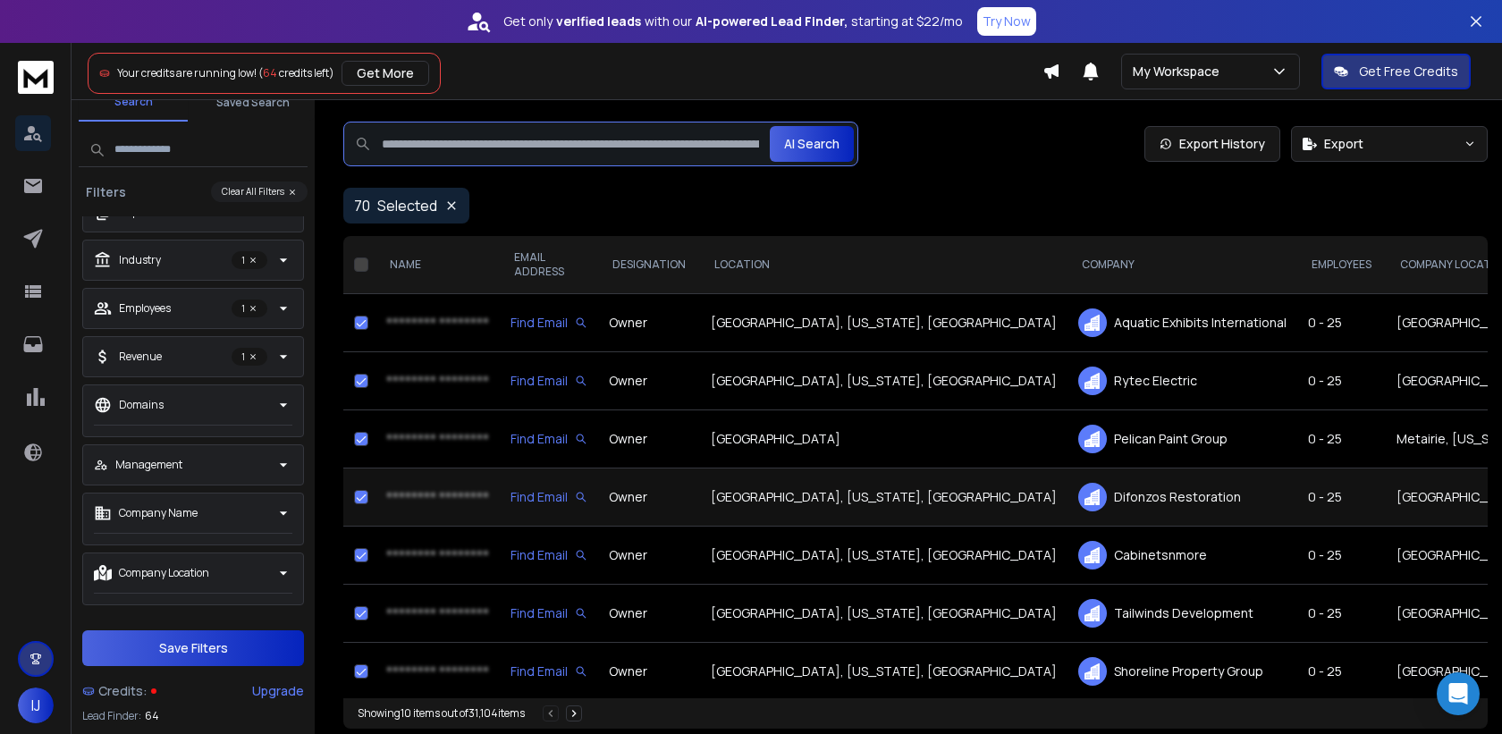
scroll to position [186, 0]
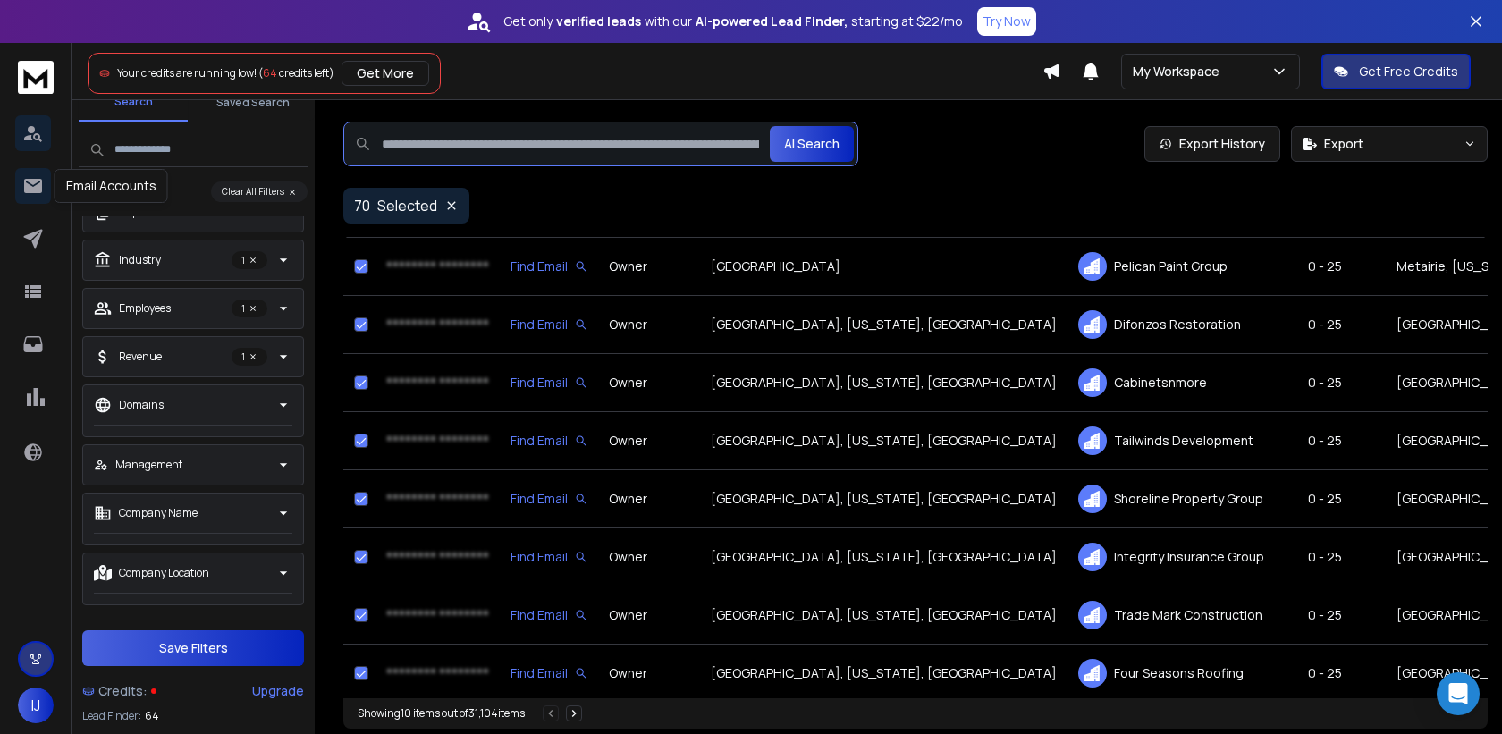
click at [32, 187] on icon at bounding box center [33, 186] width 18 height 14
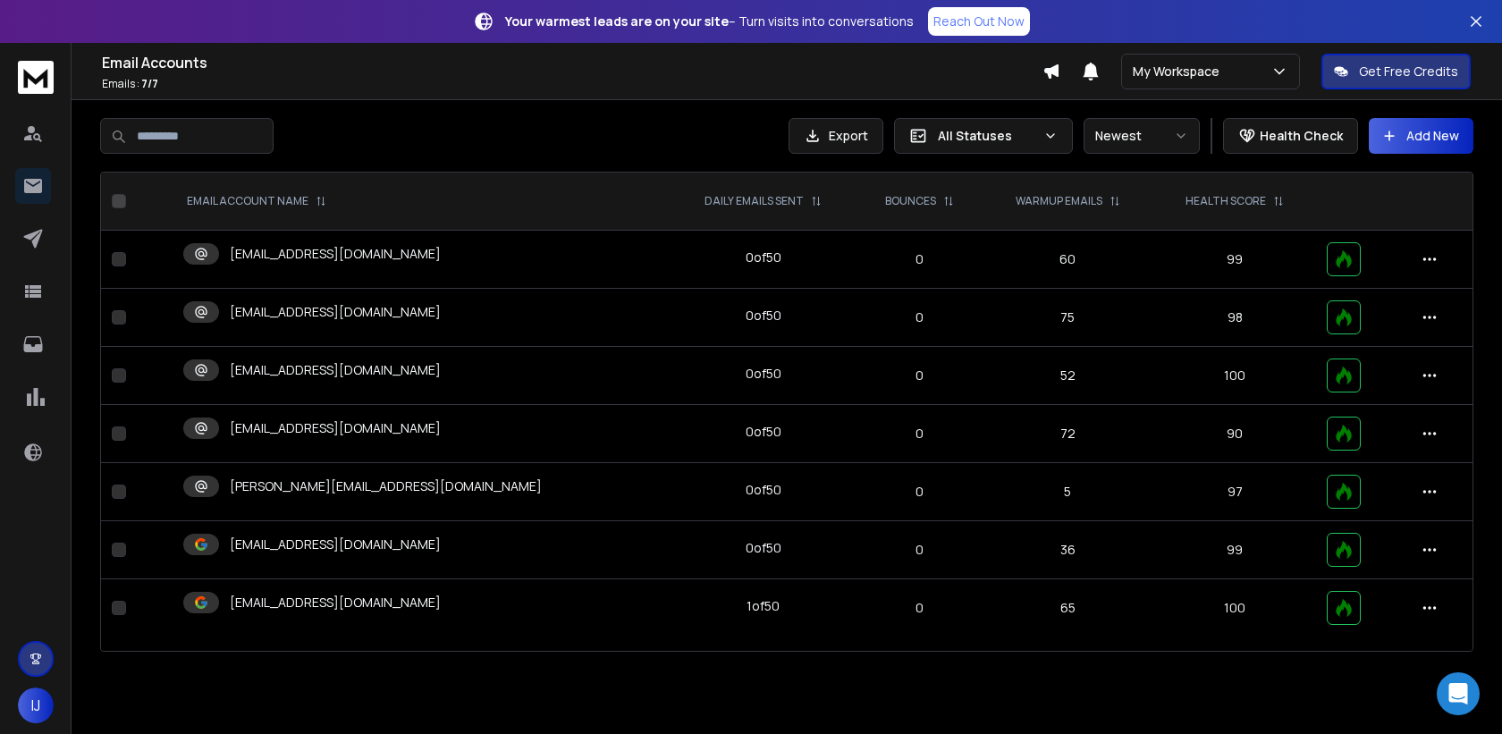
drag, startPoint x: 306, startPoint y: 601, endPoint x: 243, endPoint y: 318, distance: 289.5
click at [243, 318] on tbody "[EMAIL_ADDRESS][DOMAIN_NAME] 0 of 50 0 60 99 [EMAIL_ADDRESS][DOMAIN_NAME] 0 of …" at bounding box center [787, 434] width 1372 height 407
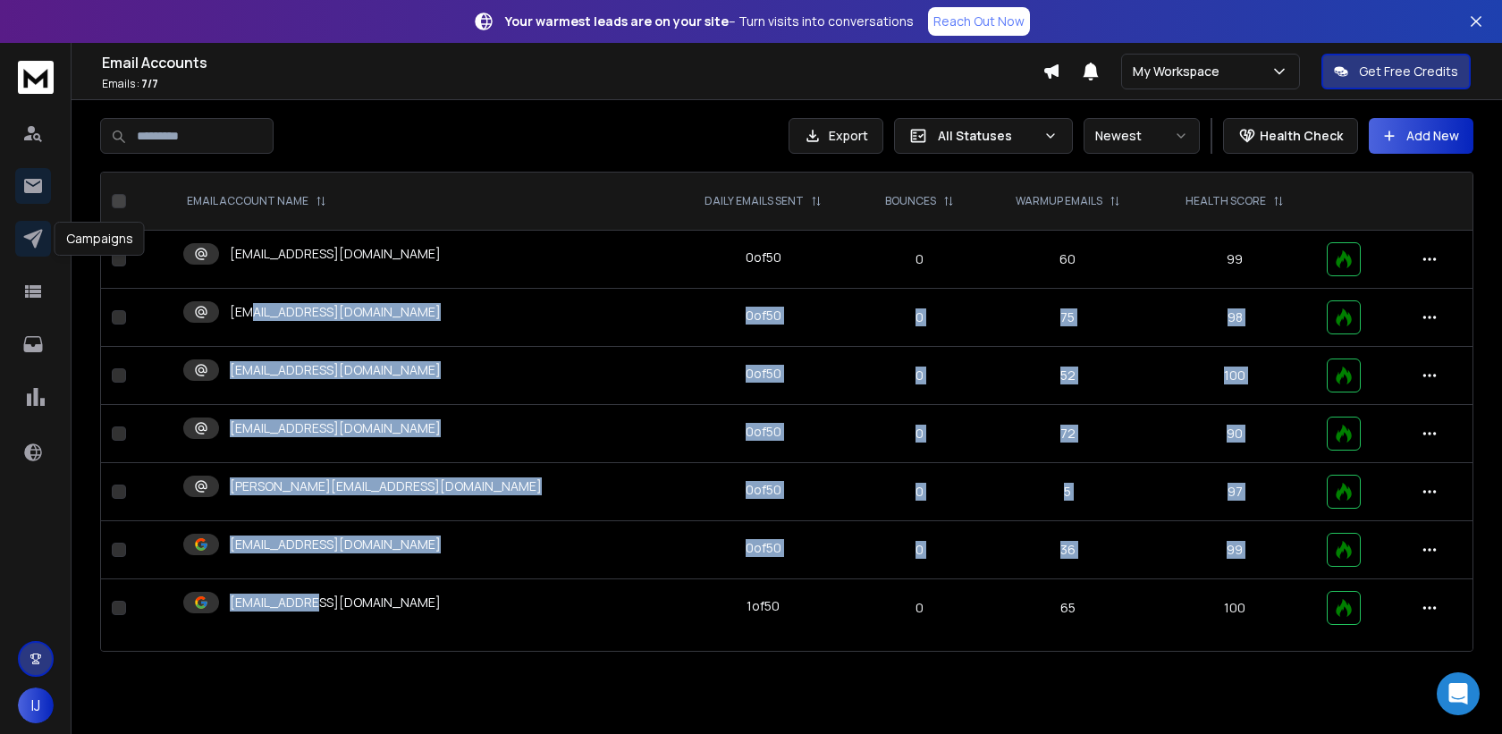
click at [39, 236] on icon at bounding box center [32, 238] width 21 height 21
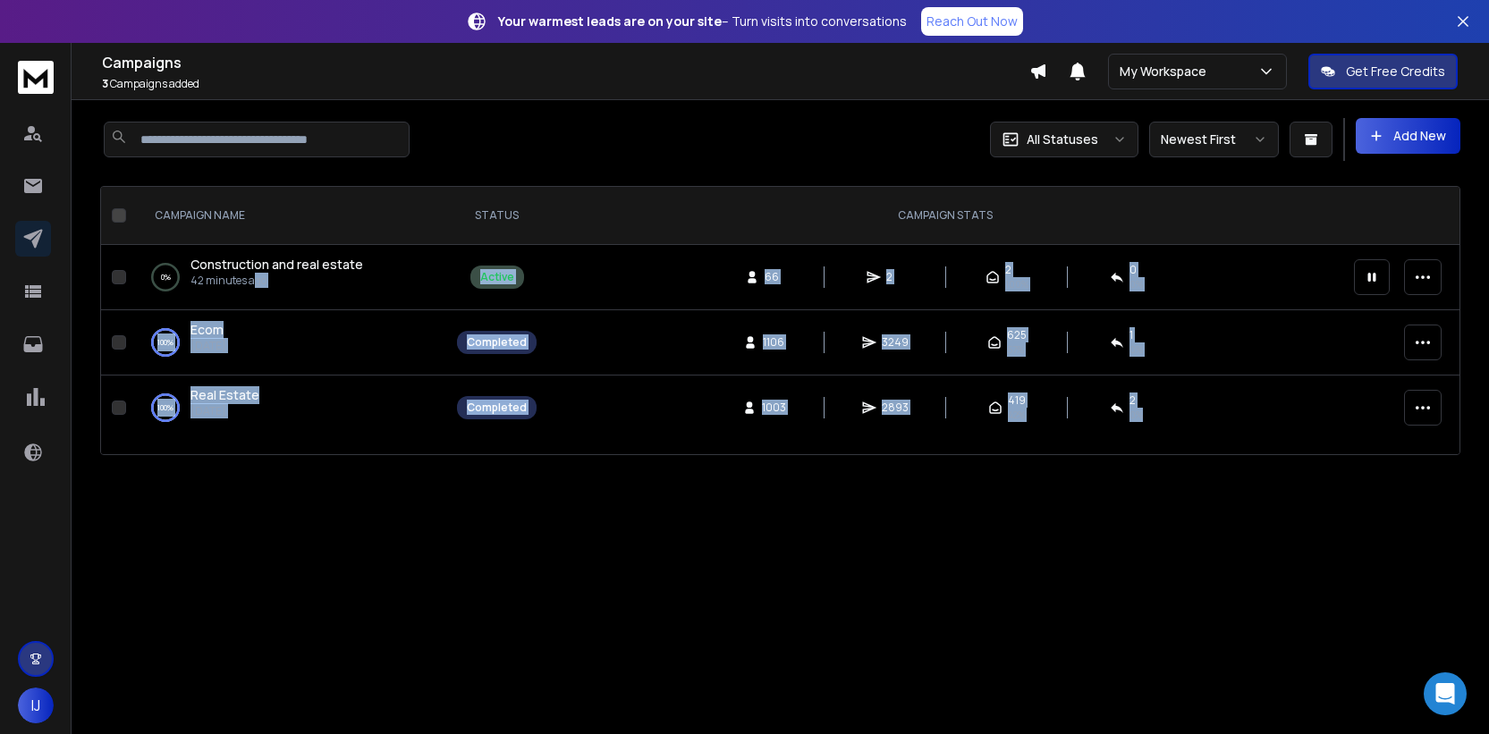
drag, startPoint x: 256, startPoint y: 274, endPoint x: 312, endPoint y: 454, distance: 189.2
click at [309, 453] on table "CAMPAIGN NAME STATUS CAMPAIGN STATS 0 % Construction and real estate 42 minutes…" at bounding box center [780, 320] width 1358 height 267
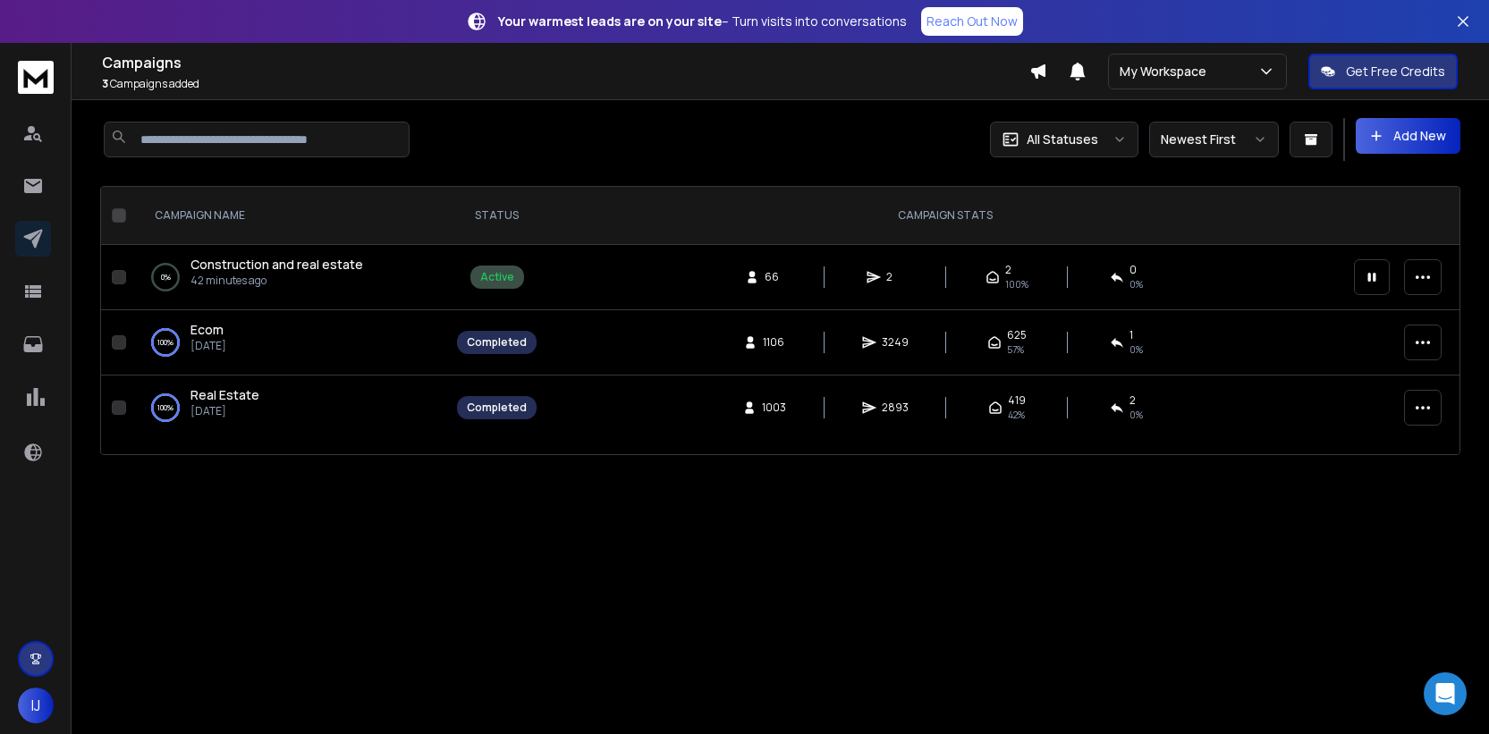
click at [360, 527] on div "Campaigns 3 Campaigns Added All Statuses Newest First Add New CAMPAIGN NAME STA…" at bounding box center [780, 485] width 1360 height 734
click at [288, 274] on p "42 minutes ago" at bounding box center [276, 281] width 173 height 14
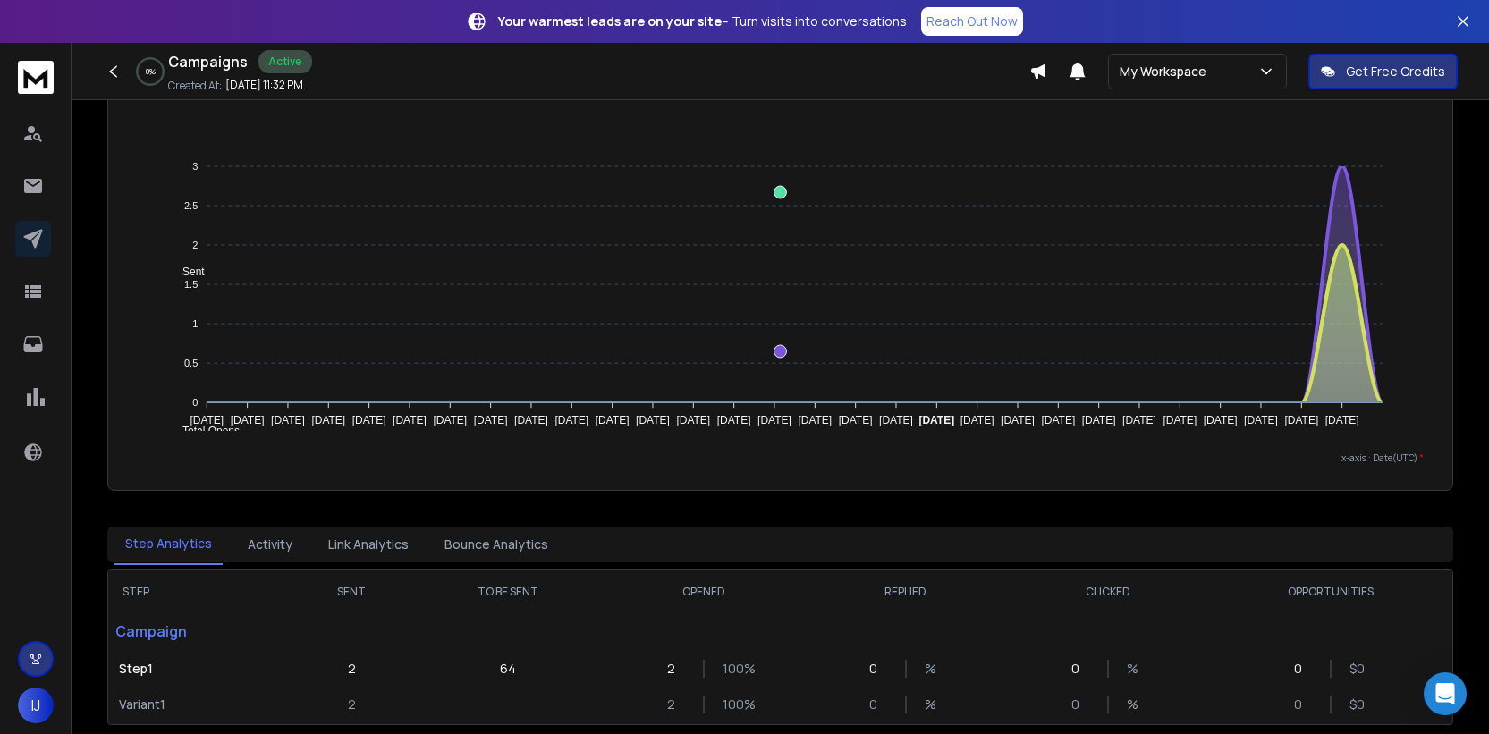
scroll to position [426, 0]
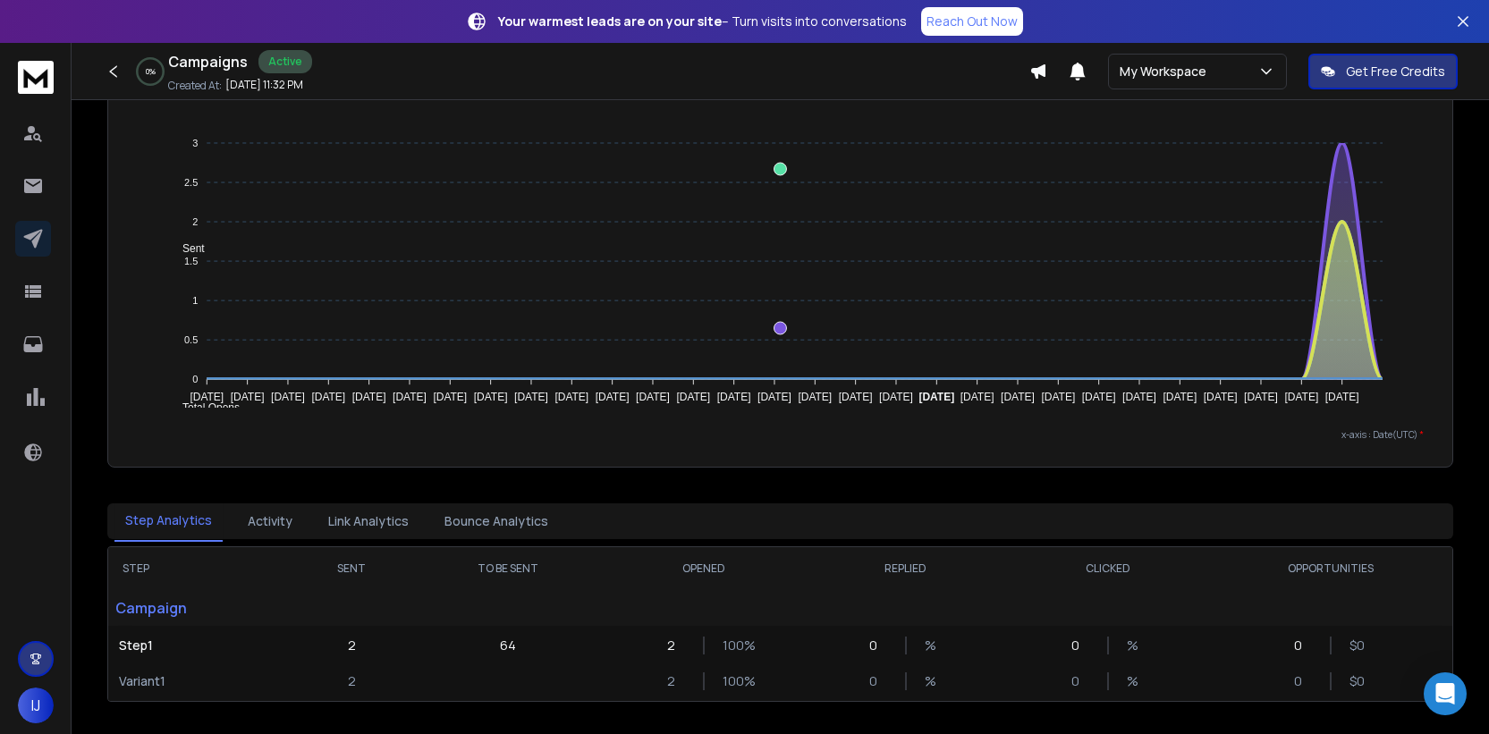
click at [503, 647] on p "64" at bounding box center [508, 646] width 16 height 18
click at [36, 140] on icon at bounding box center [32, 133] width 21 height 21
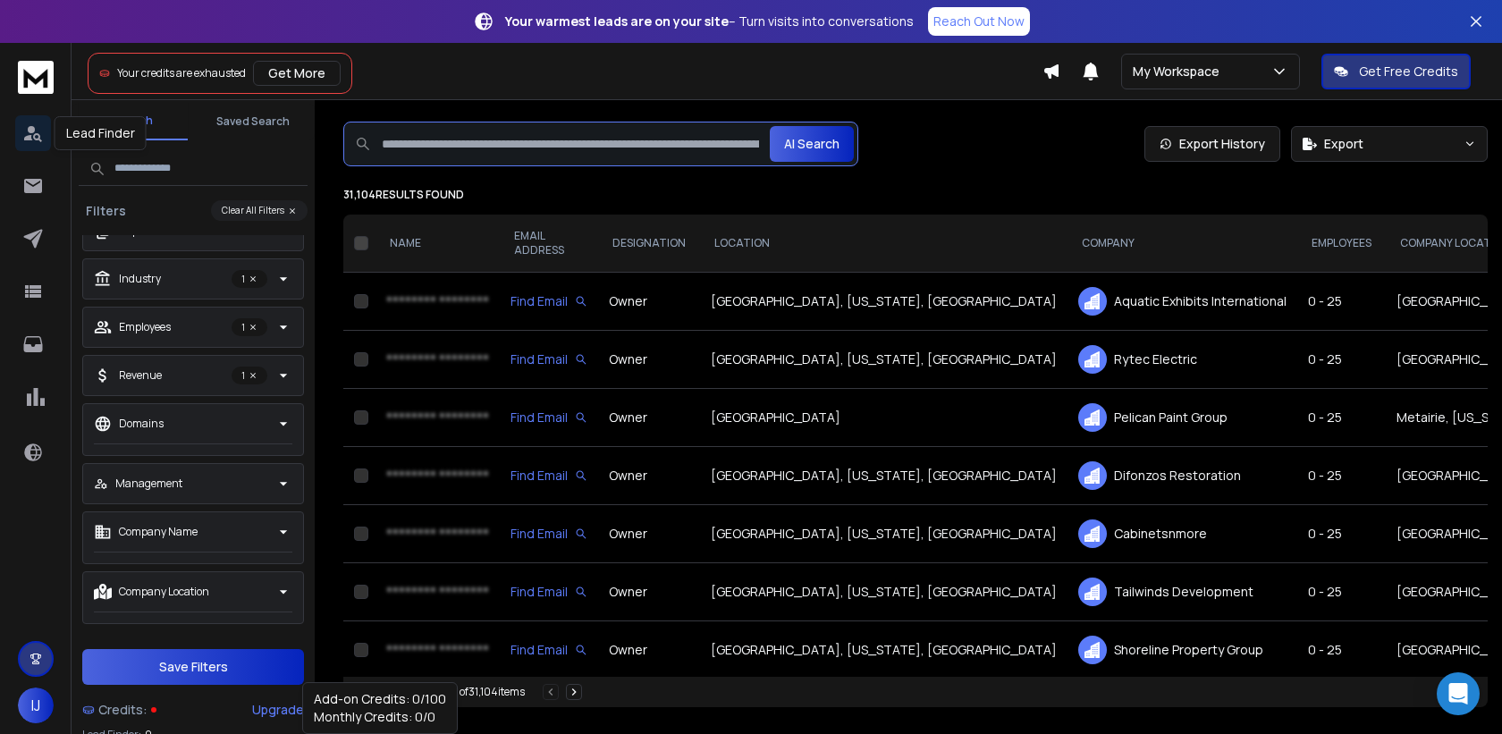
scroll to position [19, 0]
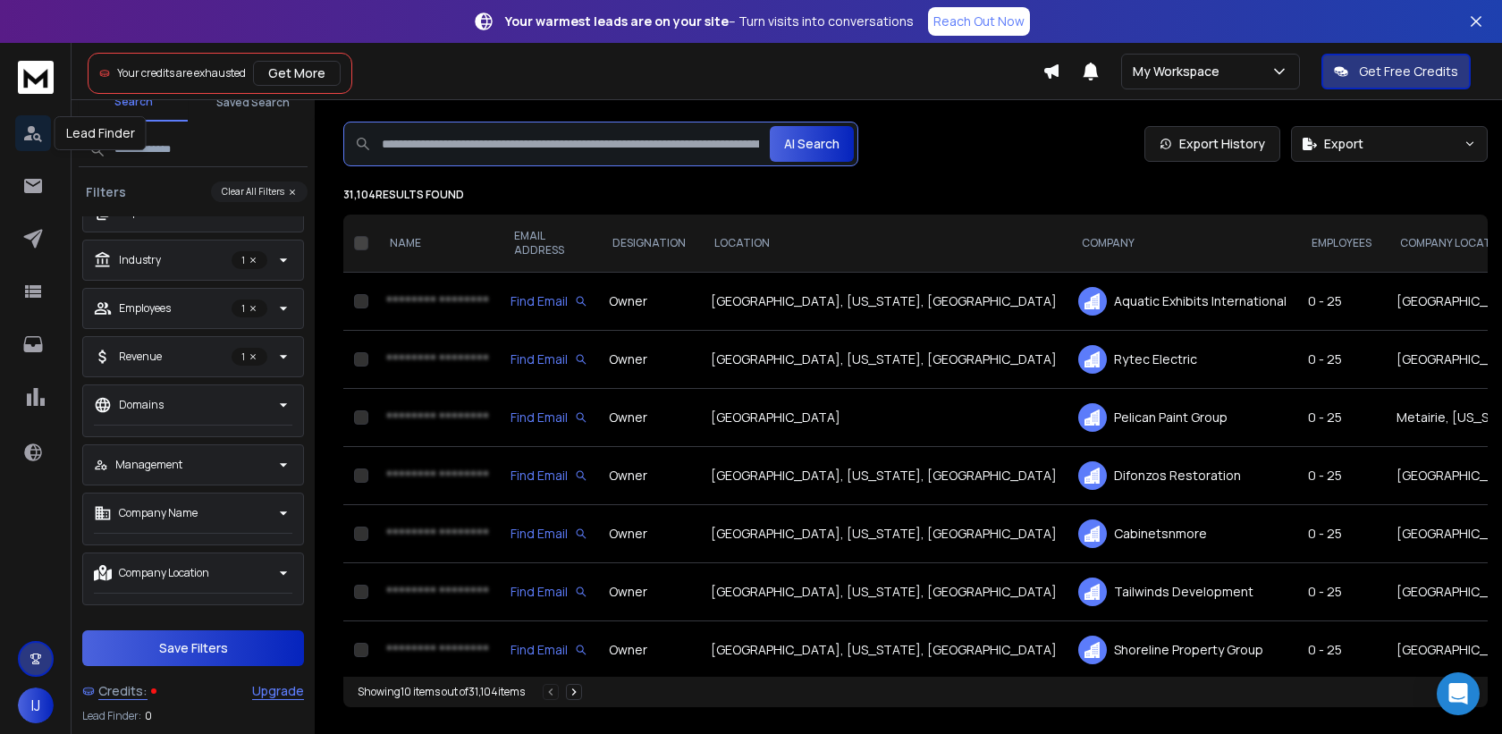
click at [255, 689] on div "Upgrade" at bounding box center [278, 691] width 52 height 18
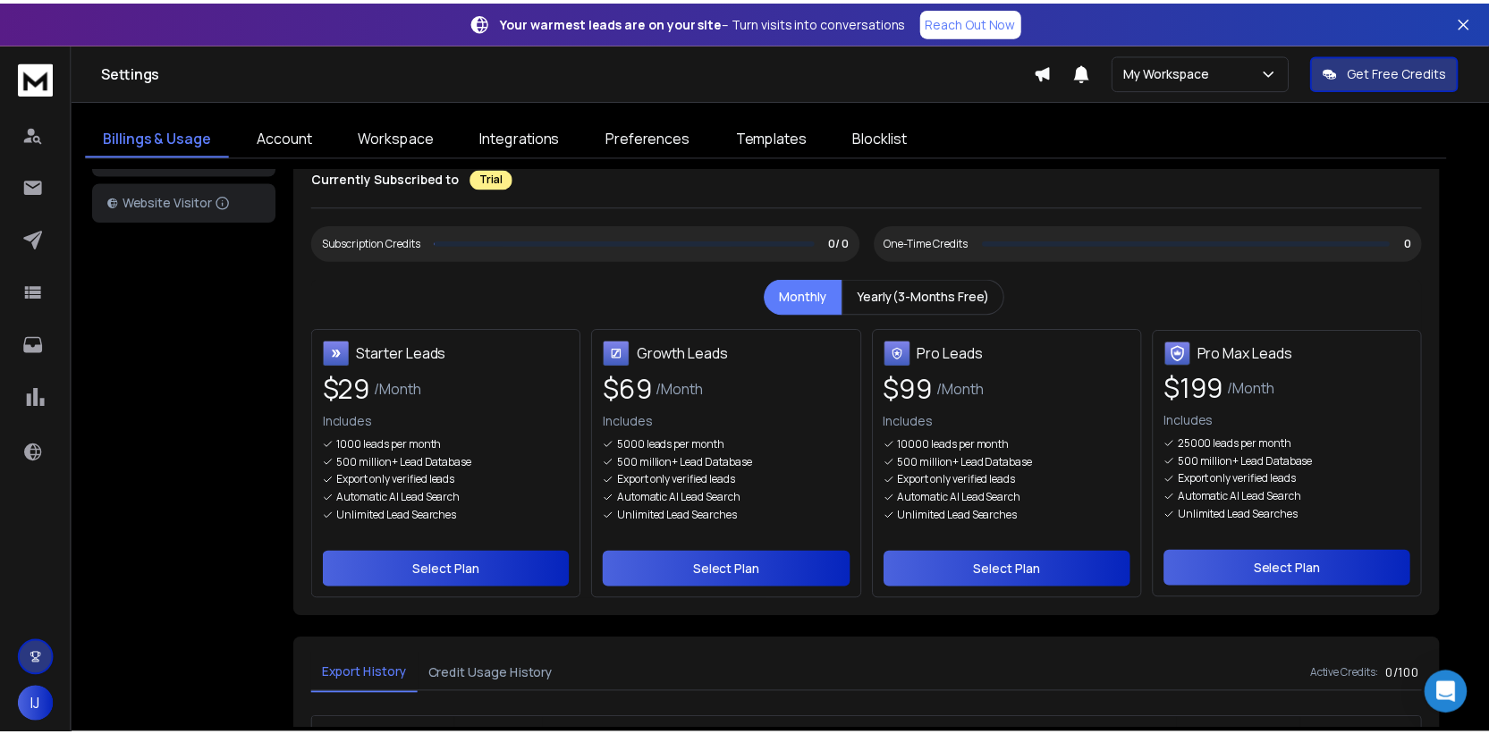
scroll to position [140, 0]
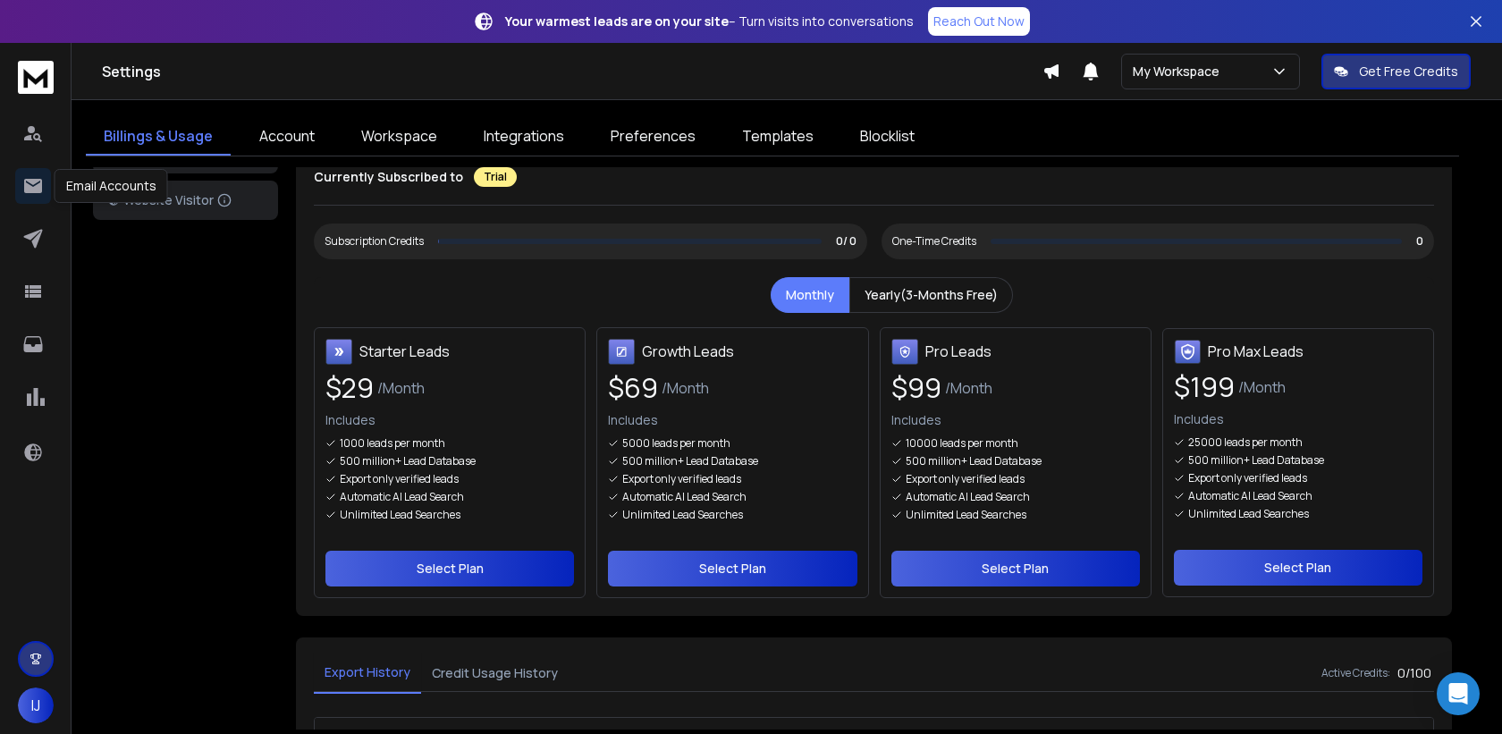
click at [40, 196] on icon at bounding box center [32, 185] width 21 height 21
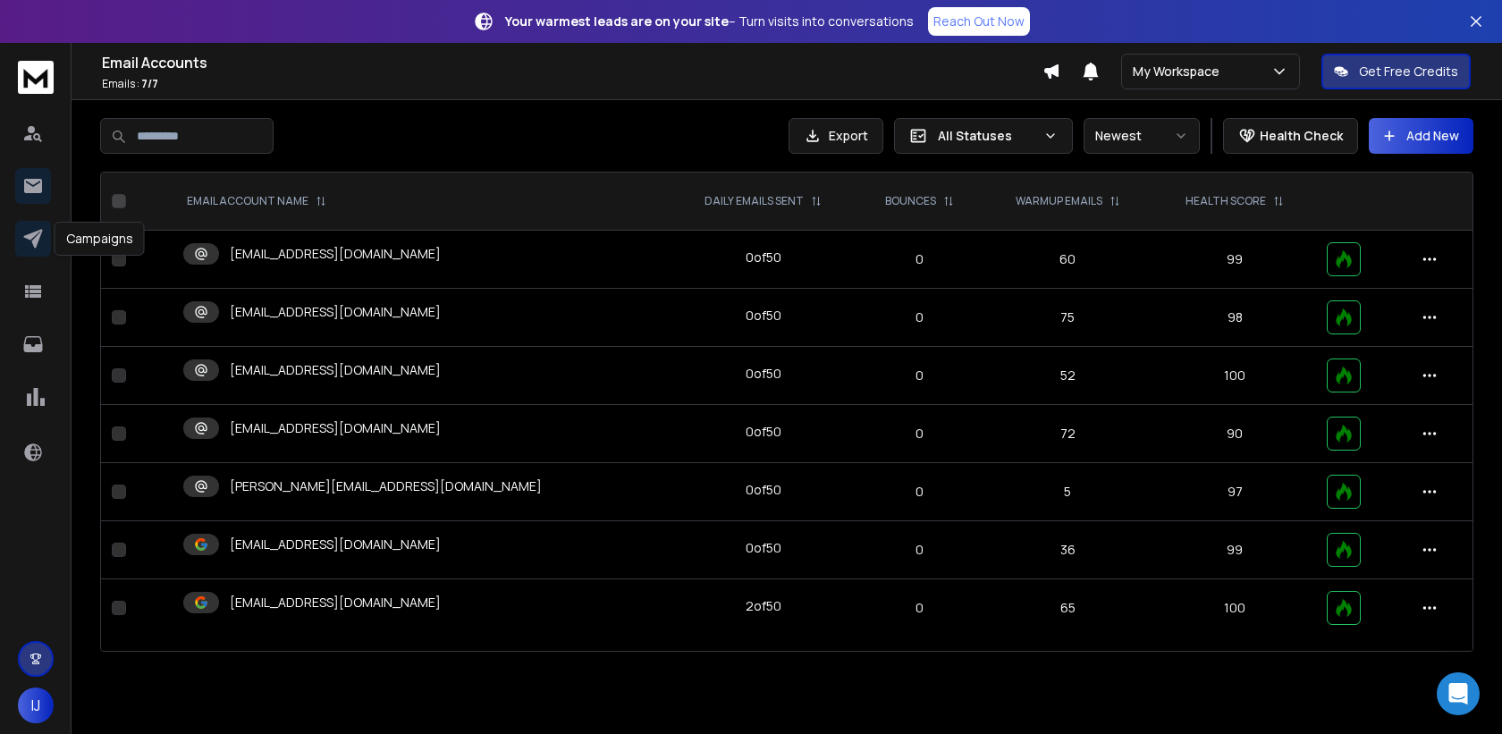
click at [30, 228] on icon at bounding box center [32, 238] width 21 height 21
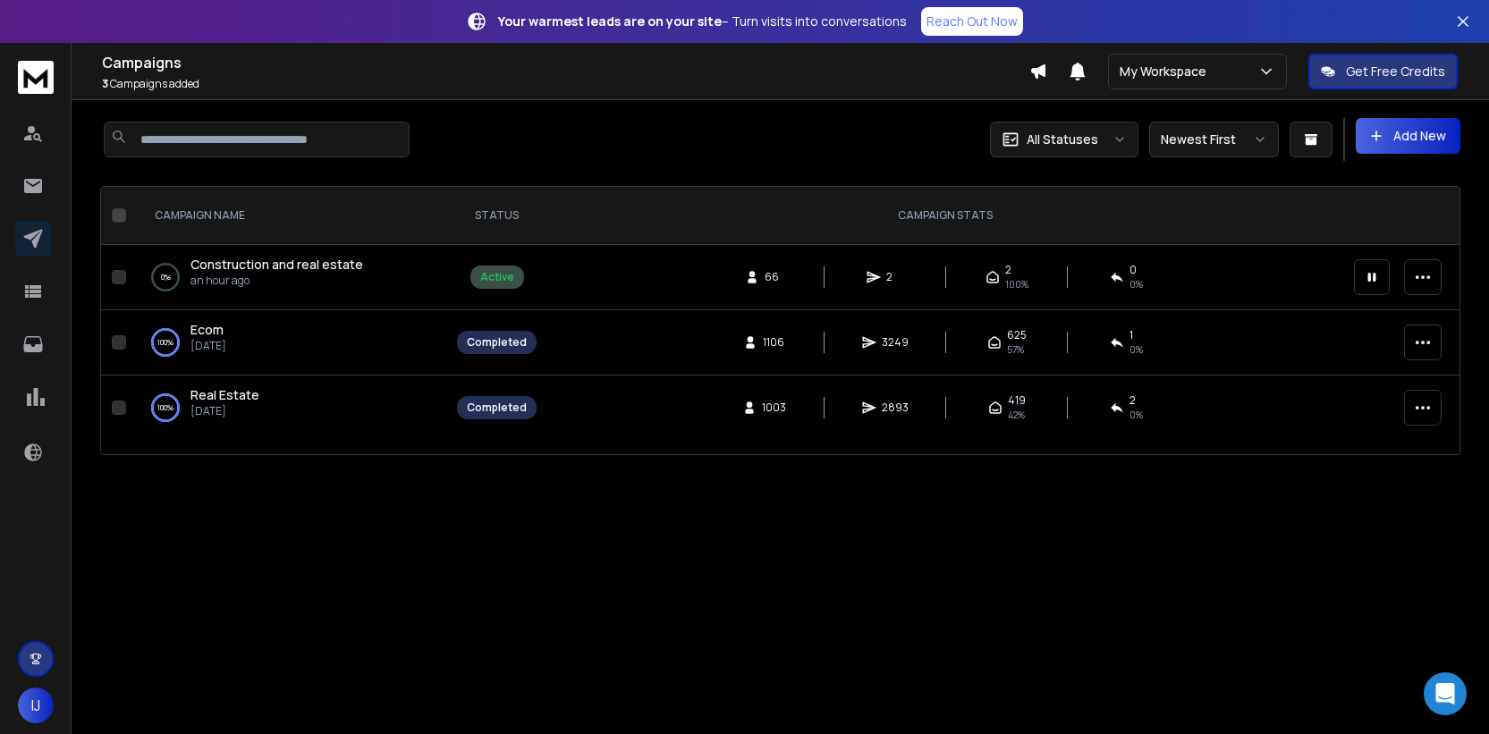
click at [681, 563] on div "Campaigns 3 Campaigns Added All Statuses Newest First Add New CAMPAIGN NAME STA…" at bounding box center [780, 485] width 1360 height 734
click at [503, 277] on div "Active" at bounding box center [497, 277] width 34 height 14
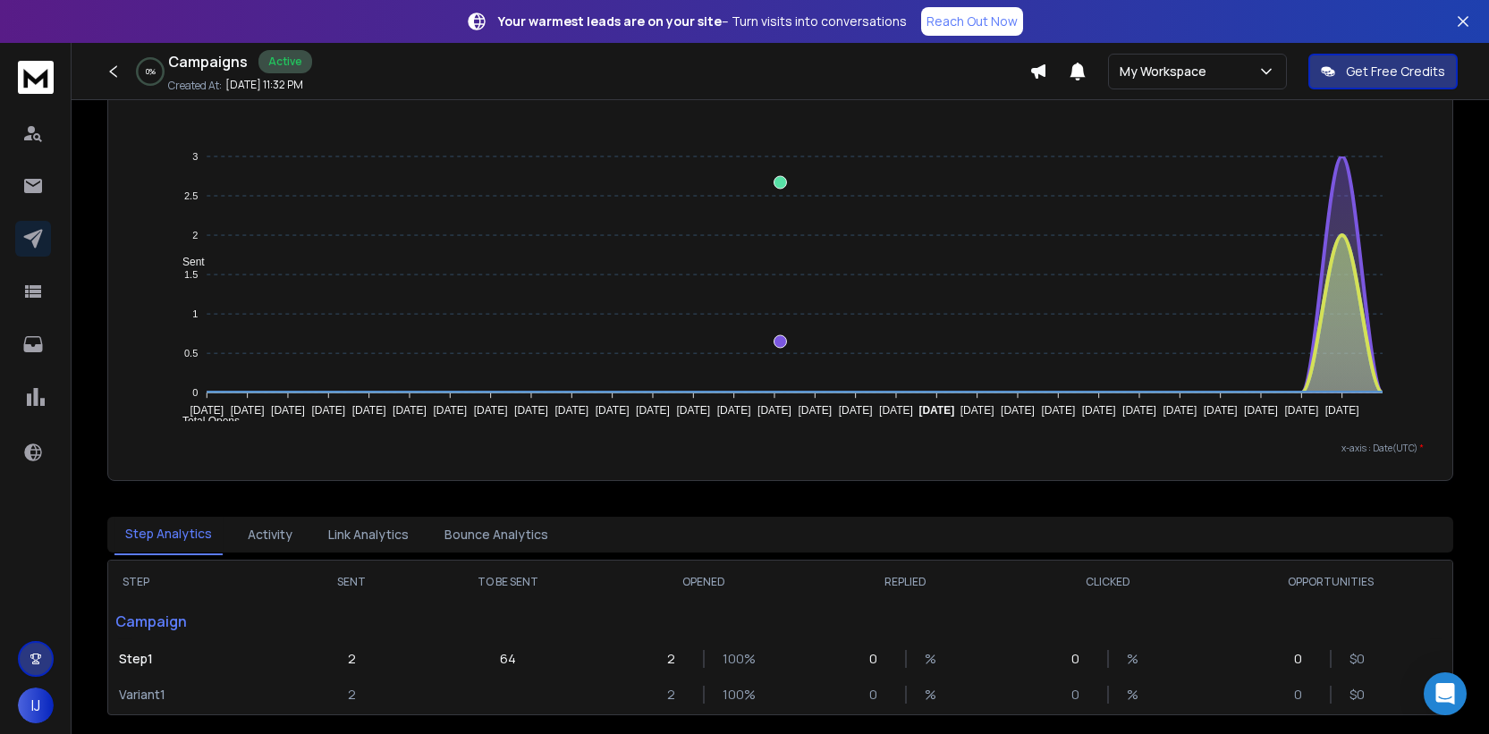
scroll to position [413, 0]
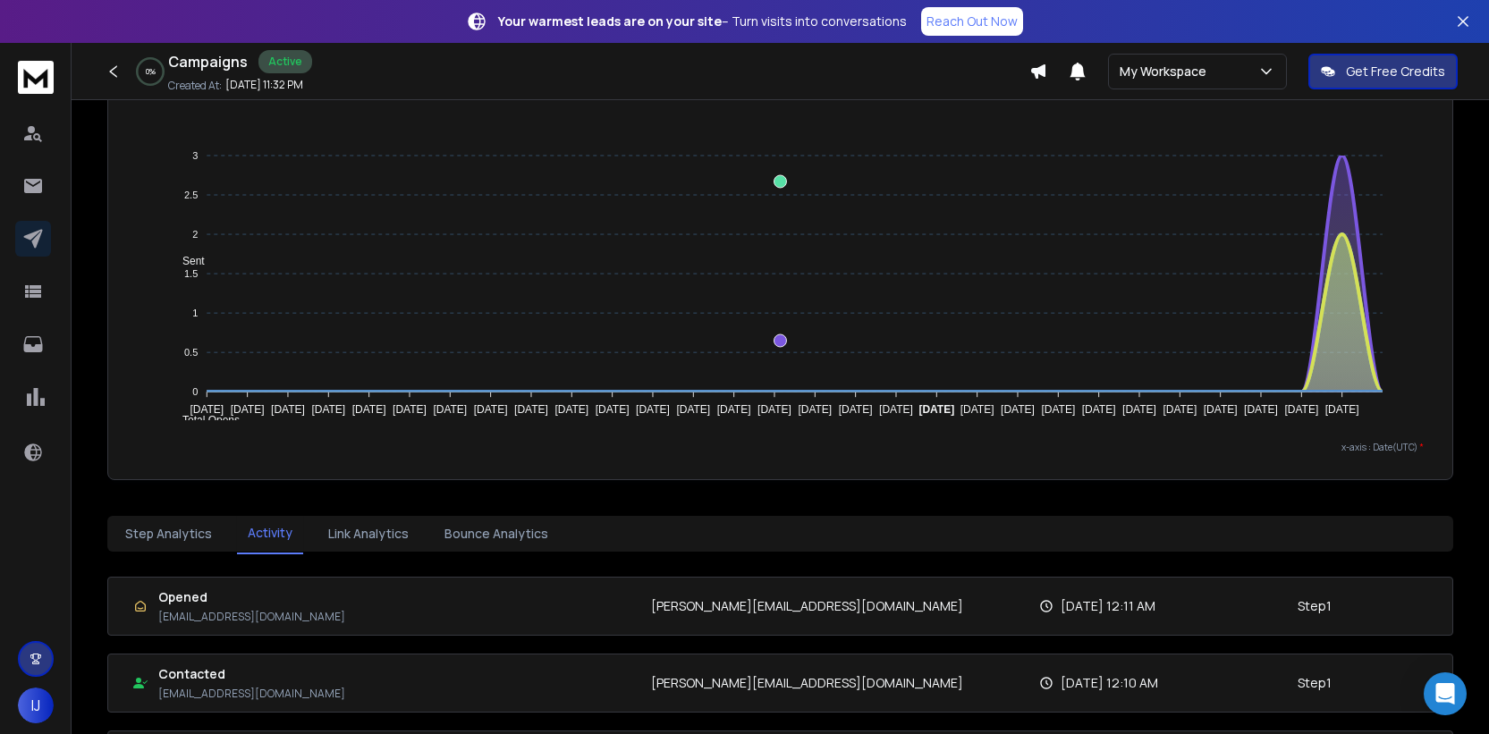
click at [268, 537] on button "Activity" at bounding box center [270, 533] width 66 height 41
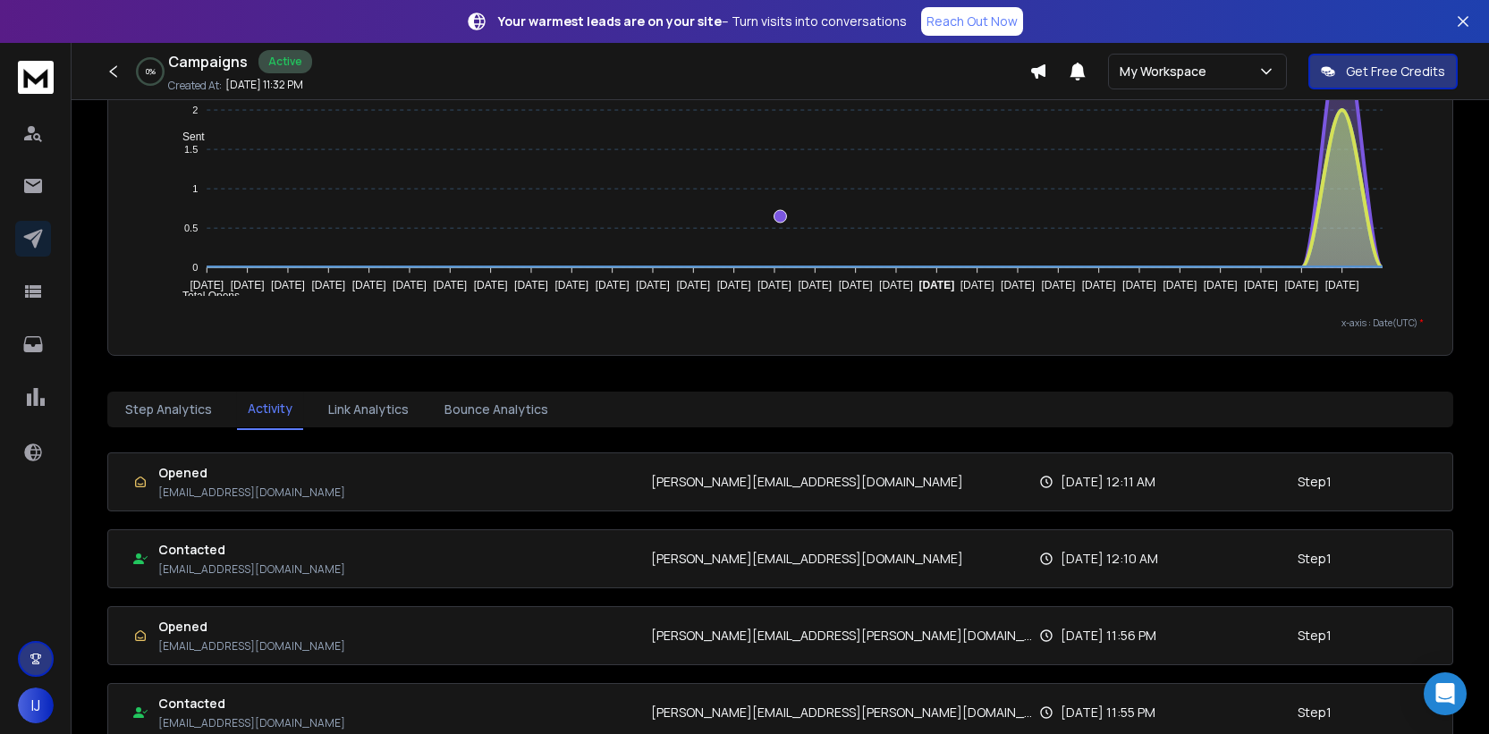
scroll to position [596, 0]
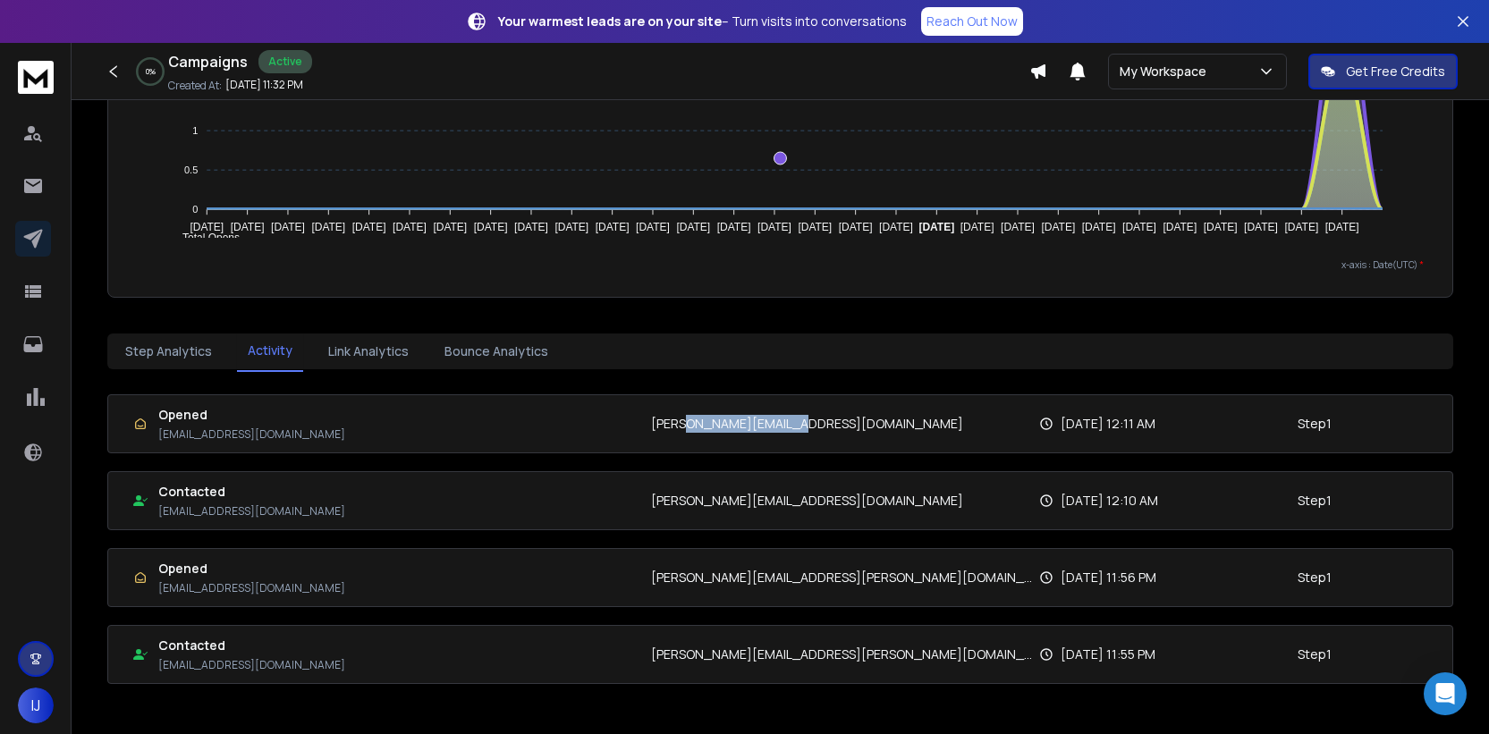
drag, startPoint x: 685, startPoint y: 427, endPoint x: 822, endPoint y: 429, distance: 136.9
click at [822, 429] on div "tina@dbcommercial.com" at bounding box center [845, 424] width 388 height 18
copy p "dbcommercial.com"
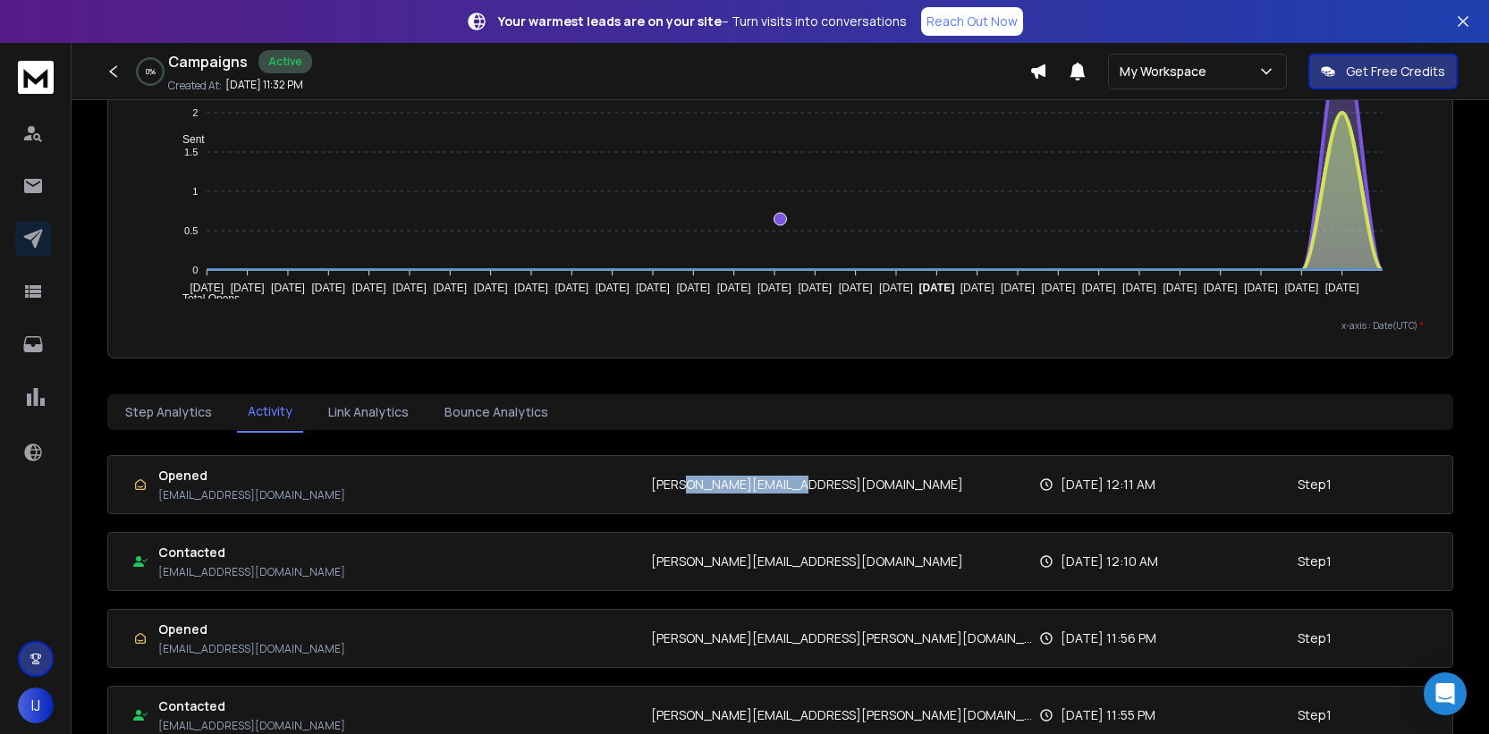
click at [394, 355] on div "Leads Contacted 2 Open Rate 100.00 % 2 Total Click Rate 0.00 % 0 Total Reply Ra…" at bounding box center [780, 263] width 1346 height 1014
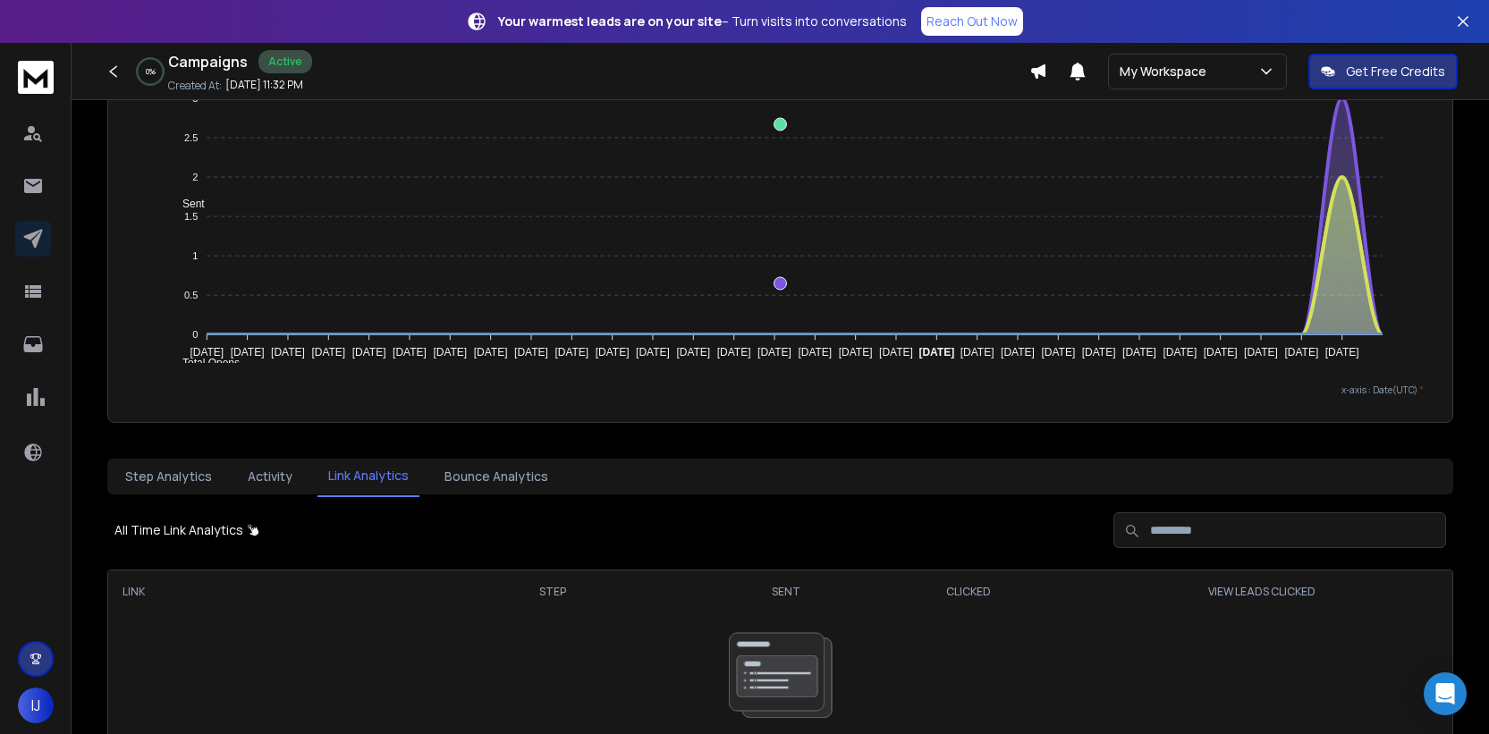
click at [487, 410] on div "Leads Contacted 2 Open Rate 100.00 % 2 Total Click Rate 0.00 % 0 Total Reply Ra…" at bounding box center [780, 296] width 1346 height 953
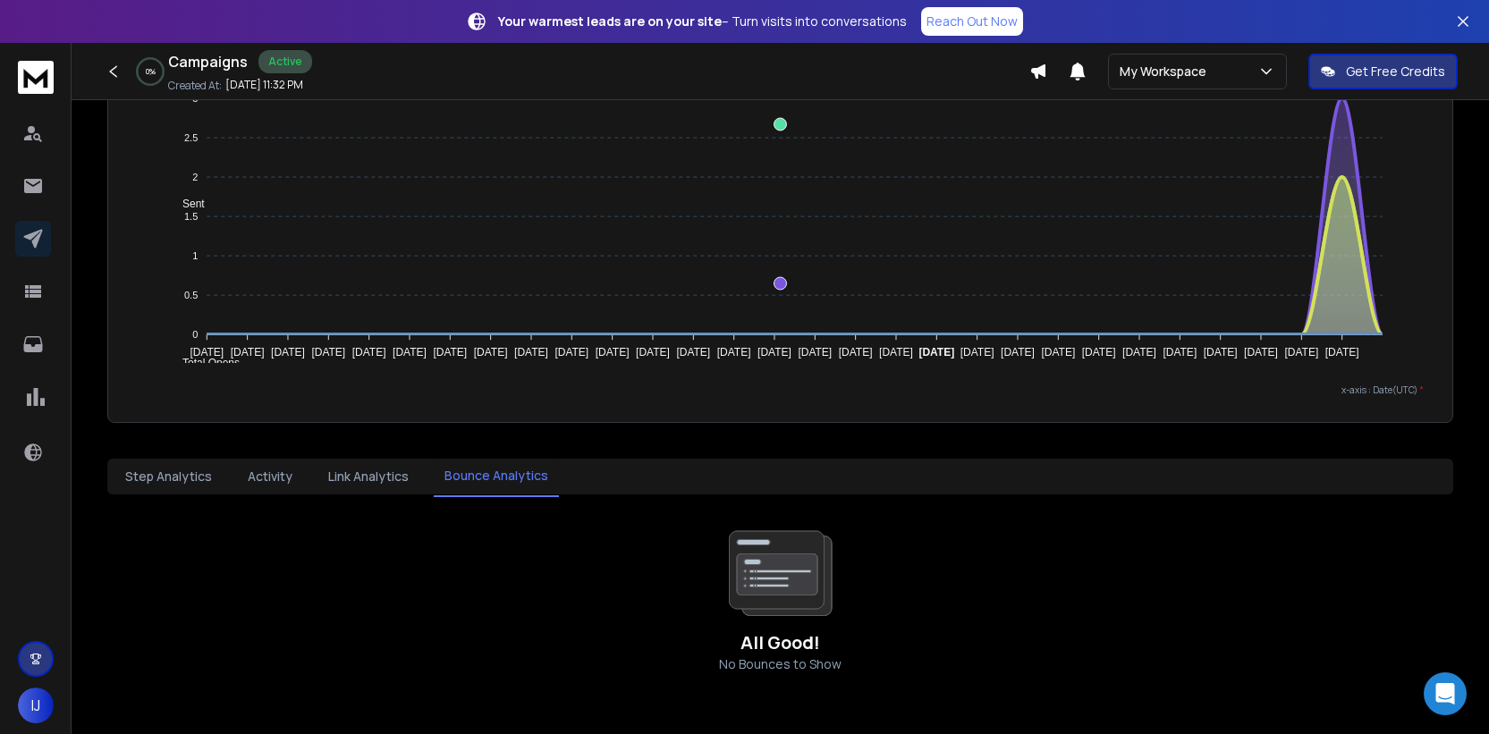
scroll to position [426, 0]
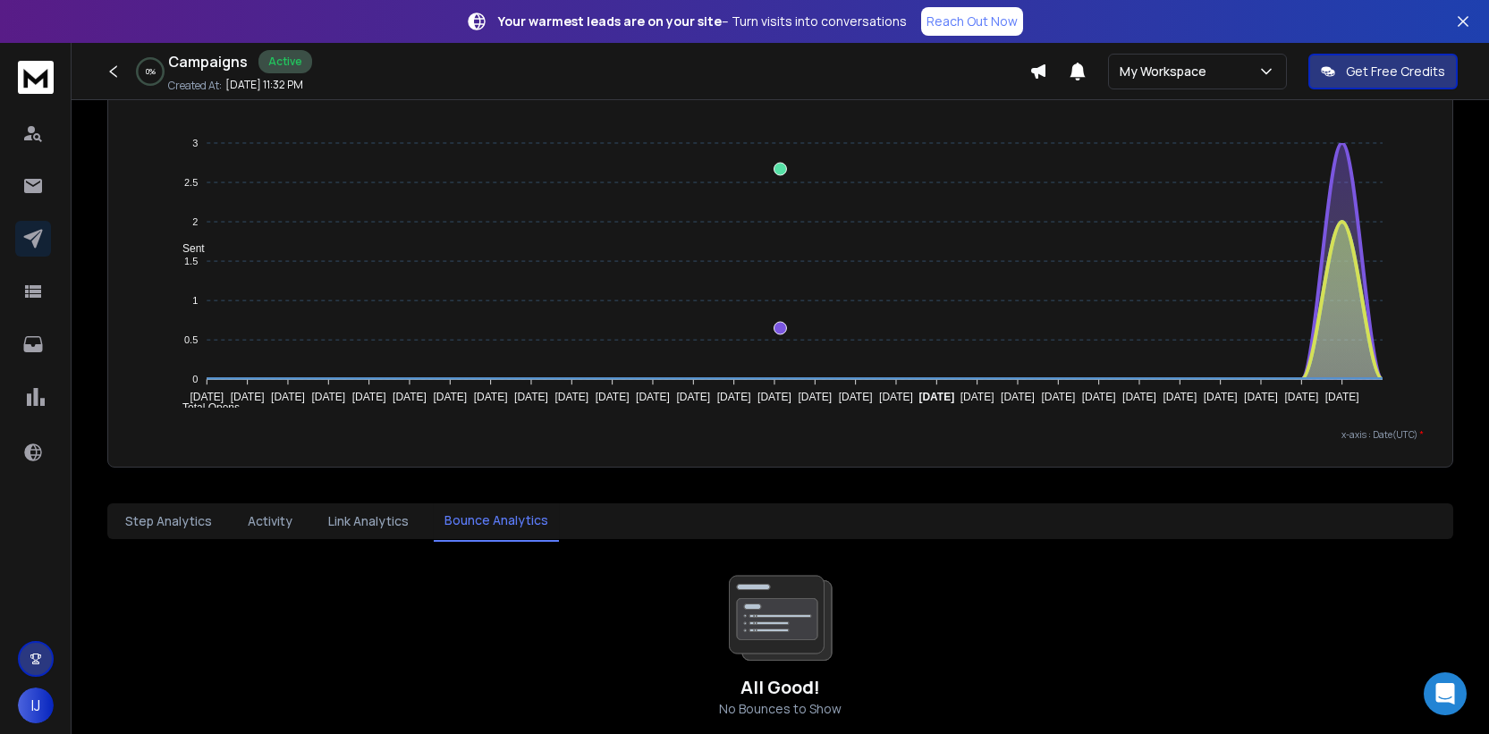
click at [154, 471] on div "Leads Contacted 2 Open Rate 100.00 % 2 Total Click Rate 0.00 % 0 Total Reply Ra…" at bounding box center [780, 309] width 1346 height 889
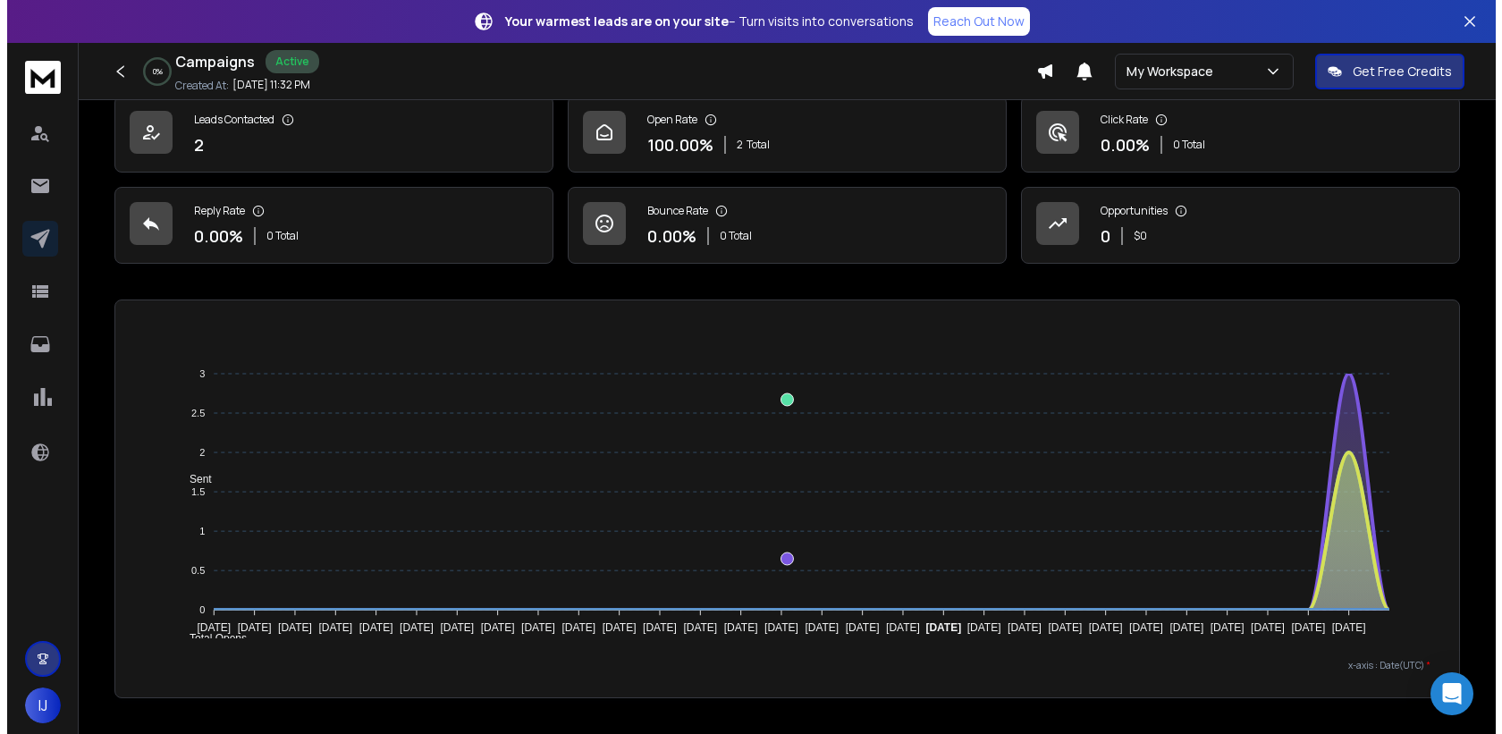
scroll to position [0, 0]
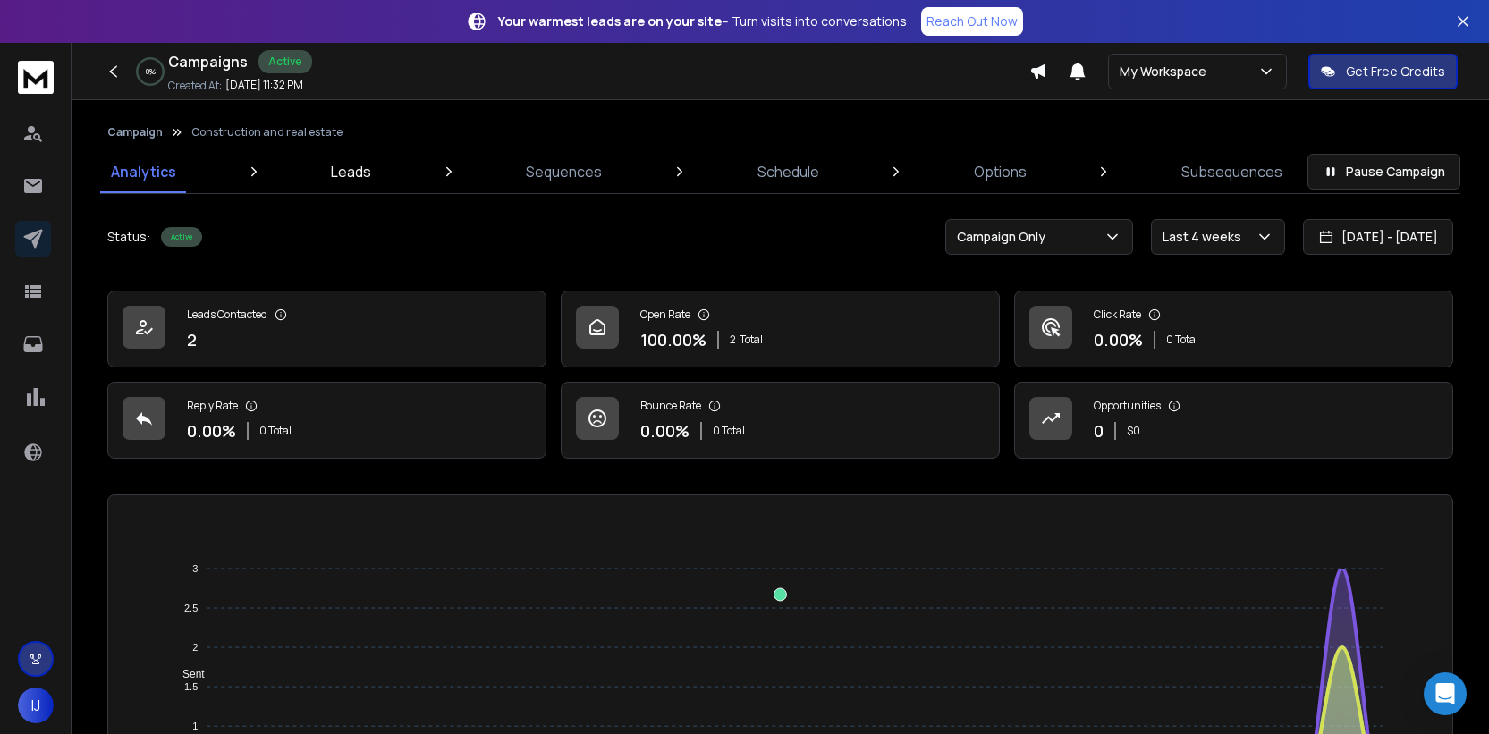
click at [376, 168] on link "Leads" at bounding box center [351, 171] width 62 height 43
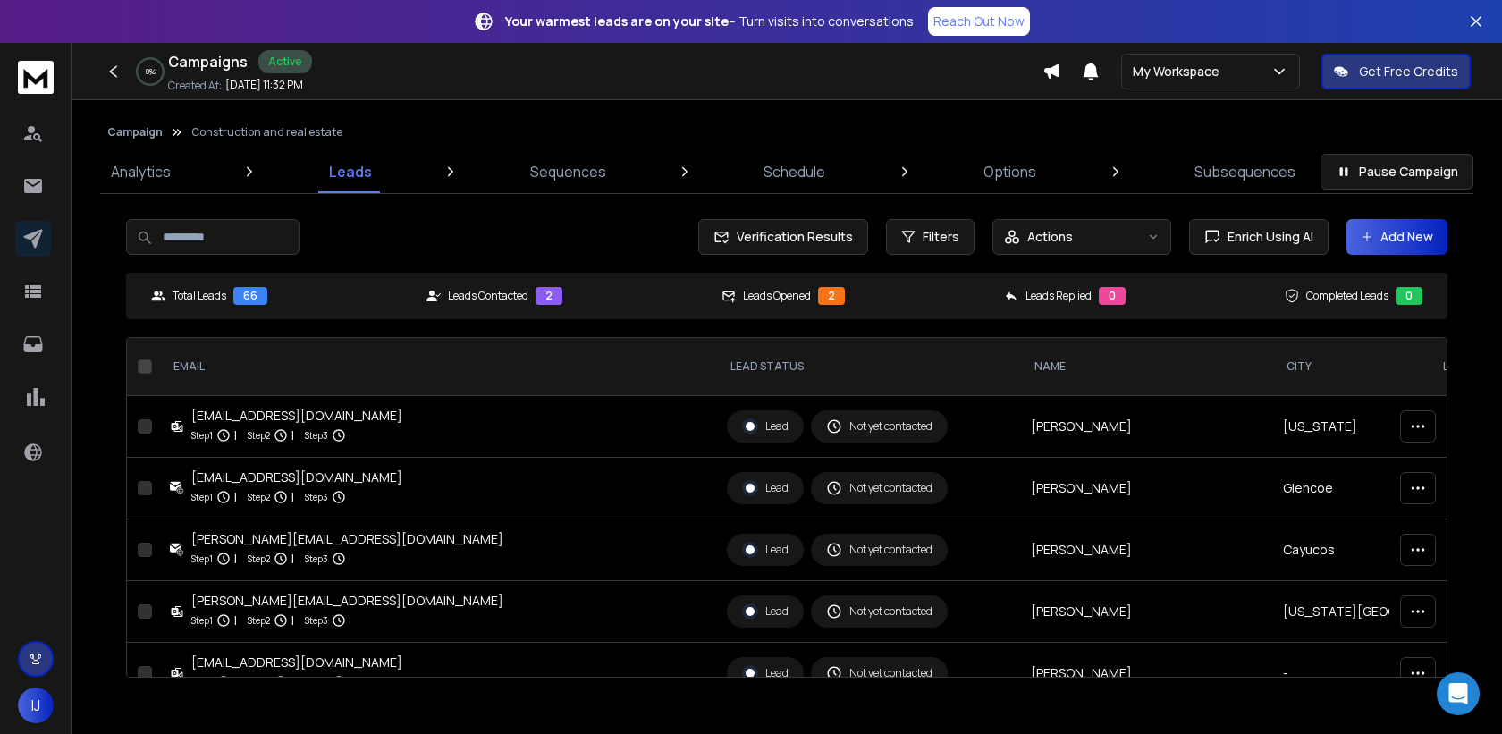
click at [229, 436] on icon at bounding box center [223, 435] width 14 height 14
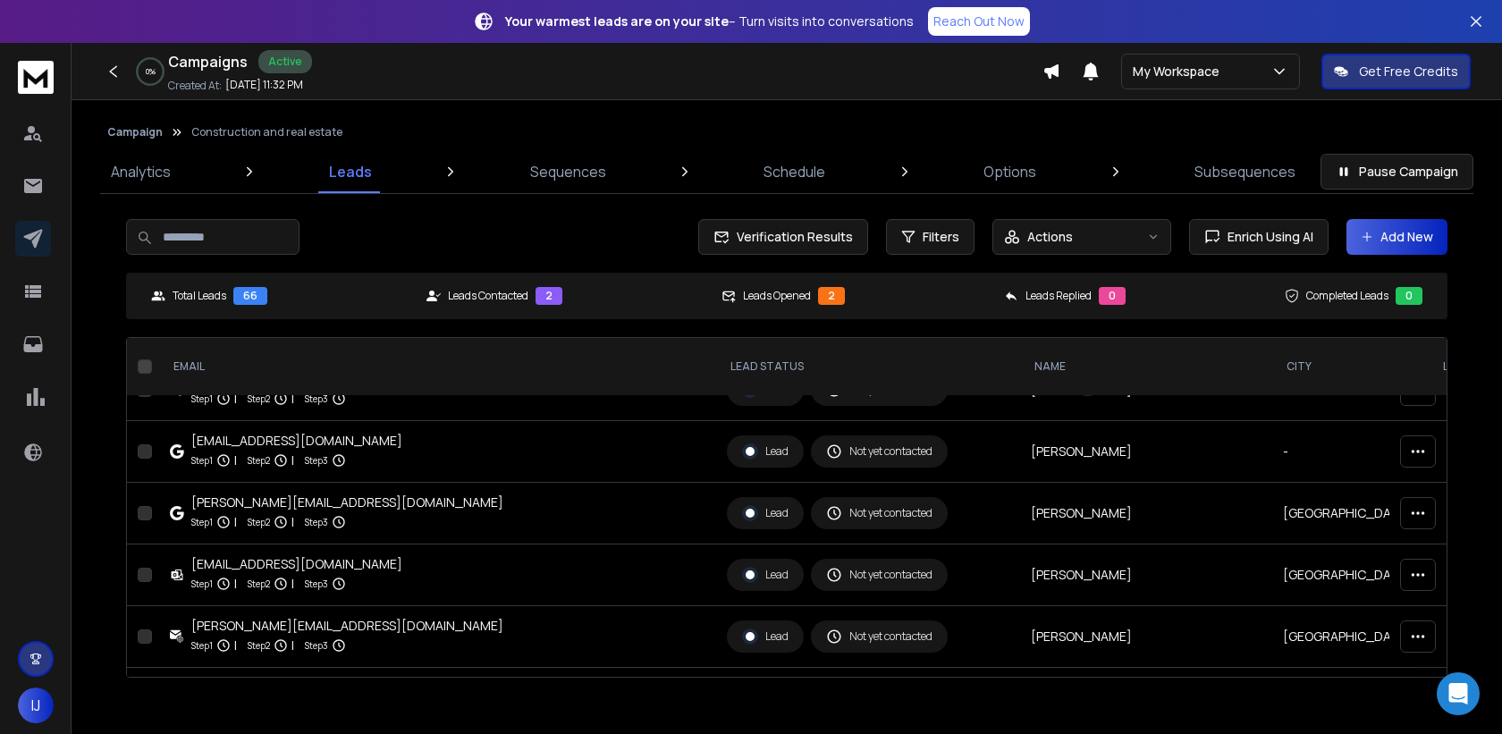
scroll to position [1003, 0]
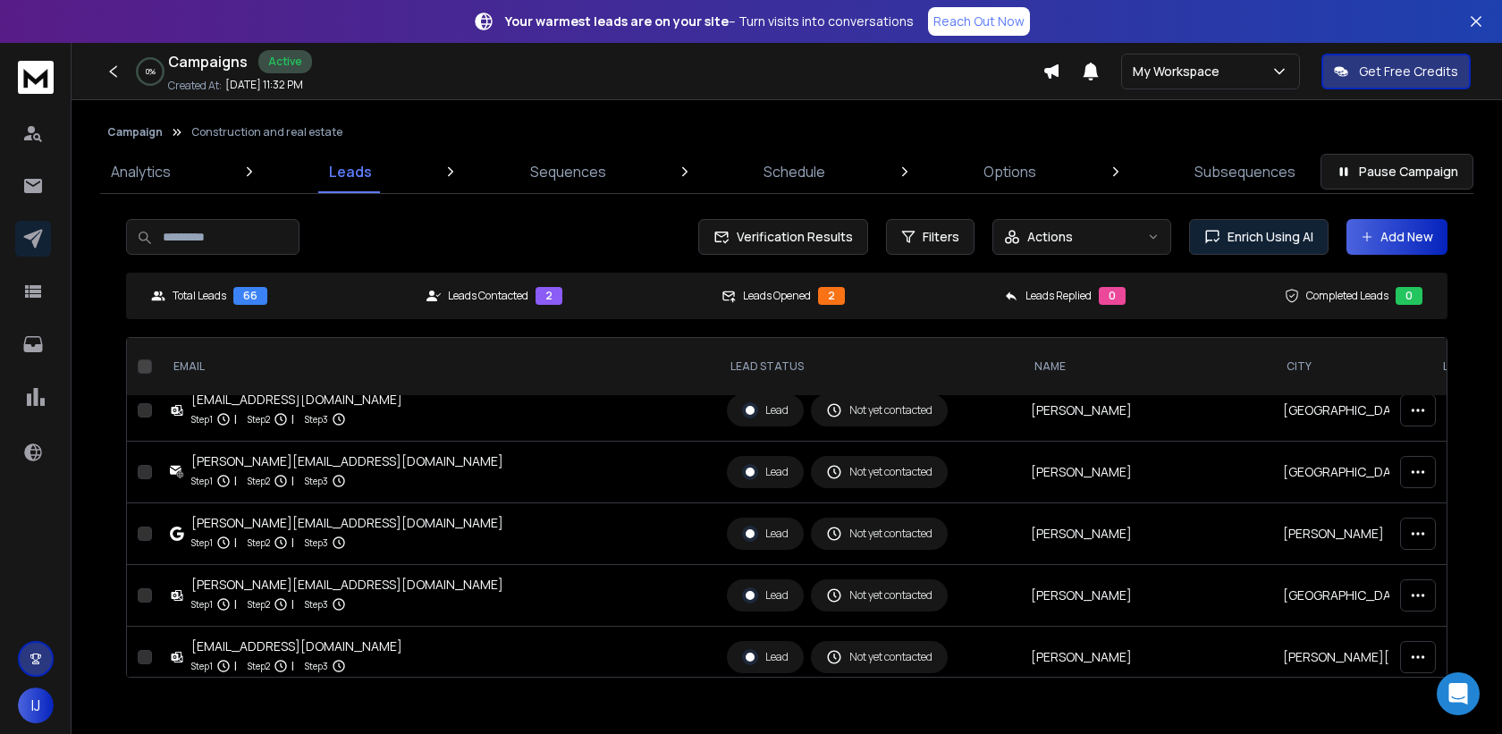
click at [1251, 233] on span "Enrich Using AI" at bounding box center [1267, 237] width 93 height 18
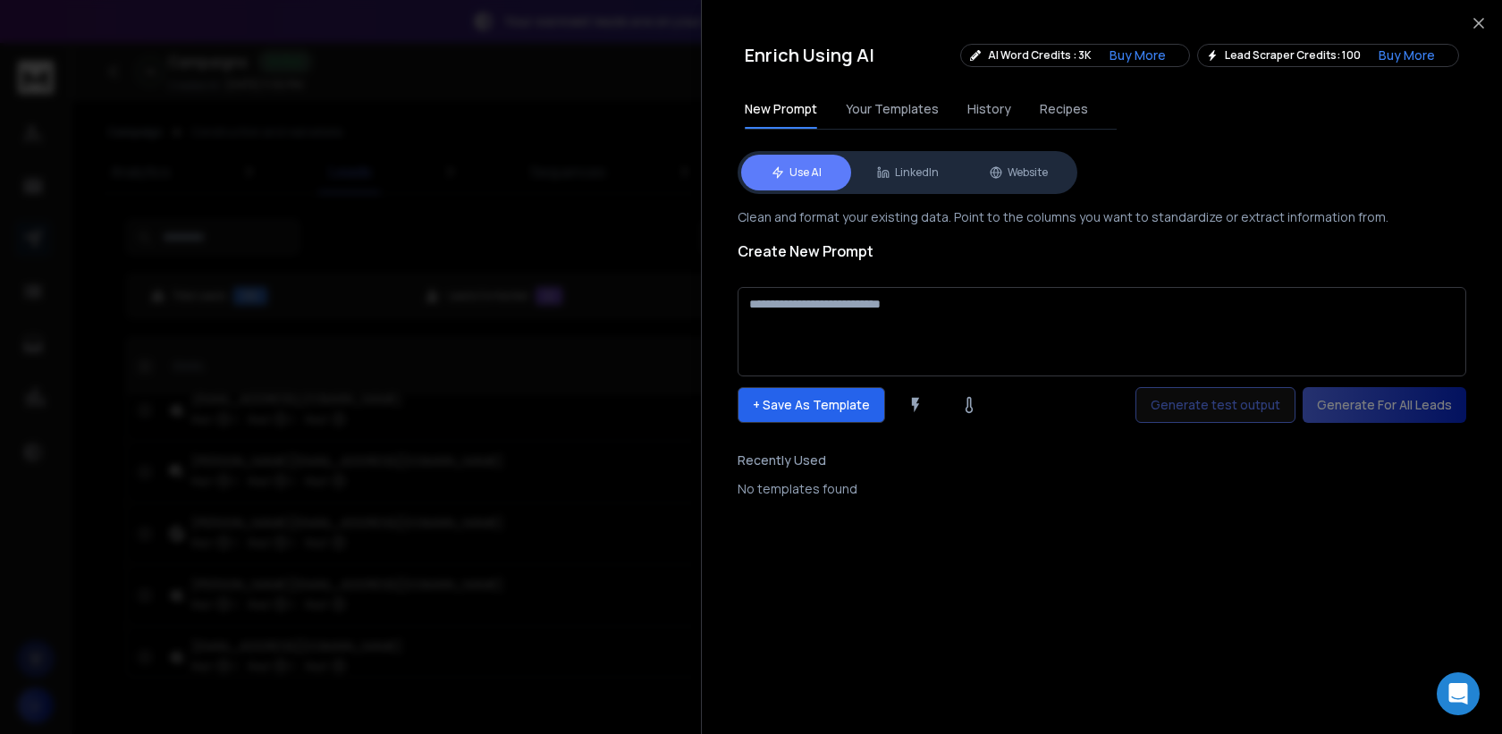
click at [882, 190] on button "LinkedIn" at bounding box center [907, 173] width 111 height 36
click at [1026, 165] on button "Website" at bounding box center [1018, 173] width 111 height 36
click at [913, 173] on button "LinkedIn" at bounding box center [907, 173] width 111 height 36
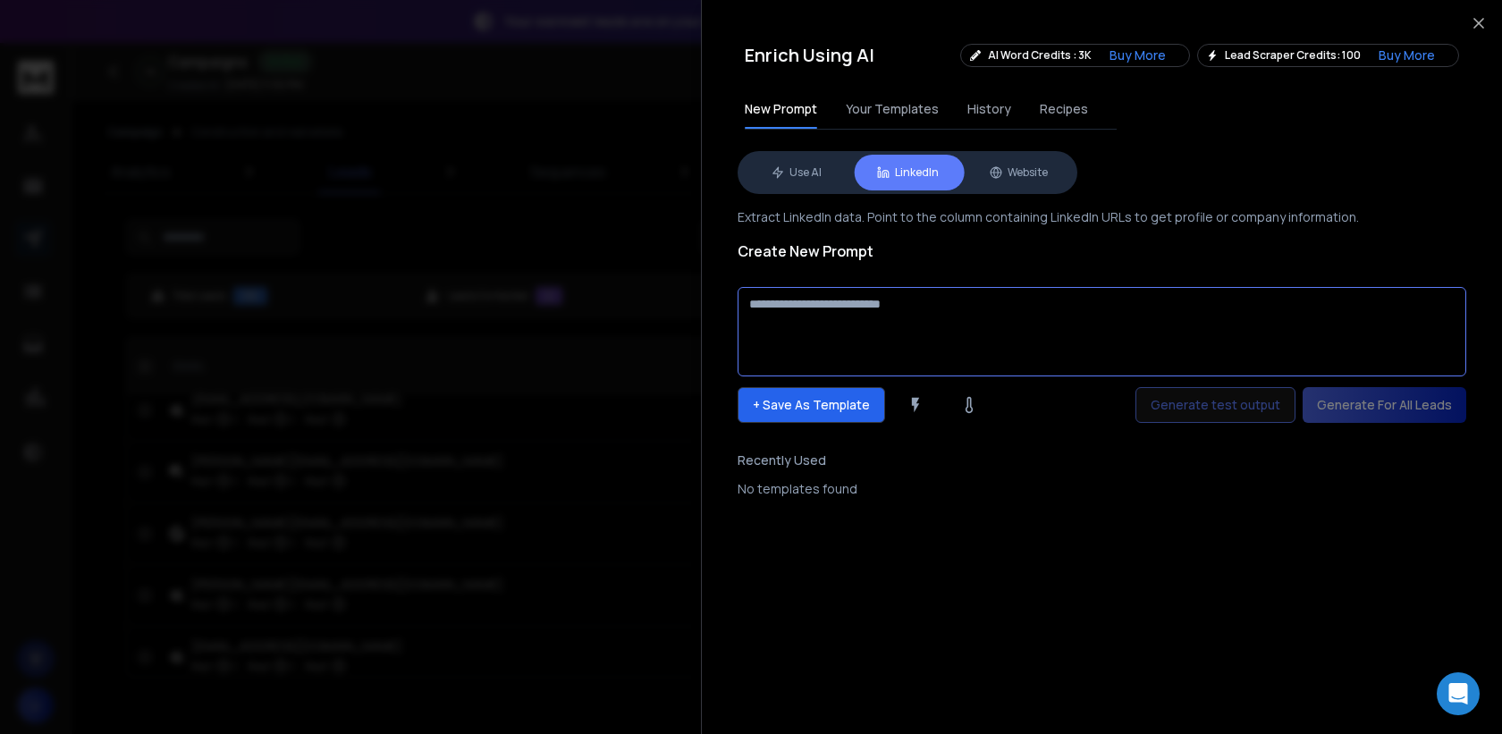
click at [907, 362] on textarea at bounding box center [1102, 331] width 729 height 89
type textarea "*"
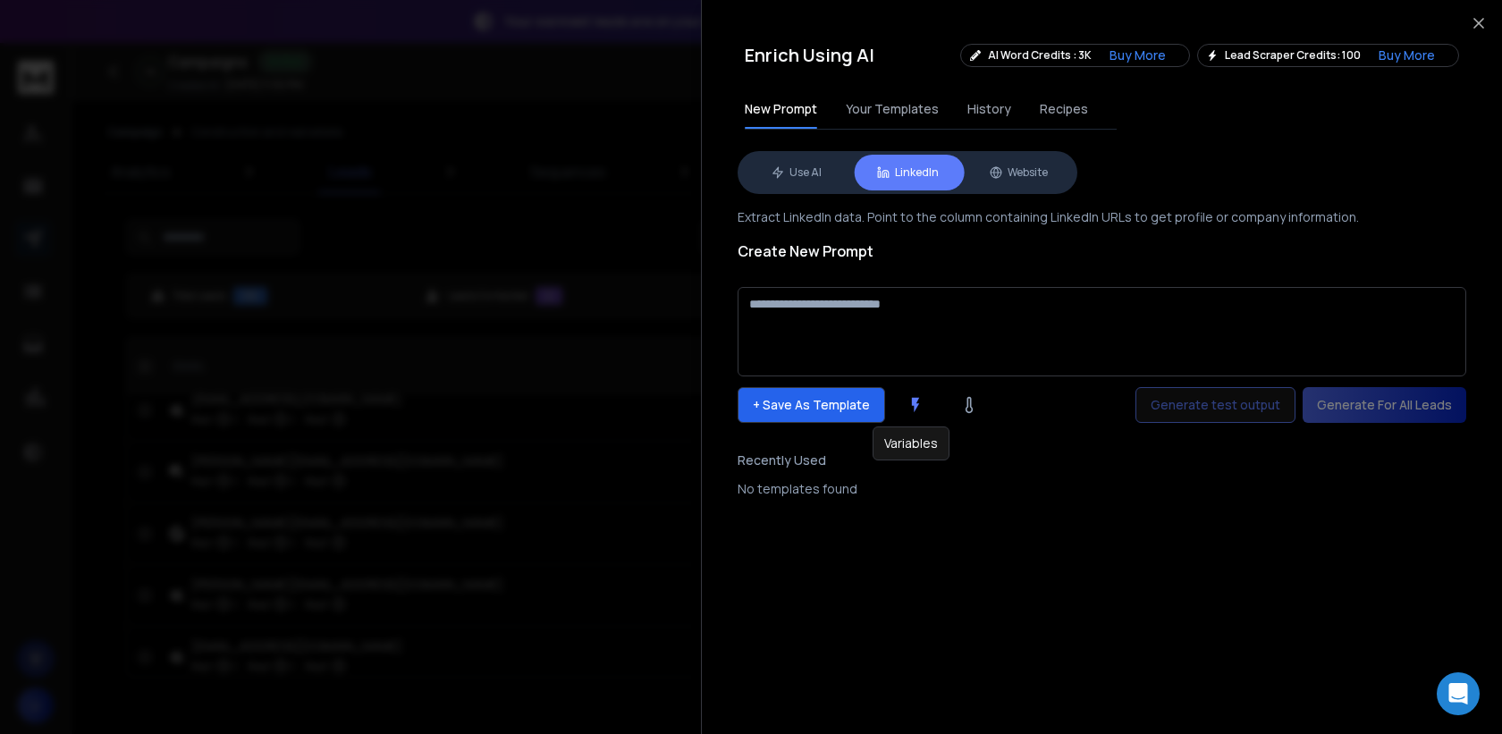
click at [910, 410] on icon "button" at bounding box center [916, 405] width 18 height 18
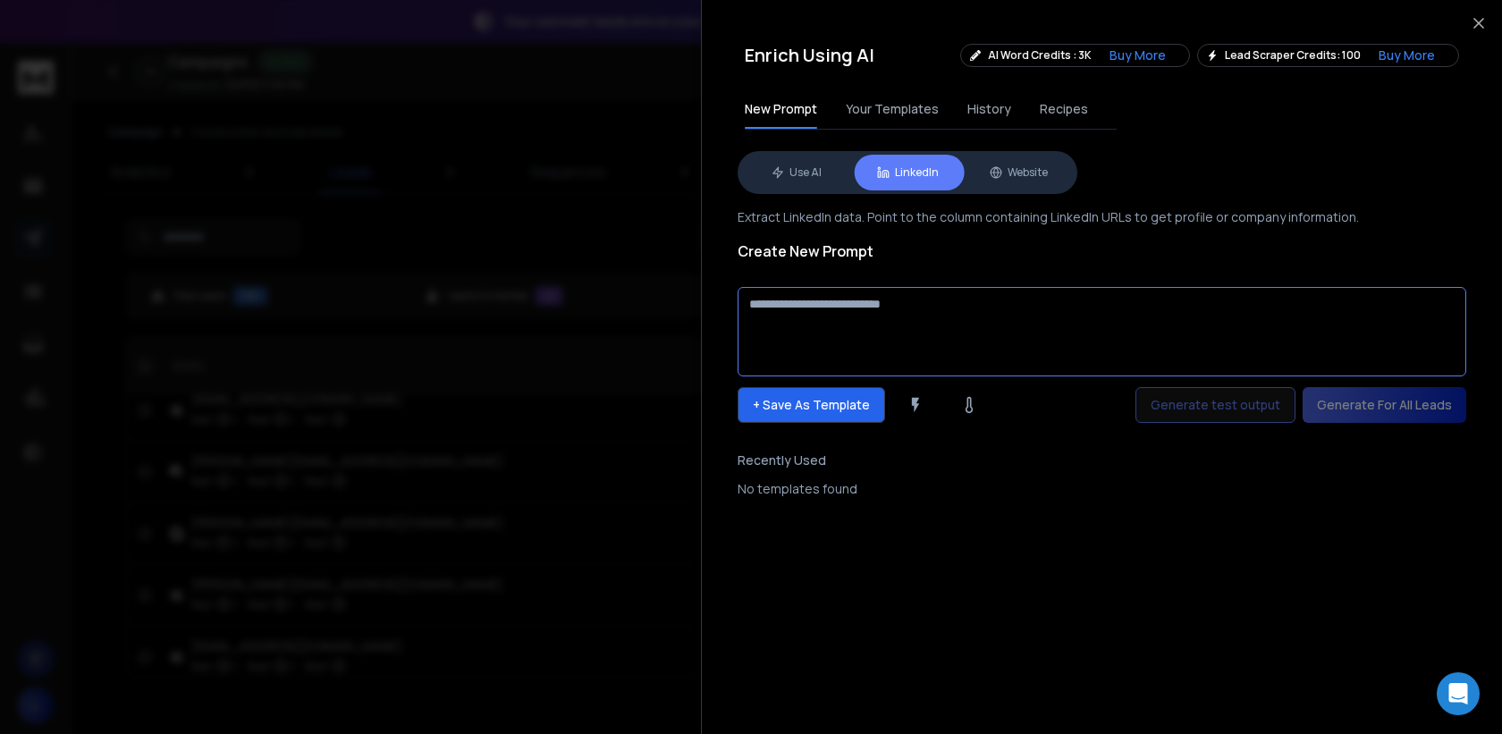
click at [1045, 345] on textarea at bounding box center [1102, 331] width 729 height 89
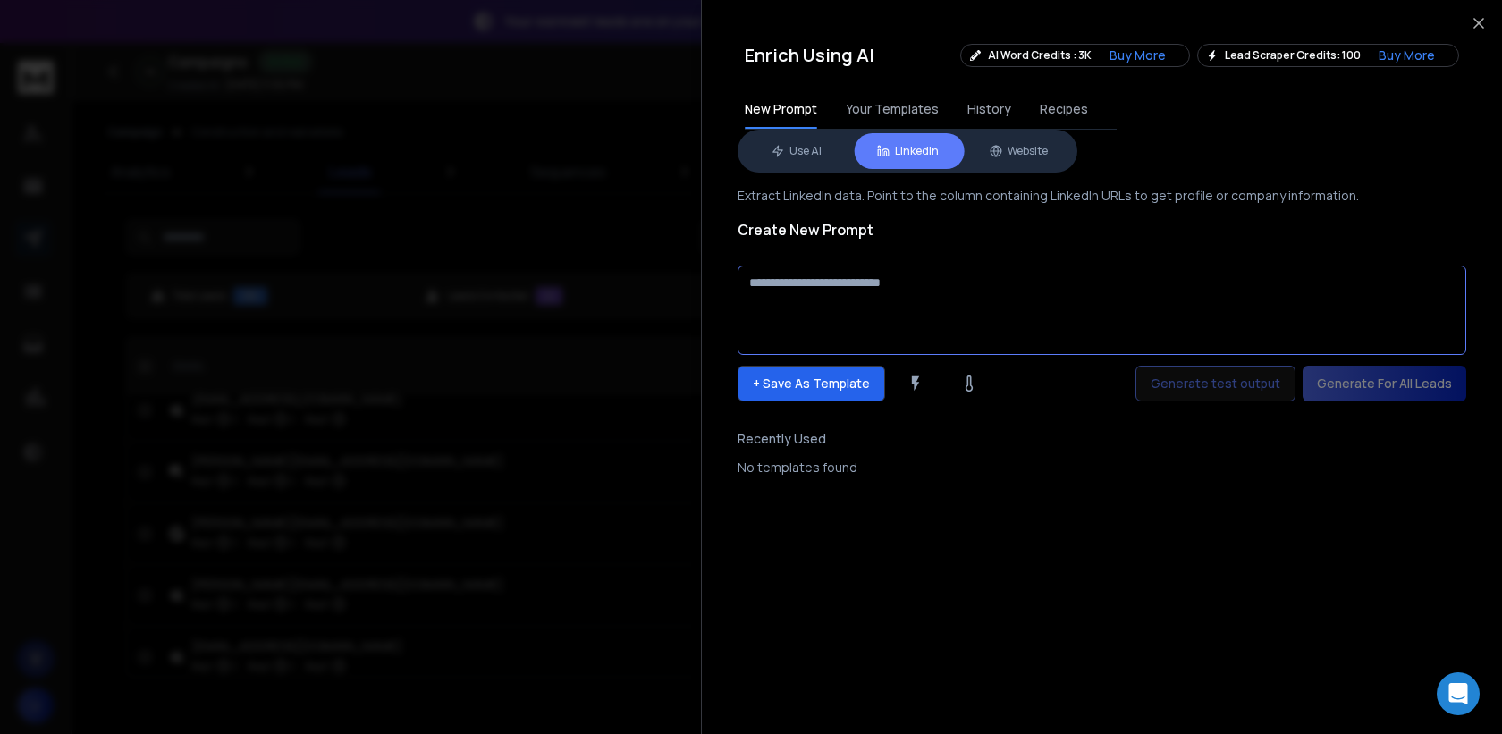
scroll to position [0, 0]
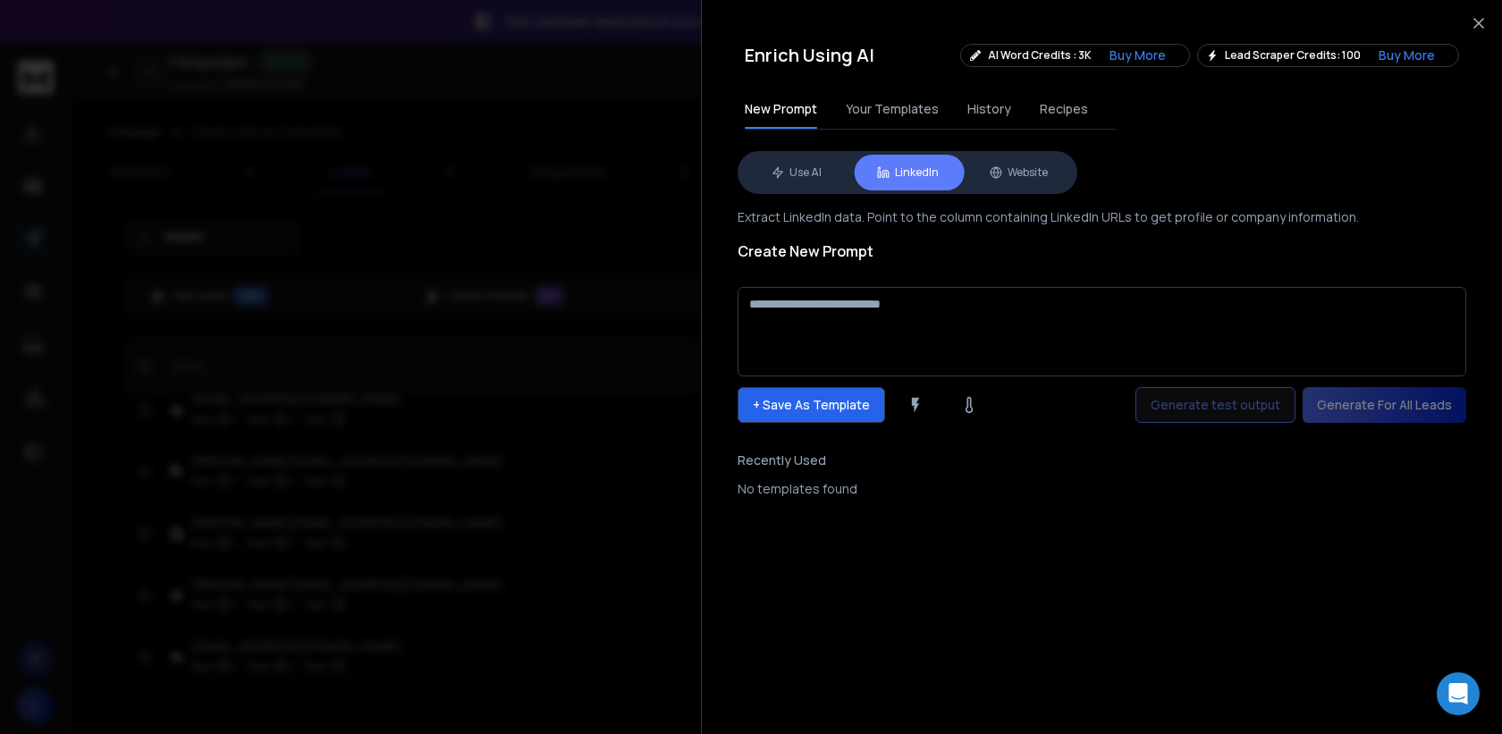
click at [1055, 113] on span "Recipes" at bounding box center [1064, 109] width 48 height 18
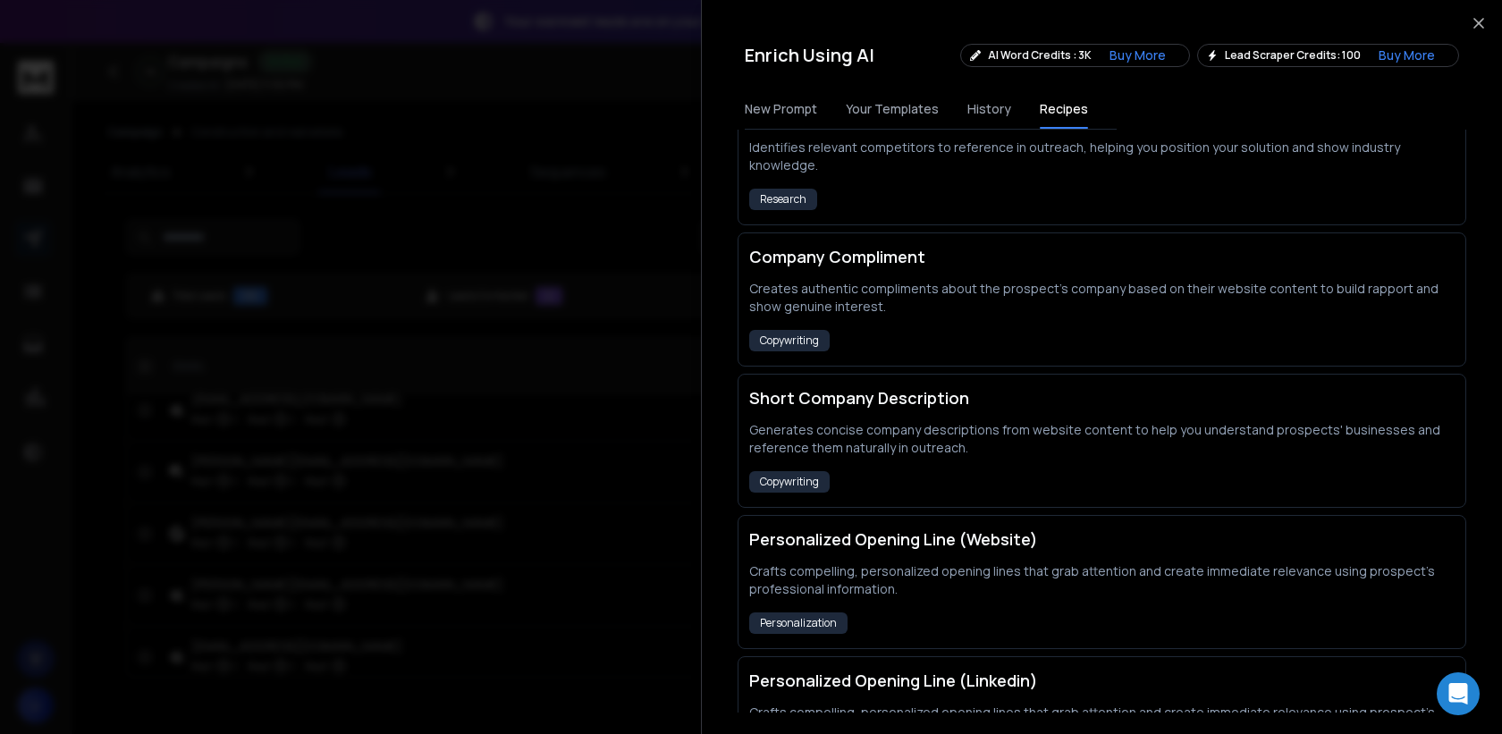
scroll to position [303, 0]
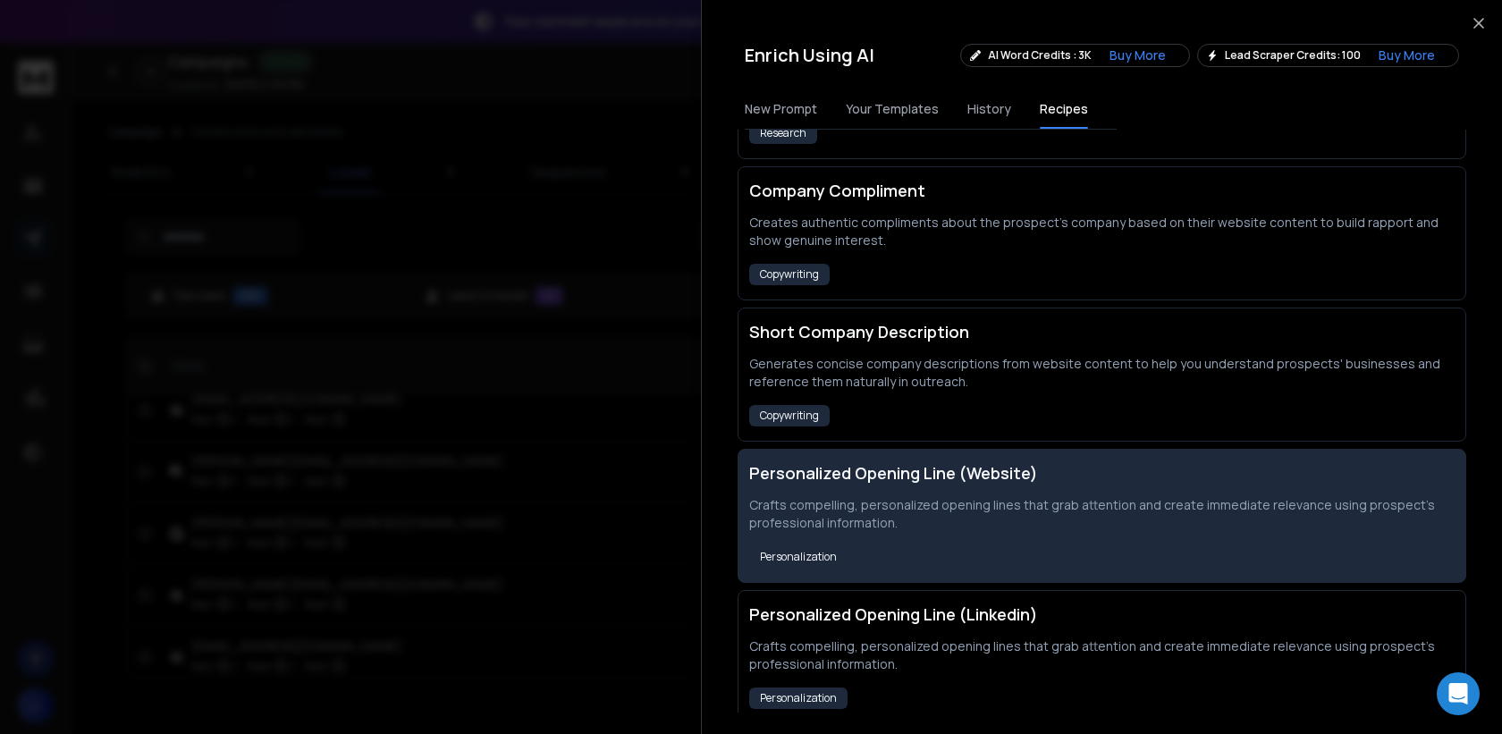
click at [955, 501] on p "Crafts compelling, personalized opening lines that grab attention and create im…" at bounding box center [1102, 514] width 706 height 36
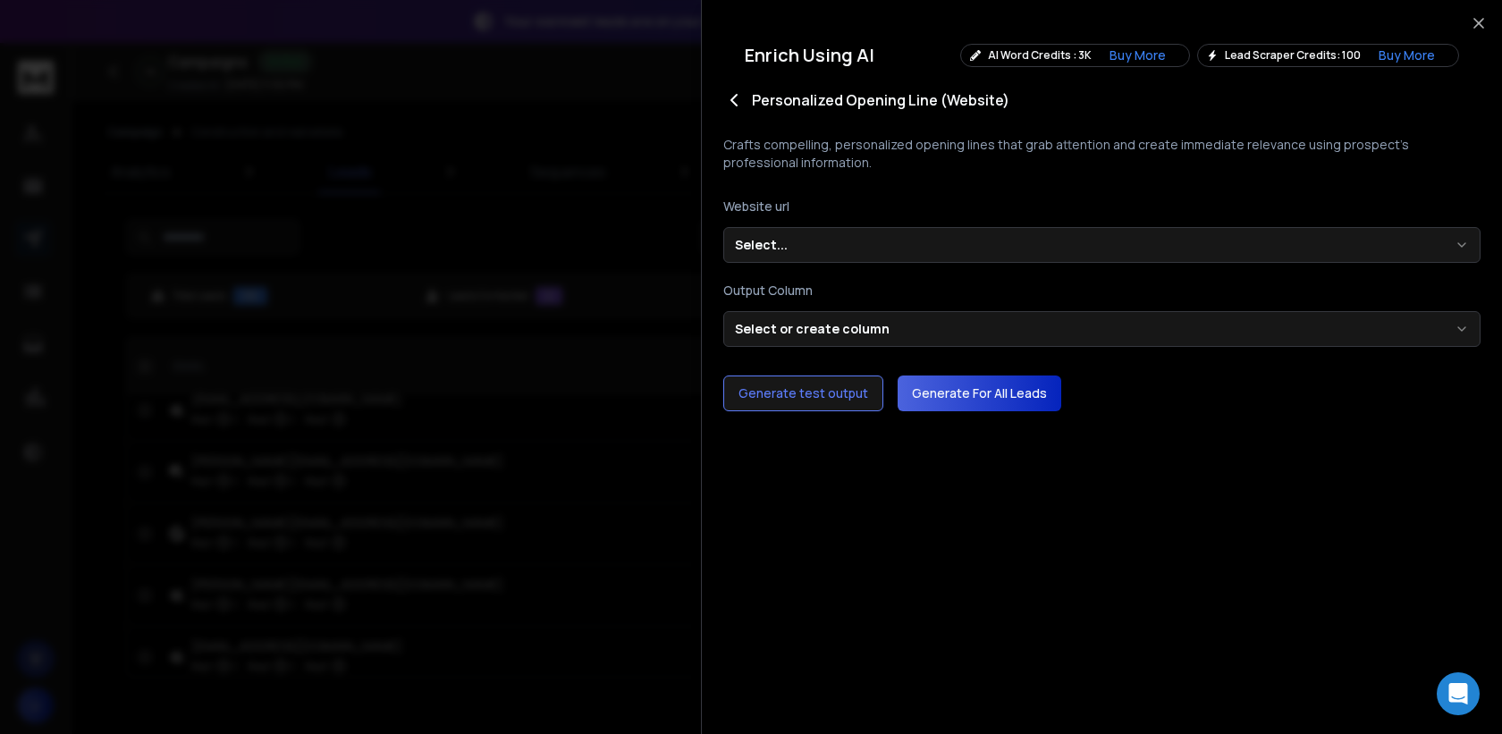
click at [953, 244] on body "Your warmest leads are on your site – Turn visits into conversations Reach Out …" at bounding box center [751, 367] width 1502 height 734
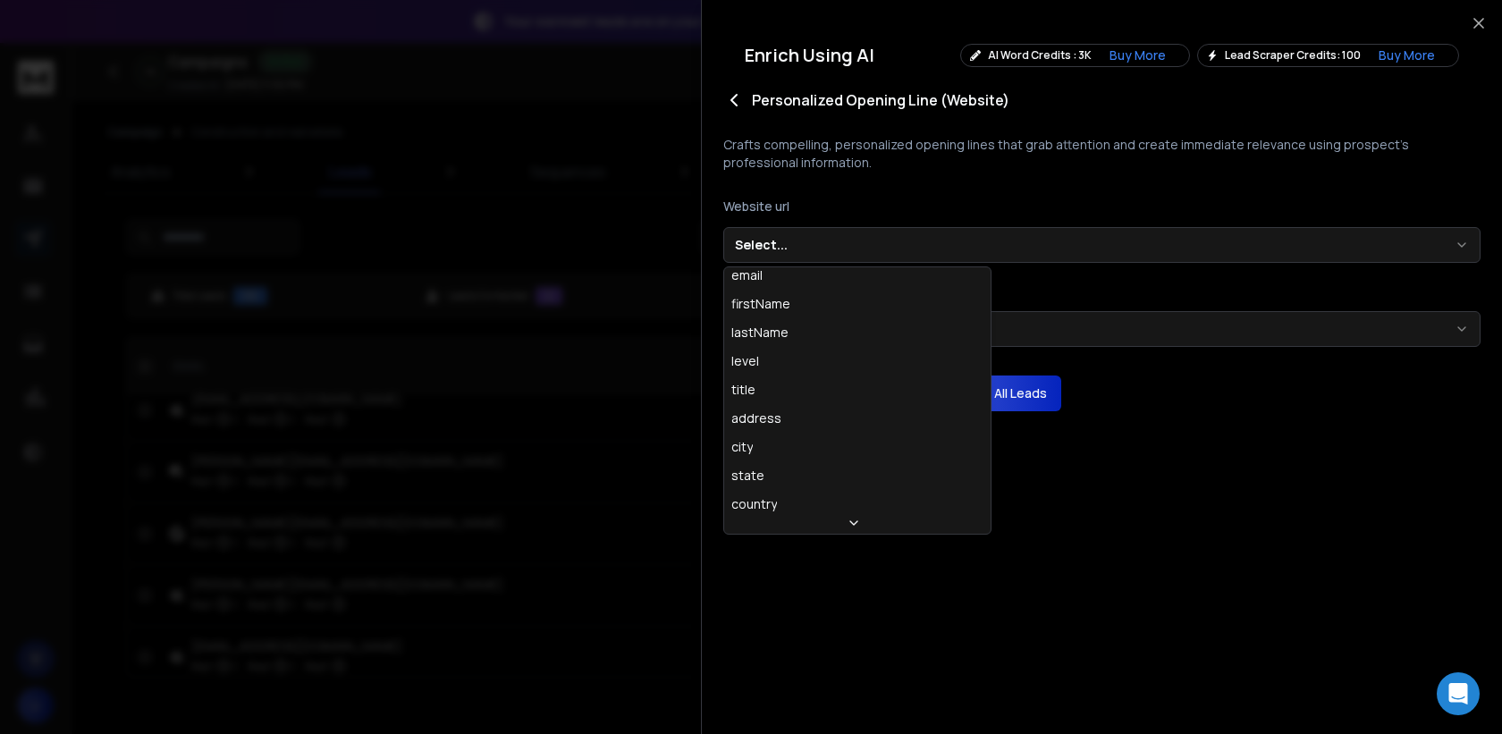
scroll to position [0, 0]
click at [876, 639] on body "Your warmest leads are on your site – Turn visits into conversations Reach Out …" at bounding box center [751, 367] width 1502 height 734
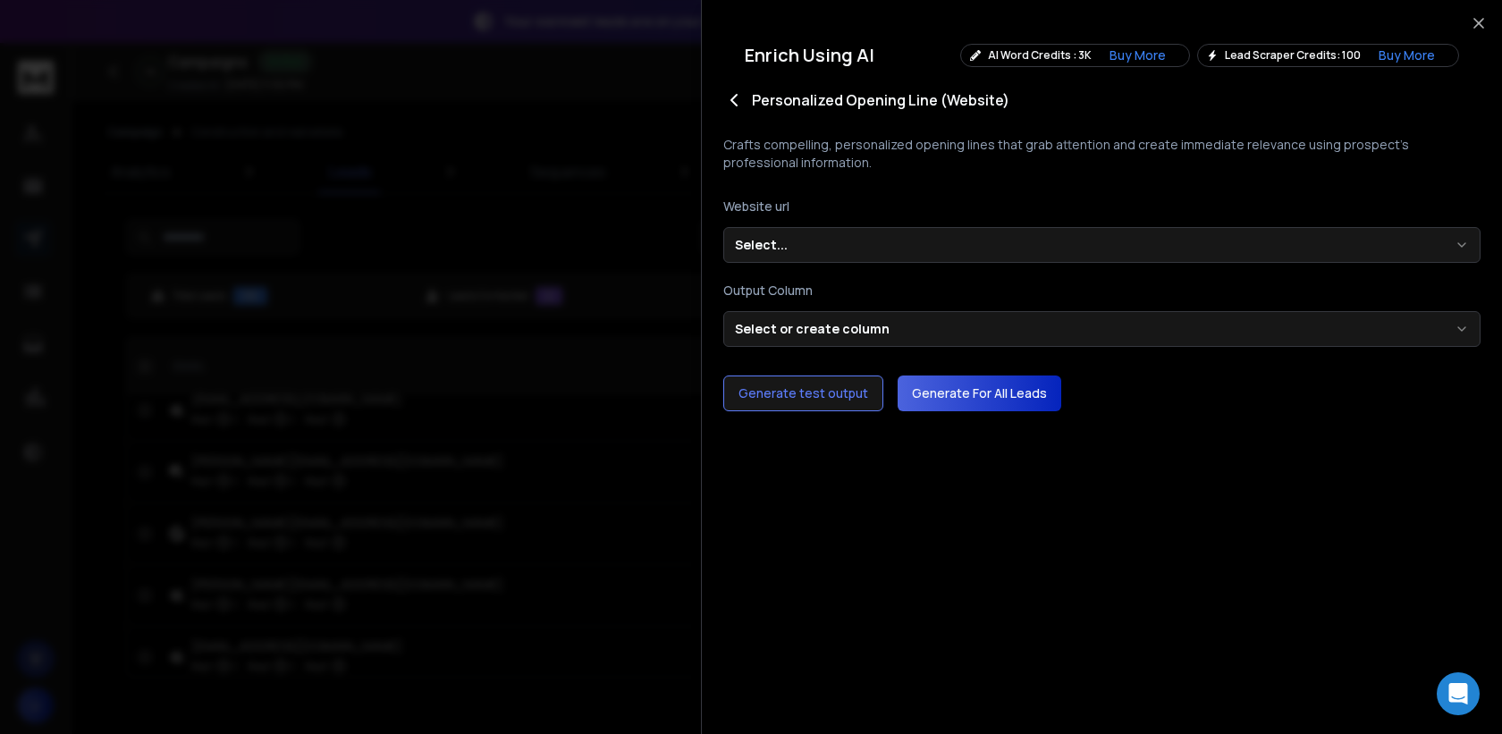
click at [891, 327] on body "Your warmest leads are on your site – Turn visits into conversations Reach Out …" at bounding box center [751, 367] width 1502 height 734
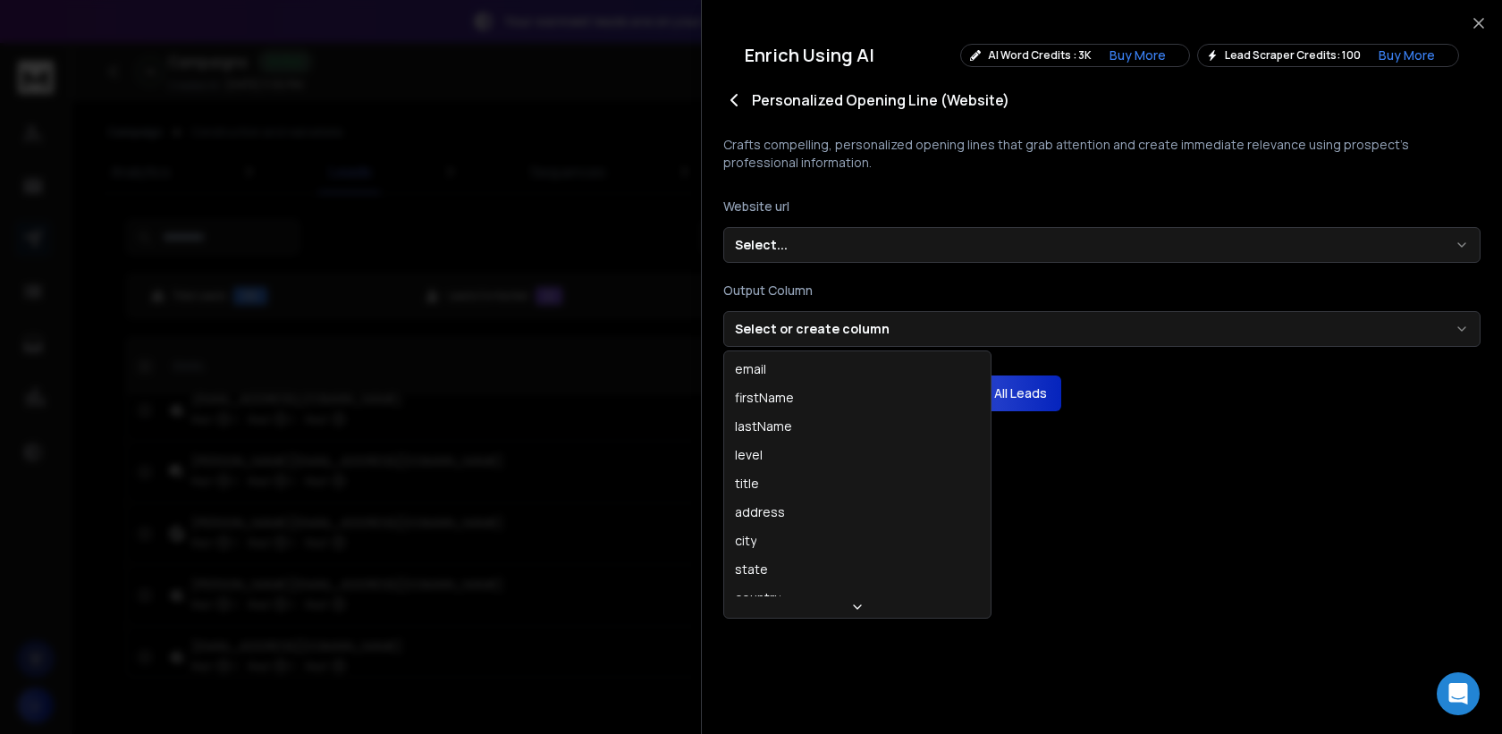
scroll to position [0, 4]
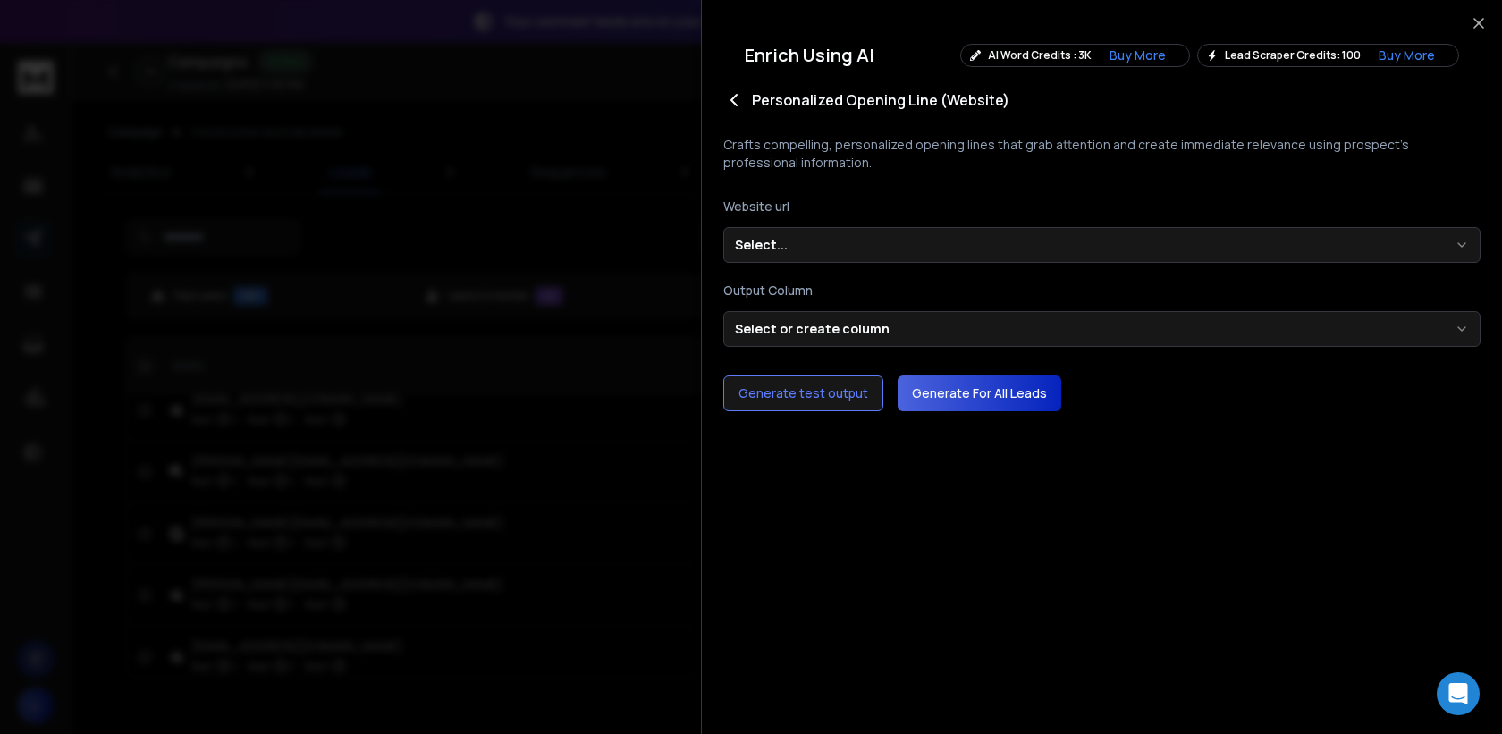
click at [891, 327] on body "Your warmest leads are on your site – Turn visits into conversations Reach Out …" at bounding box center [751, 367] width 1502 height 734
click at [741, 104] on icon at bounding box center [734, 99] width 21 height 21
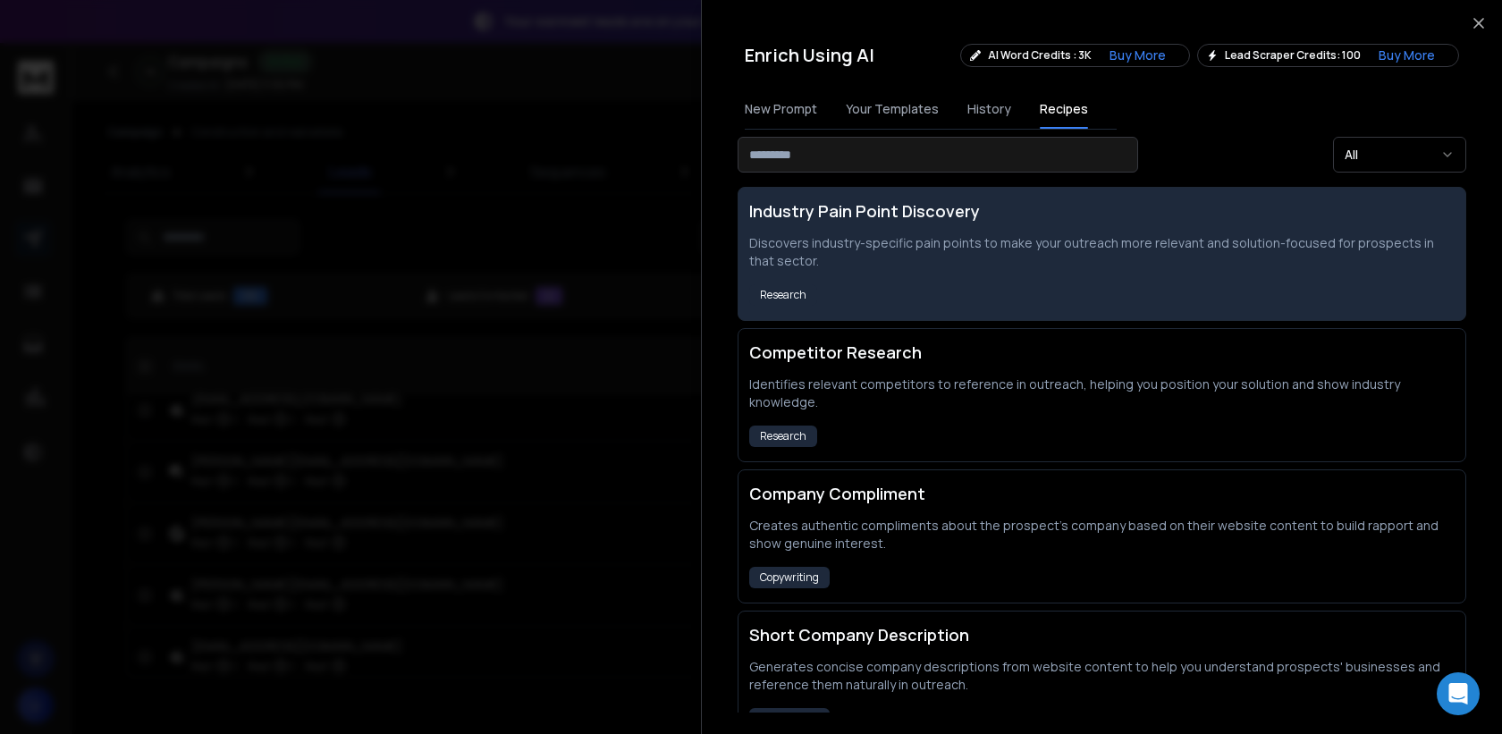
click at [901, 275] on div "Industry Pain Point Discovery Discovers industry-specific pain points to make y…" at bounding box center [1102, 254] width 729 height 134
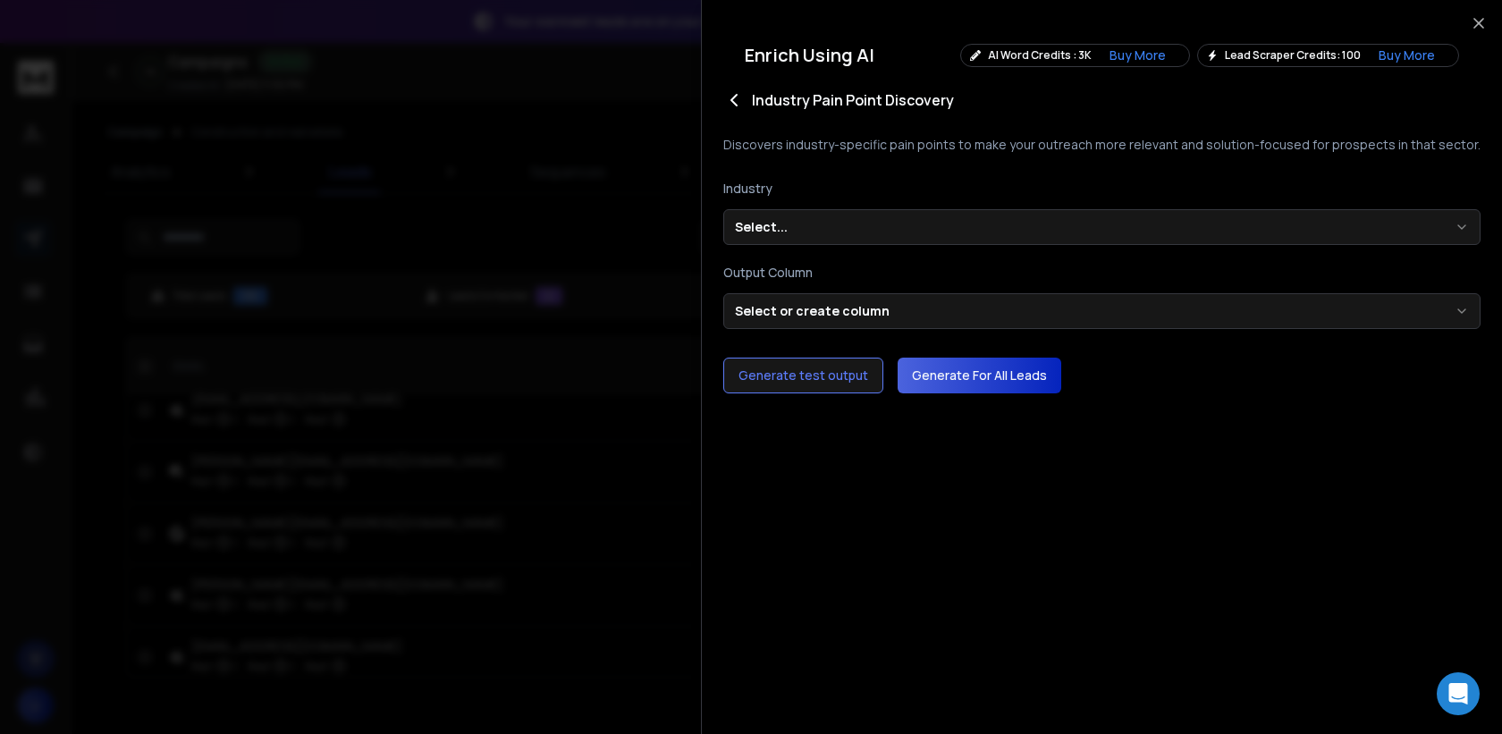
click at [908, 221] on body "Your warmest leads are on your site – Turn visits into conversations Reach Out …" at bounding box center [751, 367] width 1502 height 734
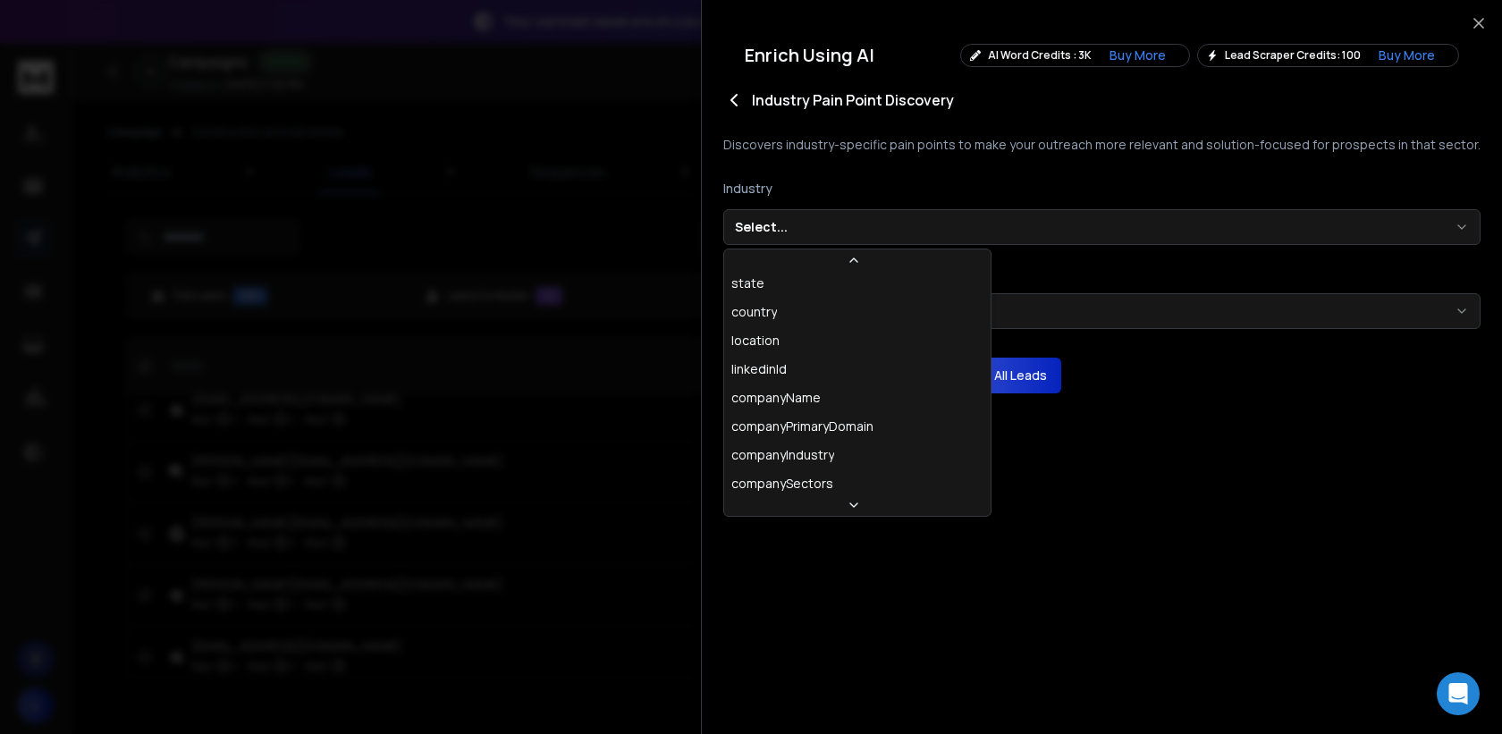
scroll to position [210, 0]
click at [595, 533] on div at bounding box center [751, 367] width 1502 height 734
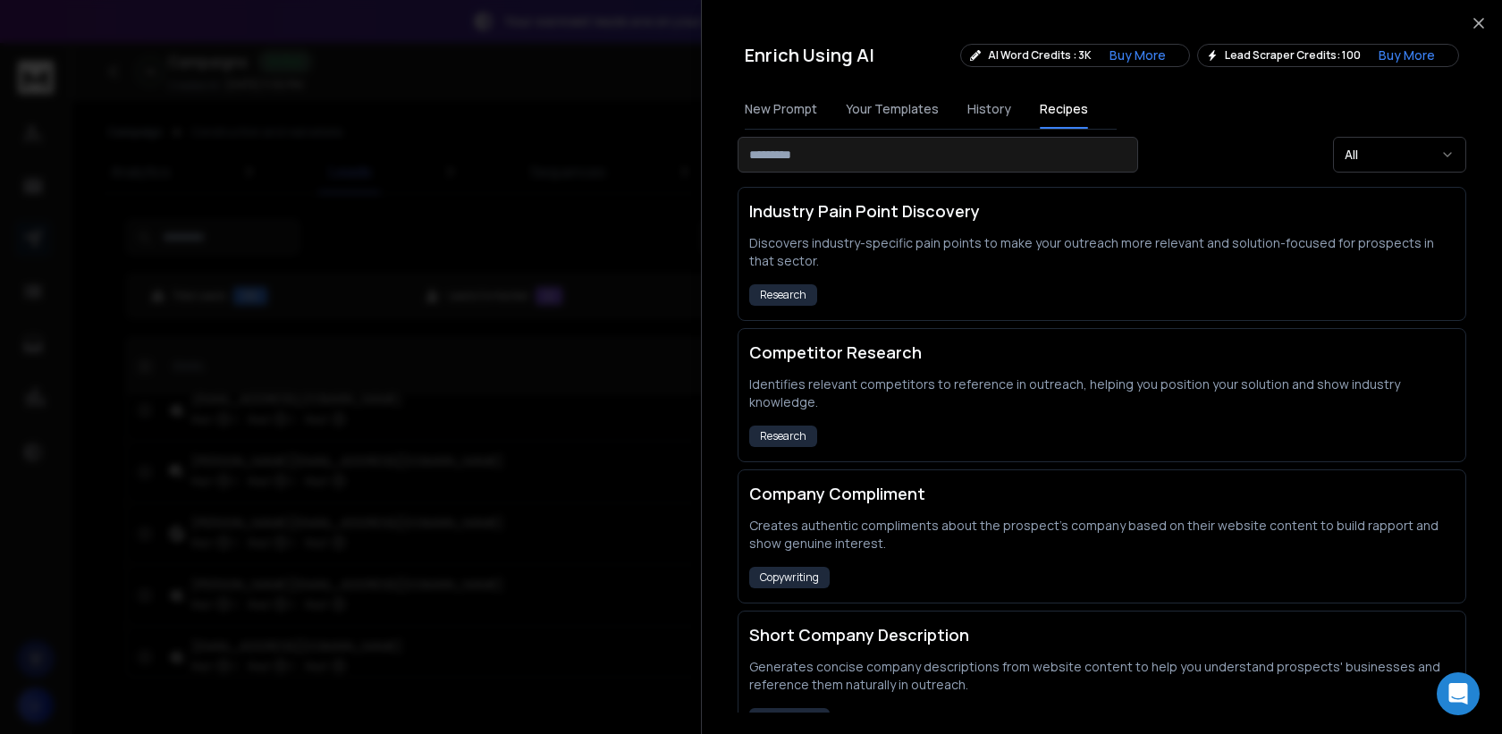
click at [595, 533] on div at bounding box center [751, 367] width 1502 height 734
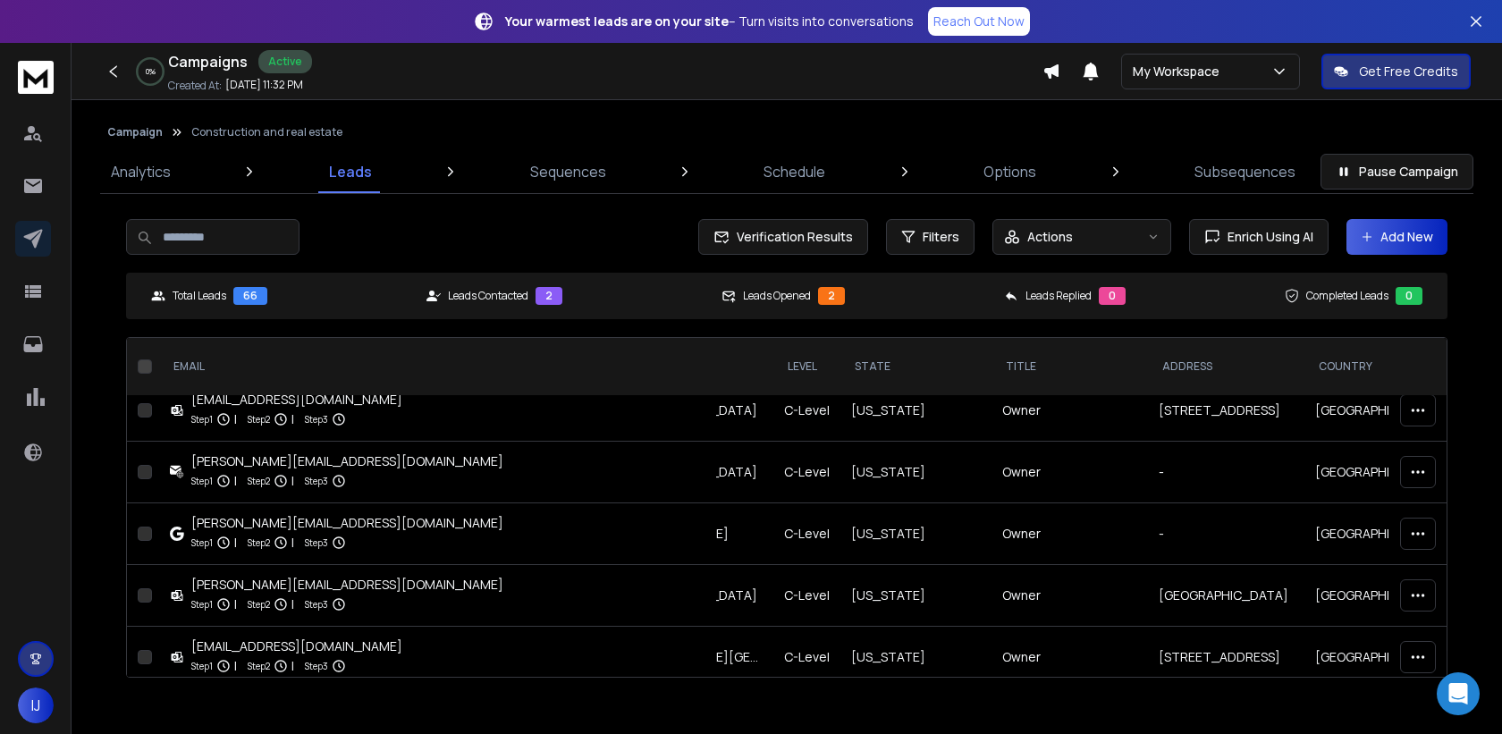
scroll to position [1003, 716]
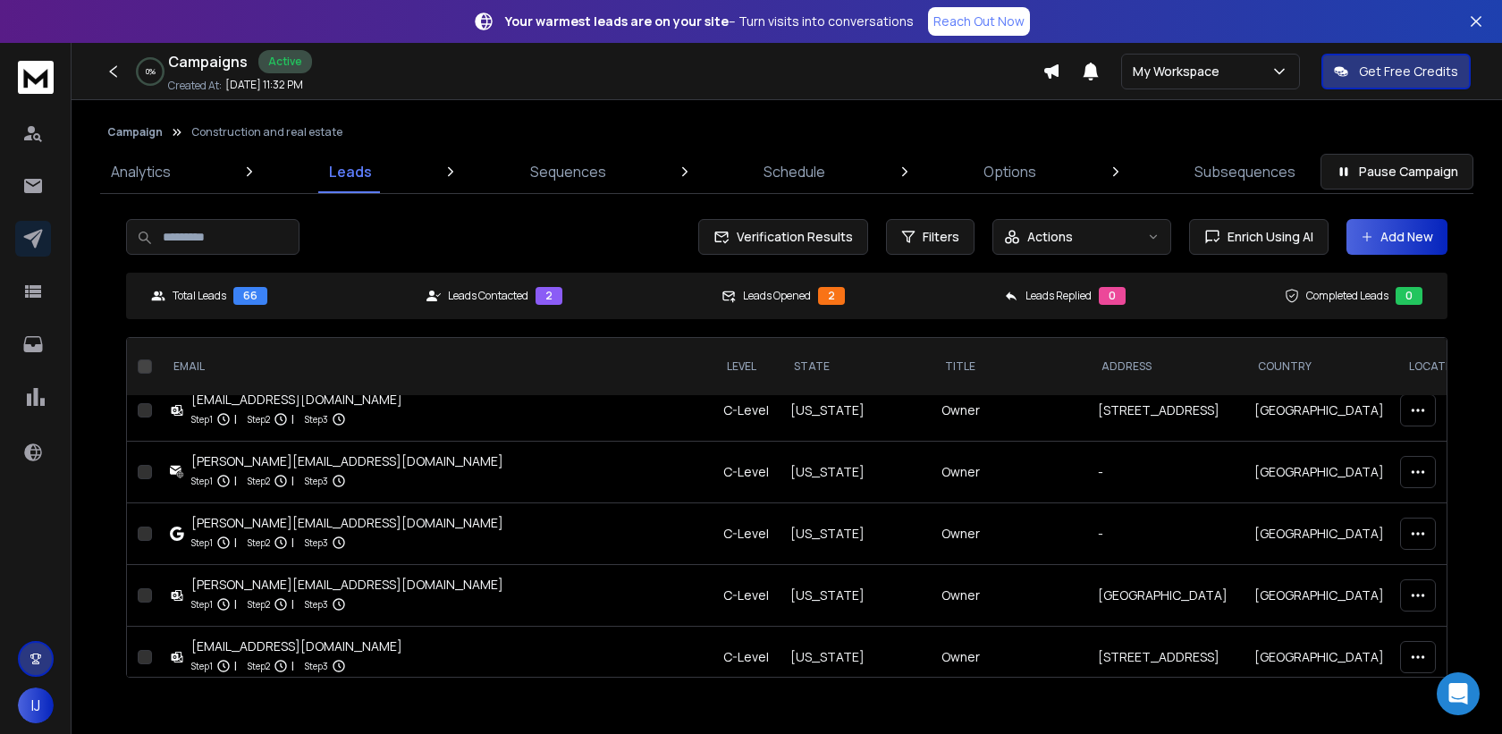
drag, startPoint x: 1030, startPoint y: 694, endPoint x: 1181, endPoint y: 712, distance: 151.3
click at [1182, 713] on div "Your warmest leads are on your site – Turn visits into conversations Reach Out …" at bounding box center [751, 367] width 1502 height 734
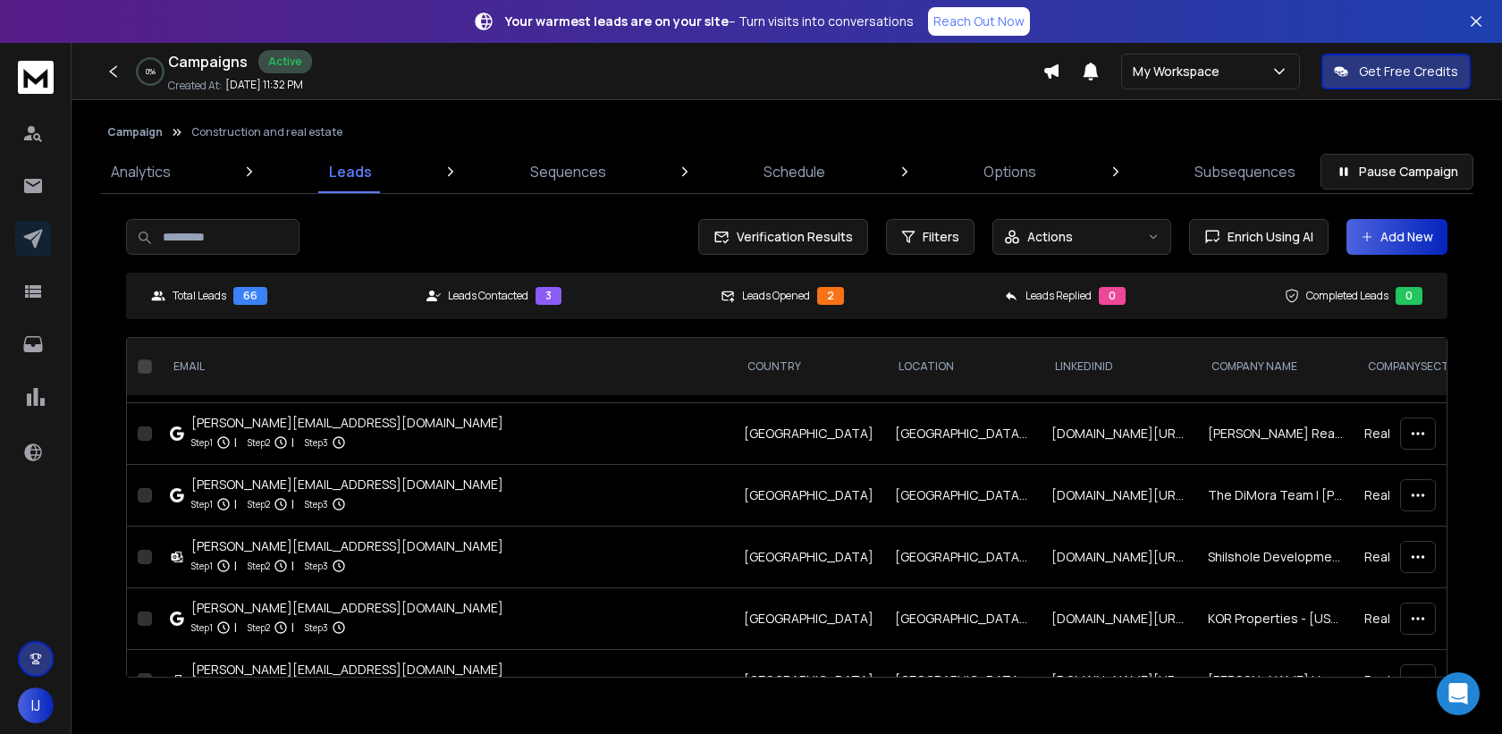
scroll to position [2942, 1271]
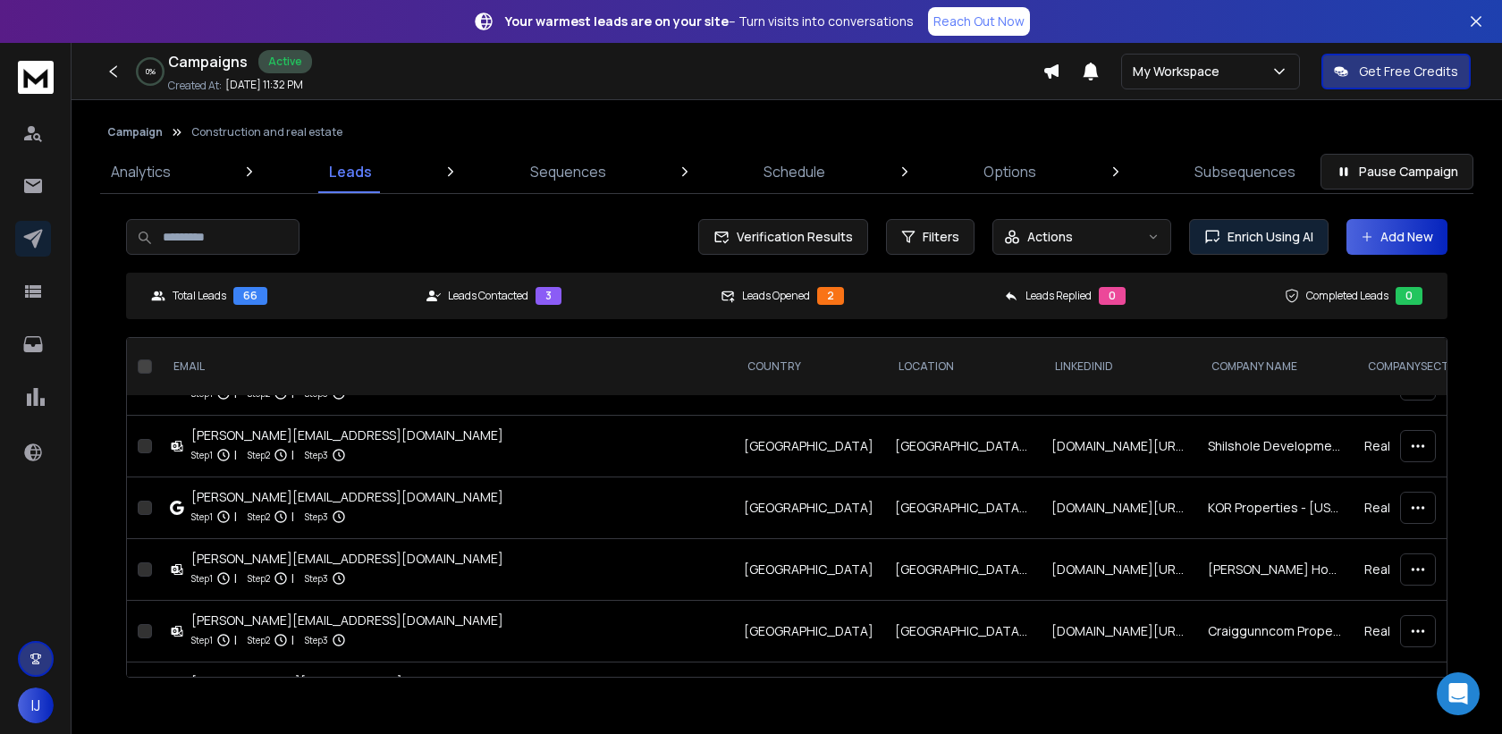
click at [1261, 227] on button "Enrich Using AI" at bounding box center [1259, 237] width 140 height 36
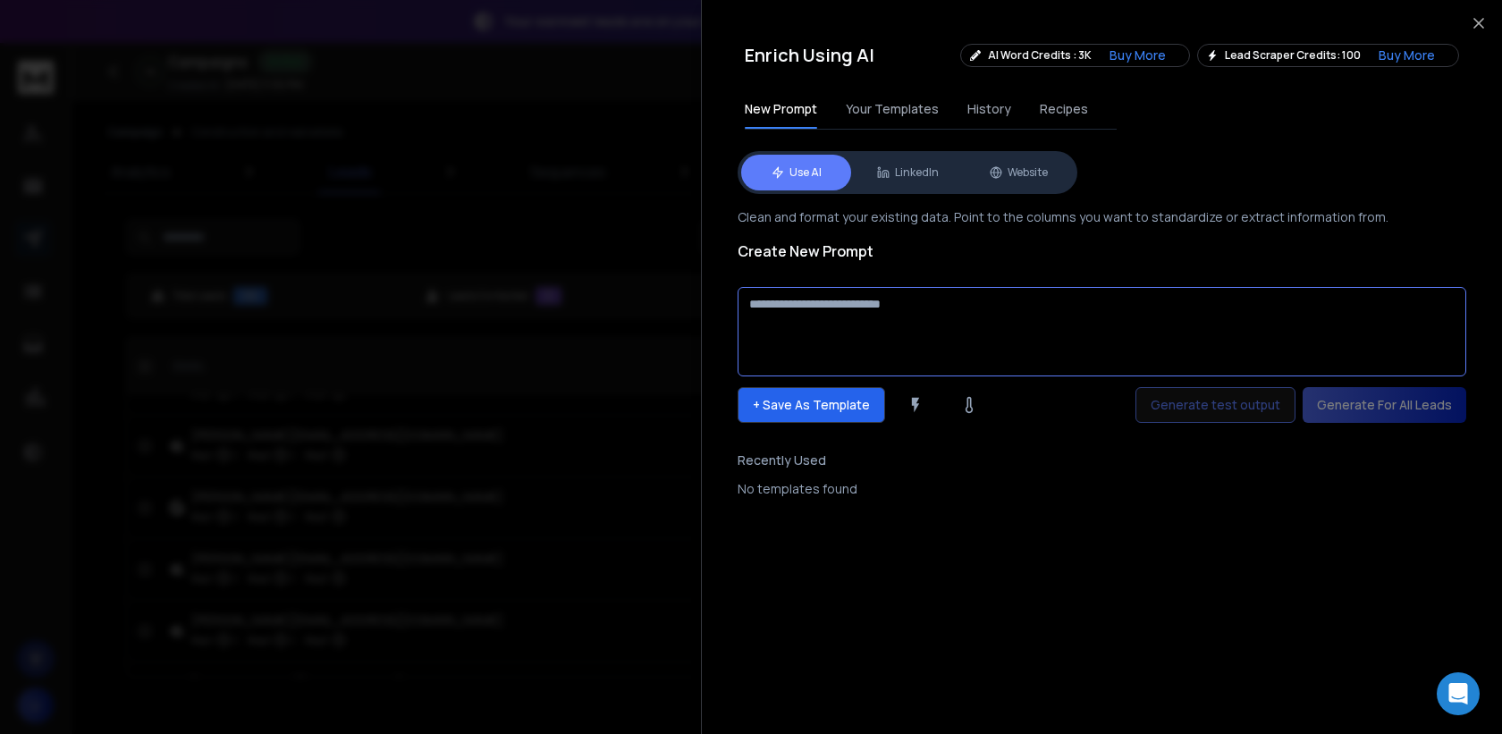
click at [1019, 314] on textarea at bounding box center [1102, 331] width 729 height 89
click at [987, 111] on button "History" at bounding box center [990, 108] width 44 height 39
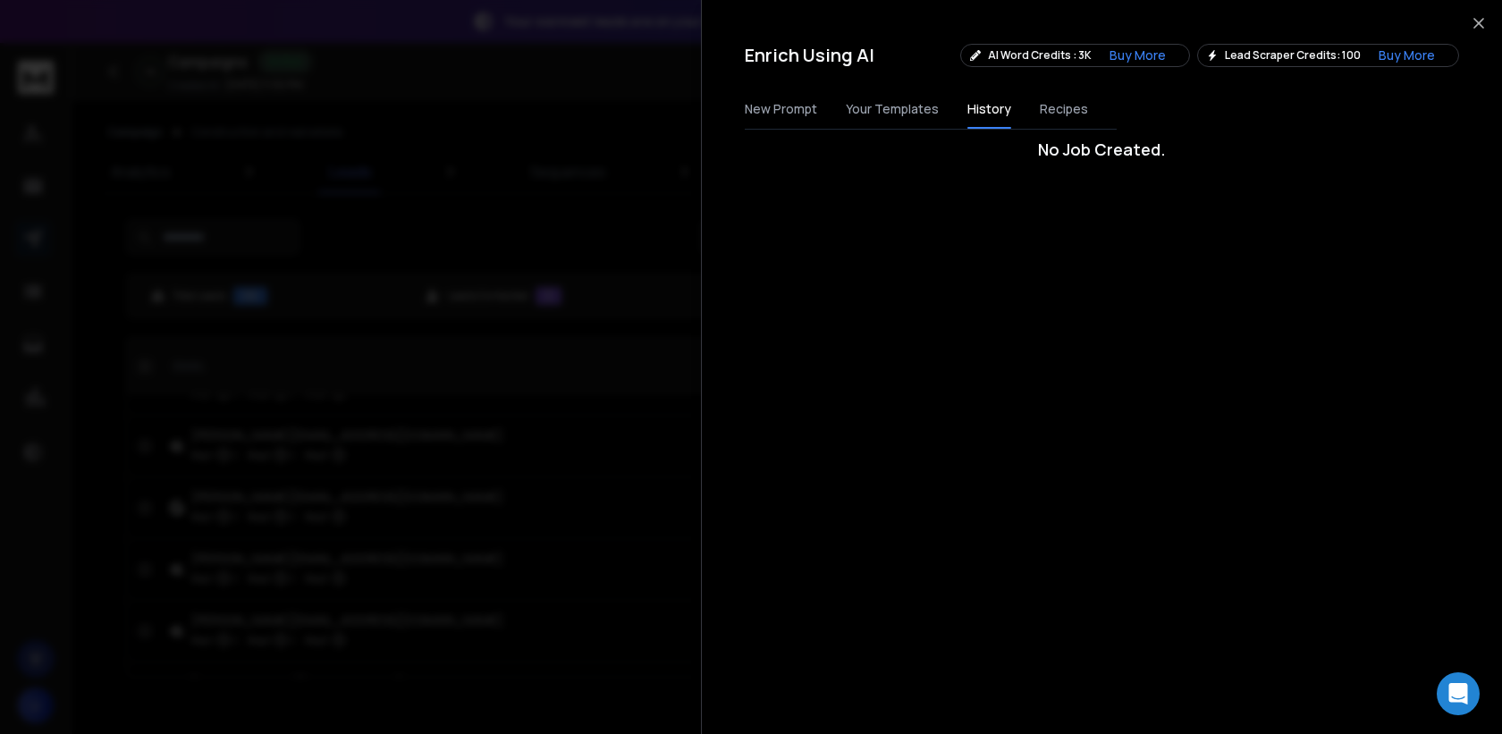
click at [1040, 131] on div "No Job Created." at bounding box center [1102, 421] width 757 height 583
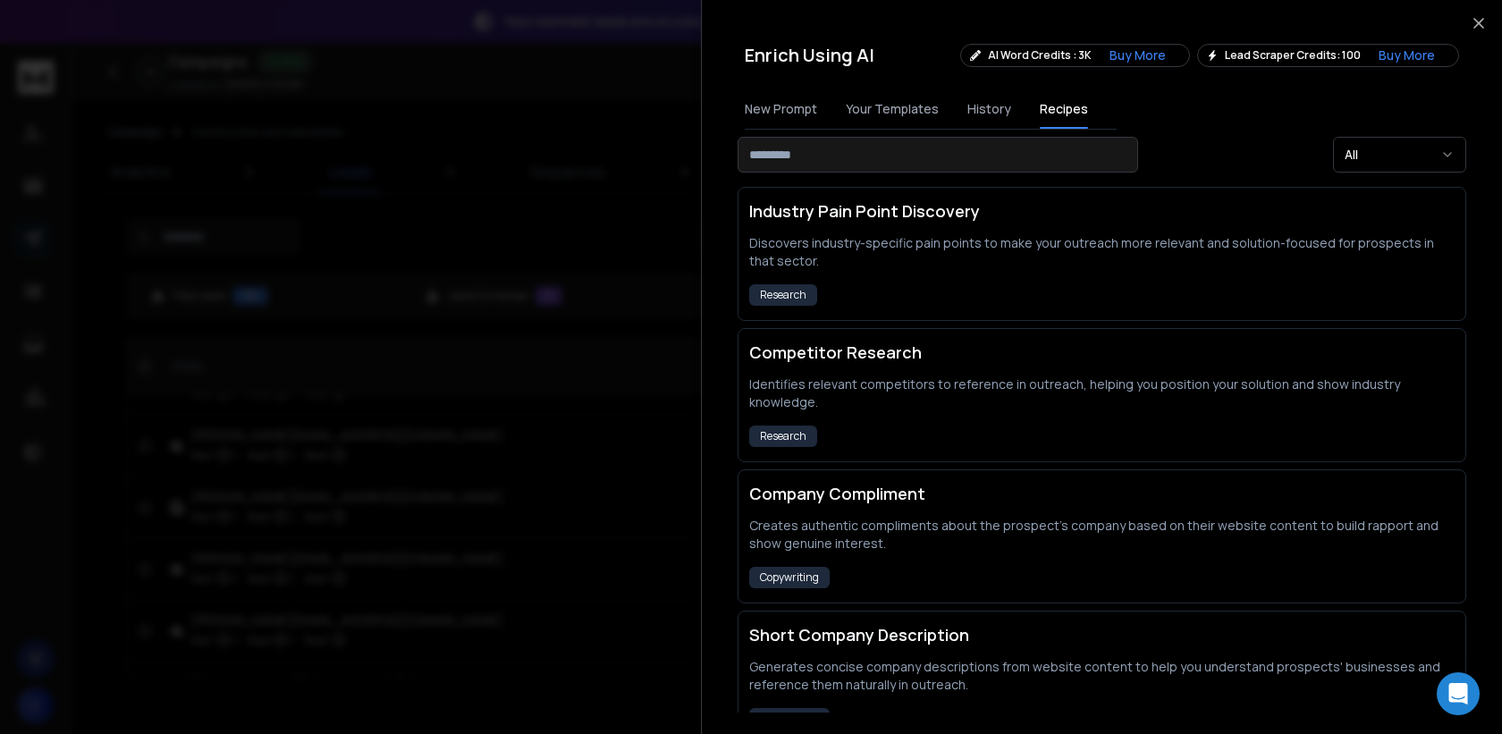
click at [1041, 118] on button "Recipes" at bounding box center [1064, 108] width 48 height 39
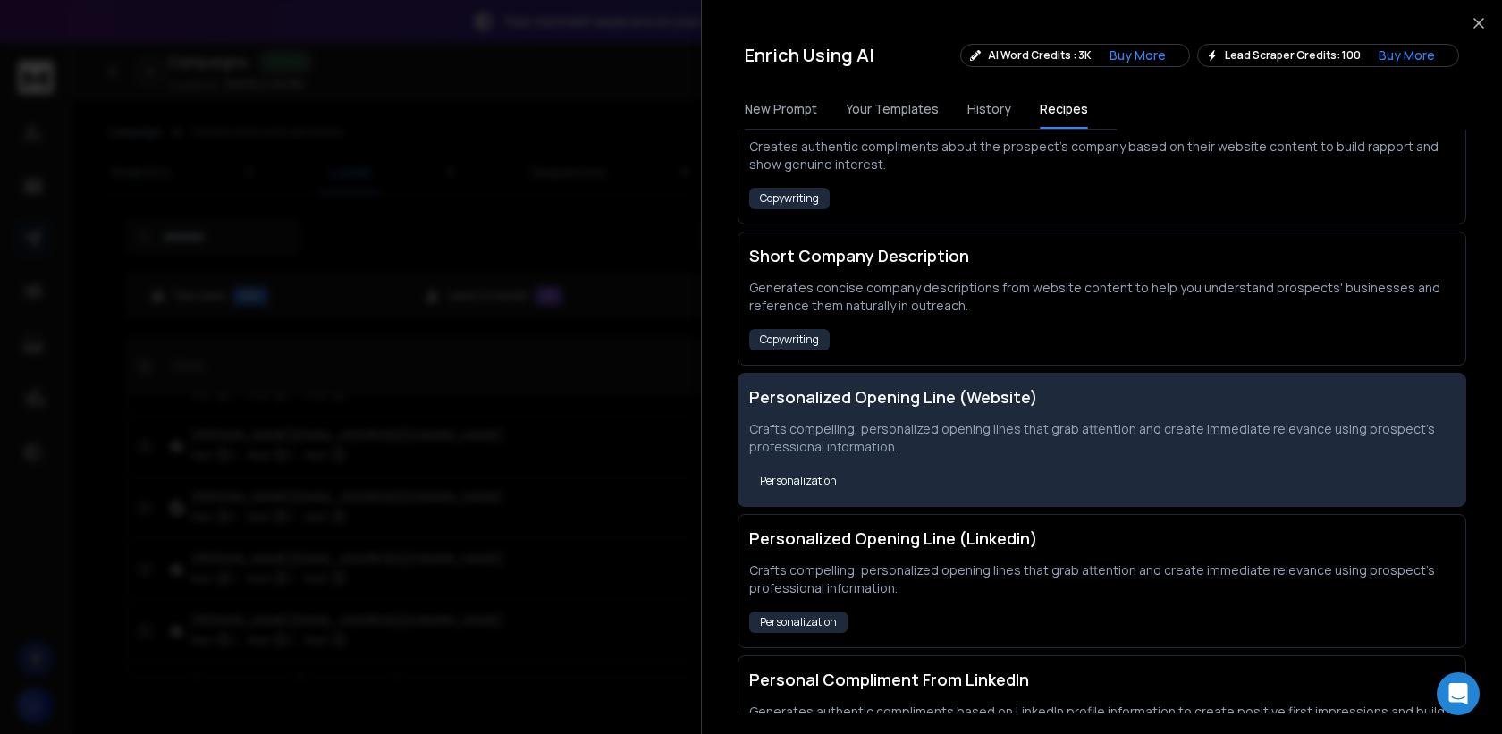
scroll to position [381, 0]
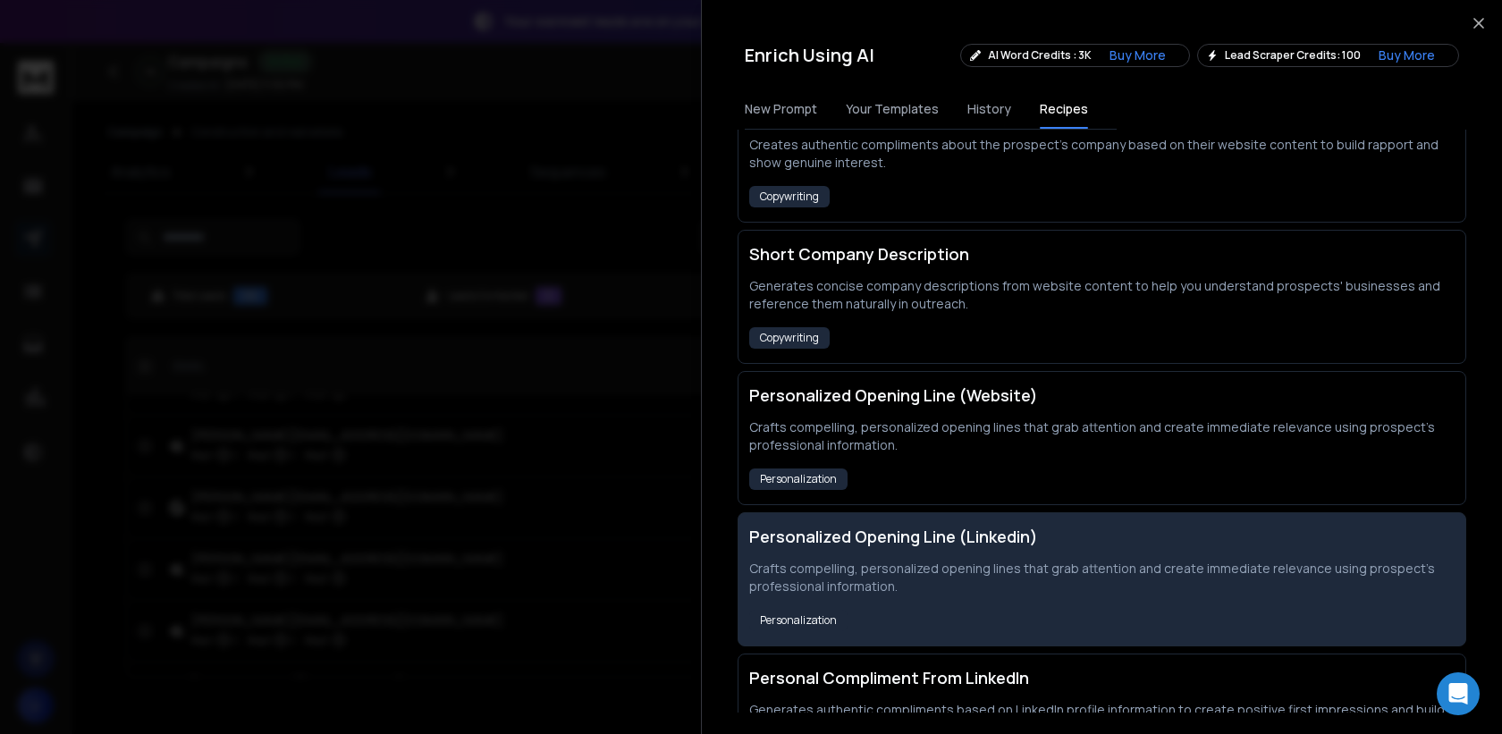
click at [984, 531] on div "Personalized Opening Line (Linkedin) Crafts compelling, personalized opening li…" at bounding box center [1102, 579] width 729 height 134
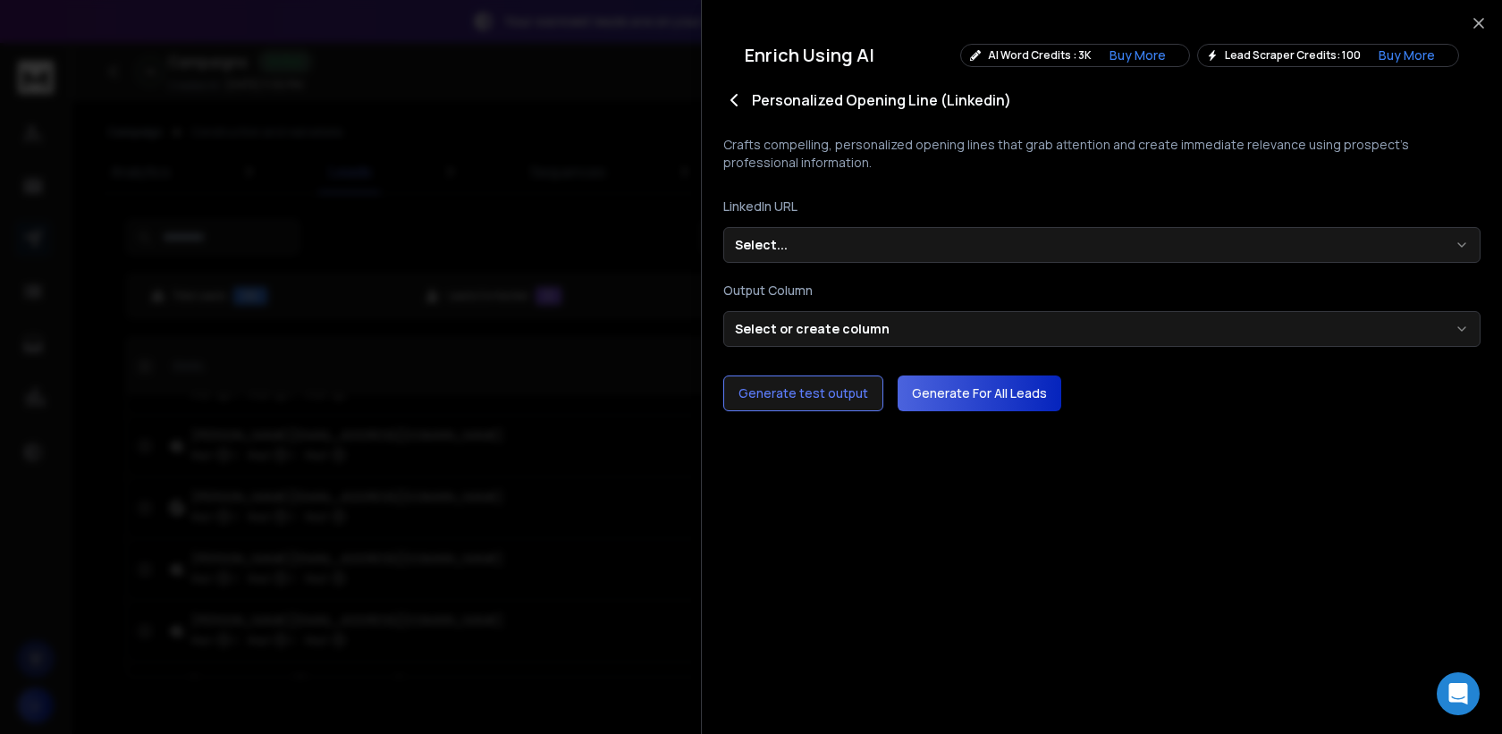
click at [975, 251] on body "Your warmest leads are on your site – Turn visits into conversations Reach Out …" at bounding box center [751, 367] width 1502 height 734
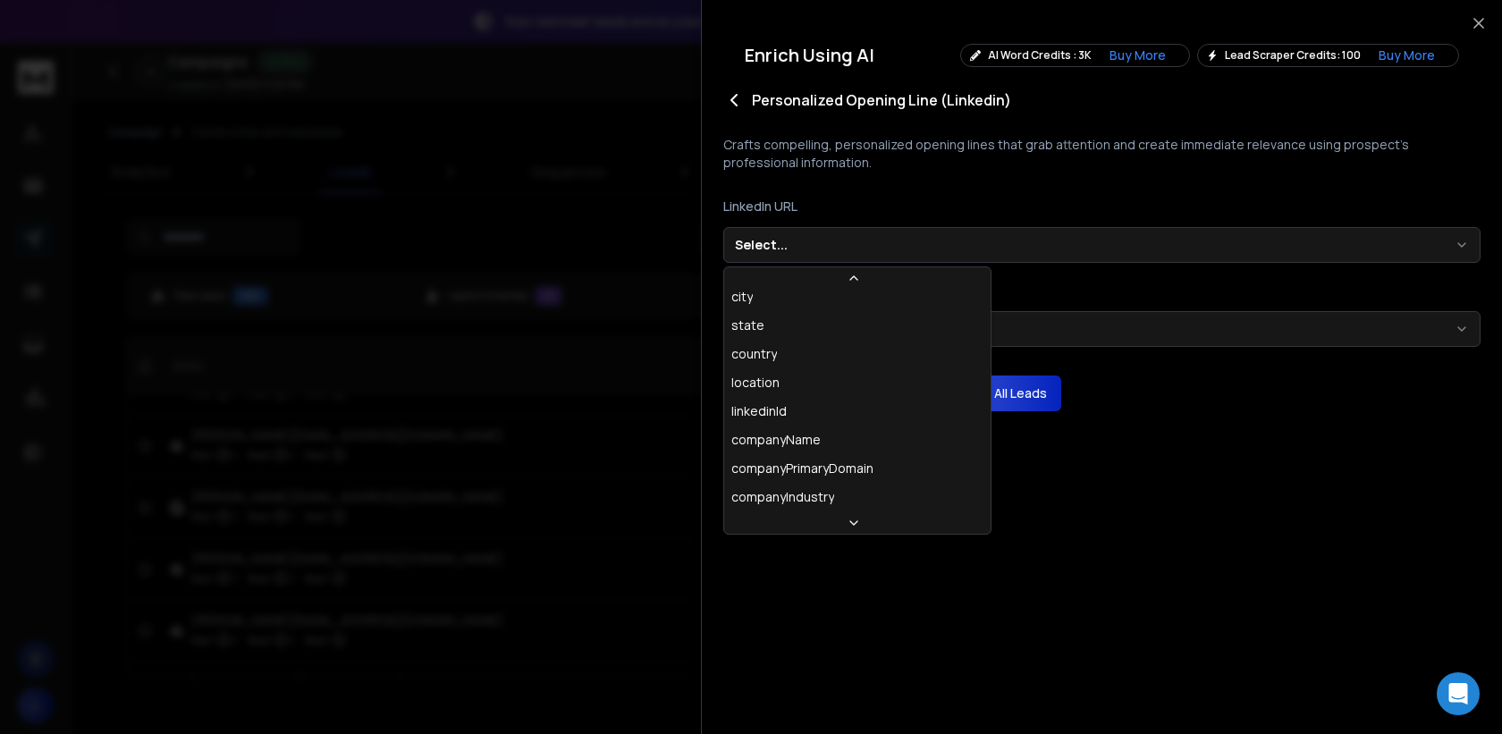
scroll to position [153, 0]
click at [559, 438] on div at bounding box center [751, 367] width 1502 height 734
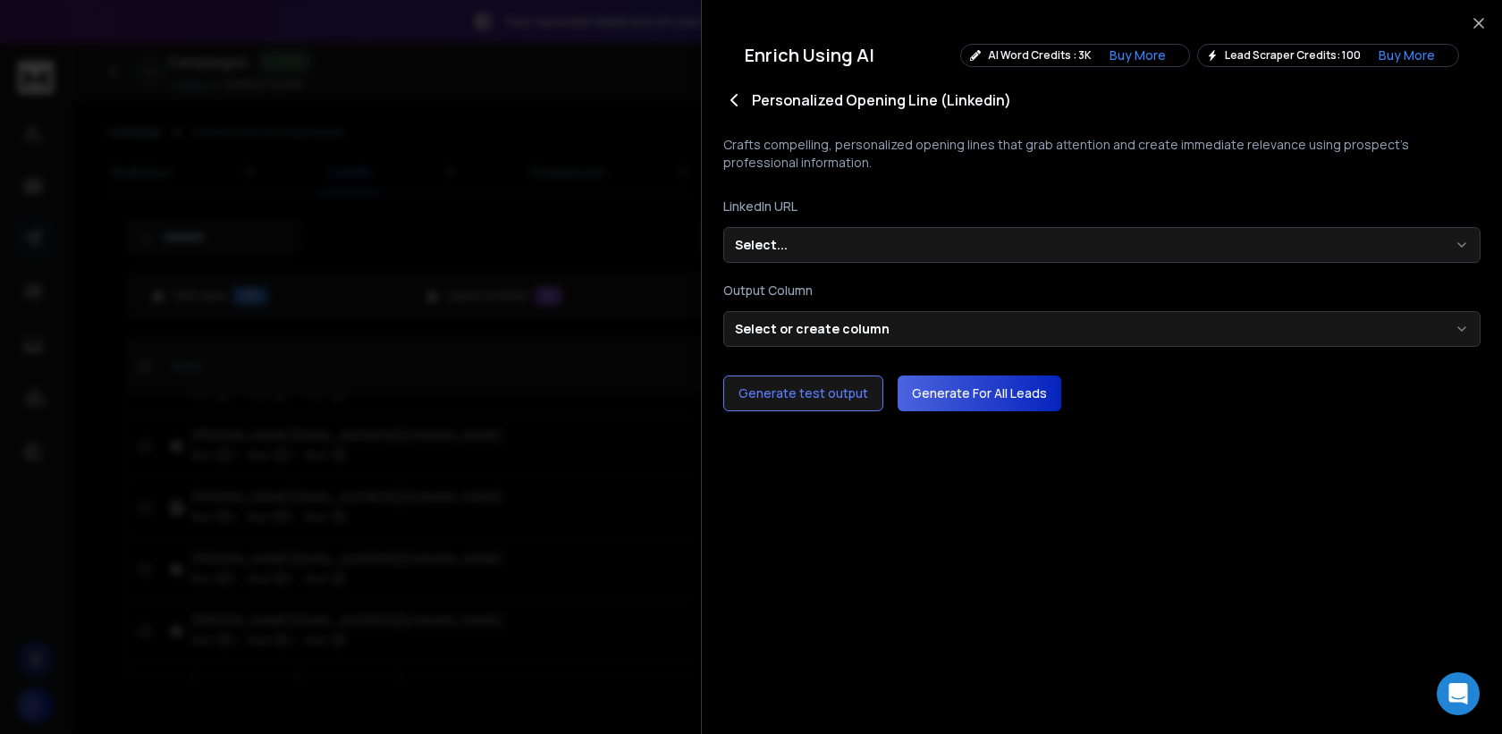
click at [559, 438] on div at bounding box center [751, 367] width 1502 height 734
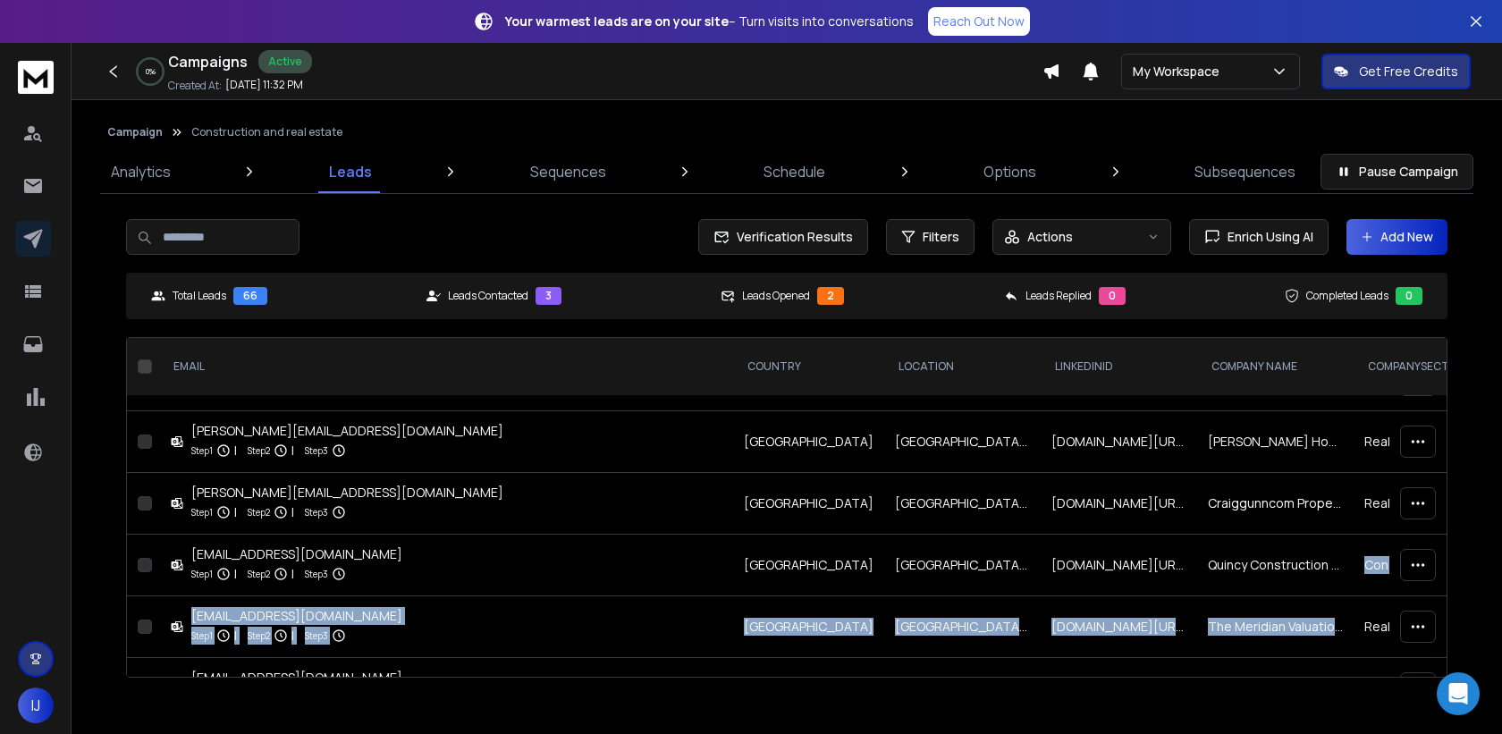
drag, startPoint x: 871, startPoint y: 677, endPoint x: 852, endPoint y: 672, distance: 19.5
click at [852, 672] on div "EMAIL LEAD STATUS NAME city level state title address country location linkedin…" at bounding box center [787, 507] width 1322 height 341
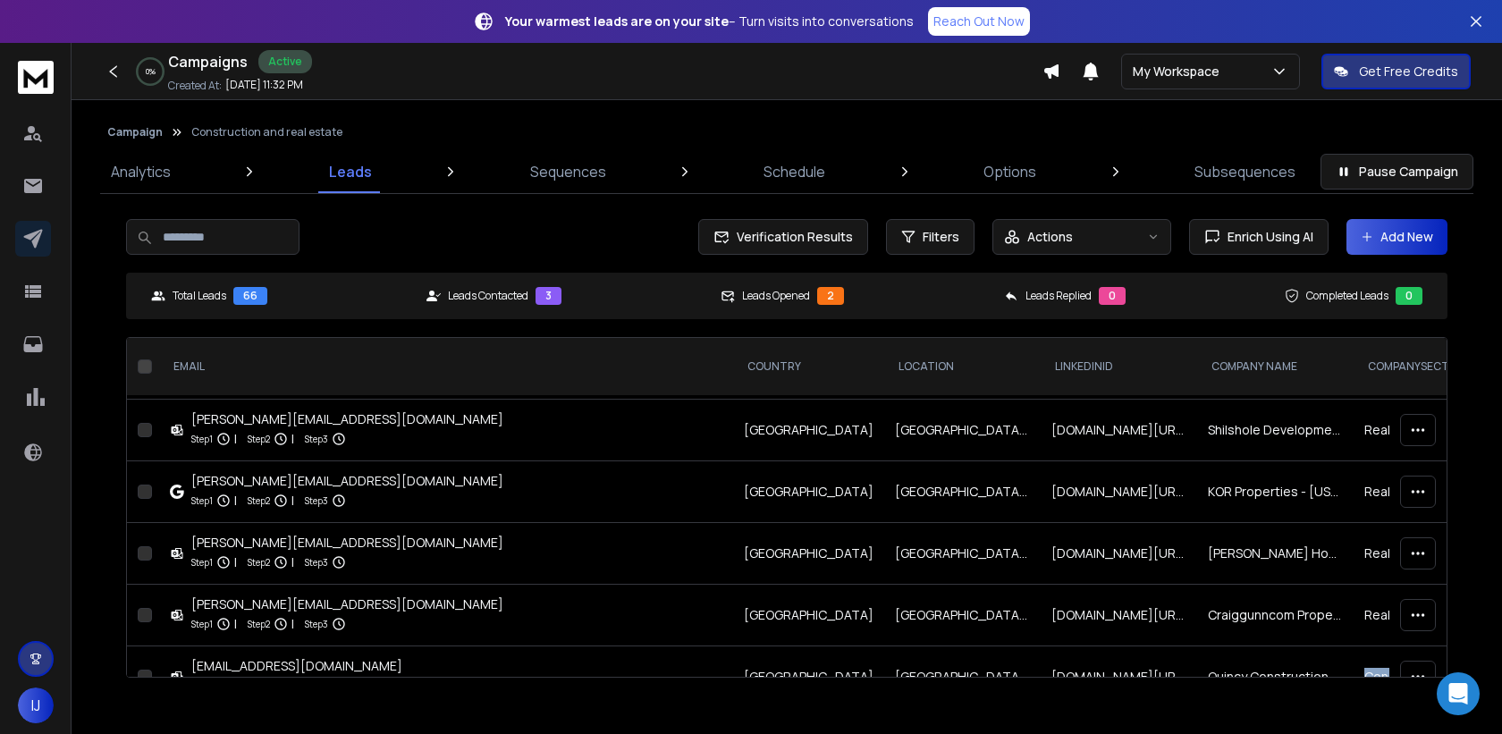
scroll to position [2925, 1271]
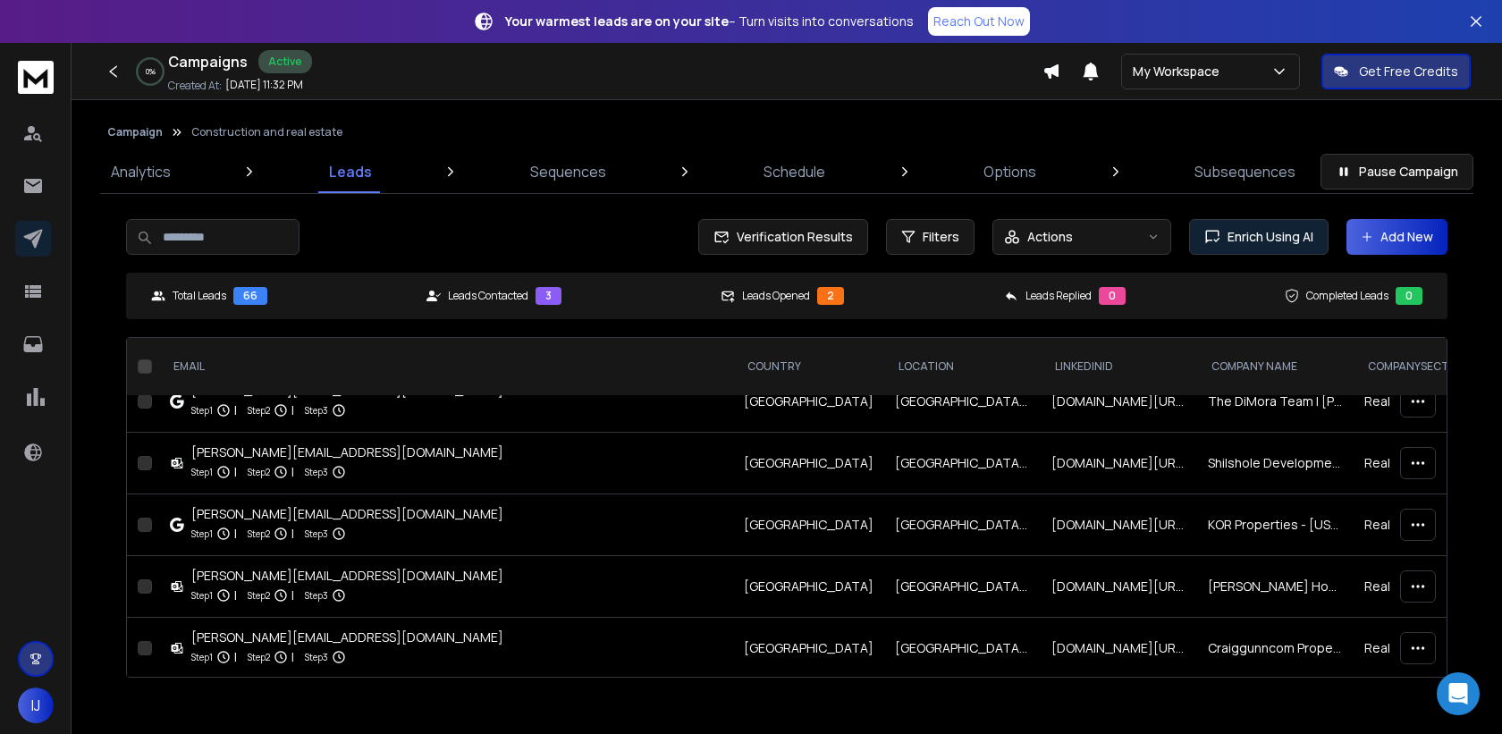
click at [1302, 231] on span "Enrich Using AI" at bounding box center [1267, 237] width 93 height 18
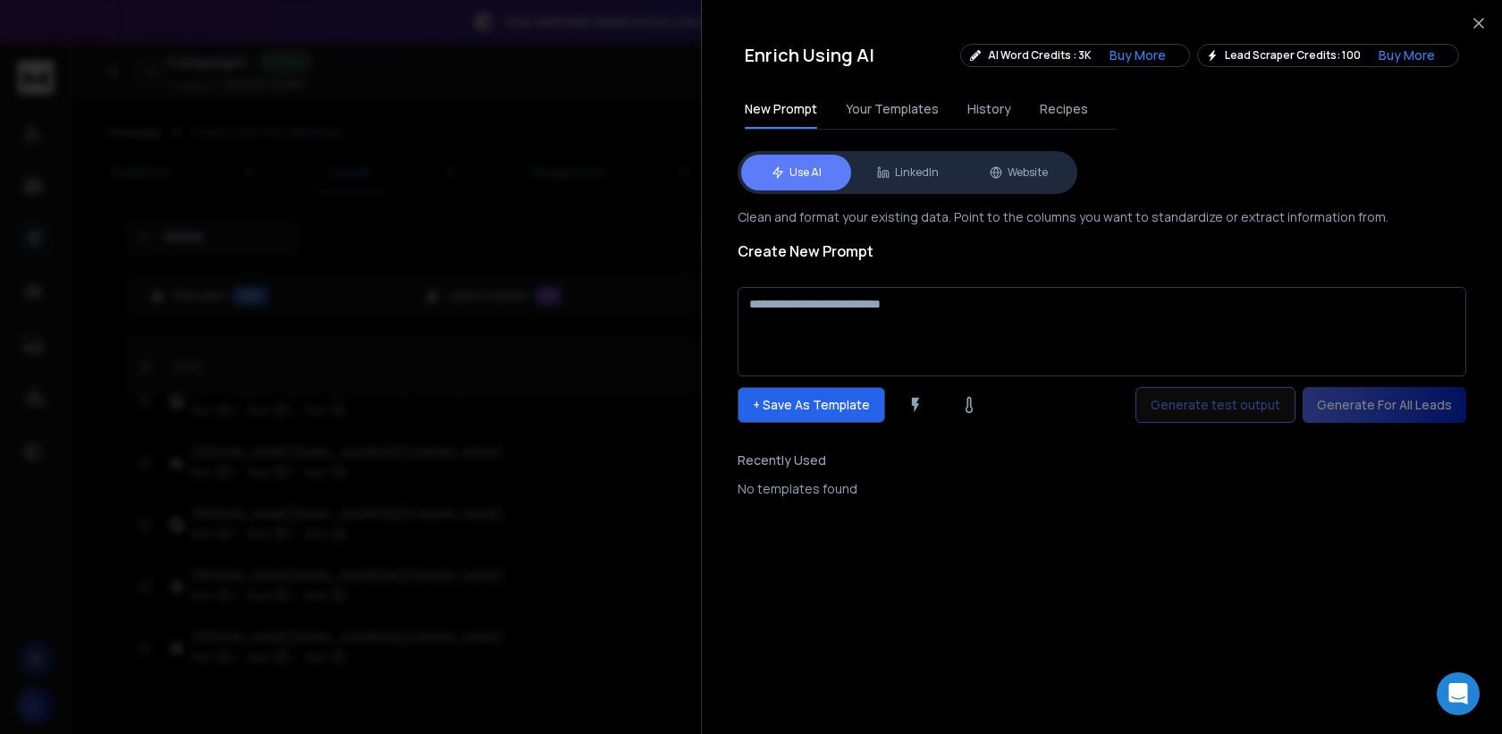
click at [907, 181] on button "LinkedIn" at bounding box center [907, 173] width 111 height 36
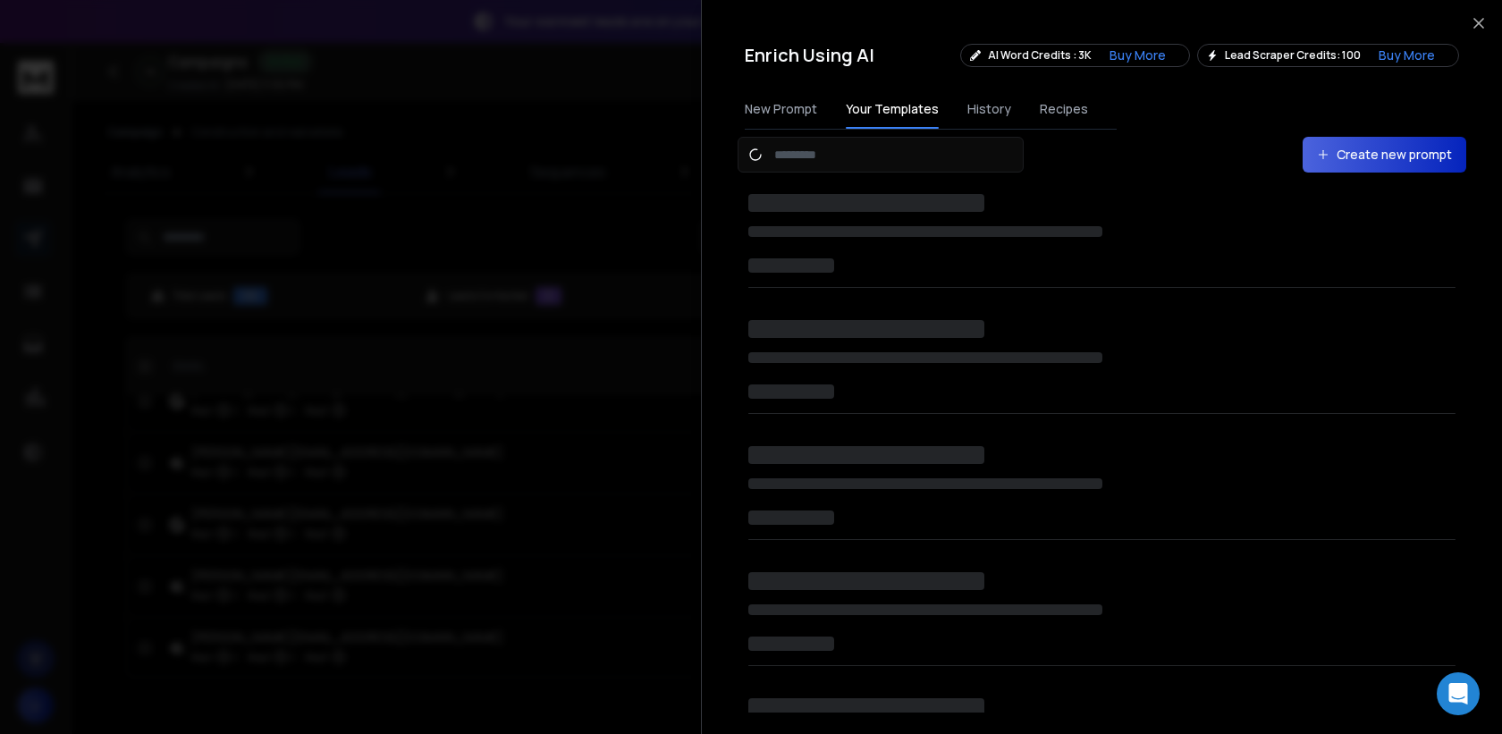
click at [915, 112] on button "Your Templates" at bounding box center [892, 108] width 93 height 39
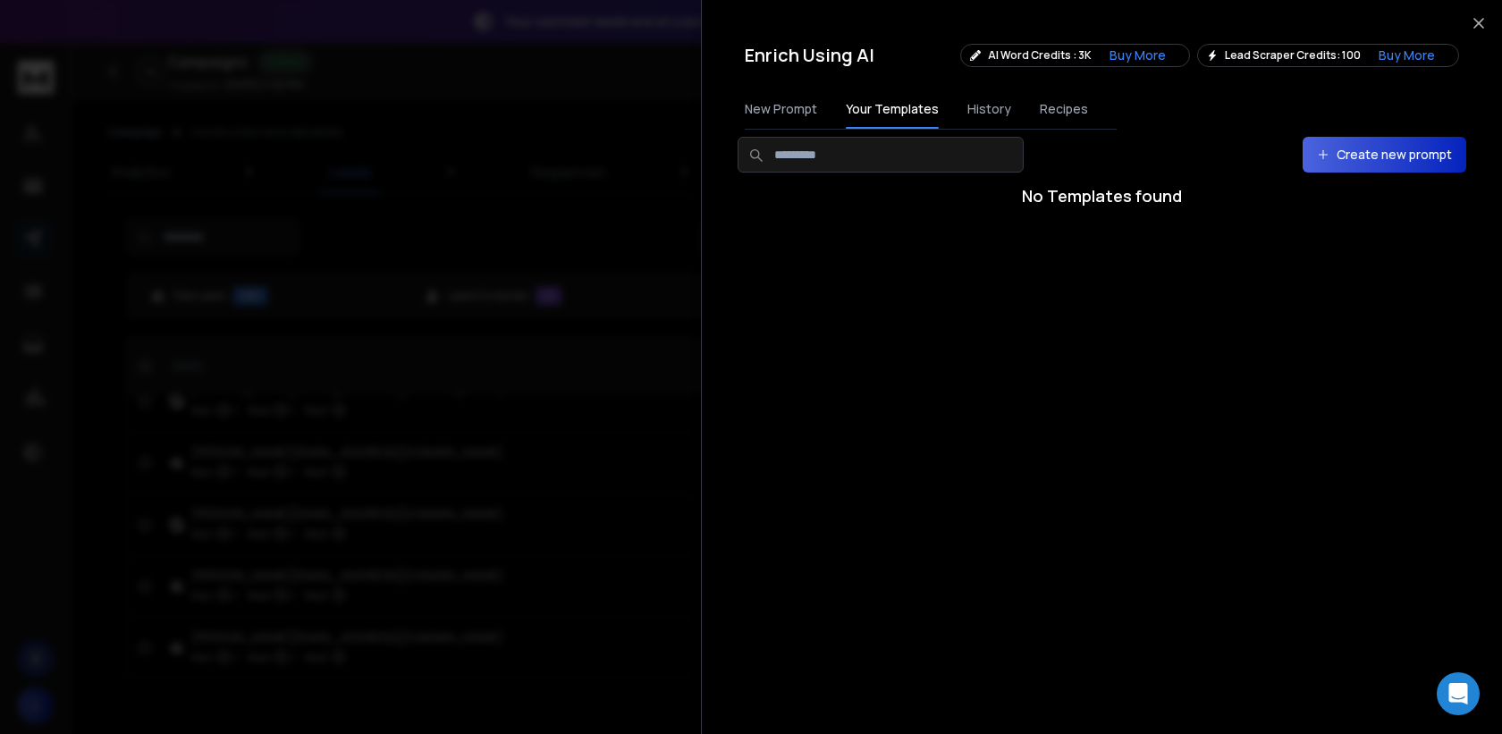
click at [994, 111] on button "History" at bounding box center [990, 108] width 44 height 39
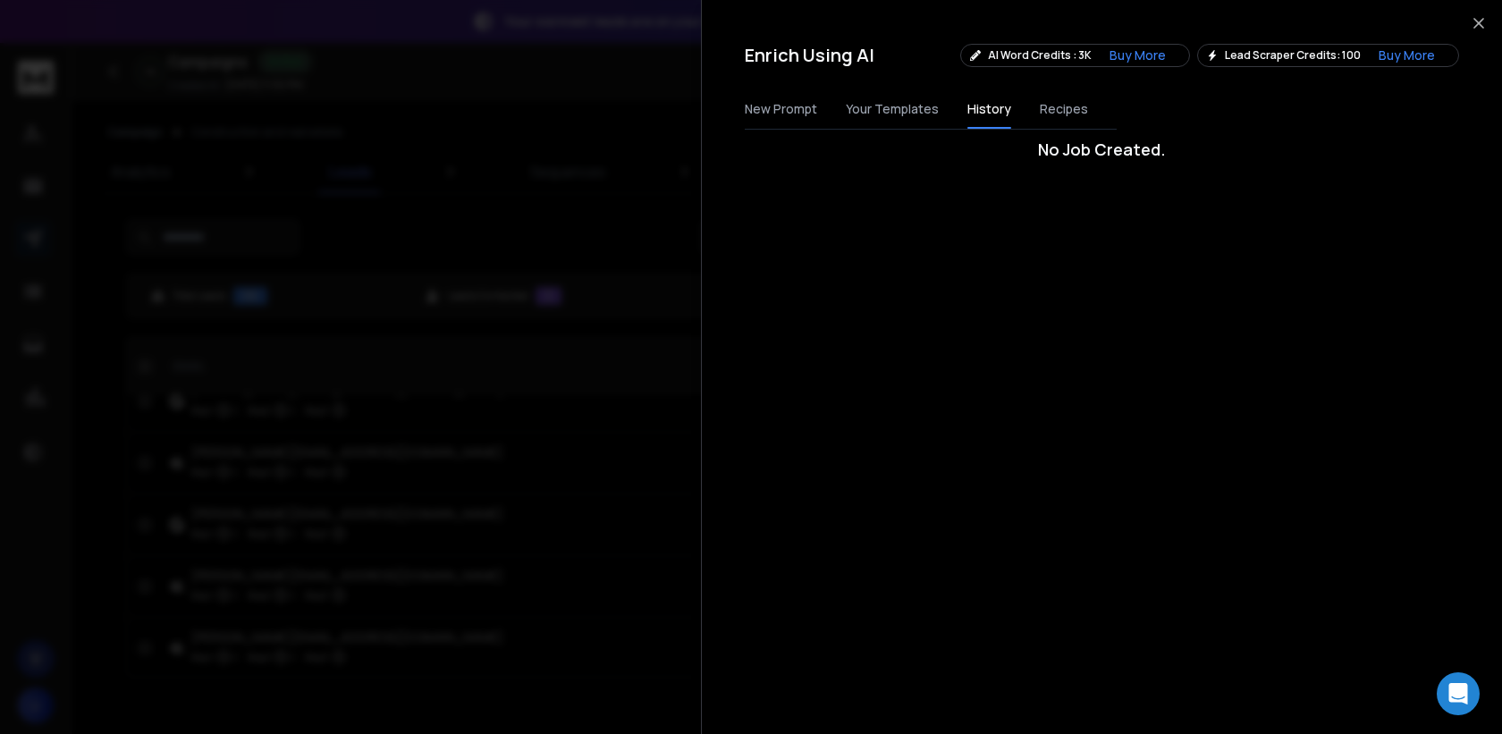
click at [817, 113] on div "New Prompt Your Templates History Recipes" at bounding box center [931, 109] width 372 height 40
click at [798, 113] on button "New Prompt" at bounding box center [781, 108] width 72 height 39
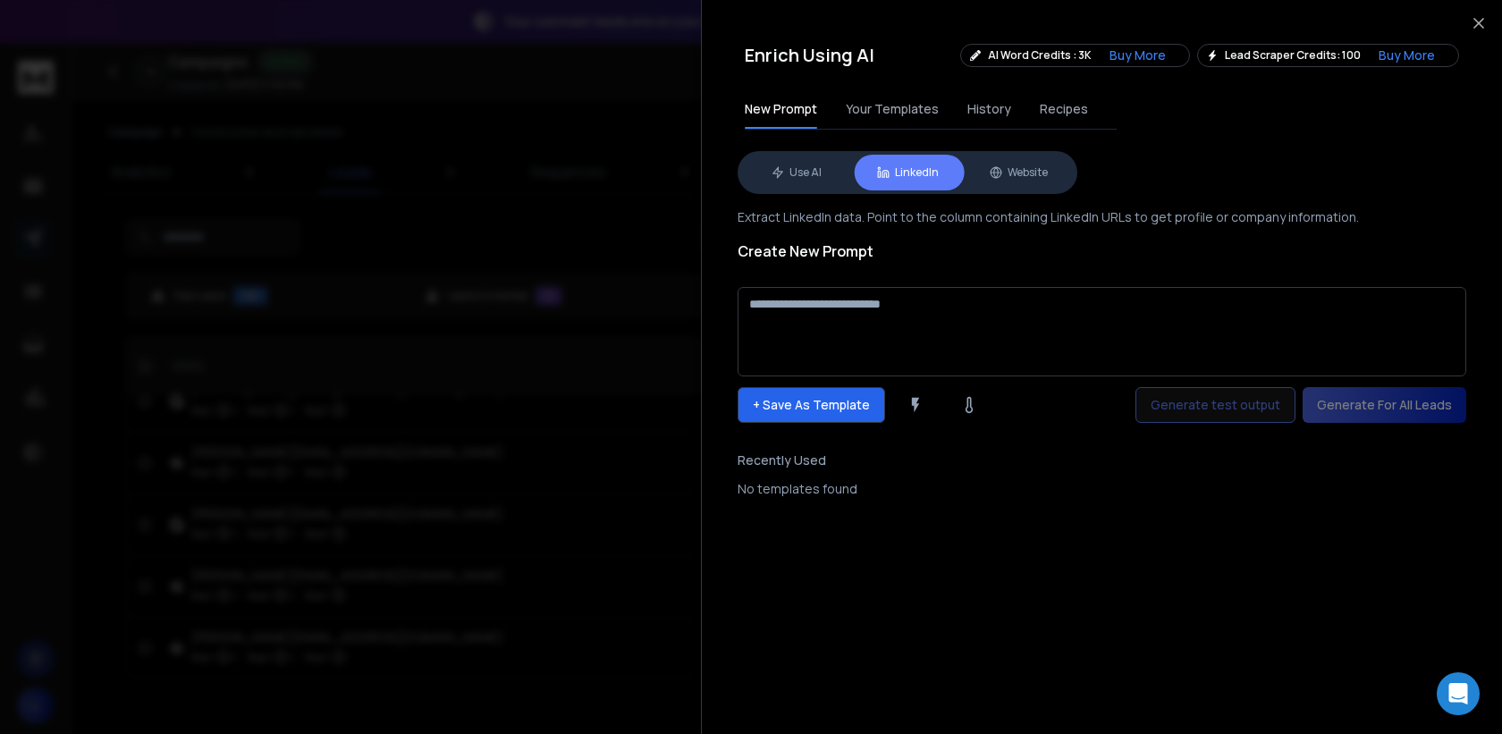
click at [888, 114] on button "Your Templates" at bounding box center [892, 108] width 93 height 39
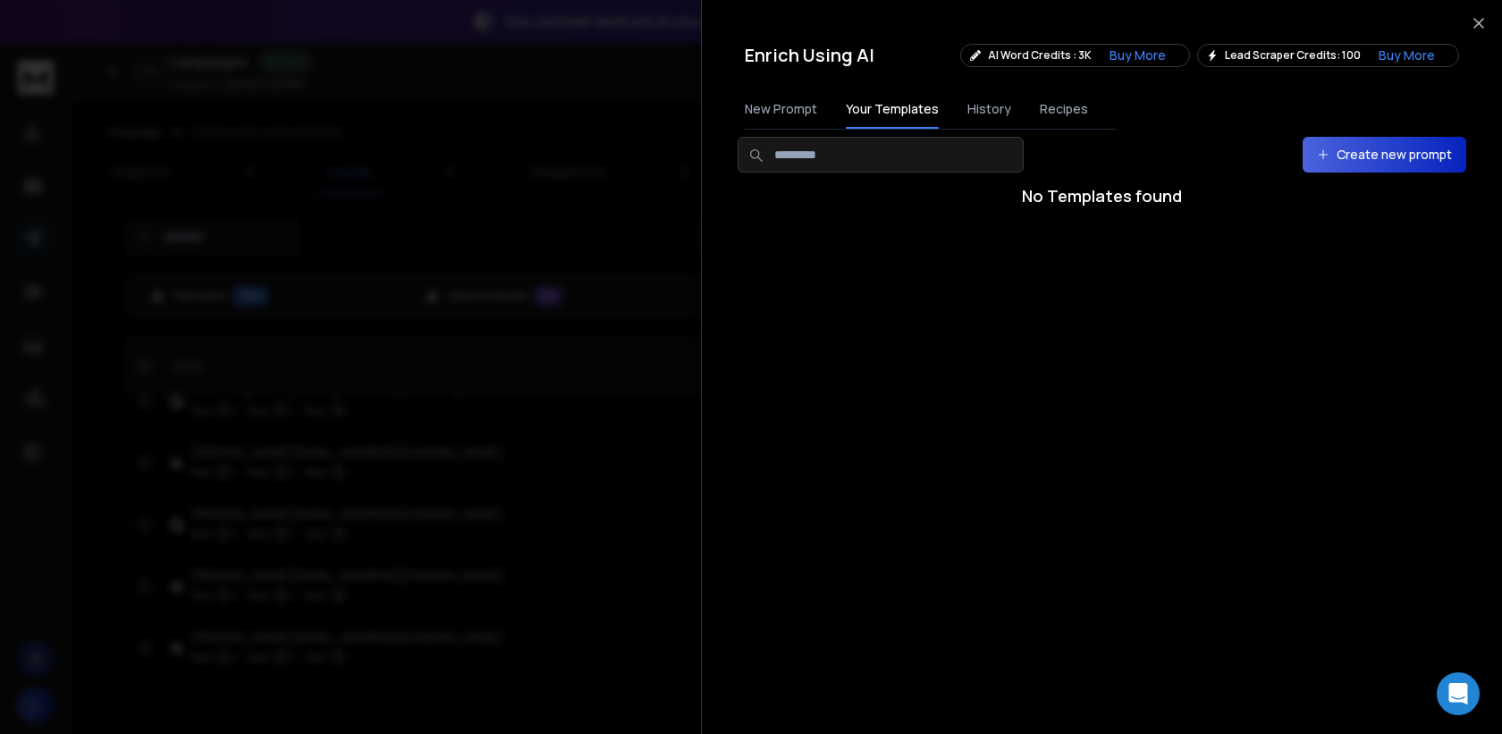
click at [1009, 118] on div "New Prompt Your Templates History Recipes" at bounding box center [931, 109] width 372 height 40
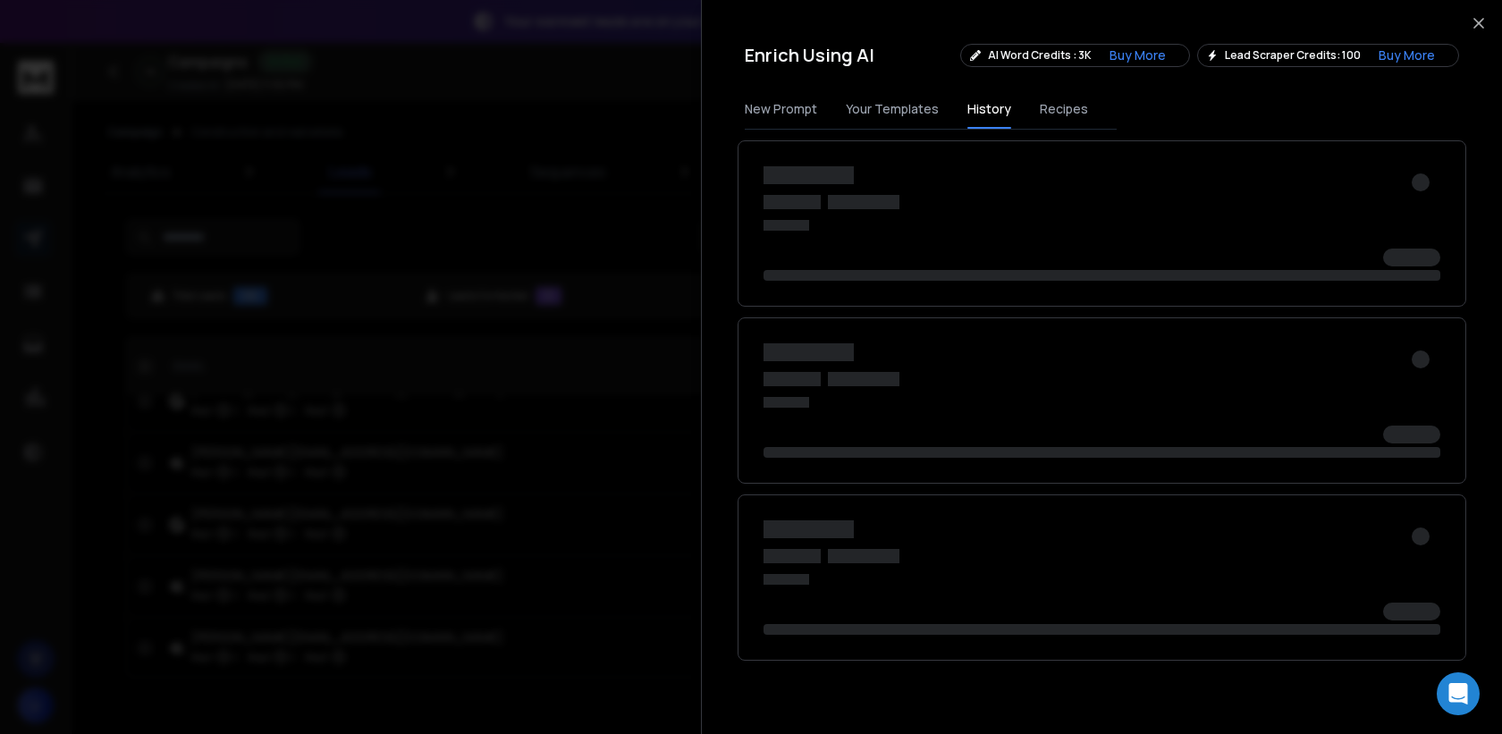
click at [997, 113] on button "History" at bounding box center [990, 108] width 44 height 39
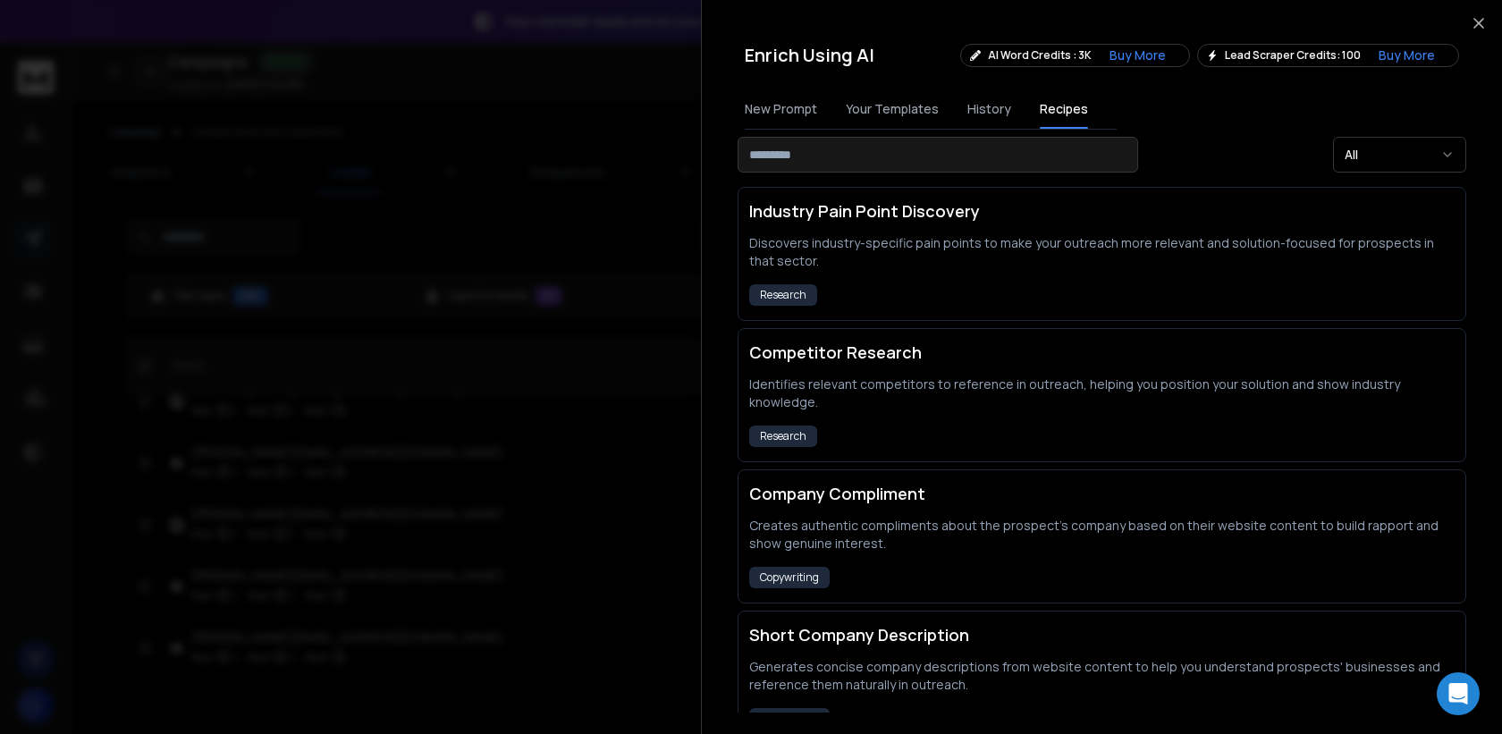
click at [1052, 100] on span "Recipes" at bounding box center [1064, 109] width 48 height 18
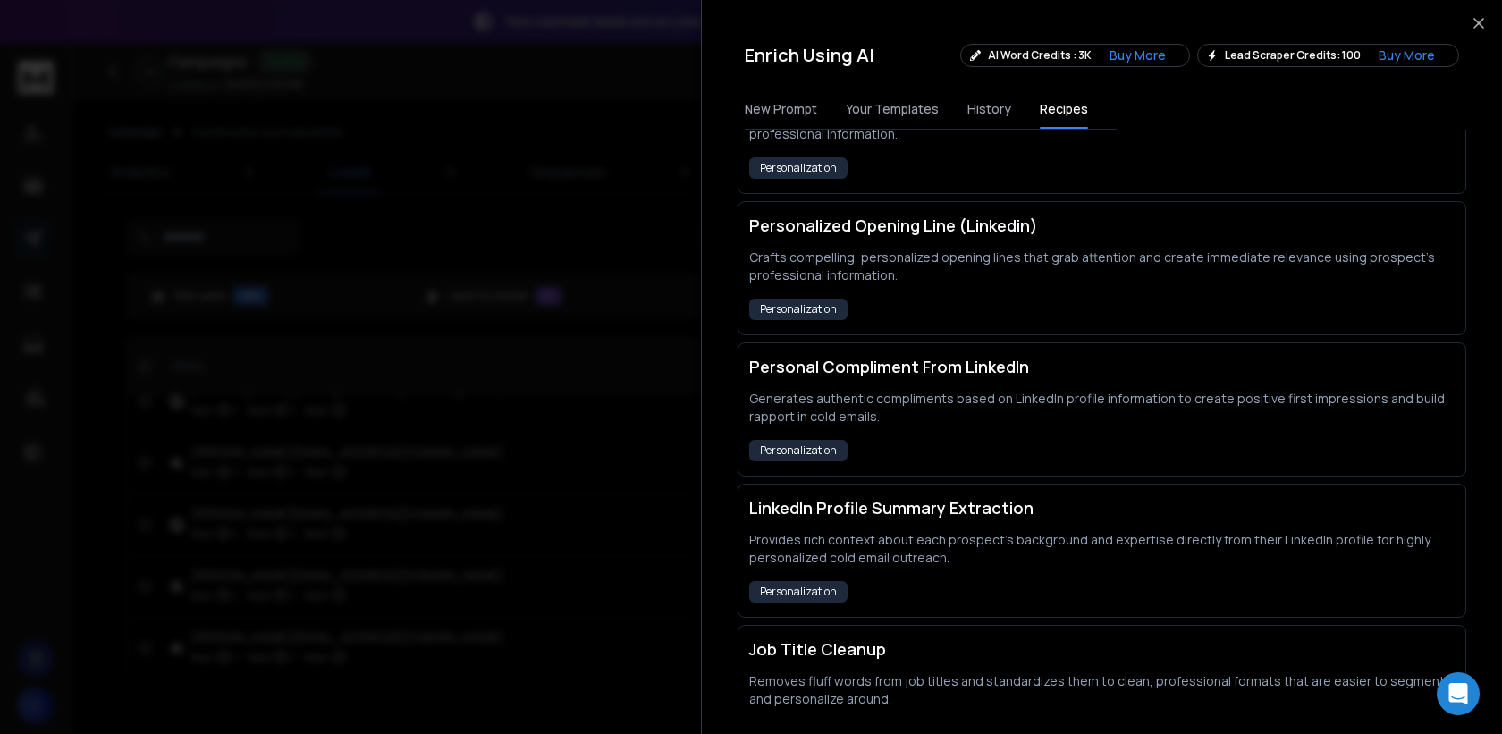
scroll to position [691, 0]
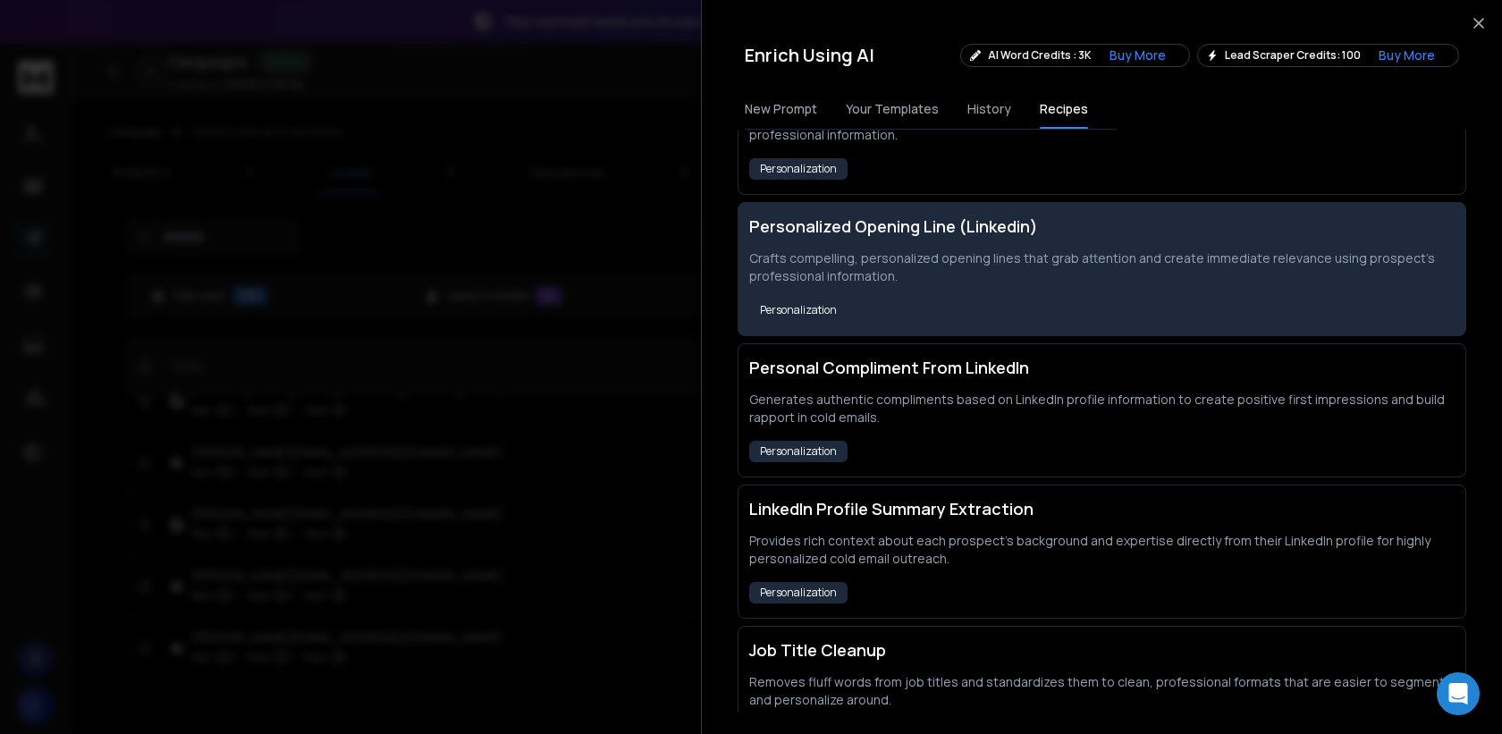
click at [983, 250] on p "Crafts compelling, personalized opening lines that grab attention and create im…" at bounding box center [1102, 268] width 706 height 36
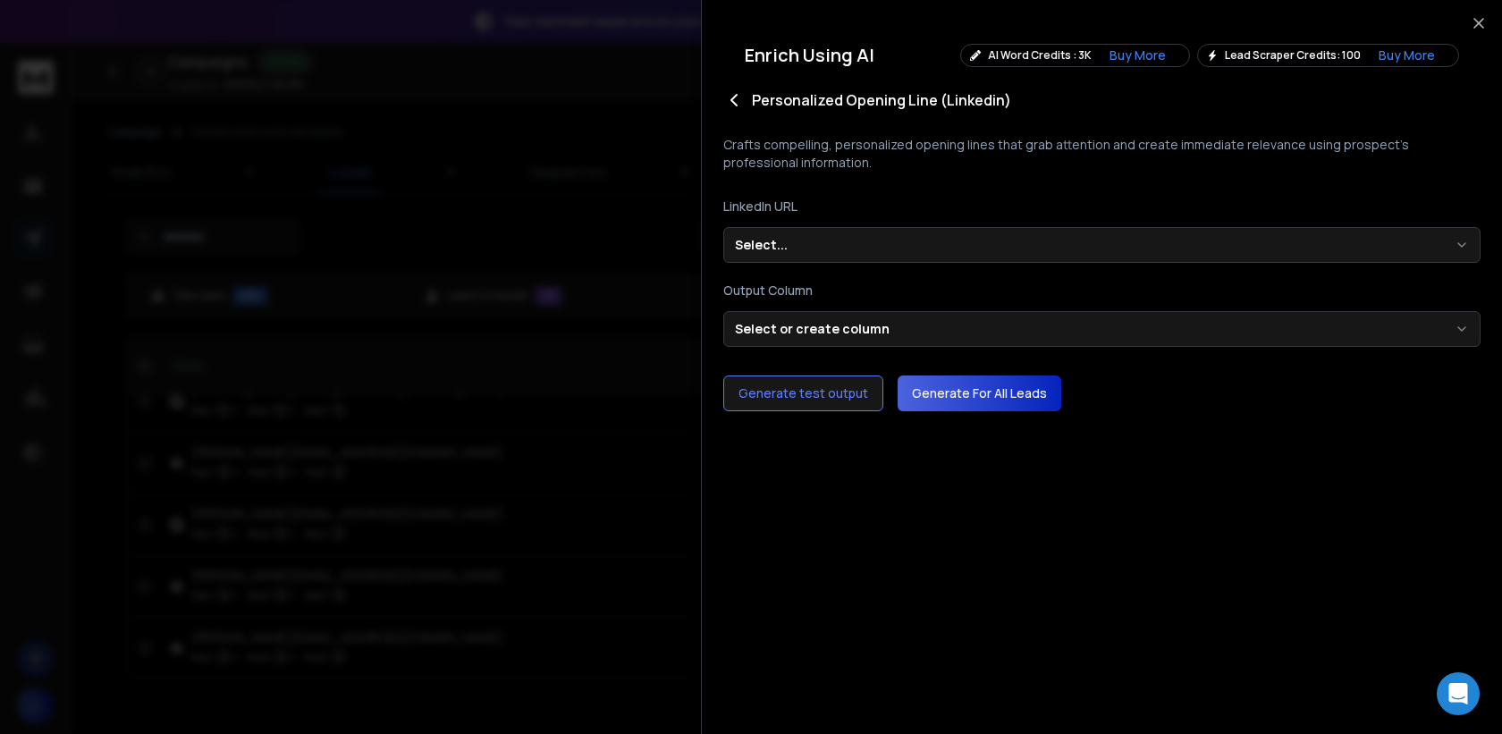
click at [983, 241] on body "Your warmest leads are on your site – Turn visits into conversations Reach Out …" at bounding box center [751, 367] width 1502 height 734
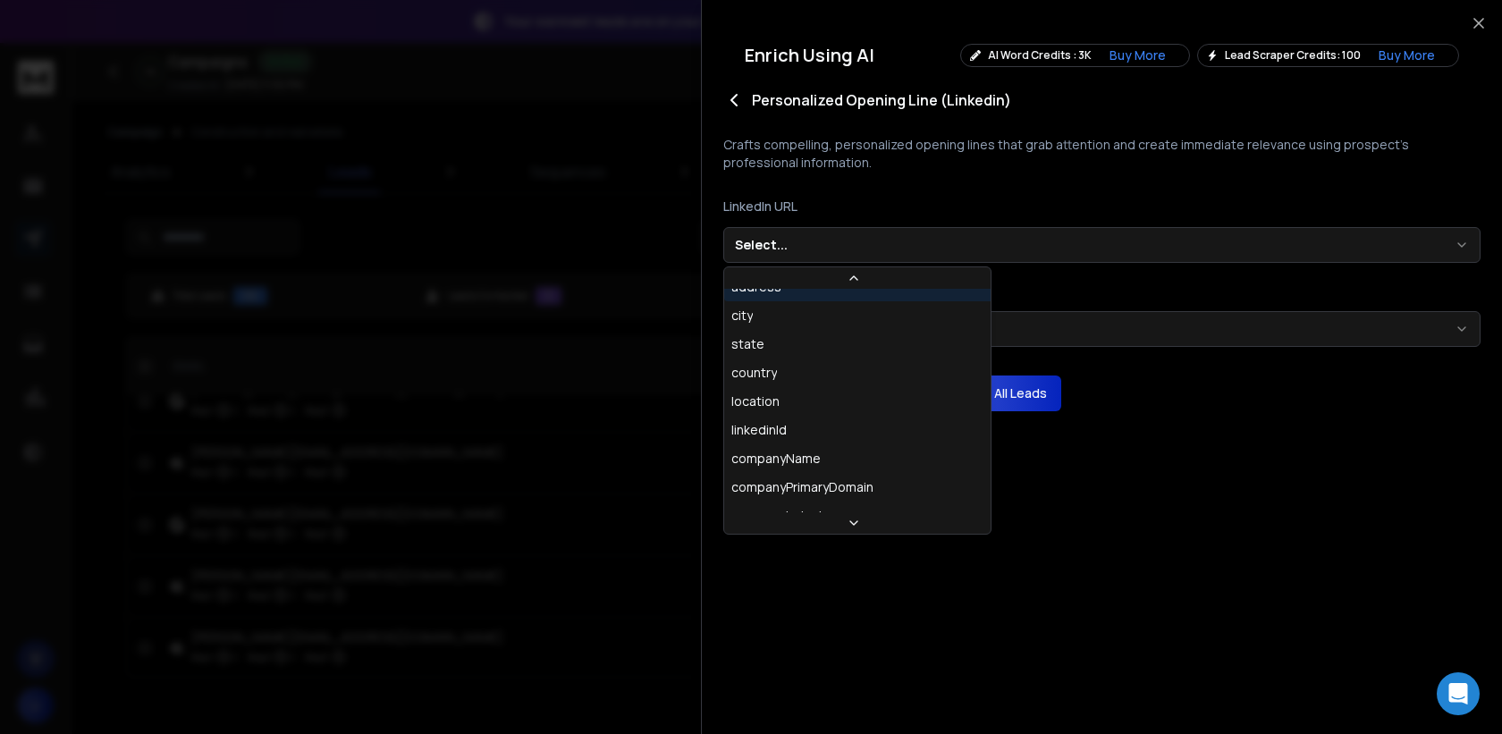
scroll to position [165, 0]
select select "**********"
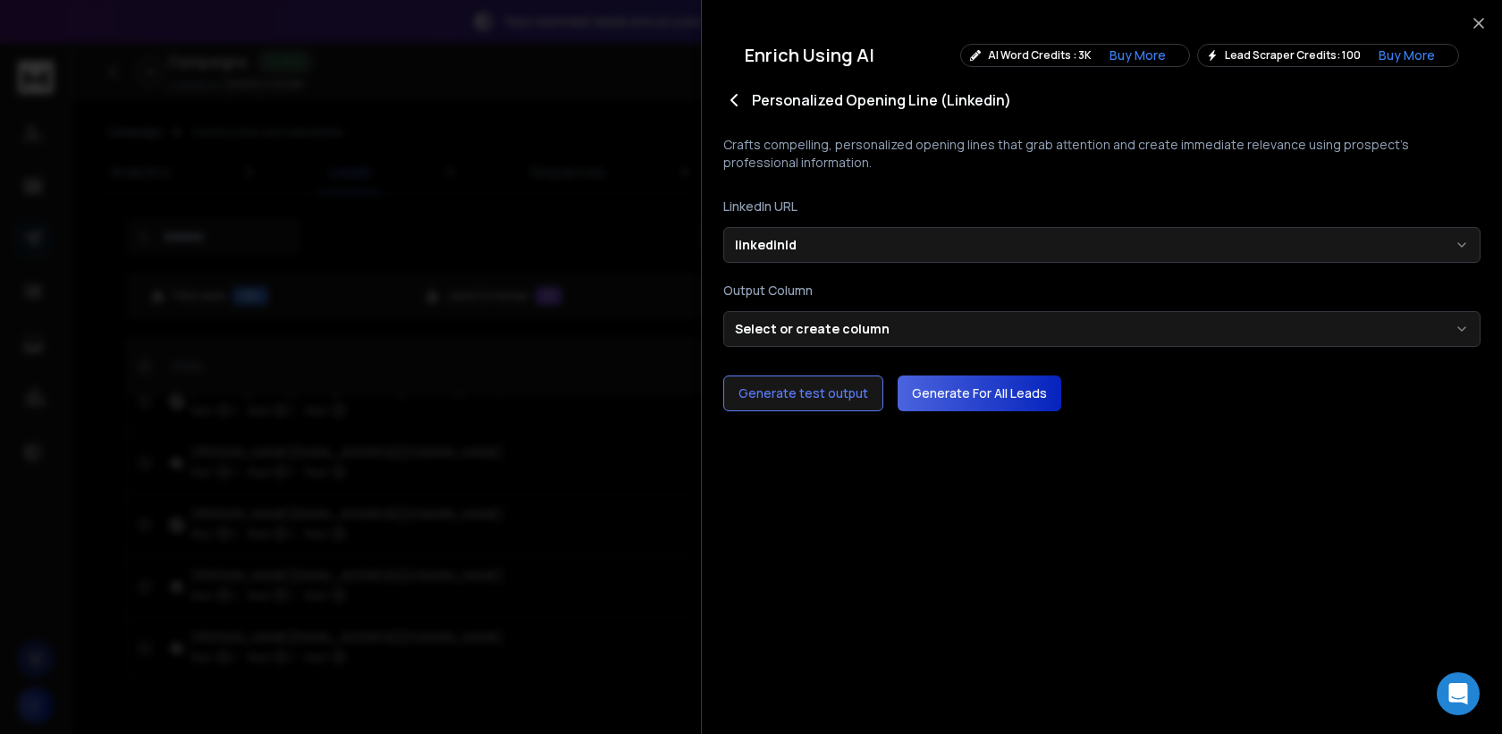
click at [876, 338] on body "Your warmest leads are on your site – Turn visits into conversations Reach Out …" at bounding box center [751, 367] width 1502 height 734
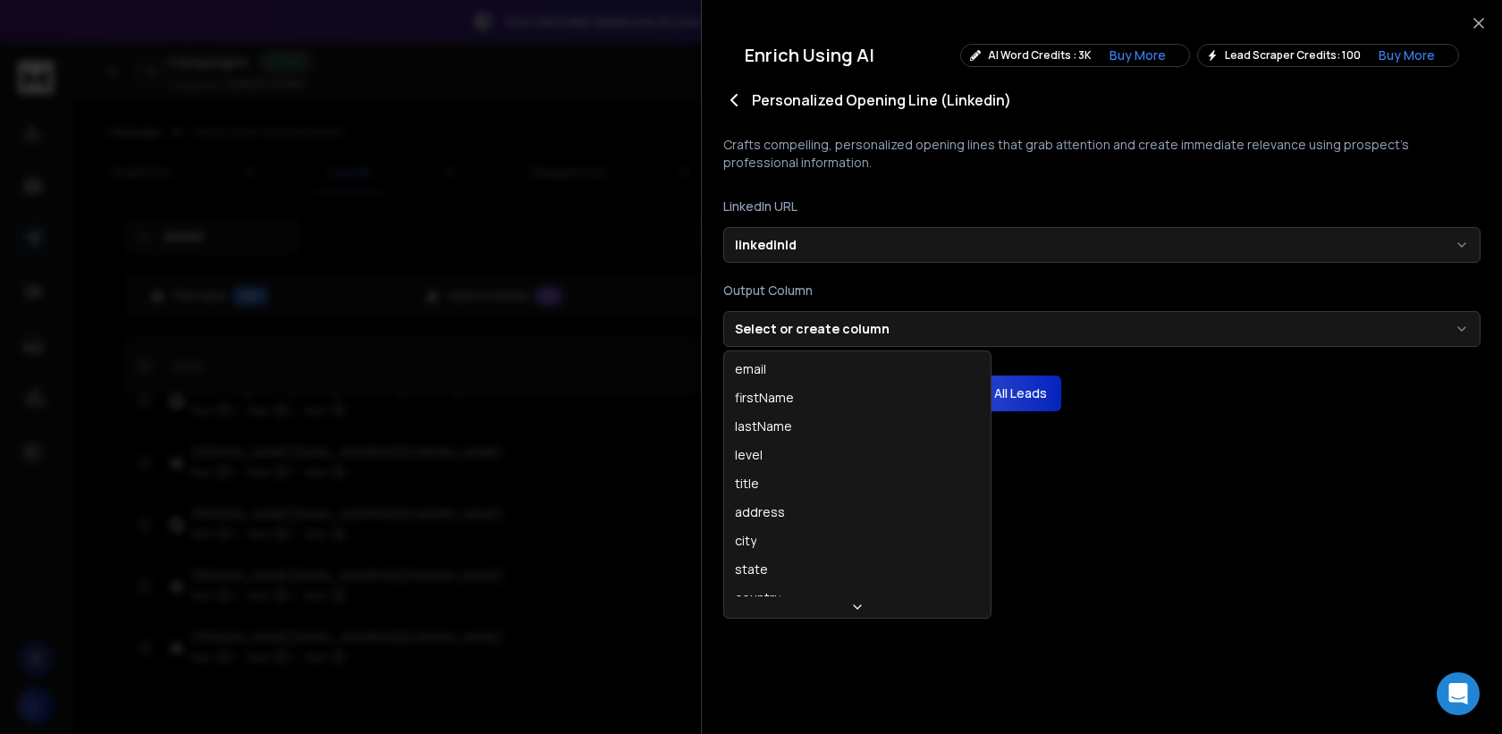
scroll to position [0, 4]
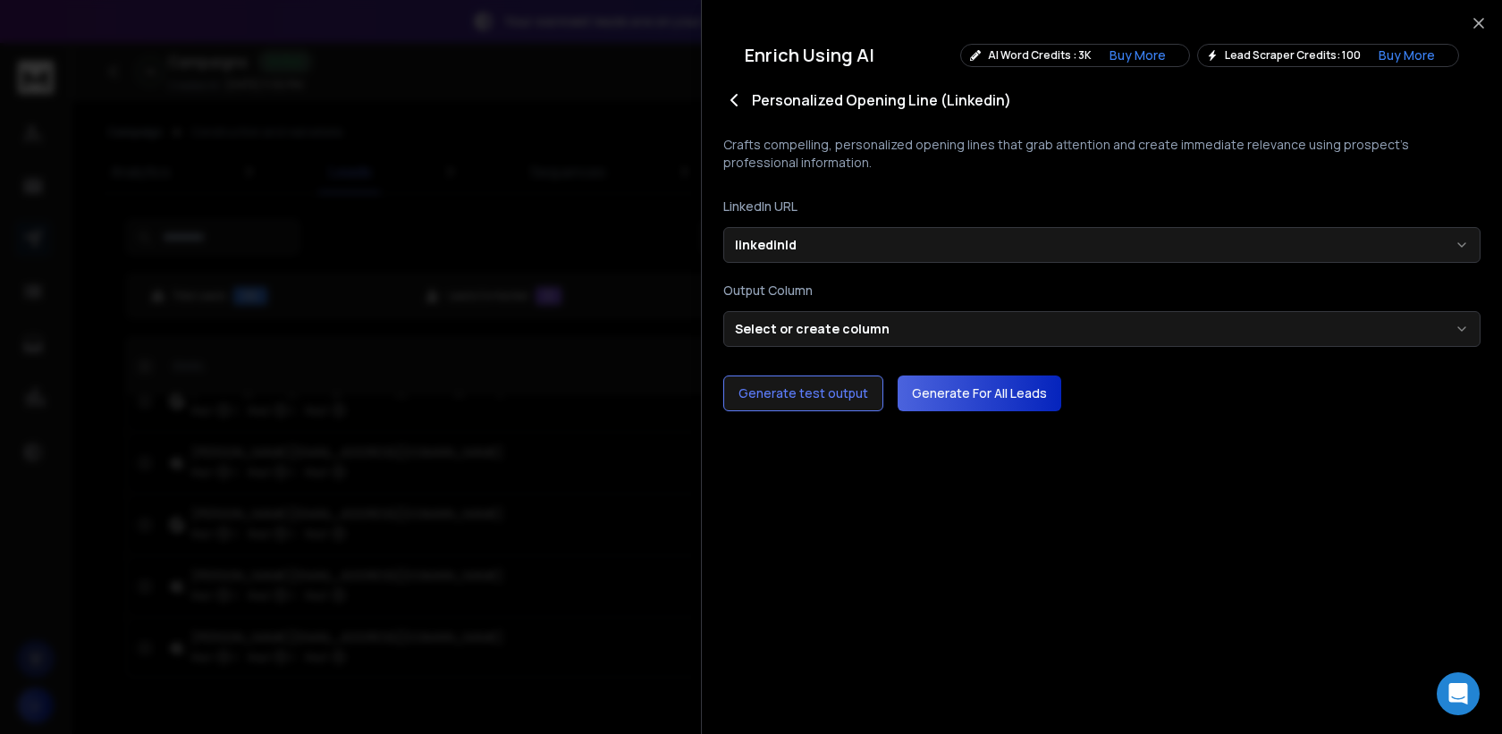
click at [935, 283] on body "Your warmest leads are on your site – Turn visits into conversations Reach Out …" at bounding box center [751, 367] width 1502 height 734
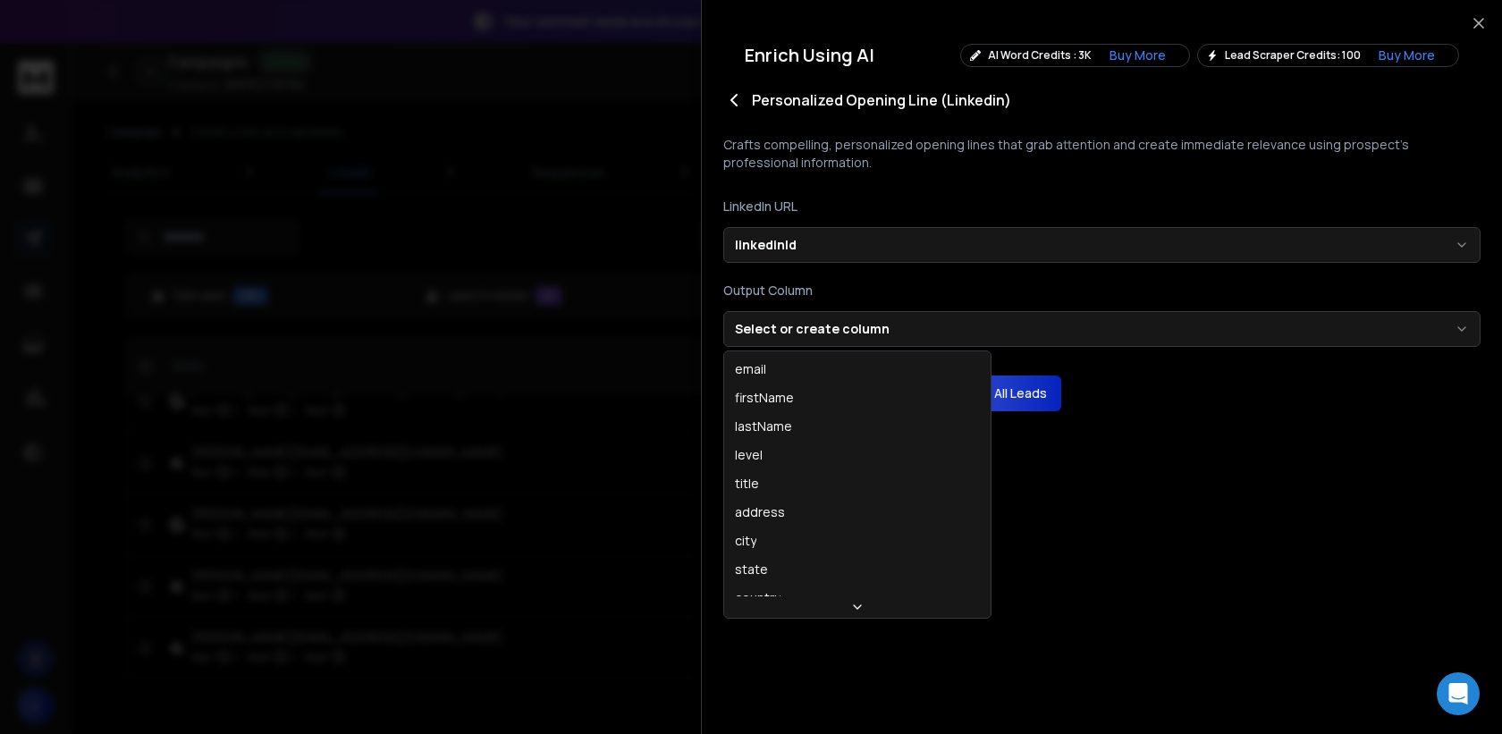
click at [905, 338] on body "Your warmest leads are on your site – Turn visits into conversations Reach Out …" at bounding box center [751, 367] width 1502 height 734
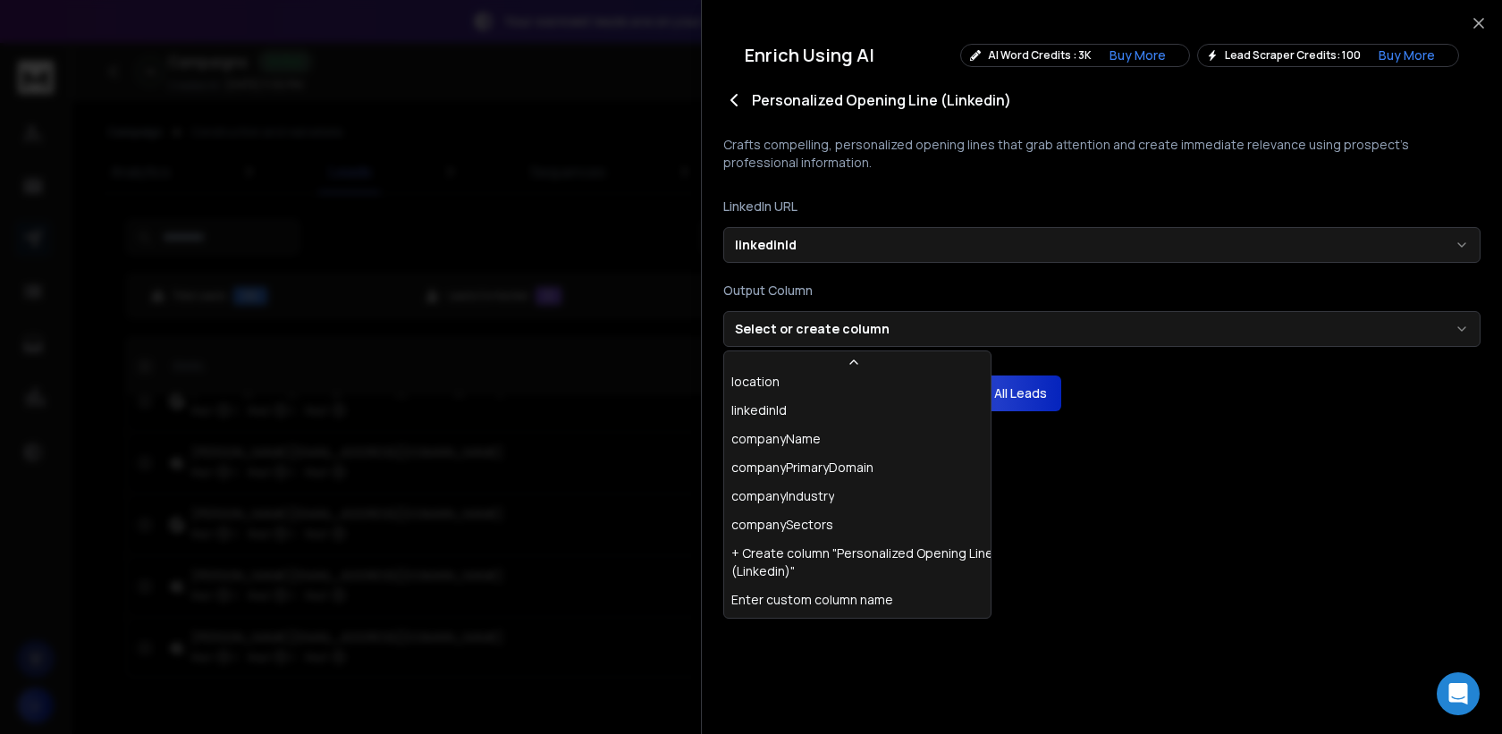
select select "*******"
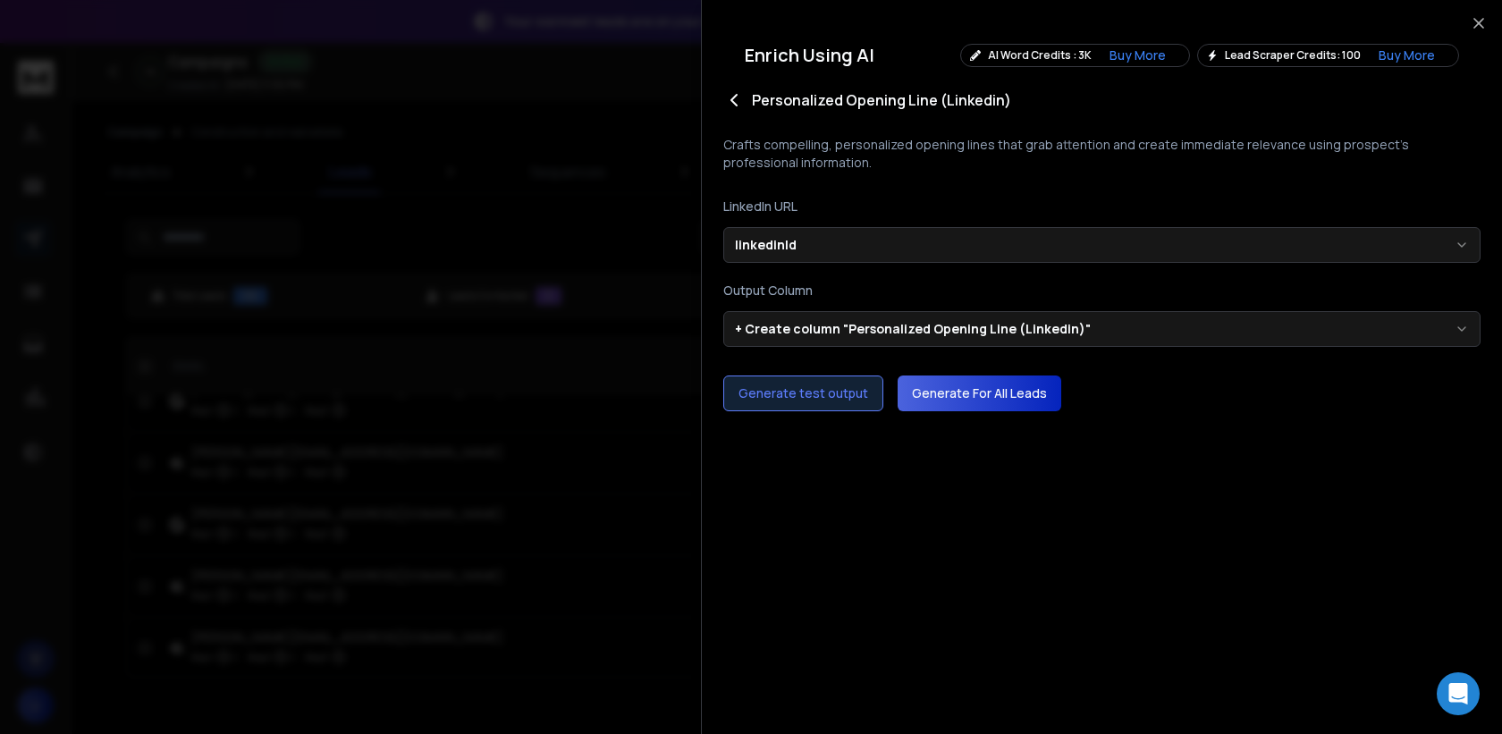
click at [845, 397] on button "G enerate test output" at bounding box center [804, 394] width 160 height 36
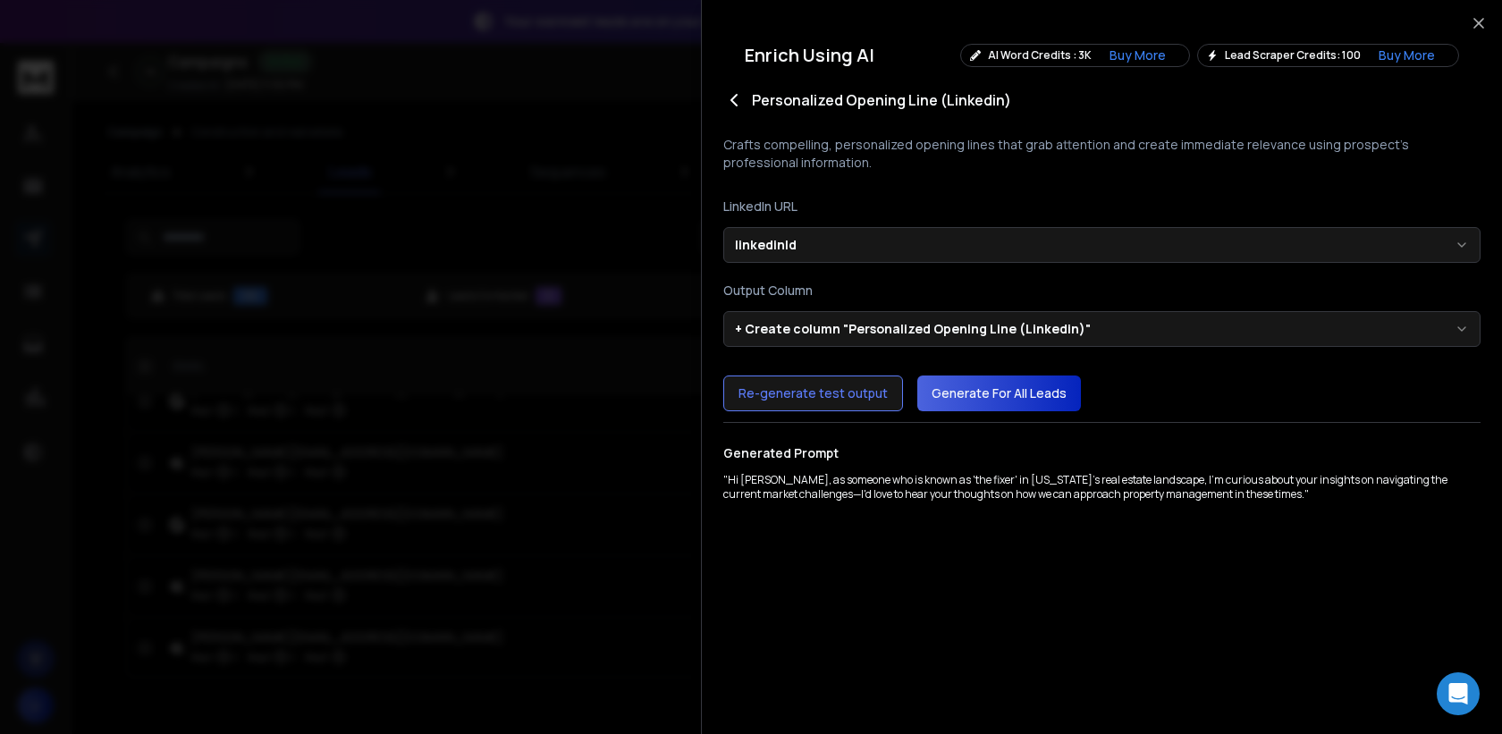
click at [947, 328] on body "Your warmest leads are on your site – Turn visits into conversations Reach Out …" at bounding box center [751, 367] width 1502 height 734
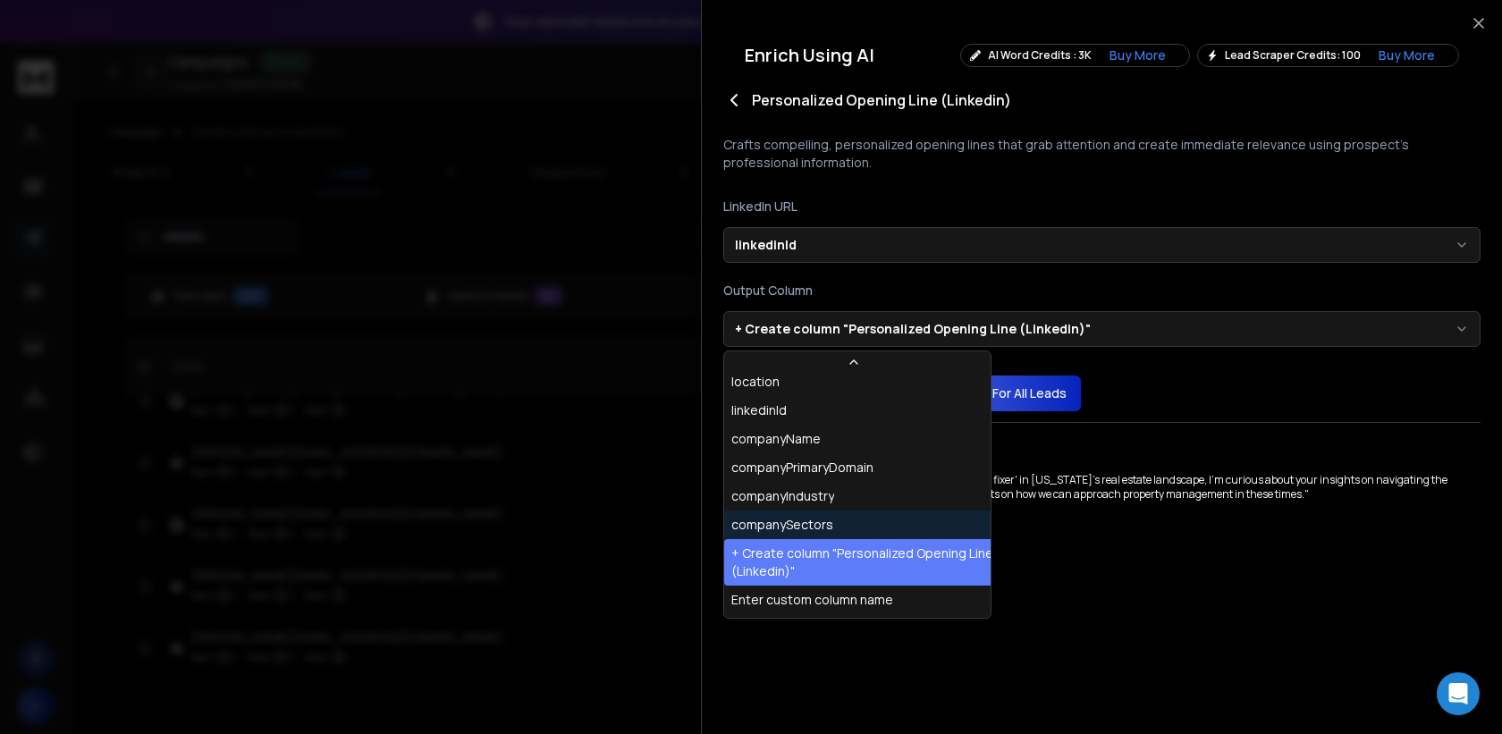
scroll to position [262, 0]
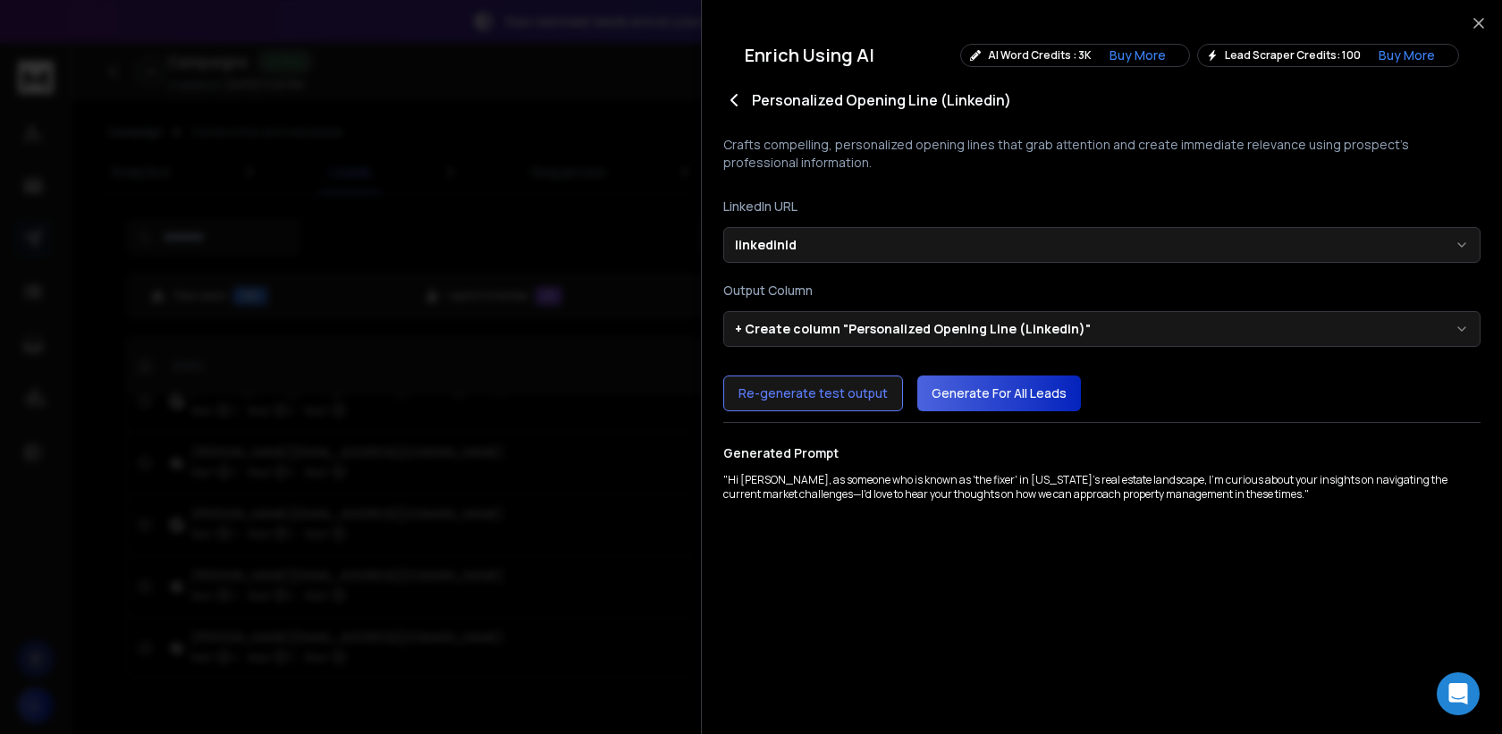
click at [914, 300] on body "Your warmest leads are on your site – Turn visits into conversations Reach Out …" at bounding box center [751, 367] width 1502 height 734
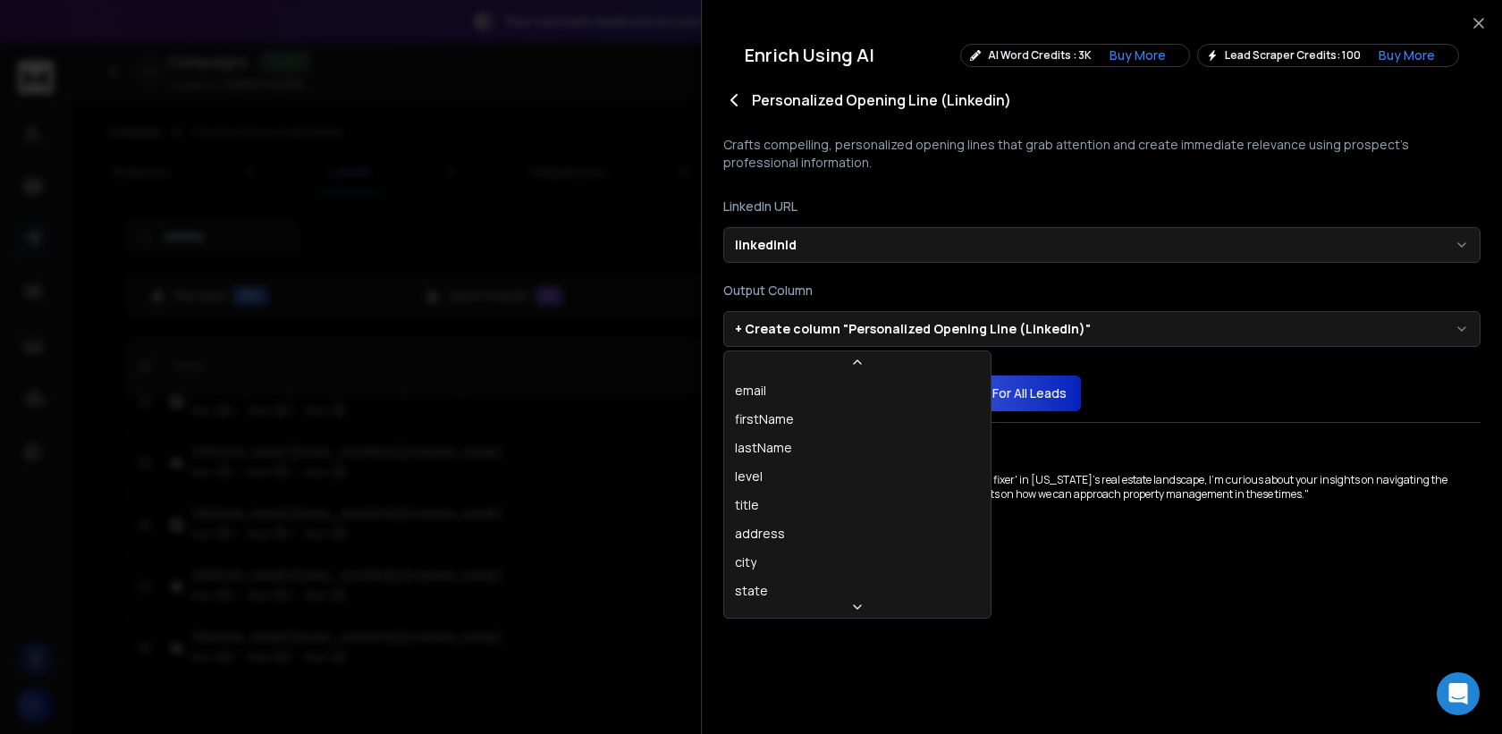
click at [910, 321] on body "Your warmest leads are on your site – Turn visits into conversations Reach Out …" at bounding box center [751, 367] width 1502 height 734
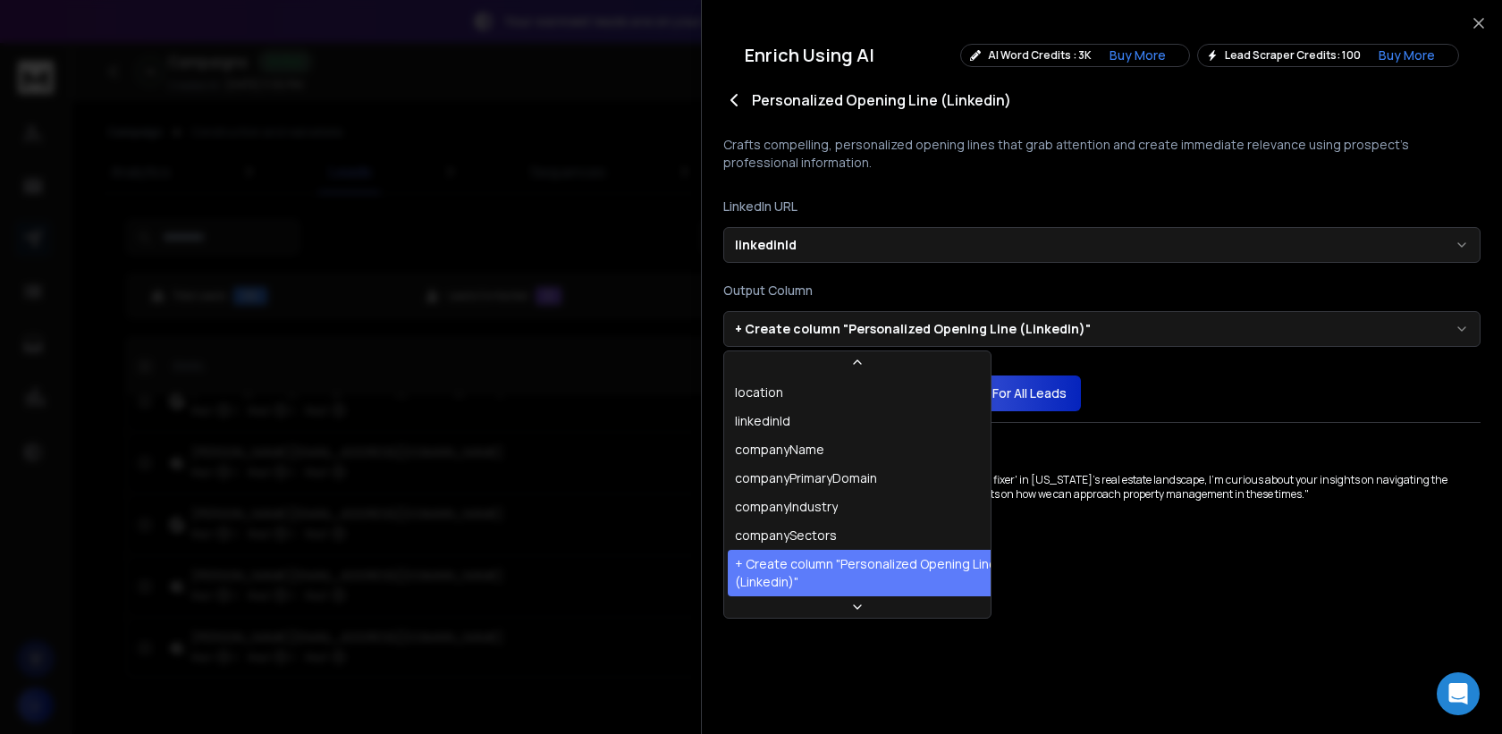
scroll to position [0, 4]
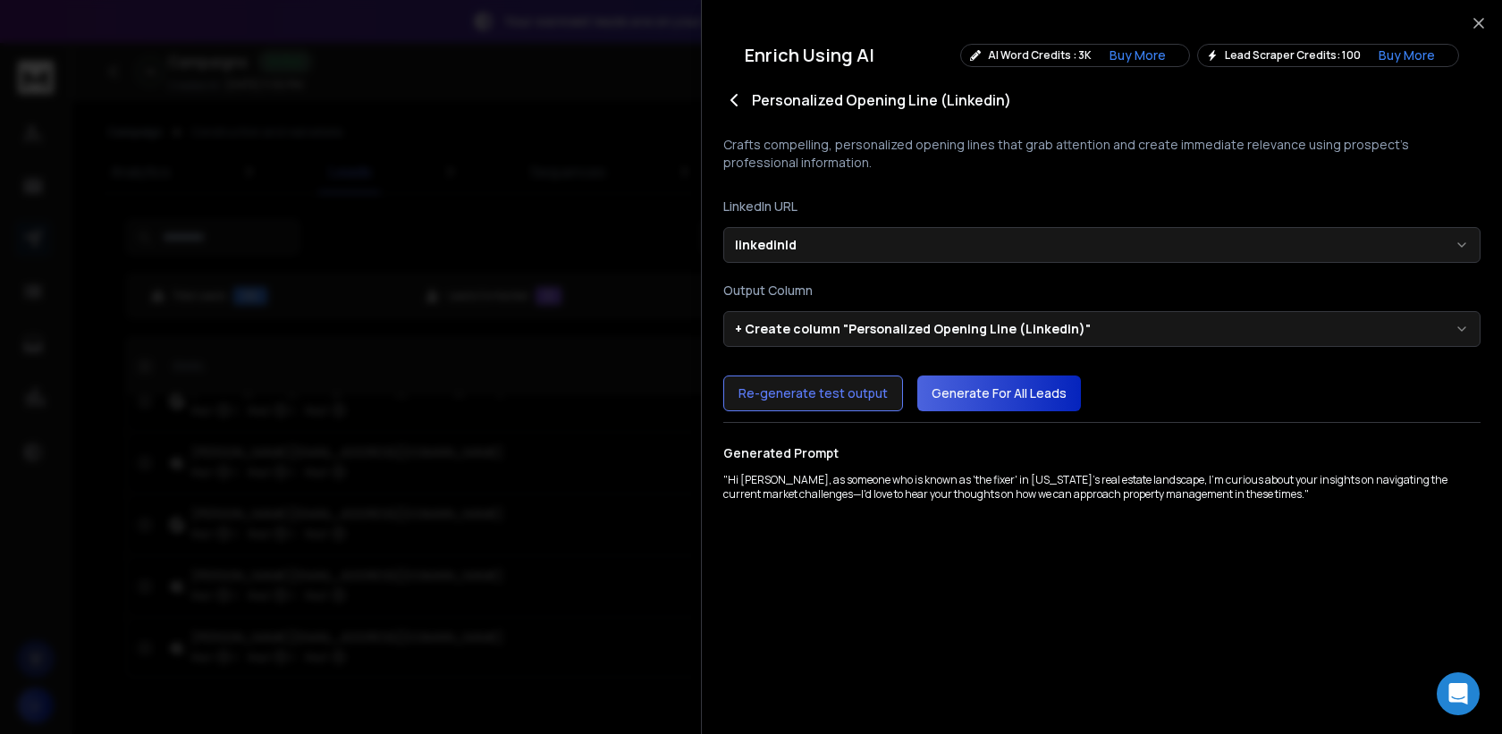
click at [913, 287] on body "Your warmest leads are on your site – Turn visits into conversations Reach Out …" at bounding box center [751, 367] width 1502 height 734
click at [742, 98] on icon at bounding box center [734, 99] width 21 height 21
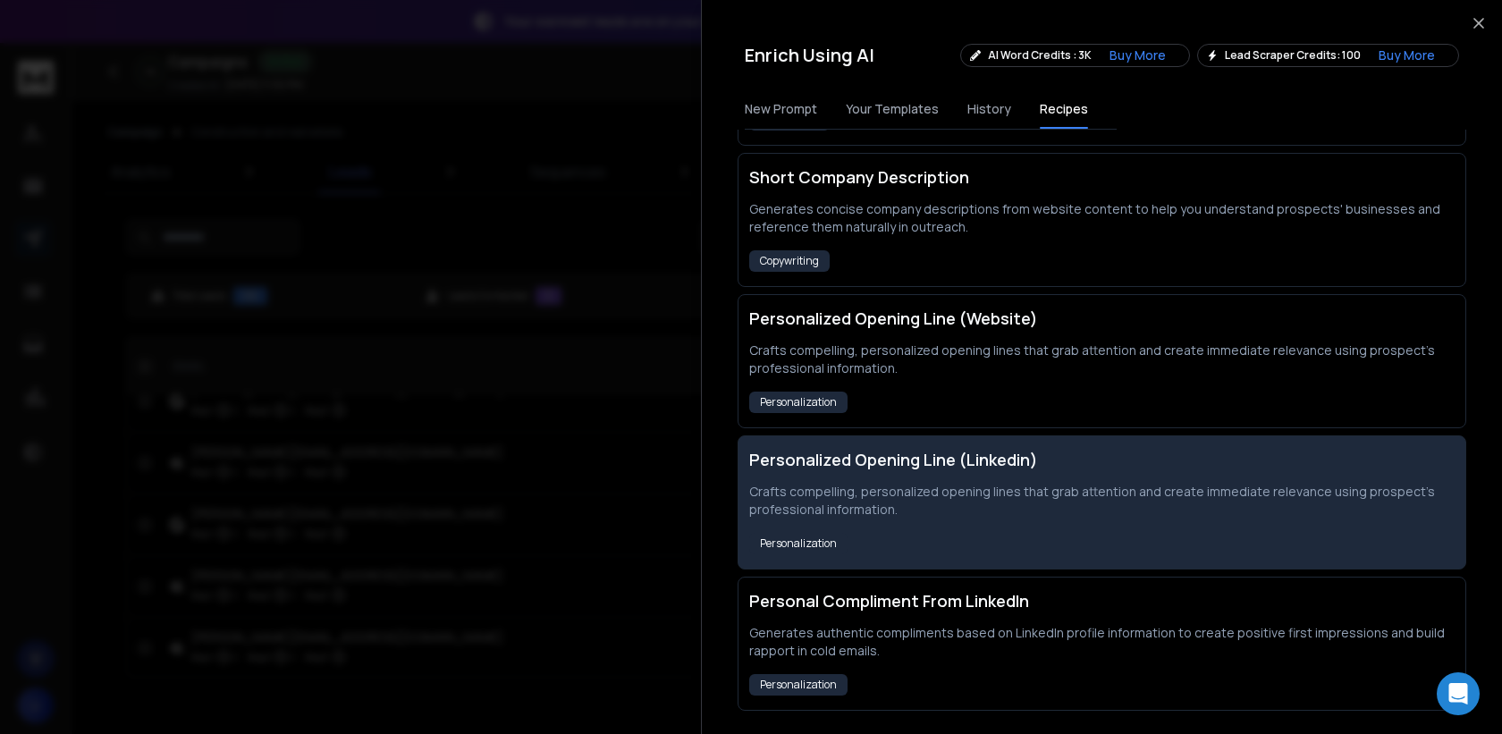
scroll to position [469, 0]
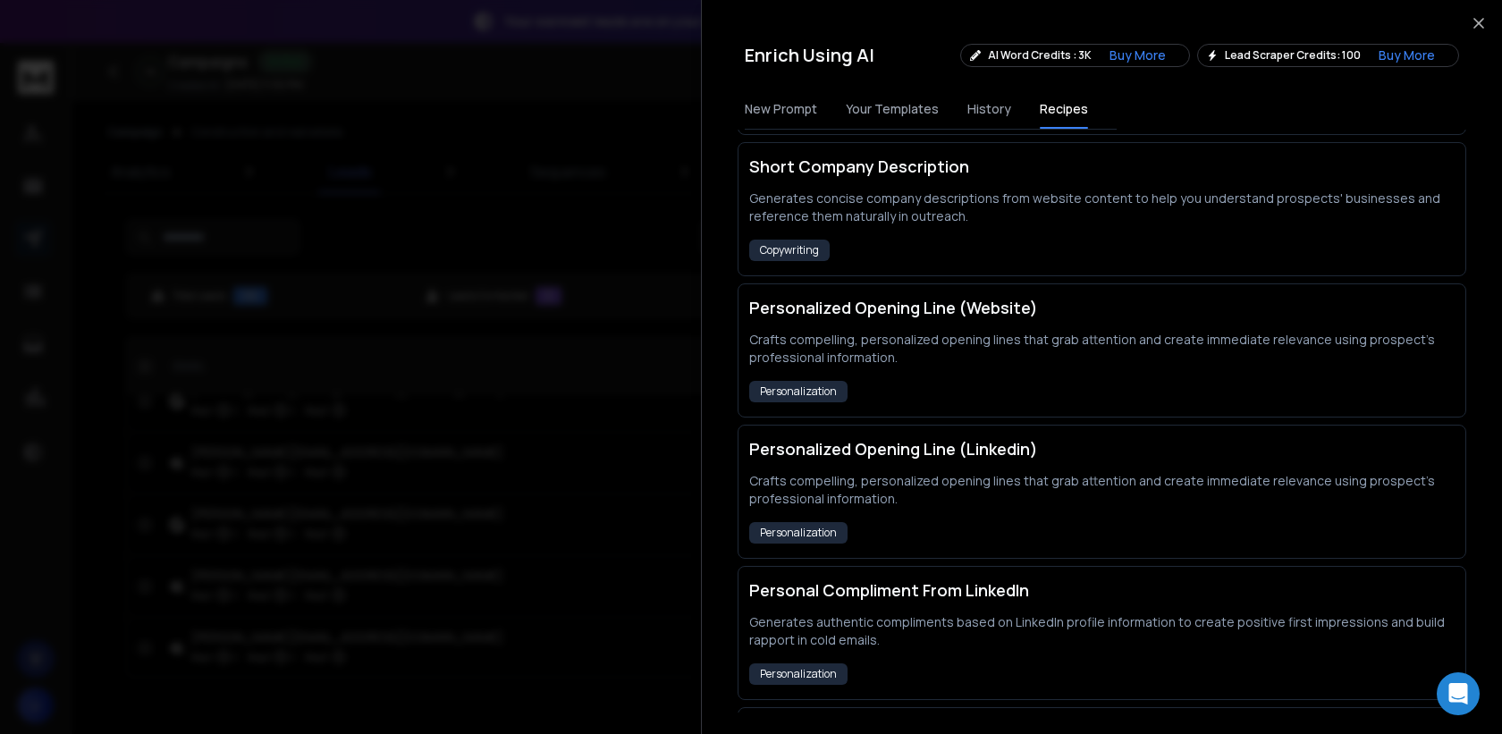
click at [1036, 578] on h3 "Personal Compliment from LinkedIn" at bounding box center [1102, 590] width 706 height 25
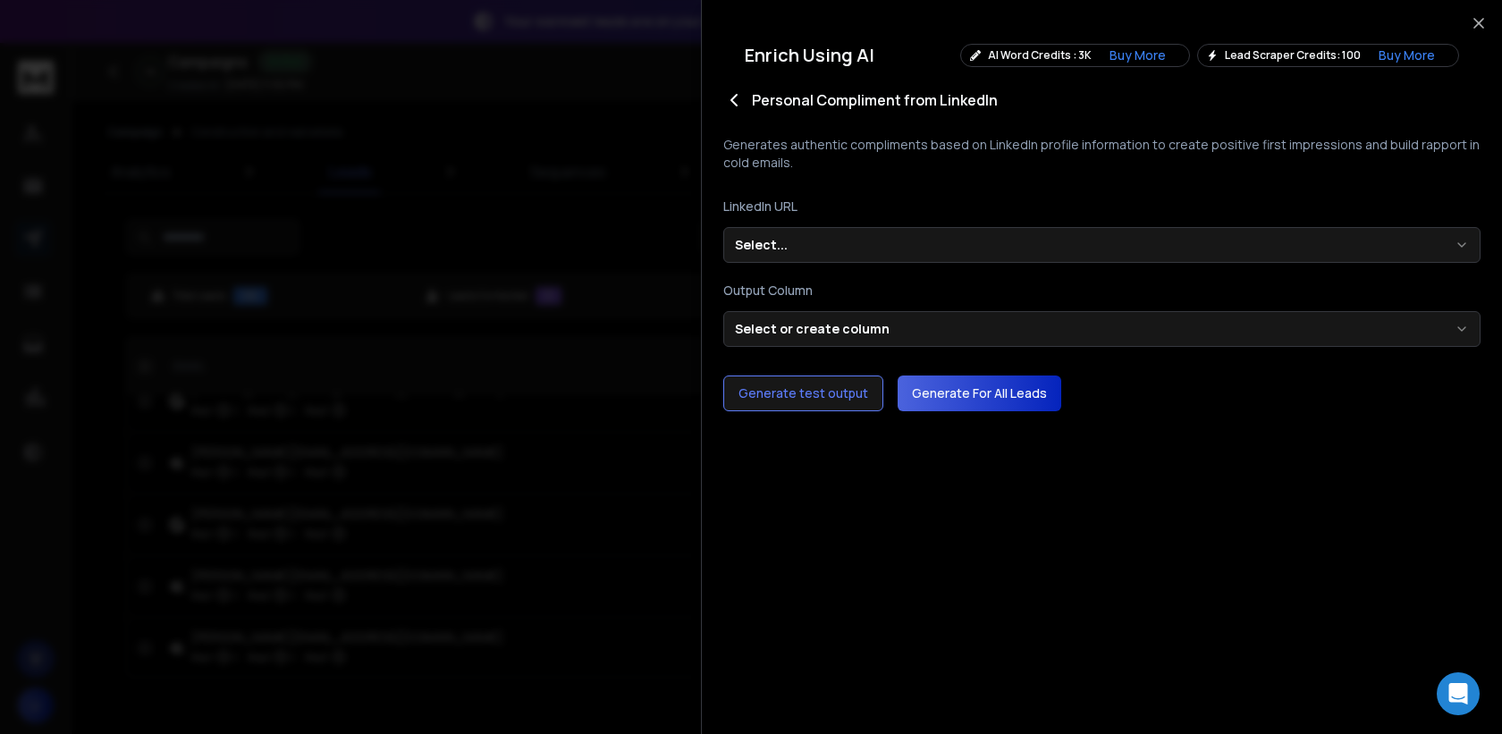
click at [868, 247] on body "Your warmest leads are on your site – Turn visits into conversations Reach Out …" at bounding box center [751, 367] width 1502 height 734
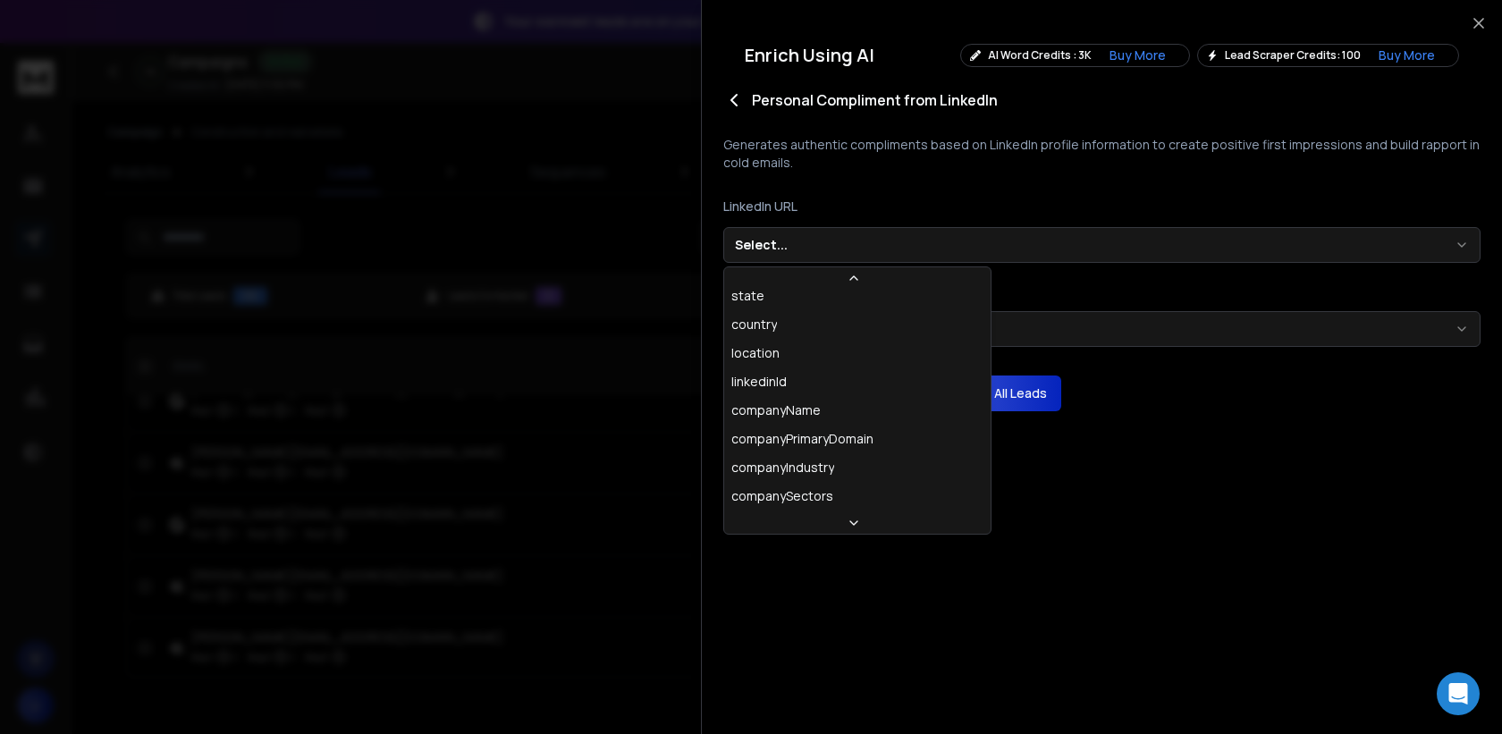
scroll to position [191, 0]
select select "**********"
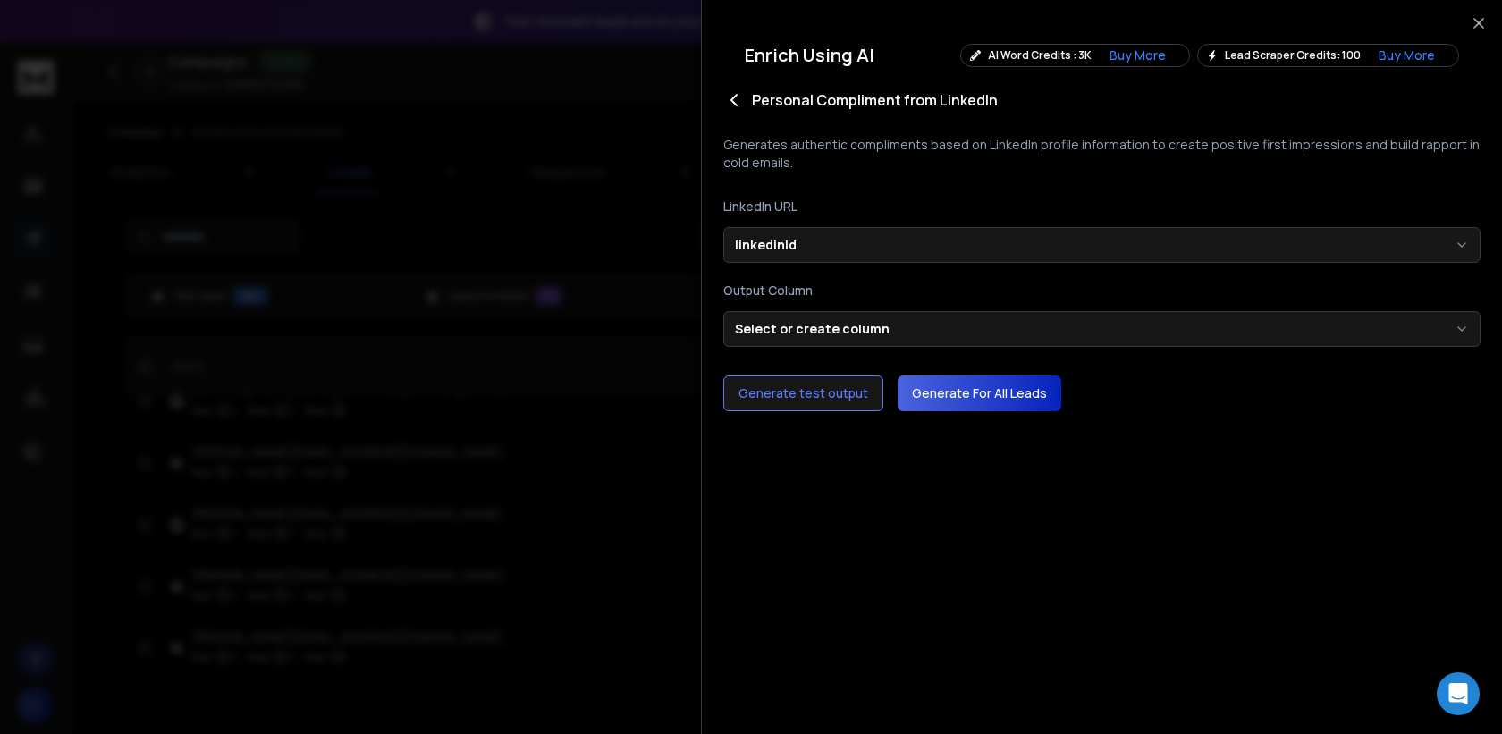
click at [828, 321] on body "Your warmest leads are on your site – Turn visits into conversations Reach Out …" at bounding box center [751, 367] width 1502 height 734
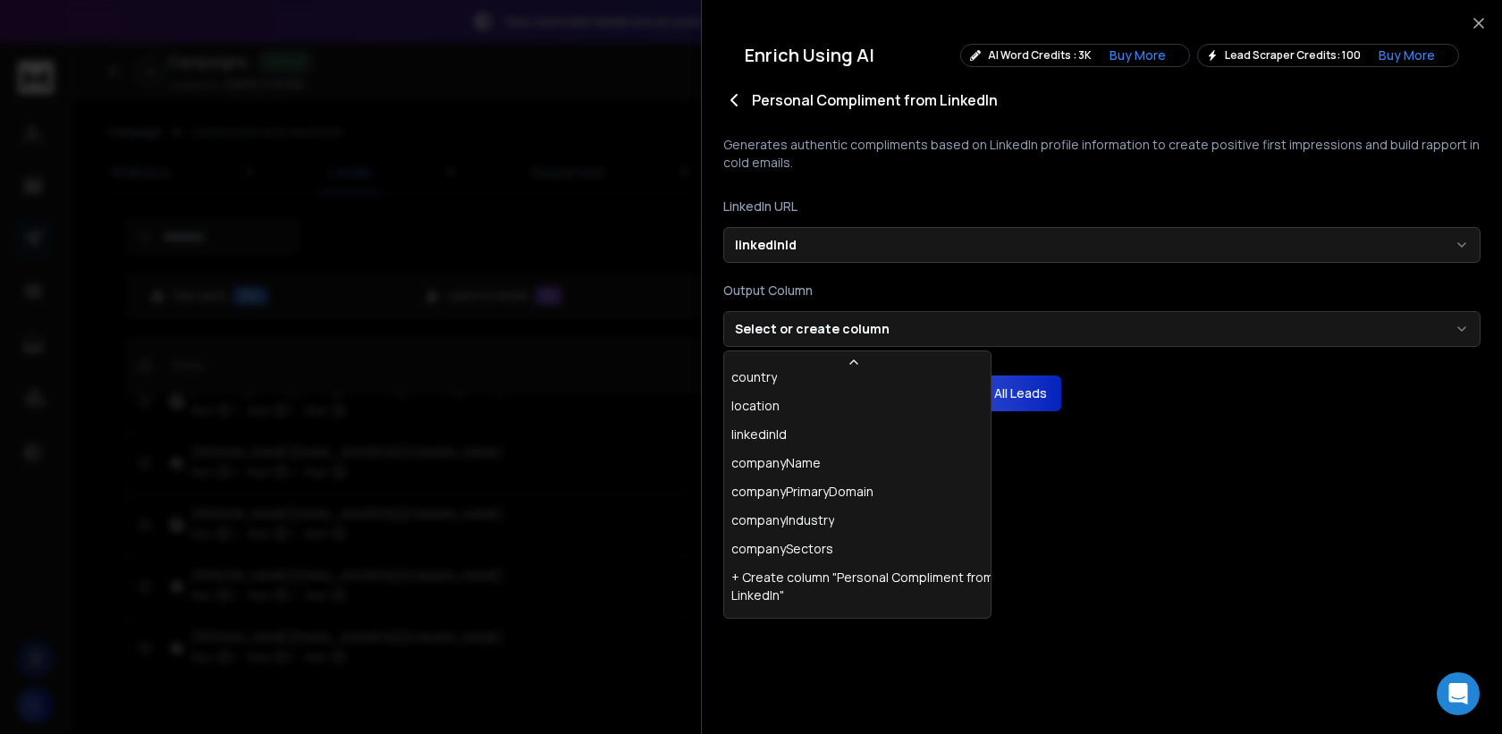
scroll to position [267, 0]
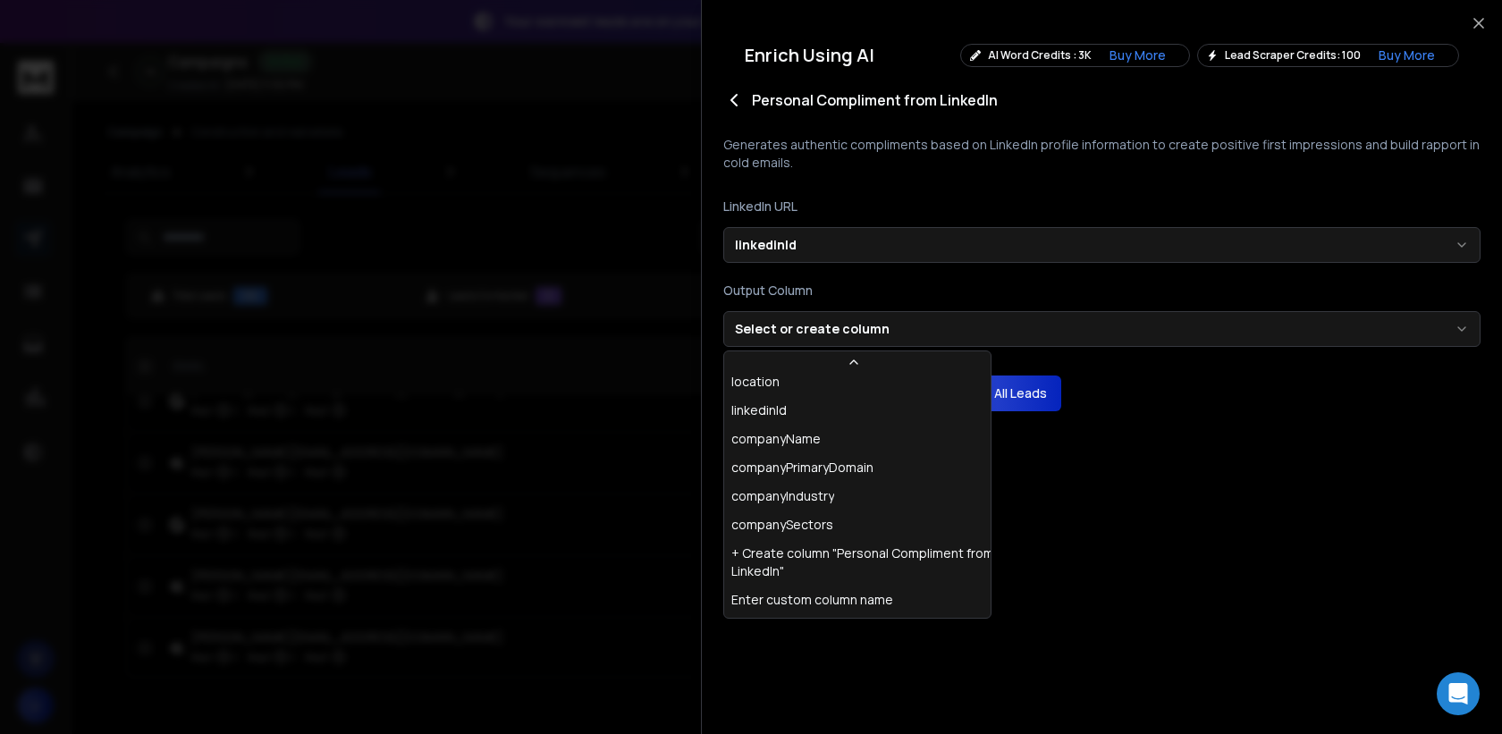
select select "*******"
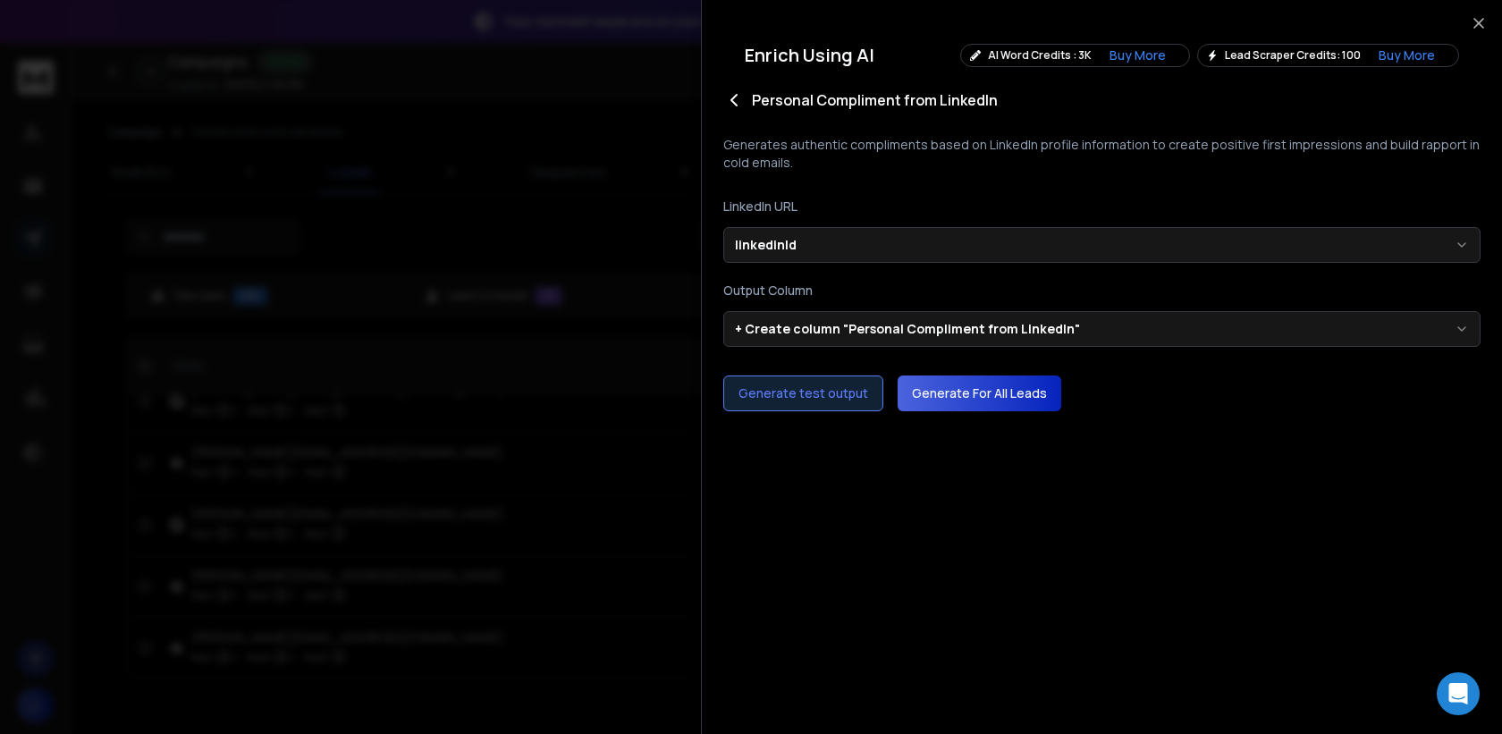
click at [811, 404] on button "G enerate test output" at bounding box center [804, 394] width 160 height 36
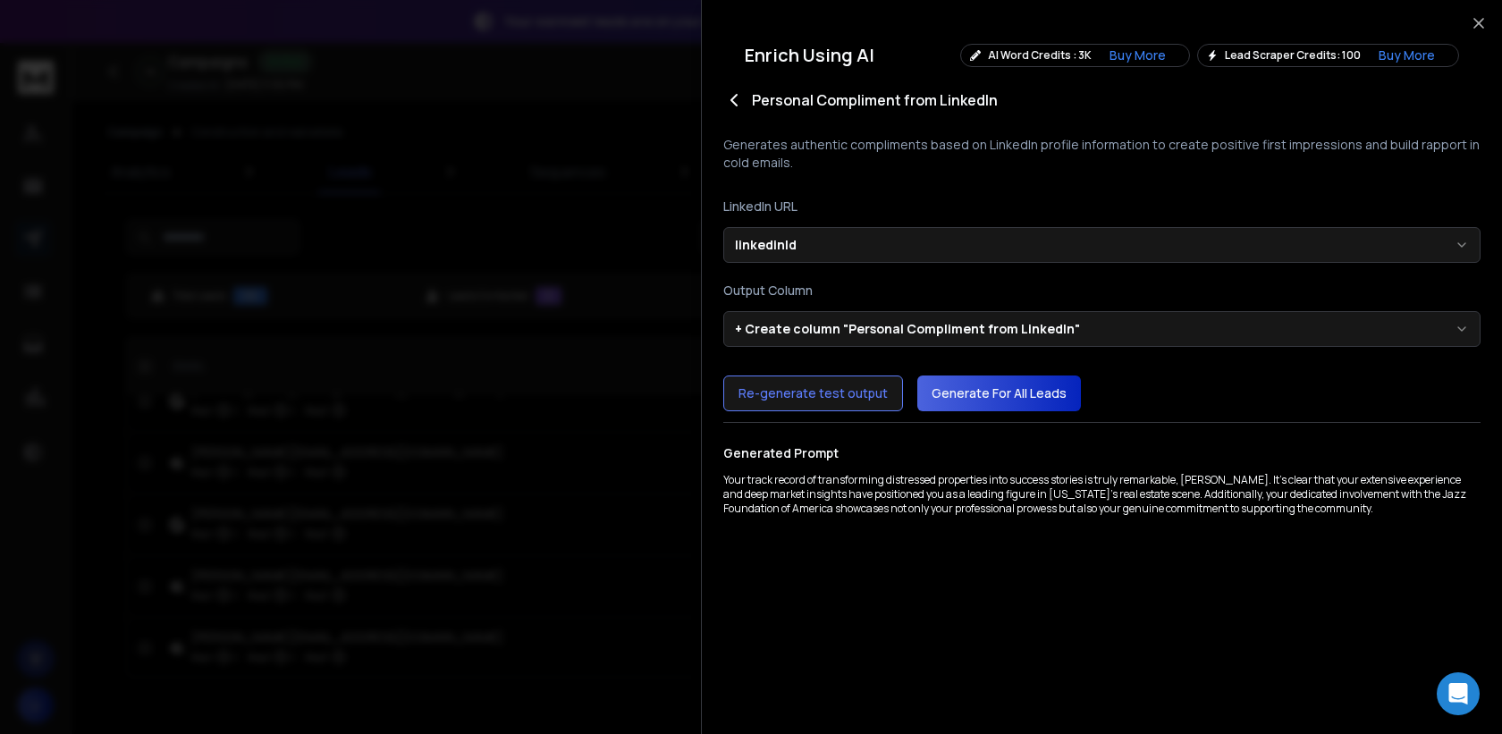
click at [742, 108] on icon at bounding box center [734, 99] width 21 height 21
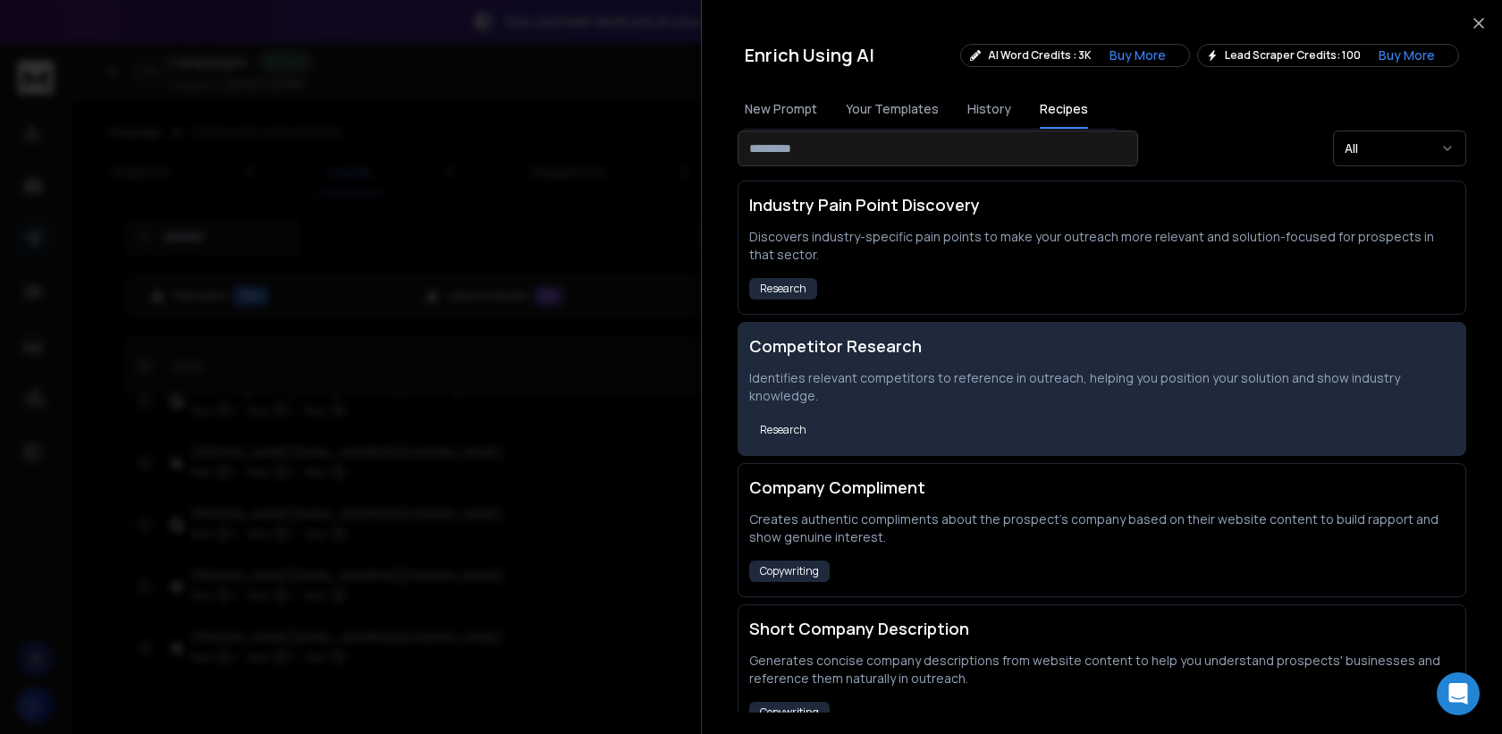
scroll to position [0, 0]
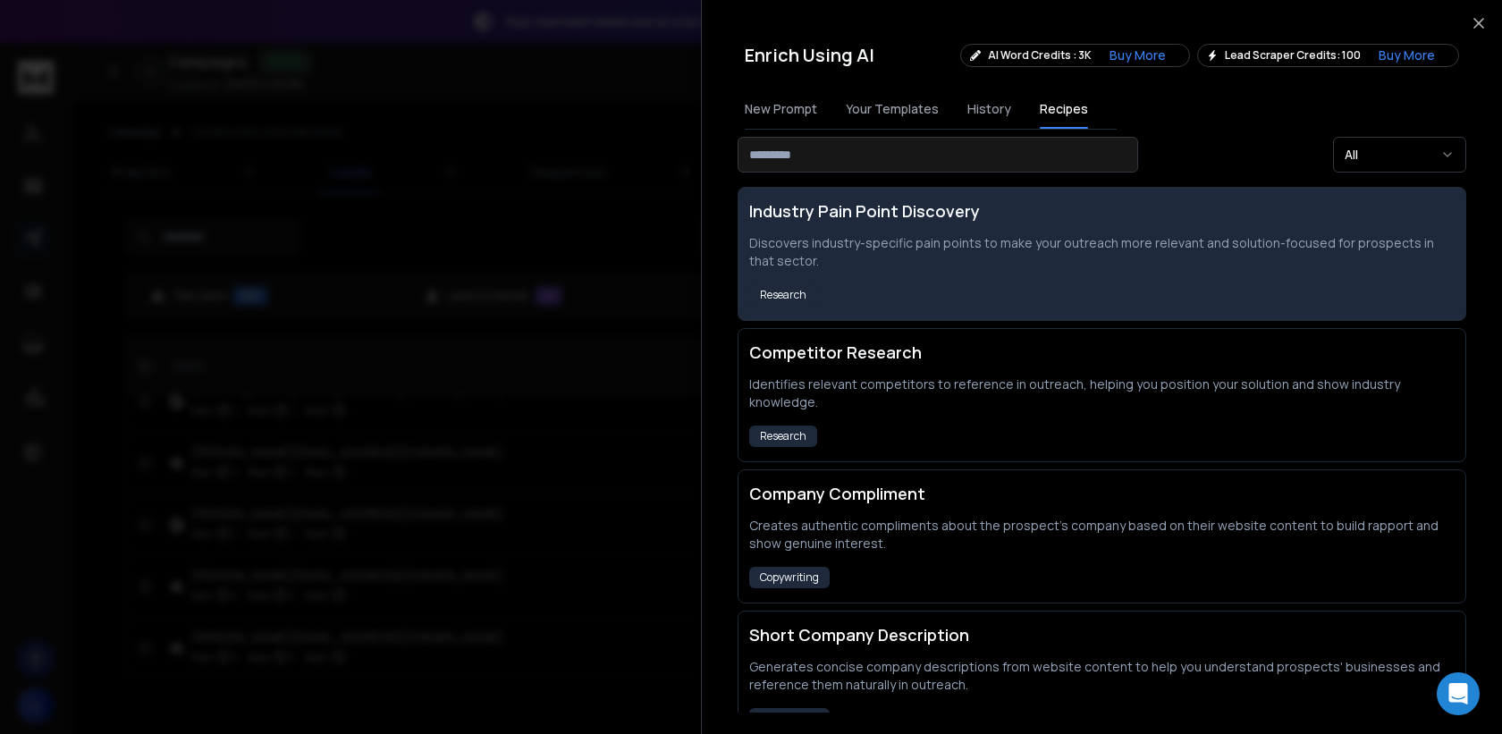
click at [842, 235] on p "Discovers industry-specific pain points to make your outreach more relevant and…" at bounding box center [1102, 252] width 706 height 36
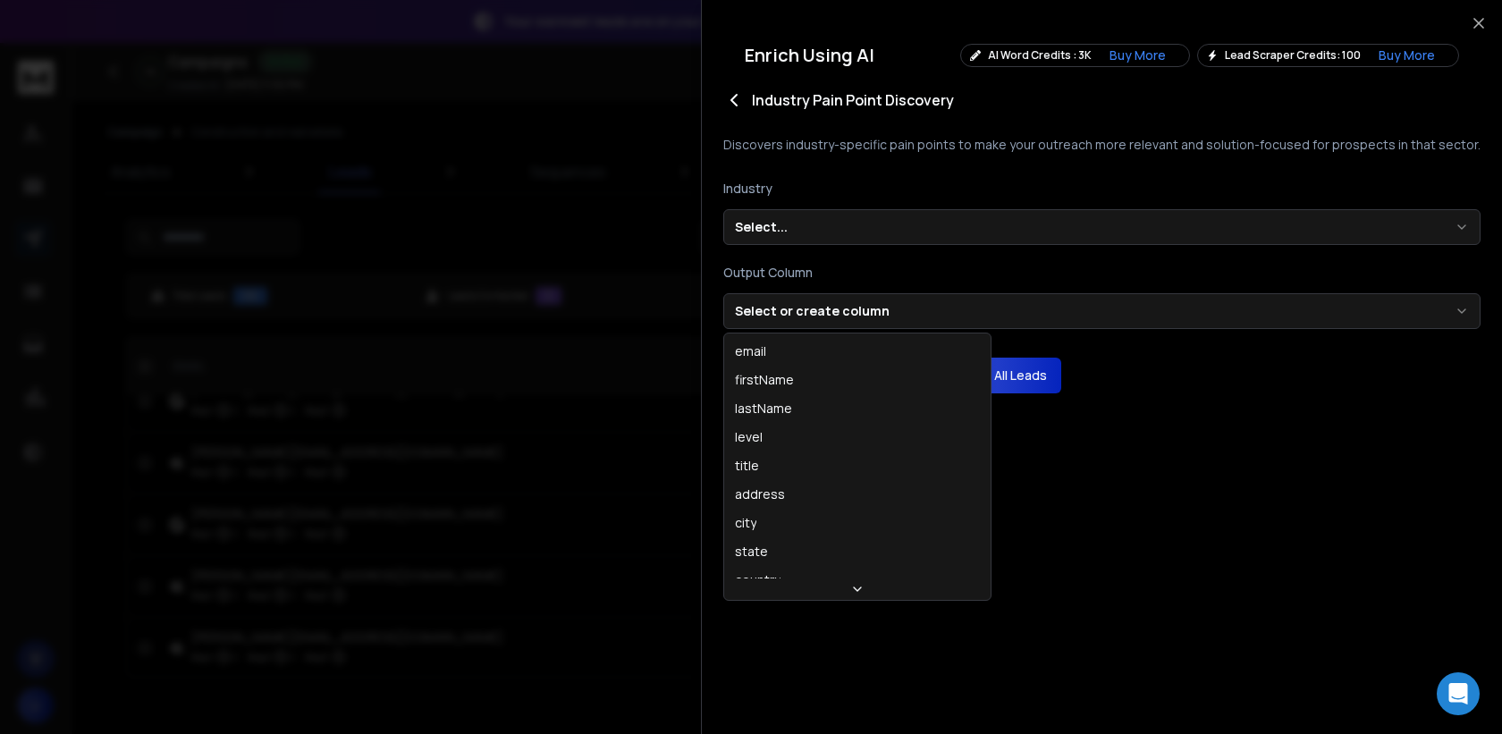
click at [1019, 312] on body "Your warmest leads are on your site – Turn visits into conversations Reach Out …" at bounding box center [751, 367] width 1502 height 734
drag, startPoint x: 1014, startPoint y: 182, endPoint x: 1014, endPoint y: 210, distance: 27.7
click at [1014, 184] on body "Your warmest leads are on your site – Turn visits into conversations Reach Out …" at bounding box center [751, 367] width 1502 height 734
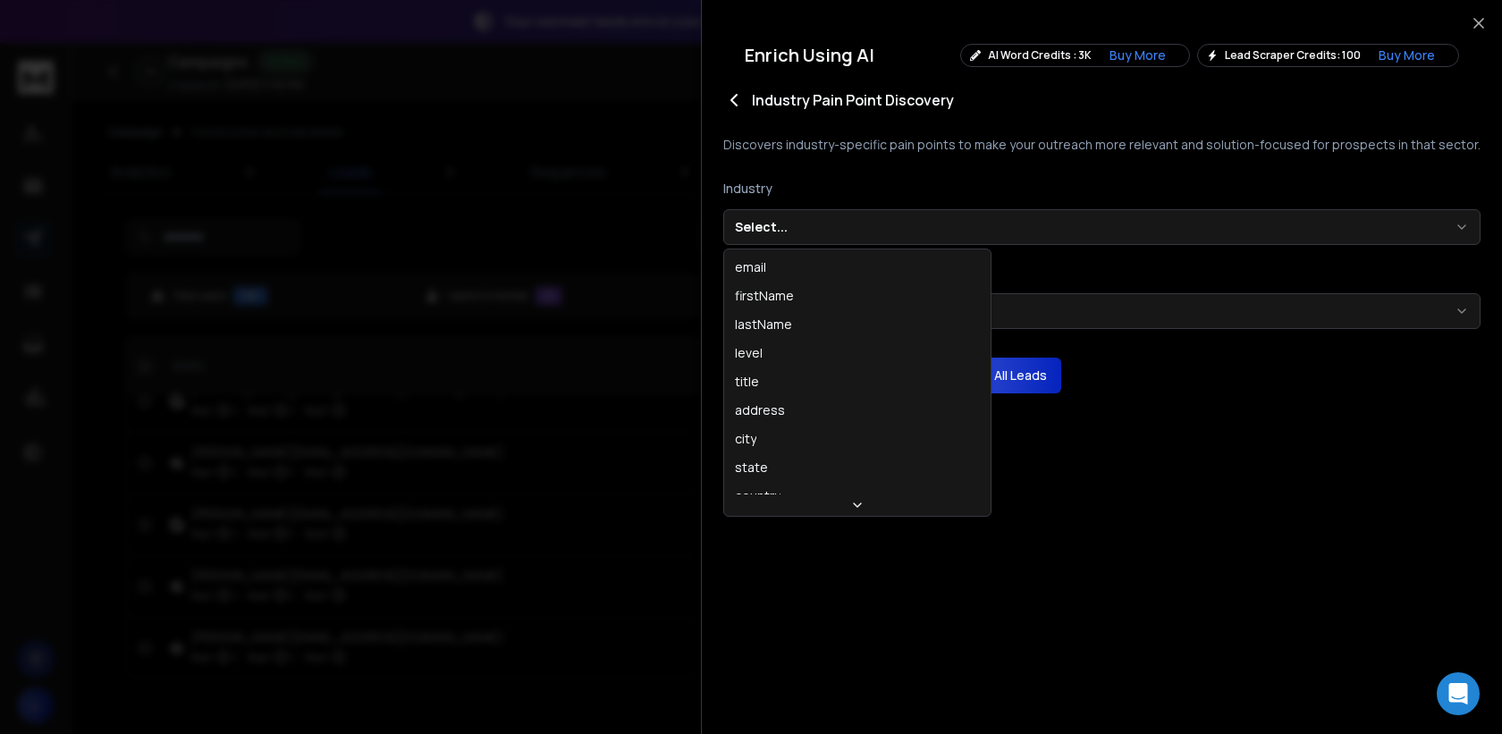
click at [1012, 220] on body "Your warmest leads are on your site – Turn visits into conversations Reach Out …" at bounding box center [751, 367] width 1502 height 734
select select "**********"
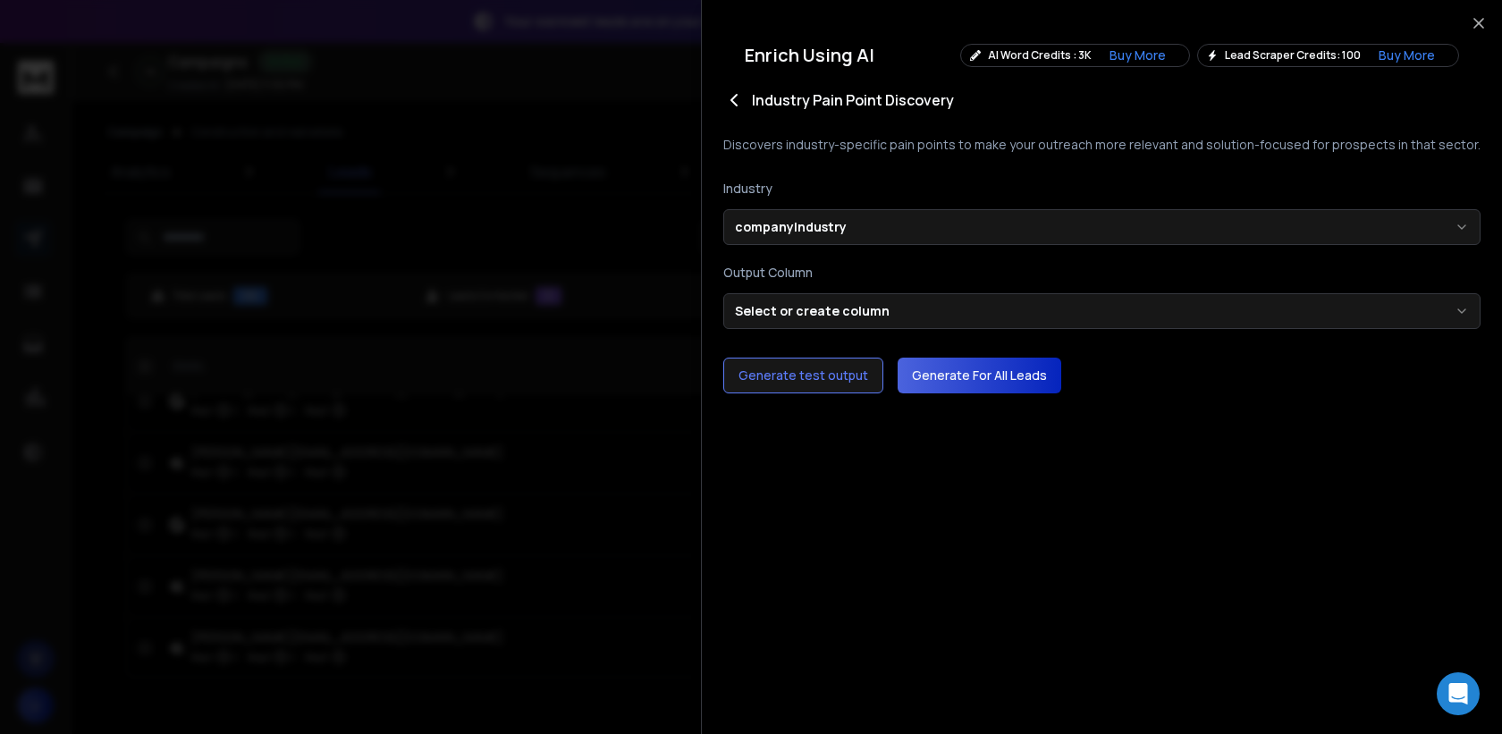
click at [882, 307] on body "Your warmest leads are on your site – Turn visits into conversations Reach Out …" at bounding box center [751, 367] width 1502 height 734
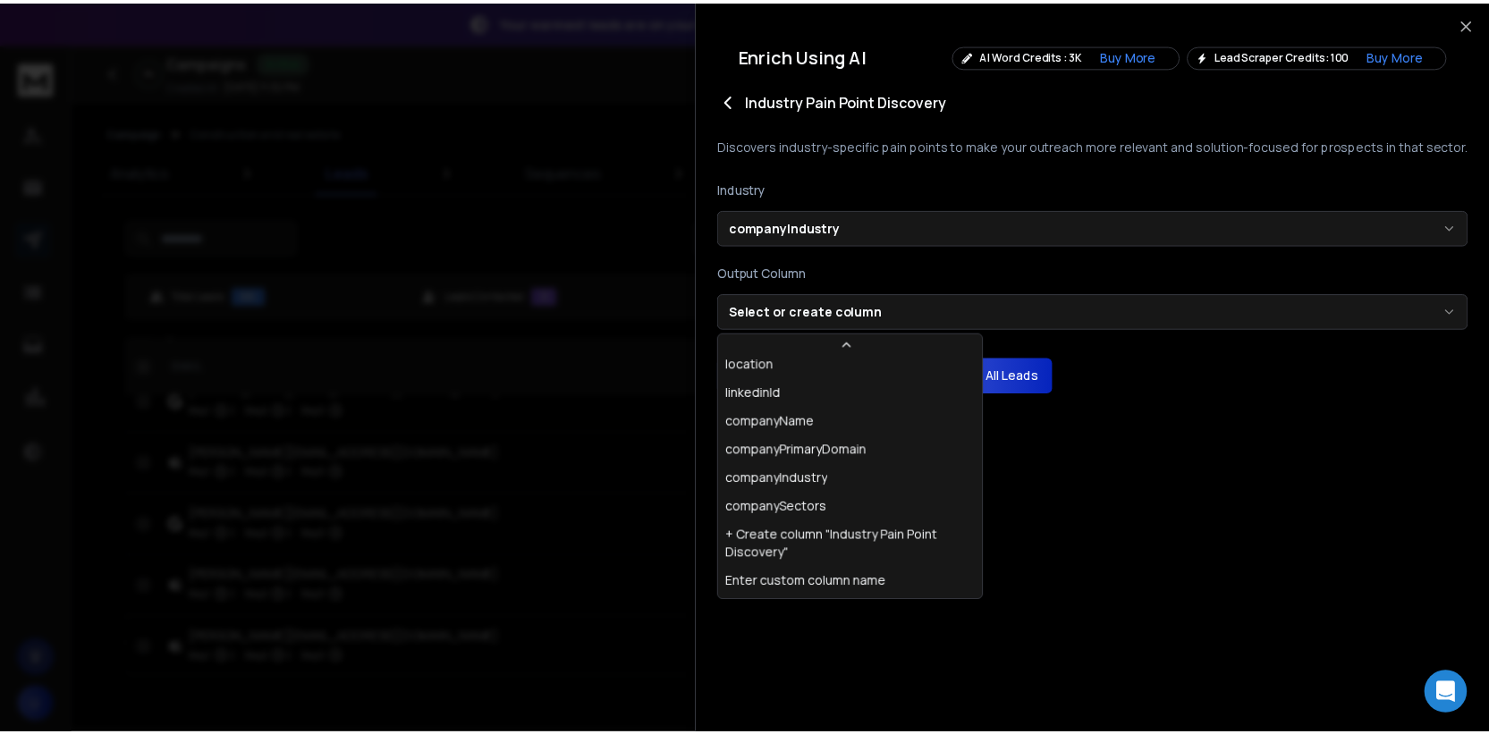
scroll to position [267, 0]
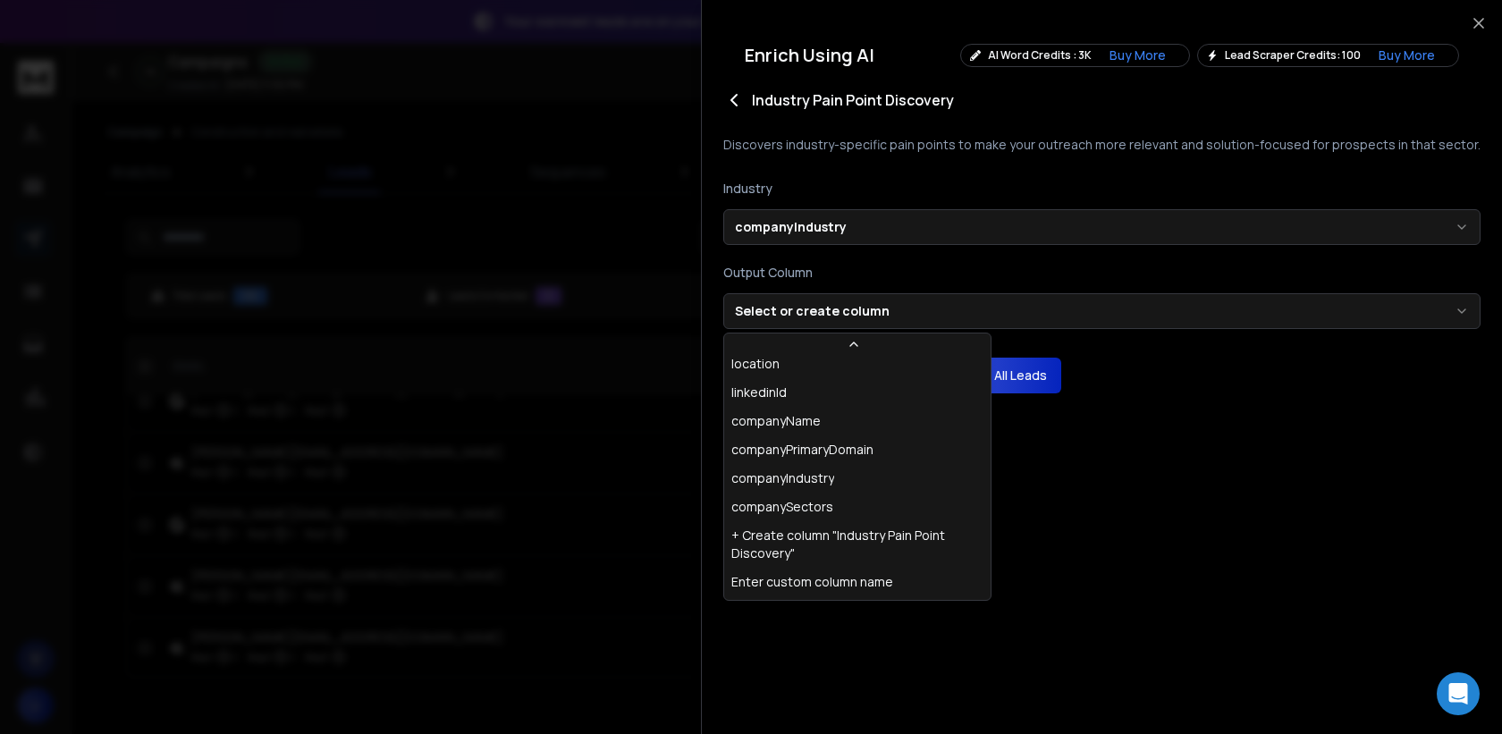
select select "*******"
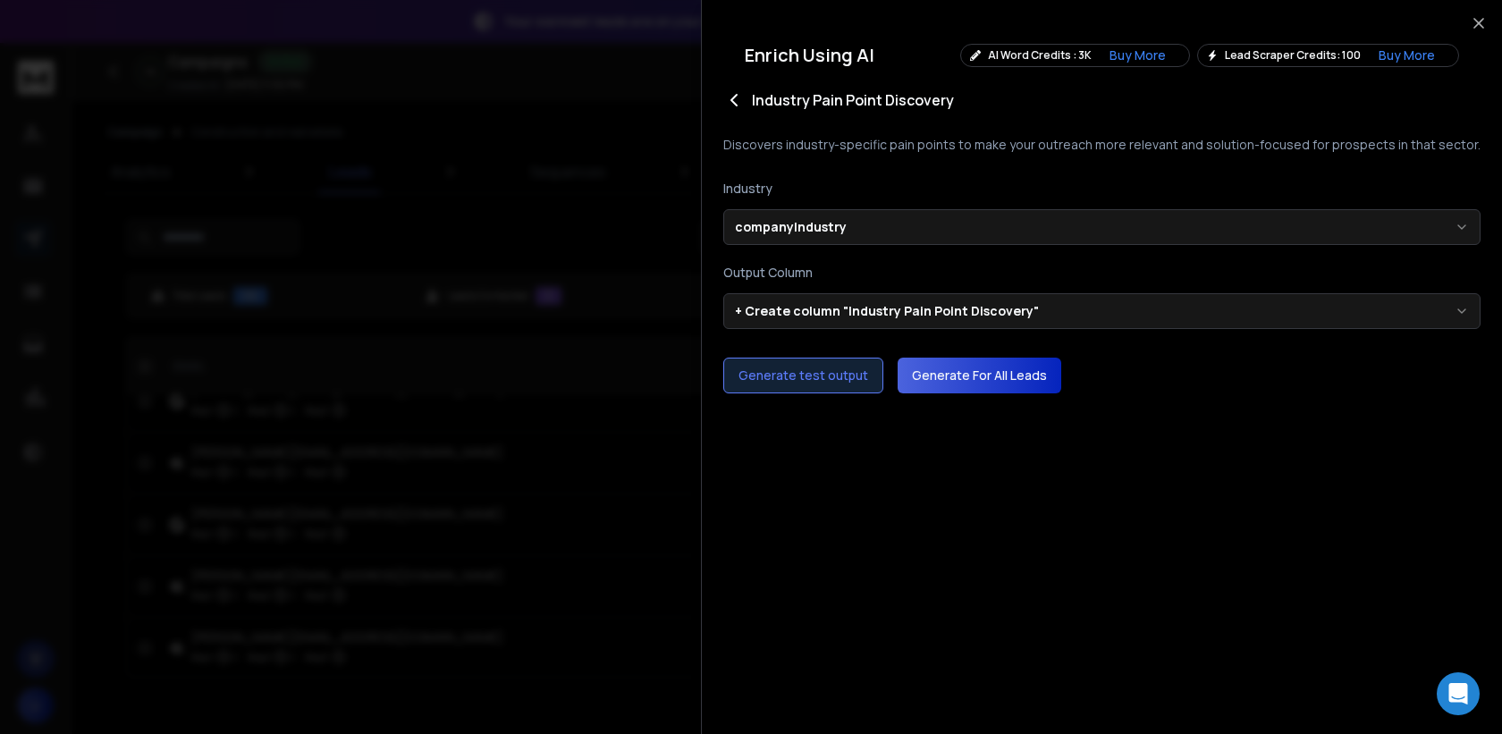
click at [821, 376] on button "G enerate test output" at bounding box center [804, 376] width 160 height 36
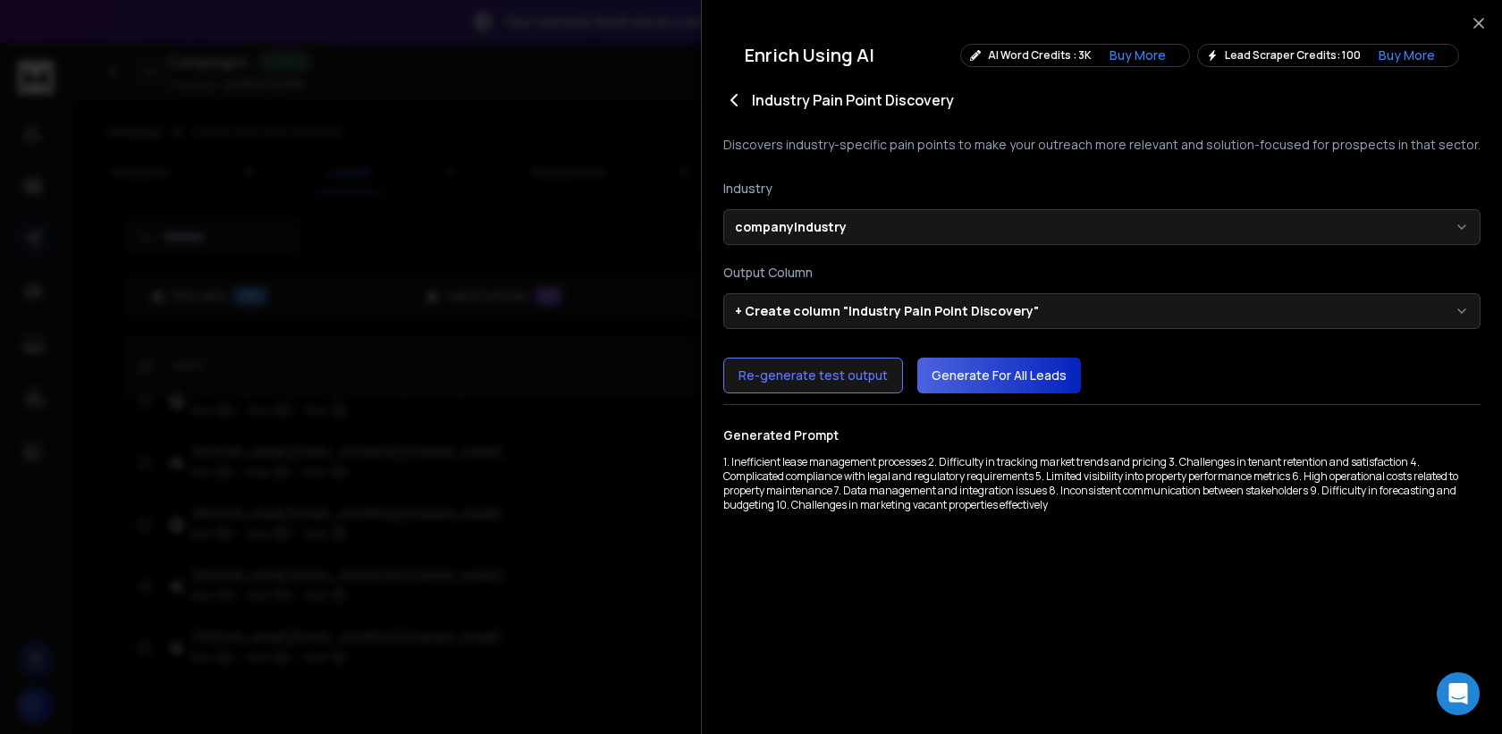
click at [732, 100] on icon at bounding box center [734, 100] width 5 height 11
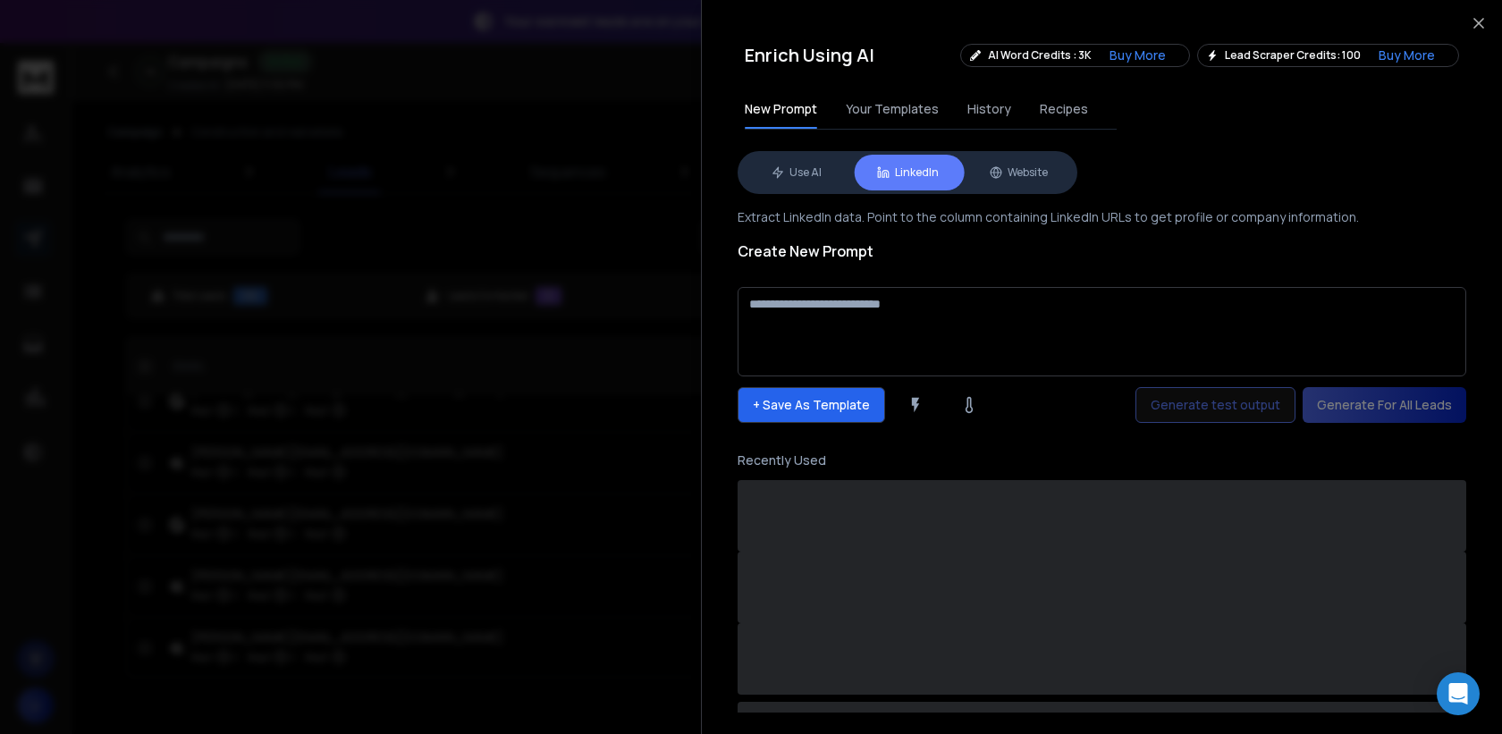
click at [775, 97] on button "New Prompt" at bounding box center [781, 108] width 72 height 39
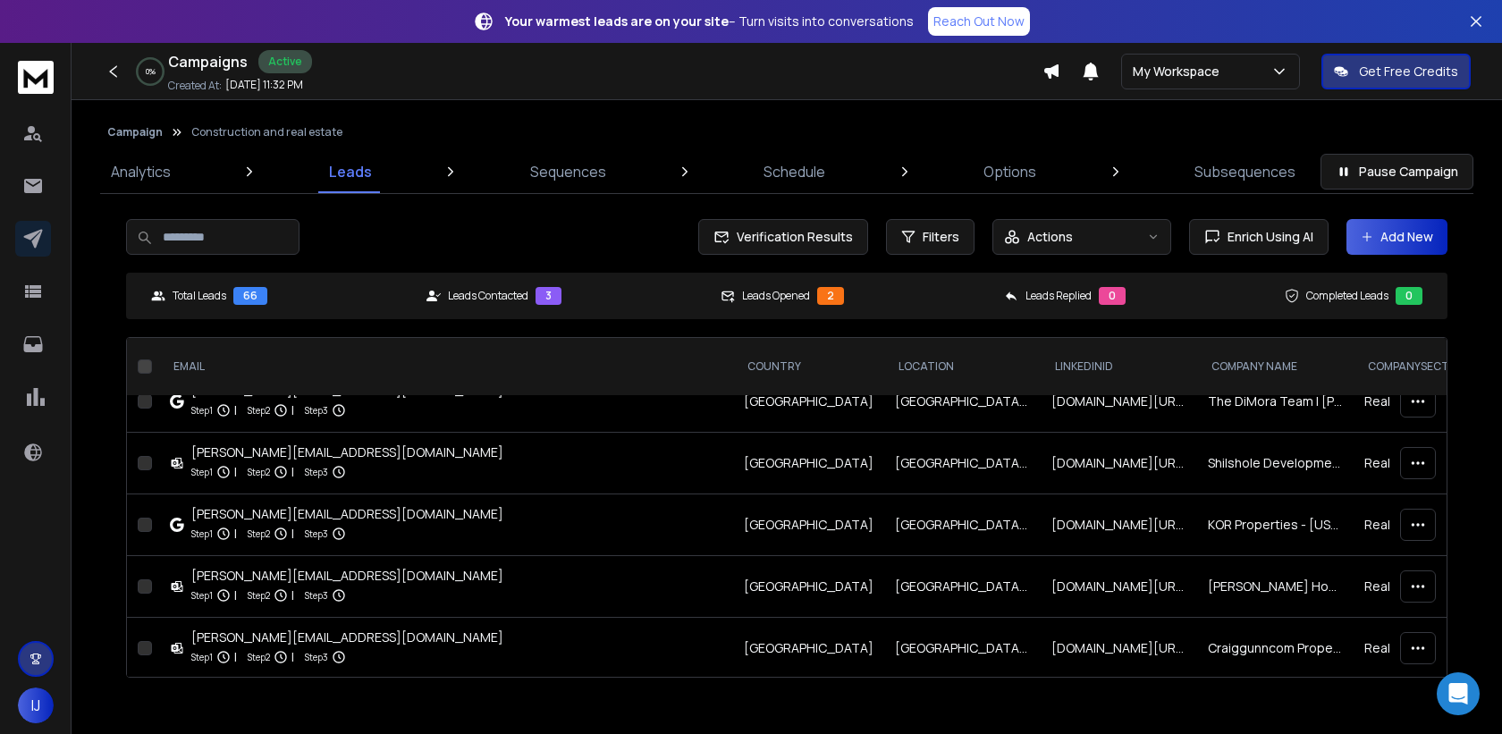
click at [526, 281] on div "Total Leads 66 Leads Contacted 3 Leads Opened 2 Leads Replied 0 Completed Leads…" at bounding box center [787, 296] width 1322 height 47
click at [191, 177] on div "Analytics Leads Sequences Schedule Options Subsequences" at bounding box center [703, 171] width 1206 height 43
click at [149, 171] on p "Analytics" at bounding box center [141, 171] width 60 height 21
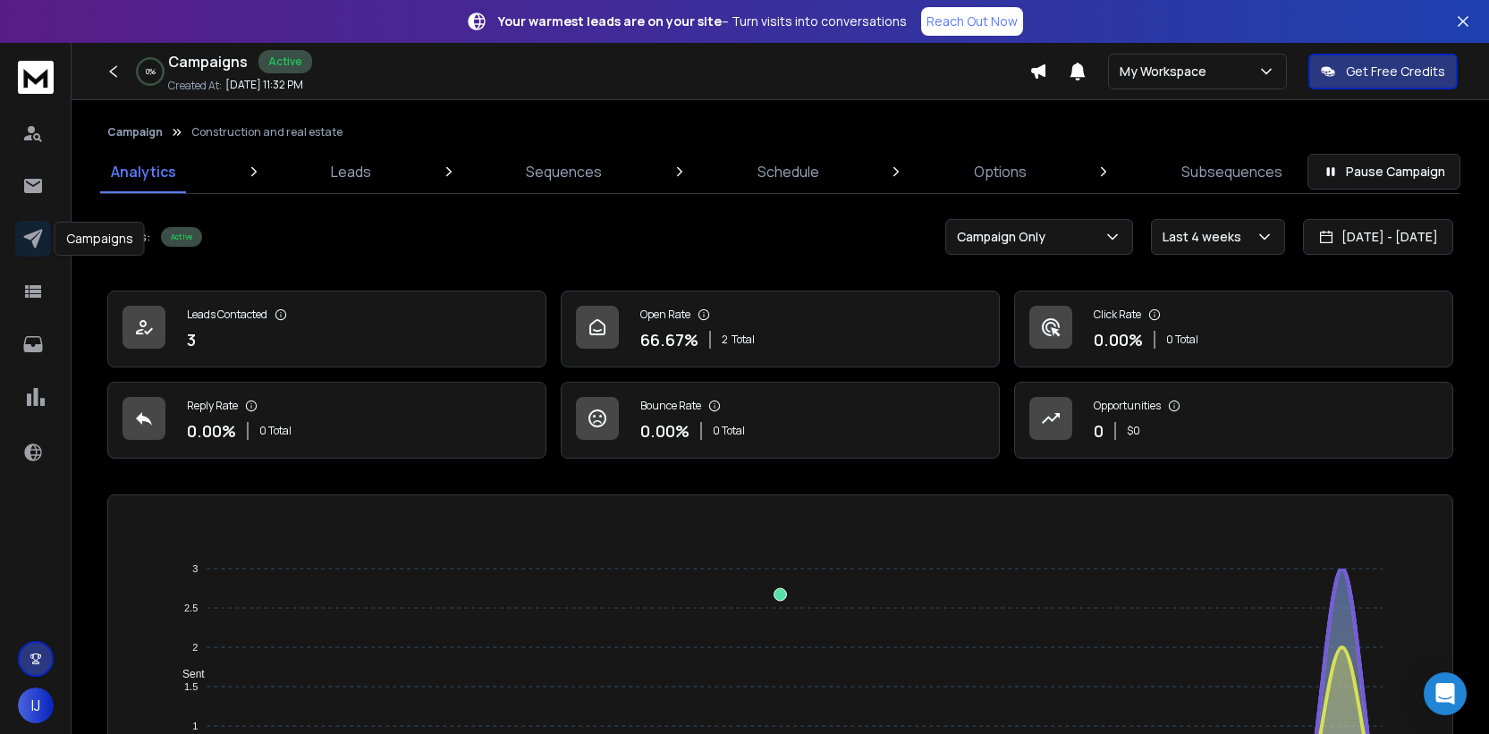
click at [44, 226] on link at bounding box center [33, 239] width 36 height 36
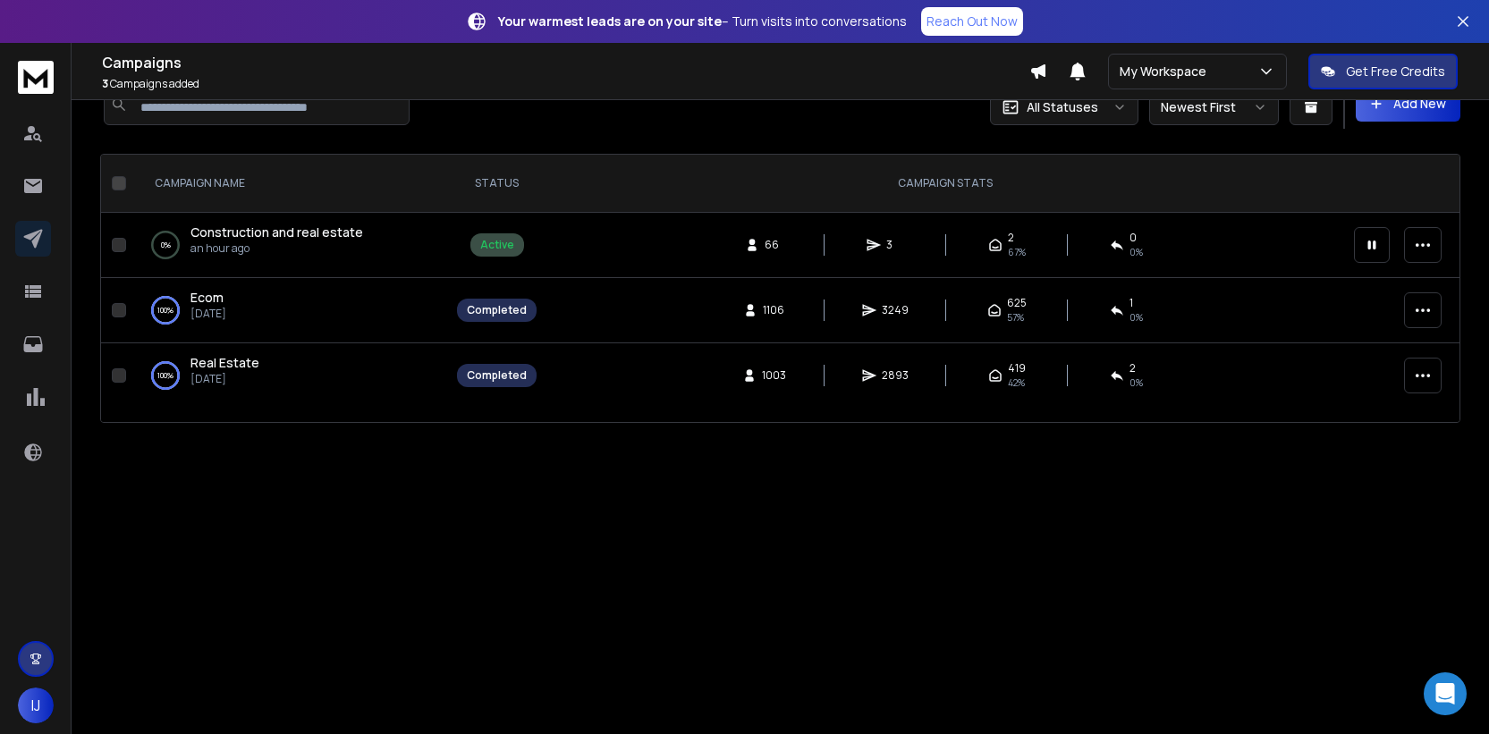
scroll to position [34, 0]
click at [344, 242] on p "an hour ago" at bounding box center [276, 247] width 173 height 14
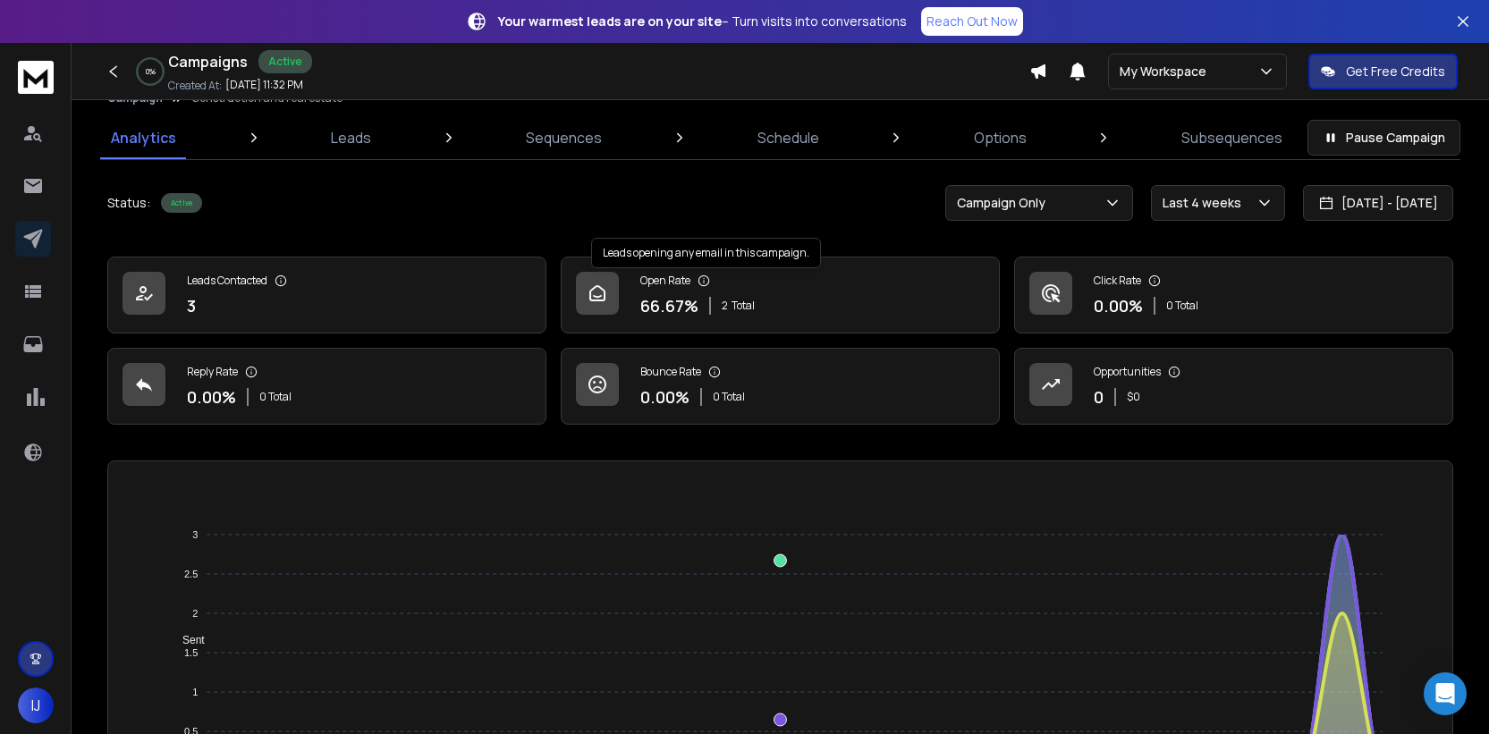
click at [709, 283] on icon at bounding box center [703, 280] width 11 height 11
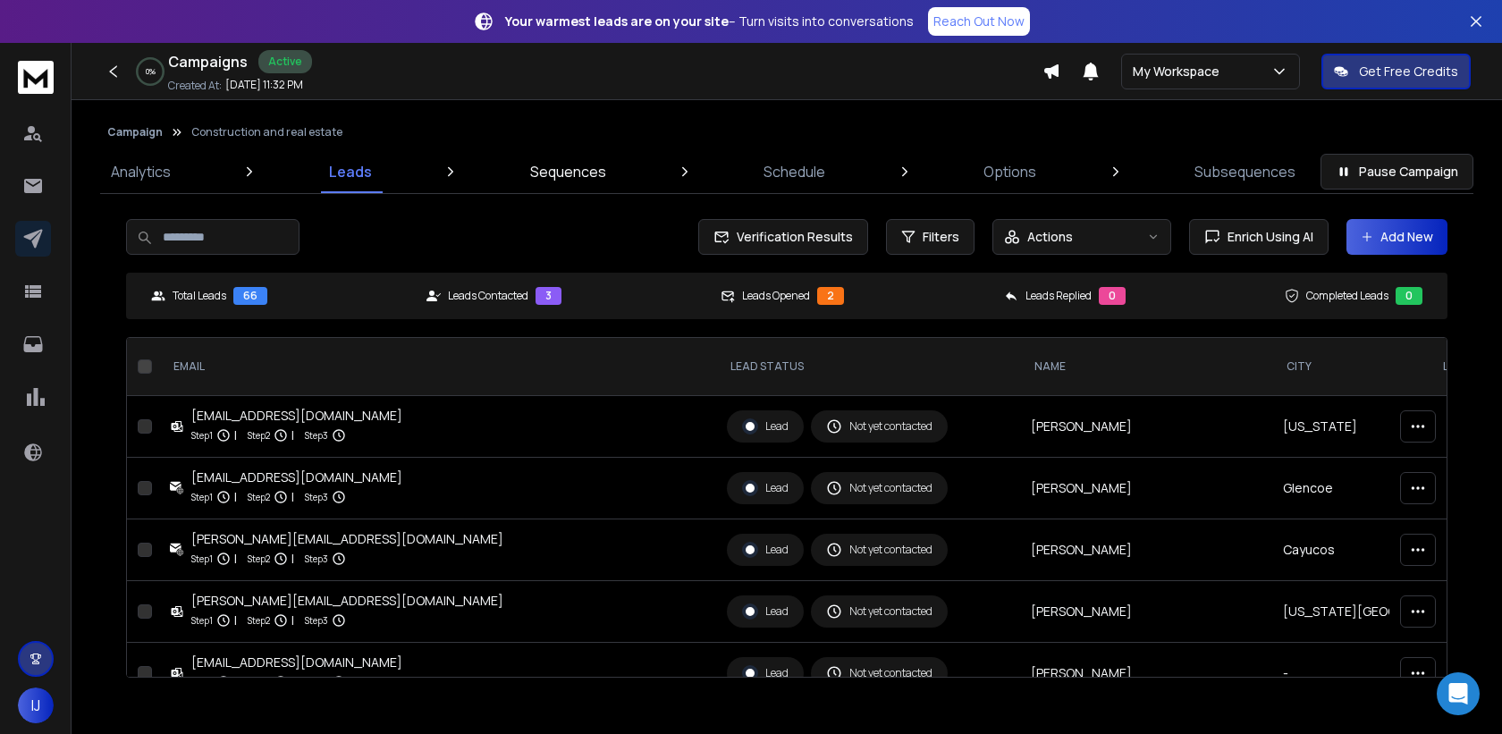
click at [577, 184] on link "Sequences" at bounding box center [568, 171] width 97 height 43
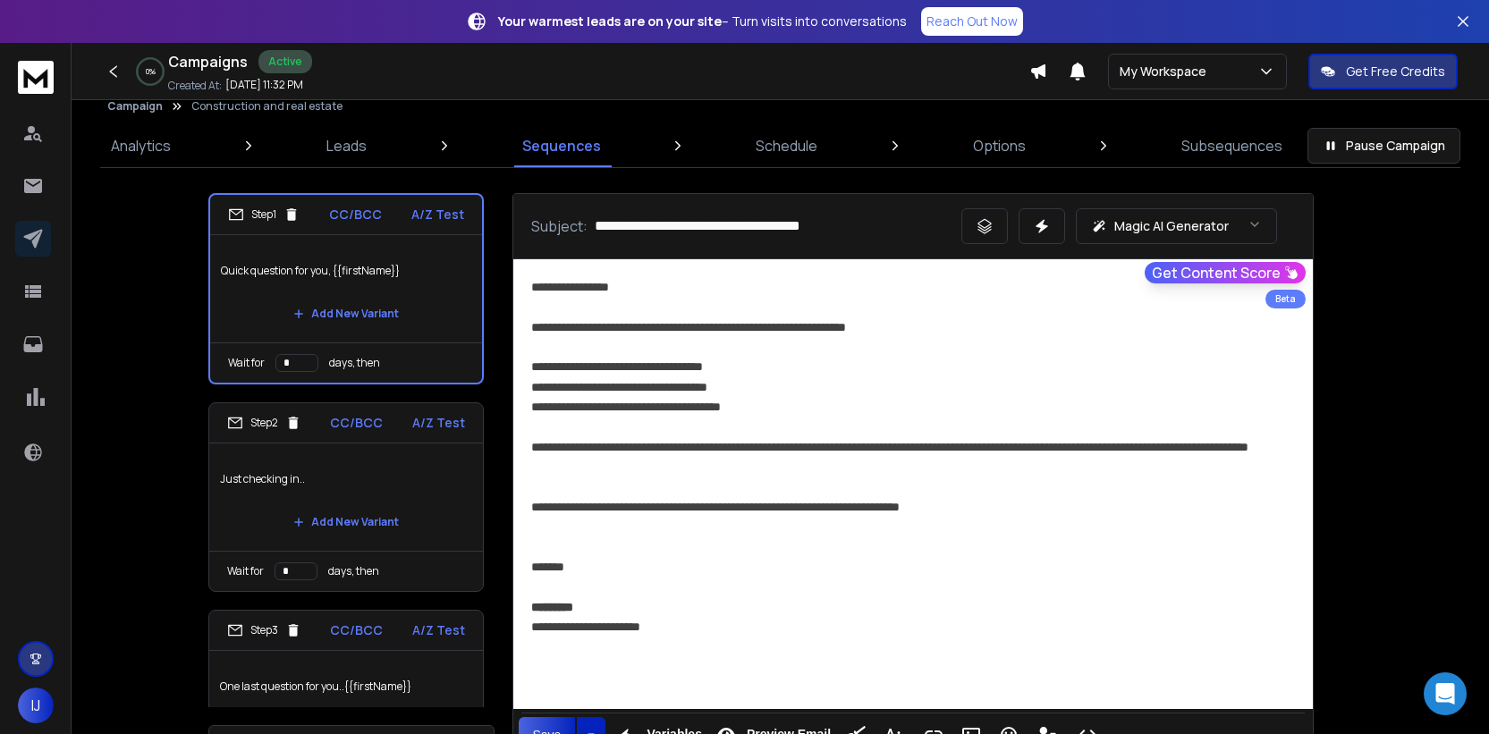
scroll to position [36, 0]
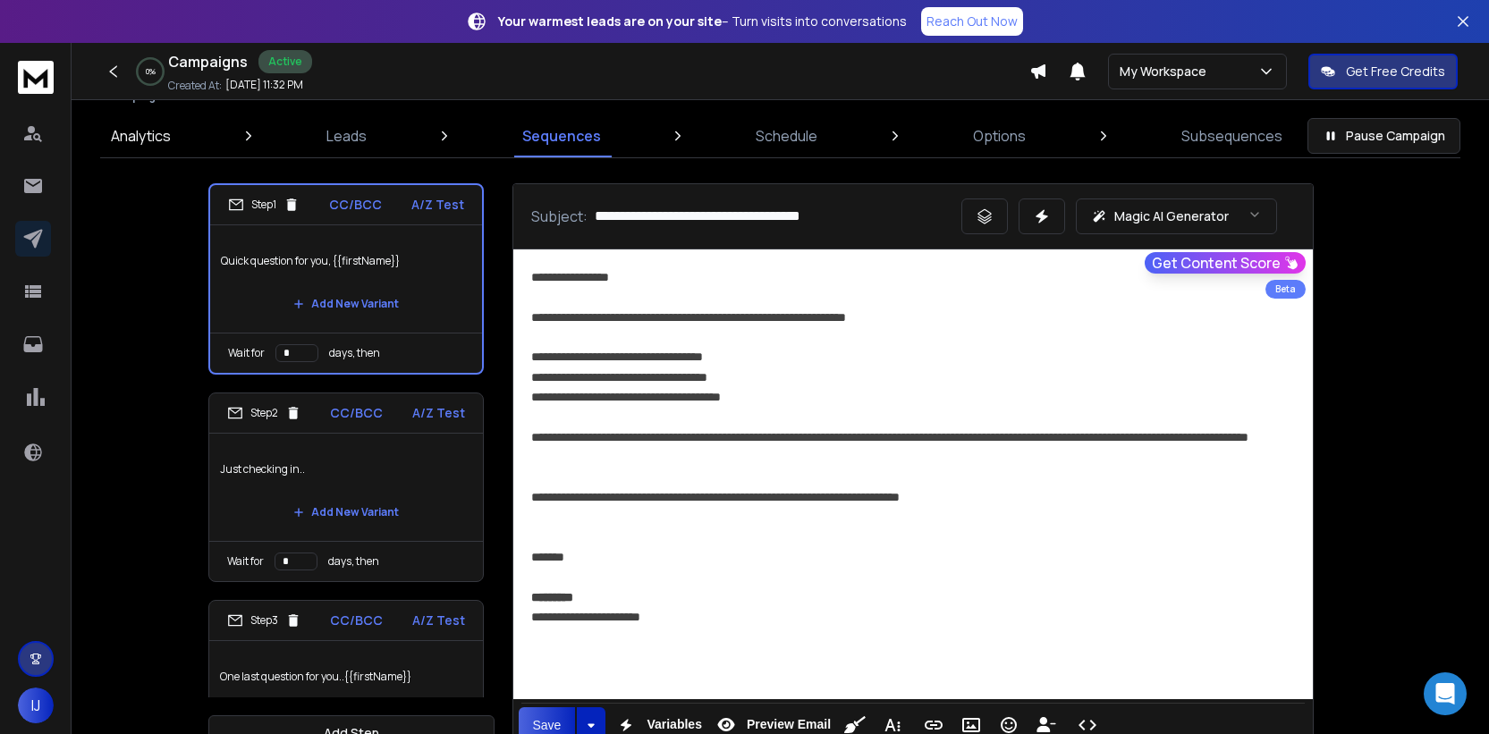
click at [119, 133] on p "Analytics" at bounding box center [141, 135] width 60 height 21
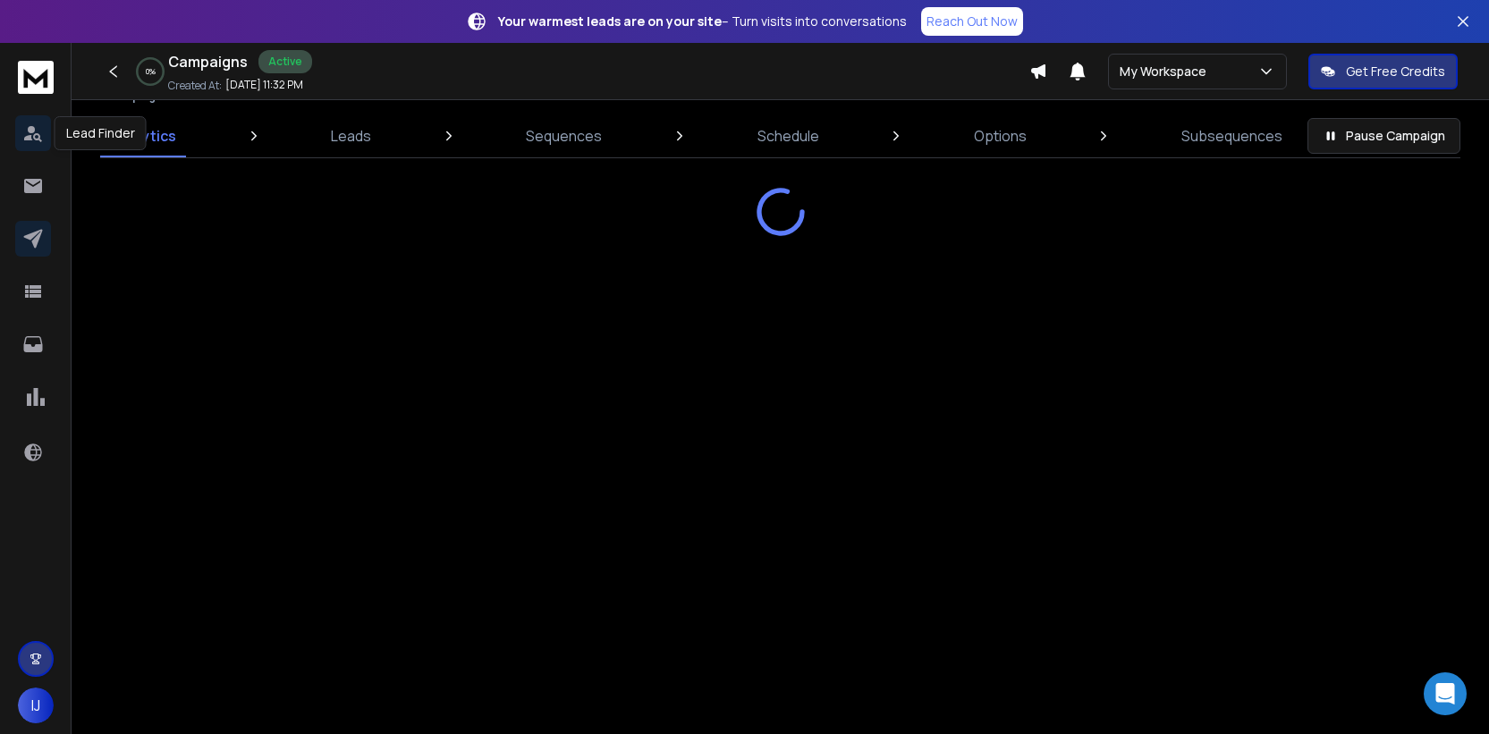
click at [31, 147] on link at bounding box center [33, 133] width 36 height 36
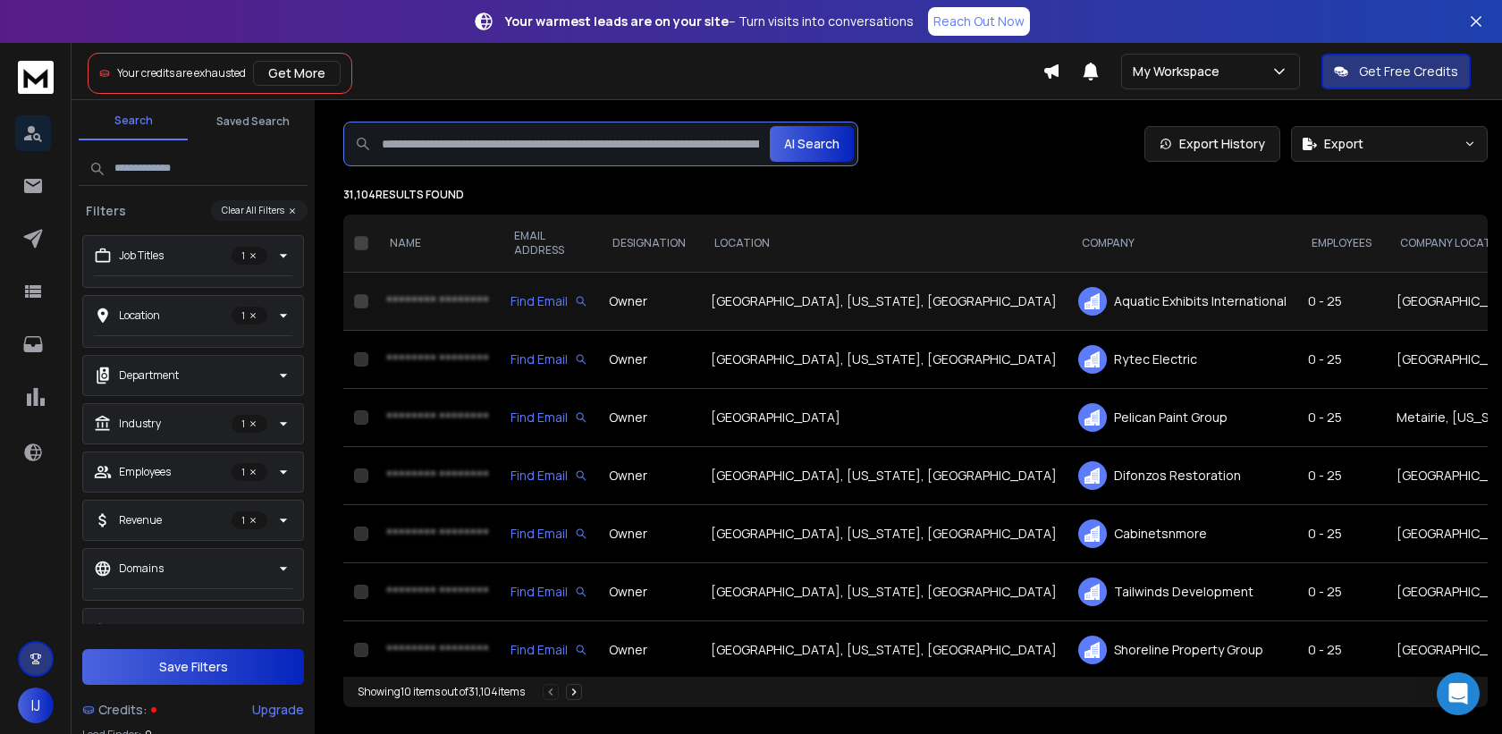
click at [546, 301] on div "Find Email" at bounding box center [549, 301] width 77 height 18
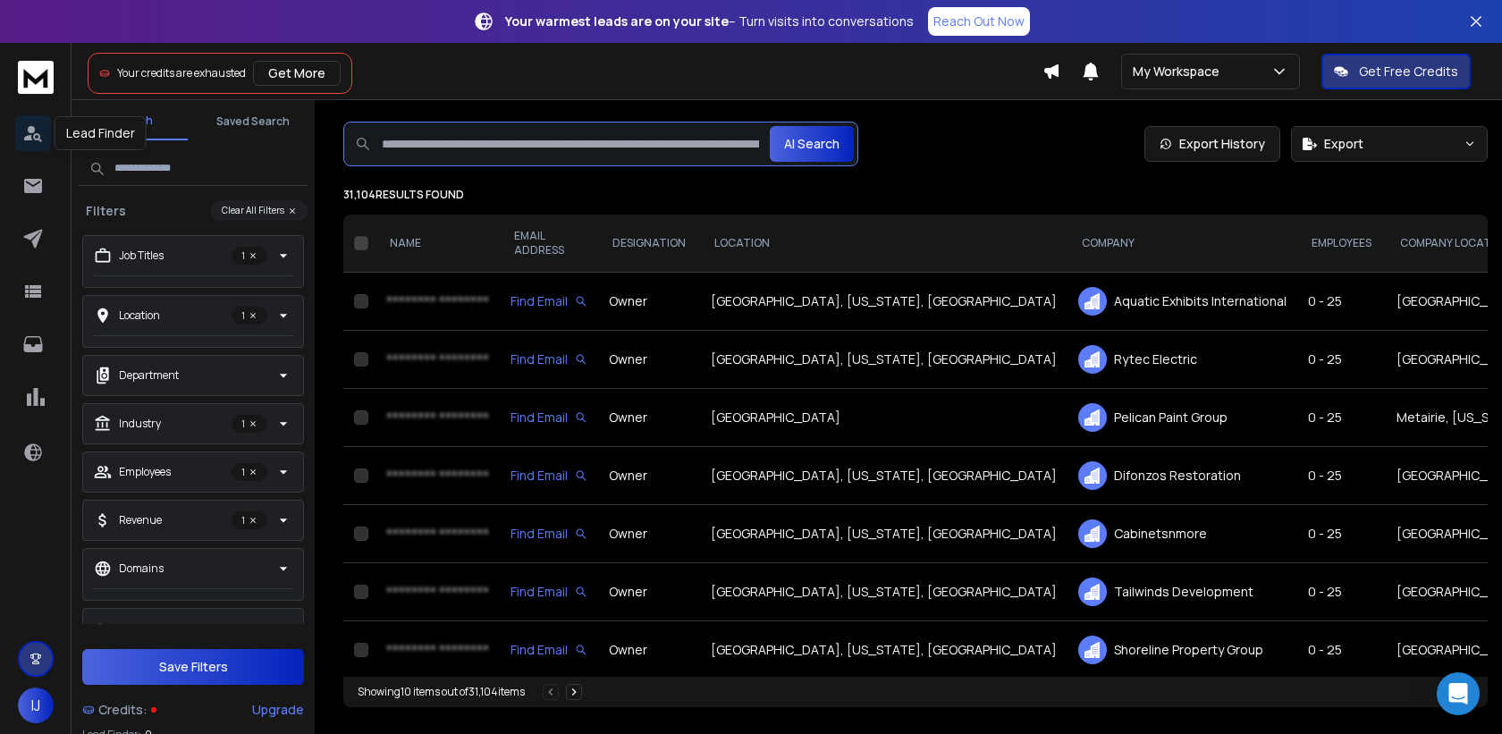
click at [26, 128] on icon at bounding box center [32, 133] width 21 height 21
click at [34, 72] on img at bounding box center [36, 77] width 36 height 33
click at [29, 211] on div at bounding box center [35, 295] width 41 height 361
click at [25, 199] on link at bounding box center [33, 186] width 36 height 36
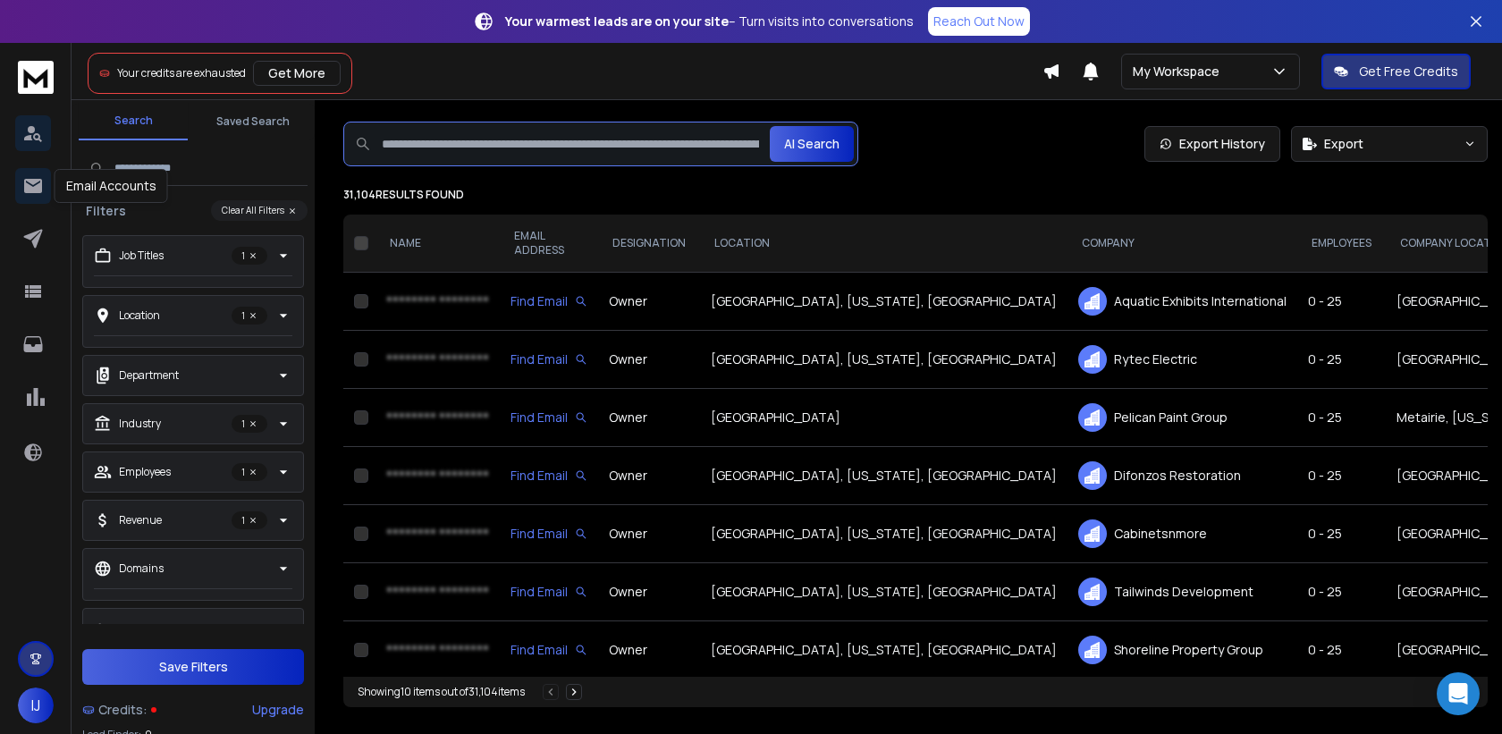
click at [35, 190] on icon at bounding box center [33, 186] width 18 height 14
click at [21, 100] on div at bounding box center [35, 269] width 41 height 416
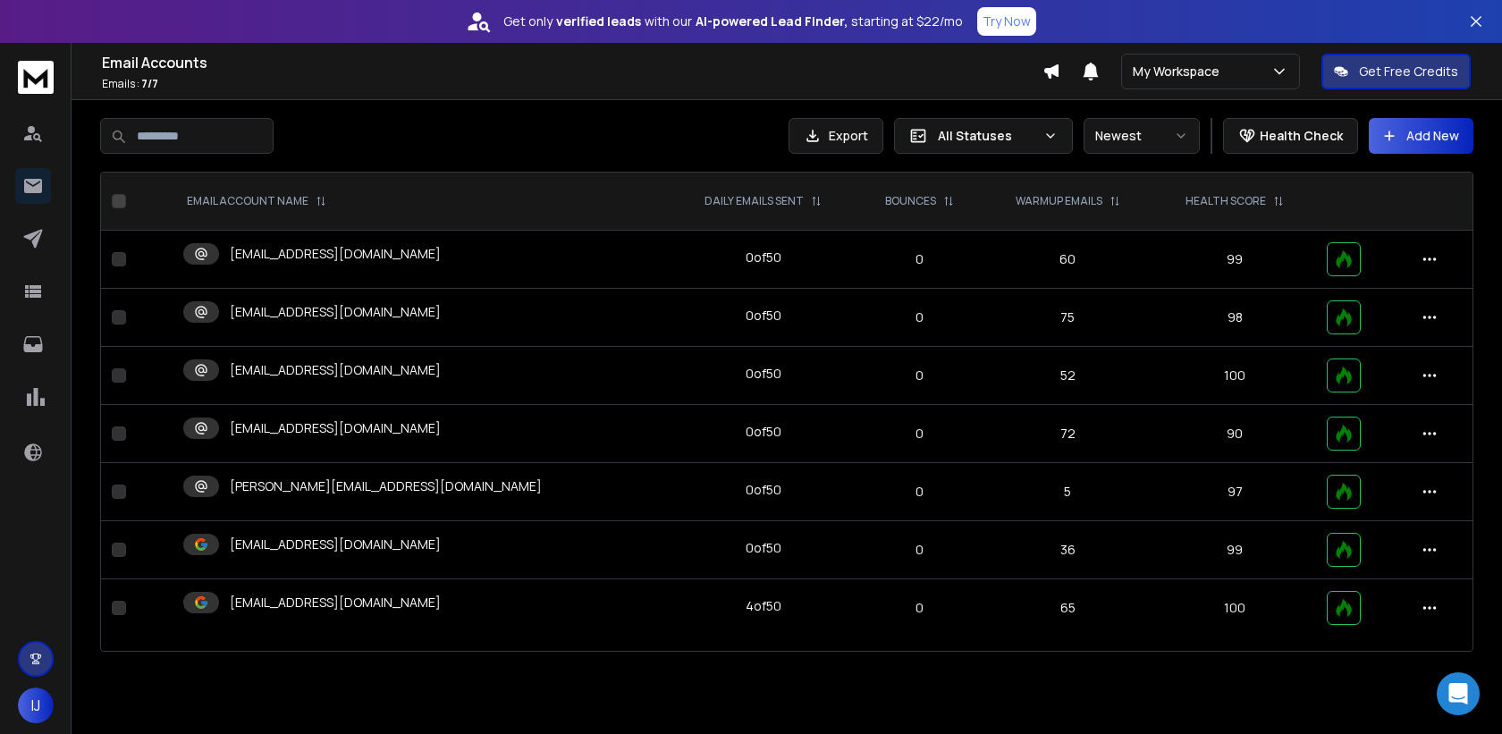
click at [302, 607] on p "[EMAIL_ADDRESS][DOMAIN_NAME]" at bounding box center [335, 603] width 211 height 18
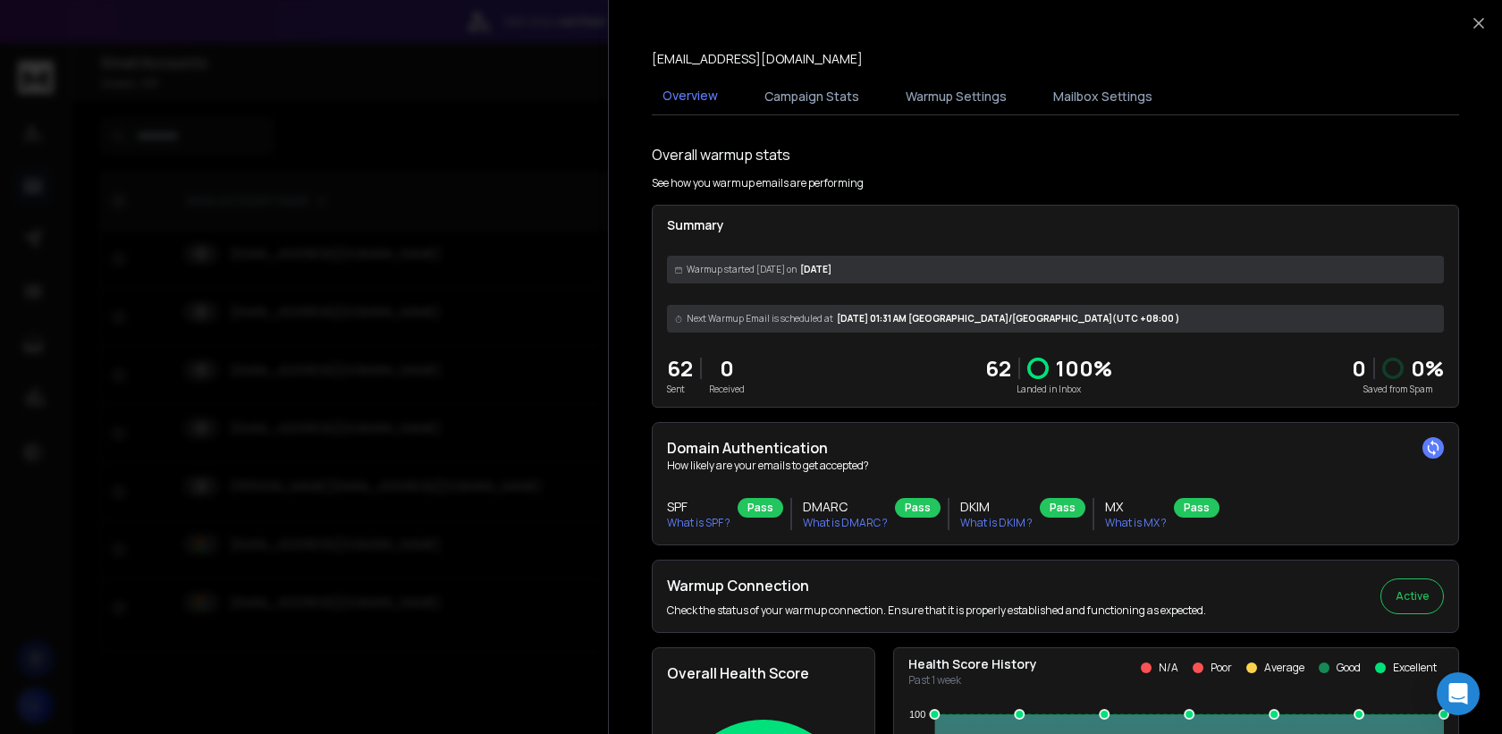
click at [801, 94] on button "Campaign Stats" at bounding box center [812, 96] width 116 height 39
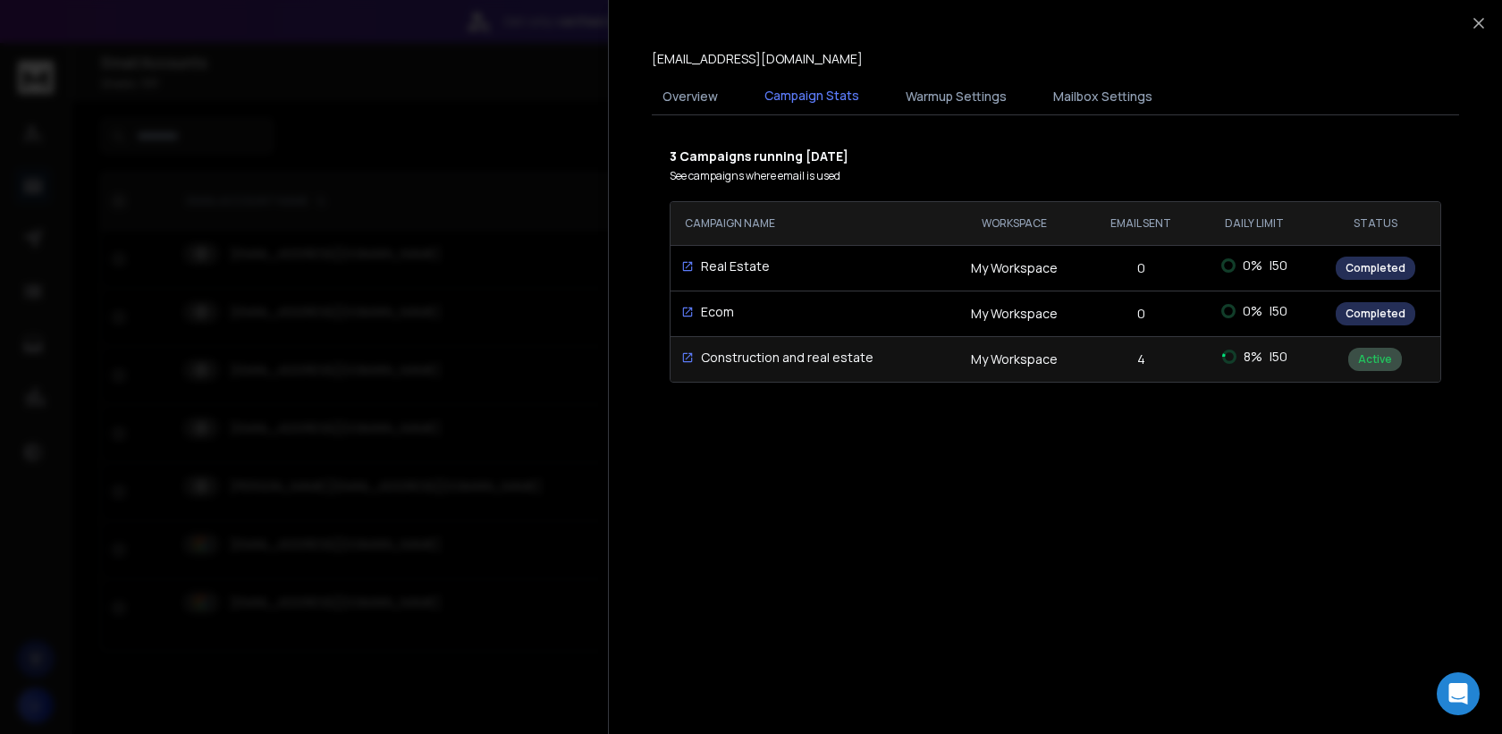
click at [774, 367] on td "Construction and real estate" at bounding box center [808, 357] width 275 height 39
click at [1050, 343] on td "My Workspace" at bounding box center [1014, 359] width 139 height 46
click at [1011, 342] on td "My Workspace" at bounding box center [1014, 359] width 139 height 46
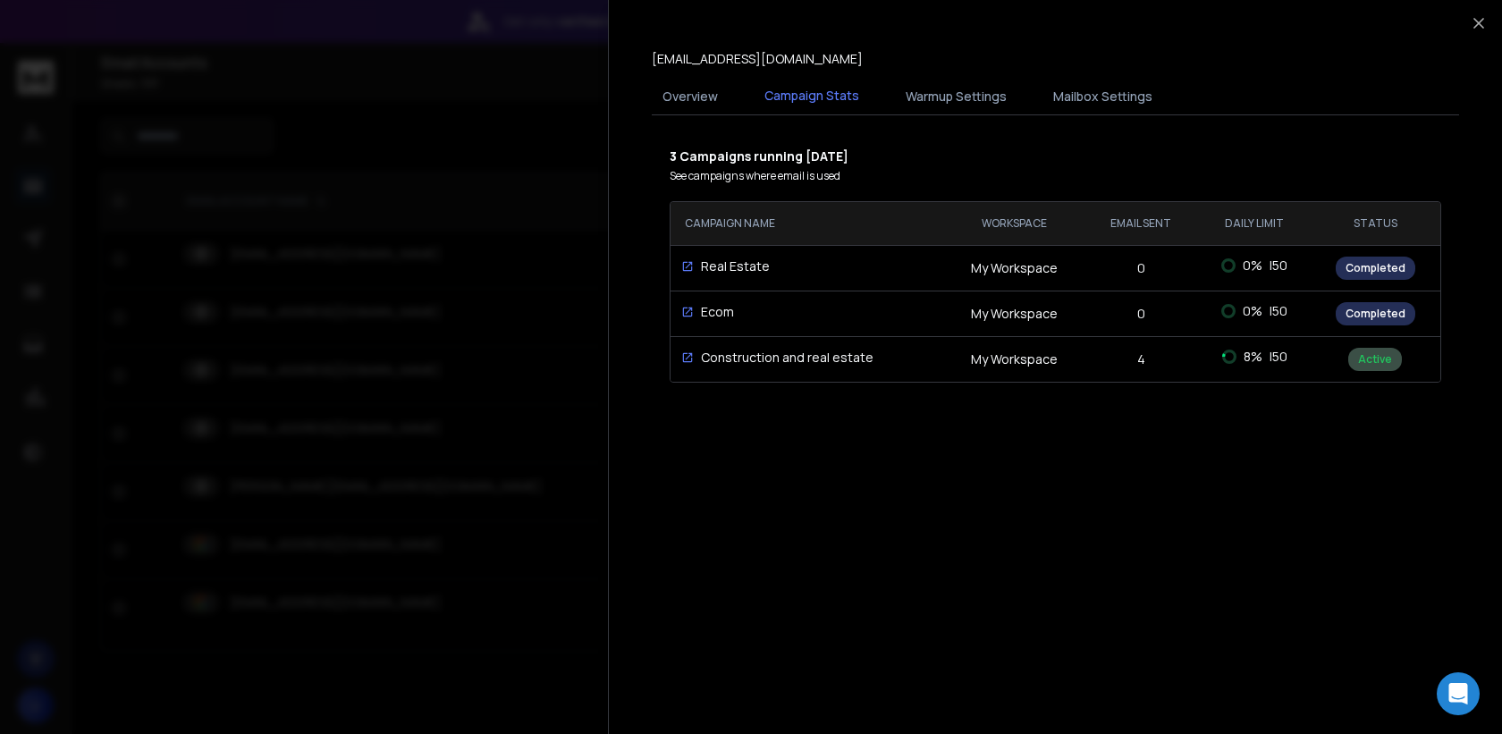
click at [438, 442] on div at bounding box center [751, 367] width 1502 height 734
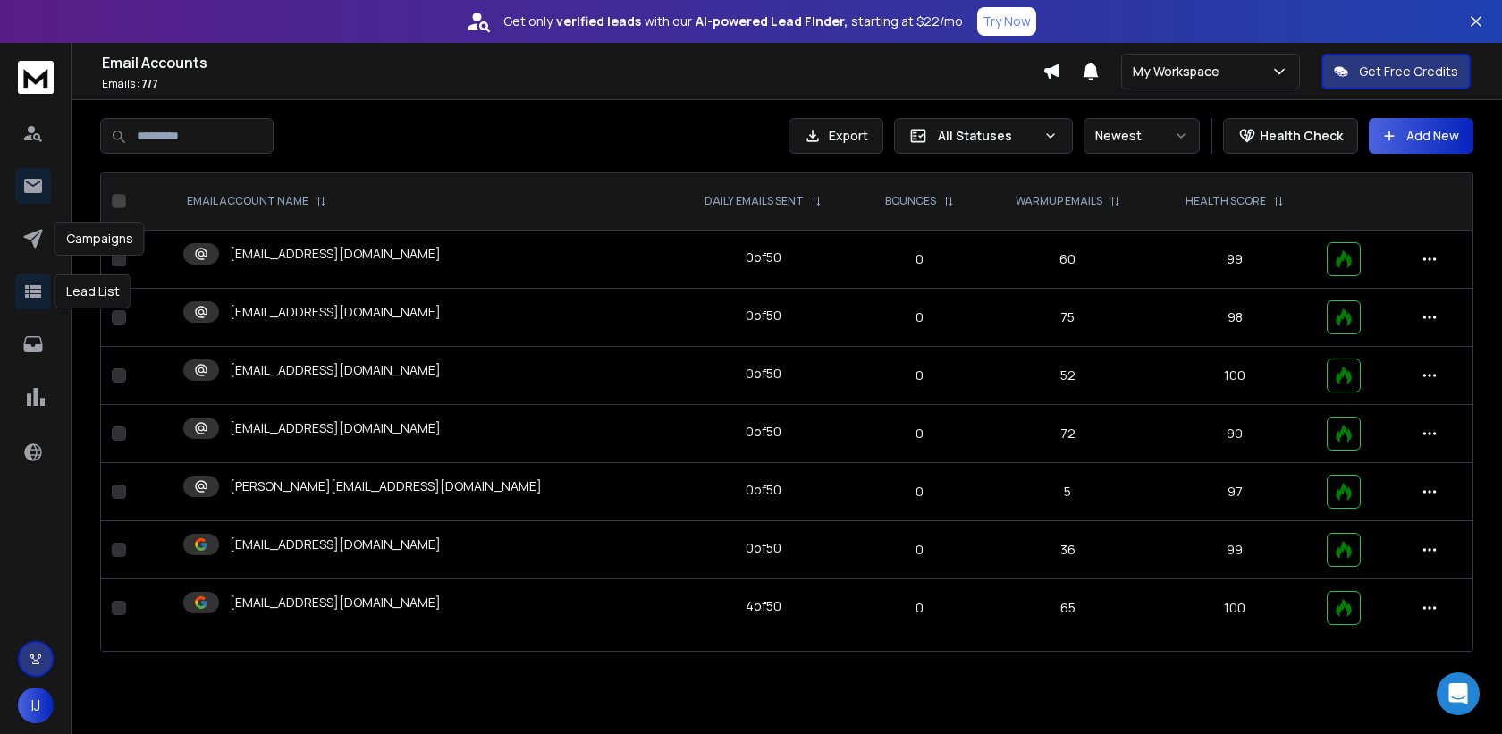
click at [34, 297] on icon at bounding box center [33, 291] width 16 height 13
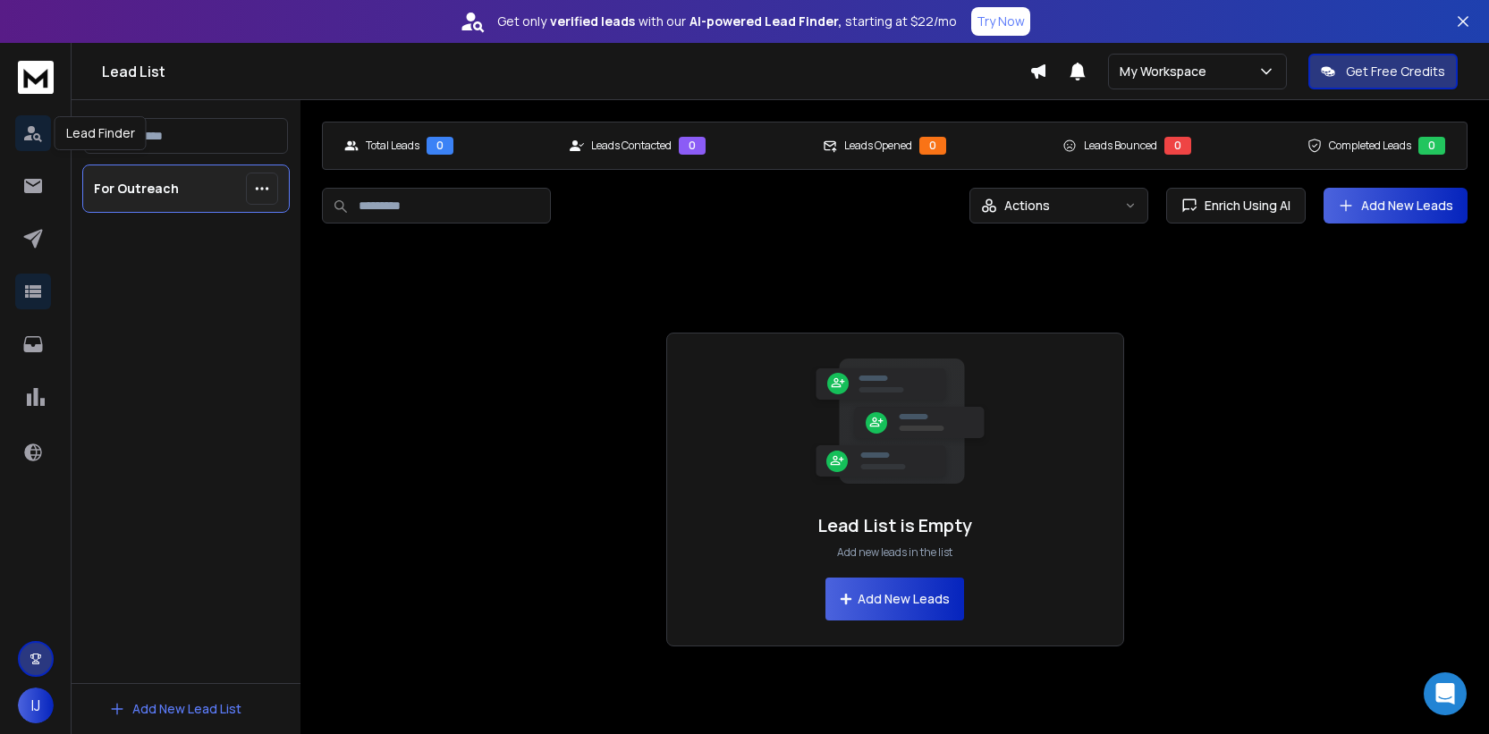
click at [24, 148] on link at bounding box center [33, 133] width 36 height 36
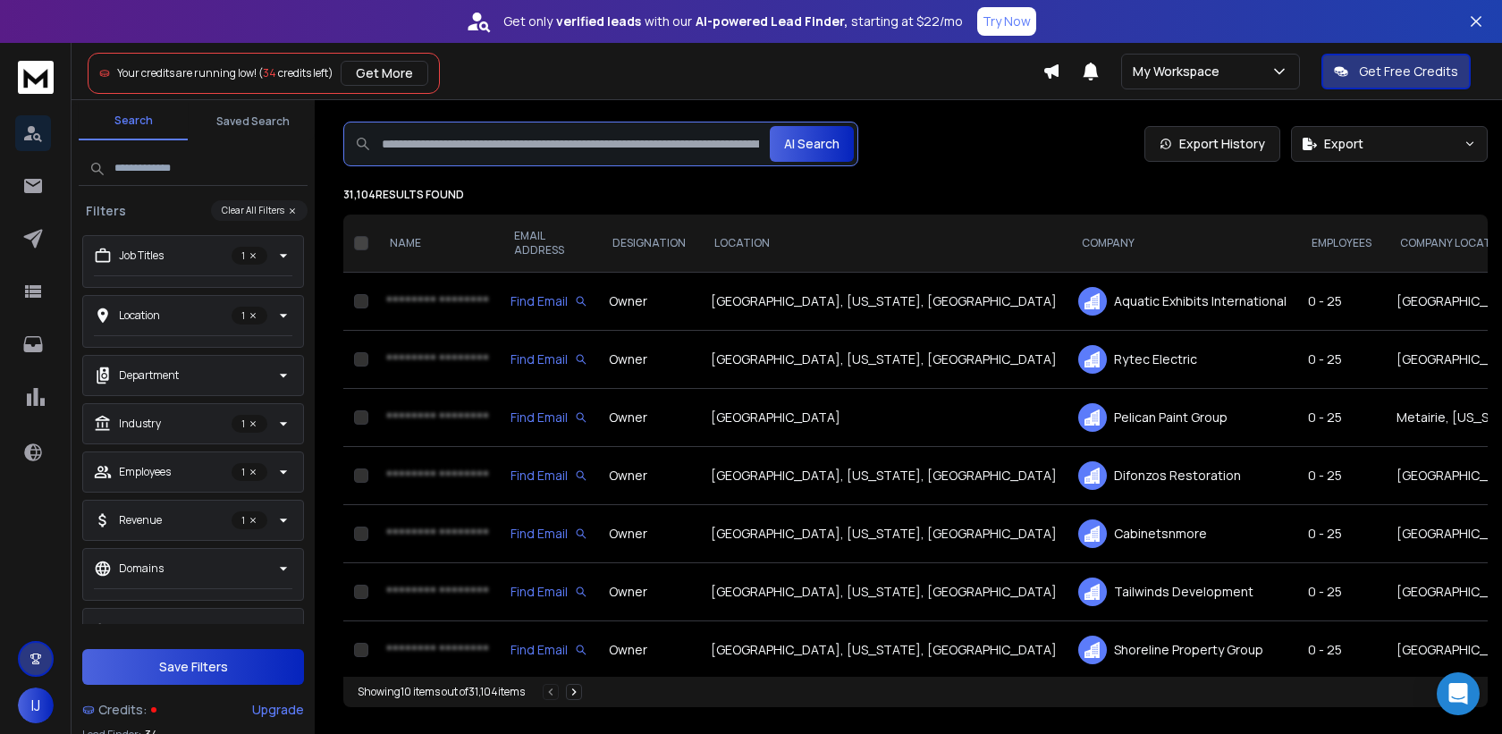
click at [8, 199] on div "IJ" at bounding box center [36, 392] width 72 height 698
click at [33, 232] on icon at bounding box center [32, 238] width 21 height 21
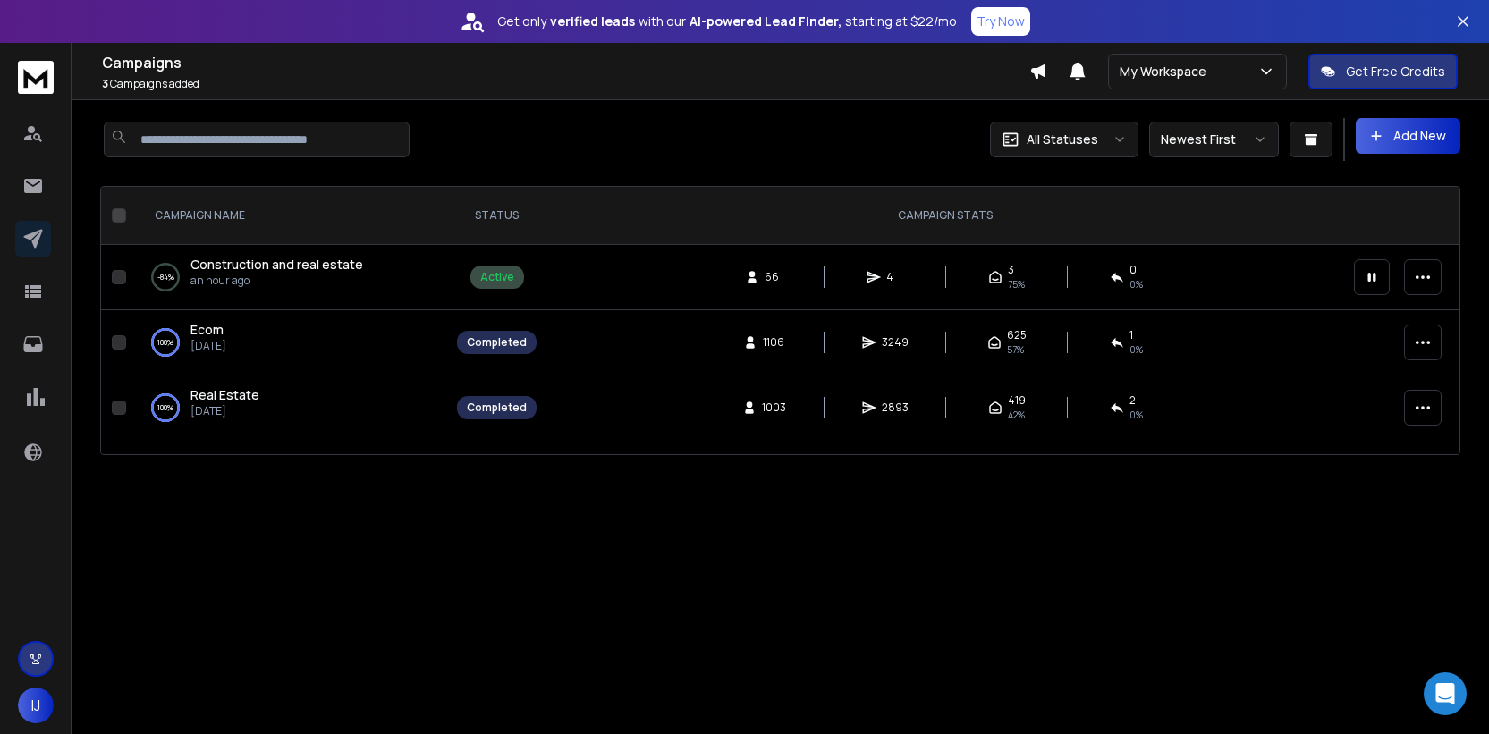
click at [343, 271] on span "Construction and real estate" at bounding box center [276, 264] width 173 height 17
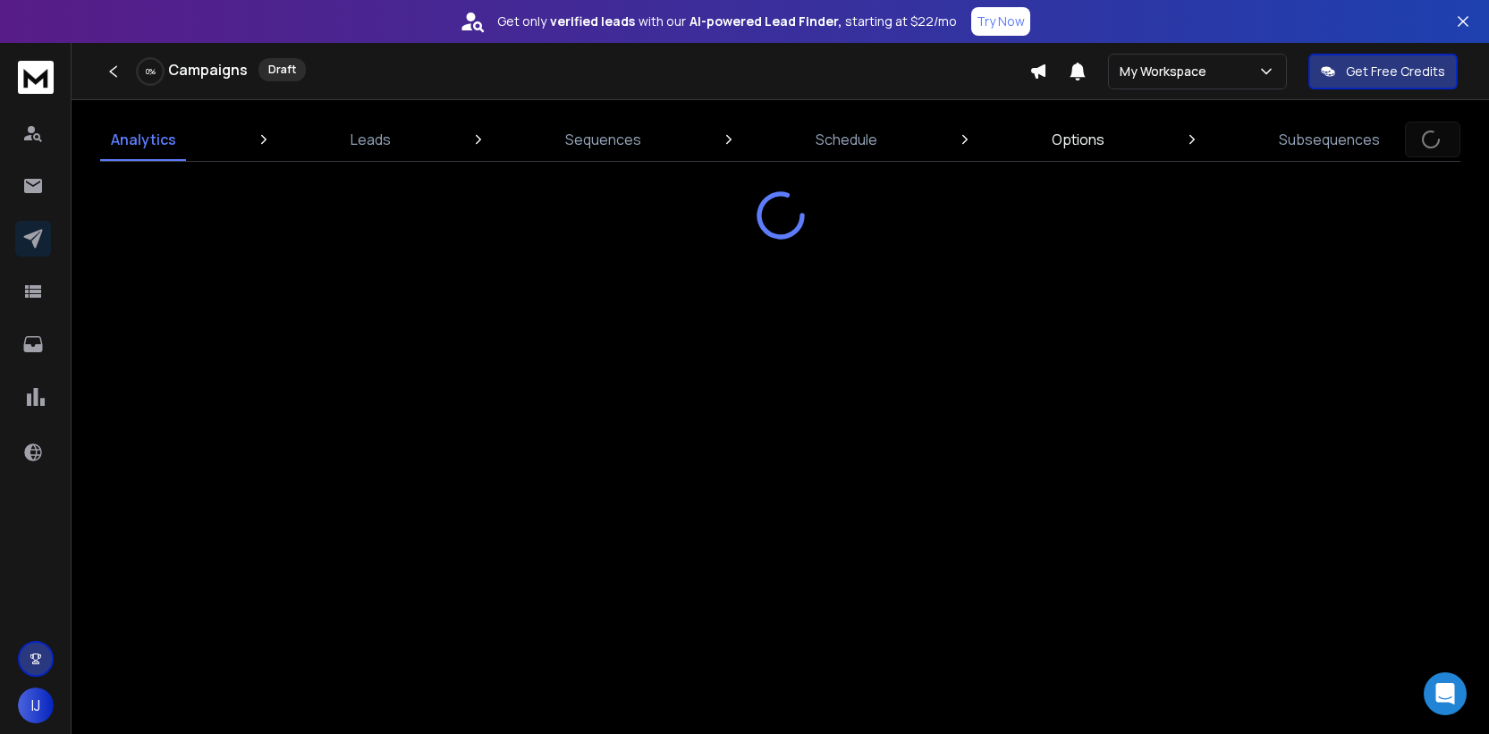
click at [1114, 157] on link "Options" at bounding box center [1078, 139] width 74 height 43
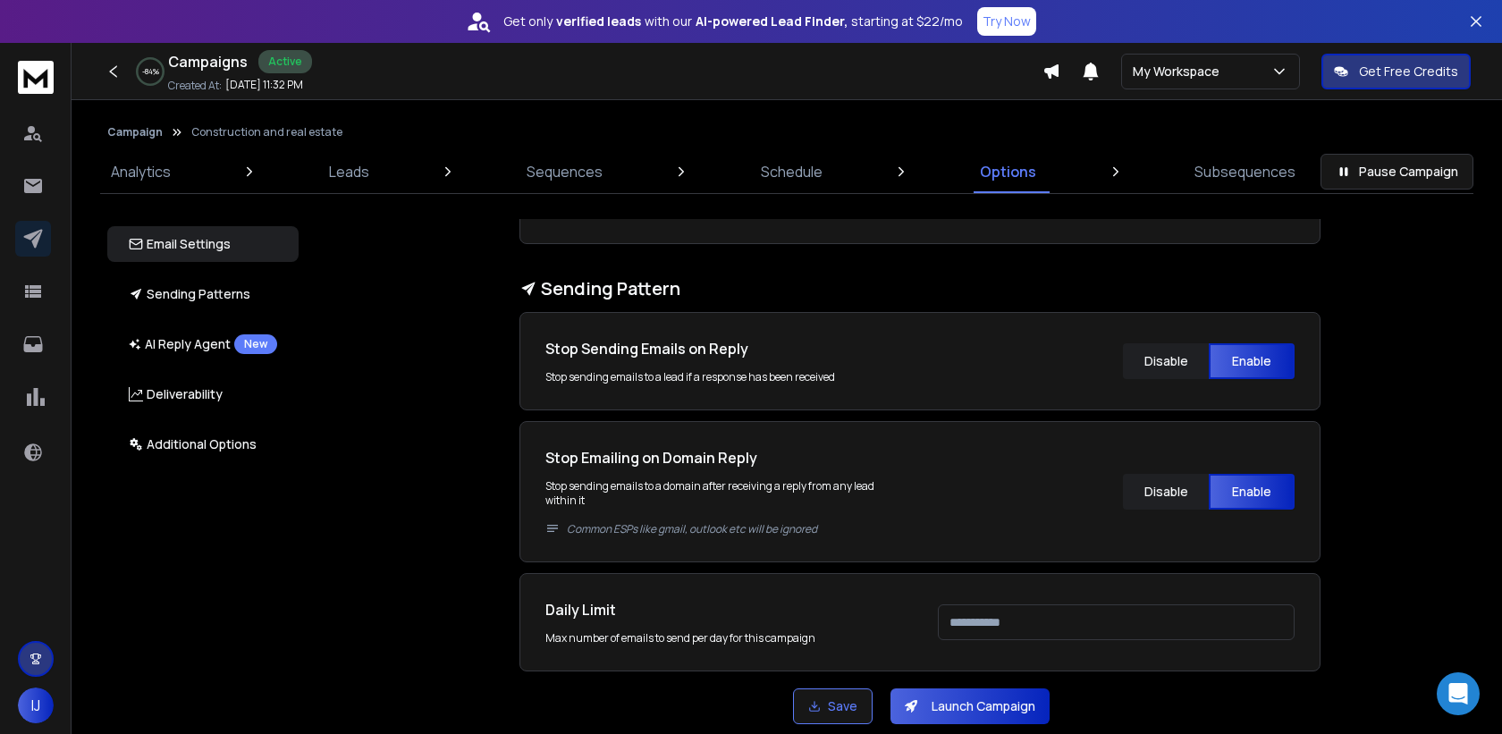
scroll to position [245, 0]
click at [804, 175] on p "Schedule" at bounding box center [792, 171] width 62 height 21
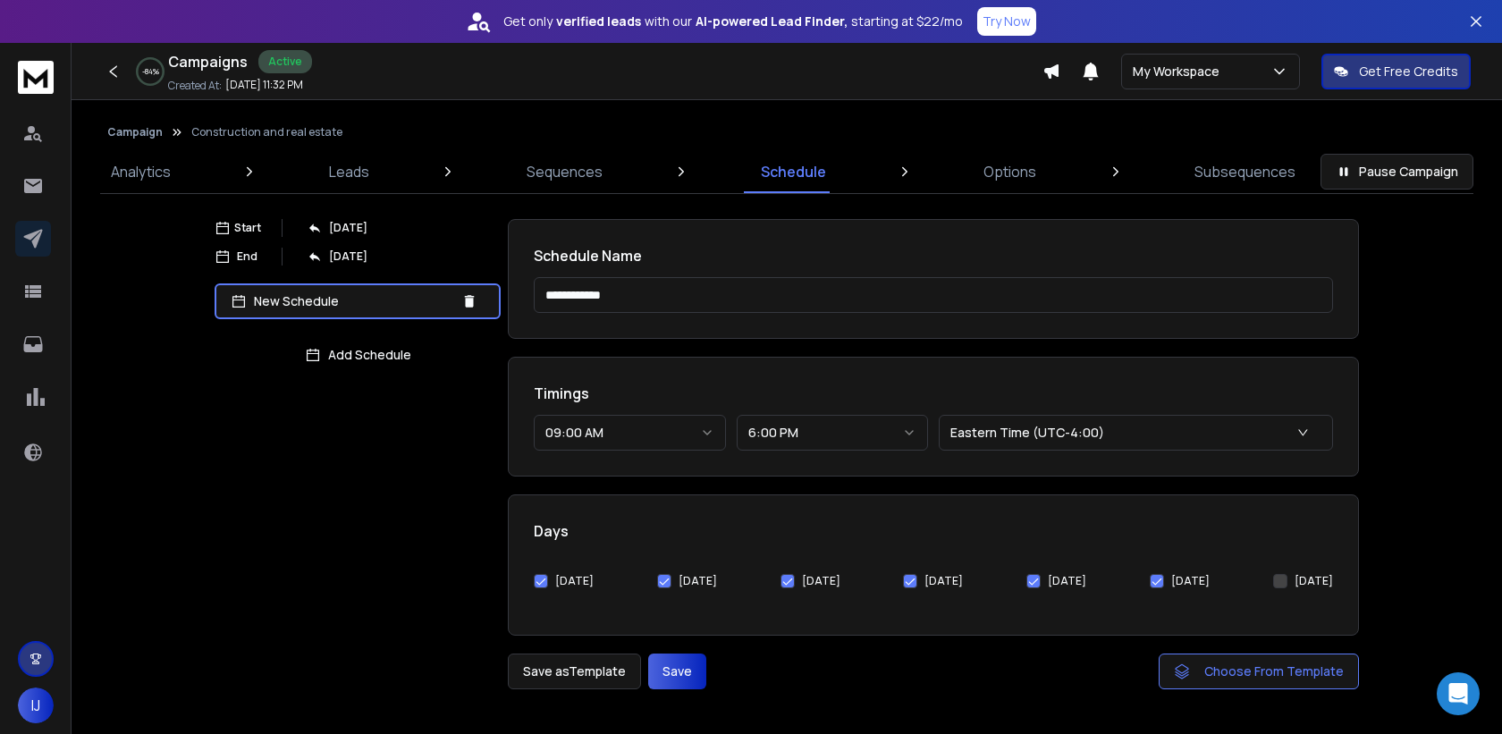
click at [1102, 185] on div "Analytics Leads Sequences Schedule Options Subsequences" at bounding box center [703, 171] width 1206 height 43
click at [1028, 181] on p "Options" at bounding box center [1010, 171] width 53 height 21
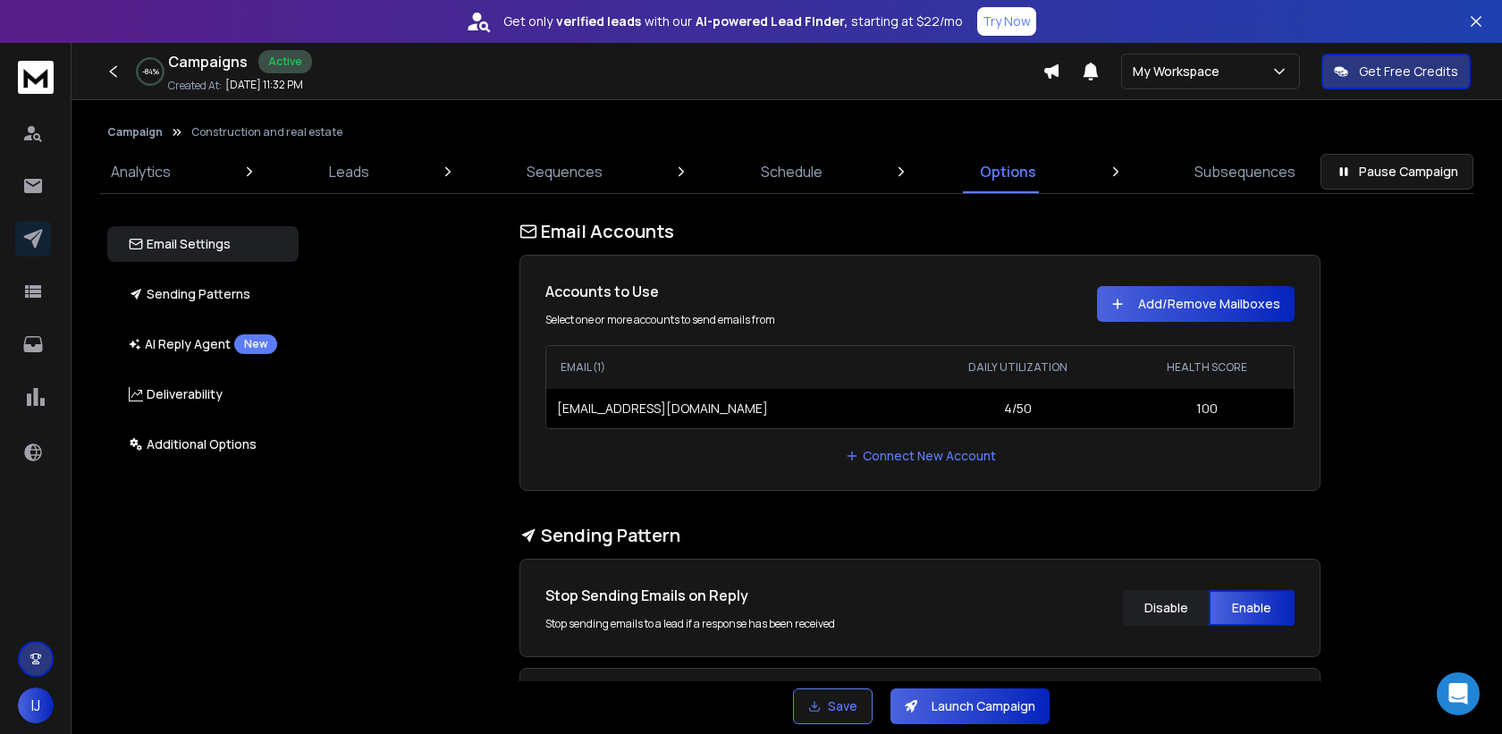
scroll to position [26, 0]
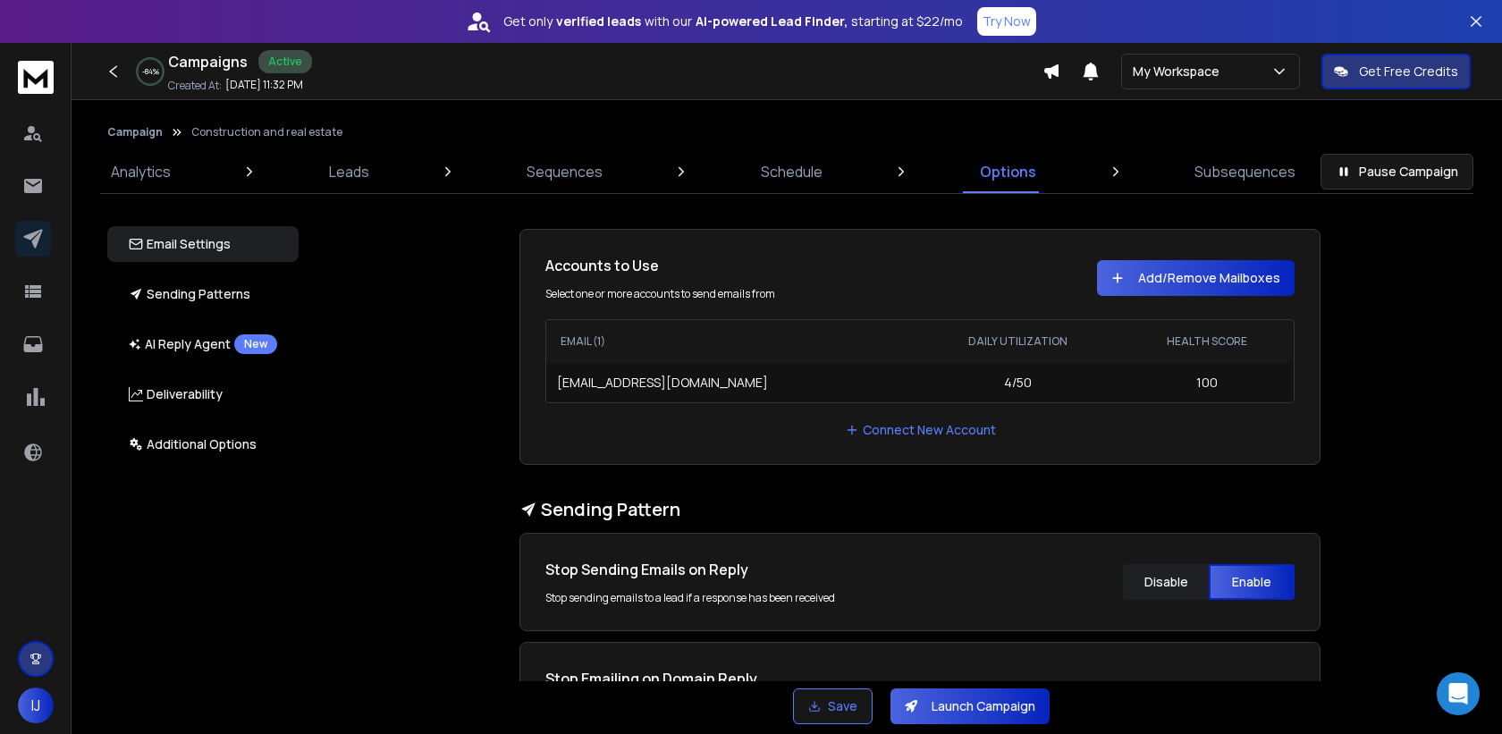
click at [917, 370] on td "4/50" at bounding box center [1019, 382] width 204 height 39
click at [947, 383] on td "4/50" at bounding box center [1019, 382] width 204 height 39
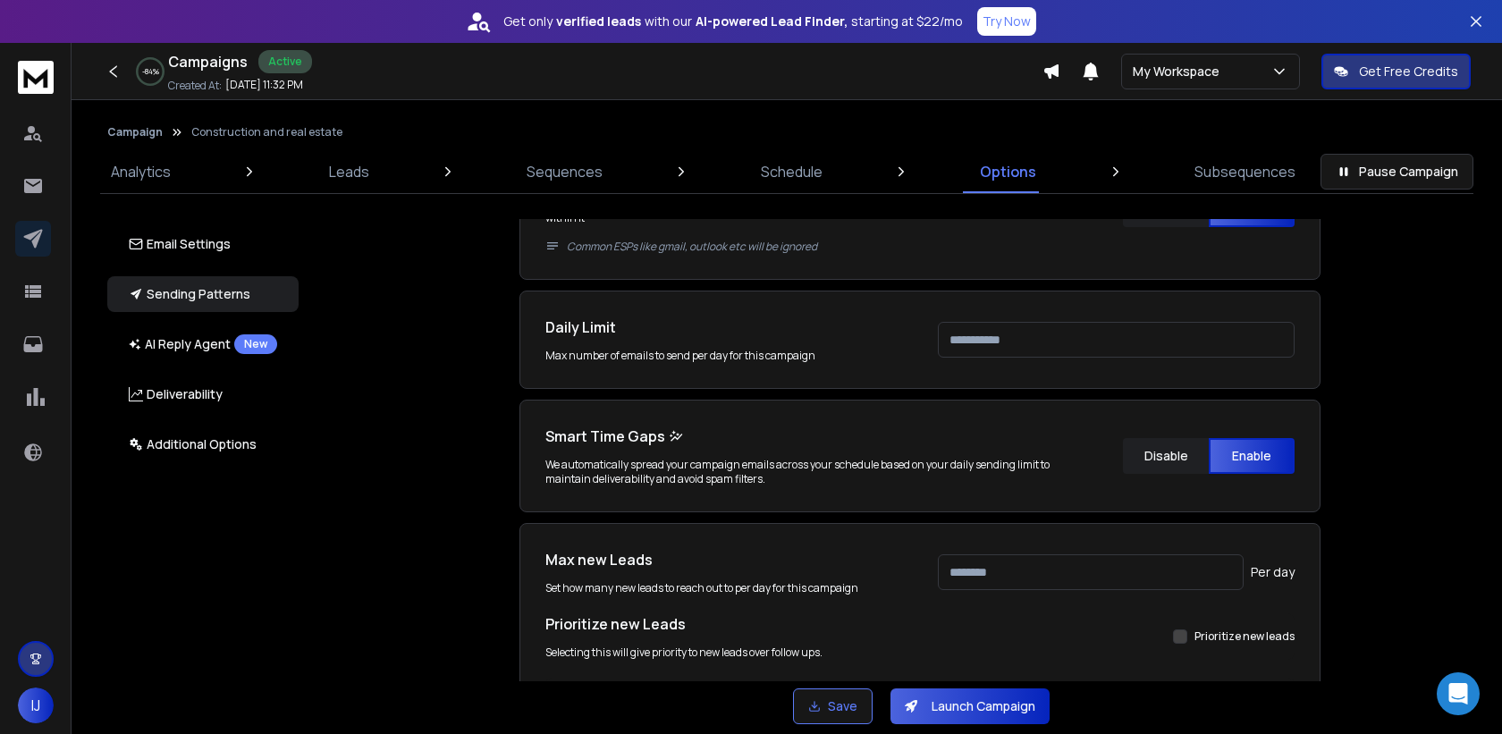
scroll to position [669, 0]
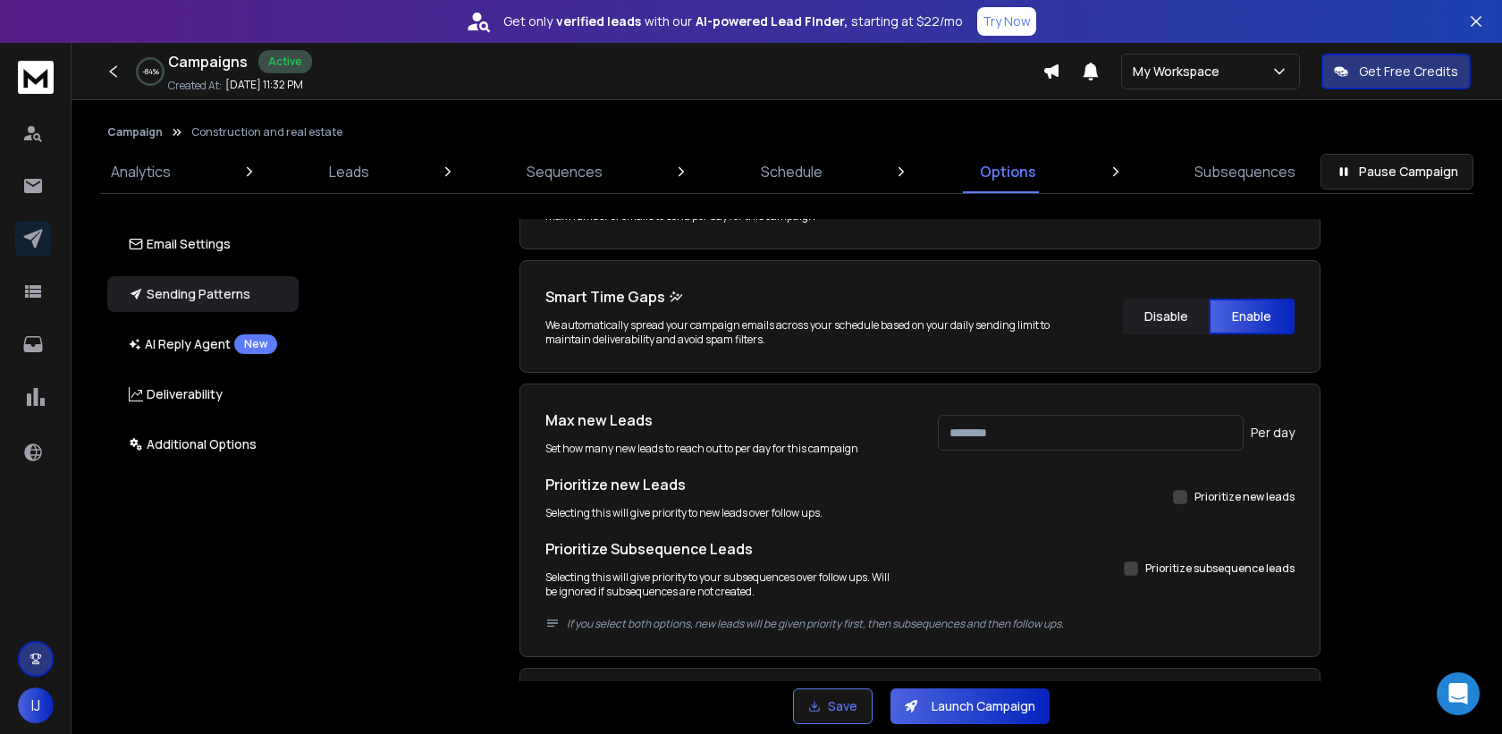
click at [837, 185] on div "Analytics Leads Sequences Schedule Options Subsequences" at bounding box center [703, 171] width 1206 height 43
click at [30, 178] on icon at bounding box center [32, 185] width 21 height 21
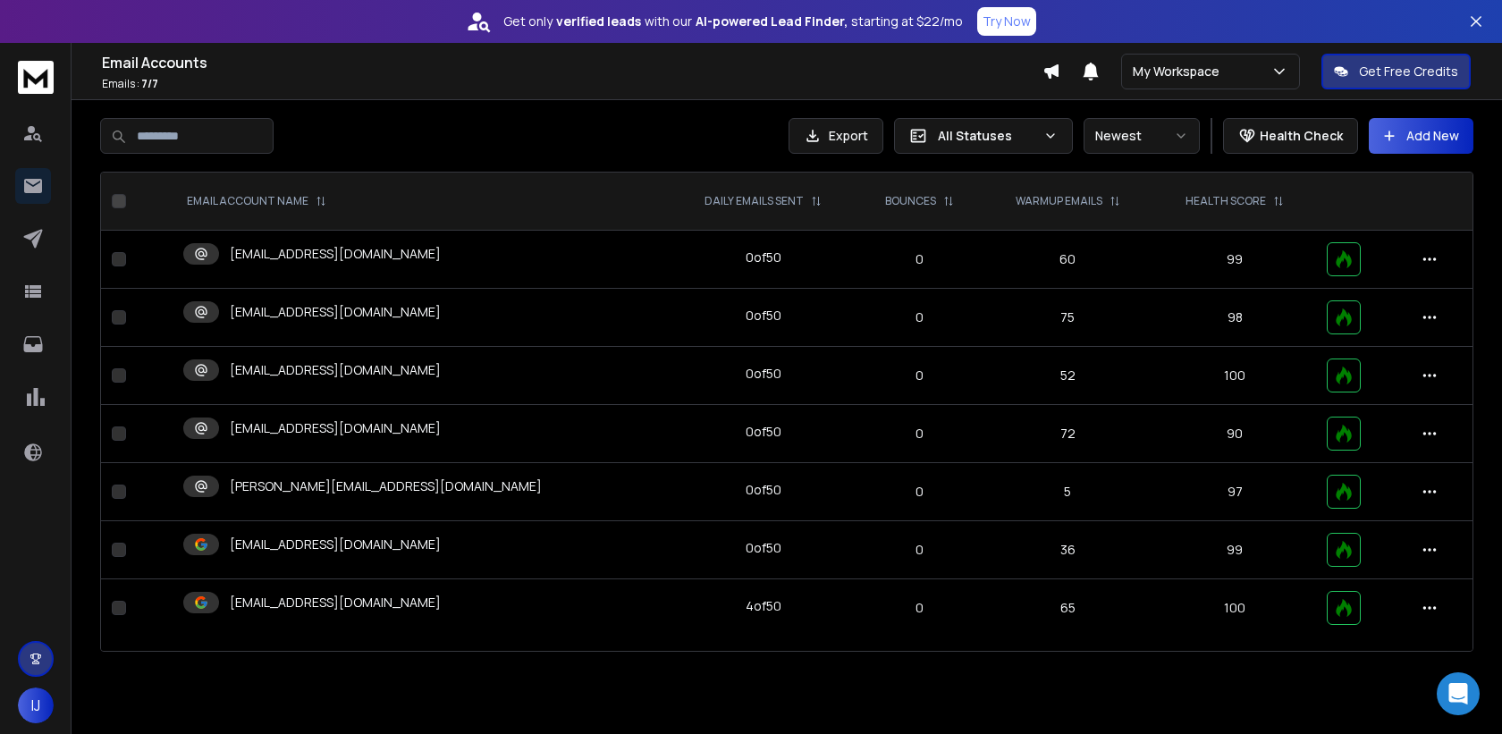
click at [307, 605] on p "[EMAIL_ADDRESS][DOMAIN_NAME]" at bounding box center [335, 603] width 211 height 18
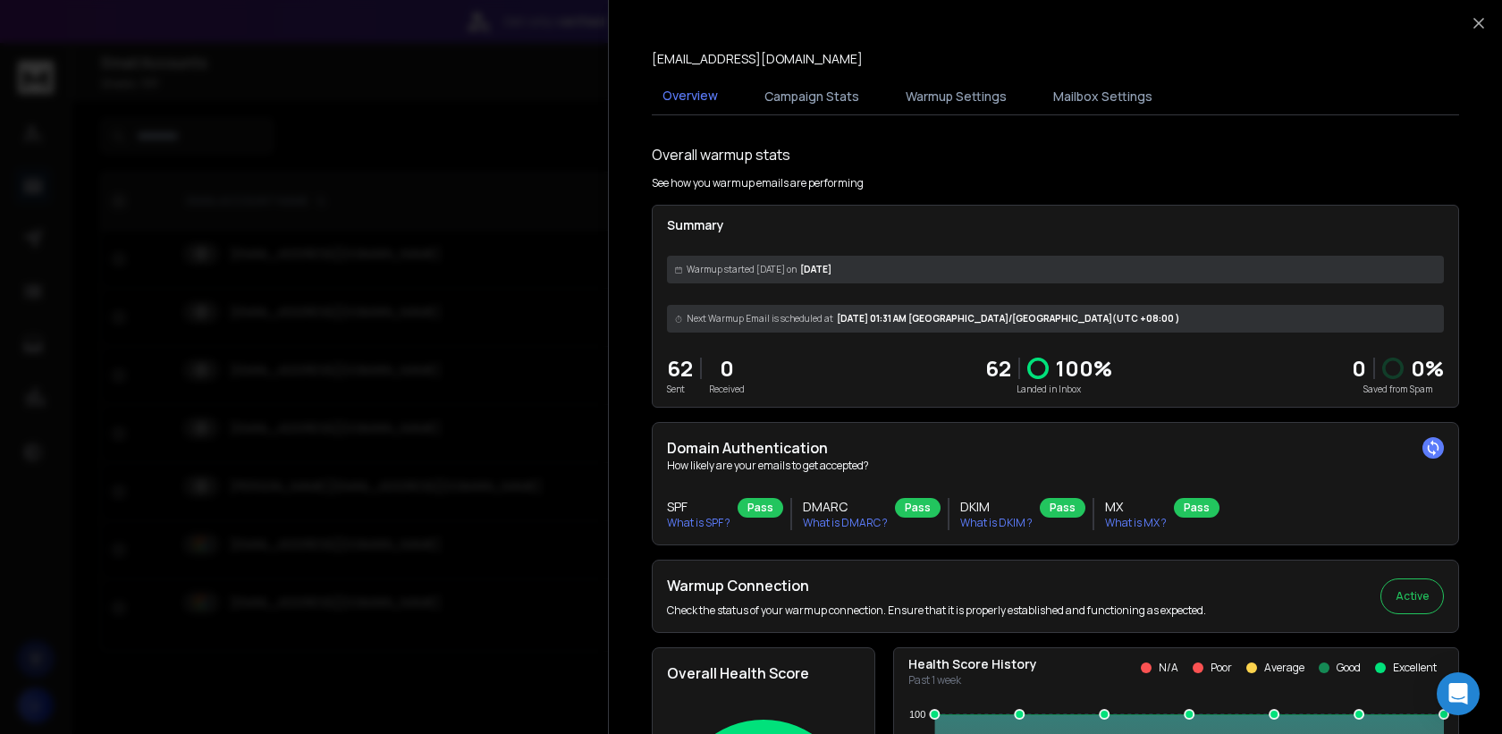
drag, startPoint x: 972, startPoint y: 88, endPoint x: 1053, endPoint y: 88, distance: 80.5
click at [972, 88] on button "Warmup Settings" at bounding box center [956, 96] width 123 height 39
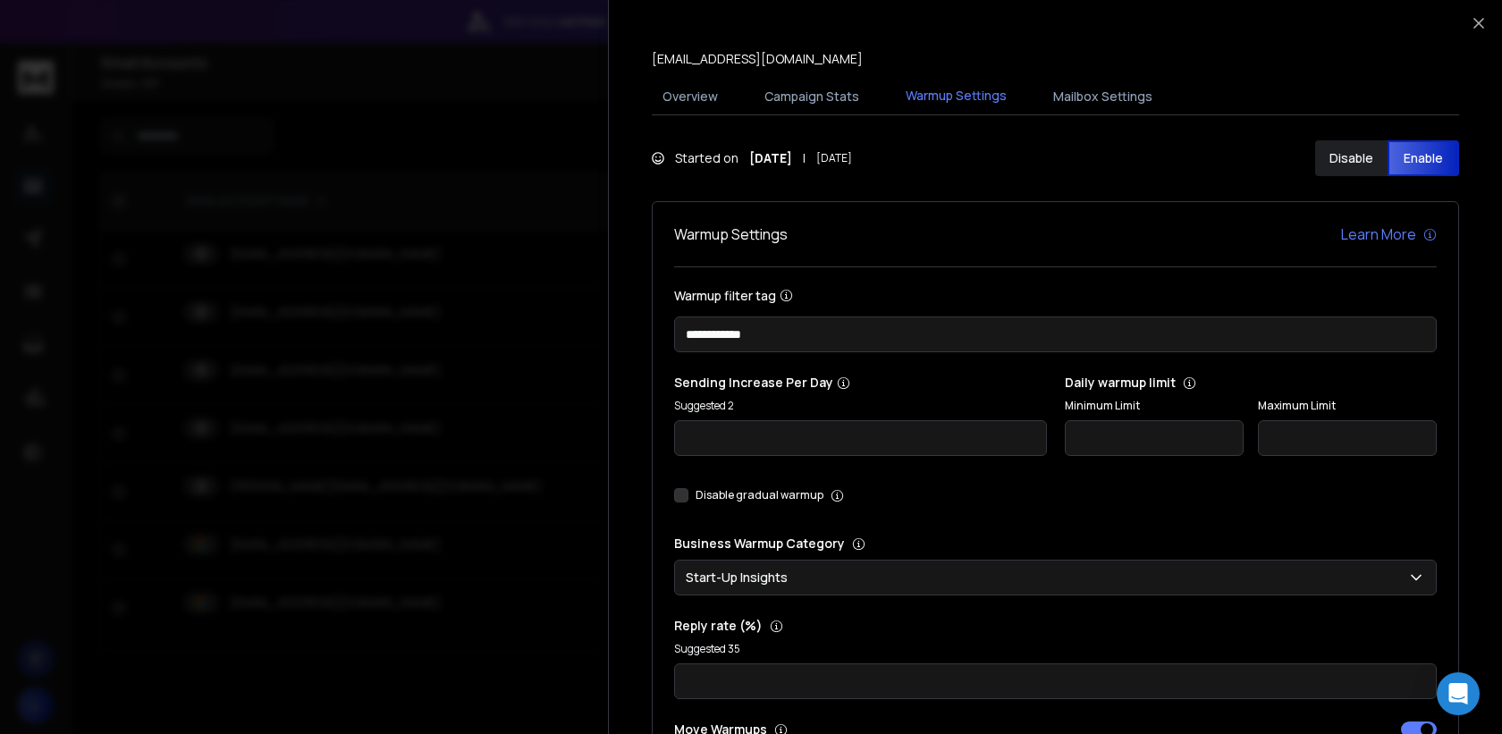
click at [1099, 84] on button "Mailbox Settings" at bounding box center [1103, 96] width 121 height 39
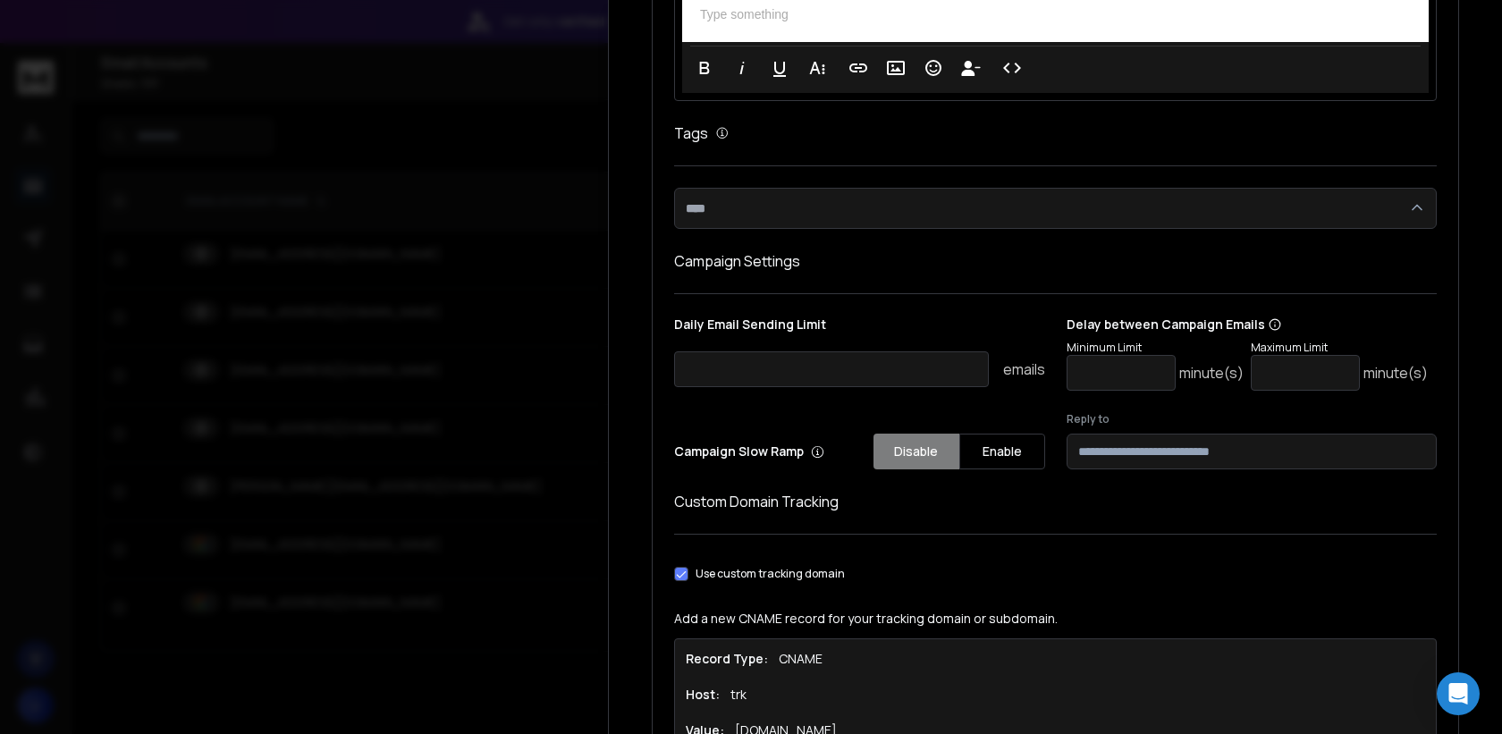
scroll to position [465, 0]
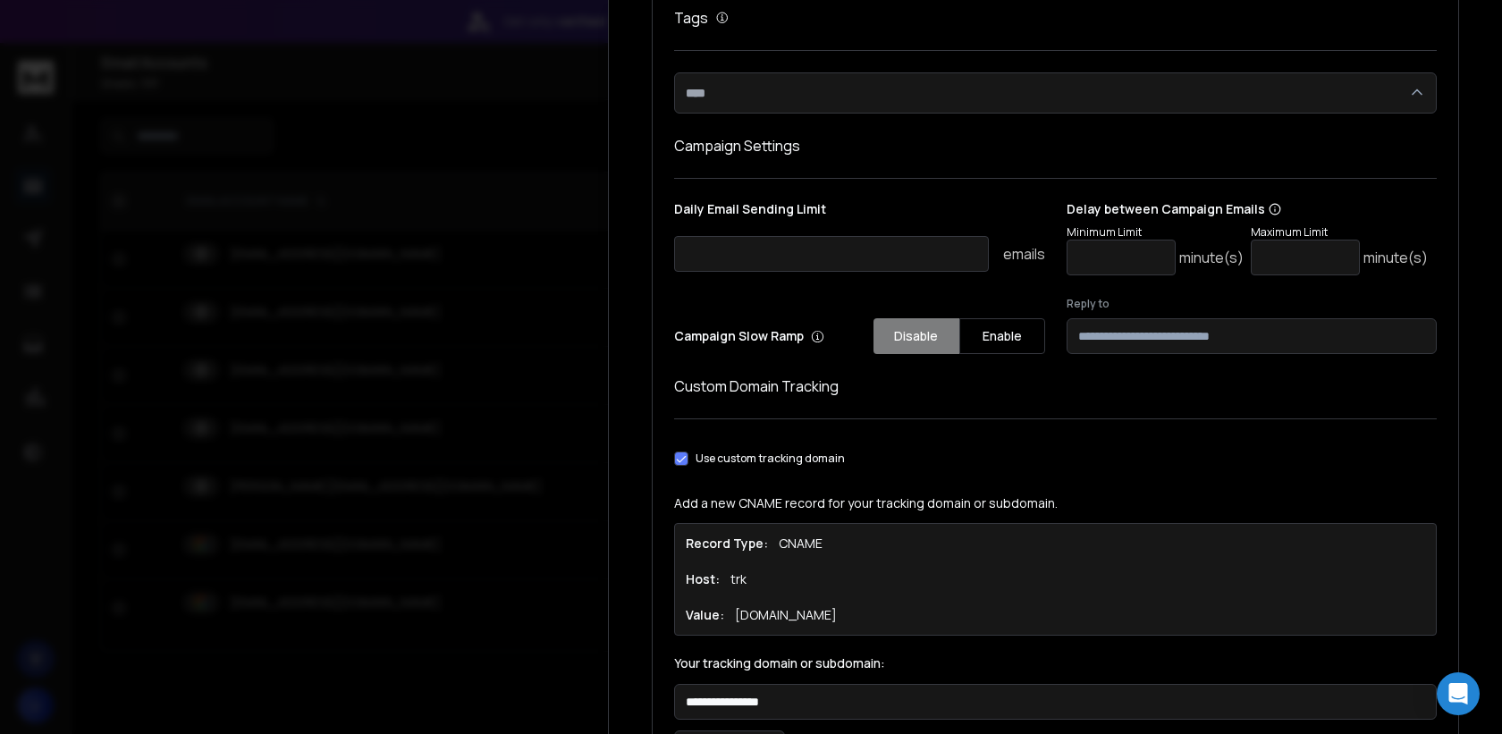
click at [848, 256] on input "**" at bounding box center [831, 254] width 315 height 36
type input "***"
drag, startPoint x: 1147, startPoint y: 264, endPoint x: 1013, endPoint y: 269, distance: 133.4
click at [1013, 269] on div "Daily Email Sending Limit *** emails Delay between Campaign Emails Minimum Limi…" at bounding box center [1055, 277] width 763 height 154
type input "*"
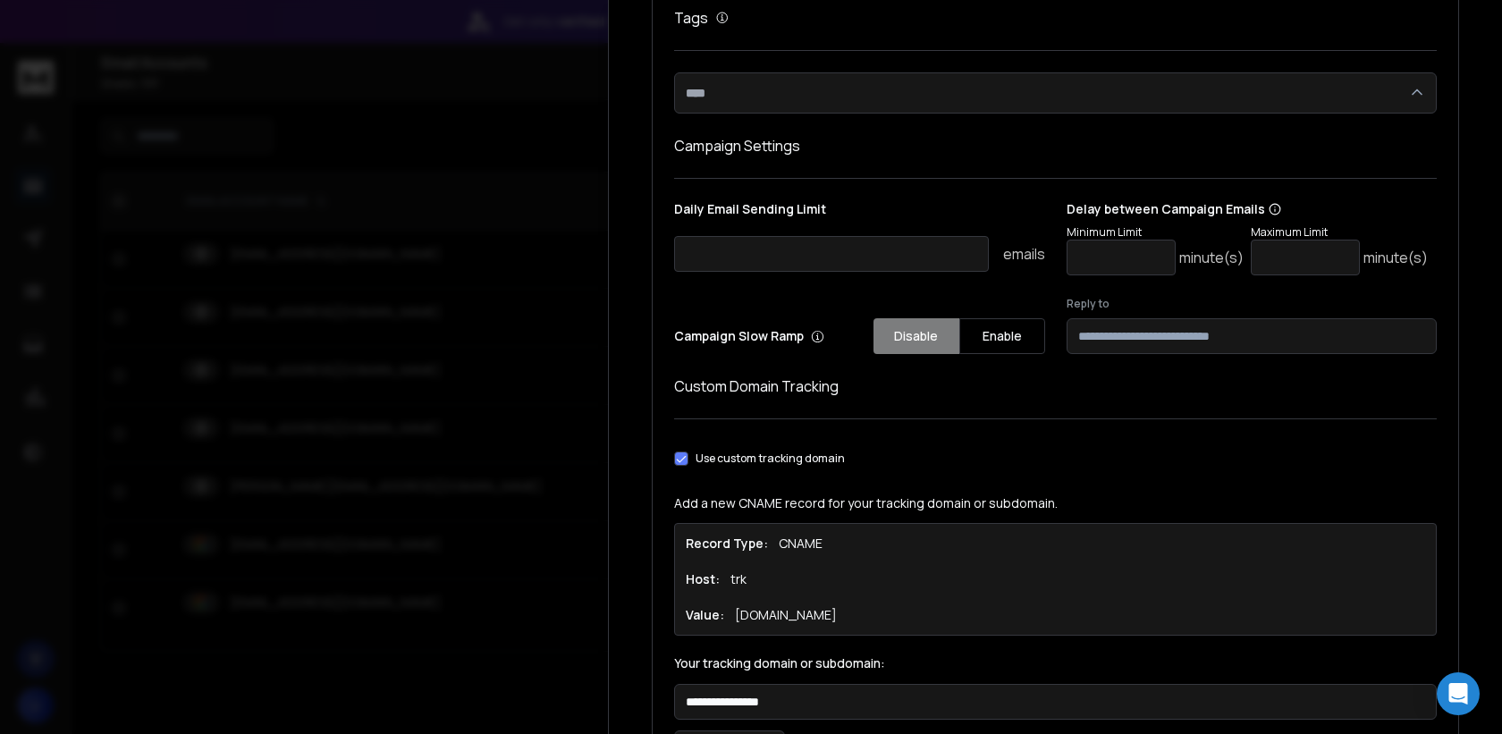
type input "*"
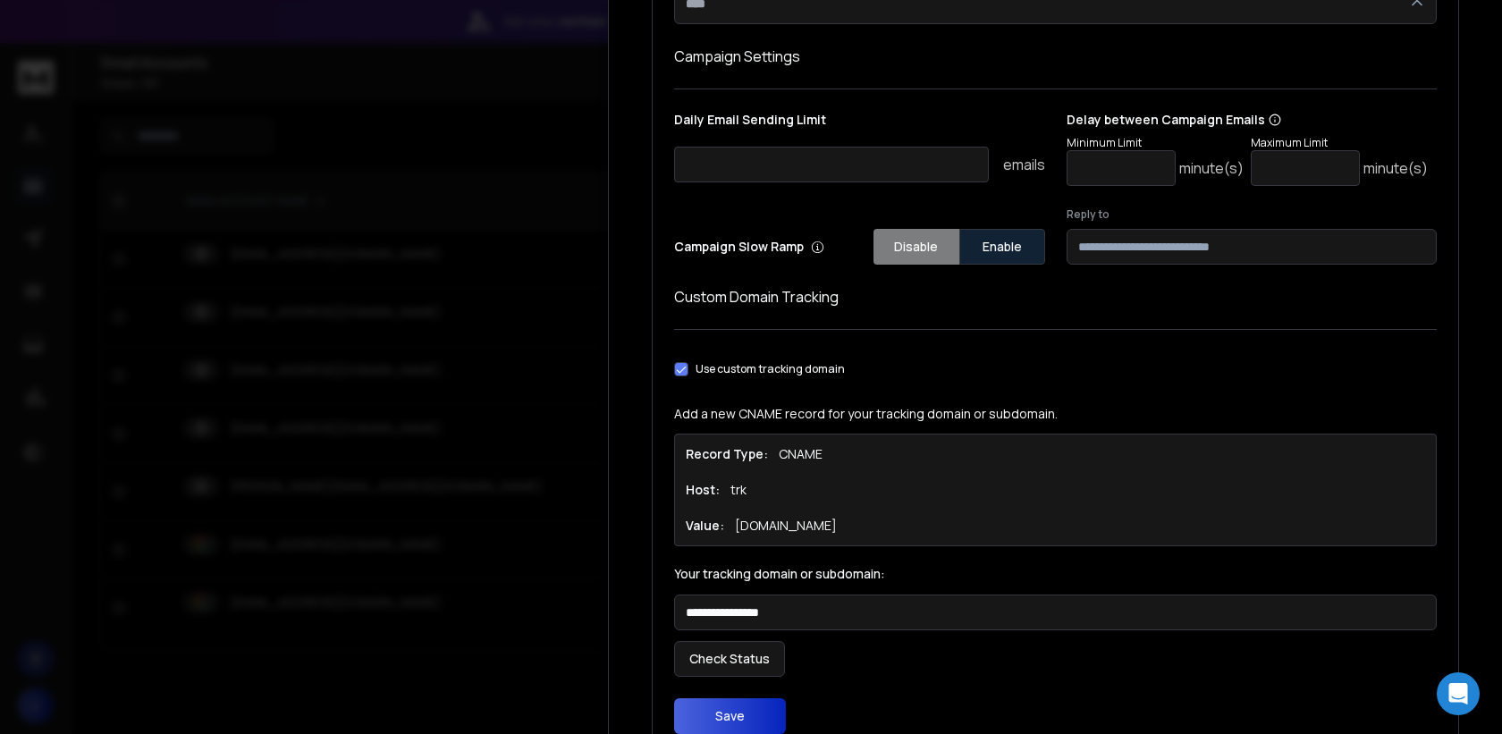
scroll to position [627, 0]
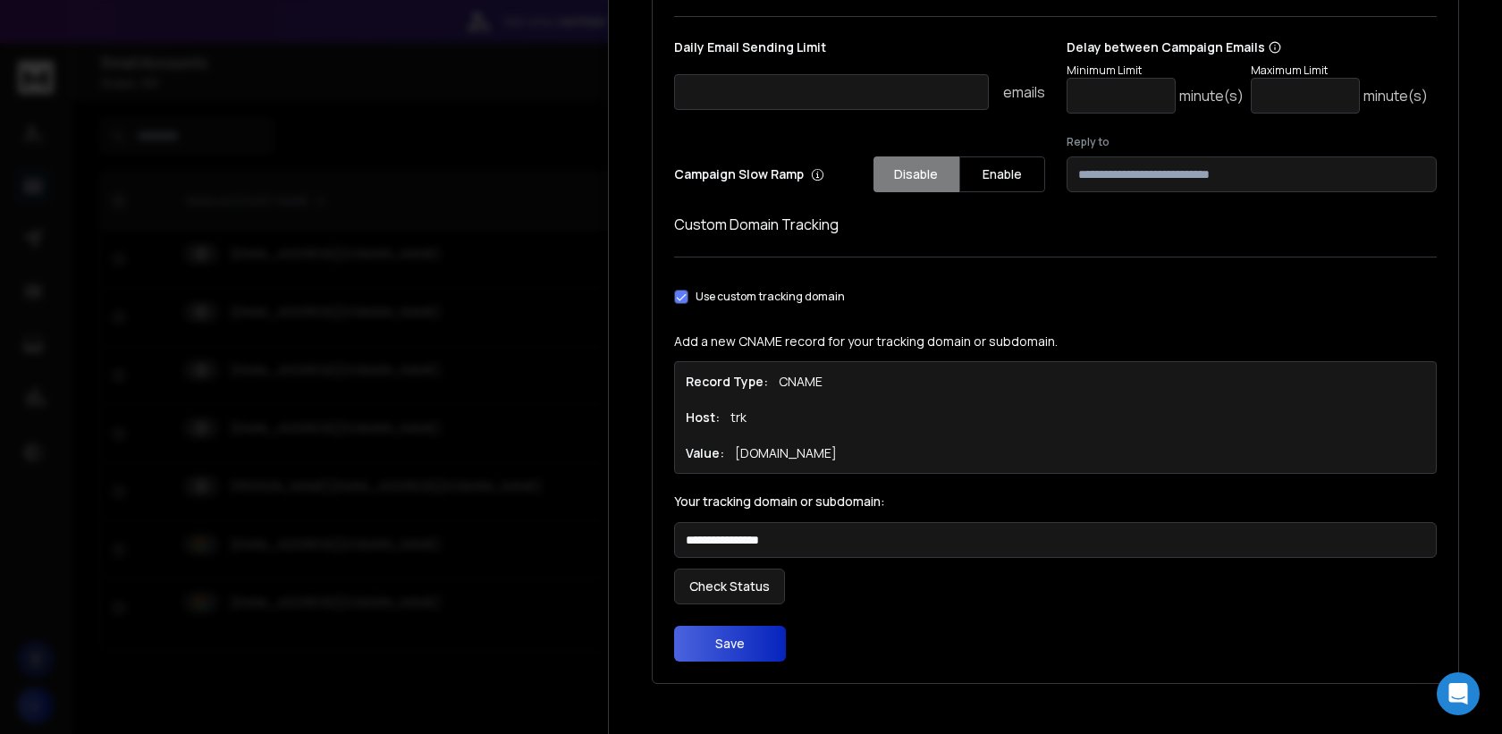
click at [723, 650] on button "Save" at bounding box center [730, 644] width 112 height 36
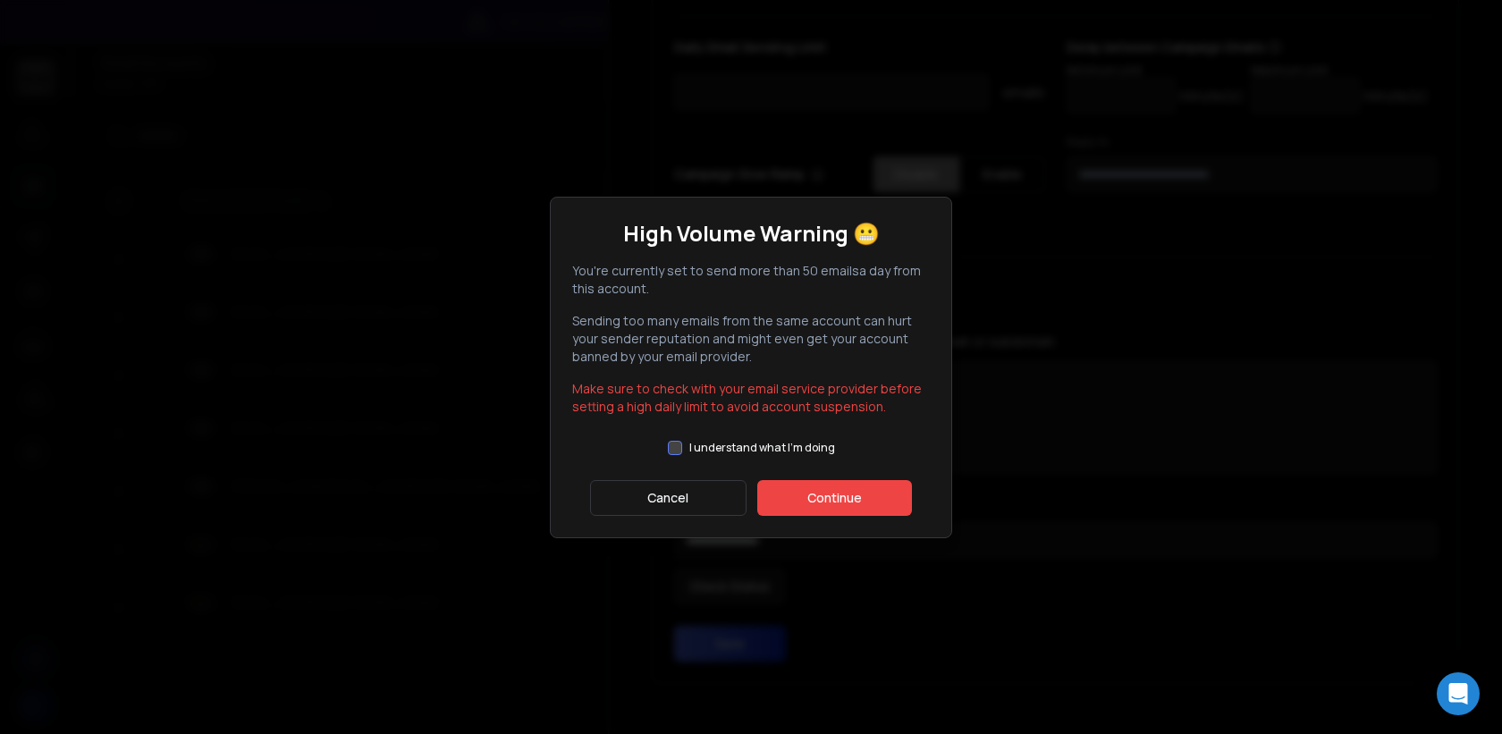
click at [707, 454] on label "I understand what I'm doing" at bounding box center [763, 448] width 146 height 14
click at [676, 444] on button "I understand what I'm doing" at bounding box center [675, 448] width 14 height 14
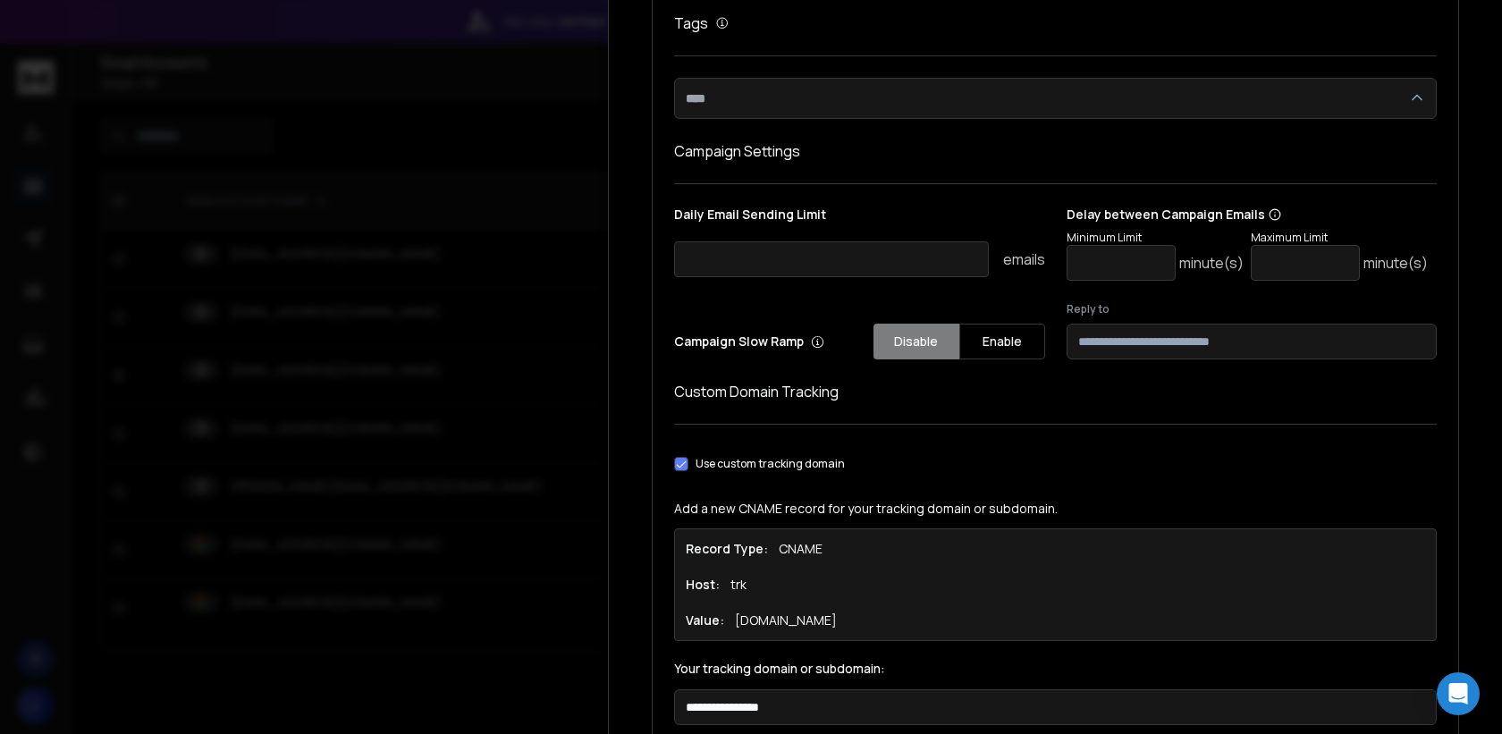
scroll to position [457, 0]
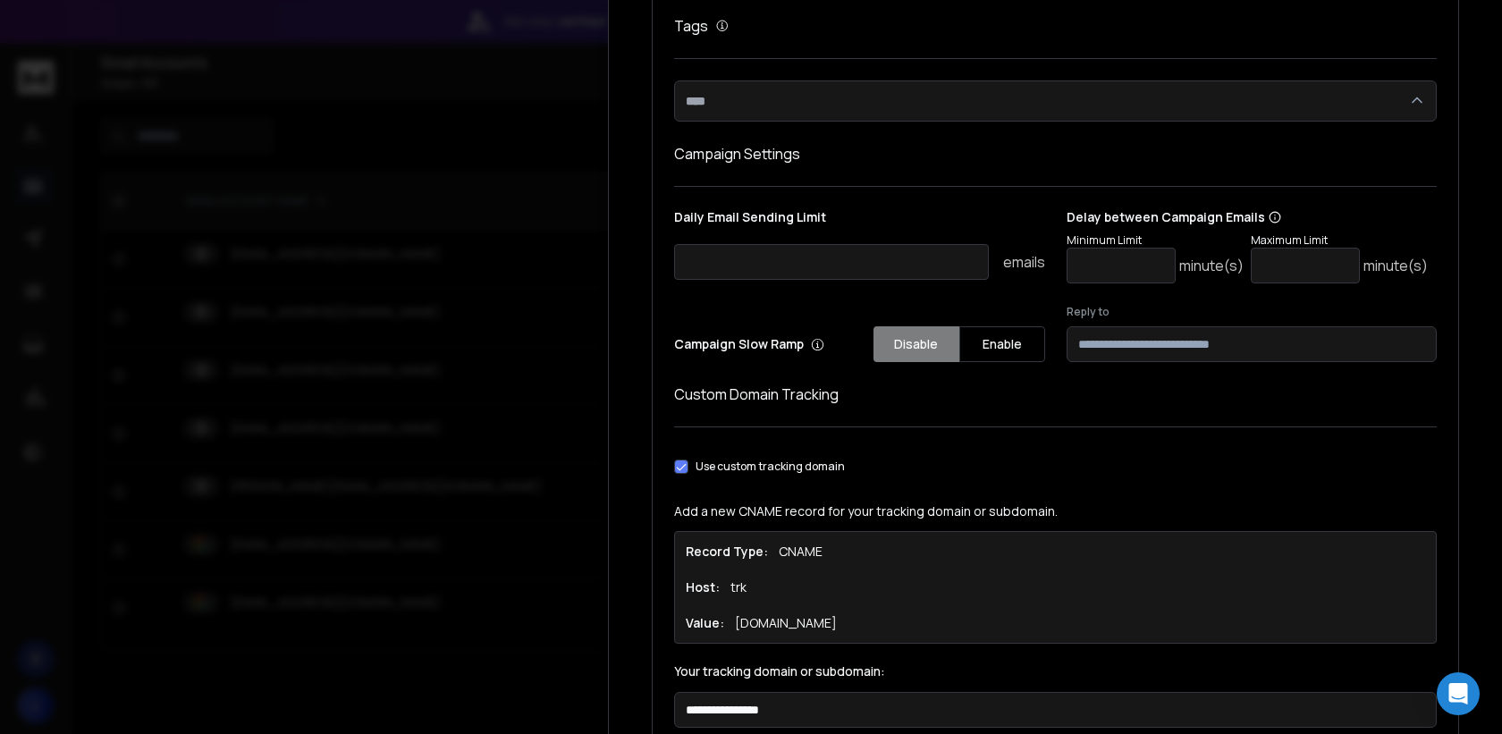
drag, startPoint x: 763, startPoint y: 261, endPoint x: 630, endPoint y: 268, distance: 133.4
click at [629, 268] on div "Multi Select Table Sheet [EMAIL_ADDRESS][DOMAIN_NAME] Overview Campaign Stats W…" at bounding box center [1055, 367] width 894 height 734
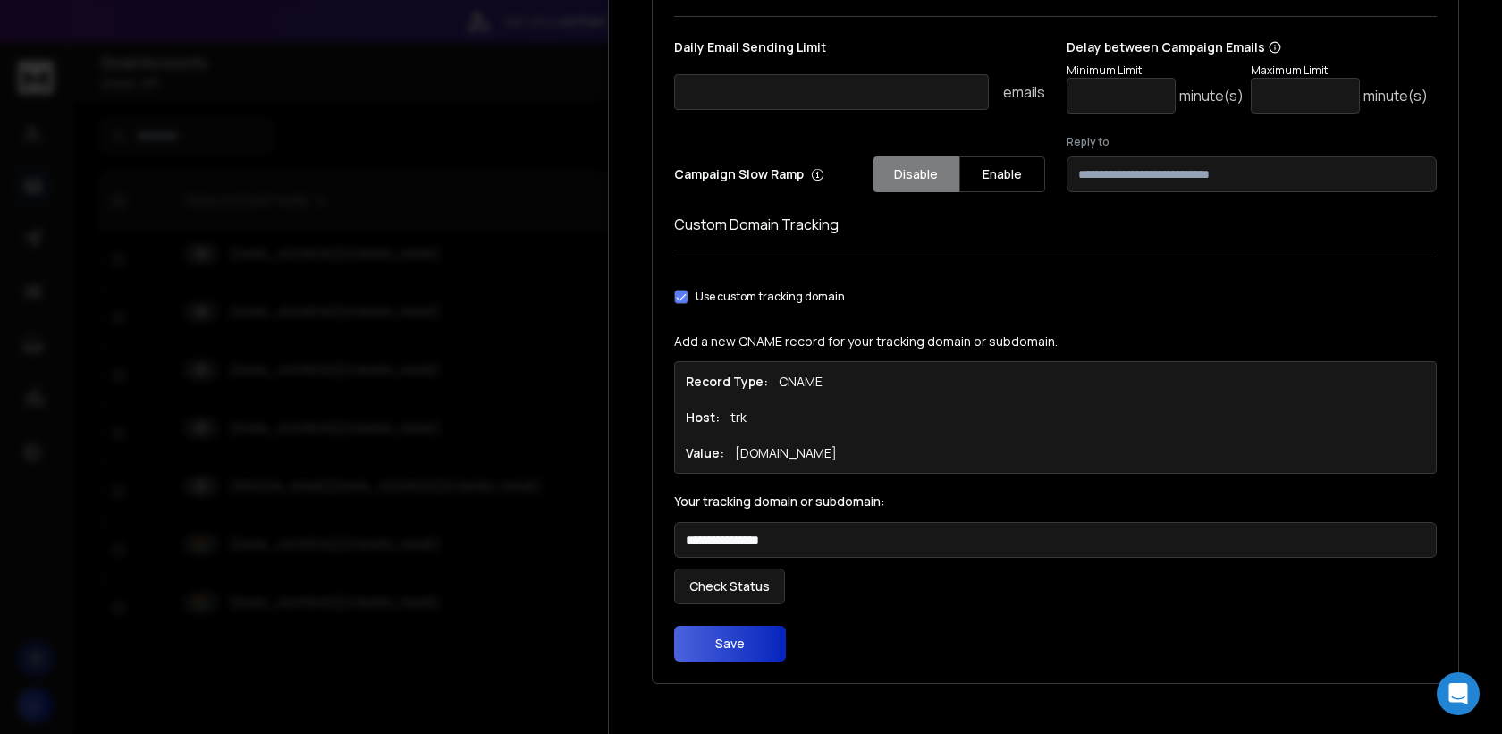
click at [732, 642] on button "Save" at bounding box center [730, 644] width 112 height 36
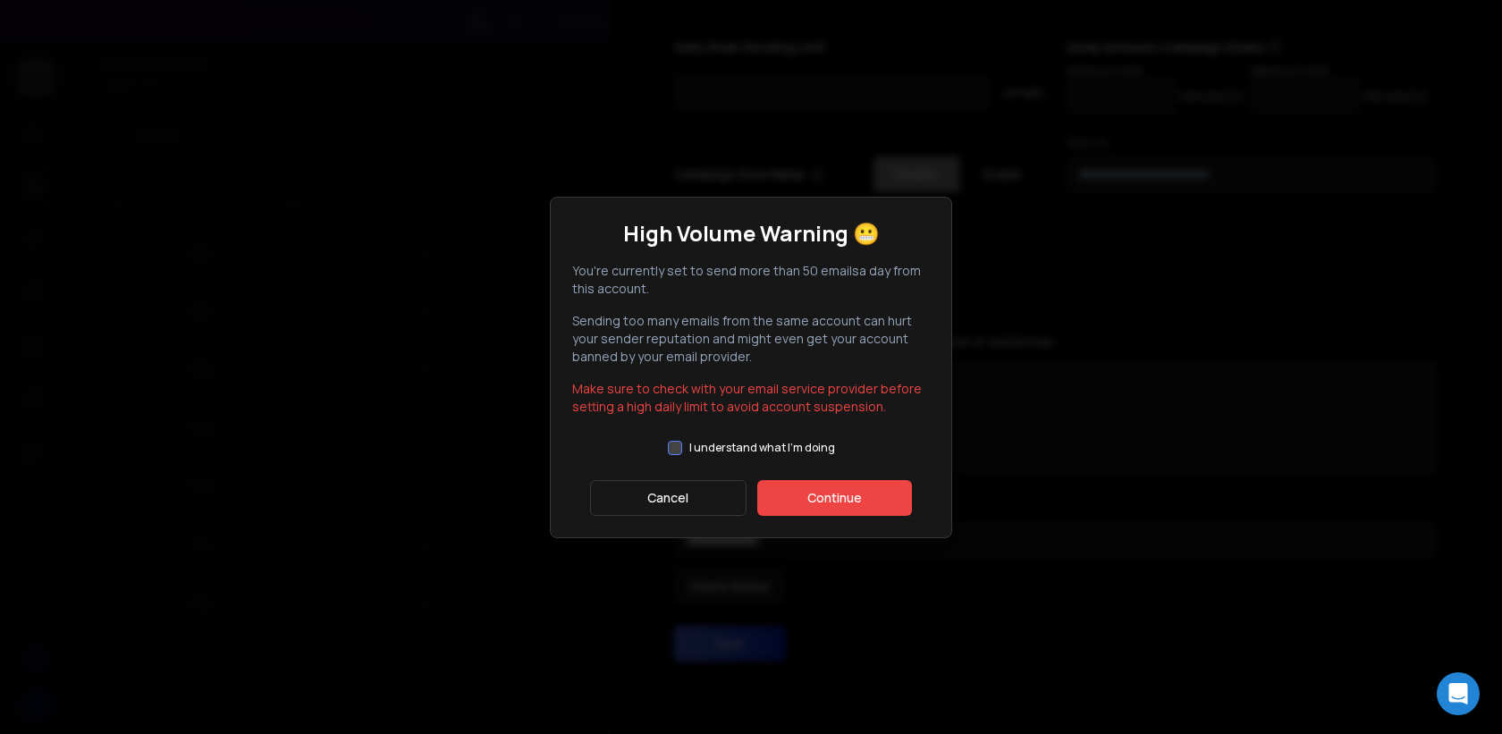
click at [794, 441] on label "I understand what I'm doing" at bounding box center [763, 448] width 146 height 14
click at [682, 441] on button "I understand what I'm doing" at bounding box center [675, 448] width 14 height 14
click at [810, 501] on button "Continue" at bounding box center [834, 498] width 155 height 36
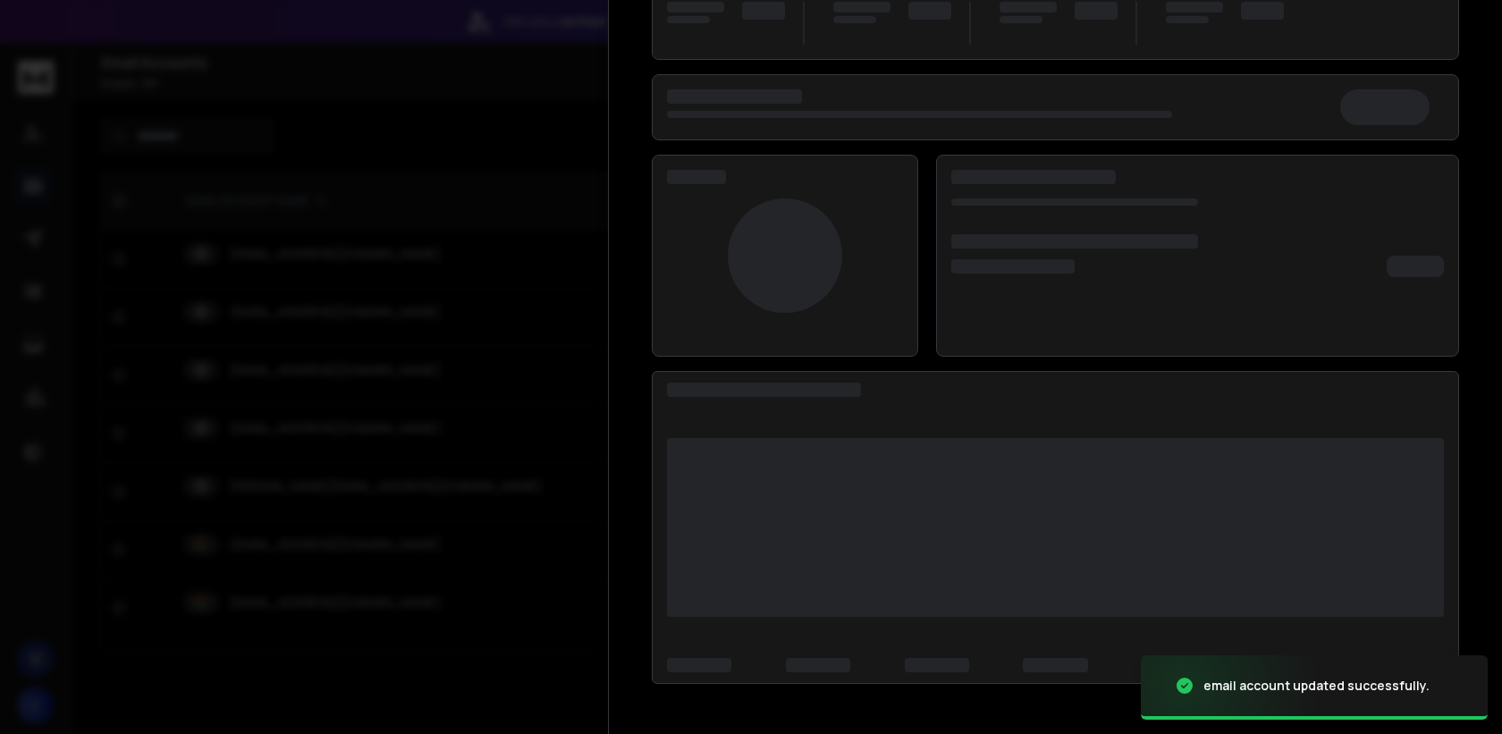
scroll to position [195, 0]
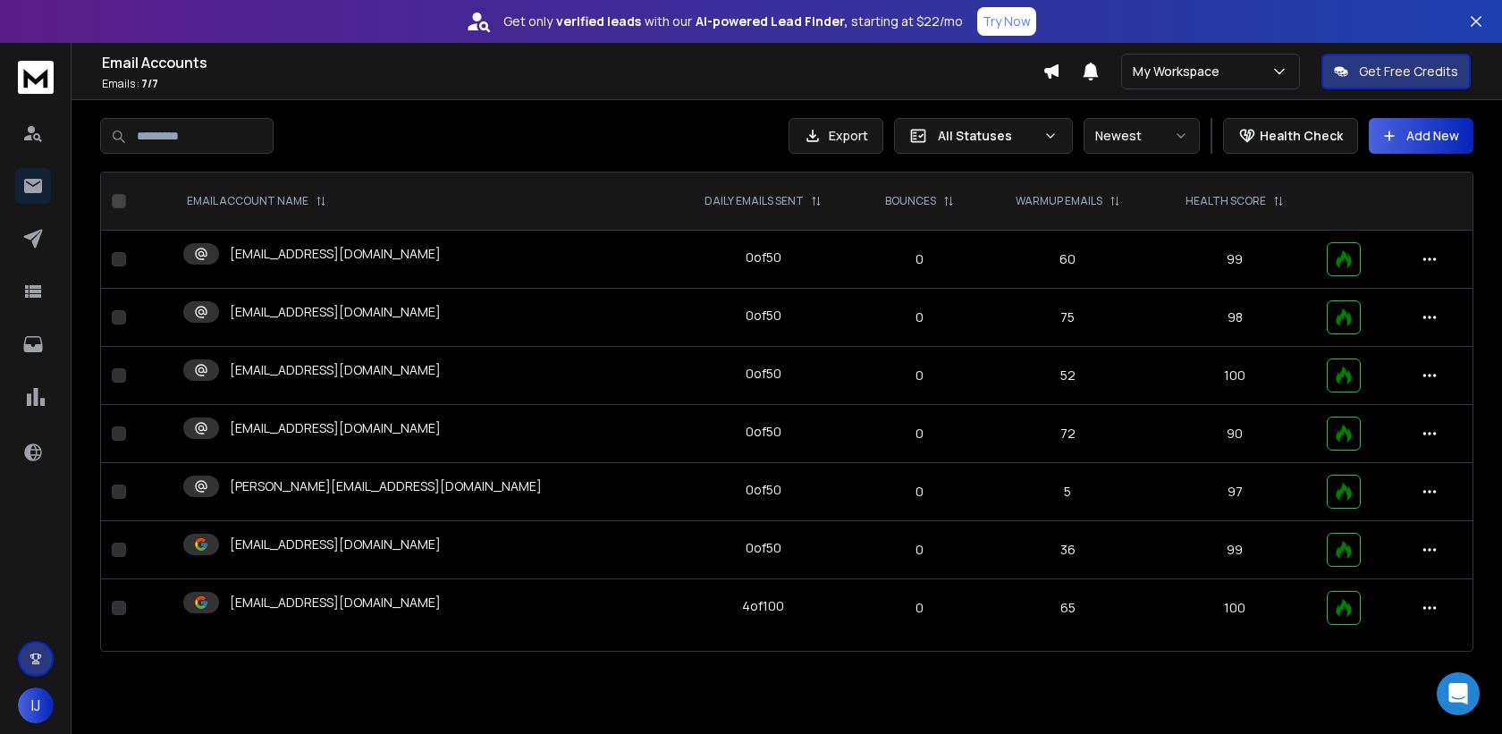
click at [115, 266] on button "button" at bounding box center [119, 259] width 14 height 14
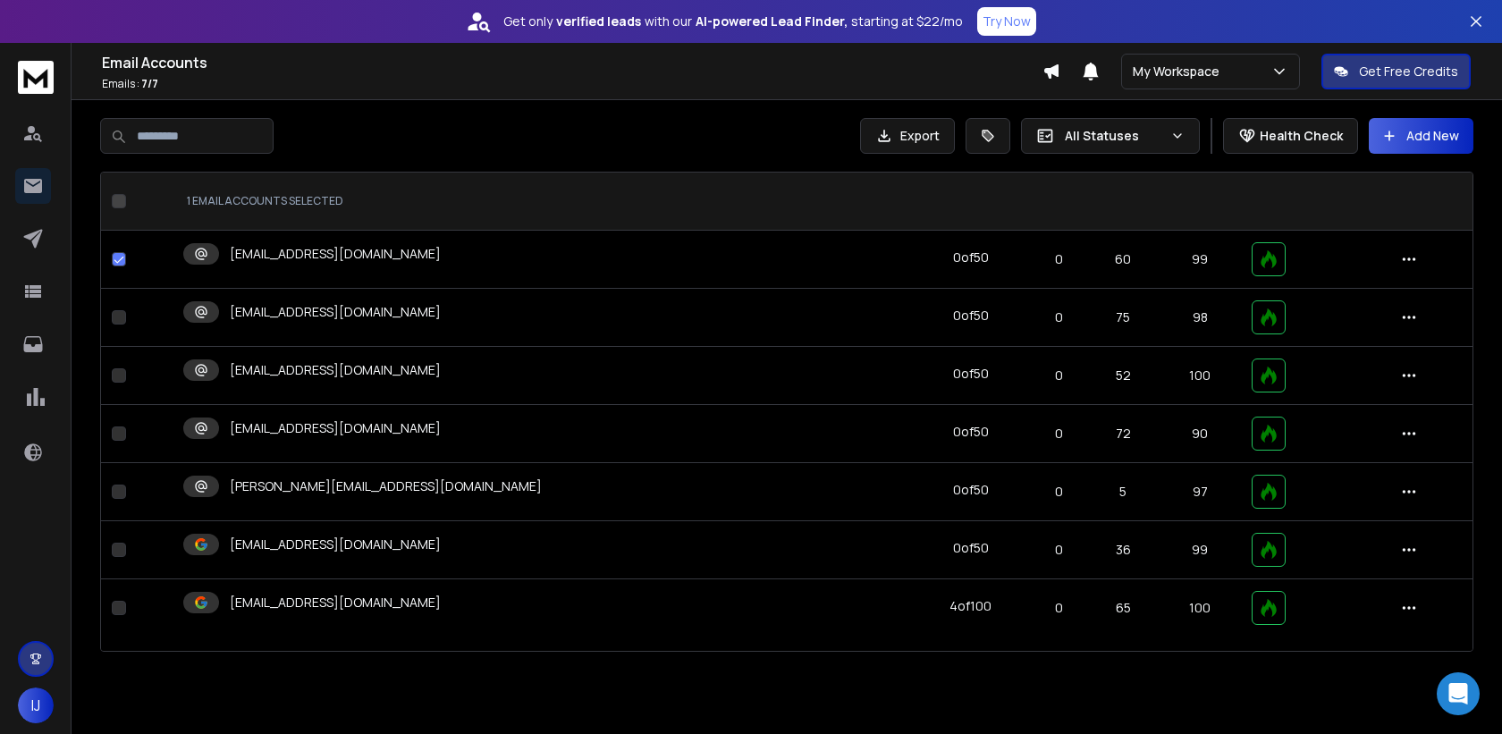
click at [124, 290] on td at bounding box center [137, 318] width 72 height 58
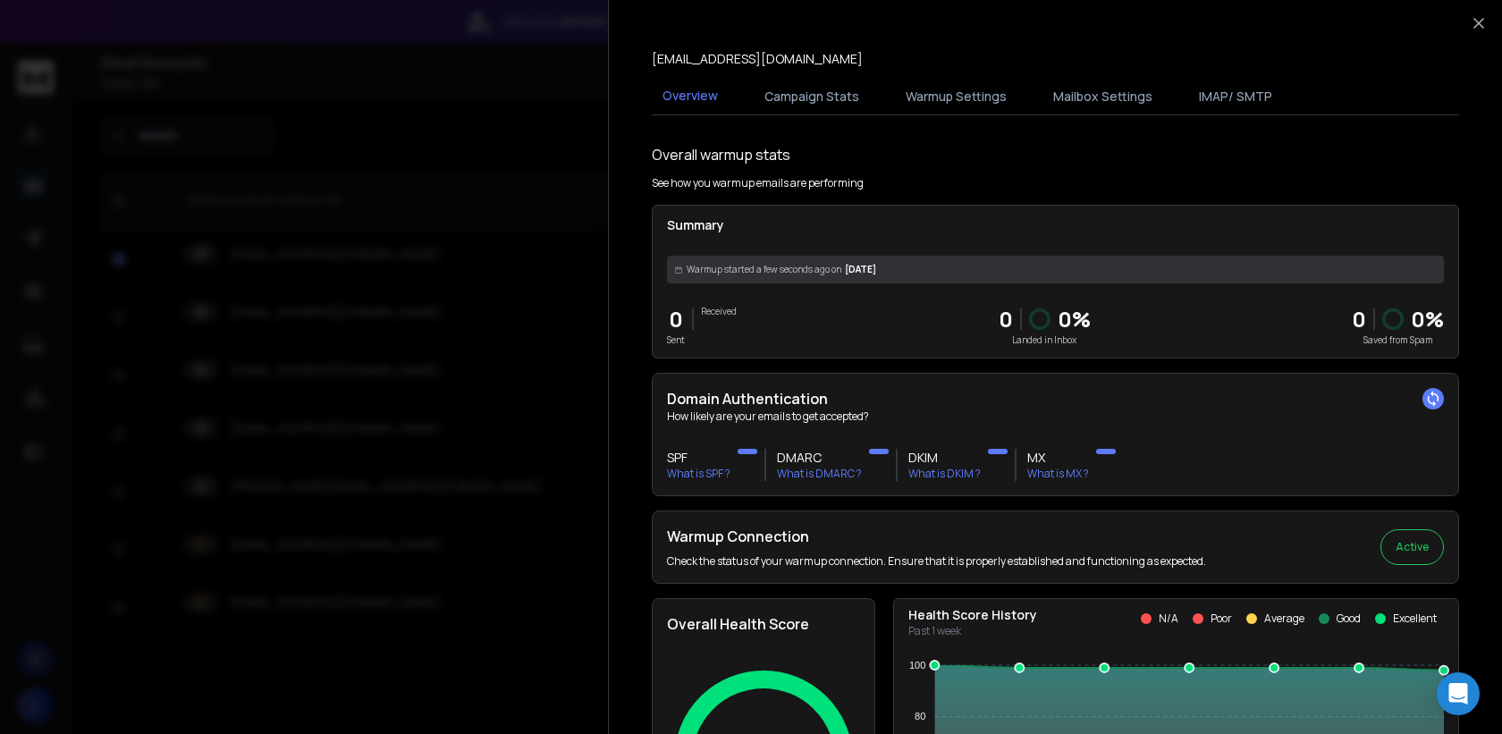
click at [174, 293] on div at bounding box center [751, 367] width 1502 height 734
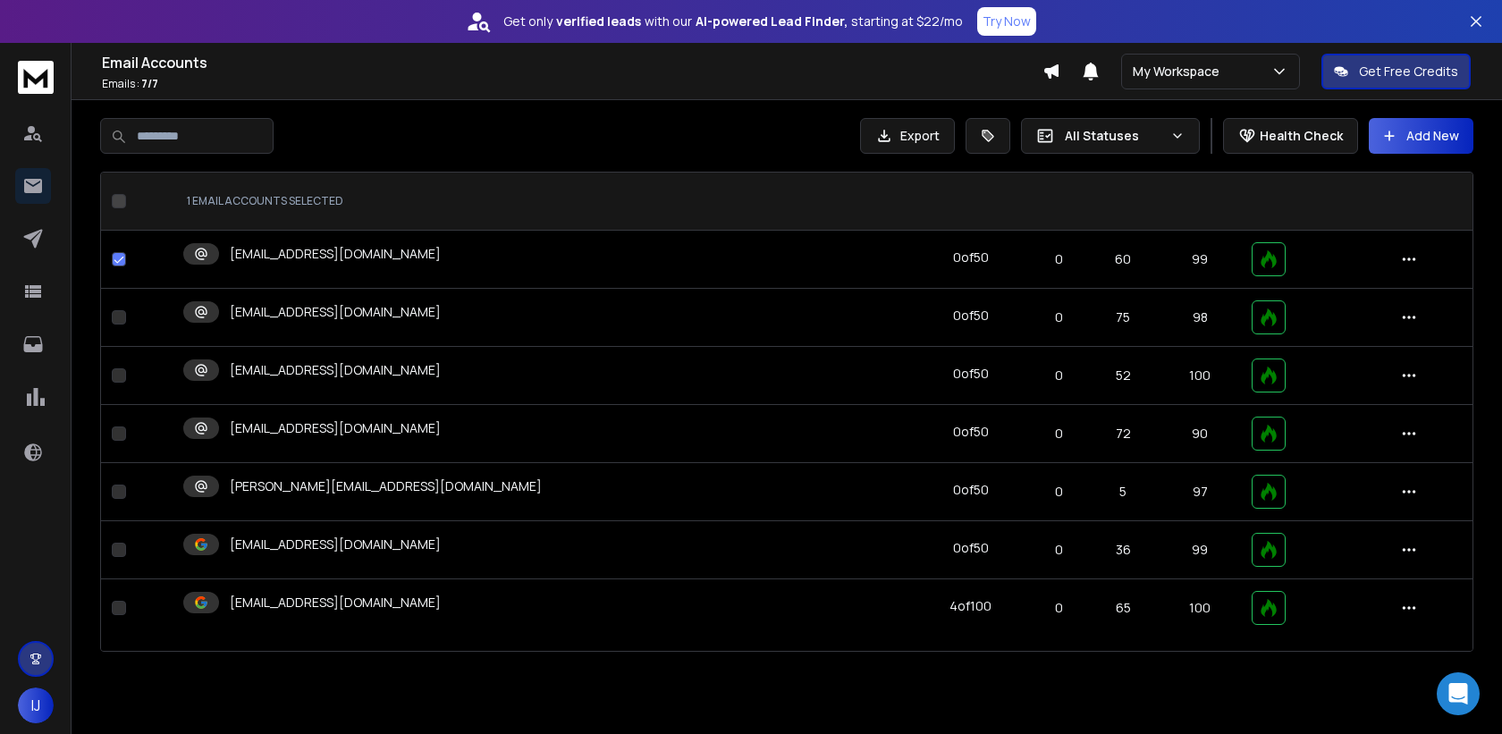
click at [119, 316] on button "button" at bounding box center [119, 317] width 14 height 14
click at [116, 370] on button "button" at bounding box center [119, 375] width 14 height 14
click at [114, 427] on button "button" at bounding box center [119, 434] width 14 height 14
click at [117, 433] on button "button" at bounding box center [119, 434] width 14 height 14
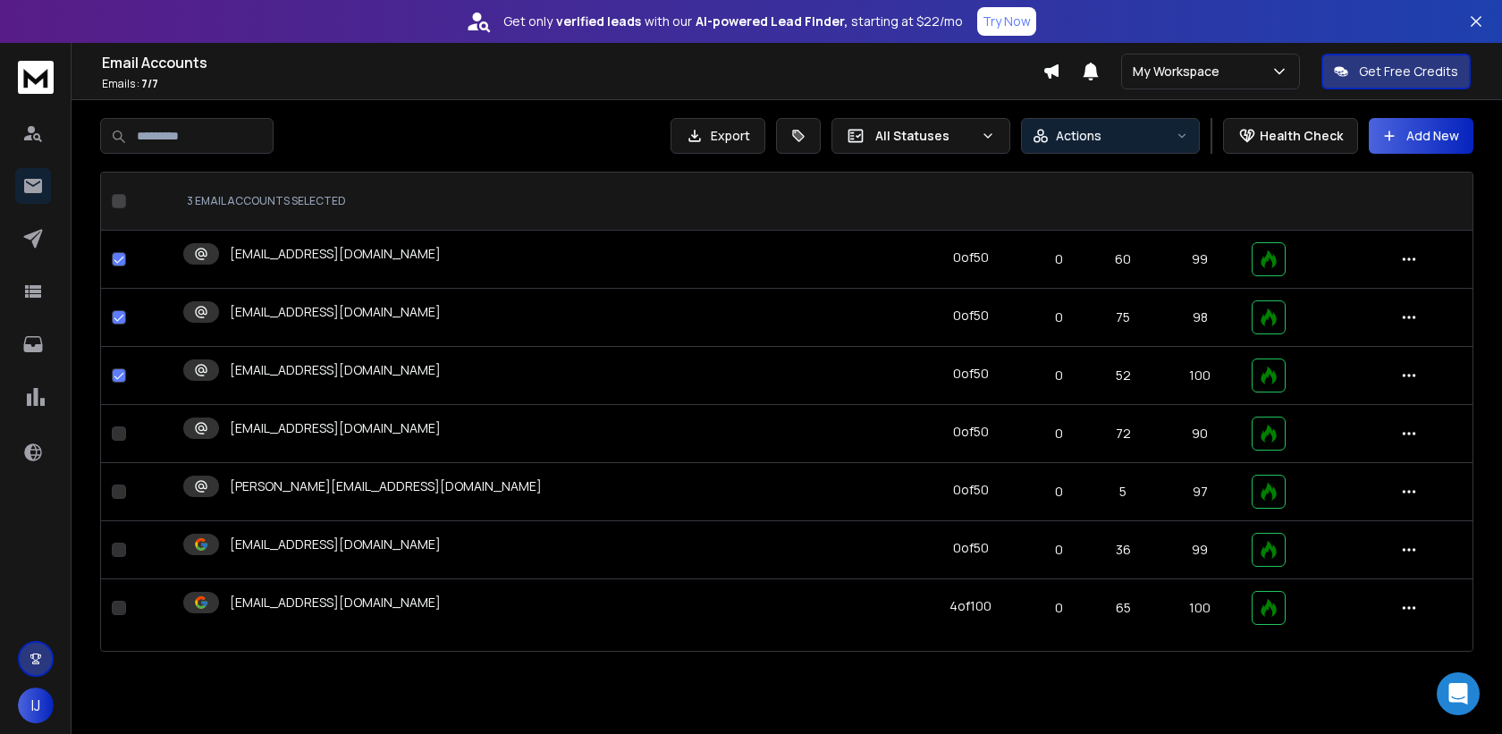
click at [1090, 129] on p "Actions" at bounding box center [1079, 136] width 46 height 18
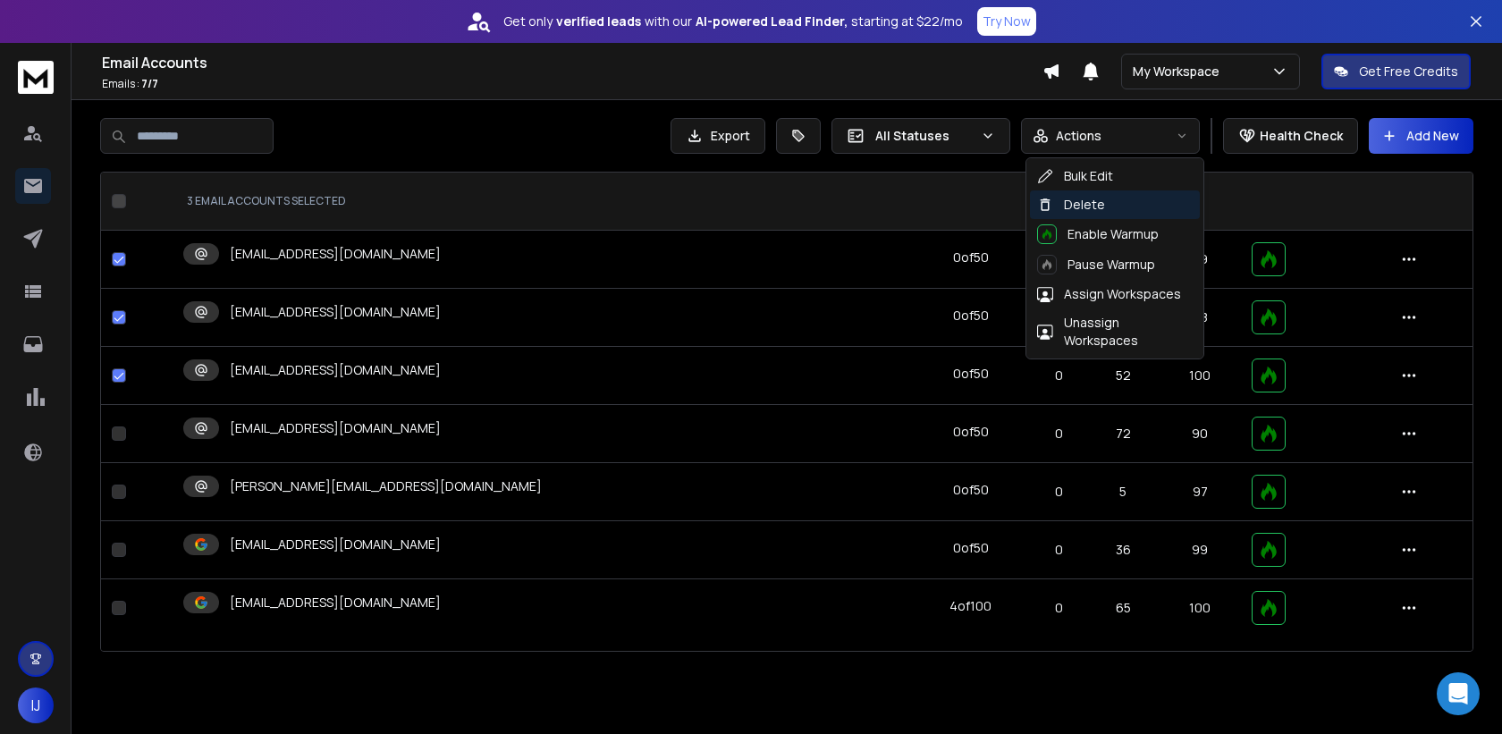
click at [1101, 195] on div "Delete" at bounding box center [1115, 204] width 170 height 29
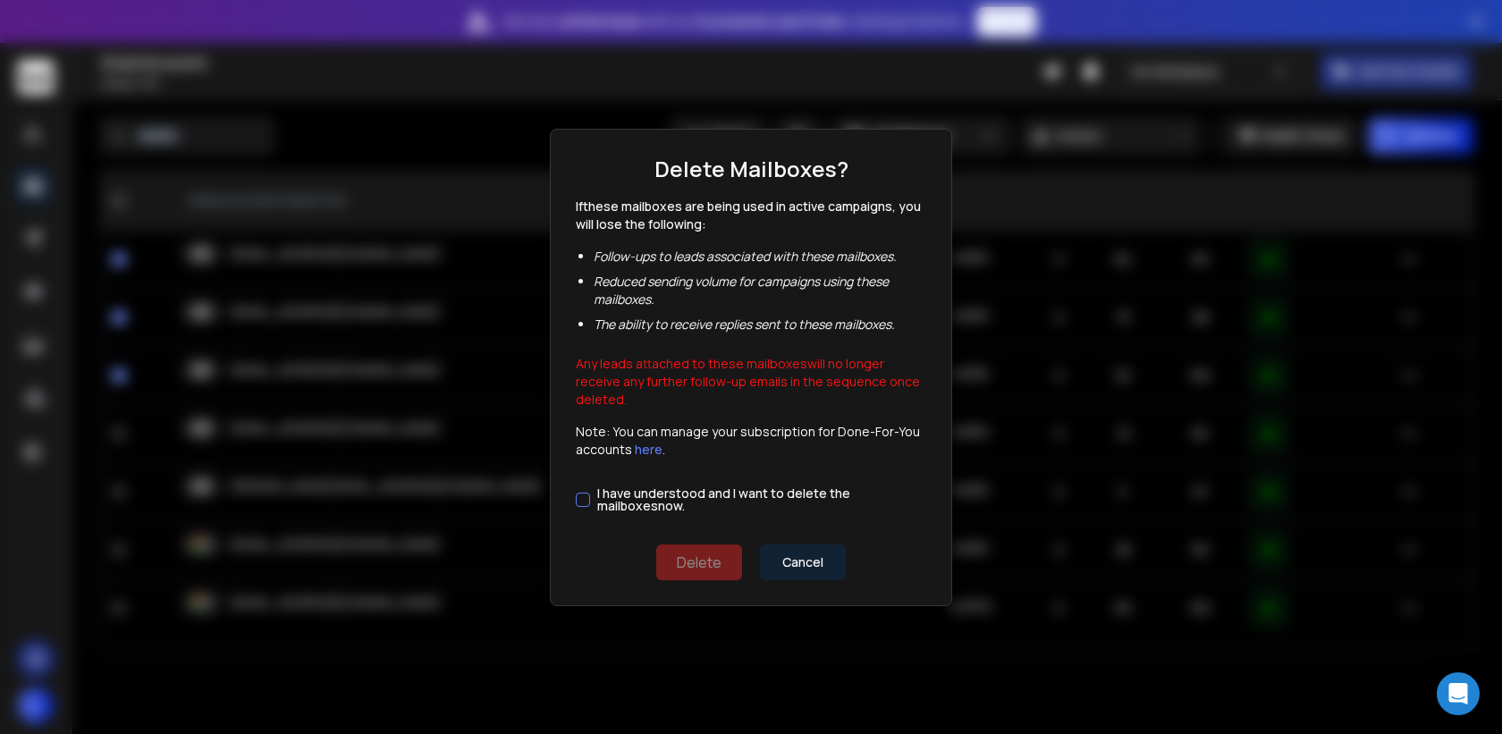
click at [596, 504] on div "Delete Mailboxes? If these mailboxes are being used in active campaigns, you wi…" at bounding box center [751, 368] width 351 height 426
click at [585, 495] on button "I have understood and I want to delete the mailbox es now." at bounding box center [583, 500] width 14 height 14
click at [687, 559] on button "Delete" at bounding box center [699, 563] width 86 height 36
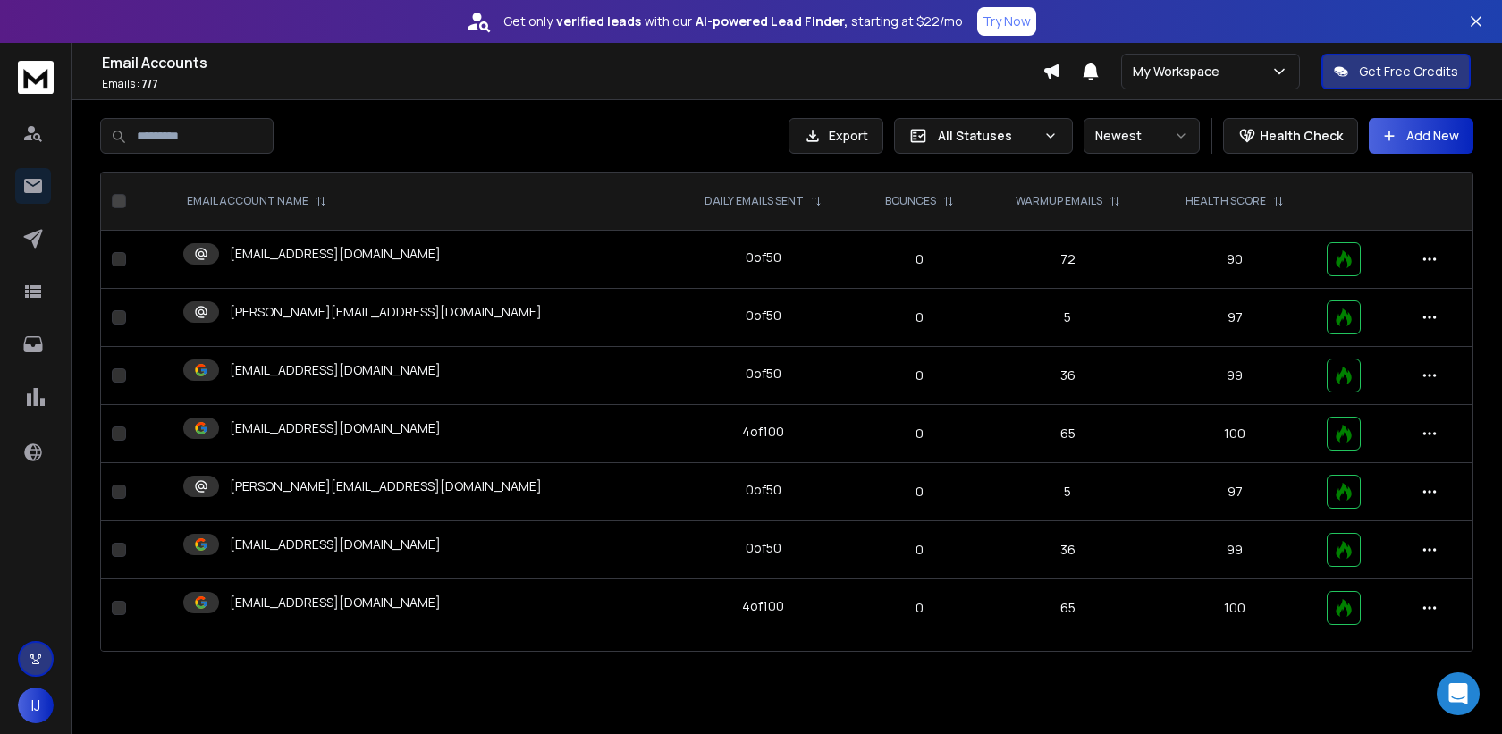
click at [121, 322] on button "button" at bounding box center [119, 317] width 14 height 14
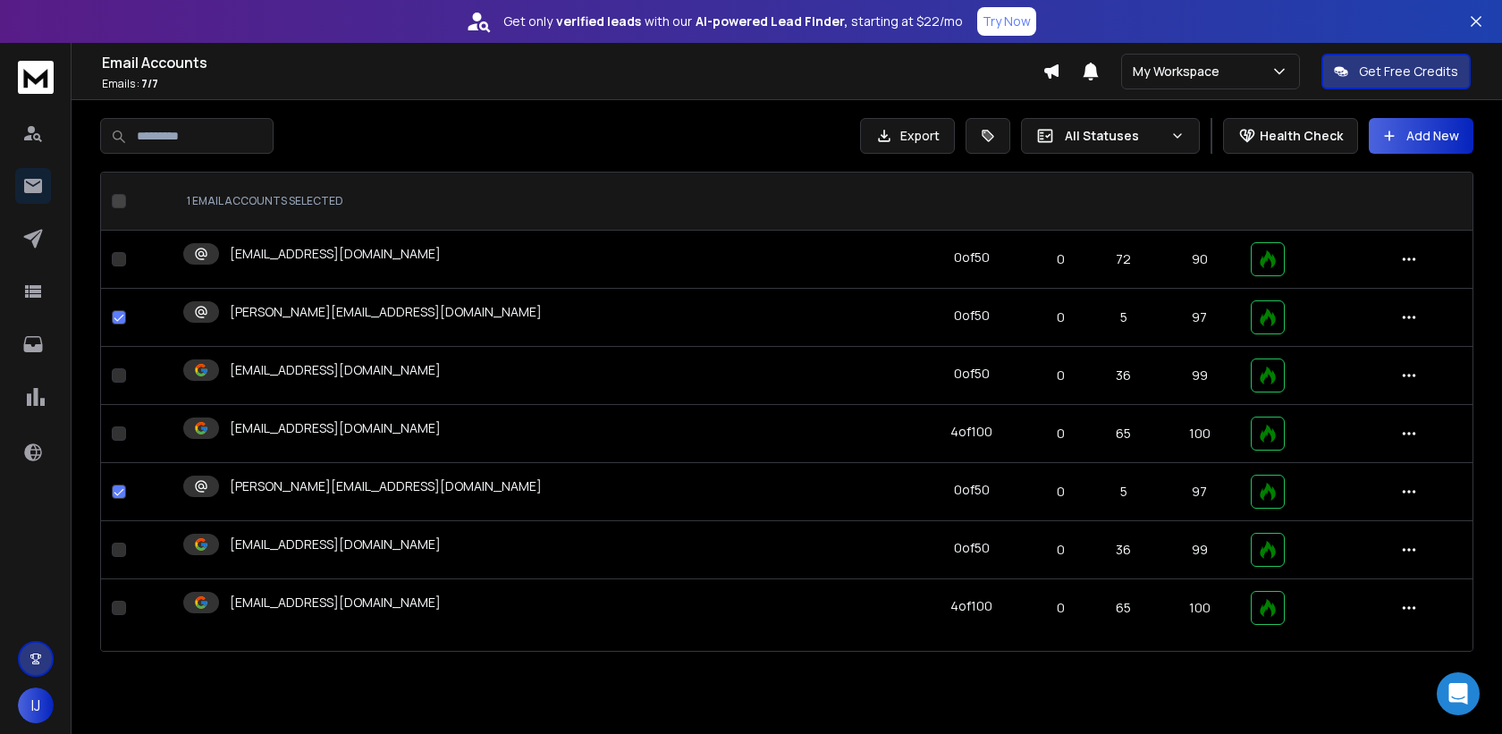
click at [115, 541] on td at bounding box center [137, 550] width 72 height 58
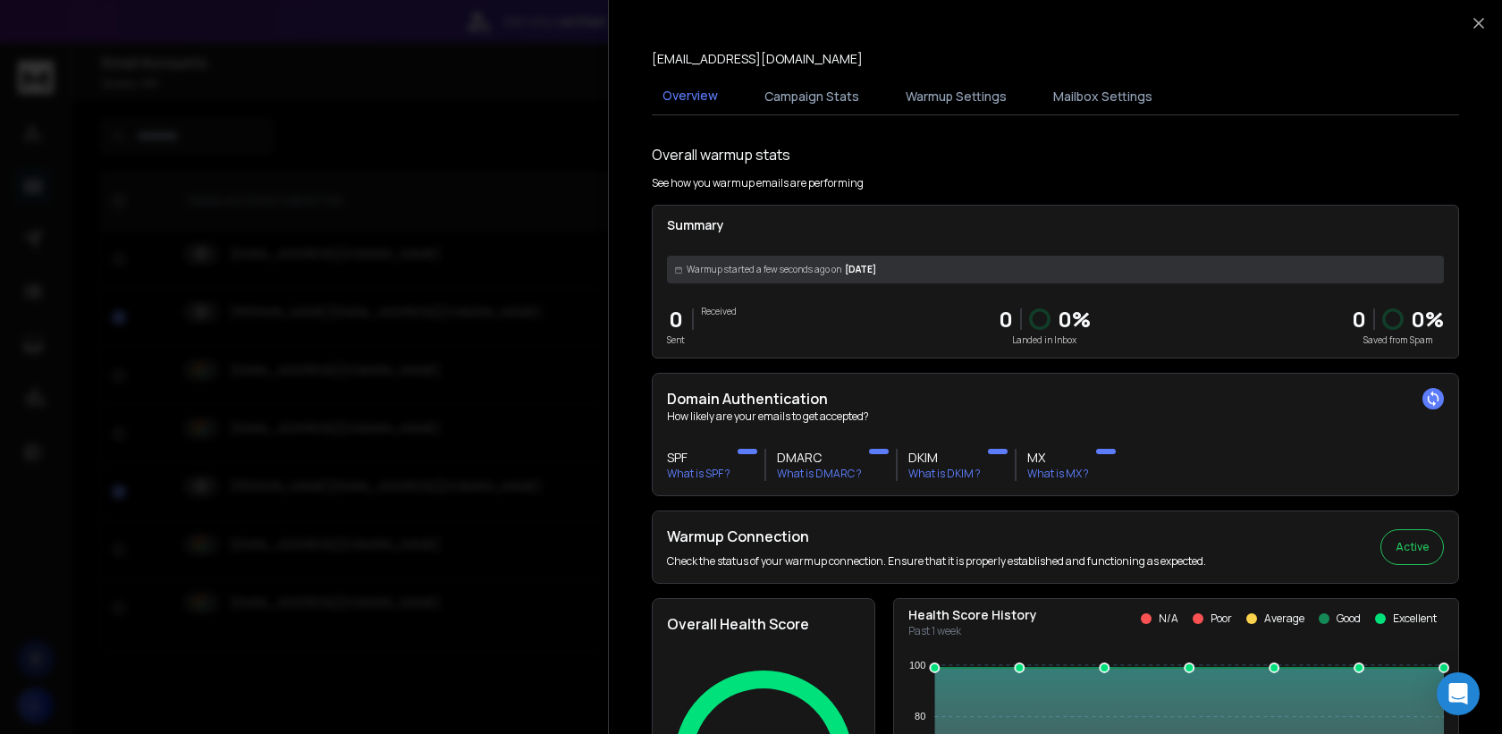
click at [142, 499] on div at bounding box center [751, 367] width 1502 height 734
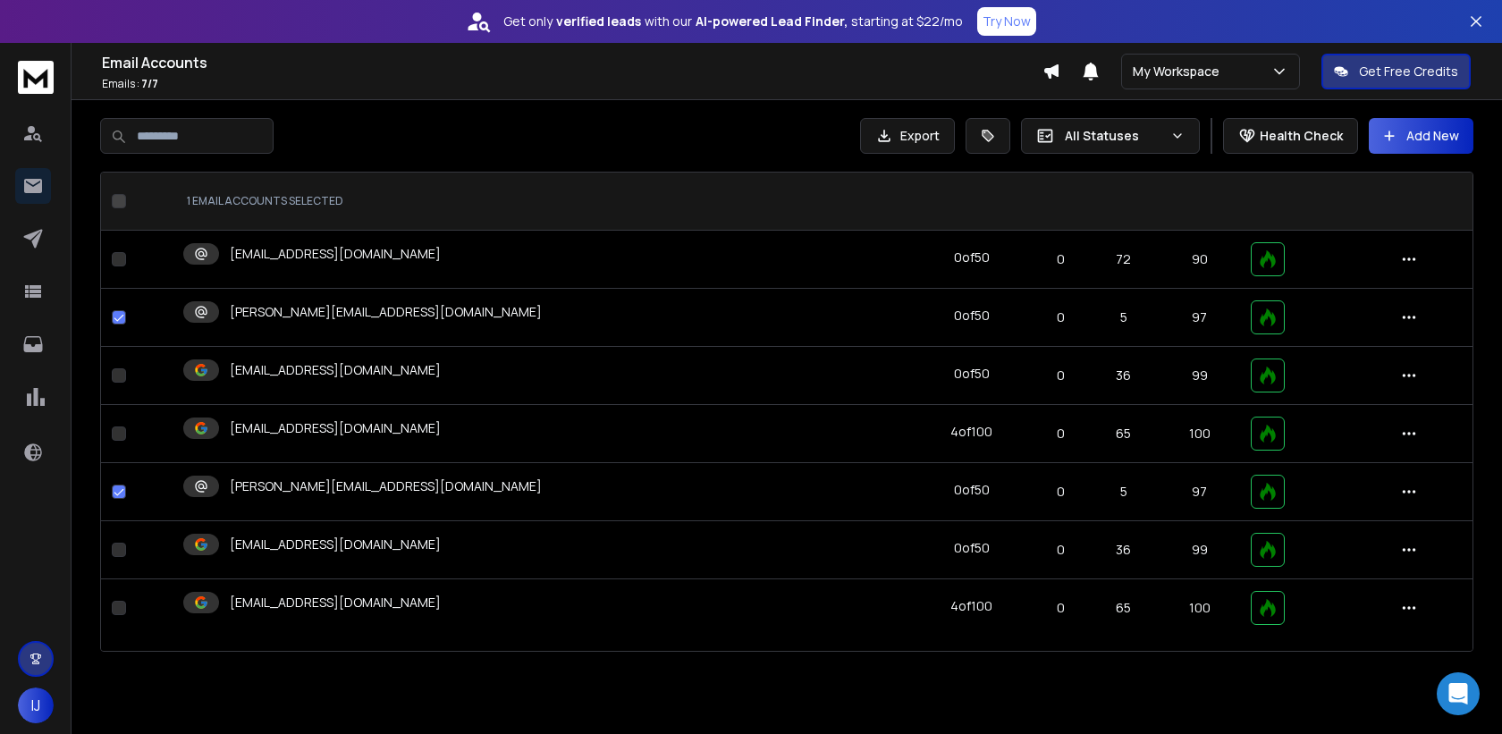
click at [121, 551] on button "button" at bounding box center [119, 550] width 14 height 14
click at [122, 435] on button "button" at bounding box center [119, 434] width 14 height 14
click at [124, 429] on button "button" at bounding box center [119, 434] width 14 height 14
click at [122, 377] on button "button" at bounding box center [119, 375] width 14 height 14
click at [1169, 133] on div "All Statuses" at bounding box center [1110, 136] width 179 height 36
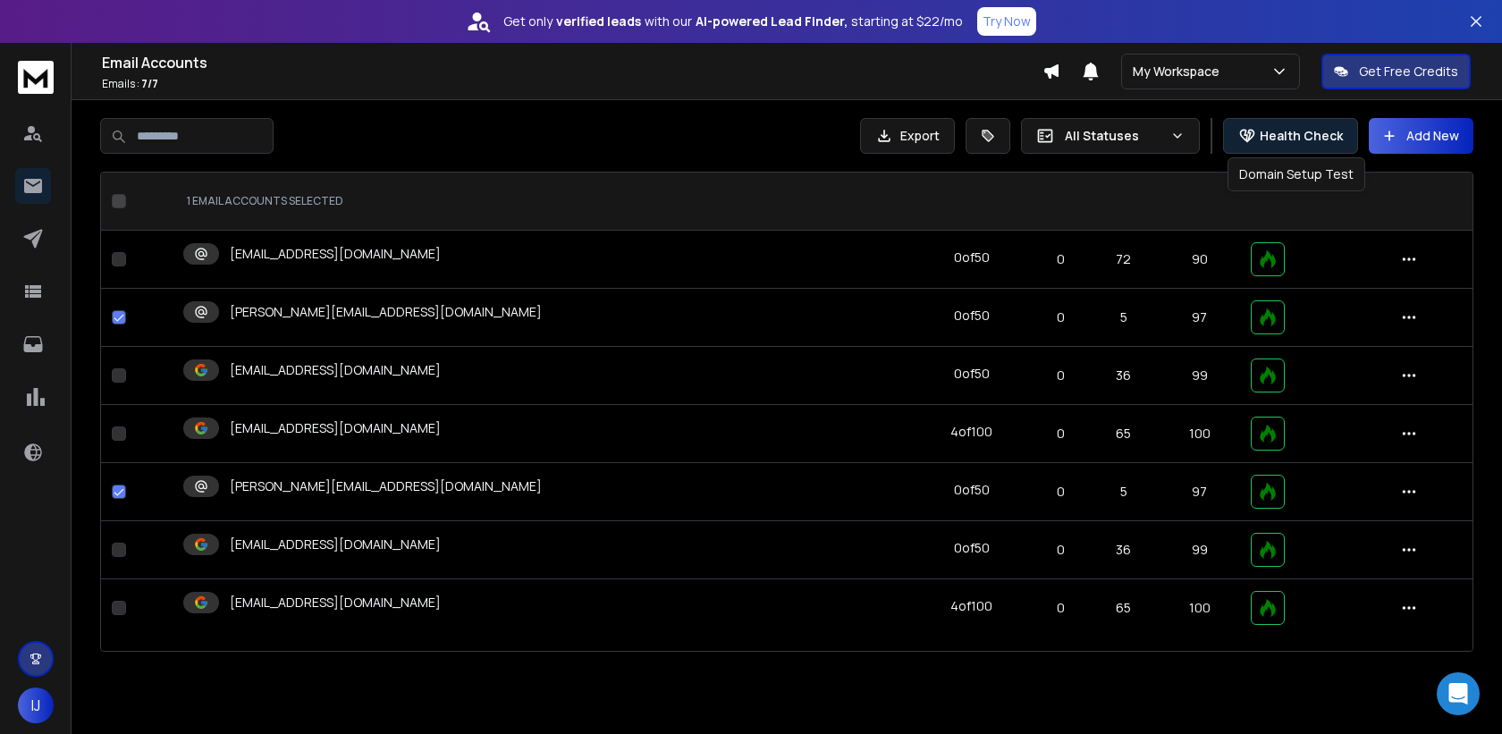
click at [1276, 141] on p "Health Check" at bounding box center [1301, 136] width 83 height 18
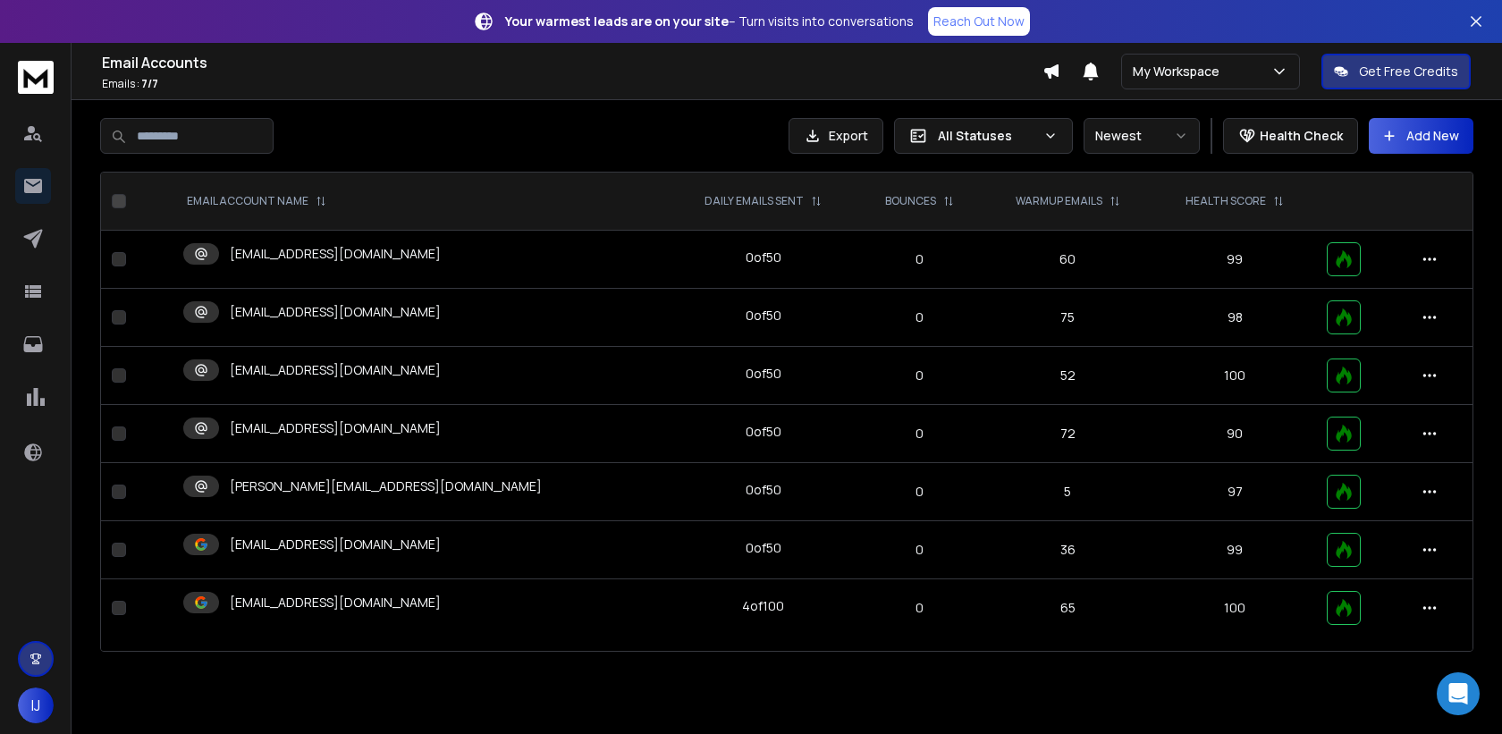
click at [126, 372] on div at bounding box center [142, 375] width 61 height 14
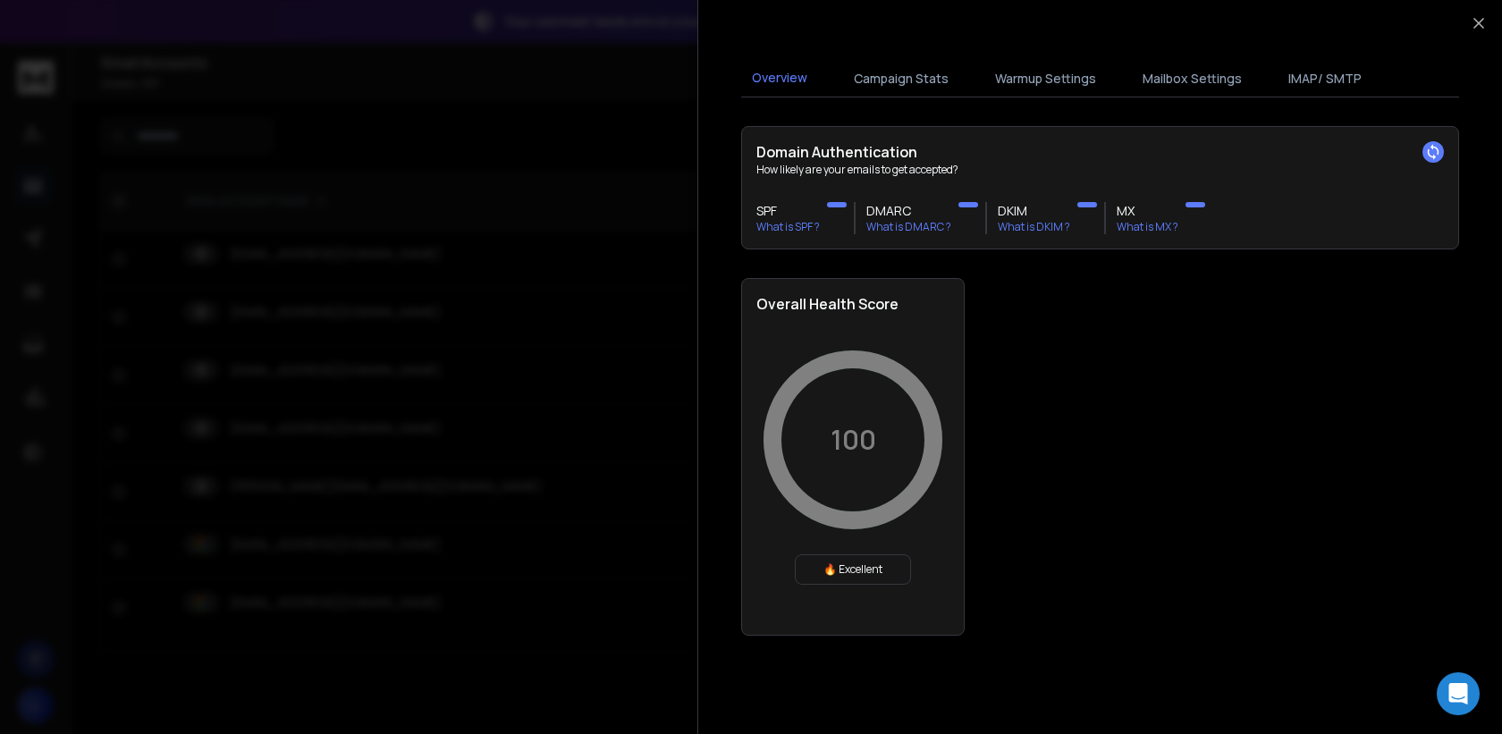
click at [126, 372] on div at bounding box center [751, 367] width 1502 height 734
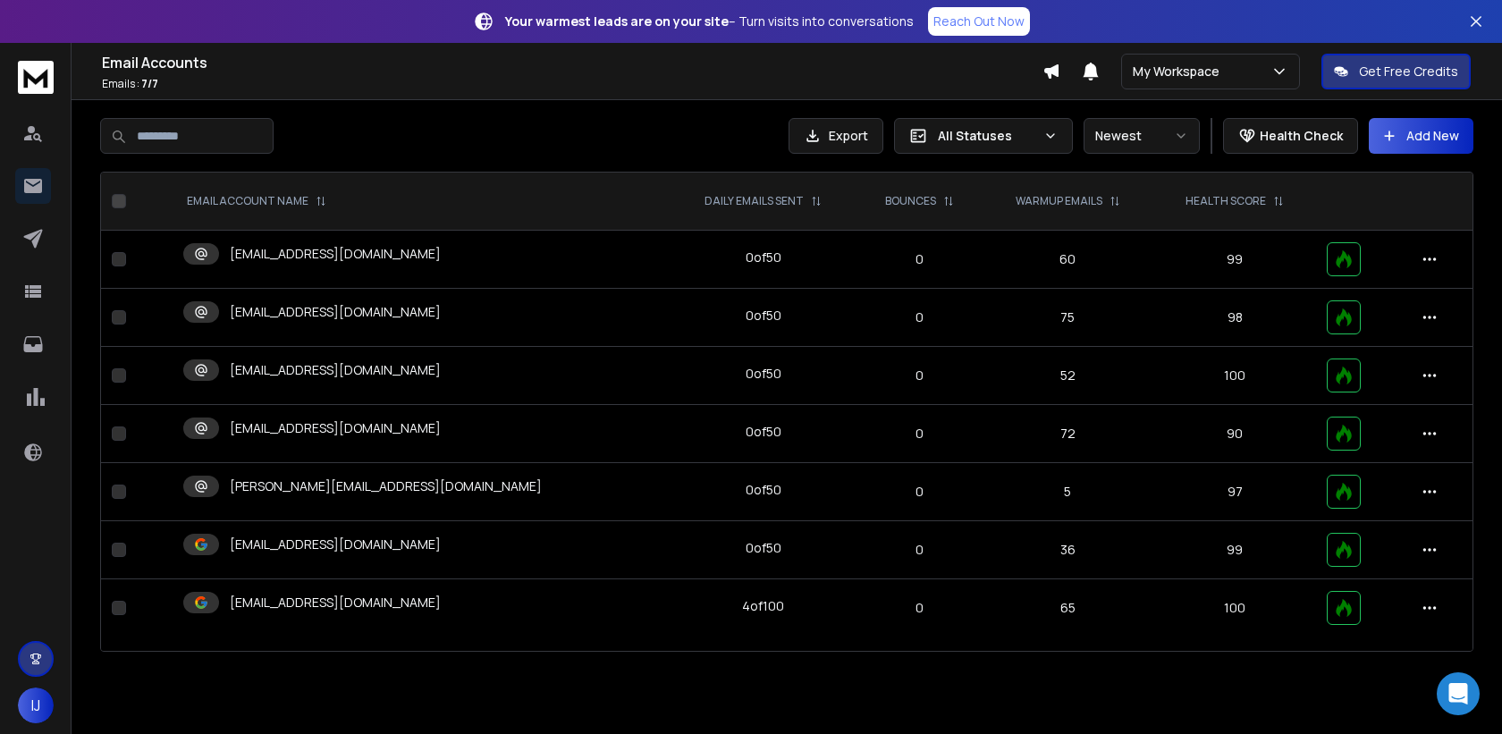
click at [116, 381] on button "button" at bounding box center [119, 375] width 14 height 14
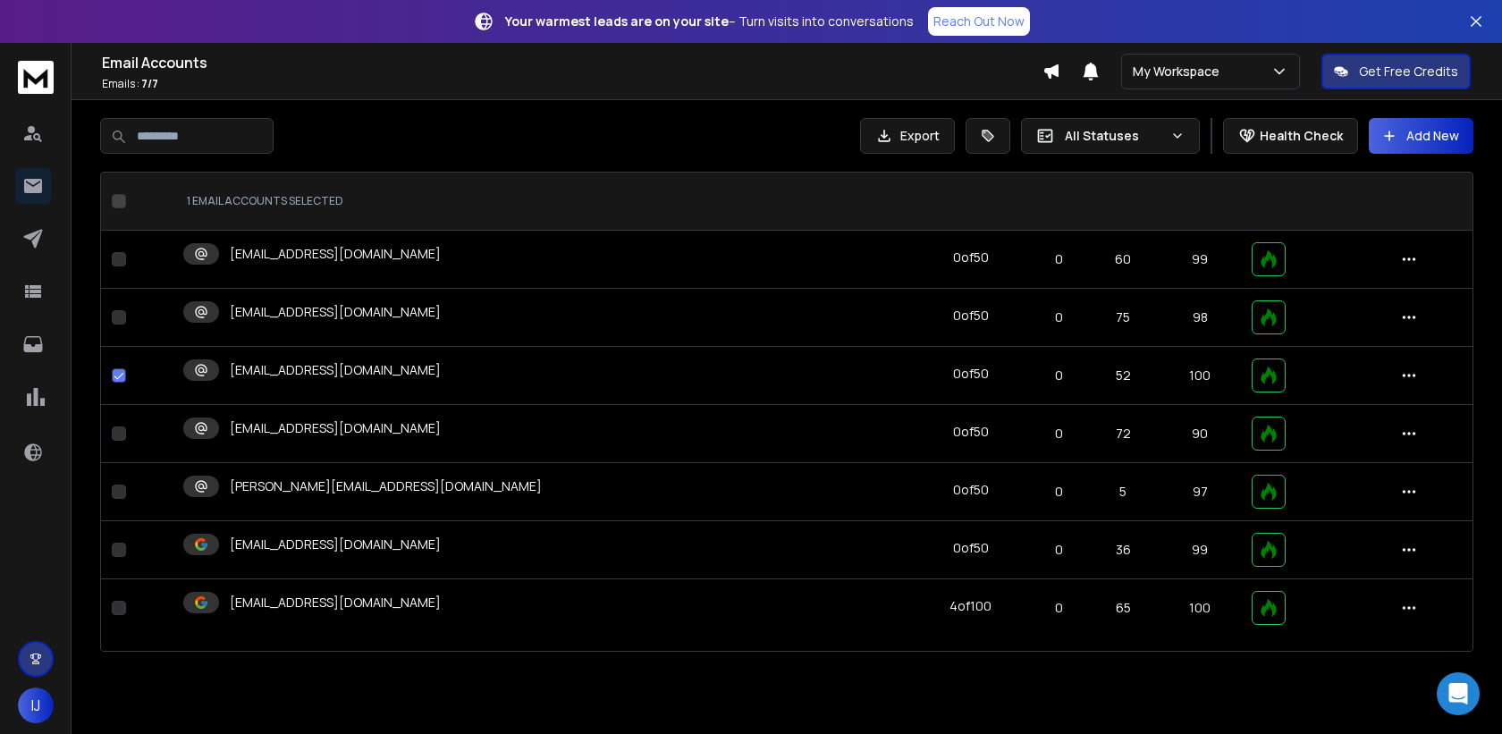
click at [118, 317] on button "button" at bounding box center [119, 317] width 14 height 14
click at [120, 248] on td at bounding box center [137, 260] width 72 height 58
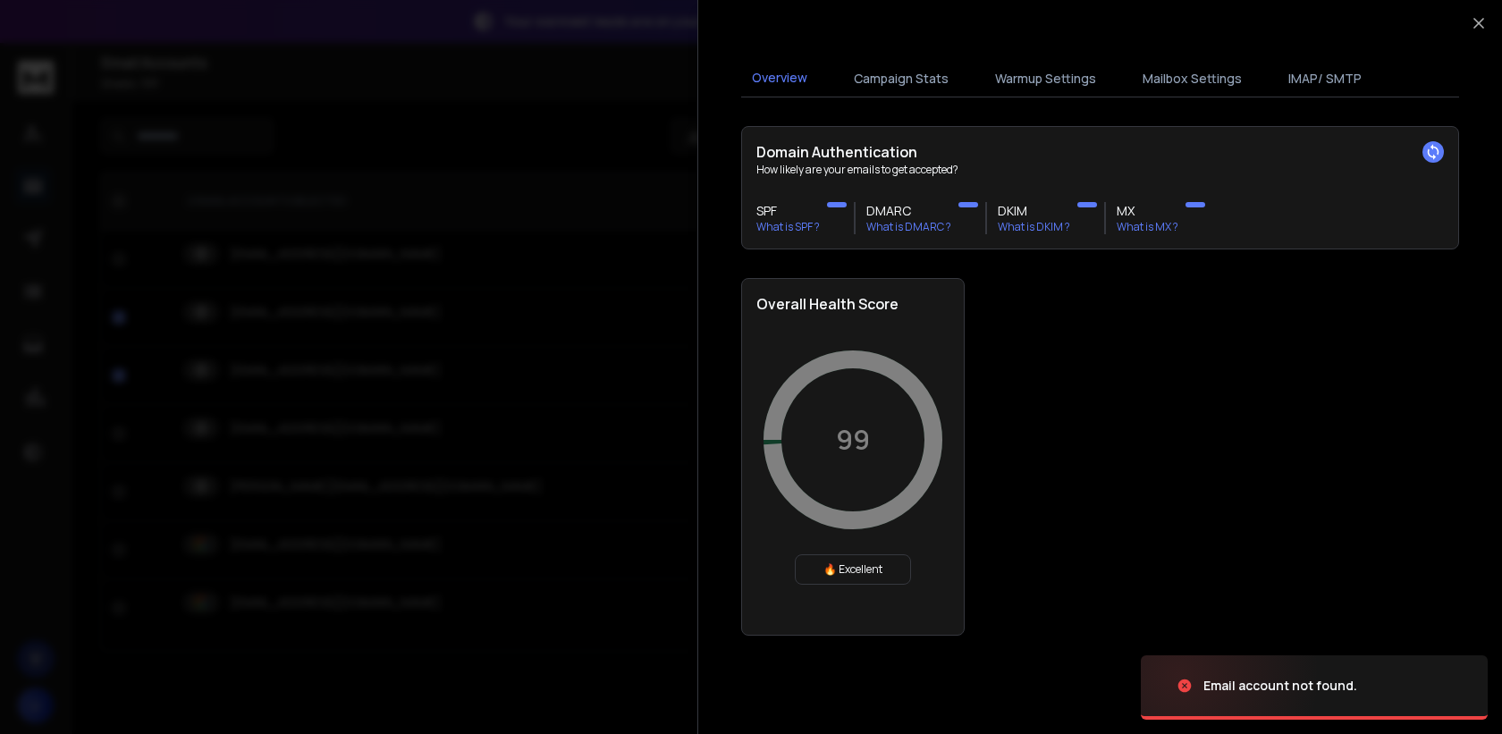
click at [120, 248] on div at bounding box center [751, 367] width 1502 height 734
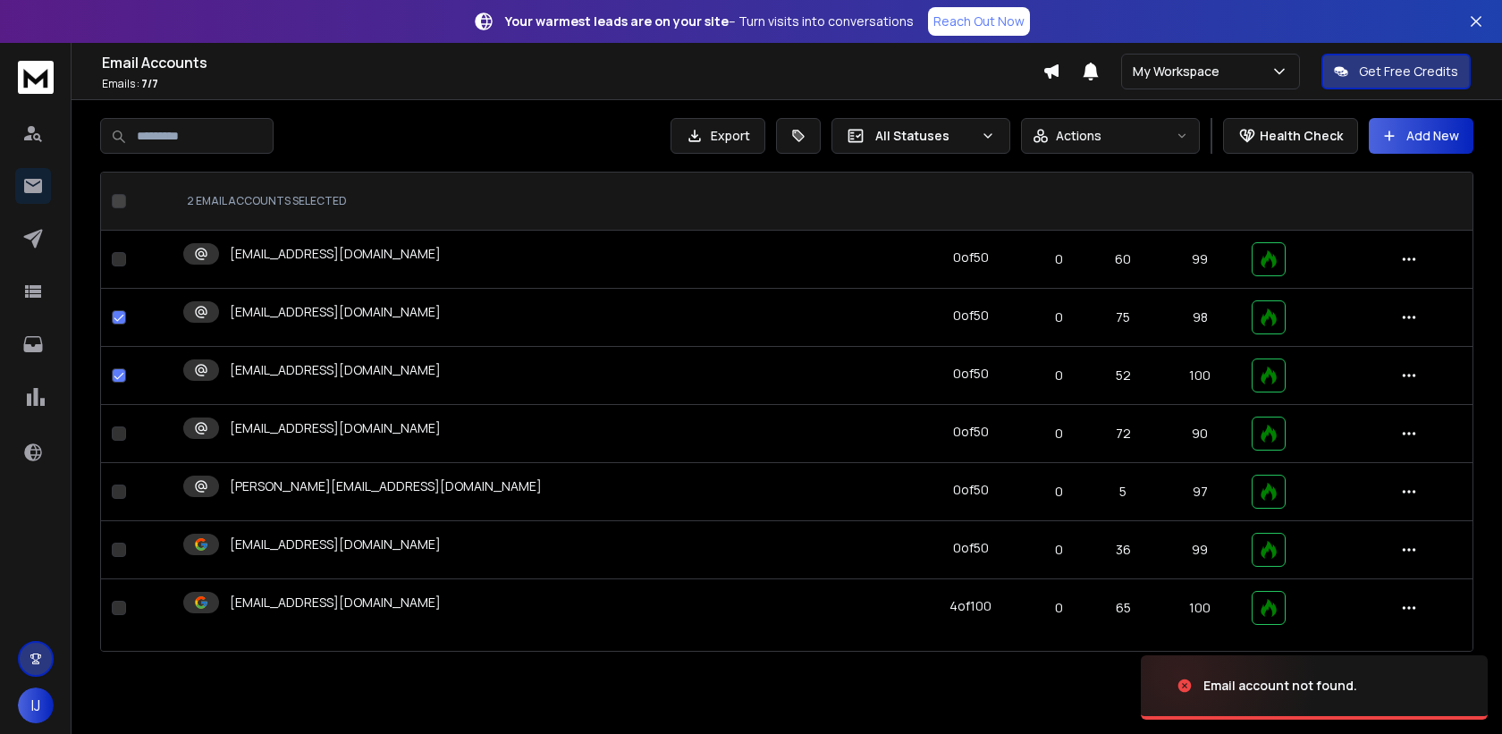
click at [120, 254] on button "button" at bounding box center [119, 259] width 14 height 14
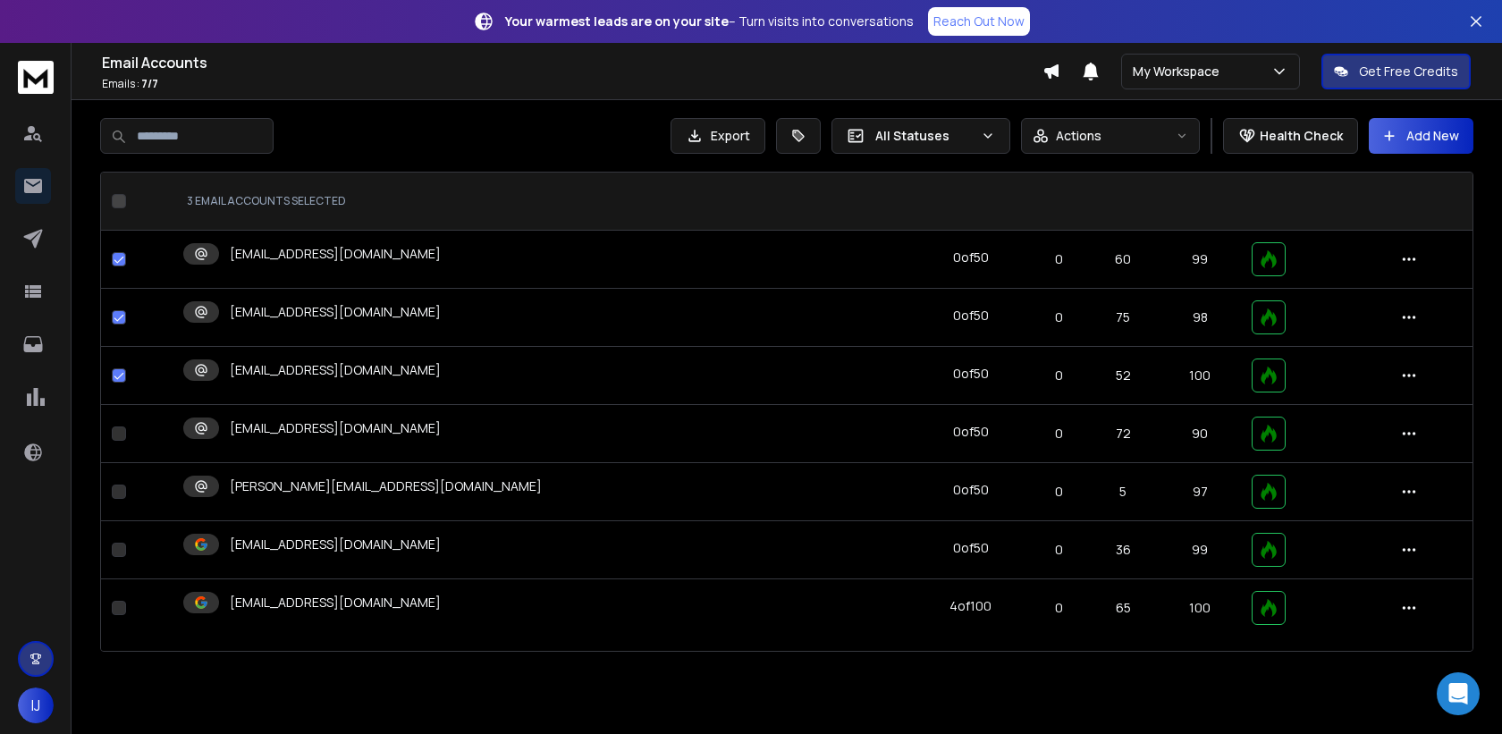
click at [121, 487] on button "button" at bounding box center [119, 492] width 14 height 14
click at [1092, 131] on p "Actions" at bounding box center [1079, 136] width 46 height 18
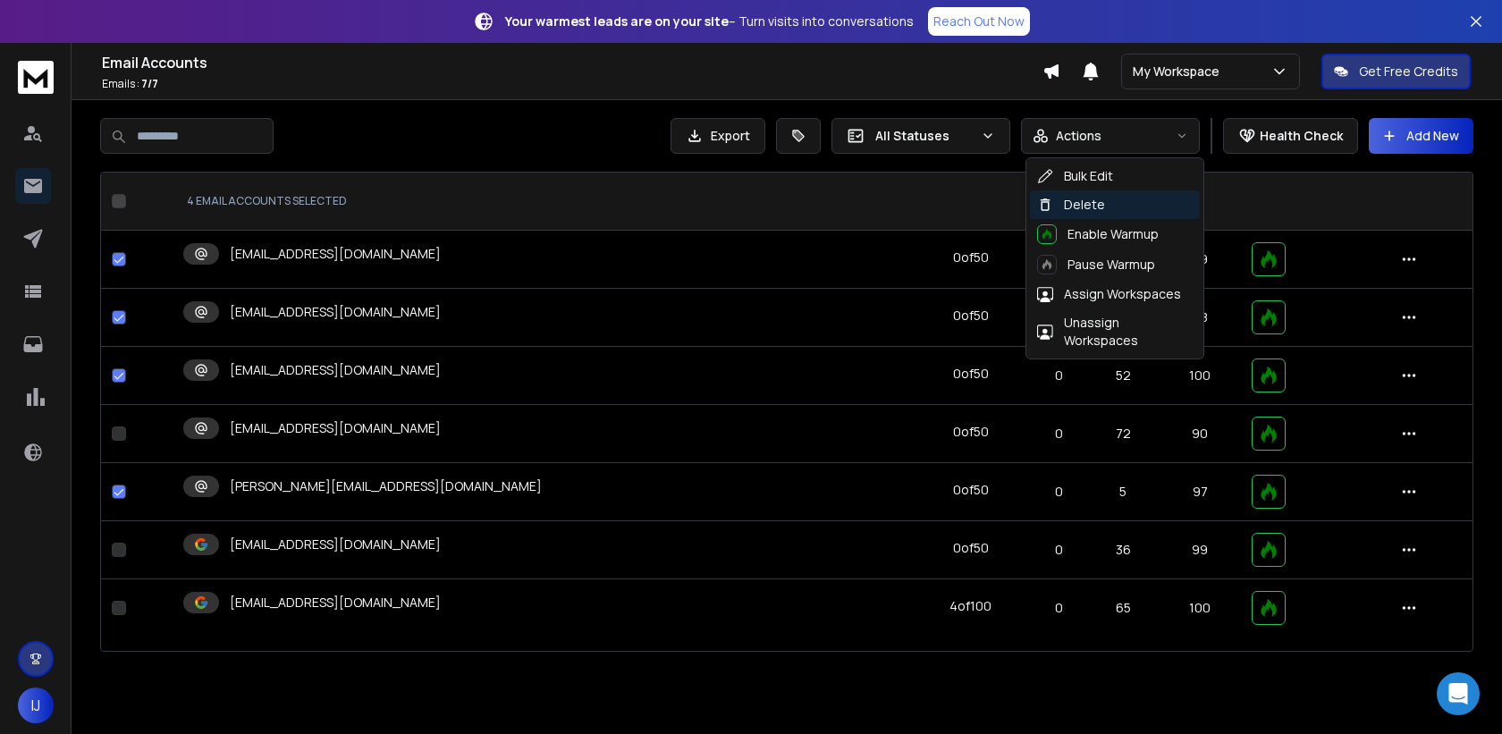
click at [1110, 197] on div "Delete" at bounding box center [1115, 204] width 170 height 29
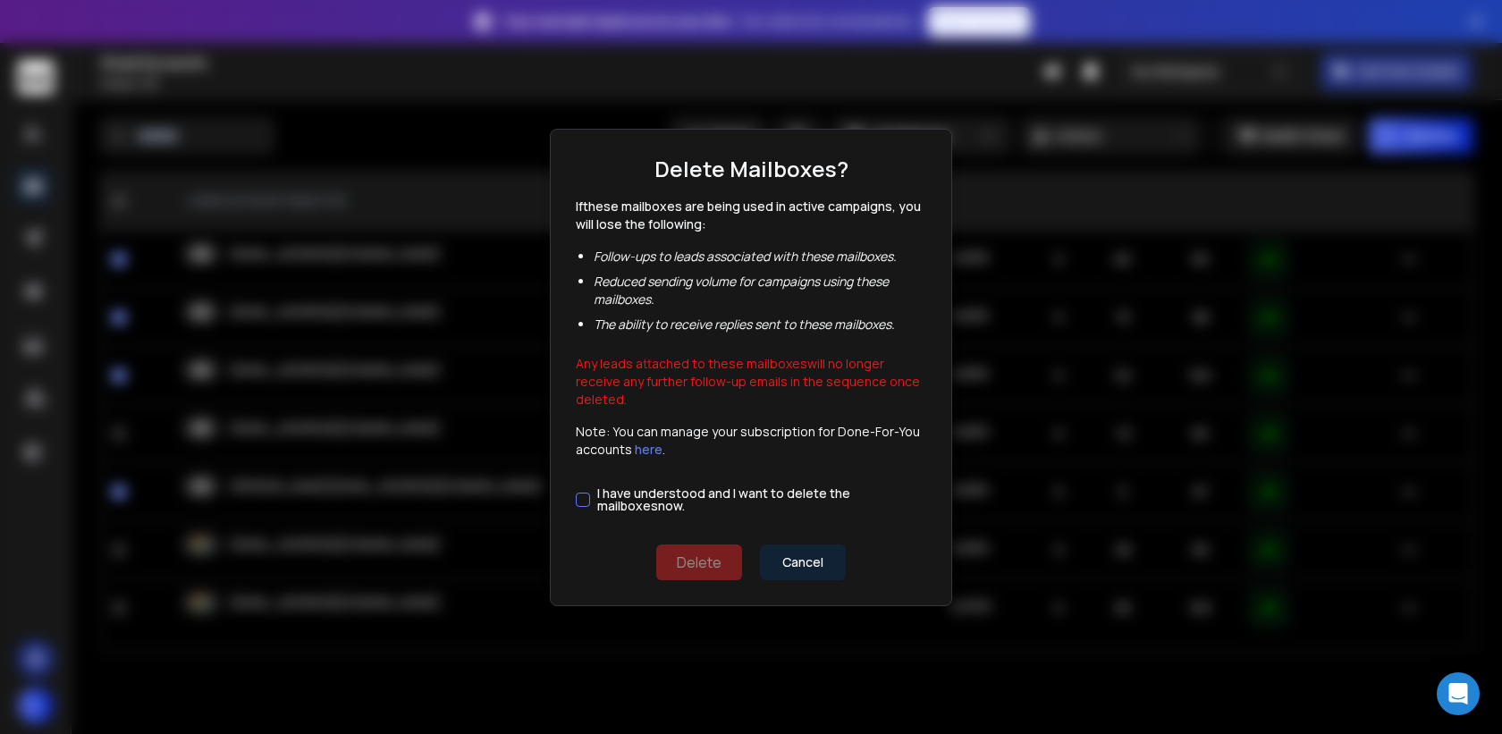
click at [592, 487] on div "I have understood and I want to delete the mailbox es now." at bounding box center [751, 492] width 351 height 39
click at [571, 488] on div "Delete Mailboxes? If these mailboxes are being used in active campaigns, you wi…" at bounding box center [751, 368] width 402 height 478
click at [576, 494] on button "I have understood and I want to delete the mailbox es now." at bounding box center [583, 500] width 14 height 14
click at [673, 545] on button "Delete" at bounding box center [699, 563] width 86 height 36
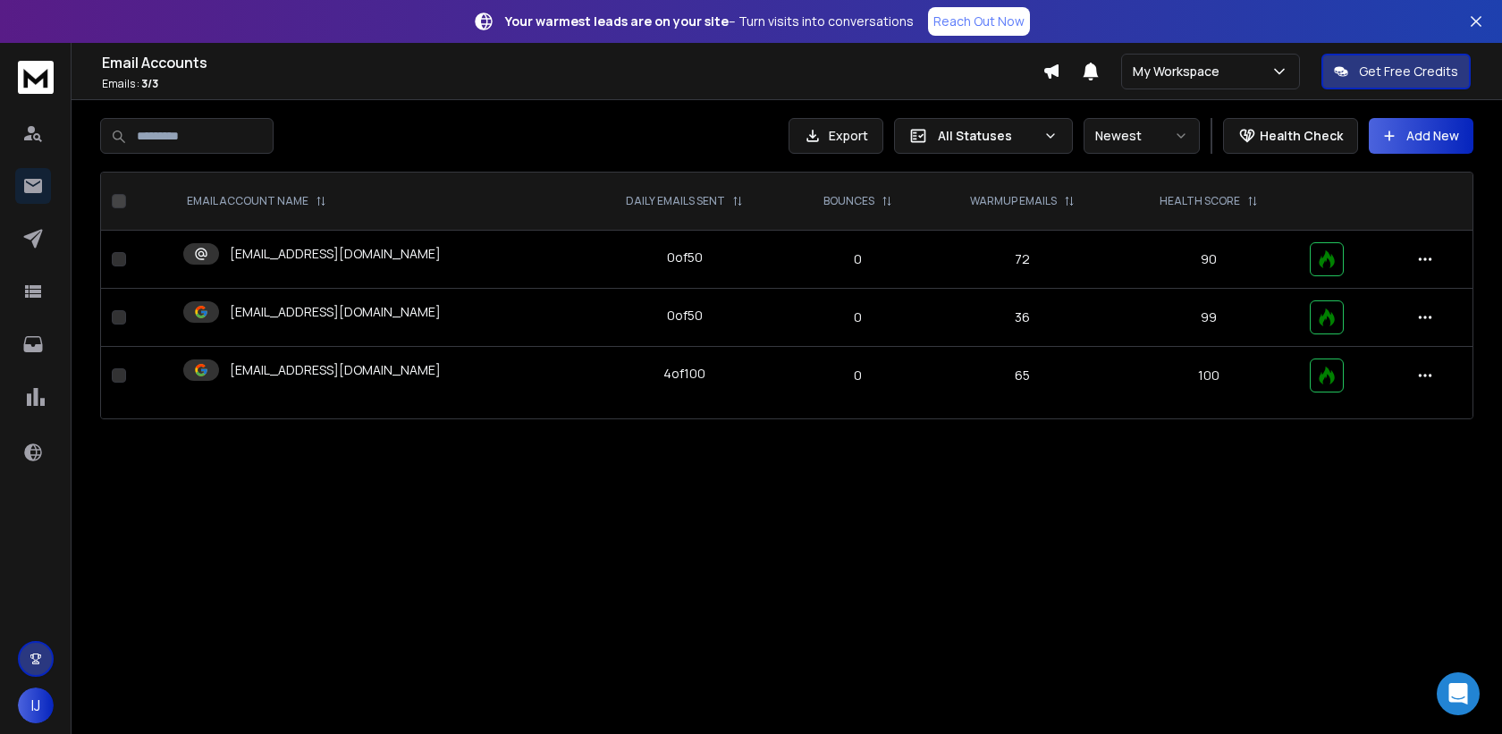
click at [270, 372] on p "[EMAIL_ADDRESS][DOMAIN_NAME]" at bounding box center [335, 370] width 211 height 18
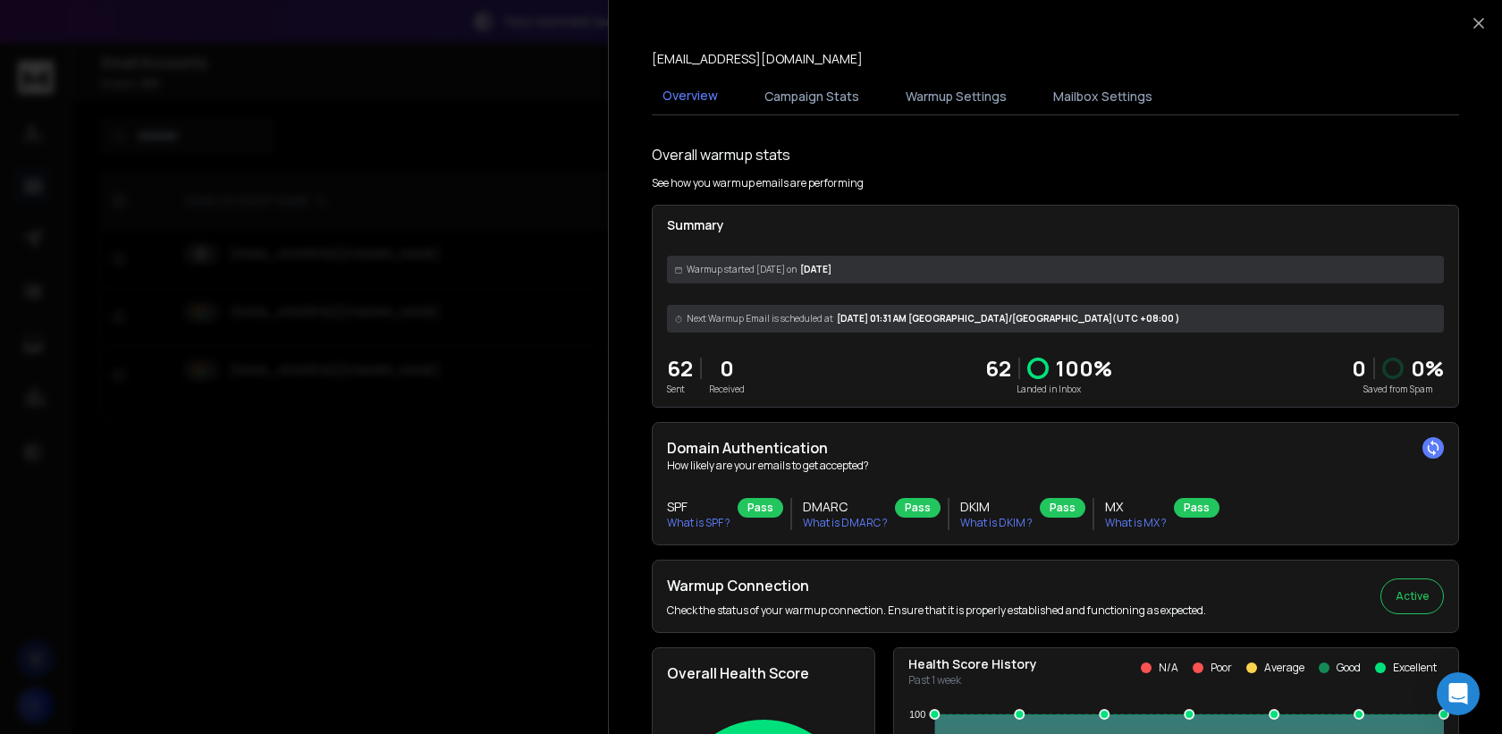
click at [967, 89] on button "Warmup Settings" at bounding box center [956, 96] width 123 height 39
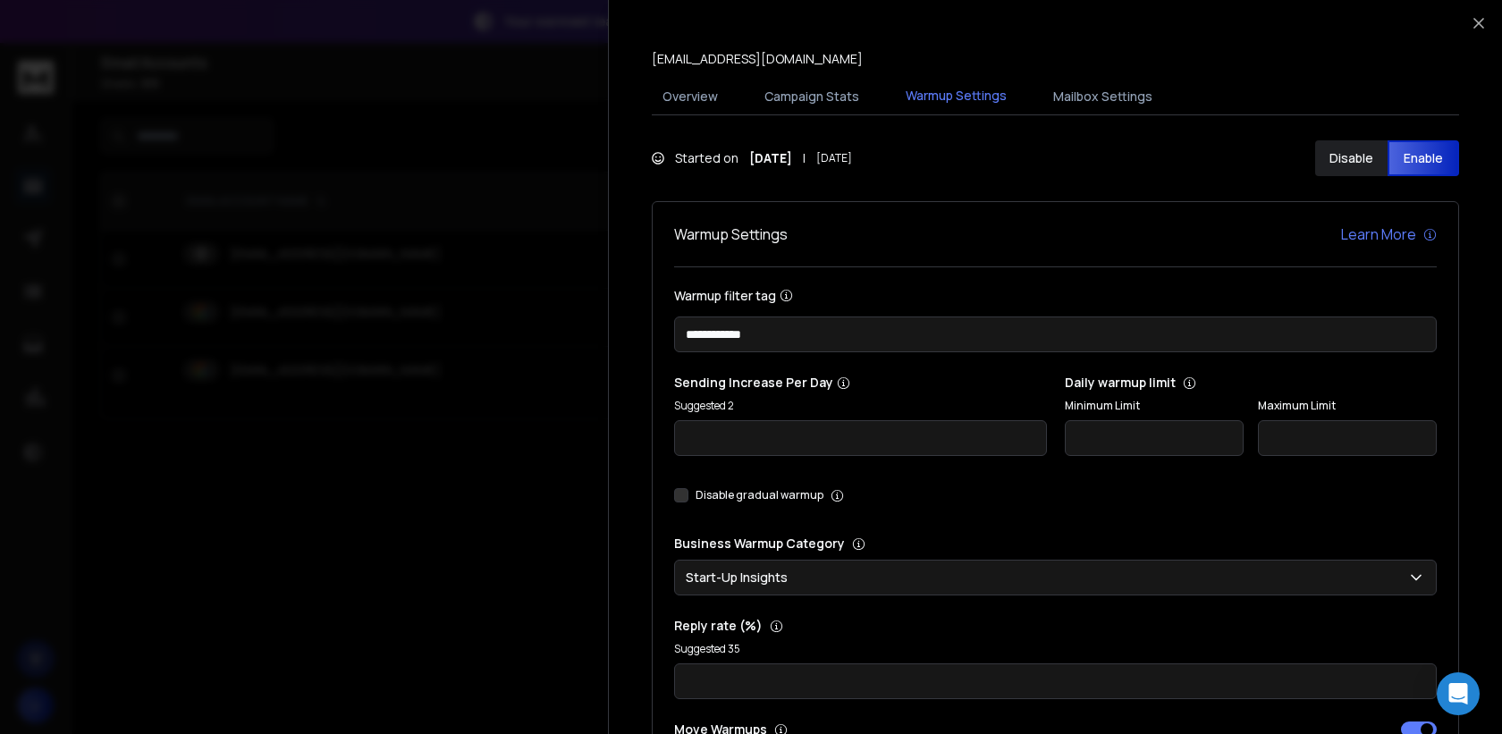
click at [1149, 55] on div "[EMAIL_ADDRESS][DOMAIN_NAME]" at bounding box center [1056, 59] width 808 height 18
click at [1055, 100] on button "Mailbox Settings" at bounding box center [1103, 96] width 121 height 39
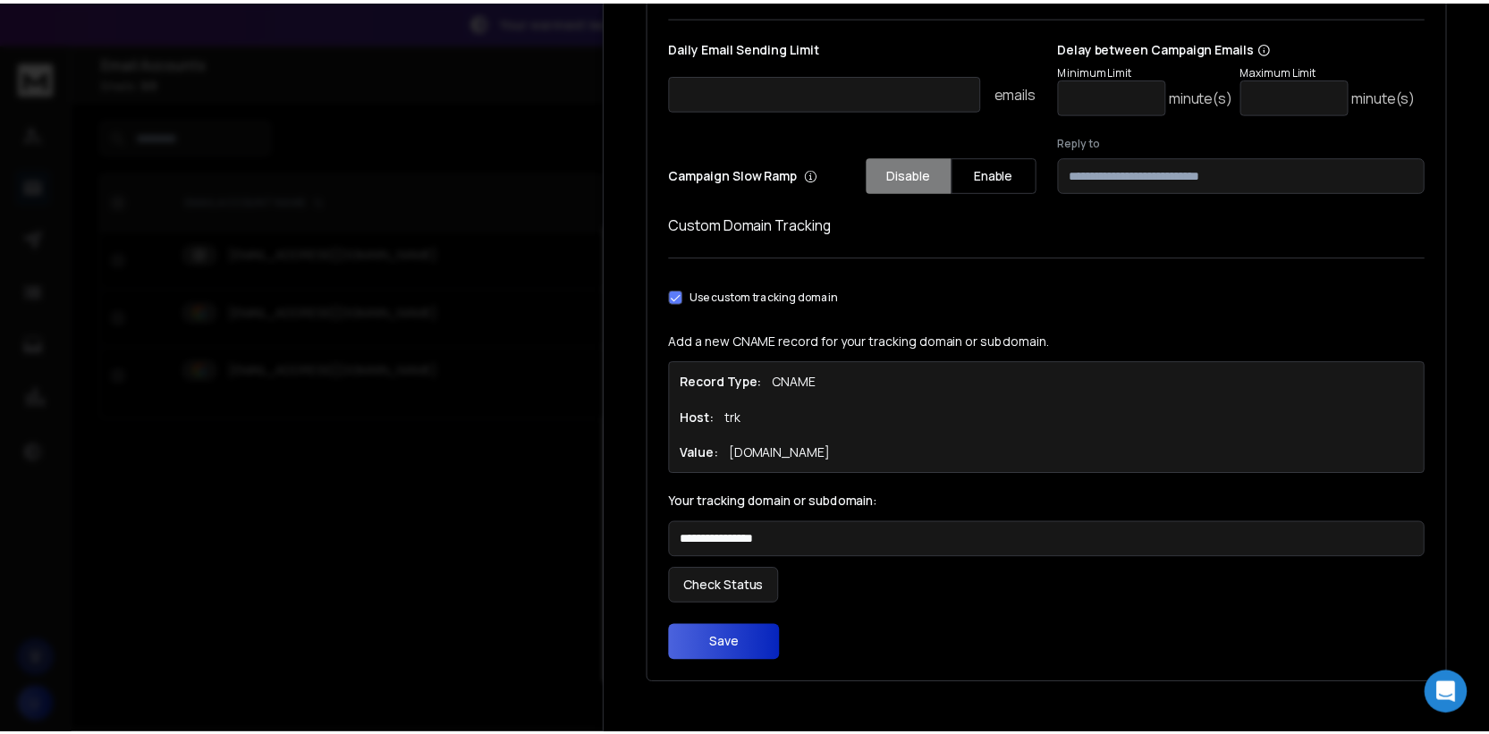
scroll to position [195, 0]
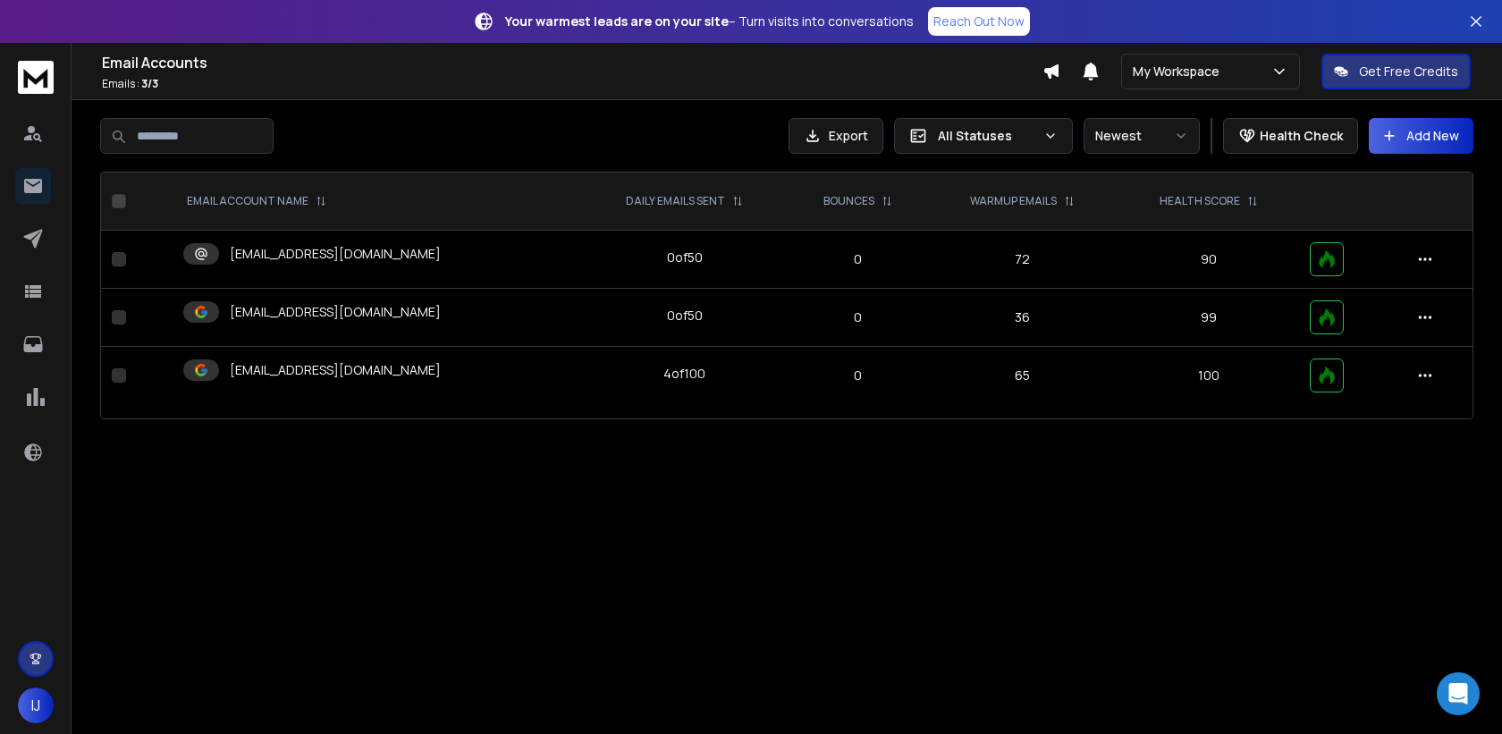
click at [875, 604] on div "Your warmest leads are on your site – Turn visits into conversations Reach Out …" at bounding box center [751, 367] width 1502 height 734
click at [1049, 72] on icon at bounding box center [1052, 72] width 18 height 18
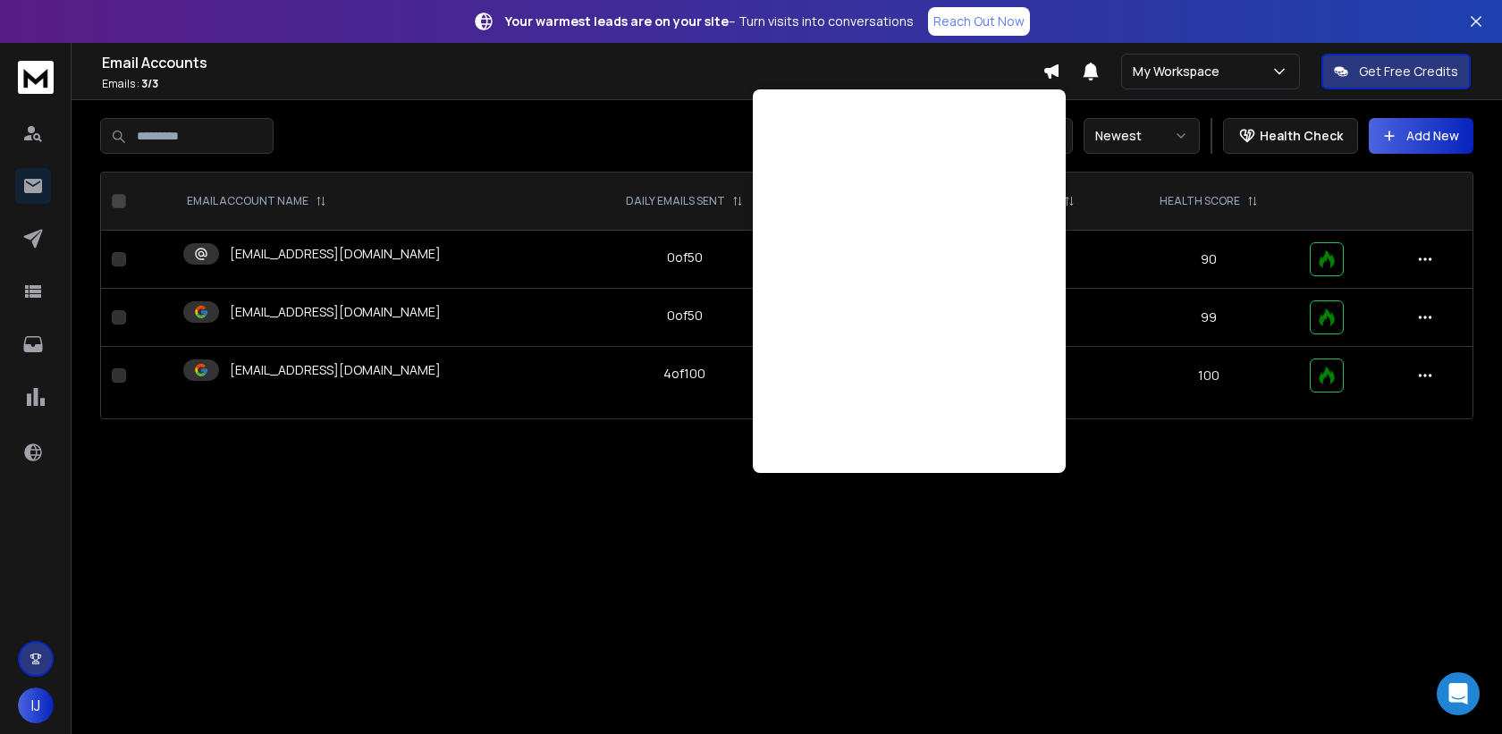
click at [605, 622] on div "Your warmest leads are on your site – Turn visits into conversations Reach Out …" at bounding box center [751, 367] width 1502 height 734
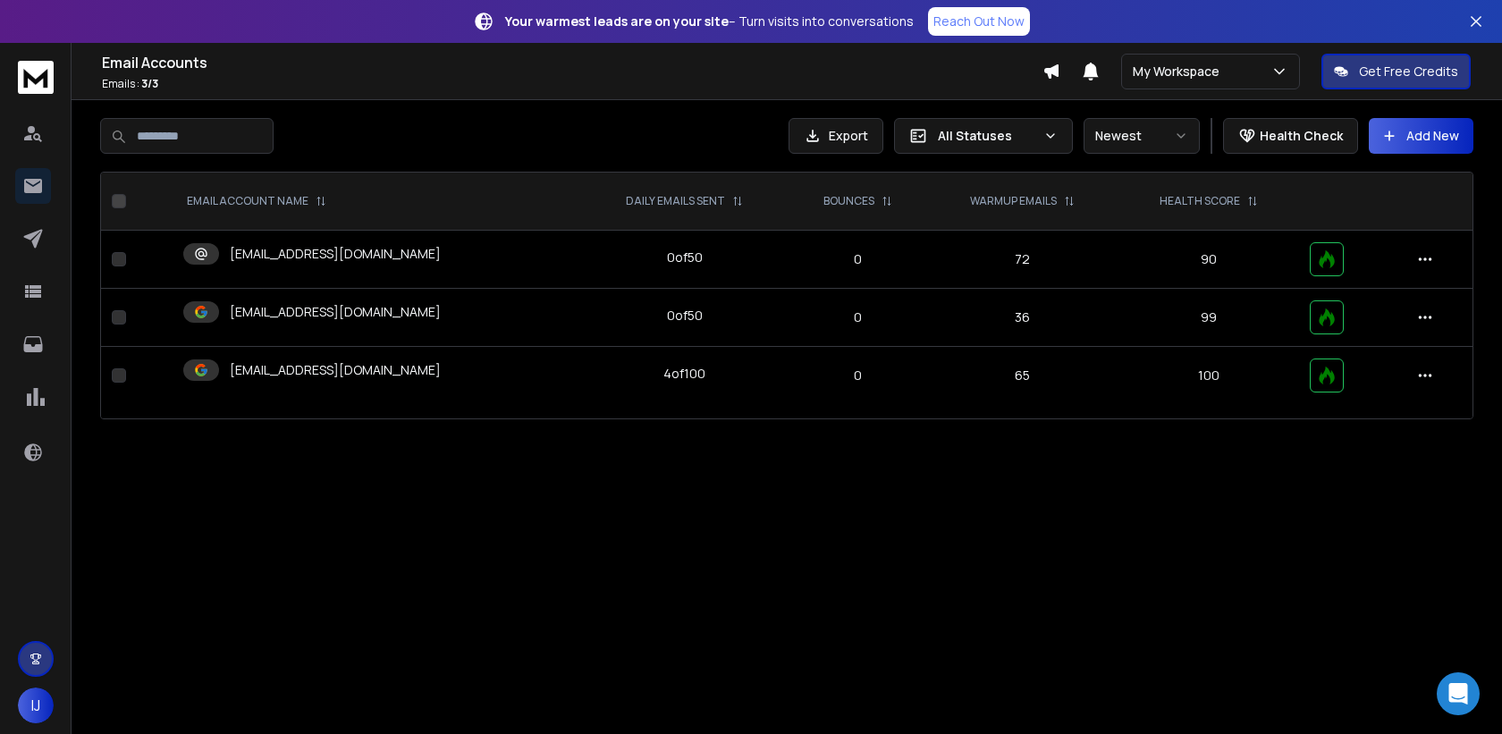
click at [35, 219] on div at bounding box center [35, 295] width 41 height 361
click at [35, 224] on link at bounding box center [33, 239] width 36 height 36
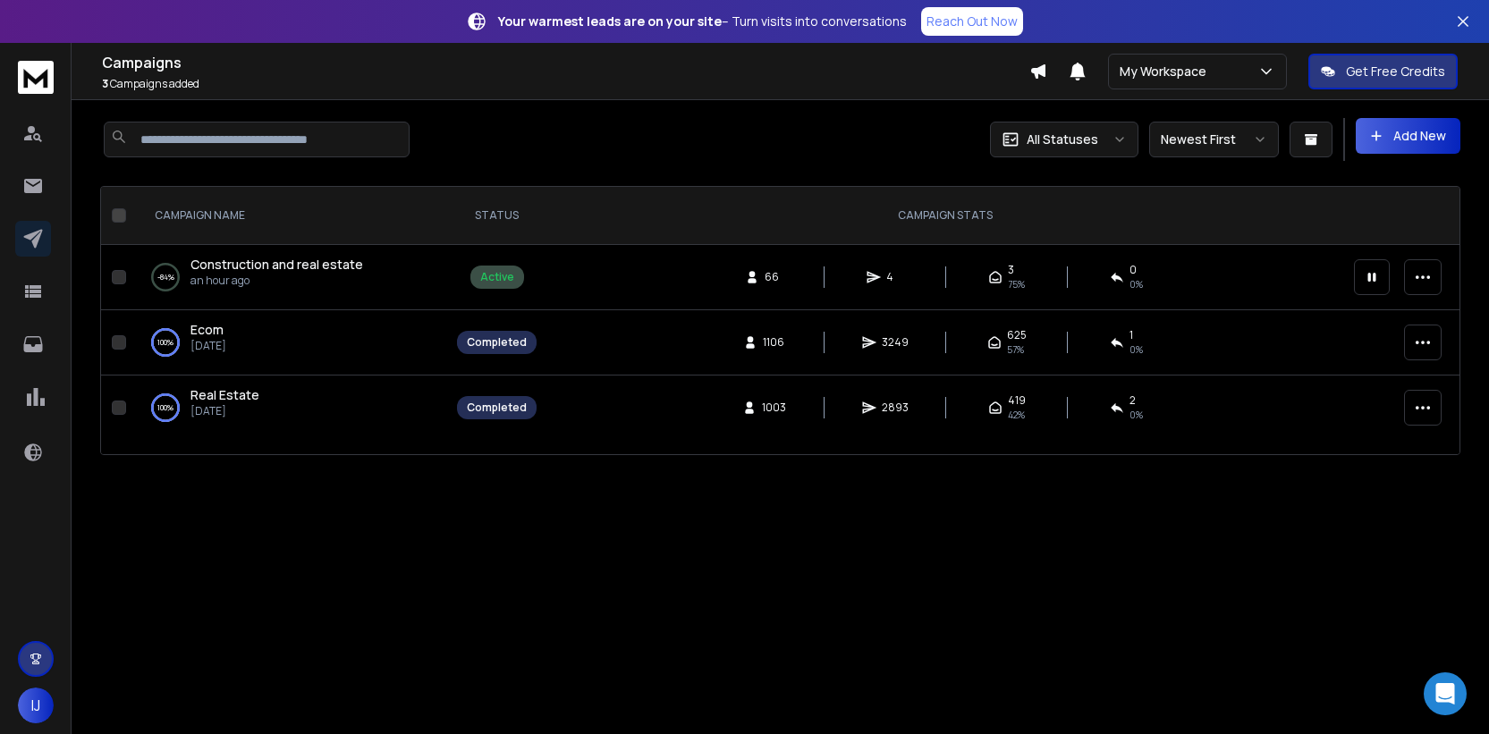
click at [276, 274] on p "an hour ago" at bounding box center [276, 281] width 173 height 14
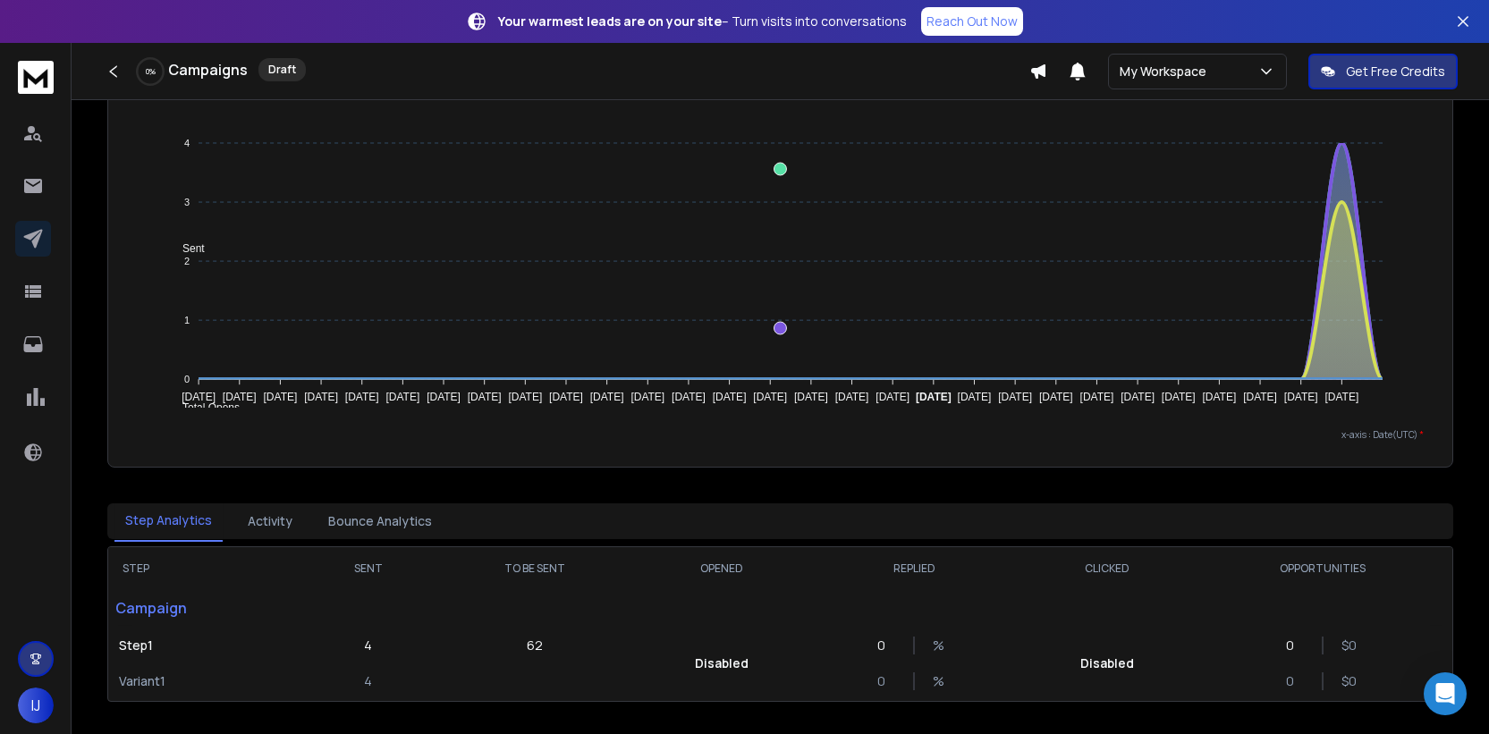
scroll to position [426, 0]
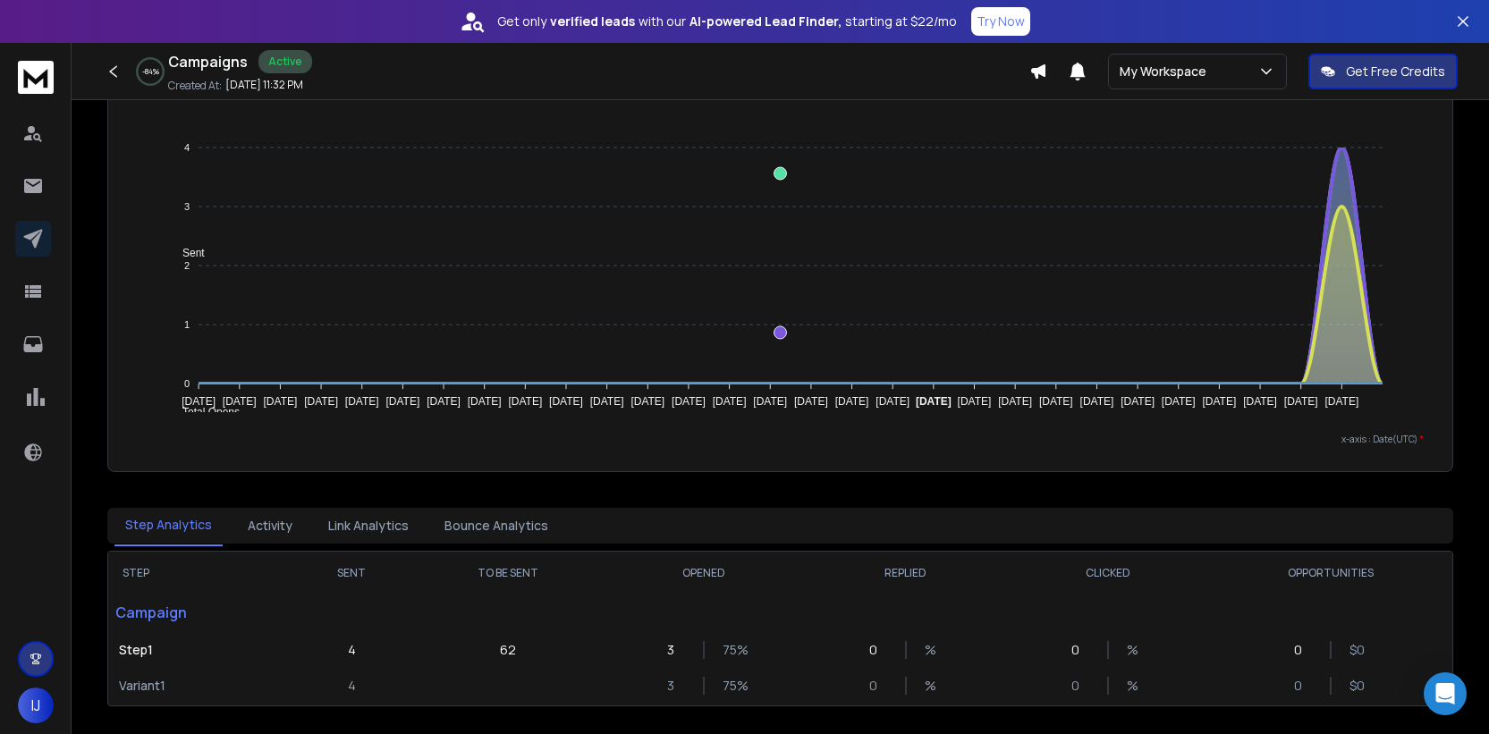
scroll to position [426, 0]
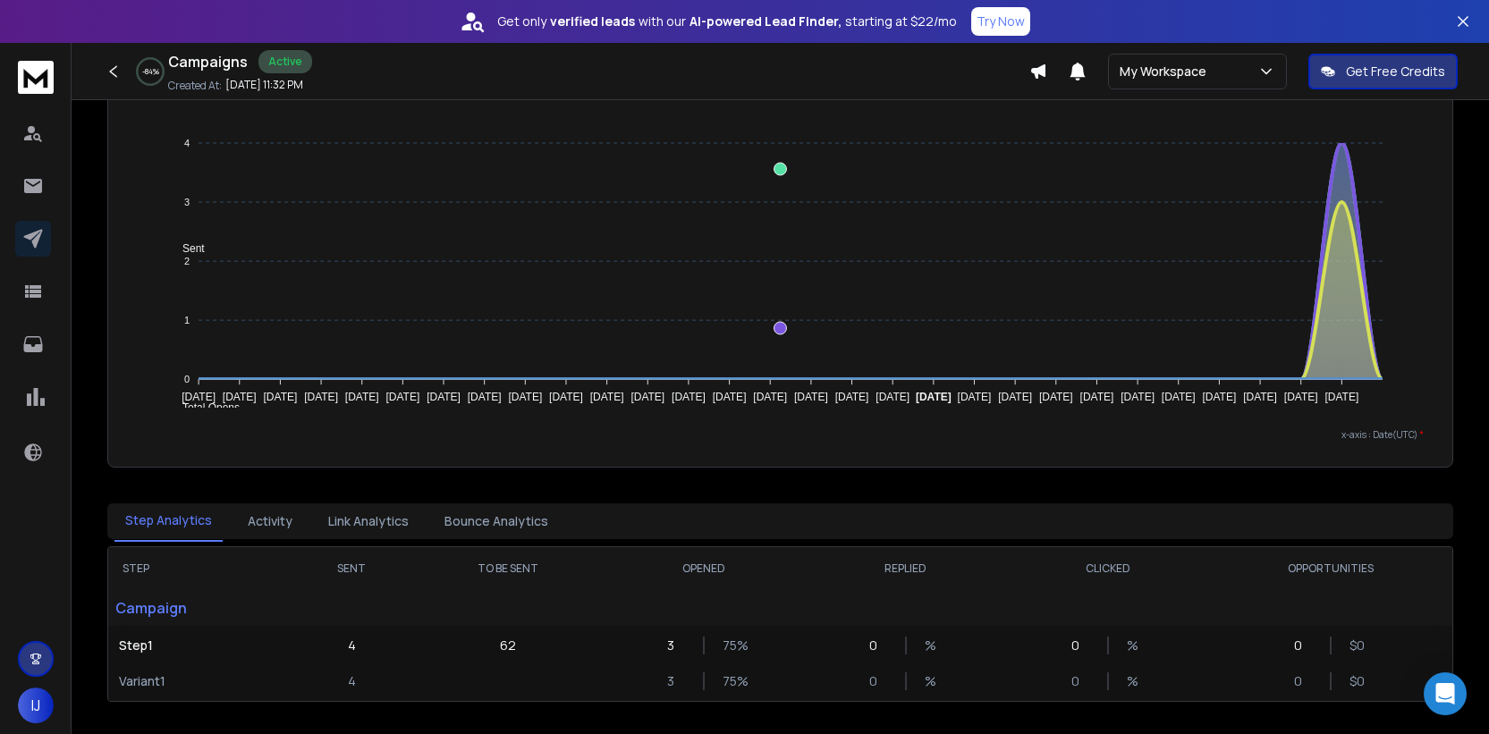
click at [374, 647] on div "4 4" at bounding box center [351, 664] width 100 height 54
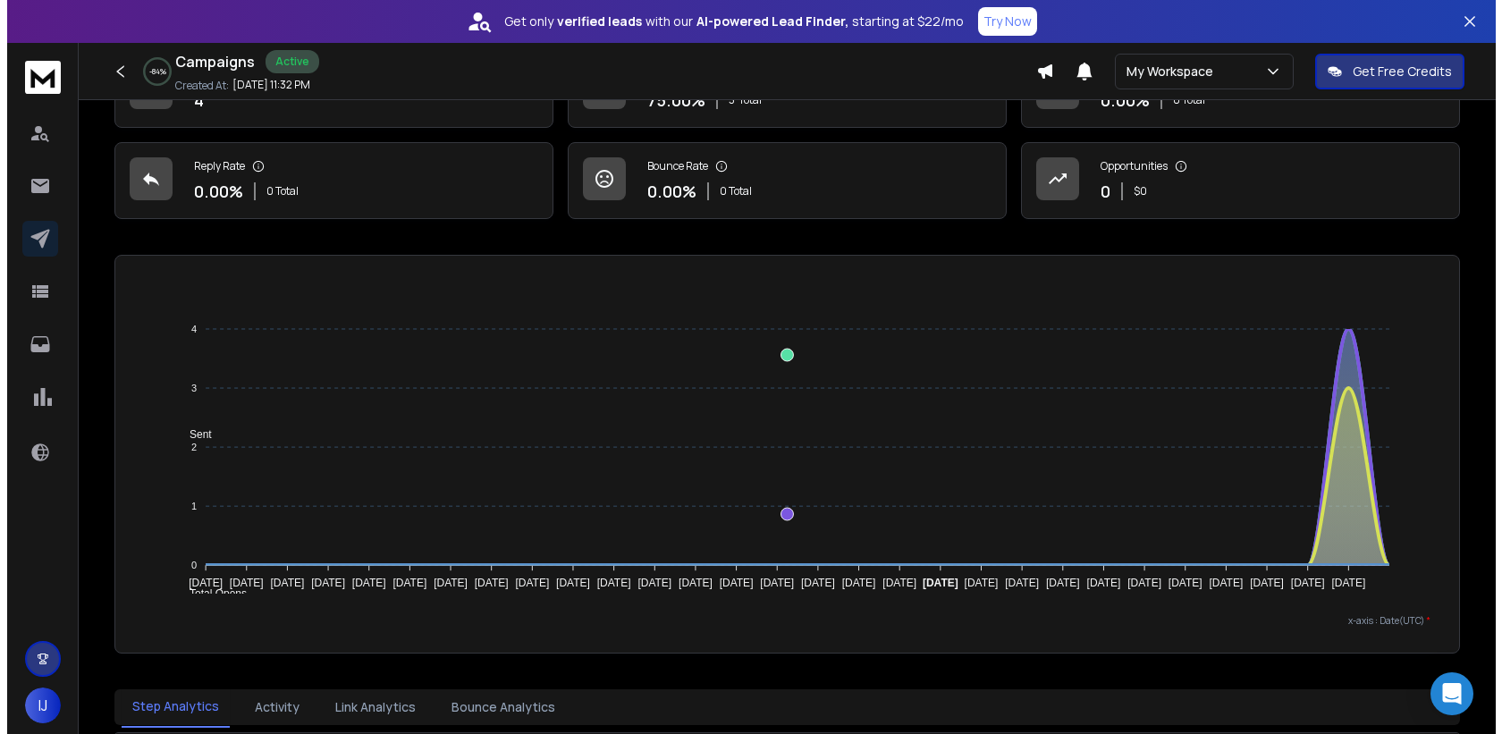
scroll to position [0, 0]
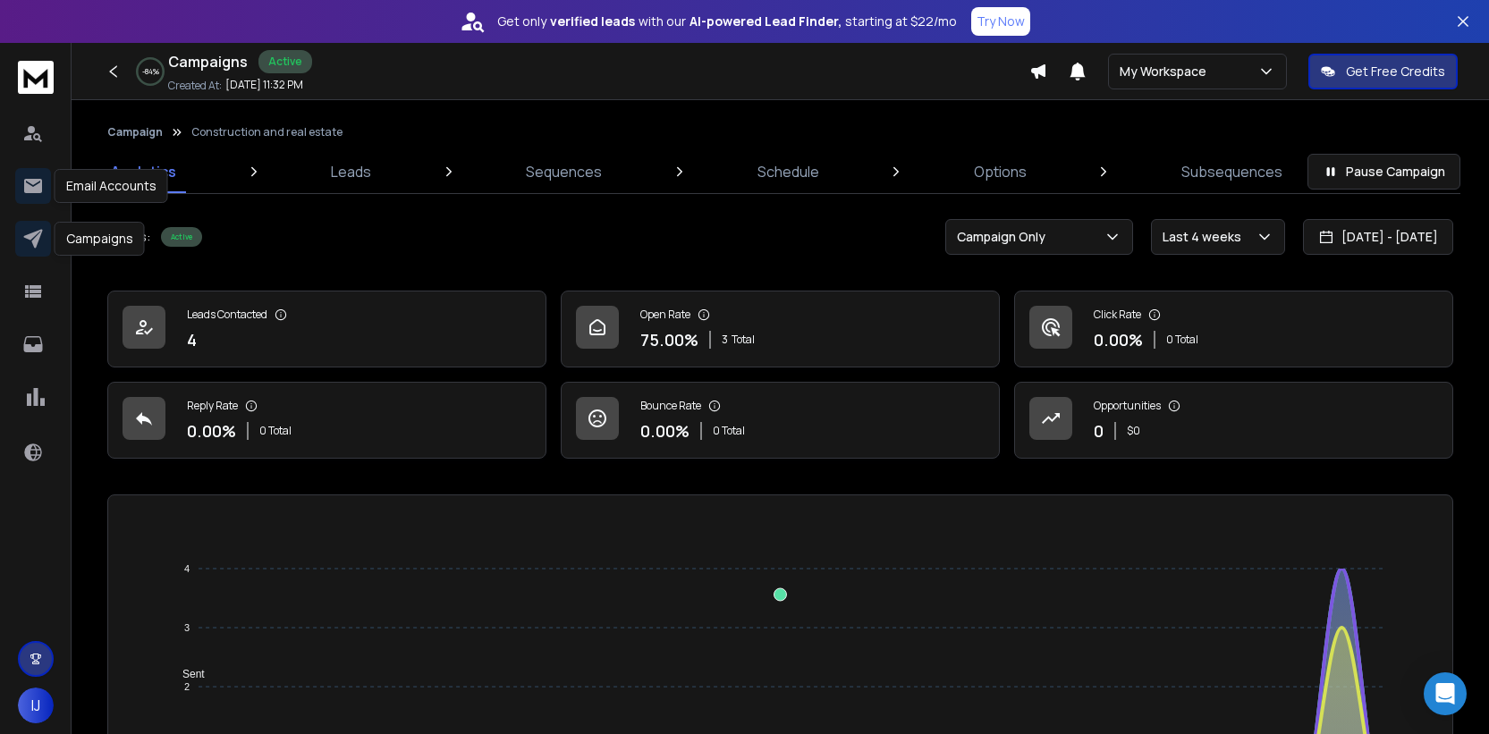
click at [44, 175] on link at bounding box center [33, 186] width 36 height 36
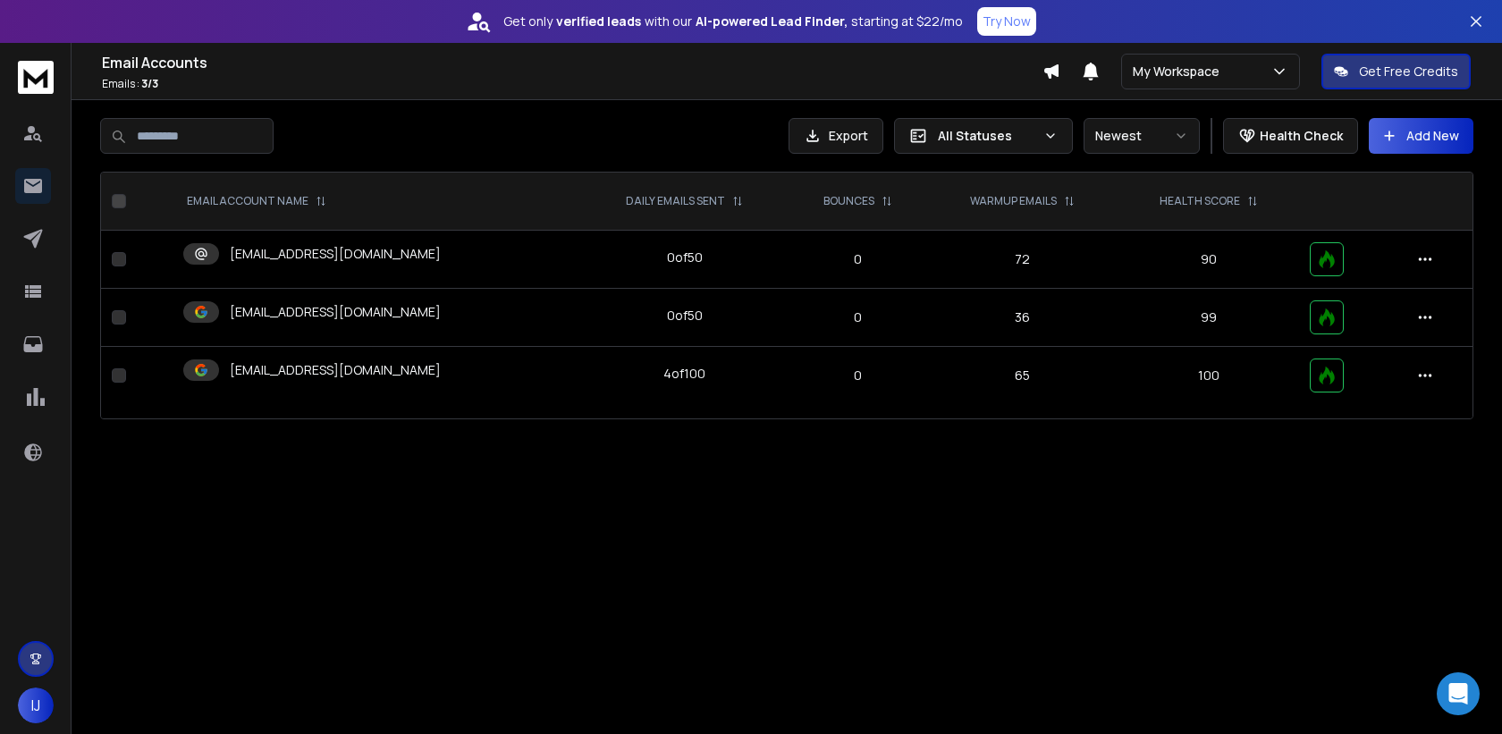
click at [294, 372] on p "[EMAIL_ADDRESS][DOMAIN_NAME]" at bounding box center [335, 370] width 211 height 18
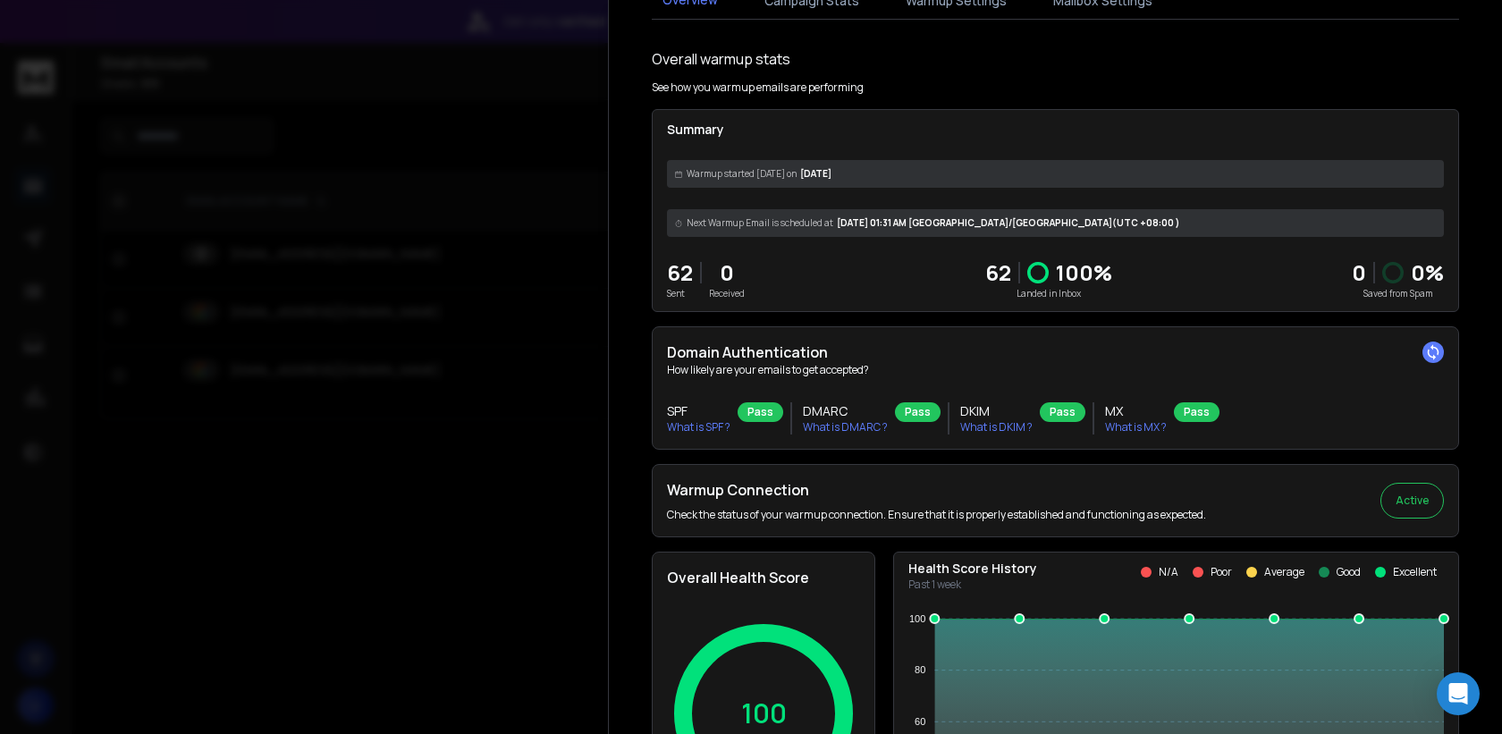
scroll to position [97, 0]
click at [1391, 275] on icon at bounding box center [1393, 271] width 18 height 18
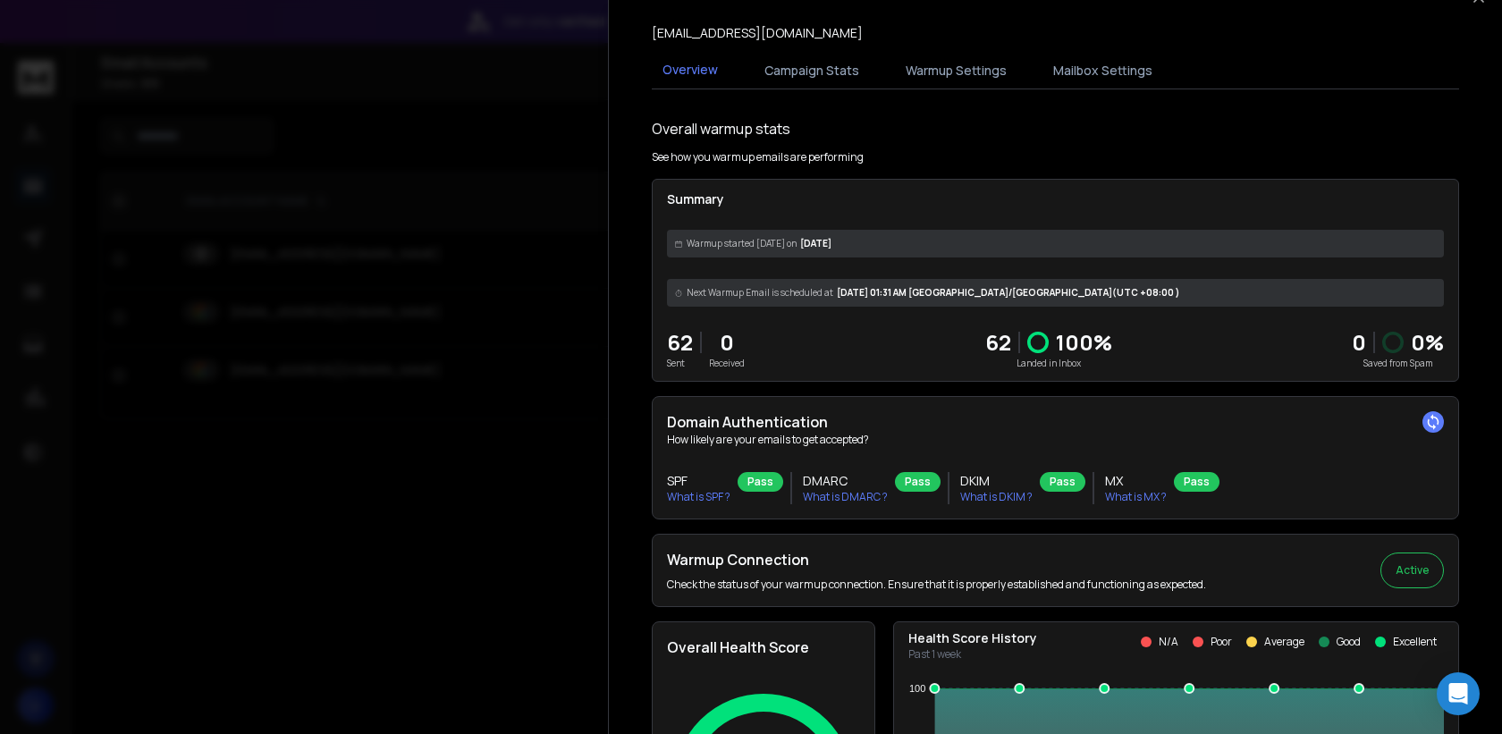
scroll to position [0, 0]
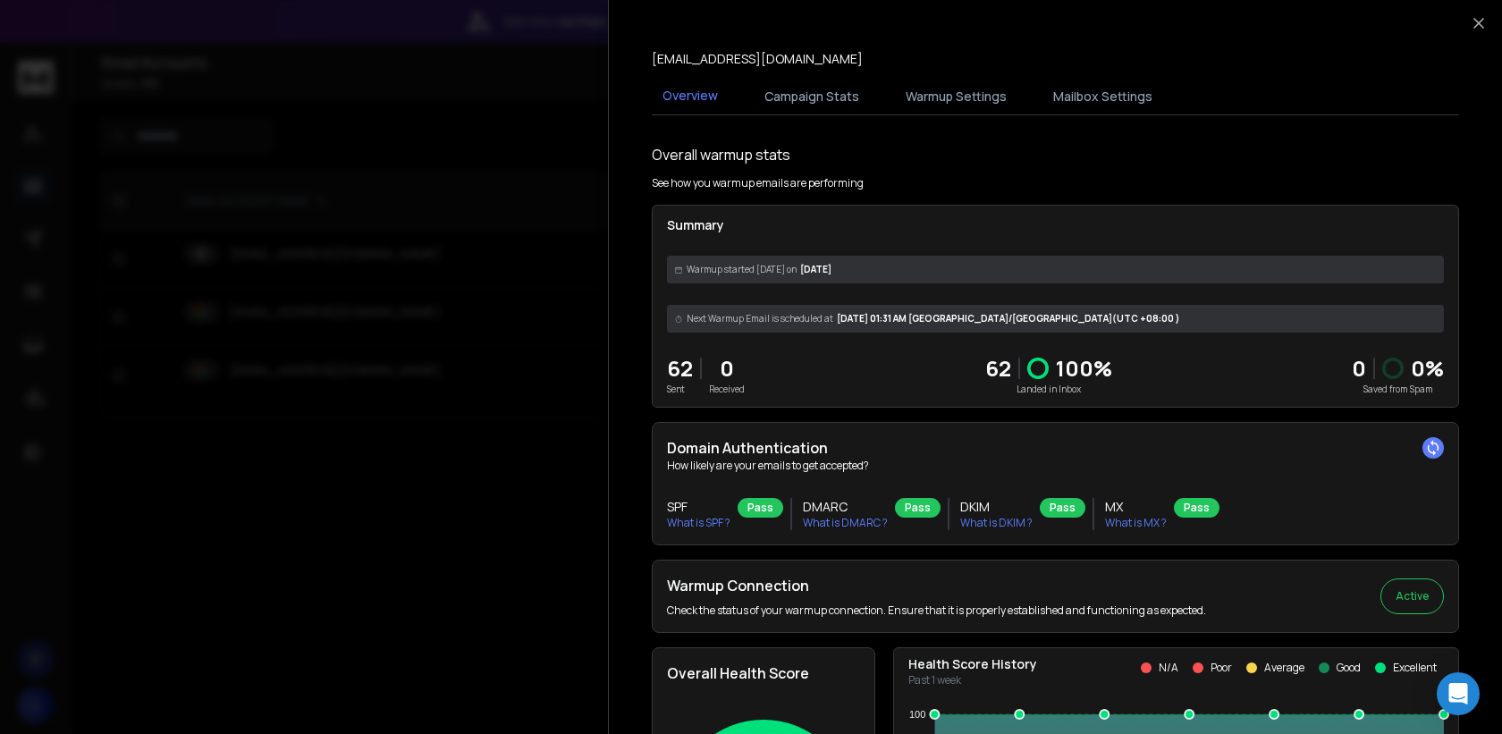
click at [1102, 95] on button "Mailbox Settings" at bounding box center [1103, 96] width 121 height 39
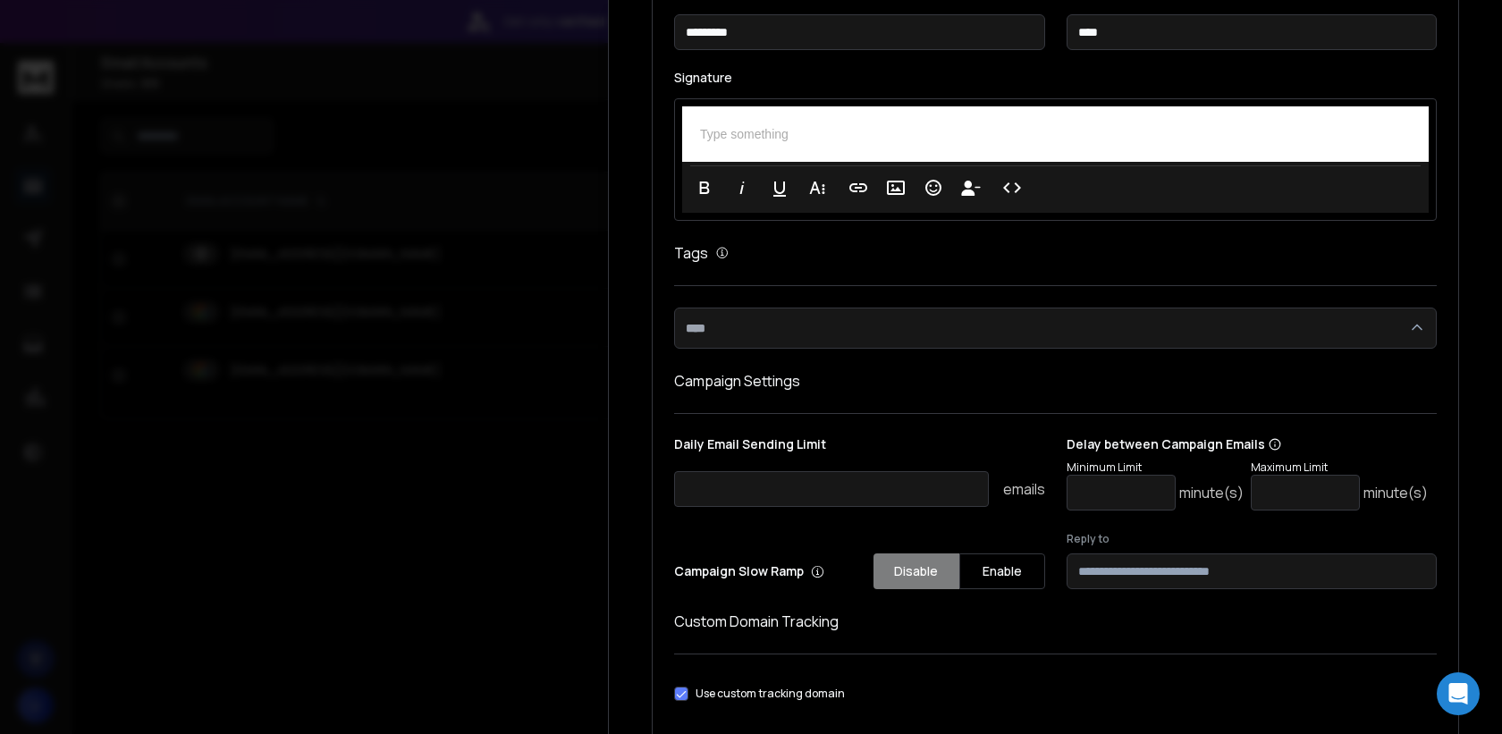
scroll to position [233, 0]
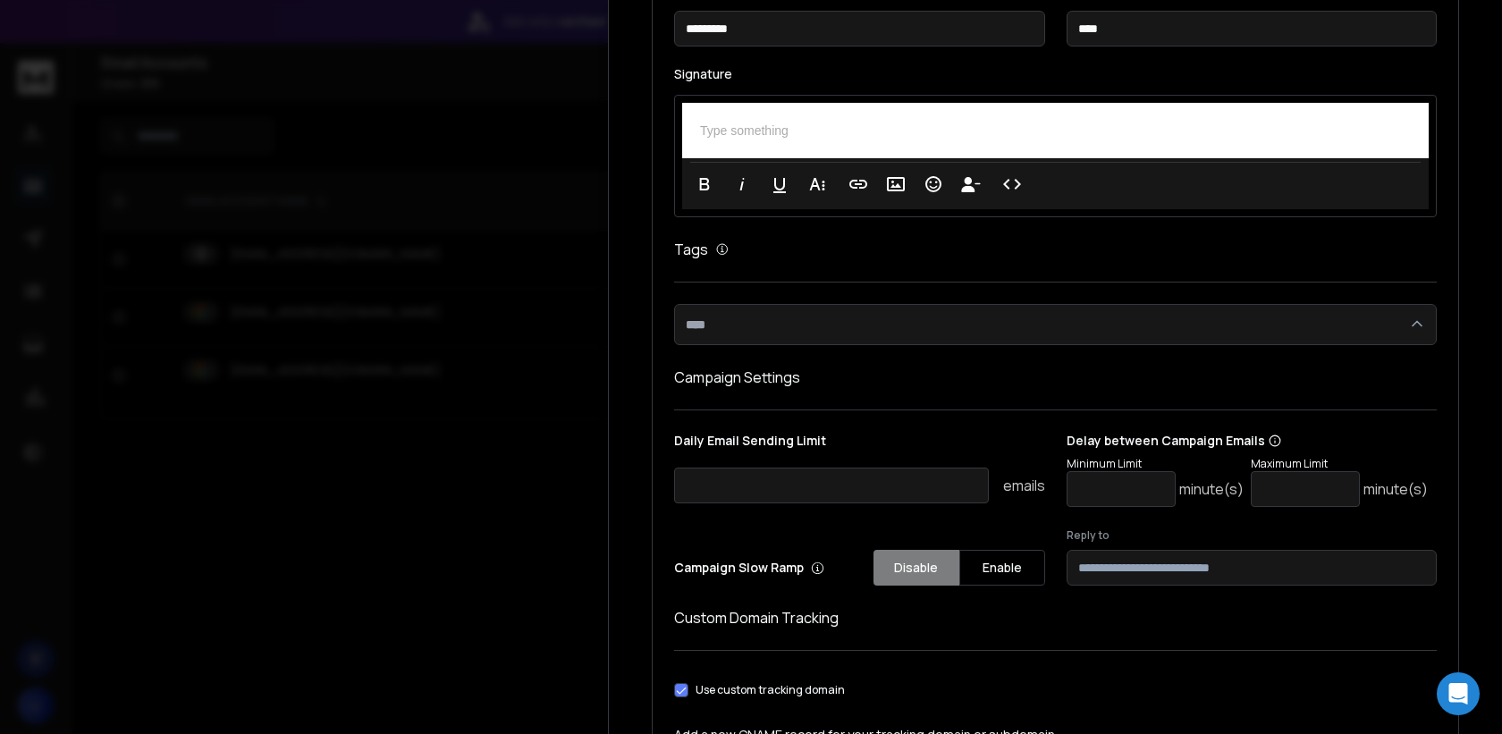
click at [1111, 487] on input "*" at bounding box center [1121, 489] width 109 height 36
type input "*"
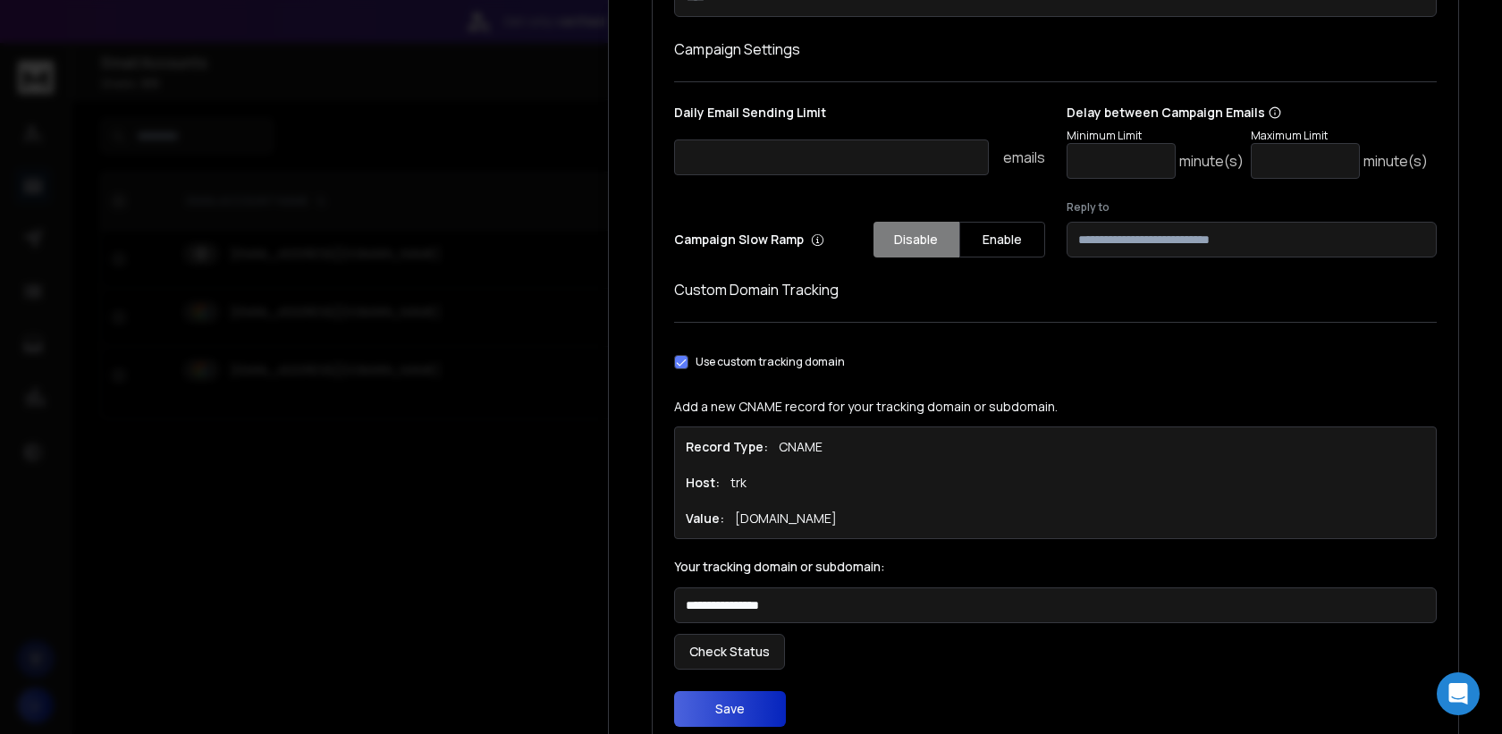
scroll to position [627, 0]
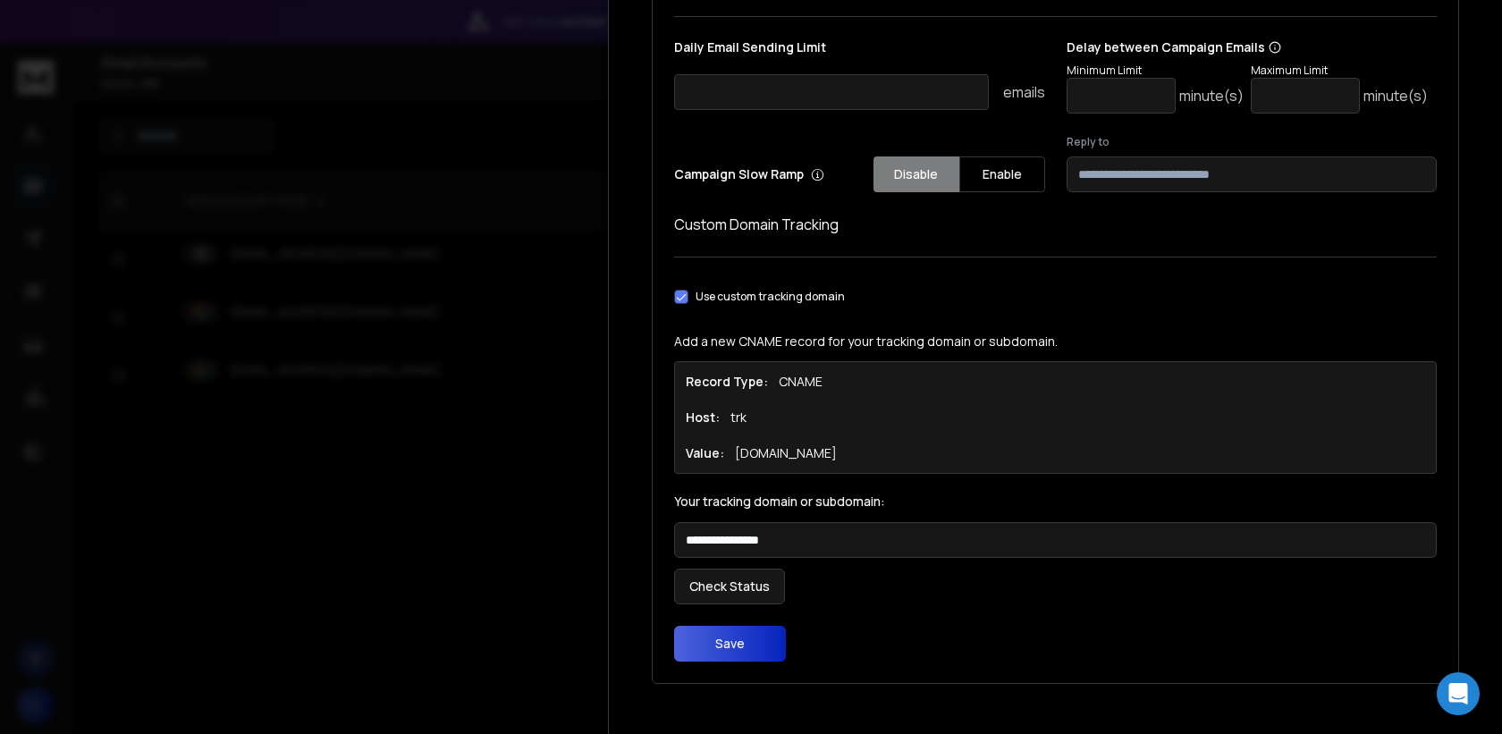
type input "*"
drag, startPoint x: 733, startPoint y: 643, endPoint x: 960, endPoint y: 300, distance: 411.0
click at [960, 305] on form "**********" at bounding box center [1055, 125] width 763 height 1071
click at [706, 650] on button "Save" at bounding box center [730, 644] width 112 height 36
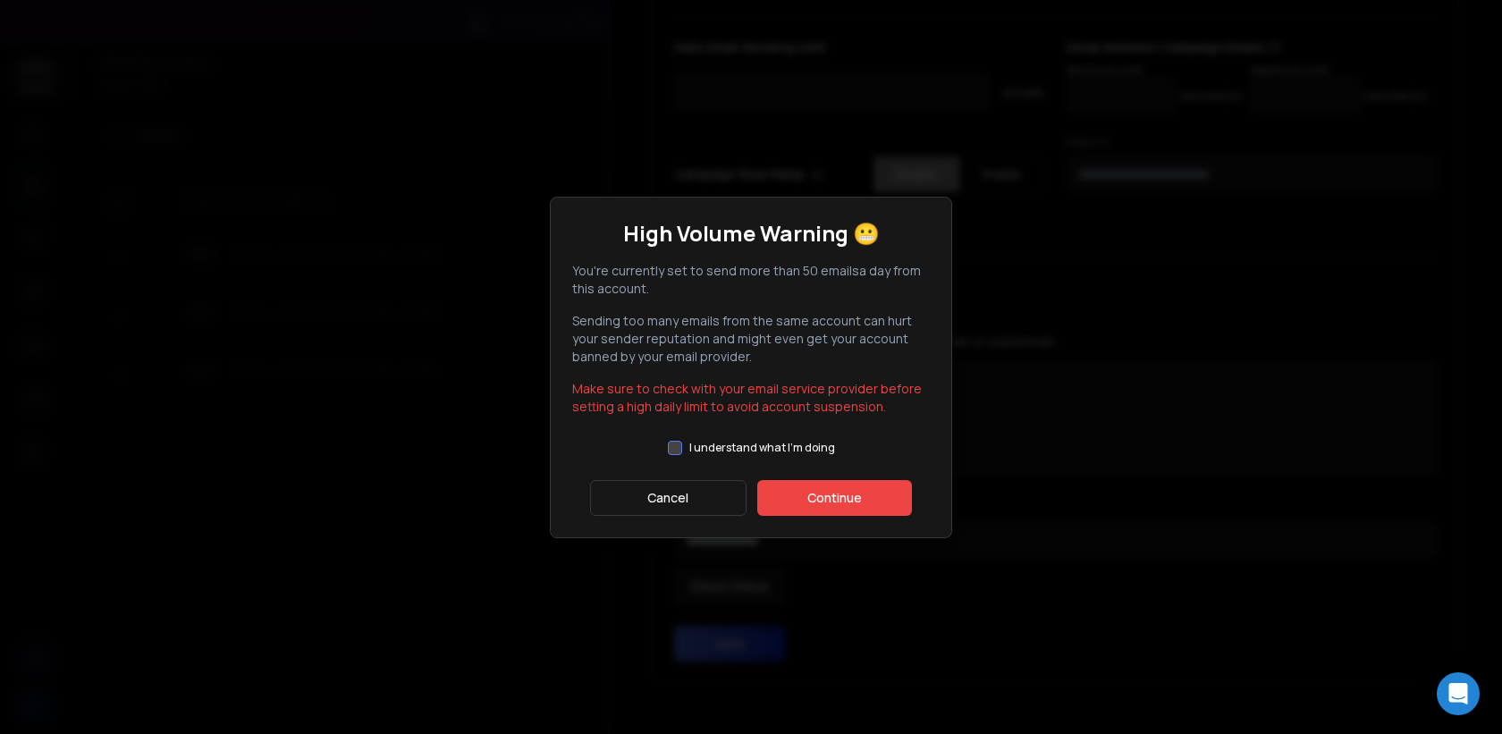
click at [743, 447] on label "I understand what I'm doing" at bounding box center [763, 448] width 146 height 14
click at [688, 446] on div "I understand what I'm doing" at bounding box center [751, 448] width 167 height 14
click at [673, 446] on button "I understand what I'm doing" at bounding box center [675, 448] width 14 height 14
click at [788, 485] on button "Continue" at bounding box center [834, 498] width 155 height 36
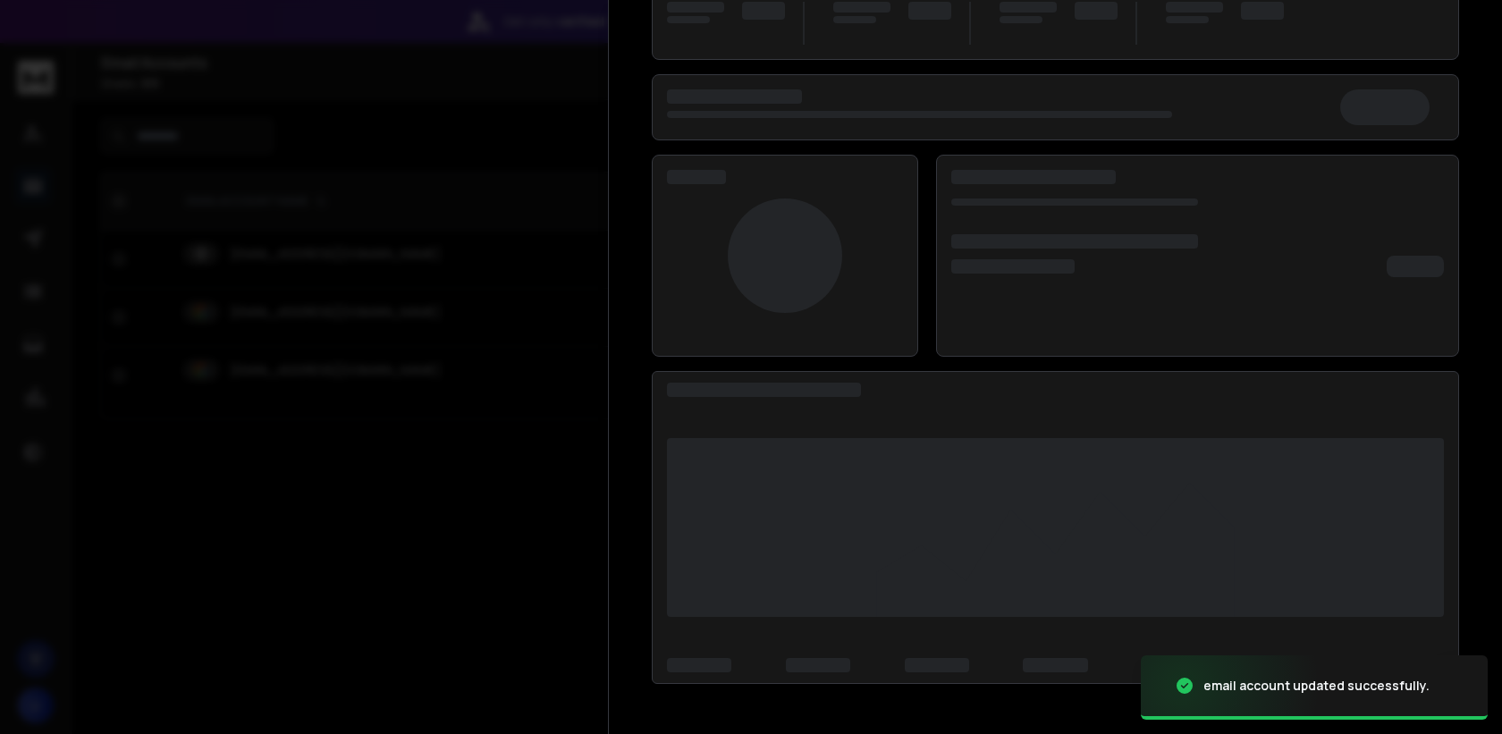
scroll to position [195, 0]
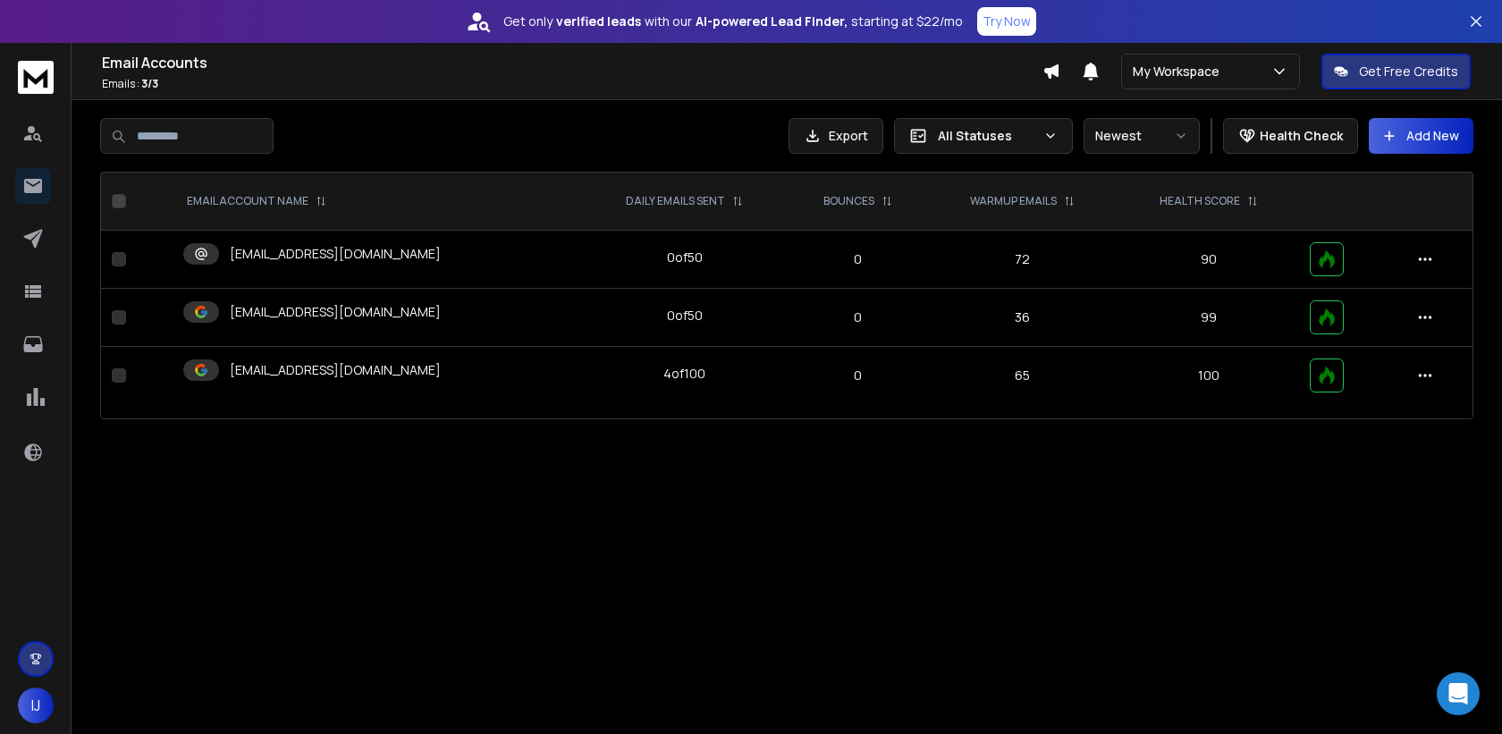
click at [300, 366] on p "[EMAIL_ADDRESS][DOMAIN_NAME]" at bounding box center [335, 370] width 211 height 18
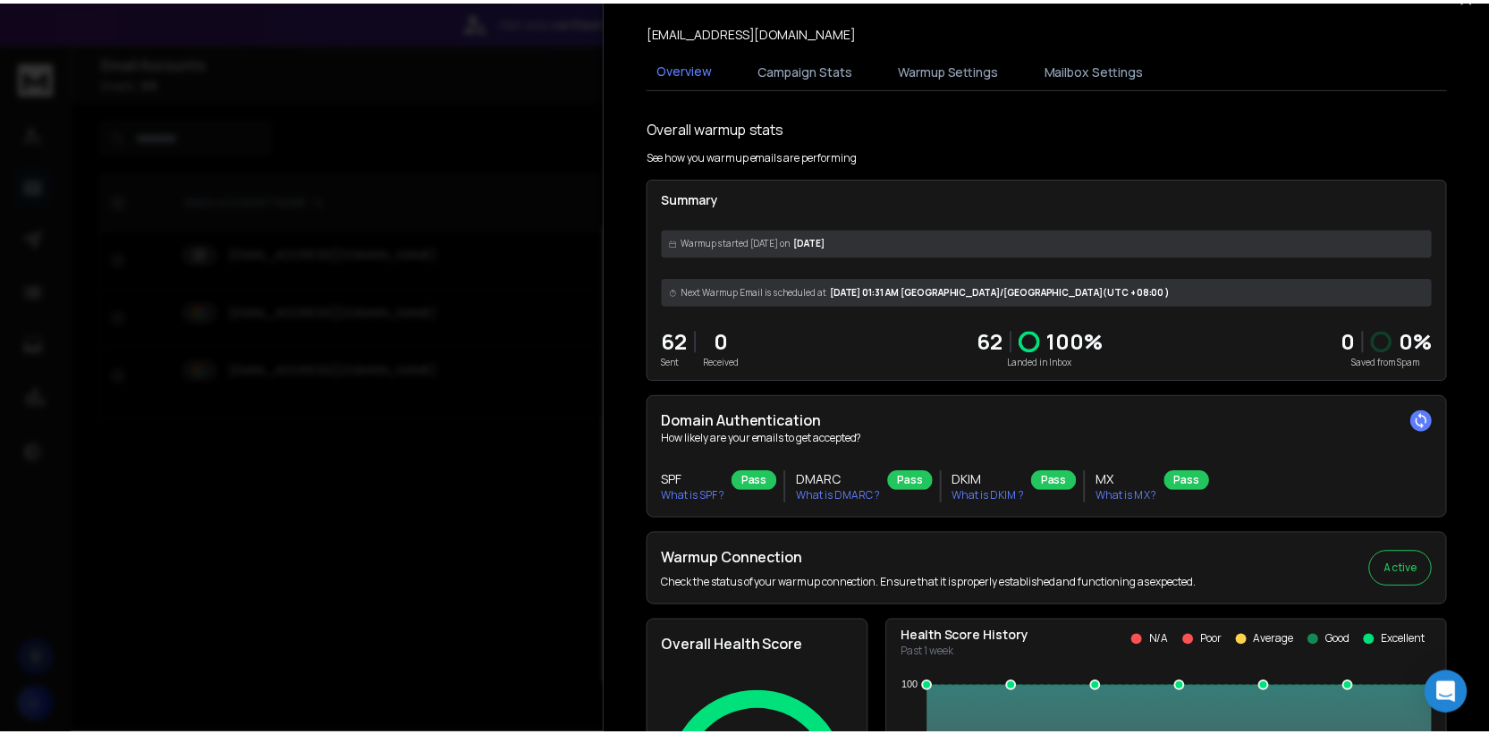
scroll to position [38, 0]
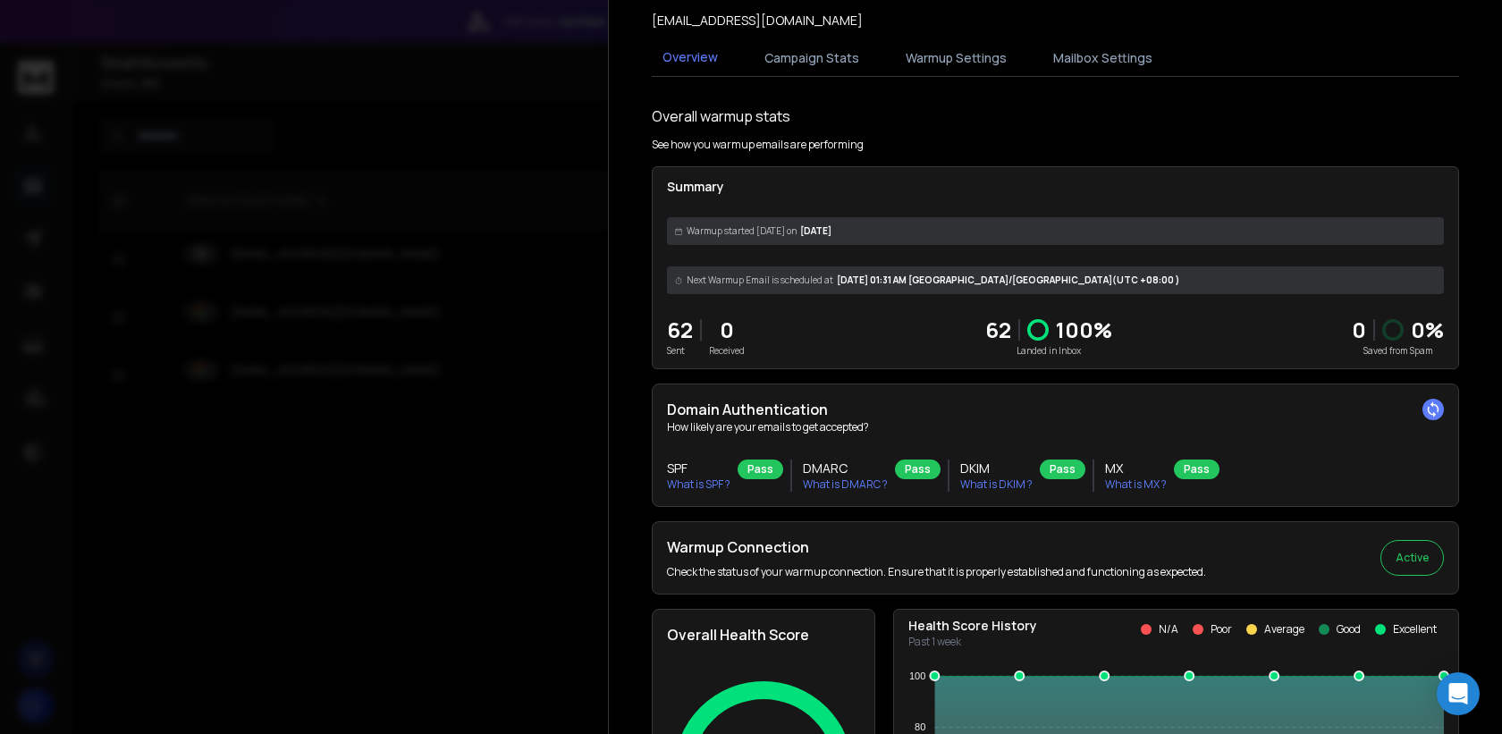
click at [500, 451] on div at bounding box center [751, 367] width 1502 height 734
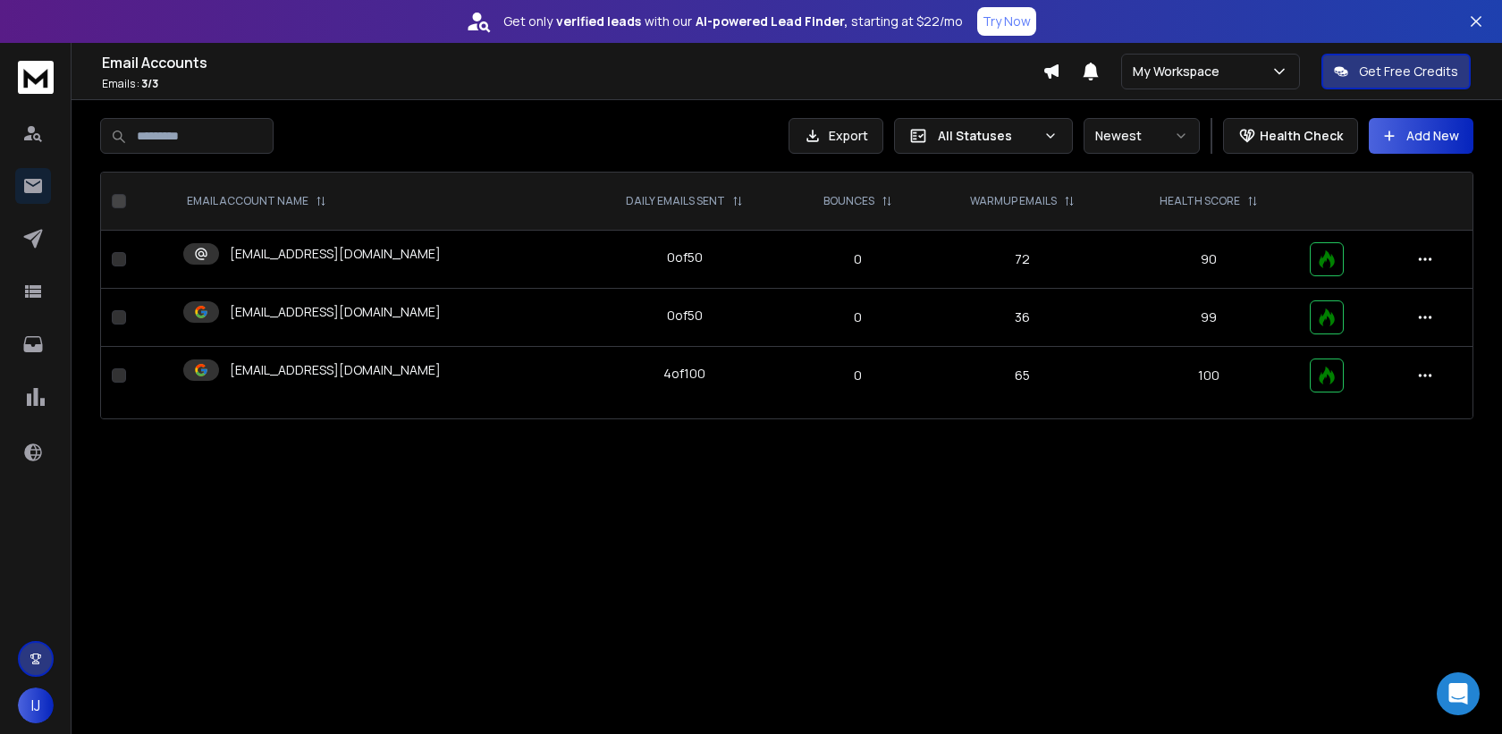
click at [719, 371] on td "4 of 100" at bounding box center [685, 370] width 208 height 47
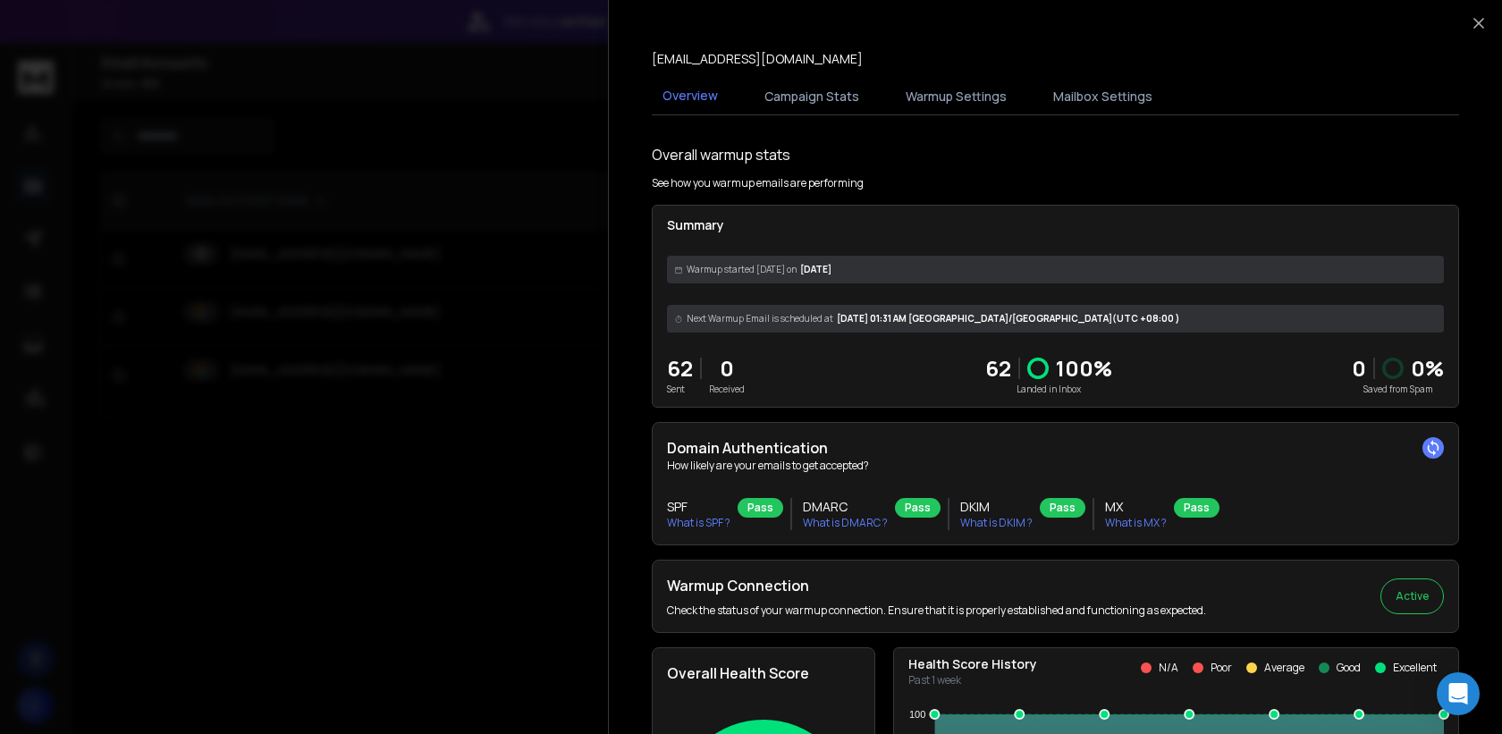
click at [825, 83] on button "Campaign Stats" at bounding box center [812, 96] width 116 height 39
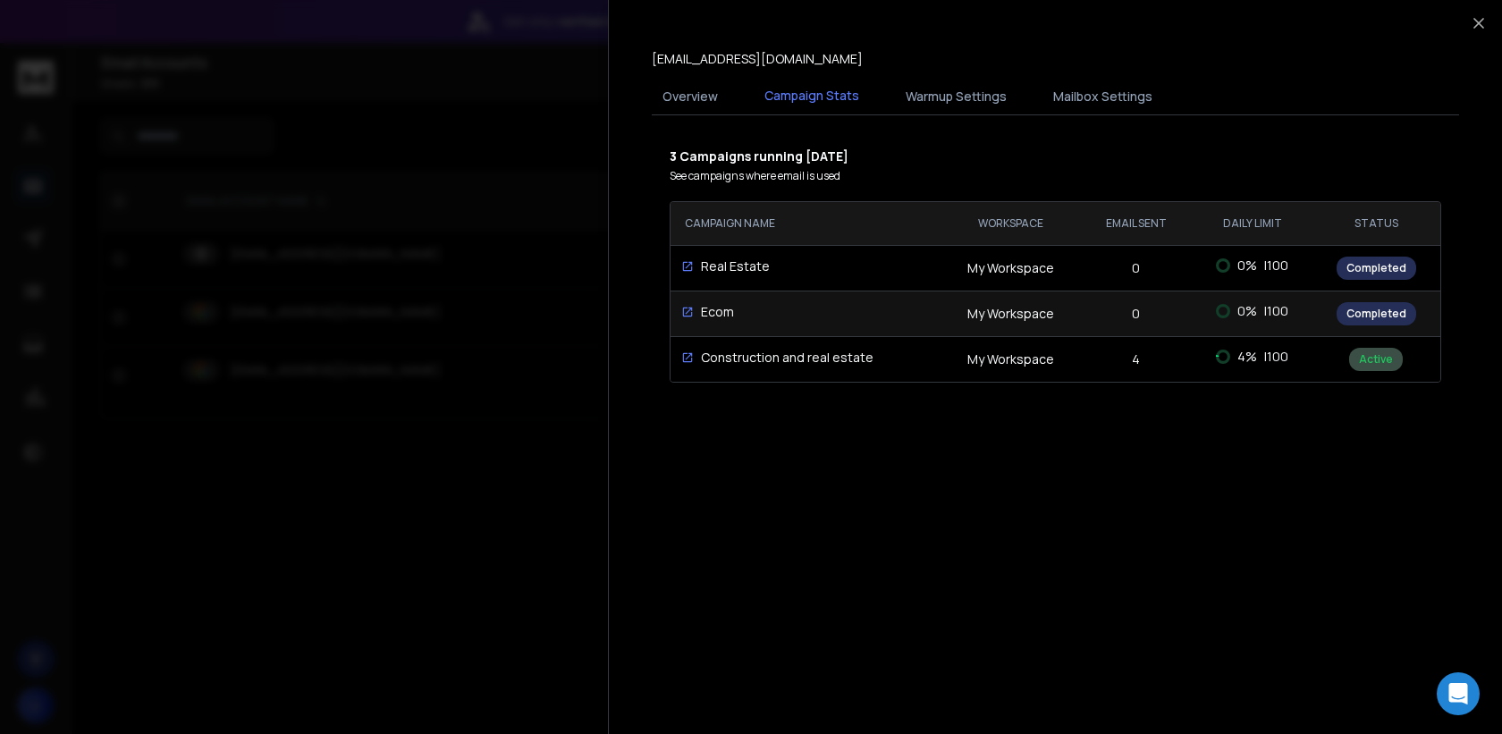
click at [716, 309] on td "Ecom" at bounding box center [807, 311] width 272 height 39
click at [690, 314] on icon at bounding box center [687, 312] width 13 height 13
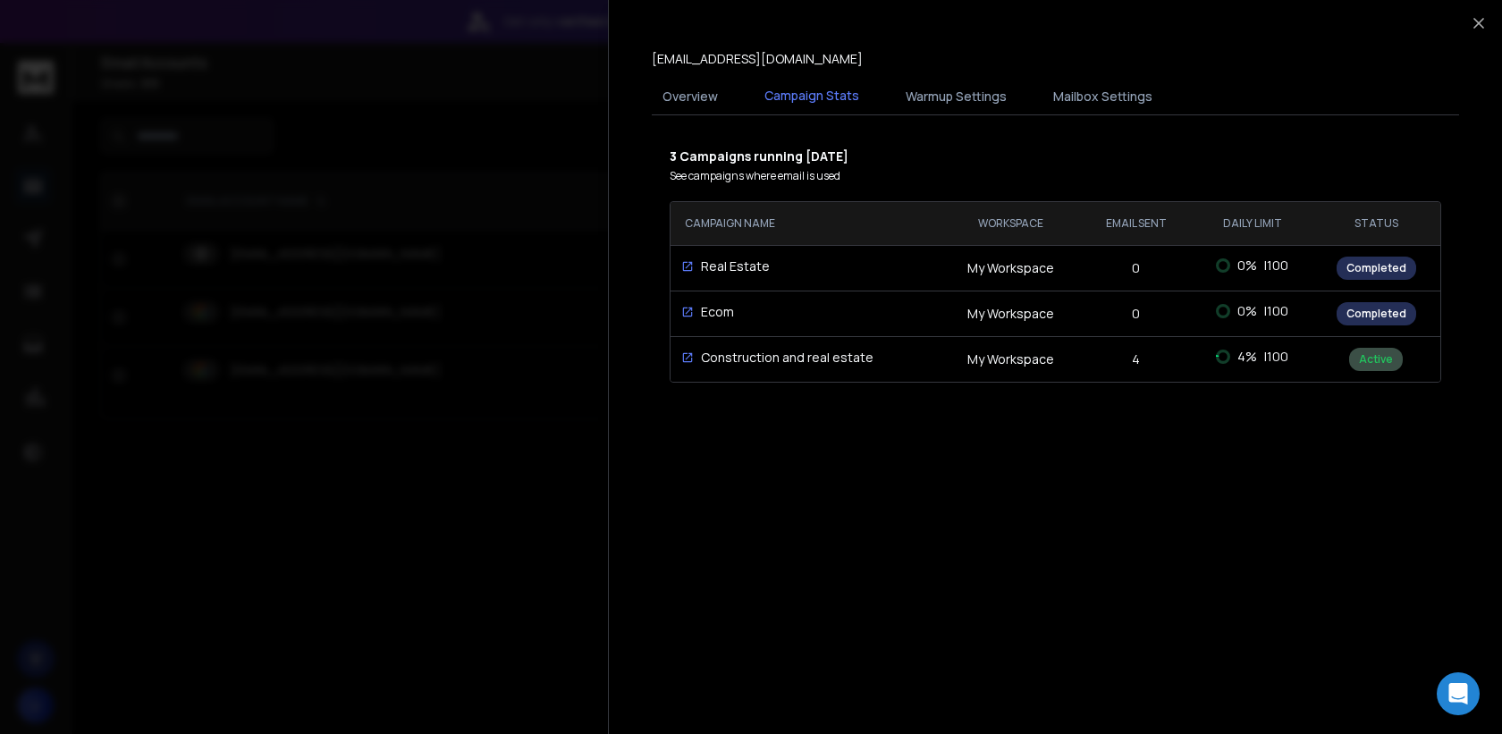
click at [600, 393] on div at bounding box center [751, 367] width 1502 height 734
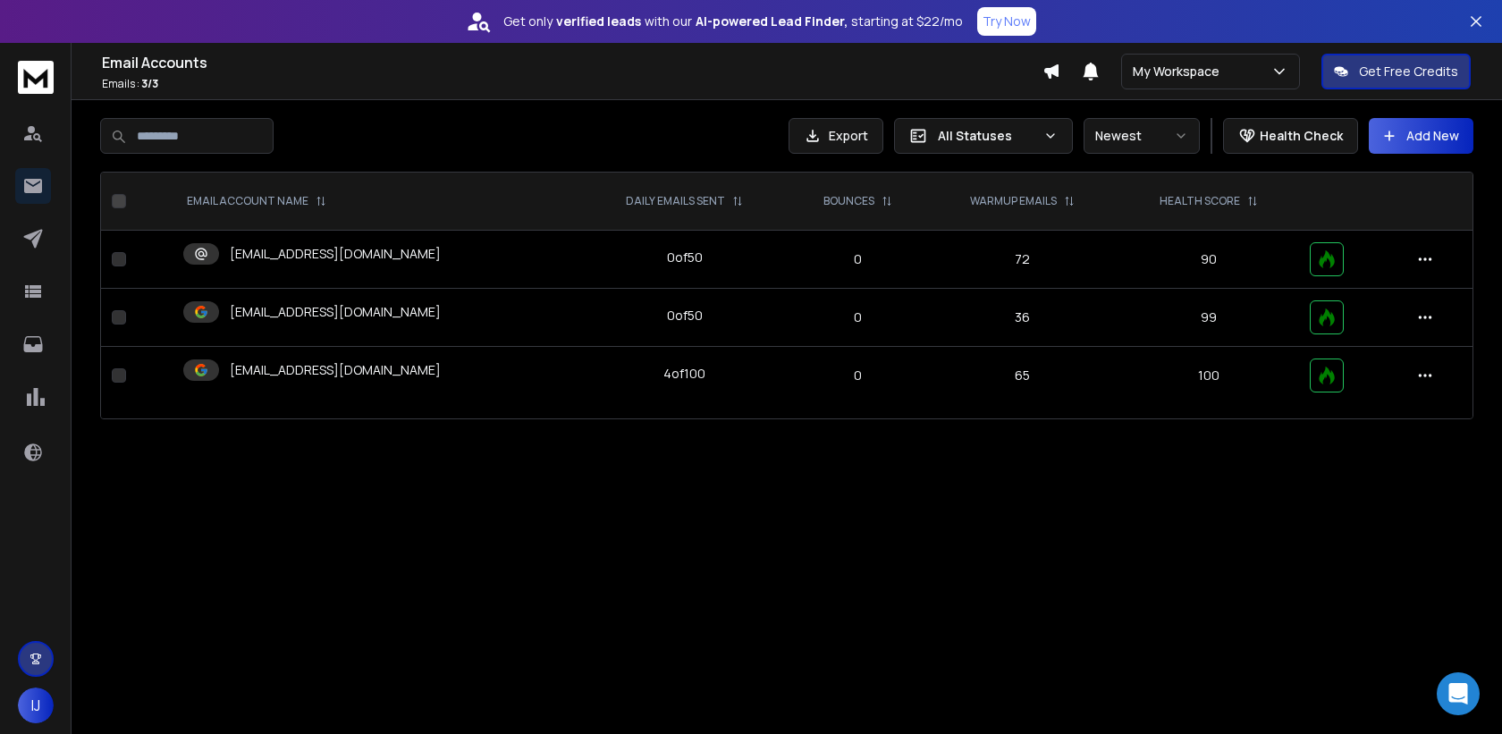
click at [485, 544] on div "Get only verified leads with our AI-powered Lead Finder, starting at $22/mo Try…" at bounding box center [751, 367] width 1502 height 734
click at [31, 241] on icon at bounding box center [32, 238] width 19 height 19
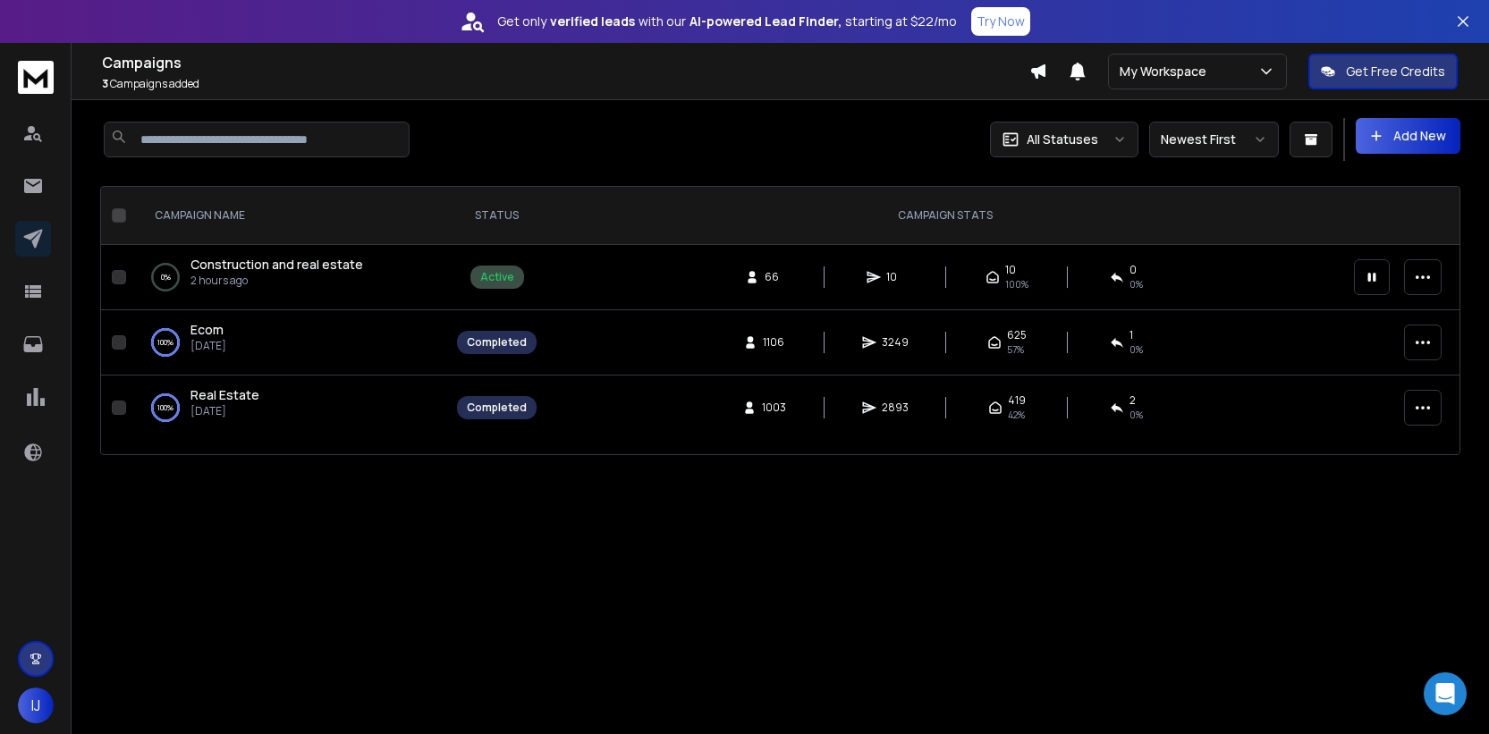
click at [394, 269] on div "0 % Construction and real estate 2 hours ago" at bounding box center [289, 277] width 277 height 43
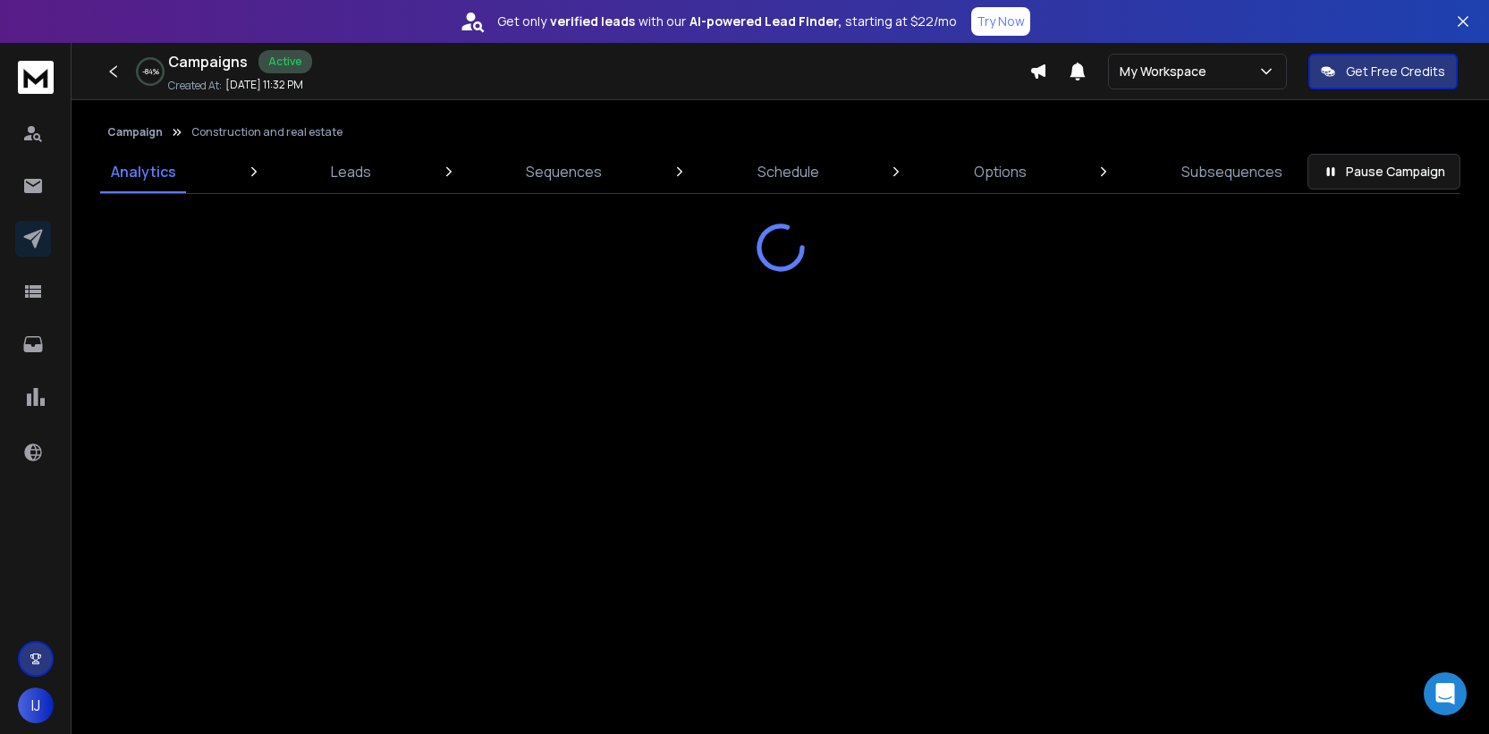
click at [394, 269] on div at bounding box center [780, 247] width 1346 height 57
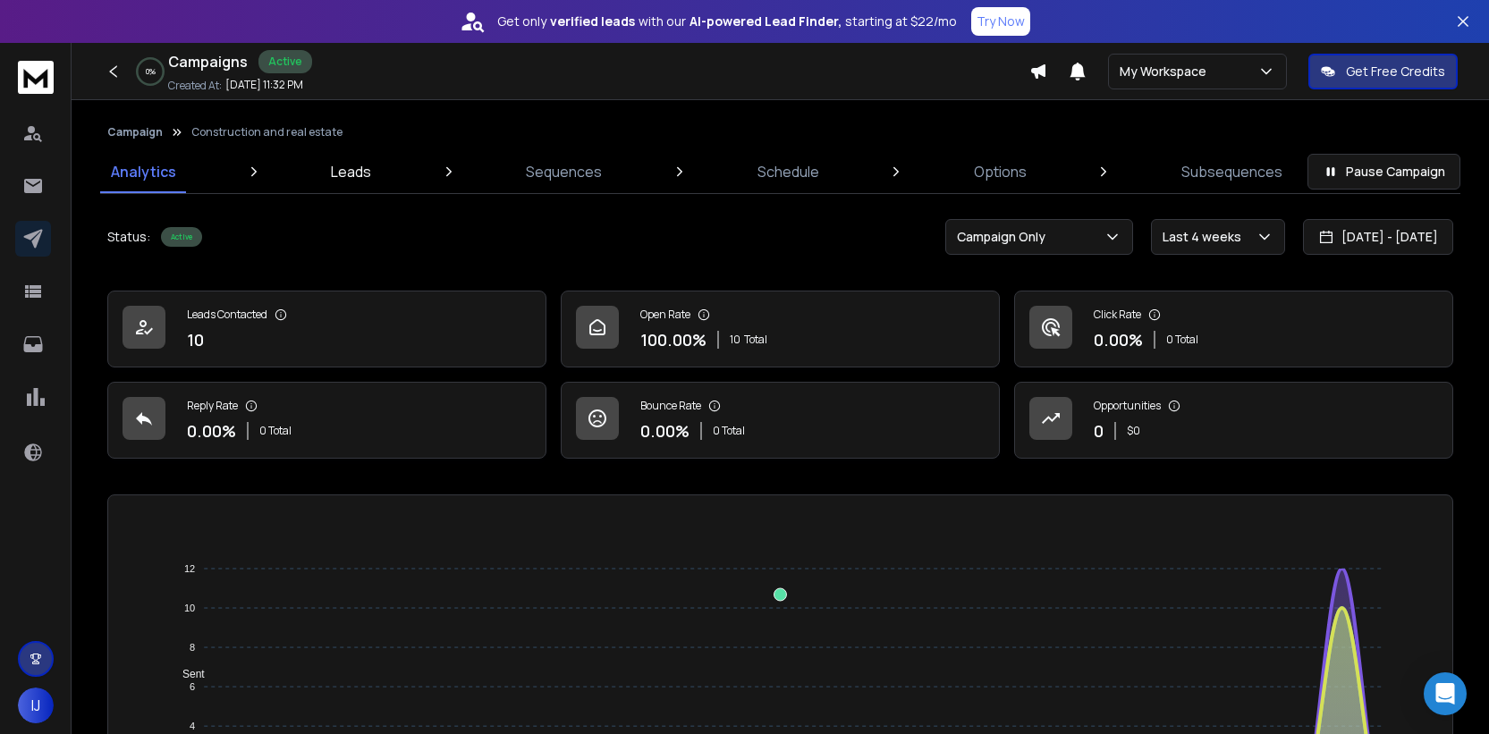
click at [368, 178] on p "Leads" at bounding box center [351, 171] width 40 height 21
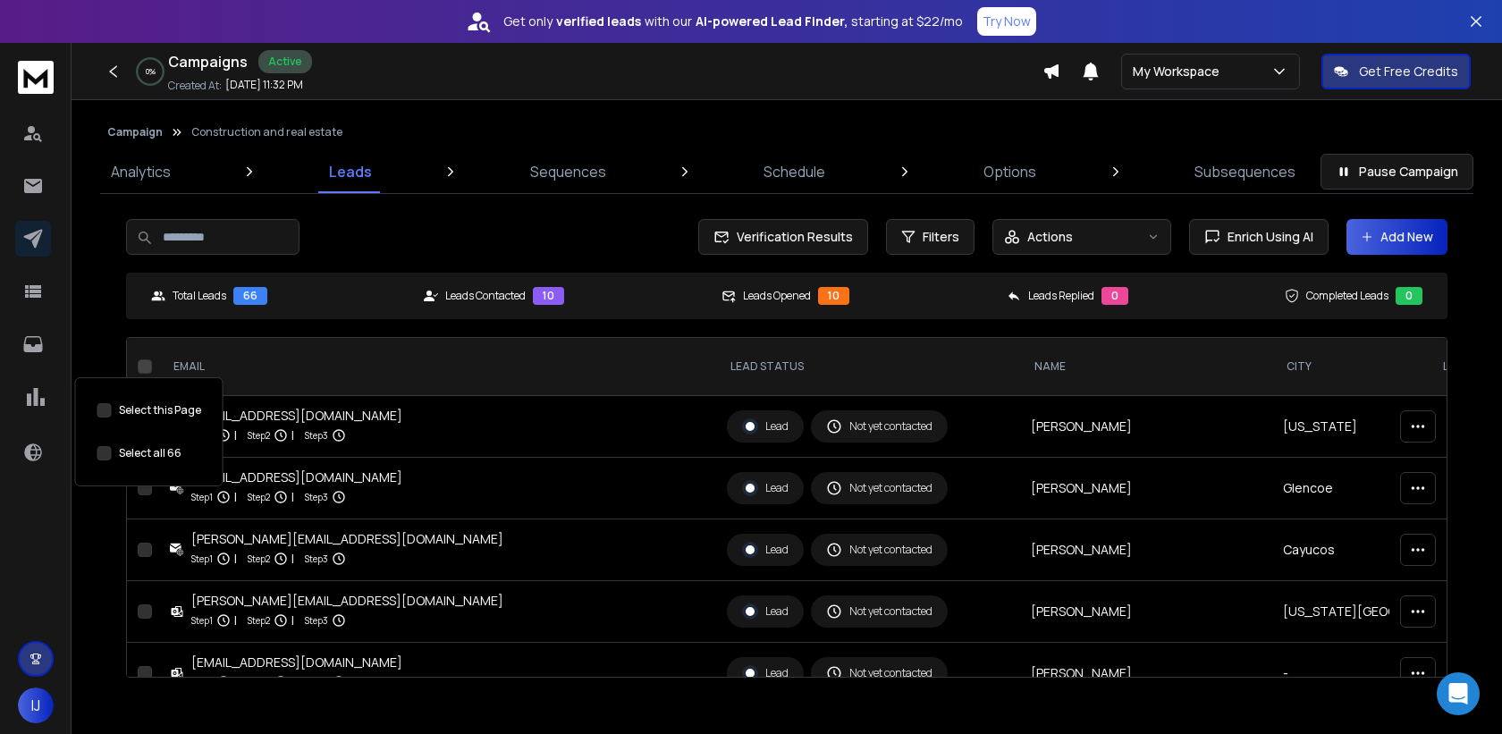
click at [147, 371] on button "Select this Page" at bounding box center [145, 367] width 14 height 14
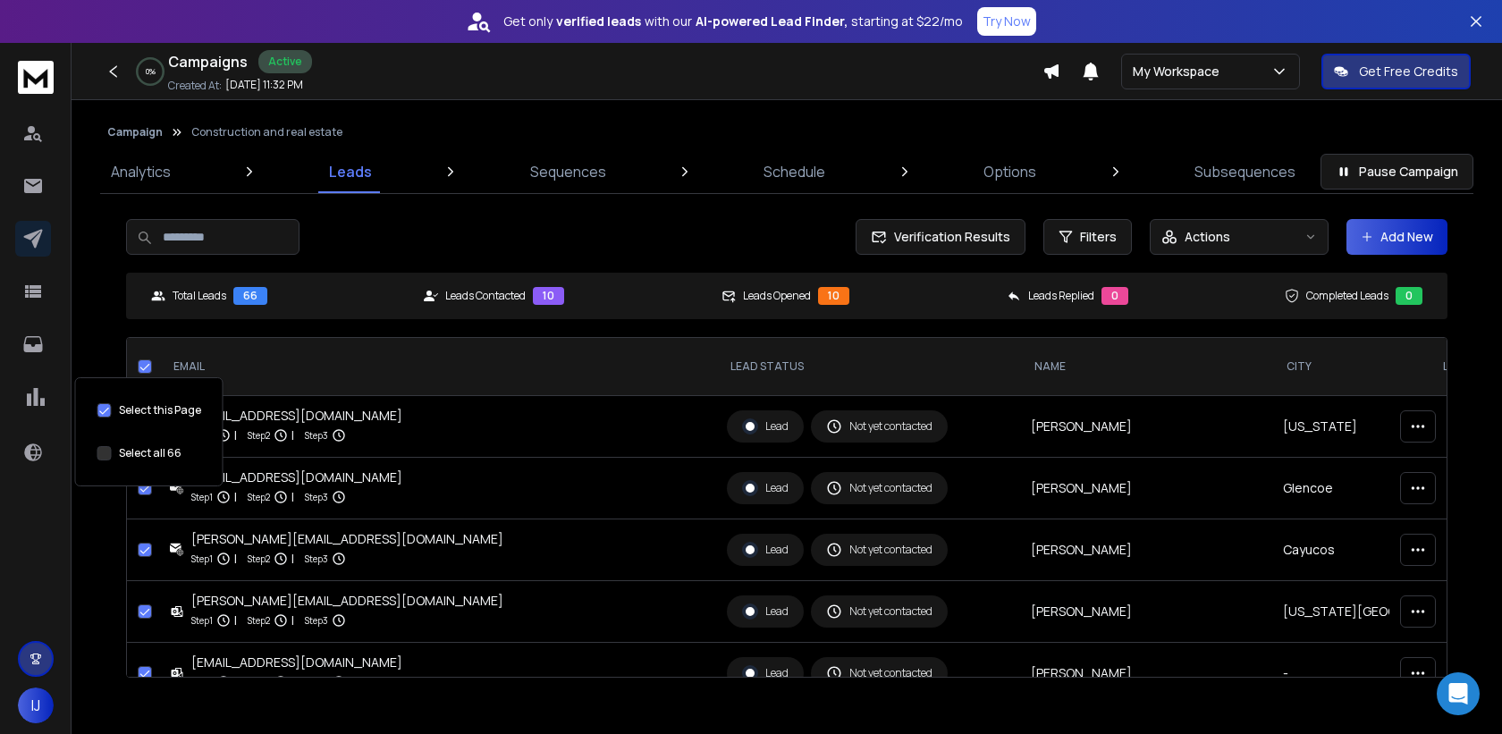
click at [159, 461] on div "Select all 66" at bounding box center [149, 454] width 104 height 36
click at [102, 453] on button "Select this Page" at bounding box center [104, 453] width 14 height 14
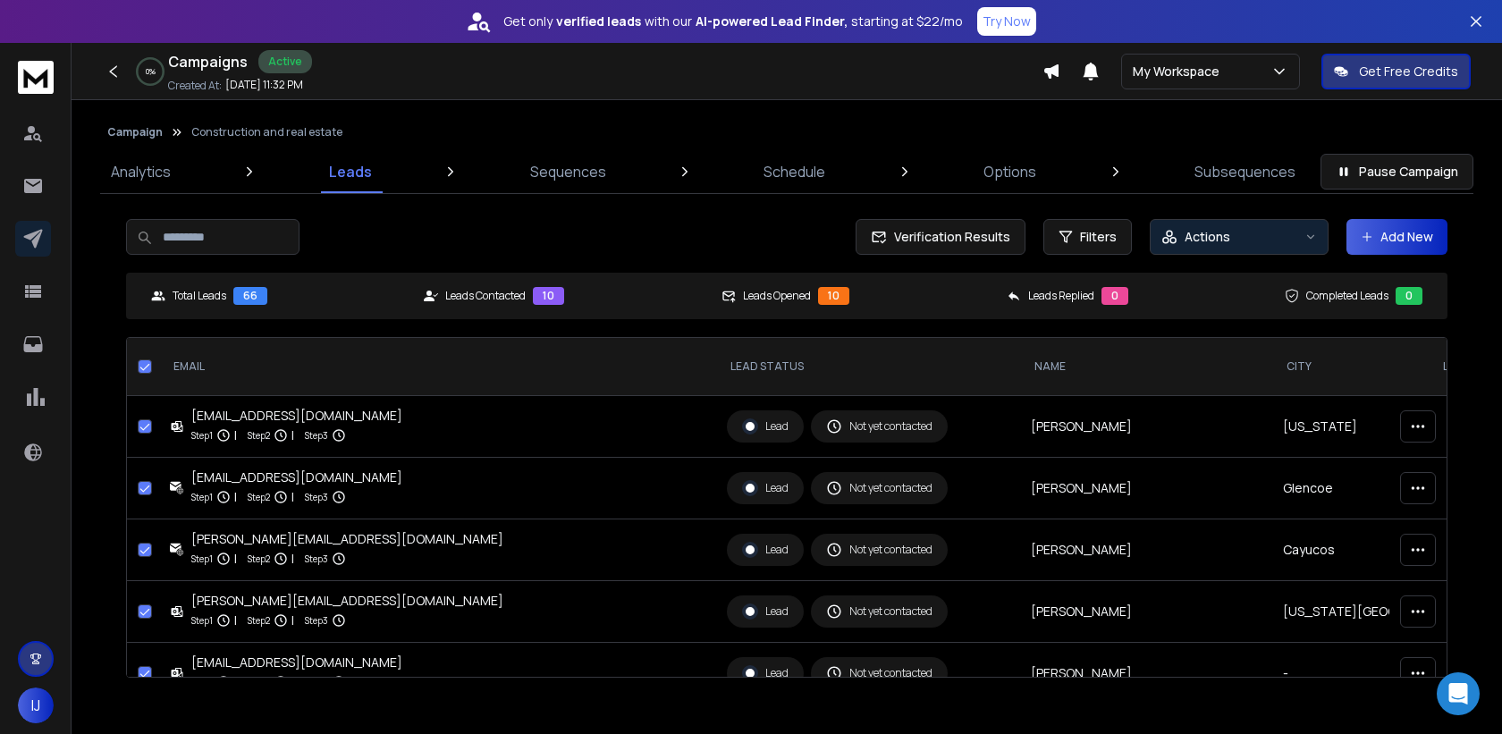
click at [1278, 233] on div "Actions" at bounding box center [1230, 237] width 136 height 18
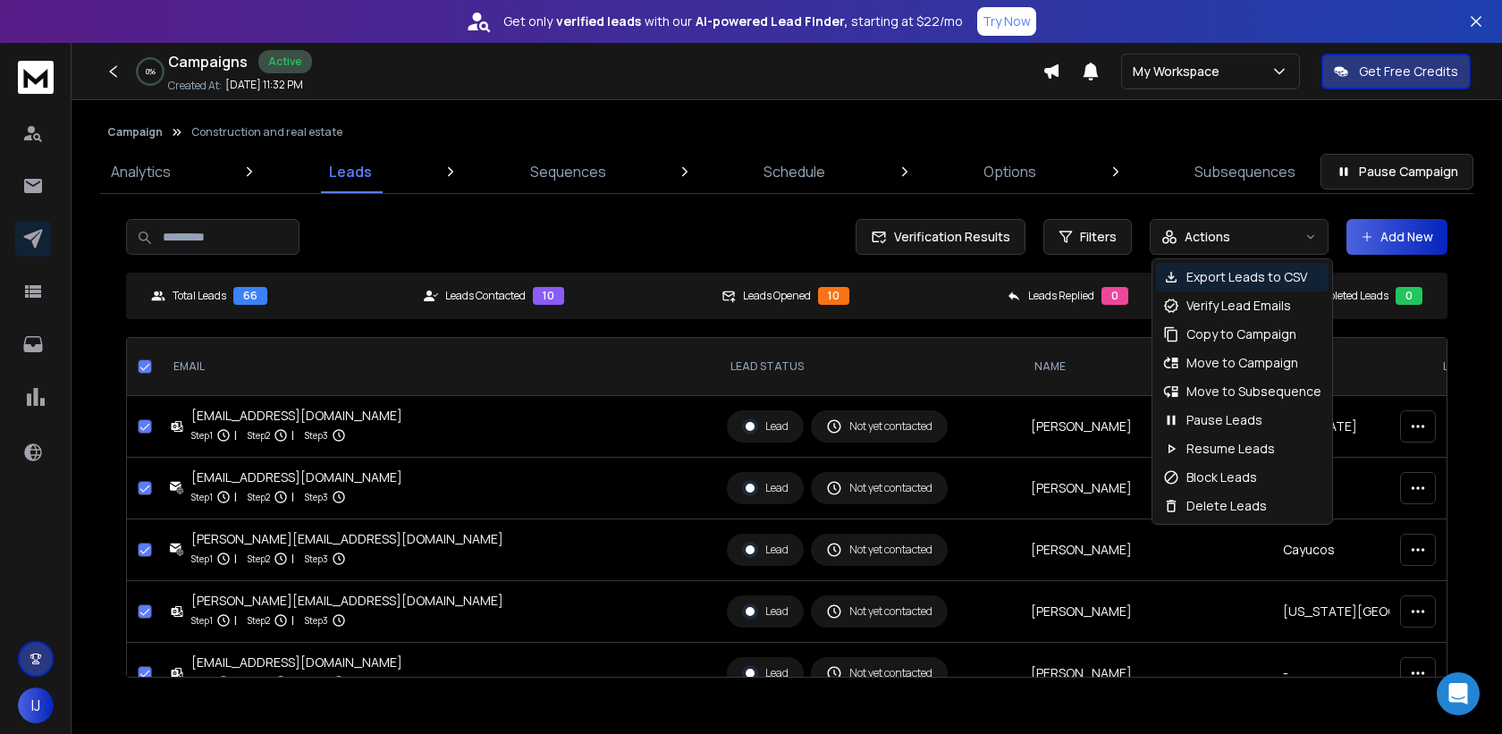
click at [1270, 274] on p "Export Leads to CSV" at bounding box center [1247, 277] width 121 height 18
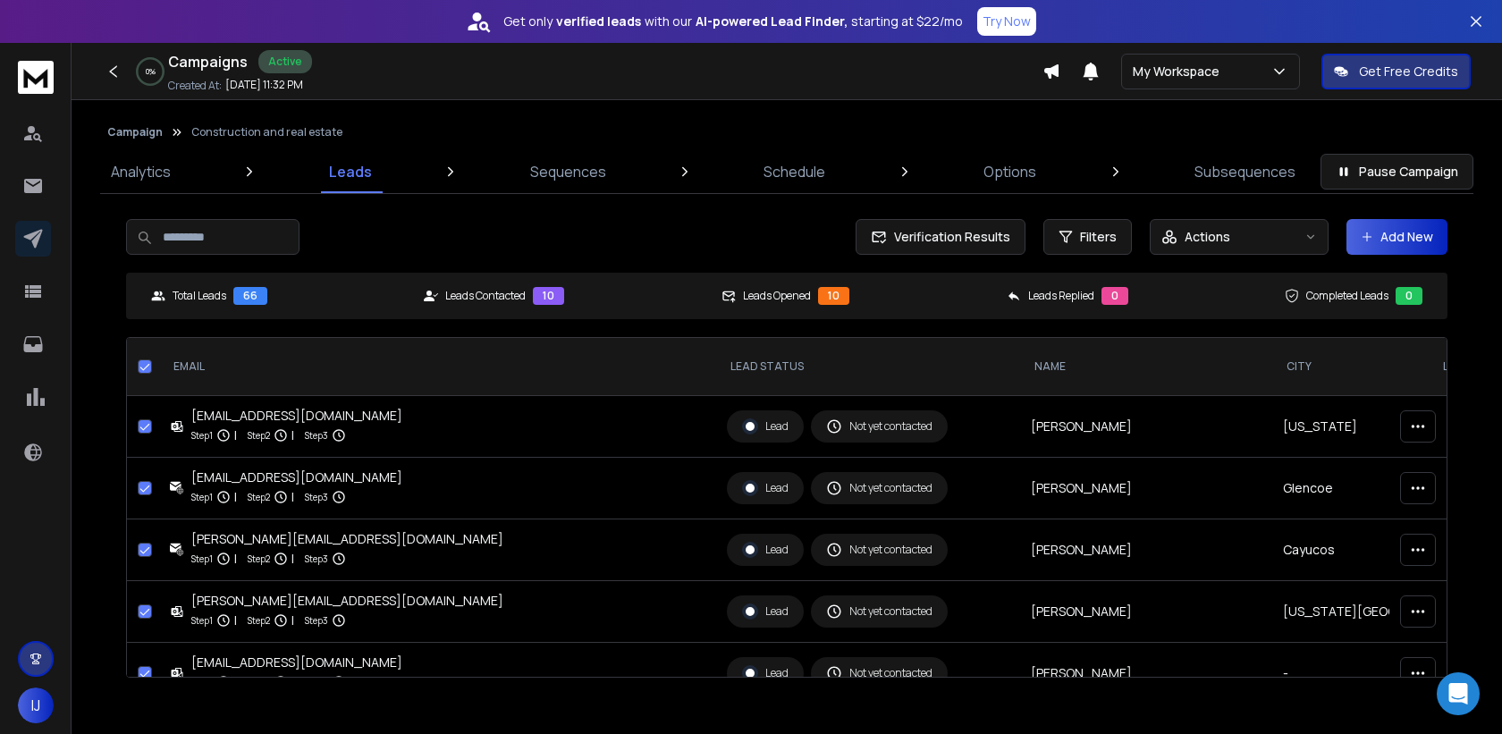
click at [681, 194] on div "Campaign Construction and real estate Analytics Leads Sequences Schedule Option…" at bounding box center [787, 392] width 1374 height 549
click at [1270, 235] on div "Actions" at bounding box center [1230, 237] width 136 height 18
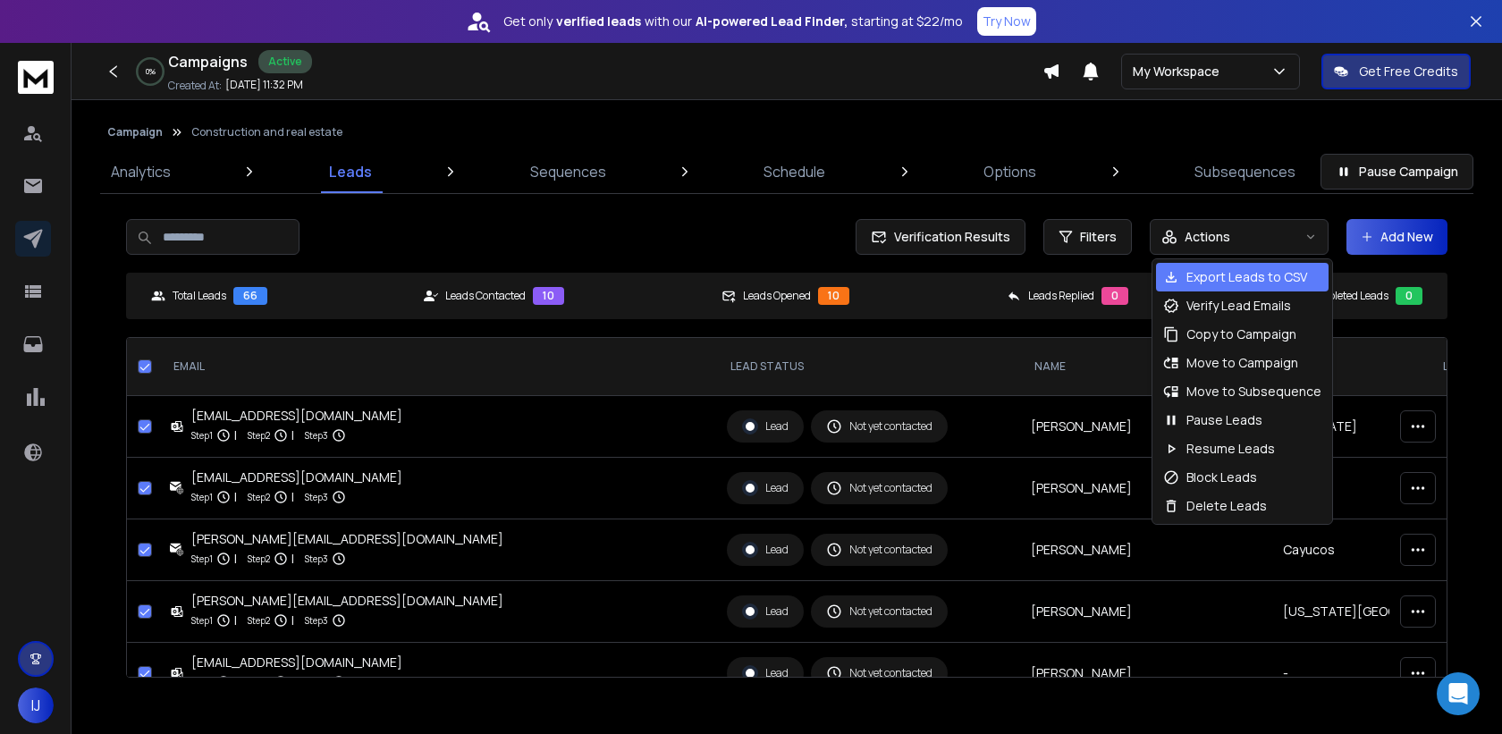
click at [1257, 284] on p "Export Leads to CSV" at bounding box center [1247, 277] width 121 height 18
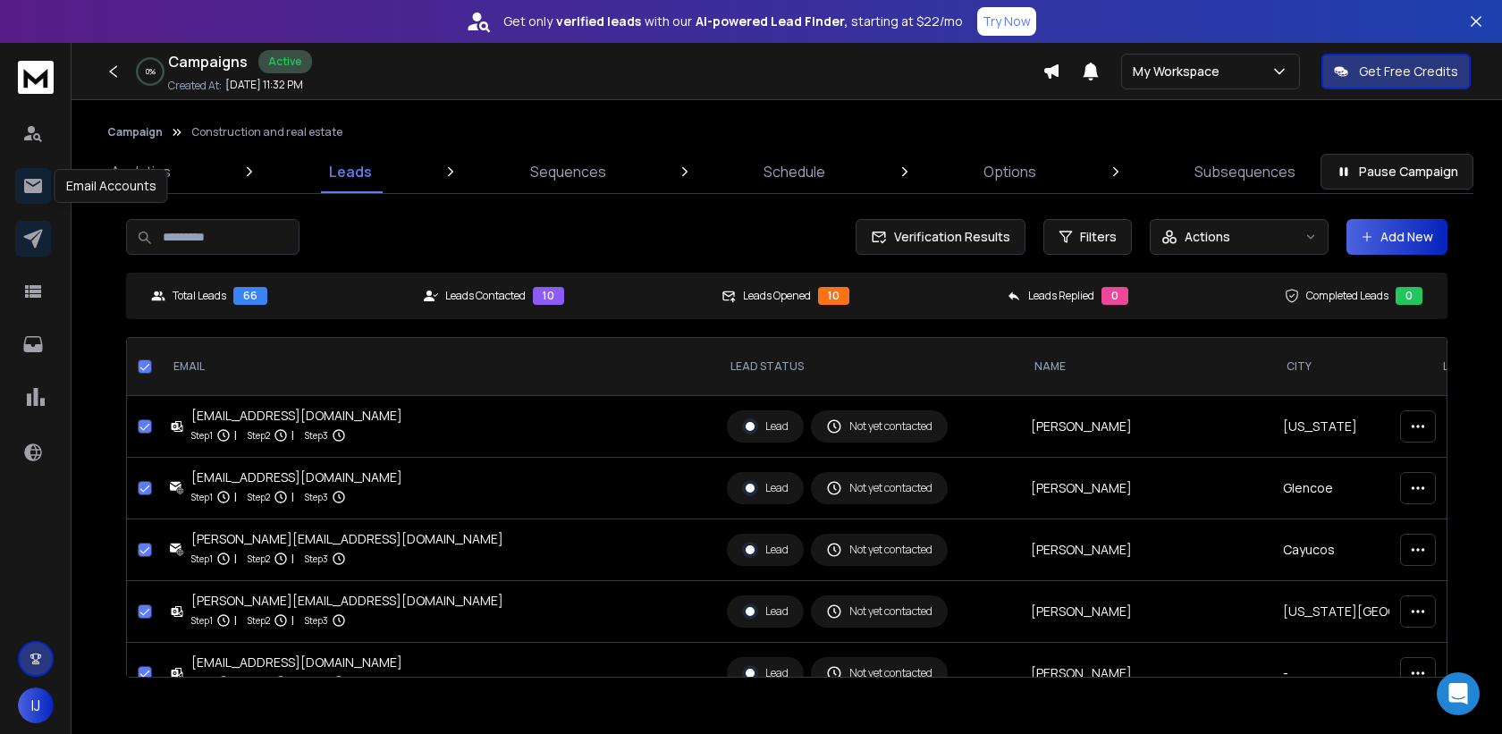
click at [31, 181] on icon at bounding box center [33, 186] width 18 height 14
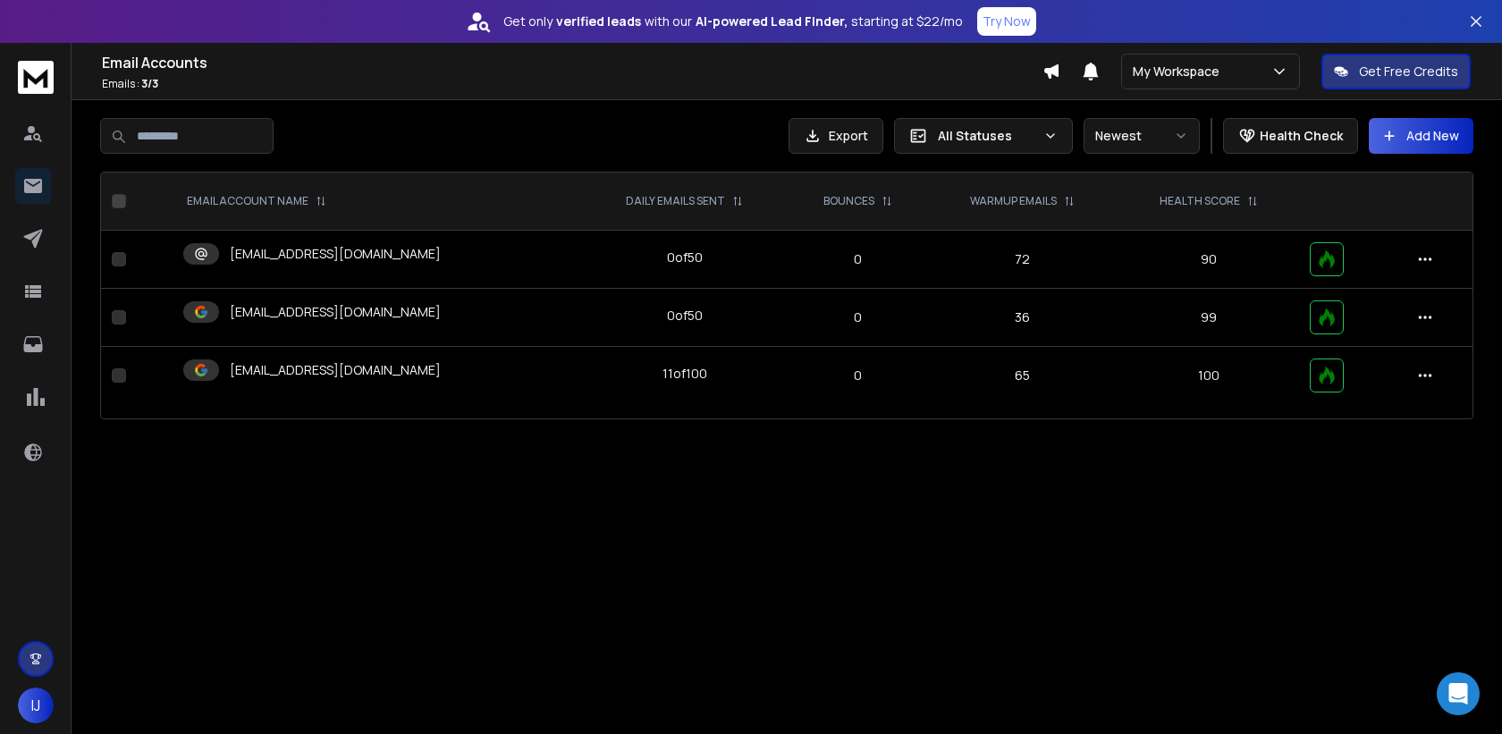
click at [282, 371] on p "[EMAIL_ADDRESS][DOMAIN_NAME]" at bounding box center [335, 370] width 211 height 18
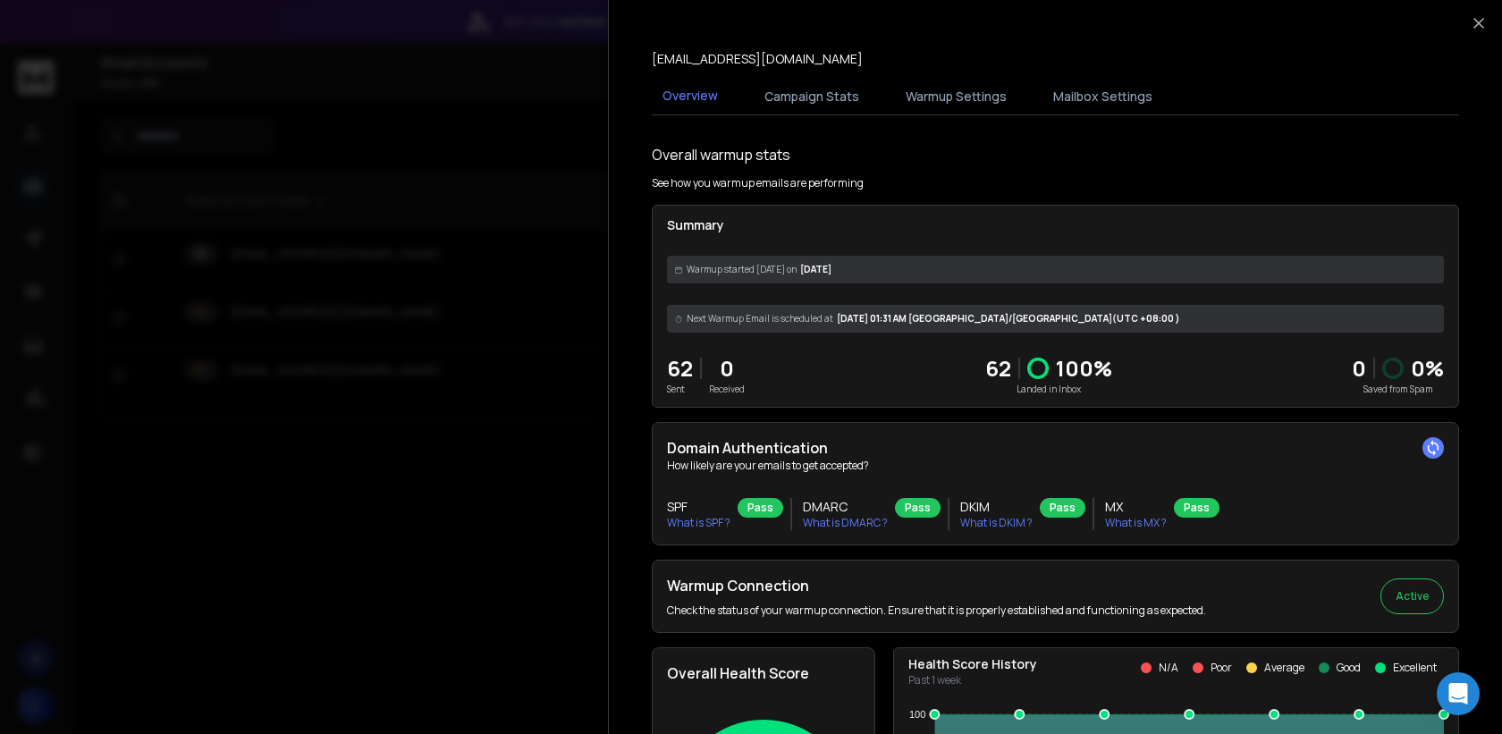
click at [1096, 81] on button "Mailbox Settings" at bounding box center [1103, 96] width 121 height 39
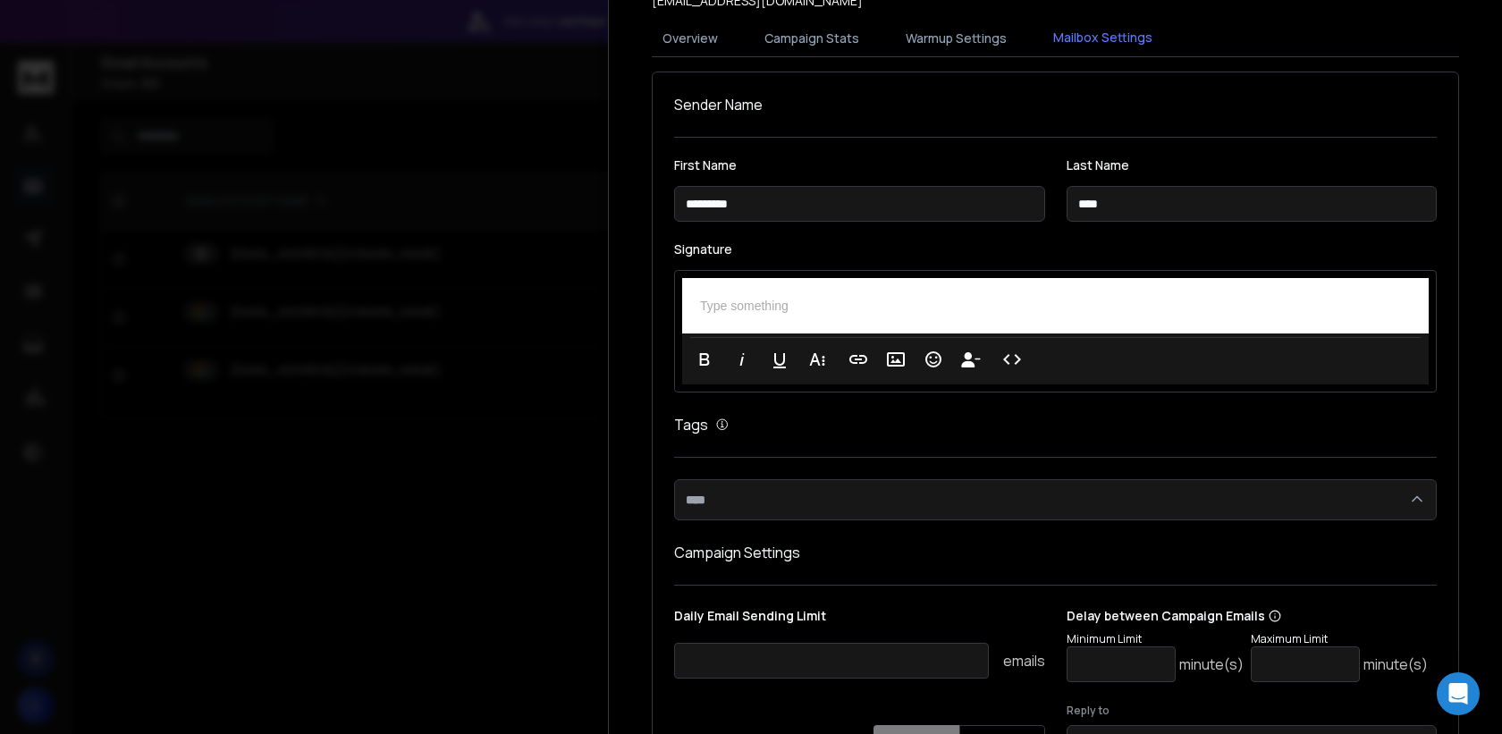
scroll to position [57, 0]
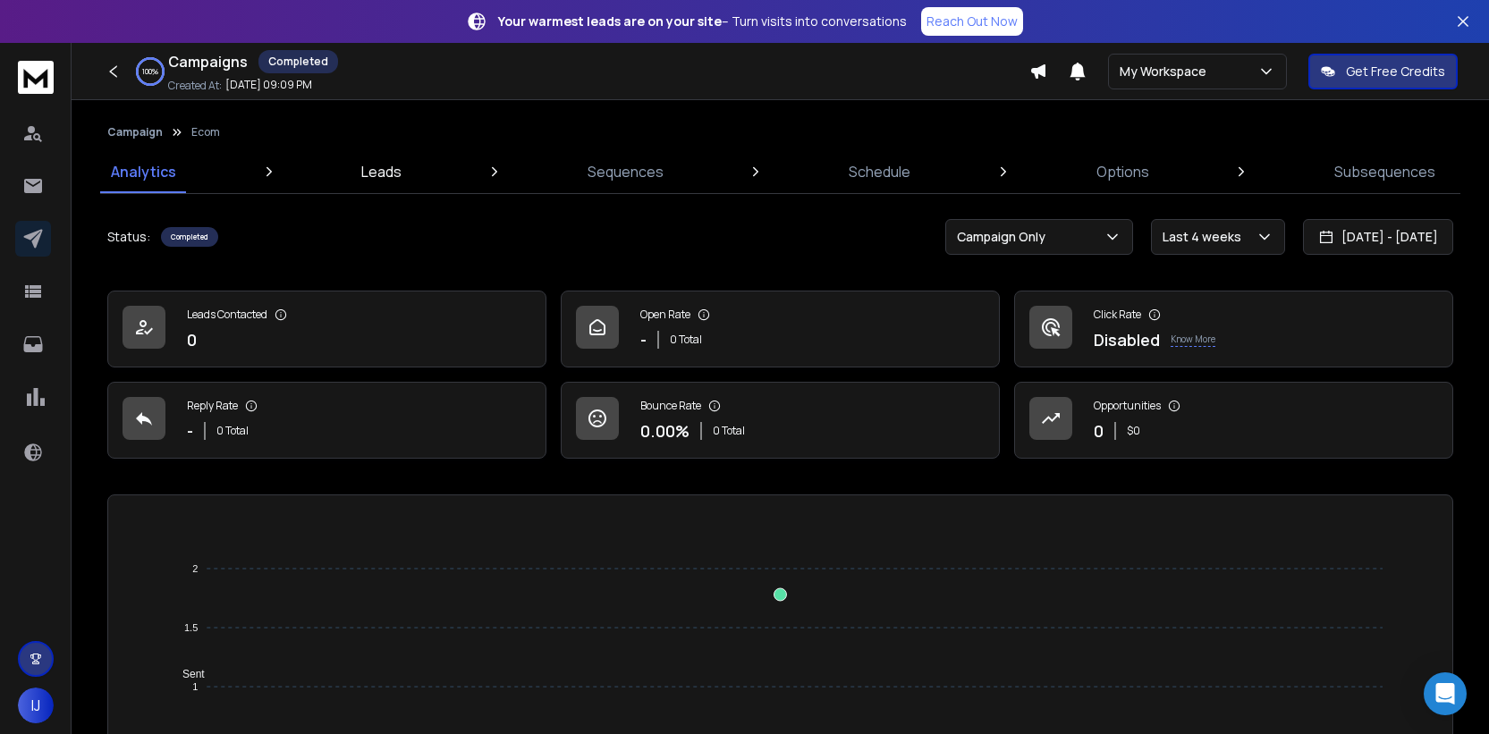
click at [390, 170] on p "Leads" at bounding box center [381, 171] width 40 height 21
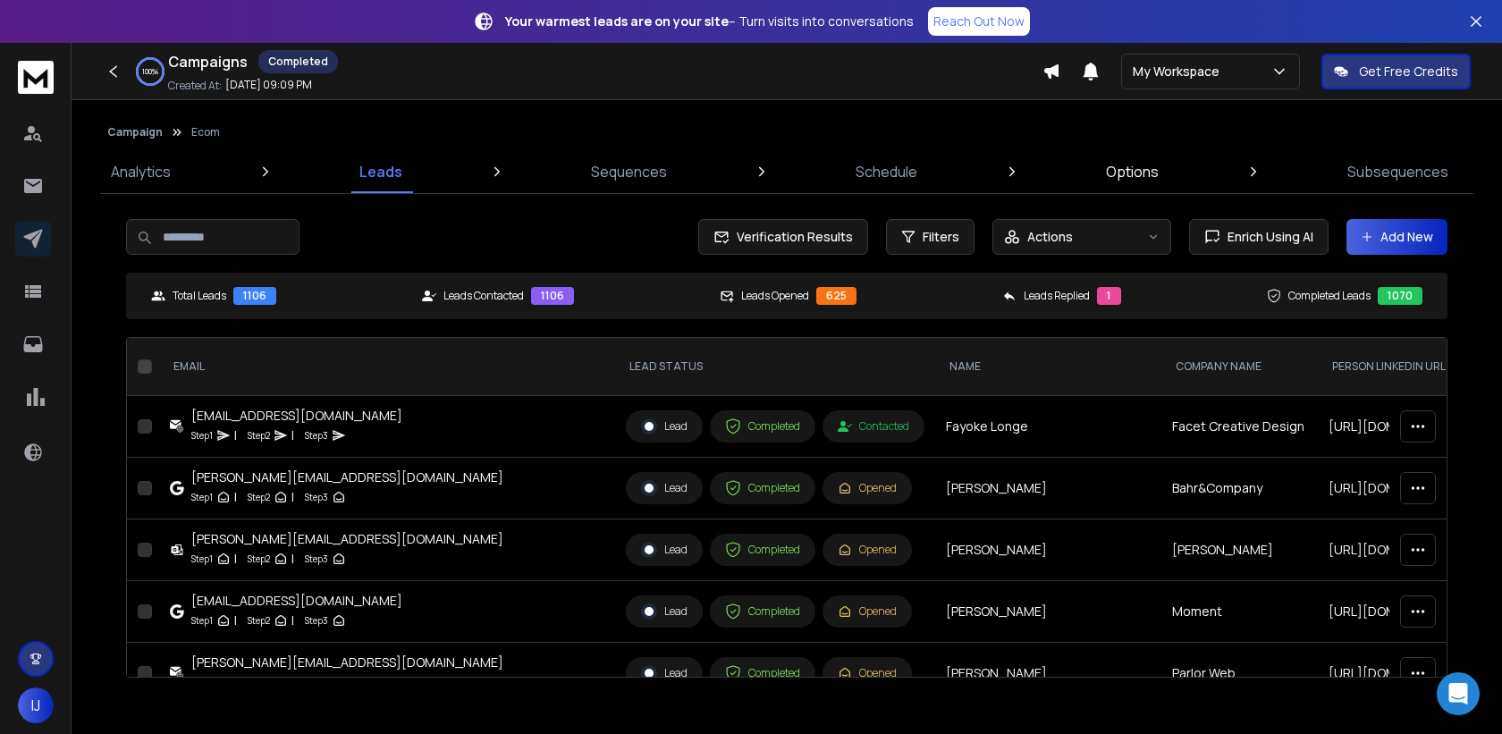
click at [1156, 165] on p "Options" at bounding box center [1132, 171] width 53 height 21
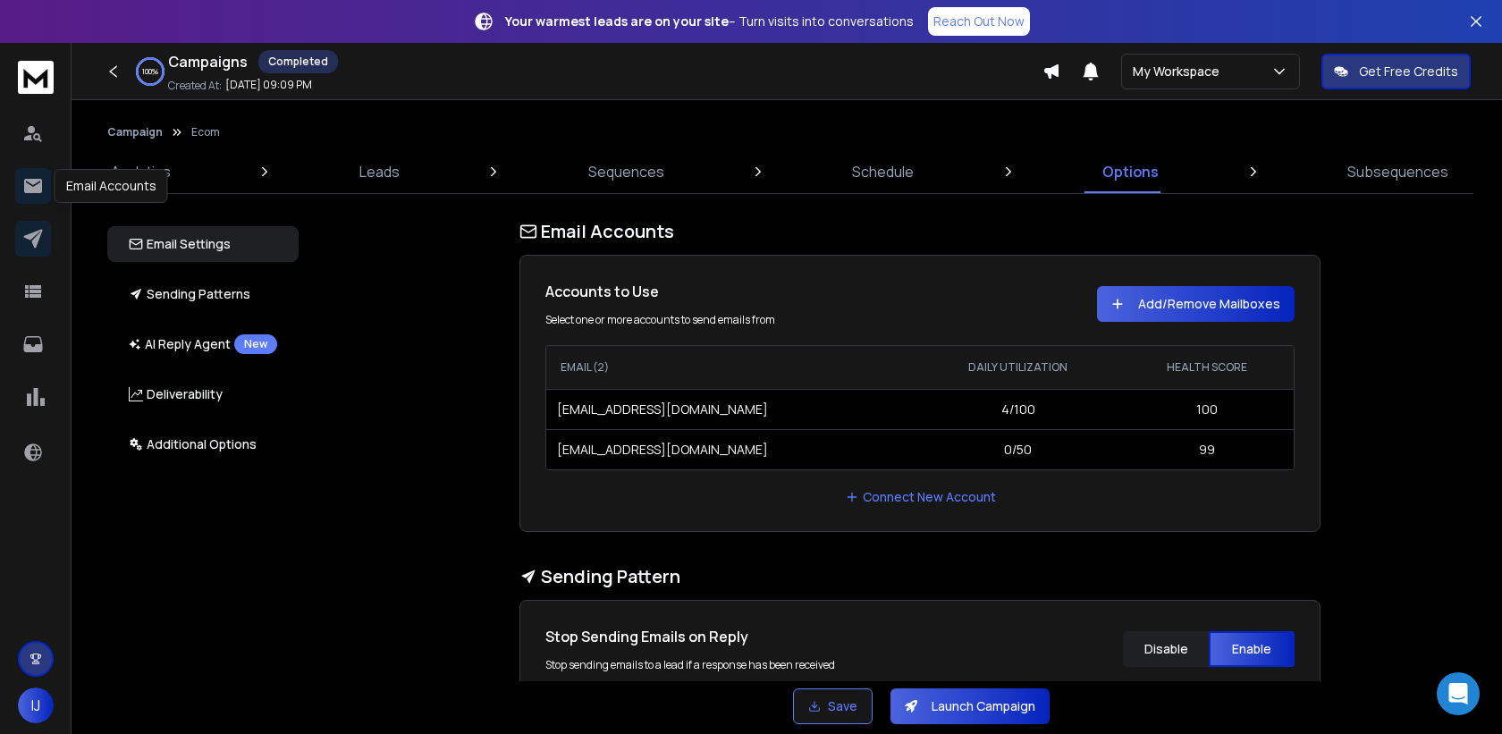
click at [48, 176] on link at bounding box center [33, 186] width 36 height 36
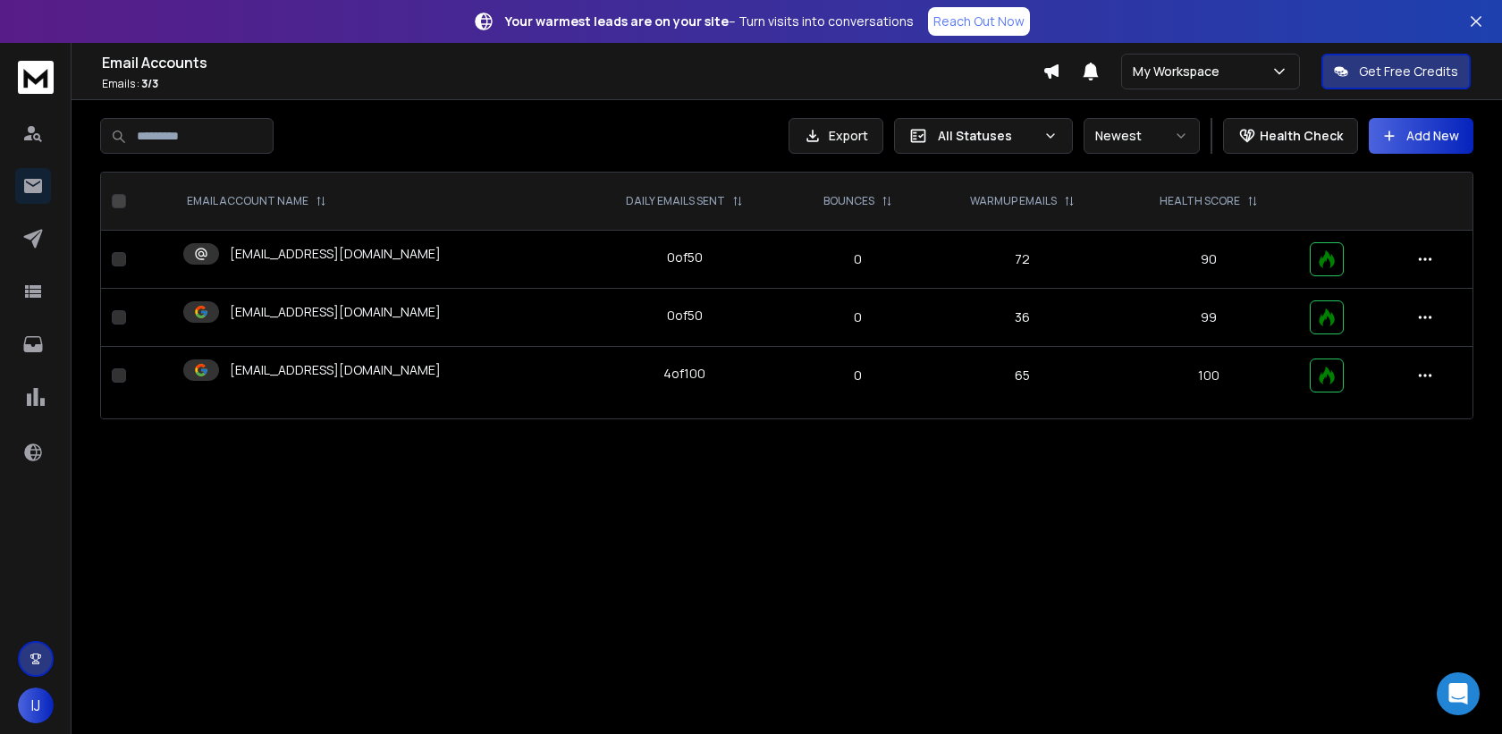
click at [292, 370] on p "[EMAIL_ADDRESS][DOMAIN_NAME]" at bounding box center [335, 370] width 211 height 18
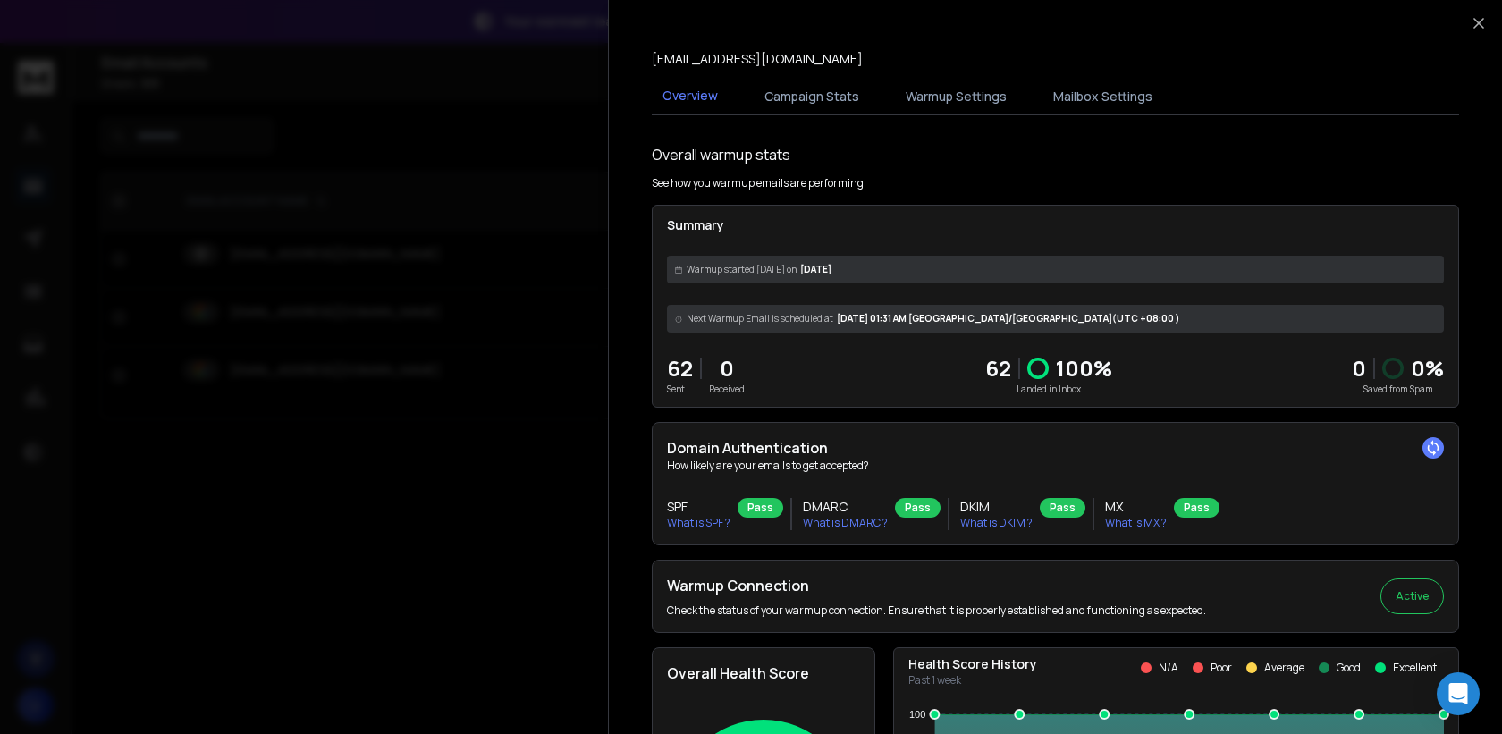
click at [334, 112] on div at bounding box center [751, 367] width 1502 height 734
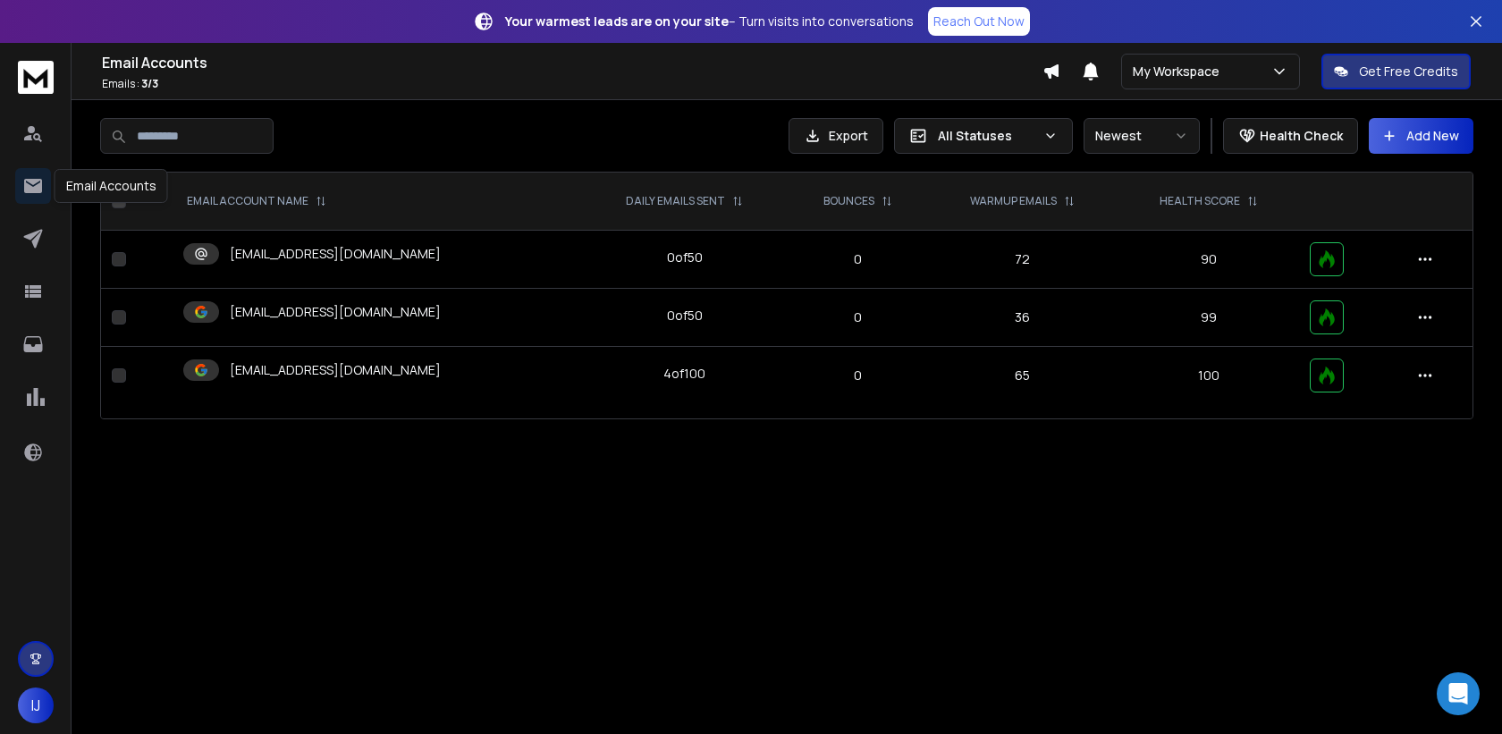
click at [33, 196] on icon at bounding box center [32, 185] width 21 height 21
click at [37, 247] on icon at bounding box center [32, 238] width 21 height 21
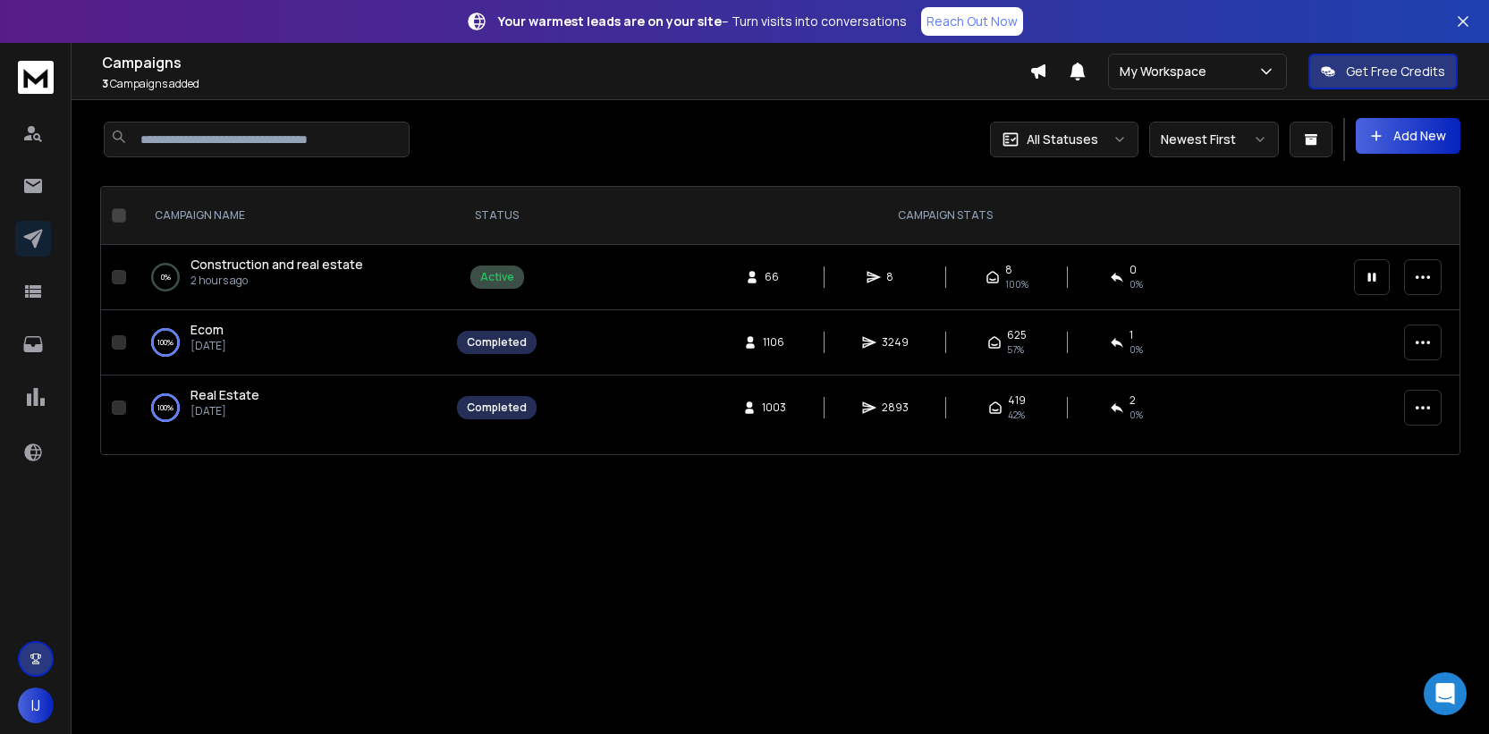
click at [354, 272] on span "Construction and real estate" at bounding box center [276, 264] width 173 height 17
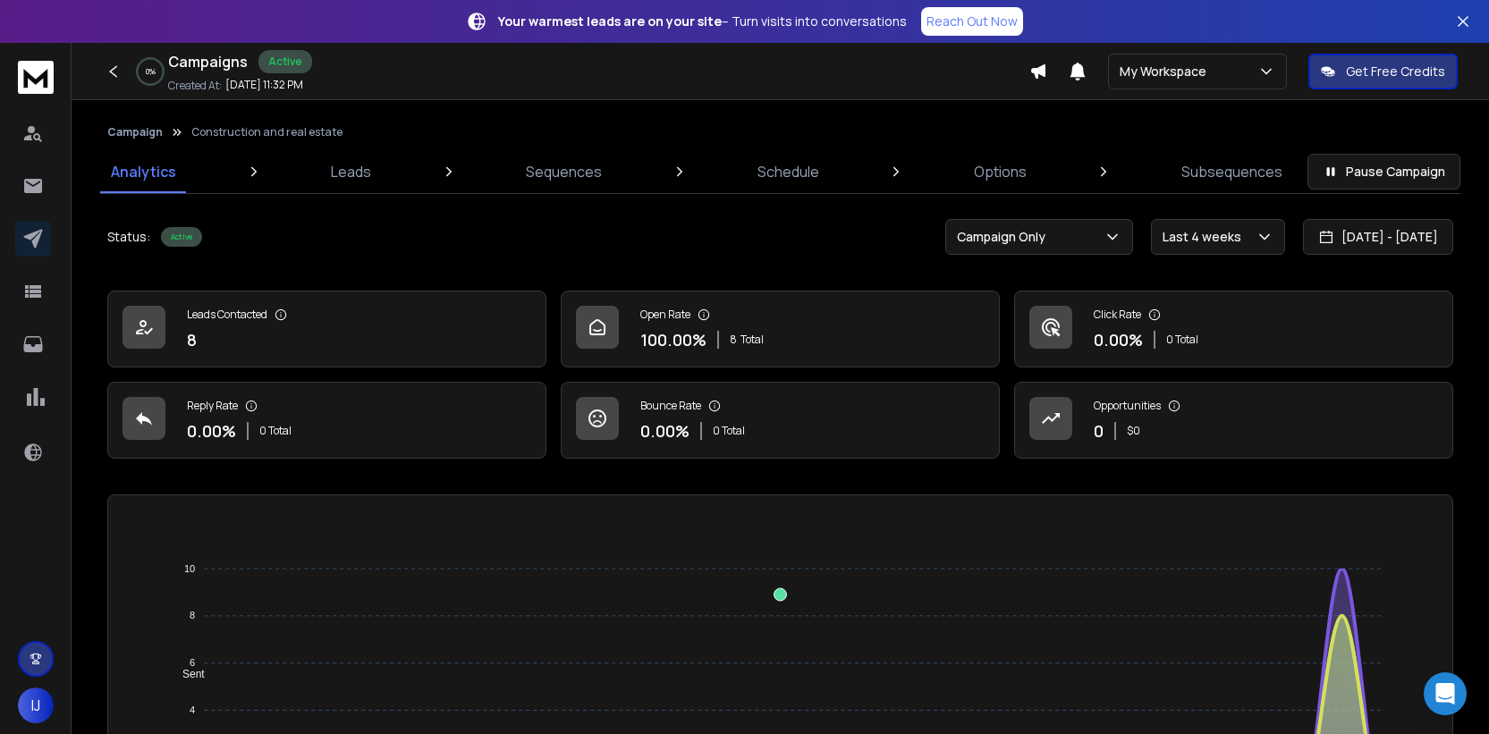
click at [385, 163] on div "Analytics Leads Sequences Schedule Options Subsequences" at bounding box center [696, 171] width 1193 height 43
click at [358, 174] on p "Leads" at bounding box center [351, 171] width 40 height 21
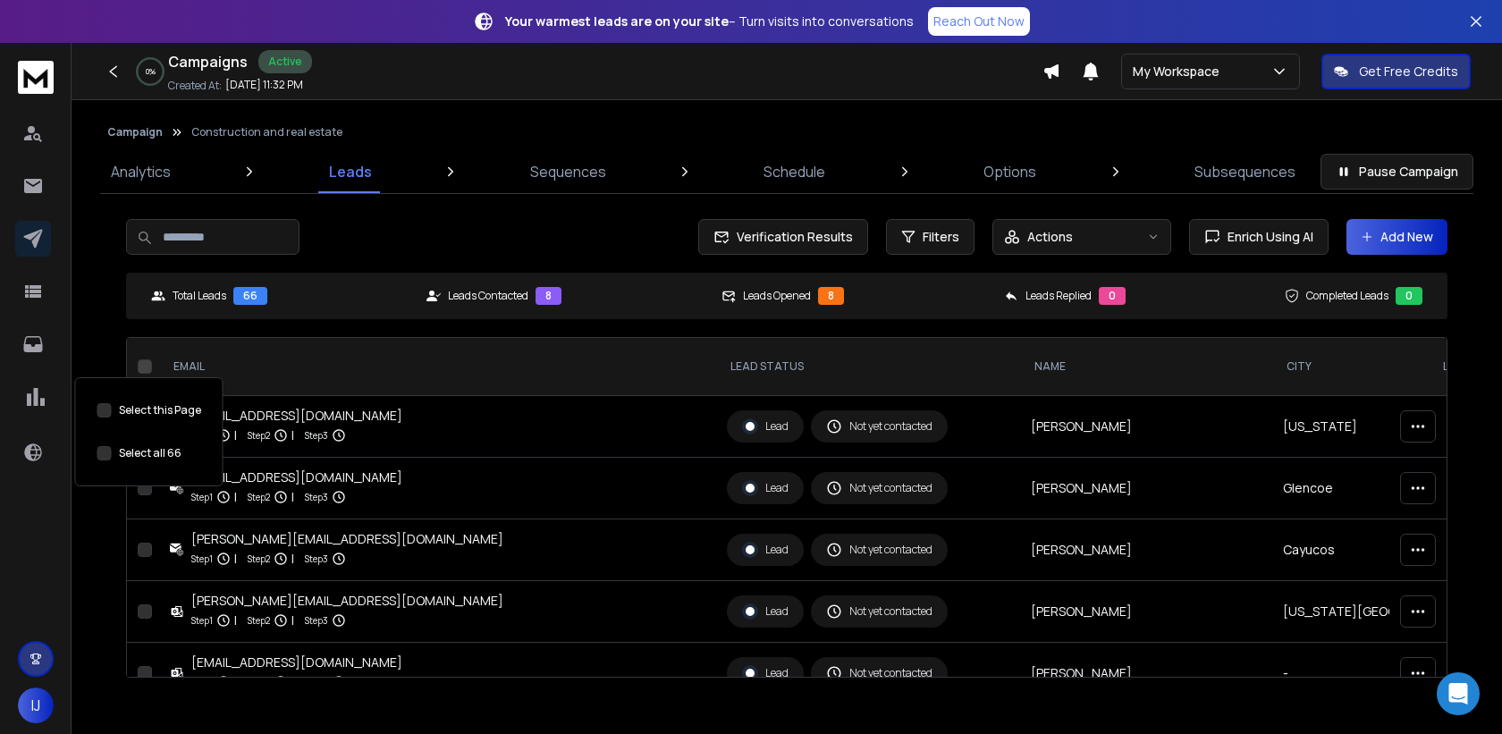
click at [151, 373] on div at bounding box center [148, 367] width 21 height 14
click at [149, 453] on label "Select all 66" at bounding box center [150, 453] width 63 height 14
click at [104, 460] on button "Select this Page" at bounding box center [104, 453] width 14 height 14
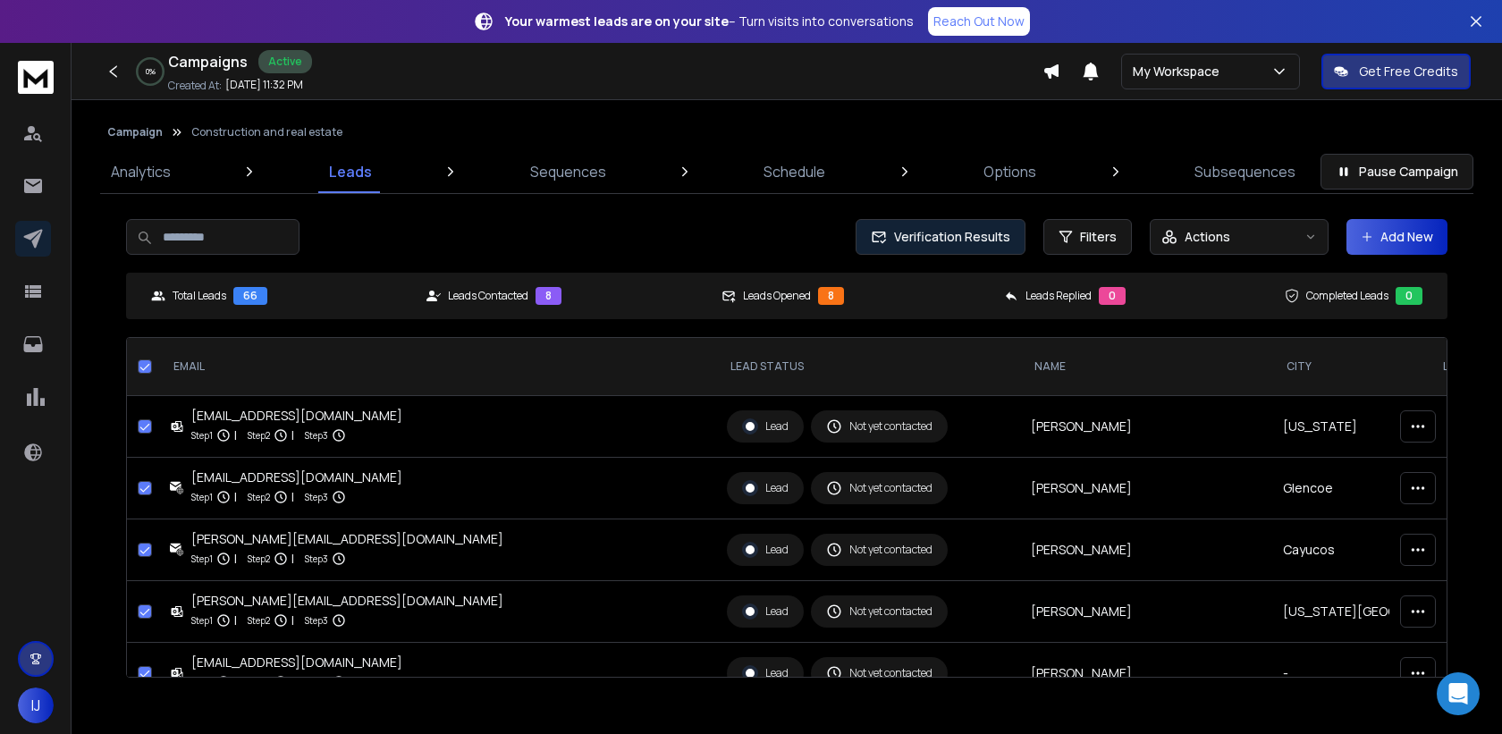
click at [969, 245] on span "Verification Results" at bounding box center [948, 237] width 123 height 18
click at [478, 310] on div "Total Leads 66 Leads Contacted 8 Leads Opened 8 Leads Replied 0 Completed Leads…" at bounding box center [787, 296] width 1322 height 47
click at [486, 300] on p "Leads Contacted" at bounding box center [488, 296] width 80 height 14
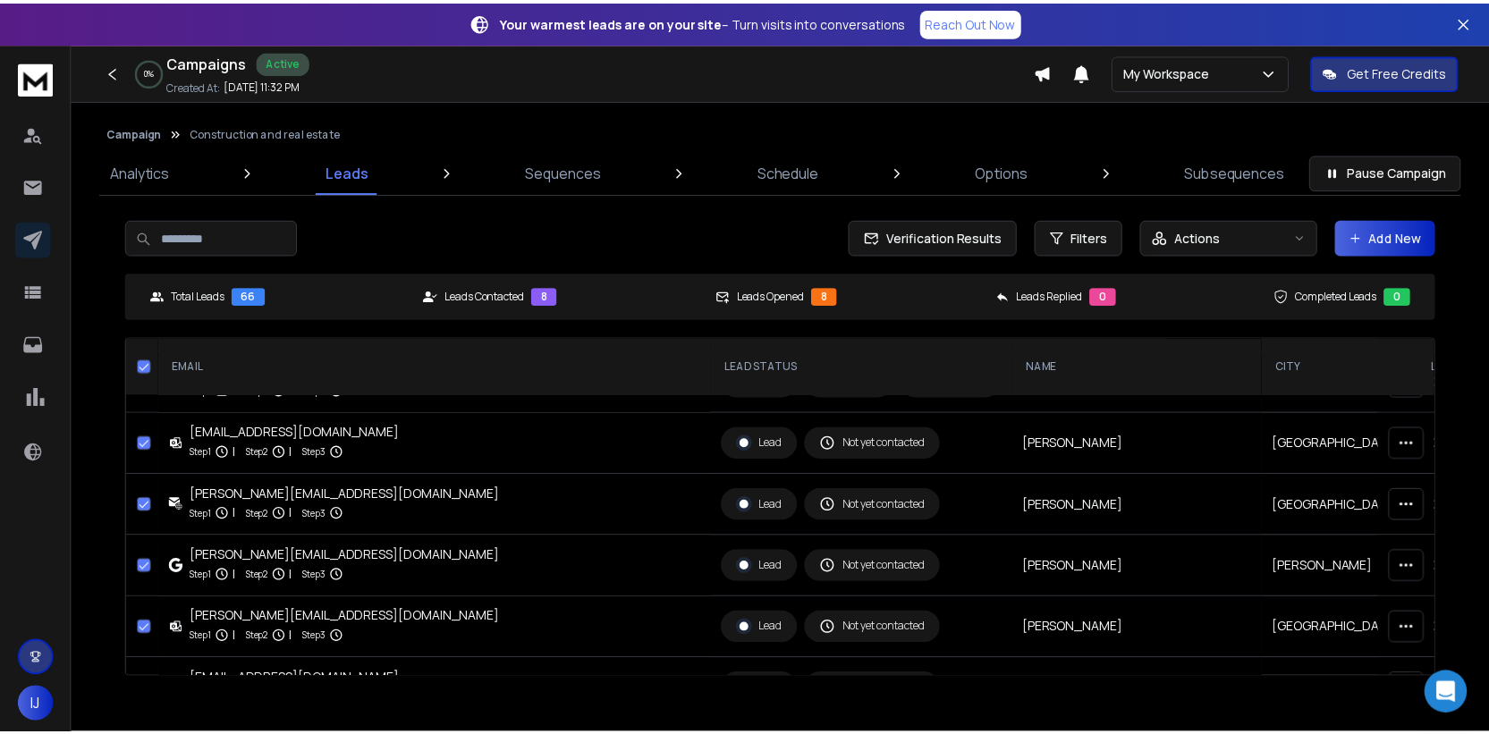
scroll to position [1132, 0]
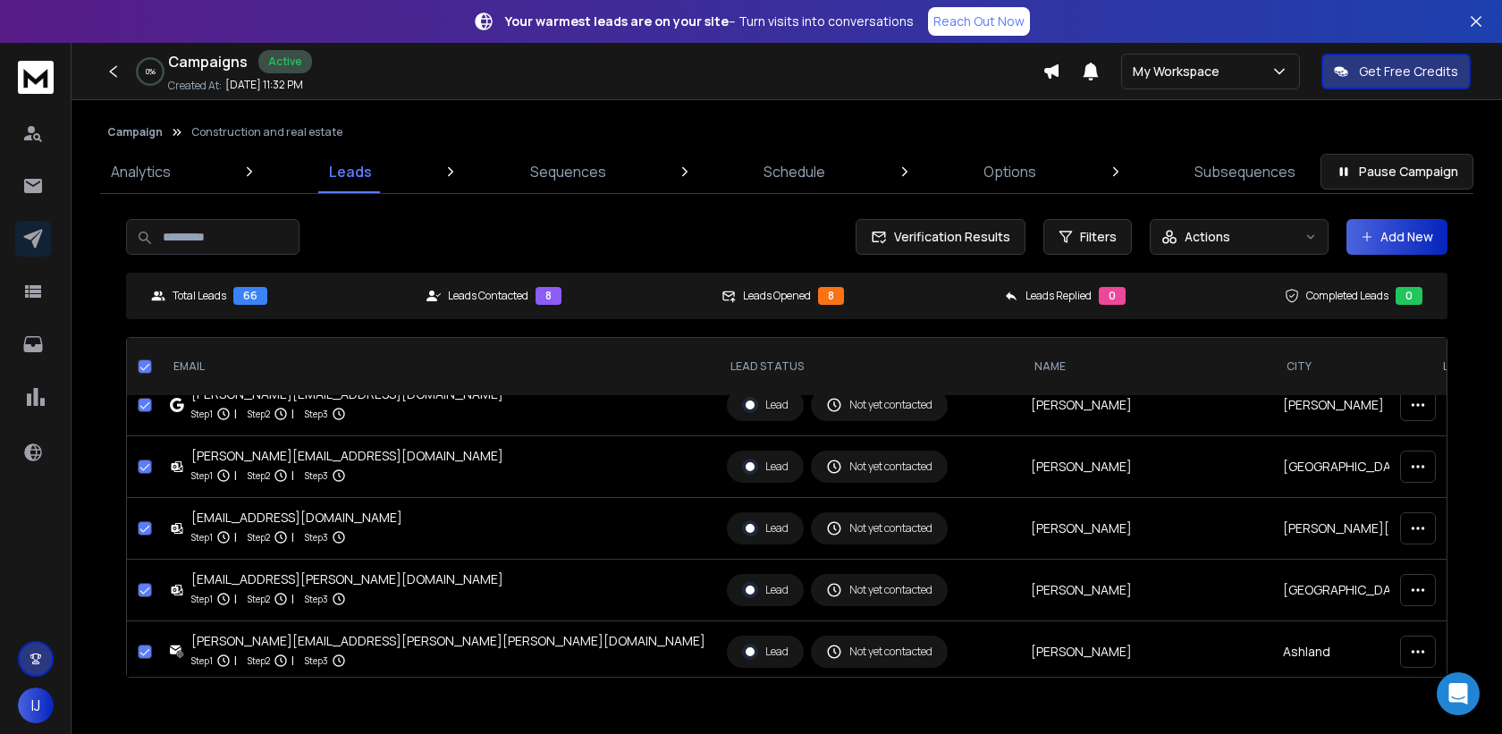
click at [407, 246] on div "Verification Results Filters Actions Add New" at bounding box center [787, 237] width 1322 height 36
click at [210, 290] on p "Total Leads" at bounding box center [200, 296] width 54 height 14
click at [159, 178] on p "Analytics" at bounding box center [141, 171] width 60 height 21
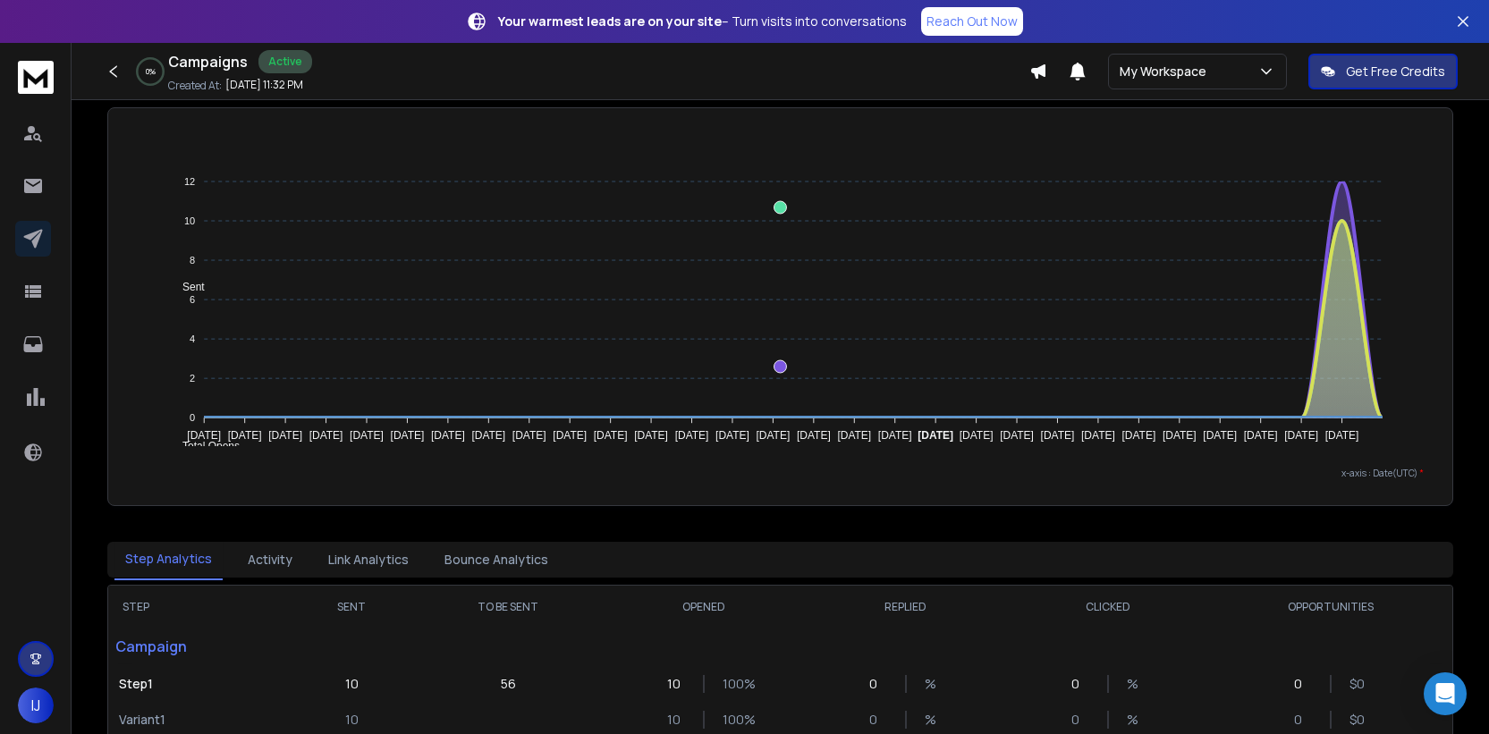
scroll to position [426, 0]
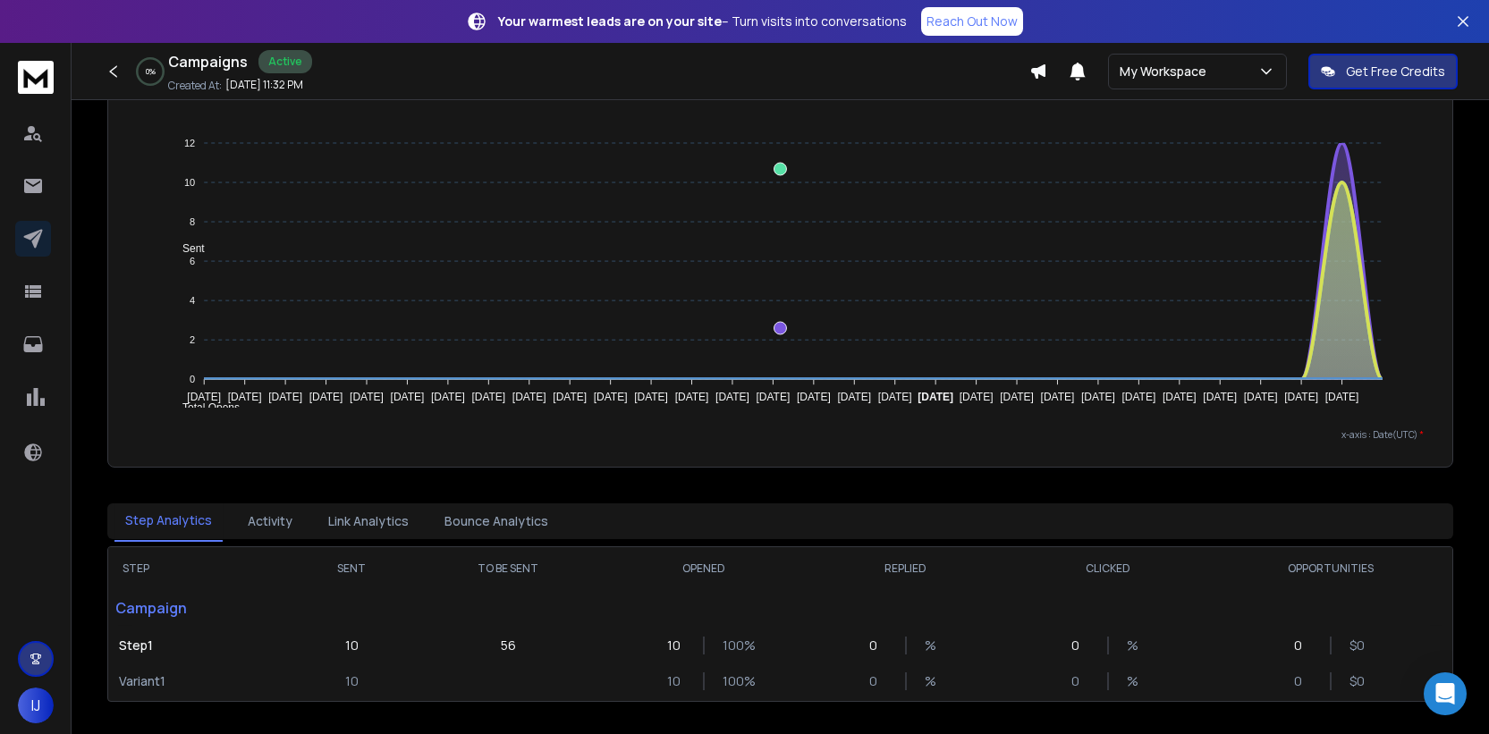
click at [267, 510] on button "Activity" at bounding box center [270, 521] width 66 height 39
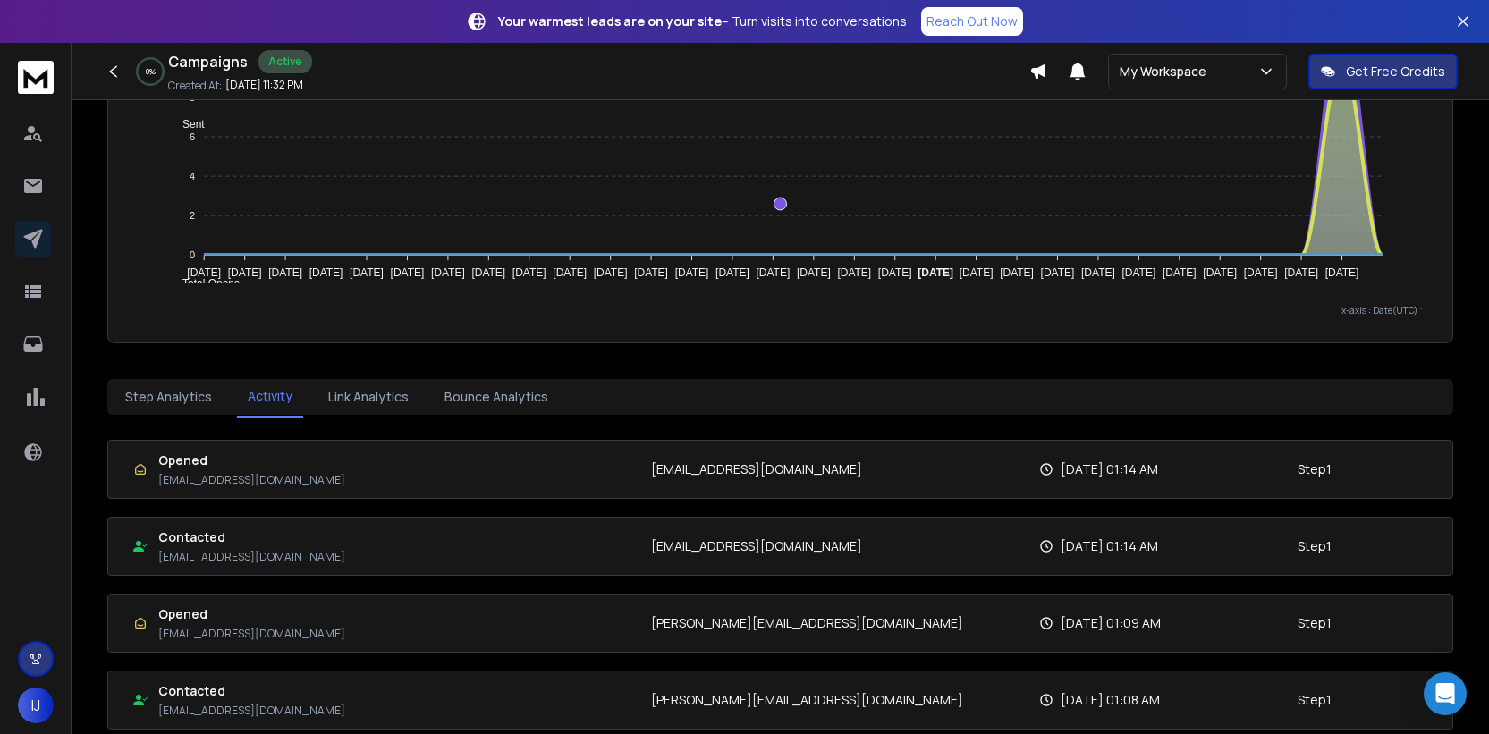
scroll to position [553, 0]
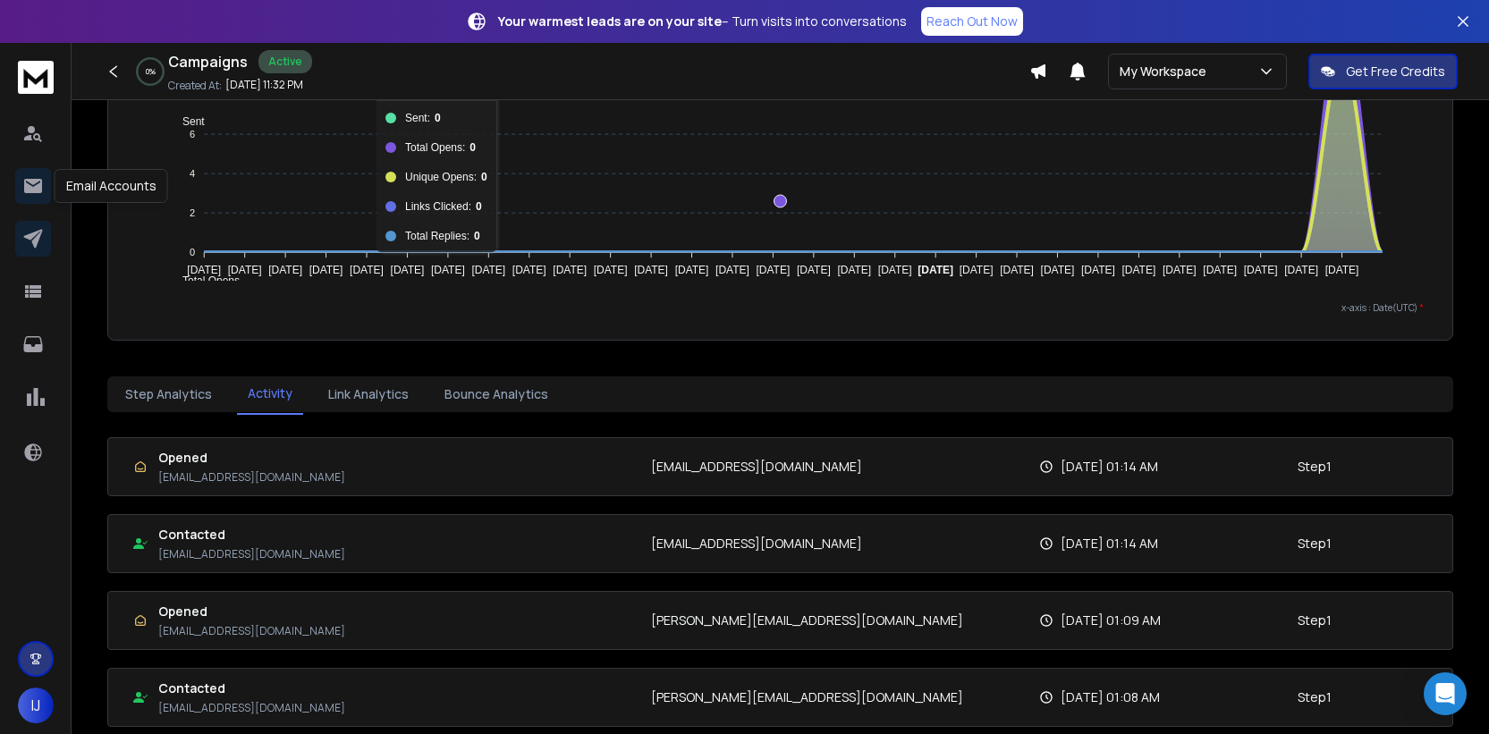
click at [41, 189] on icon at bounding box center [32, 185] width 21 height 21
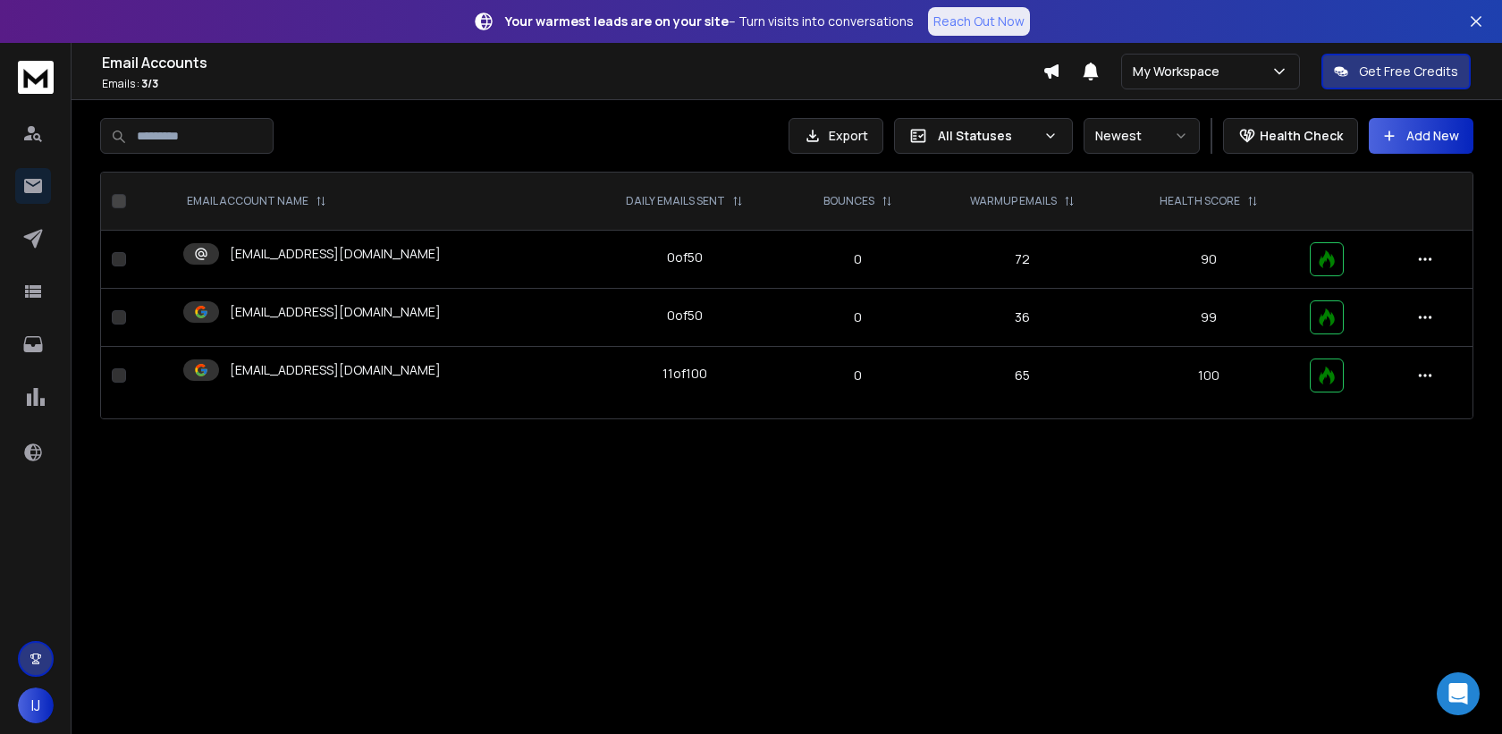
click at [978, 23] on p "Reach Out Now" at bounding box center [979, 22] width 91 height 18
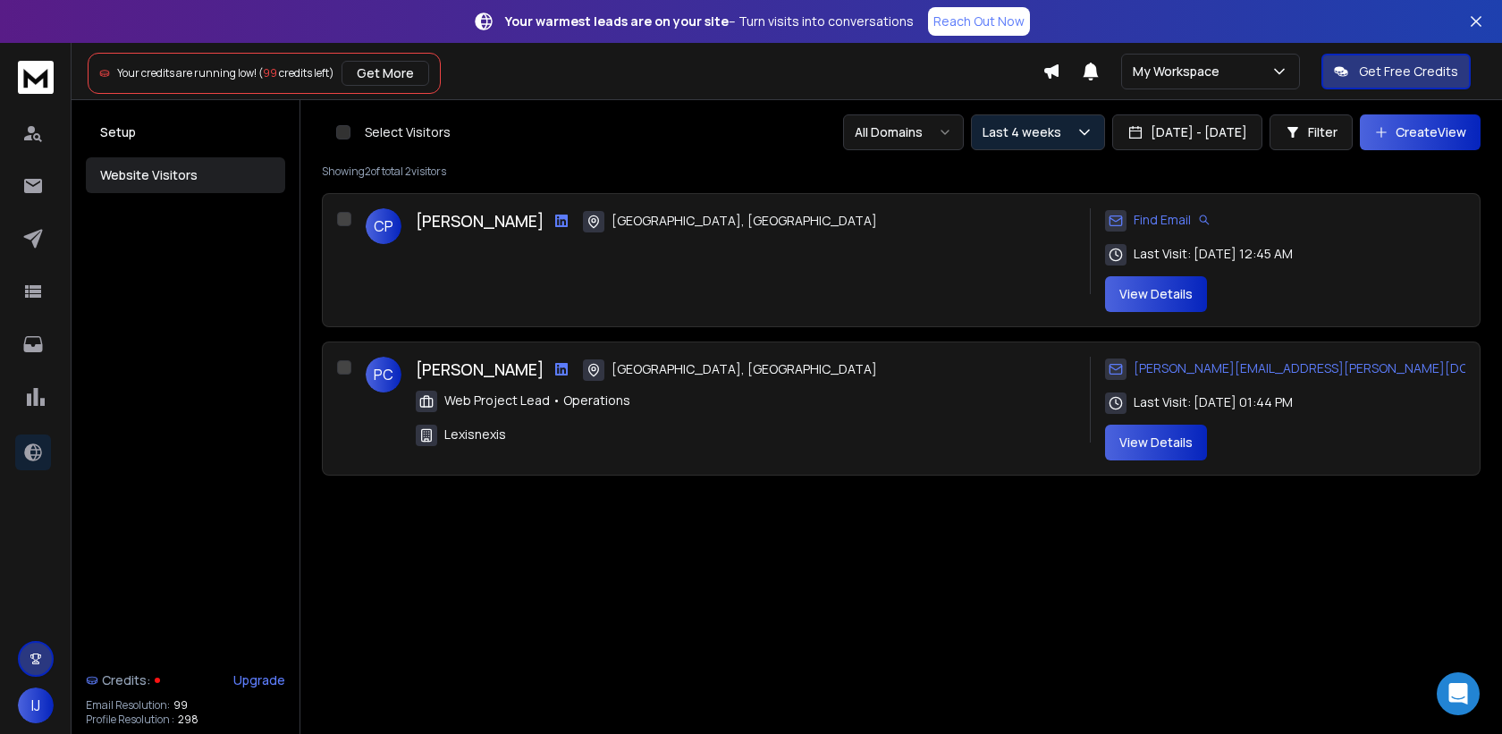
click at [983, 132] on p "Last 4 weeks" at bounding box center [1026, 132] width 86 height 18
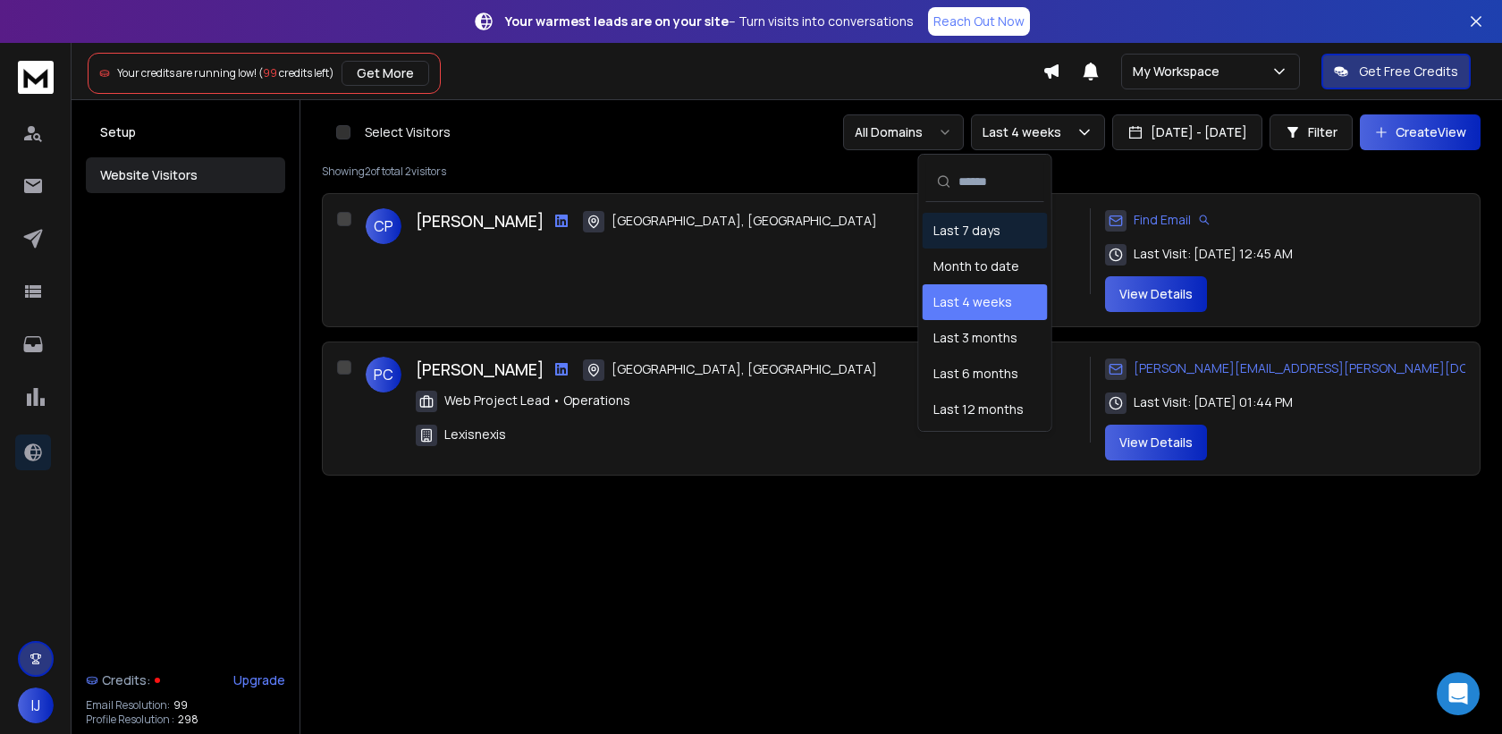
click at [974, 231] on p "Last 7 days" at bounding box center [967, 230] width 74 height 25
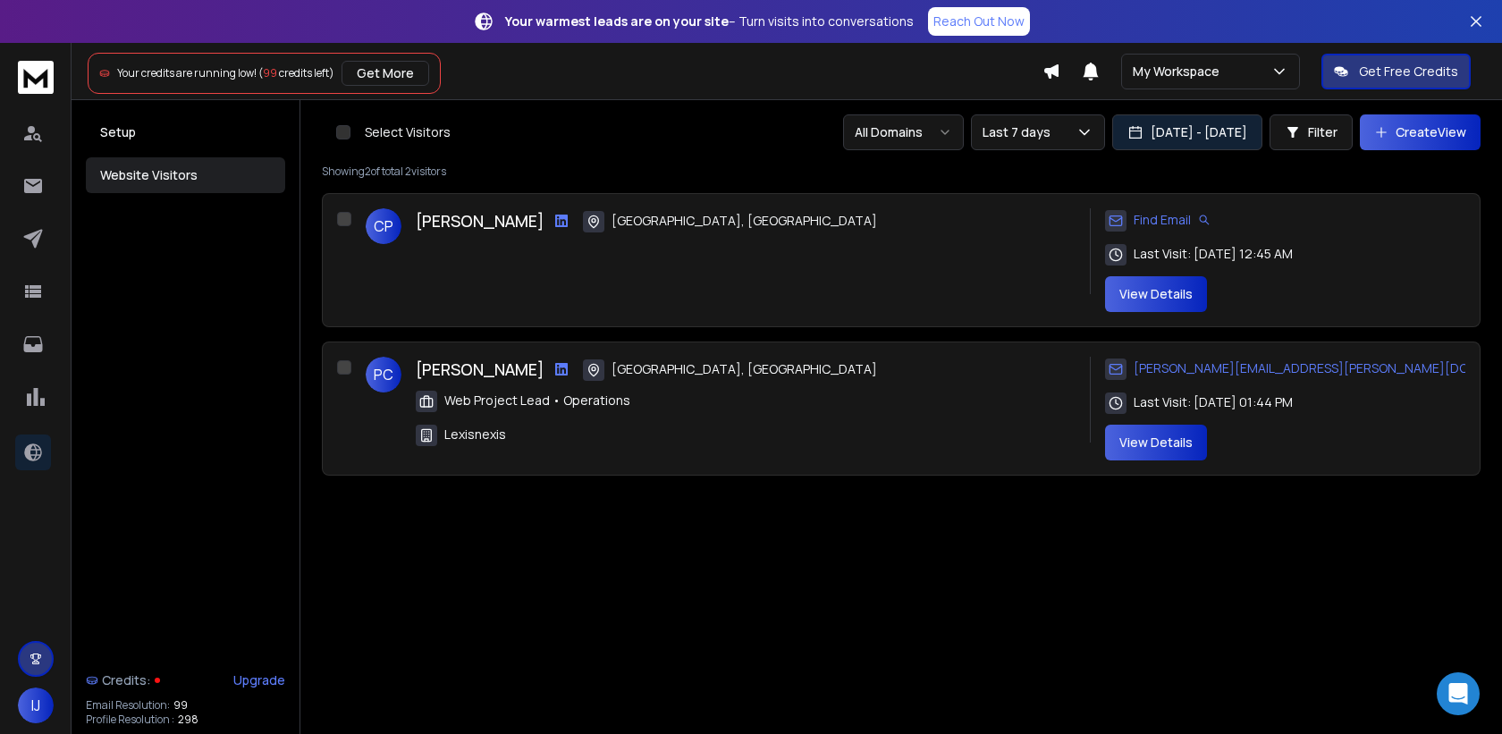
click at [1160, 132] on button "[DATE] - [DATE]" at bounding box center [1188, 132] width 150 height 36
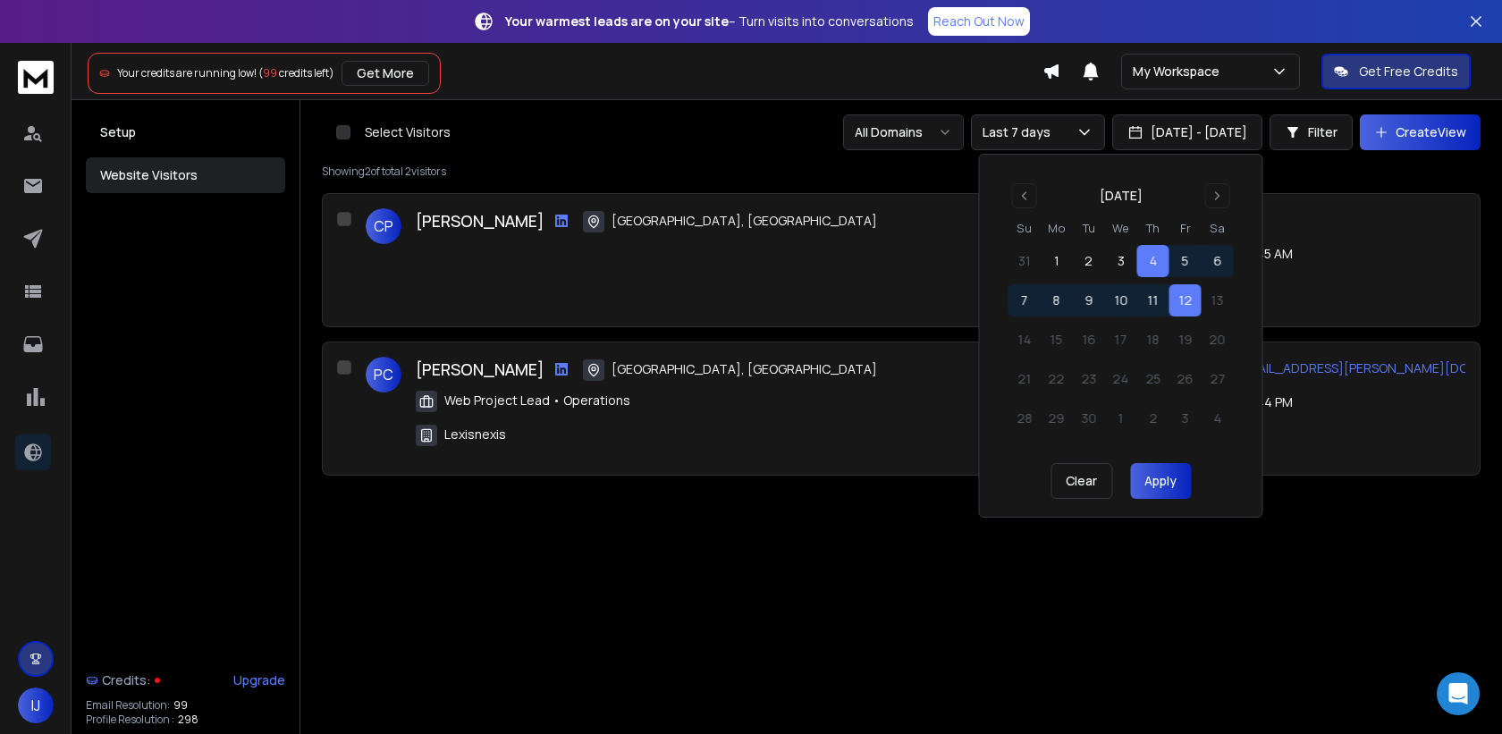
click at [1147, 249] on button "4" at bounding box center [1154, 261] width 32 height 32
click at [1188, 284] on button "12" at bounding box center [1186, 300] width 32 height 32
click at [1165, 492] on button "Apply" at bounding box center [1160, 481] width 61 height 36
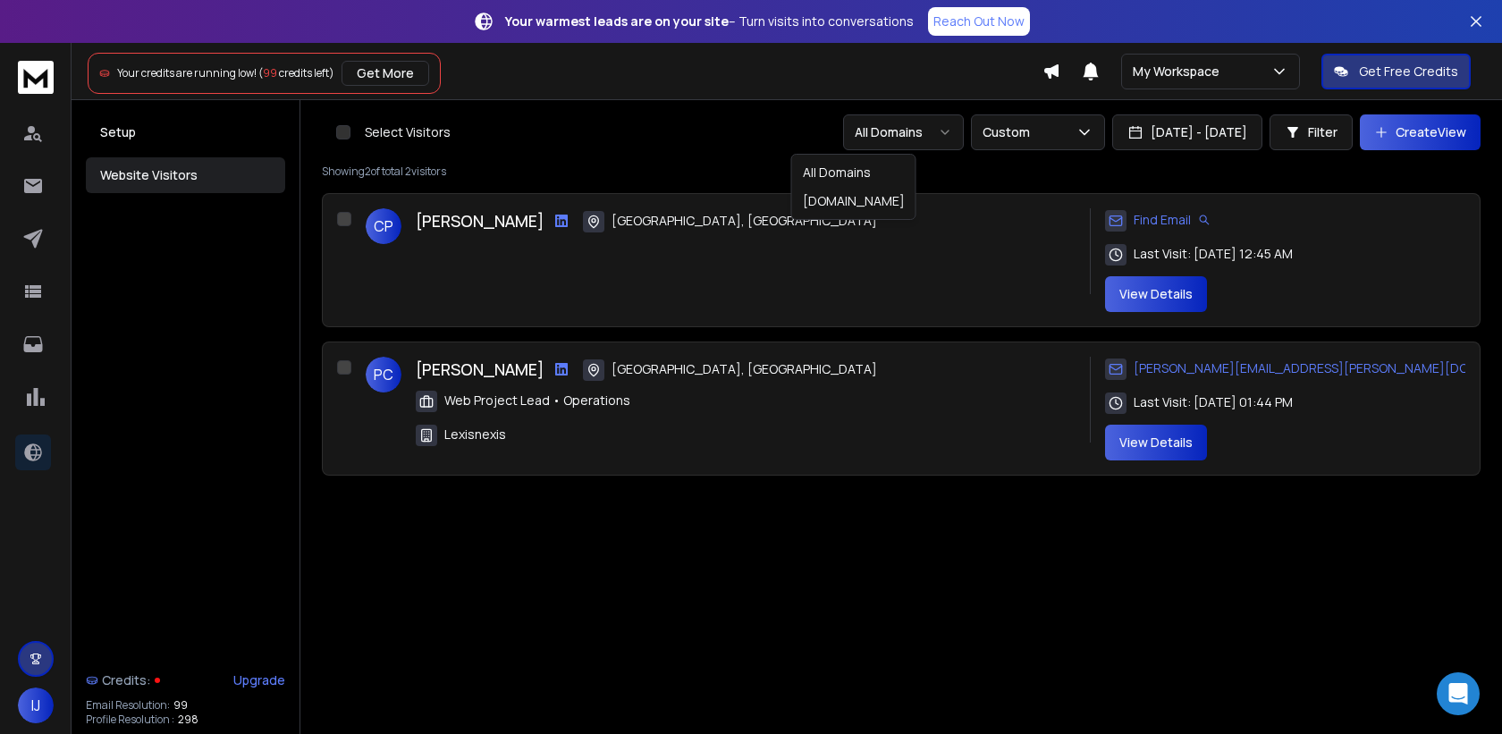
click at [853, 140] on button "All Domains" at bounding box center [903, 132] width 121 height 36
click at [998, 140] on div "Custom" at bounding box center [1038, 132] width 111 height 18
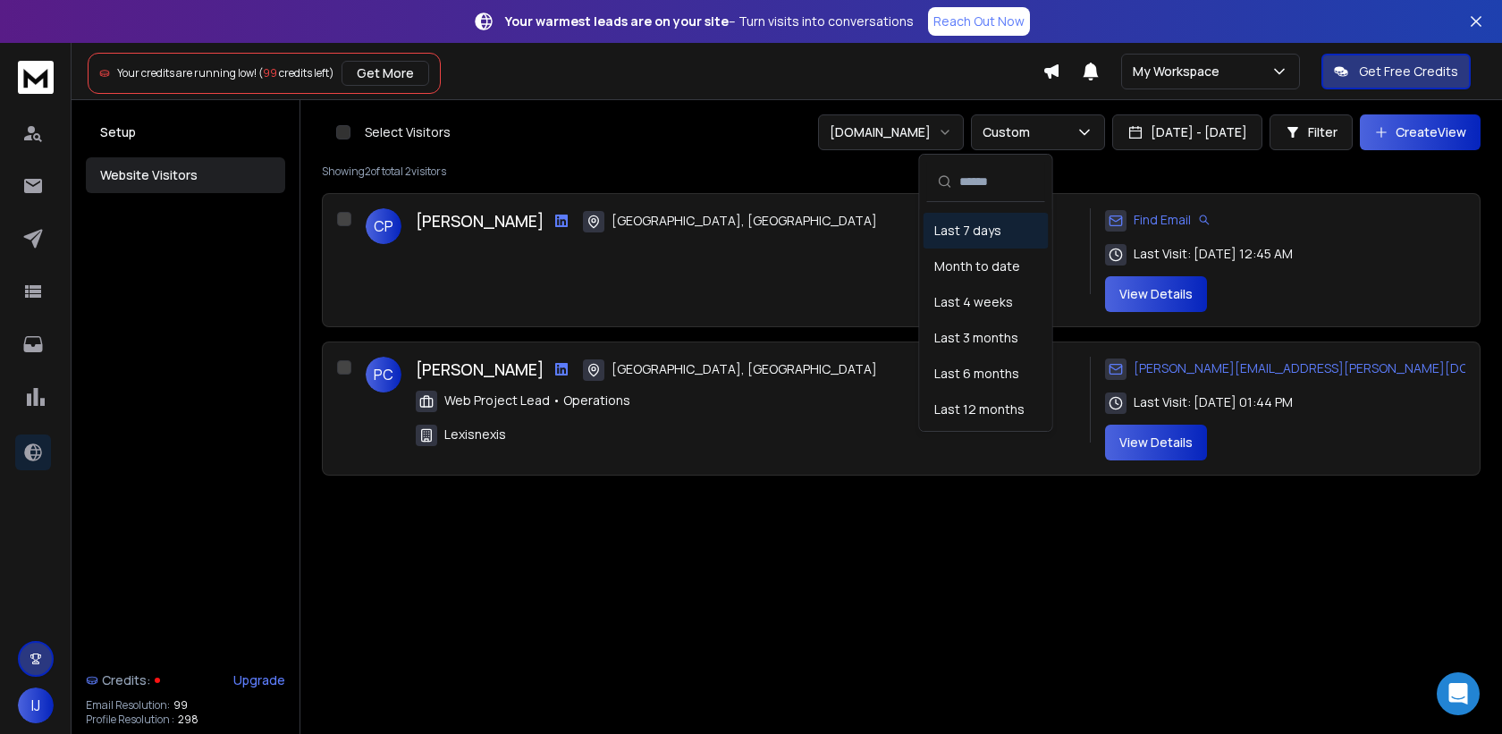
click at [981, 230] on p "Last 7 days" at bounding box center [968, 230] width 74 height 25
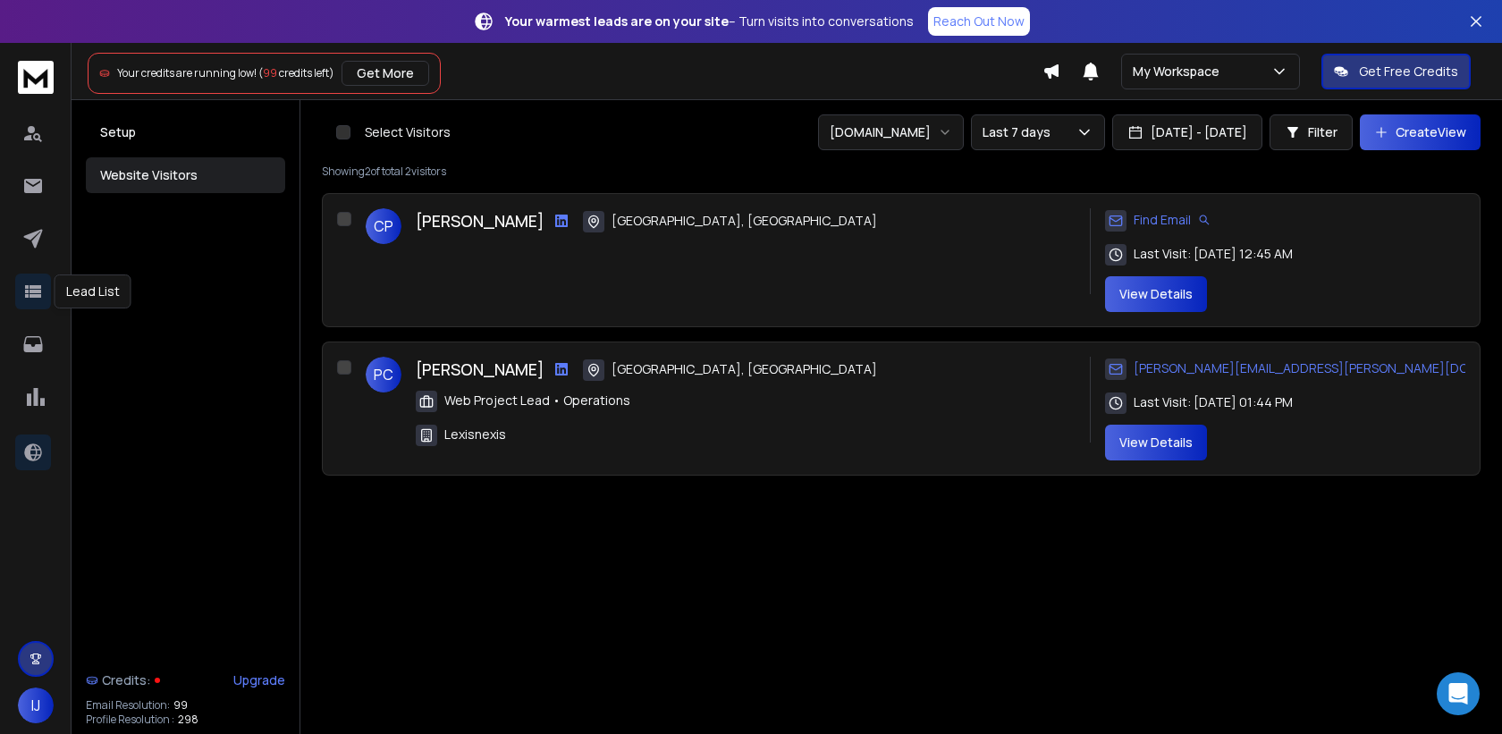
click at [25, 294] on icon at bounding box center [33, 291] width 16 height 13
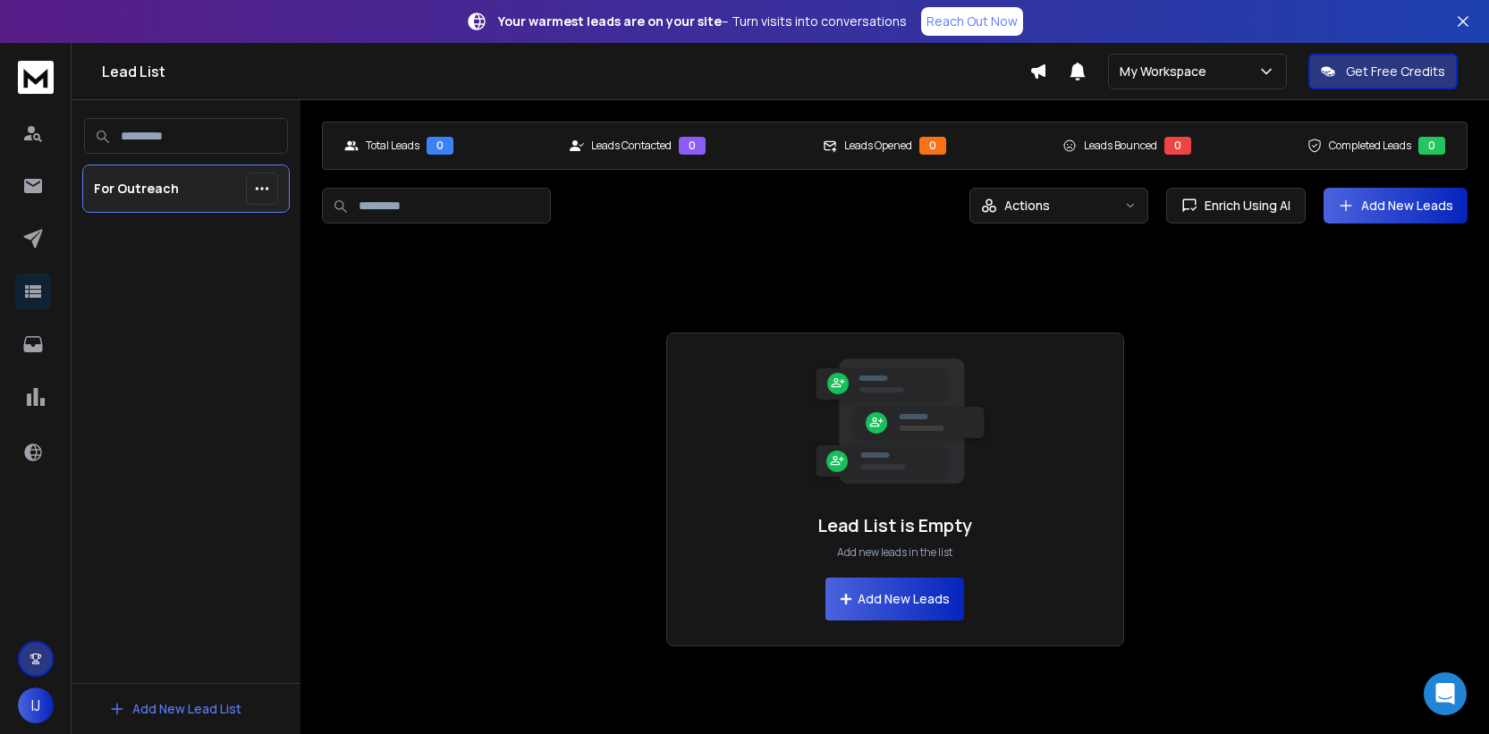
click at [620, 161] on div "Total Leads 0 Leads Contacted 0 Leads Opened 0 Leads Bounced 0 Completed Leads 0" at bounding box center [895, 146] width 1146 height 48
click at [1206, 216] on button "Enrich Using AI" at bounding box center [1236, 206] width 140 height 36
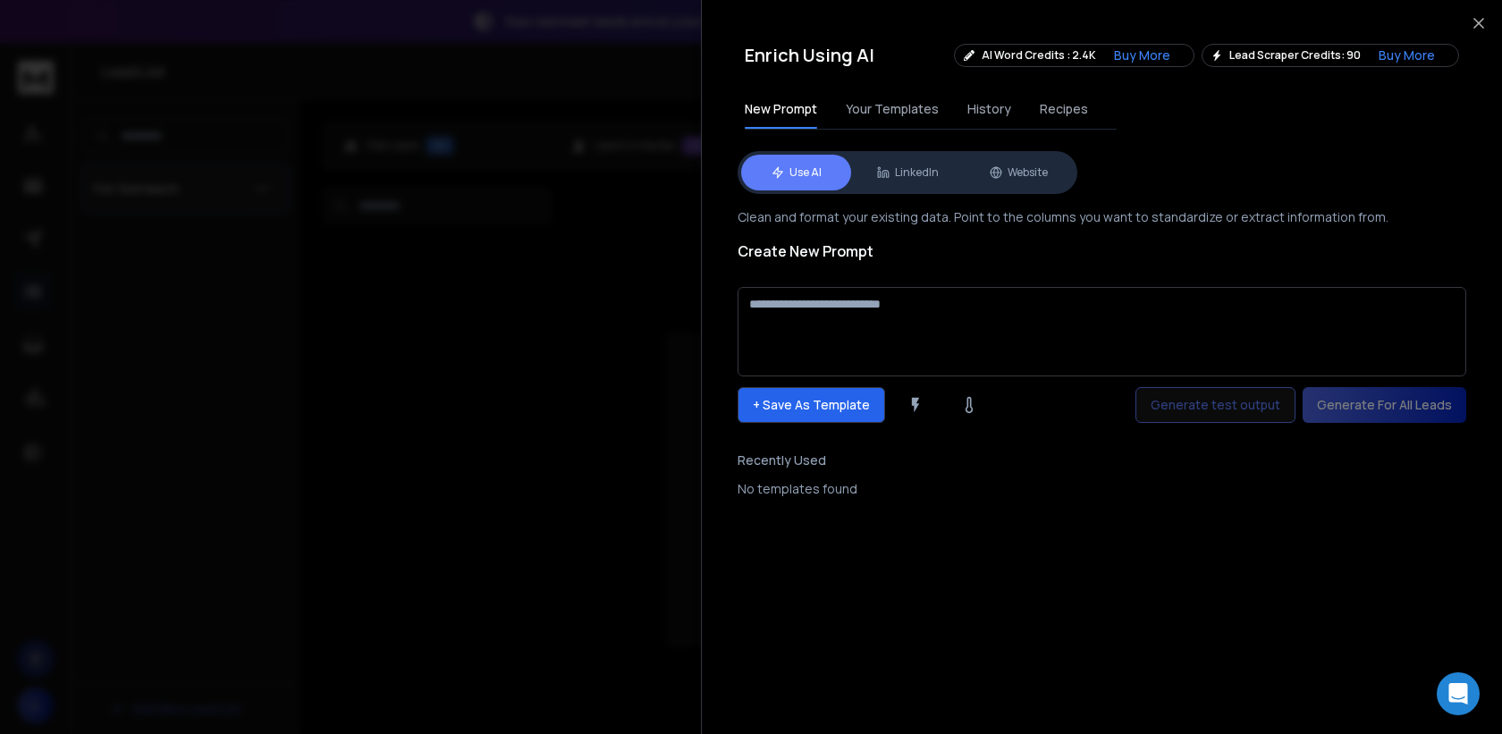
click at [1090, 55] on div "AI Word Credits : 2.4K Buy More" at bounding box center [1074, 55] width 241 height 23
click at [1123, 98] on div "New Prompt Your Templates History Recipes" at bounding box center [1102, 109] width 757 height 40
click at [1152, 60] on button "Buy More" at bounding box center [1142, 56] width 85 height 18
click at [1040, 114] on span "Recipes" at bounding box center [1064, 109] width 48 height 18
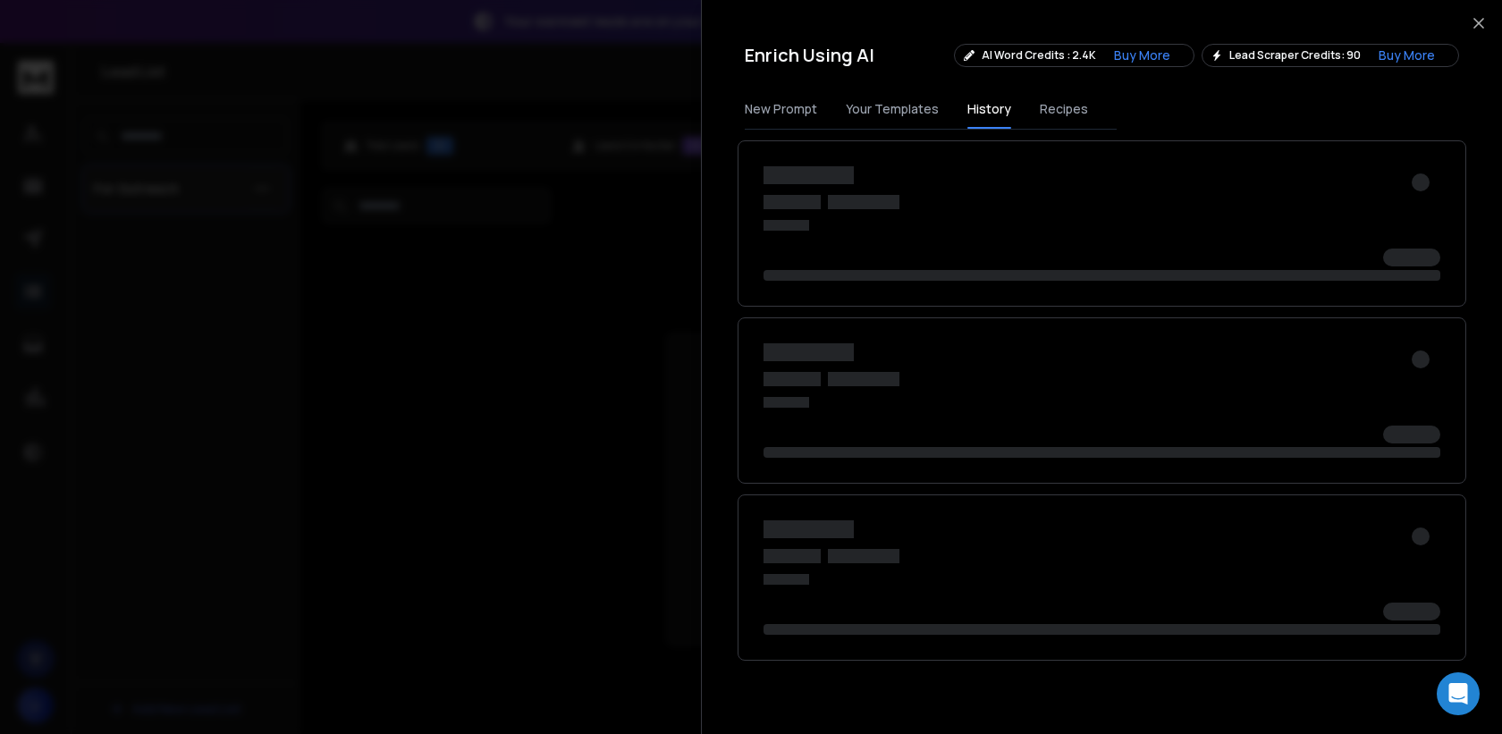
click at [991, 114] on button "History" at bounding box center [990, 108] width 44 height 39
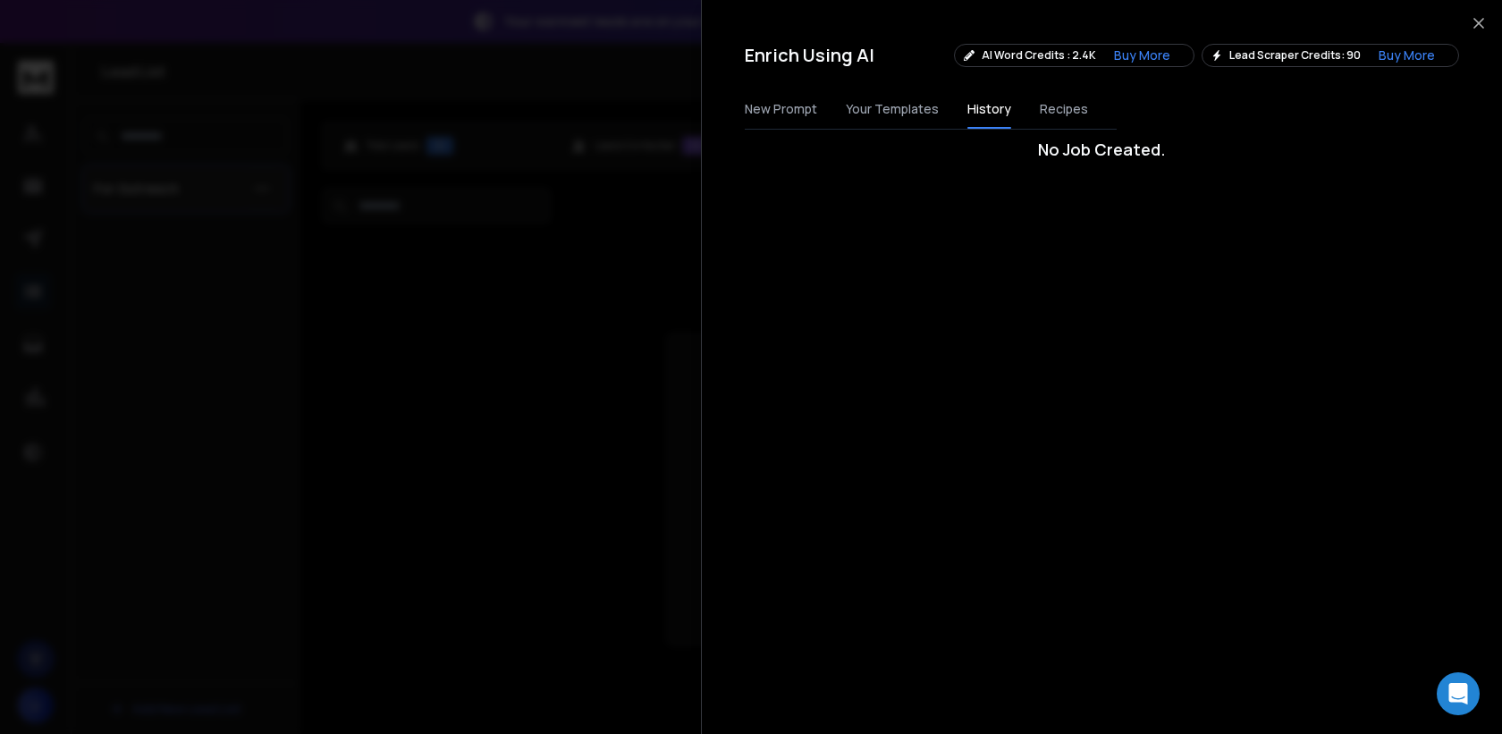
click at [1057, 120] on button "Recipes" at bounding box center [1064, 108] width 48 height 39
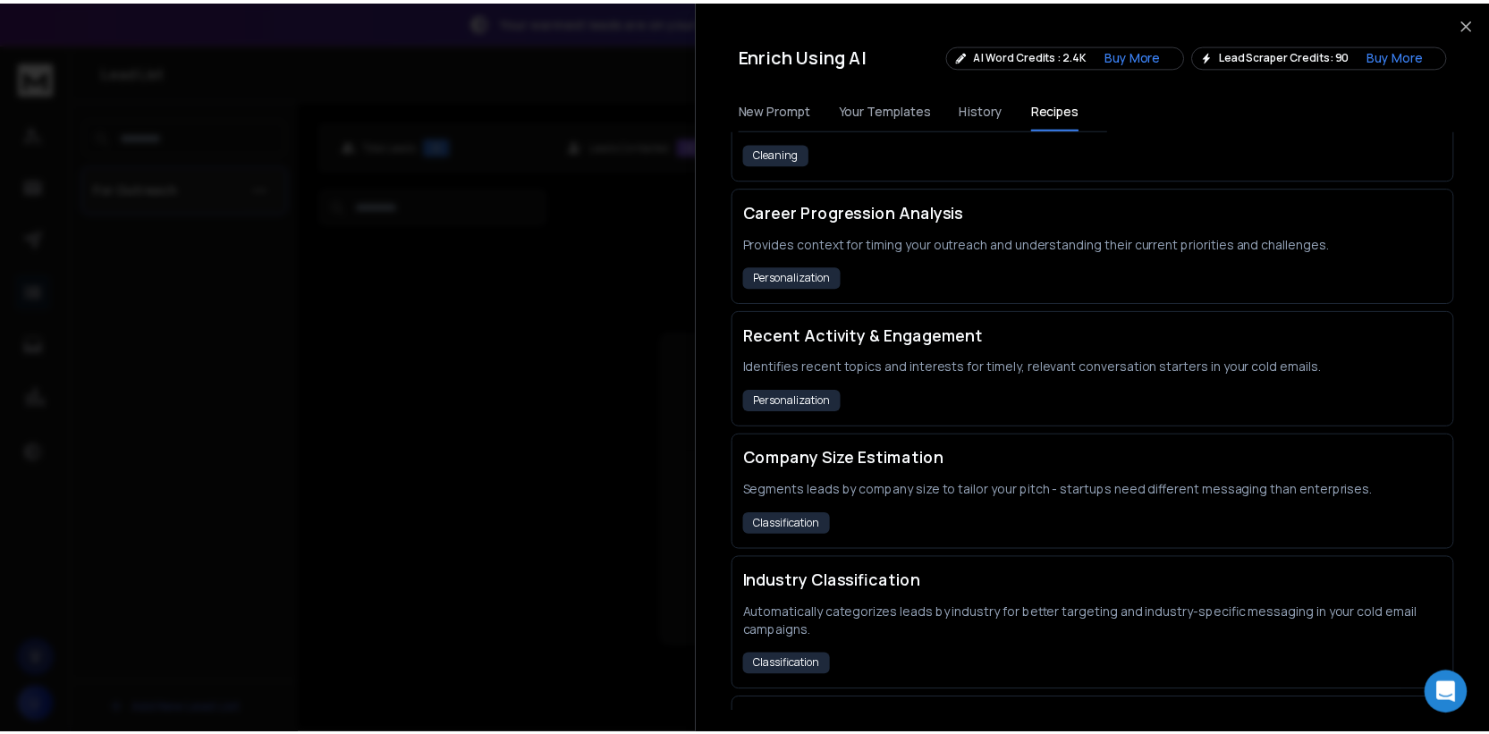
scroll to position [2397, 0]
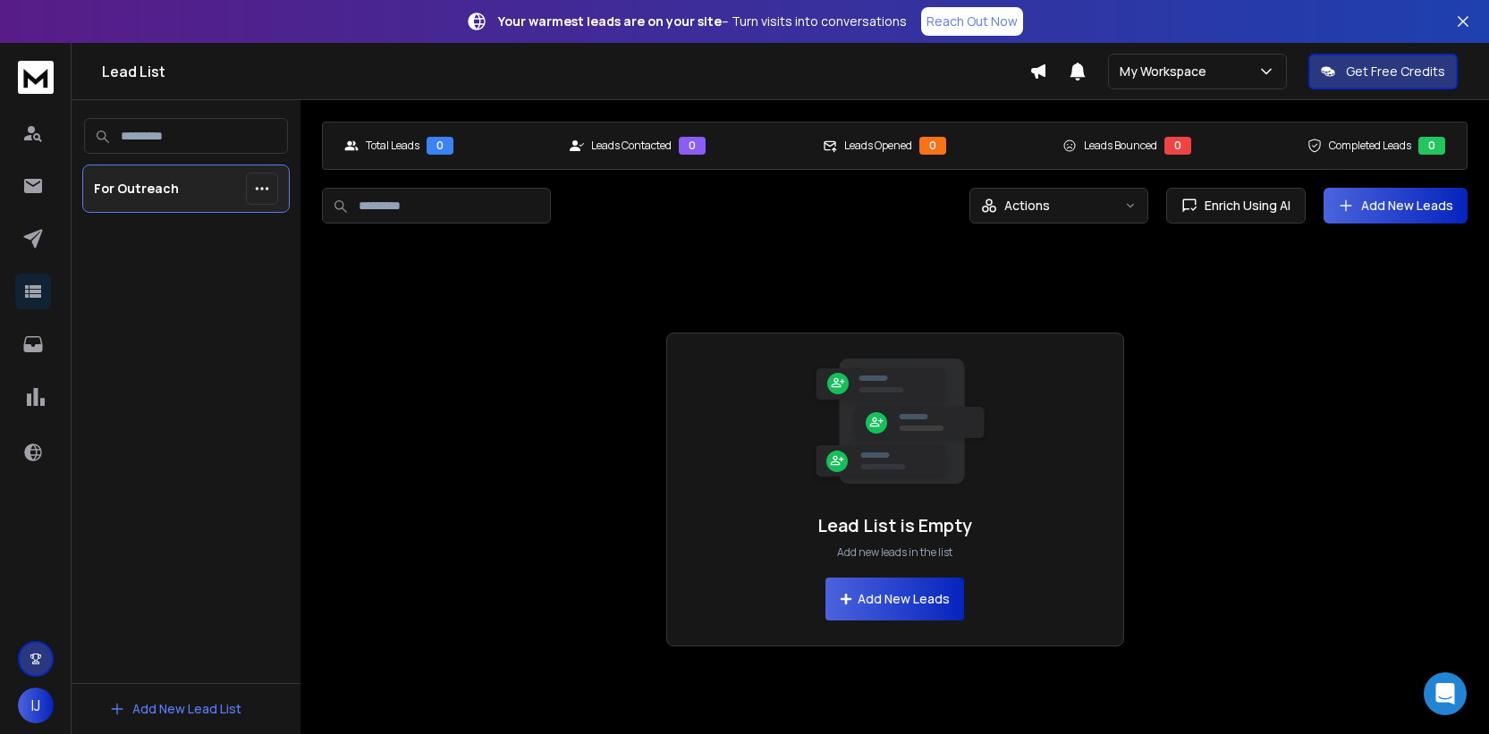
click at [1152, 151] on p "Leads Bounced" at bounding box center [1120, 146] width 73 height 14
